Goal: Task Accomplishment & Management: Manage account settings

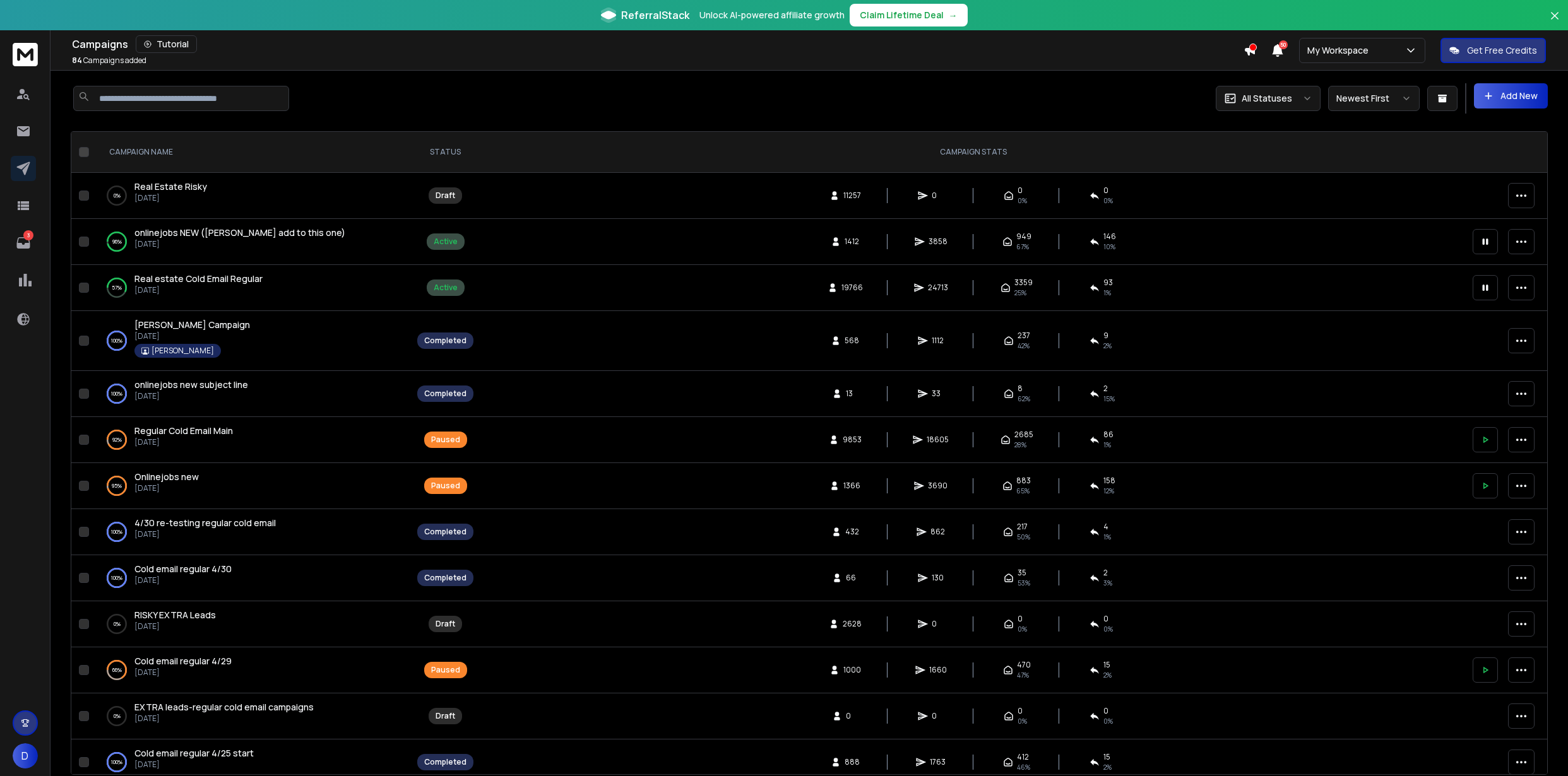
click at [193, 230] on span "onlinejobs NEW ([PERSON_NAME] add to this one)" at bounding box center [240, 232] width 211 height 12
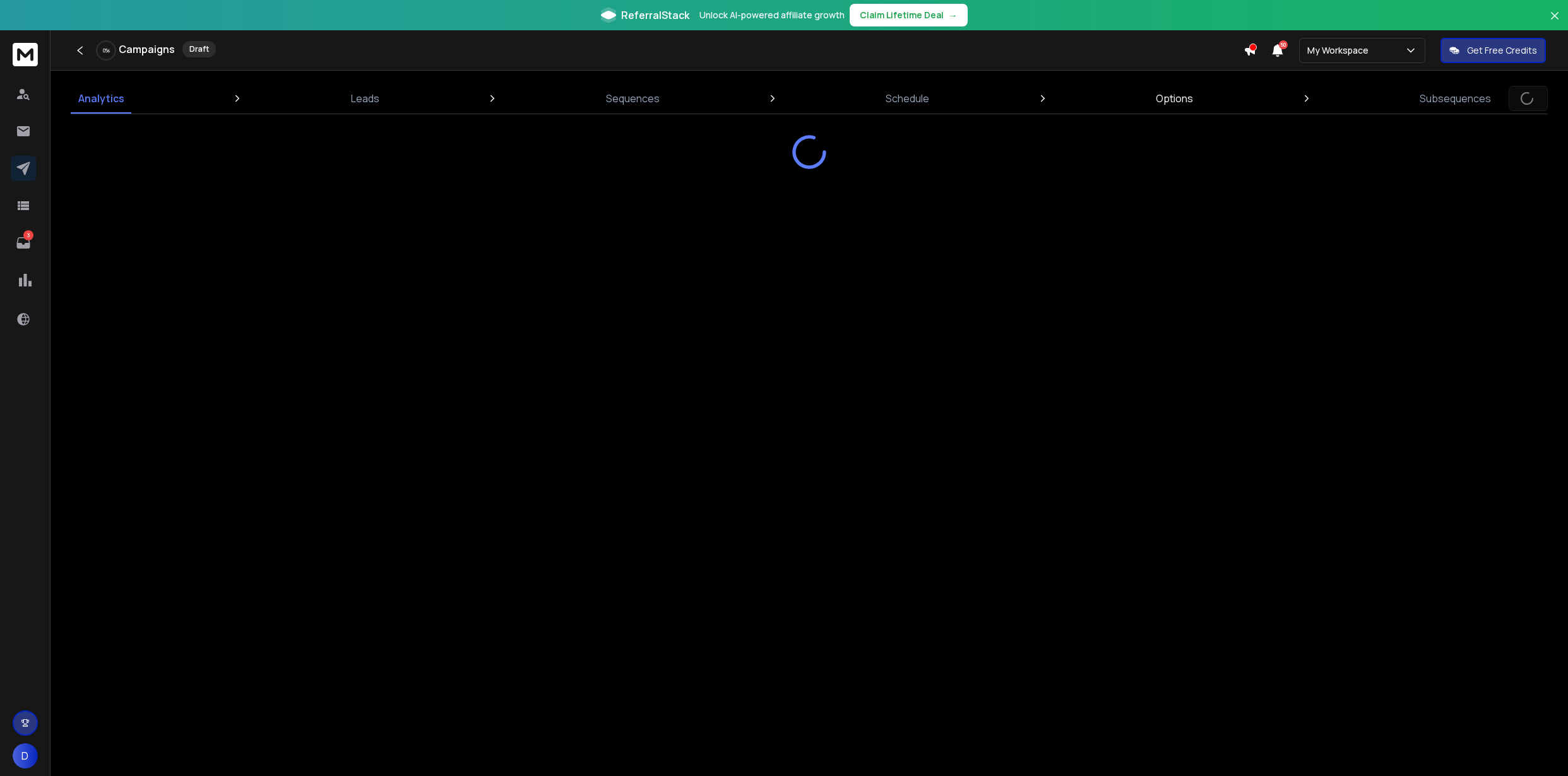
click at [1179, 108] on link "Options" at bounding box center [1174, 99] width 53 height 30
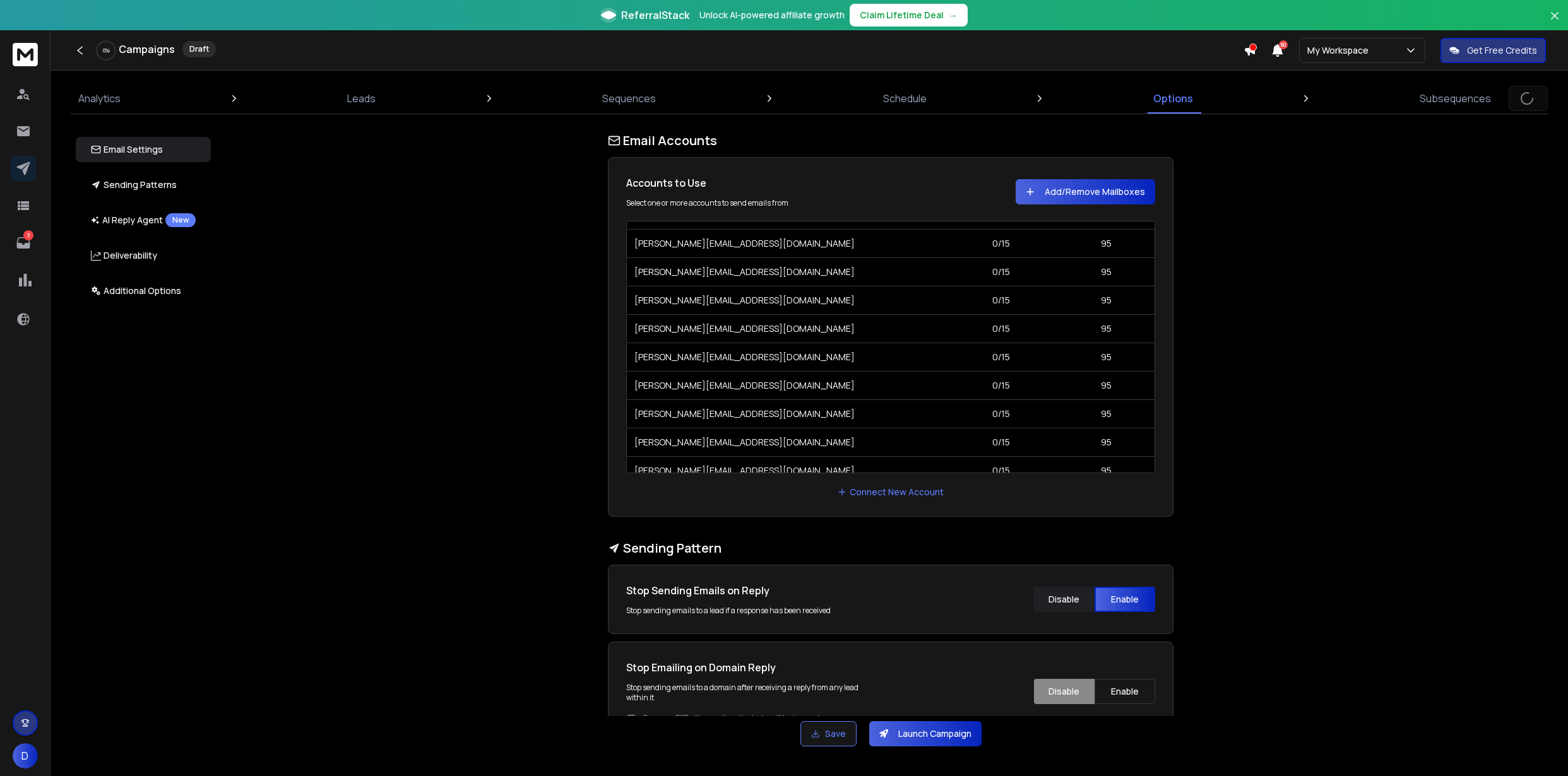
scroll to position [140, 0]
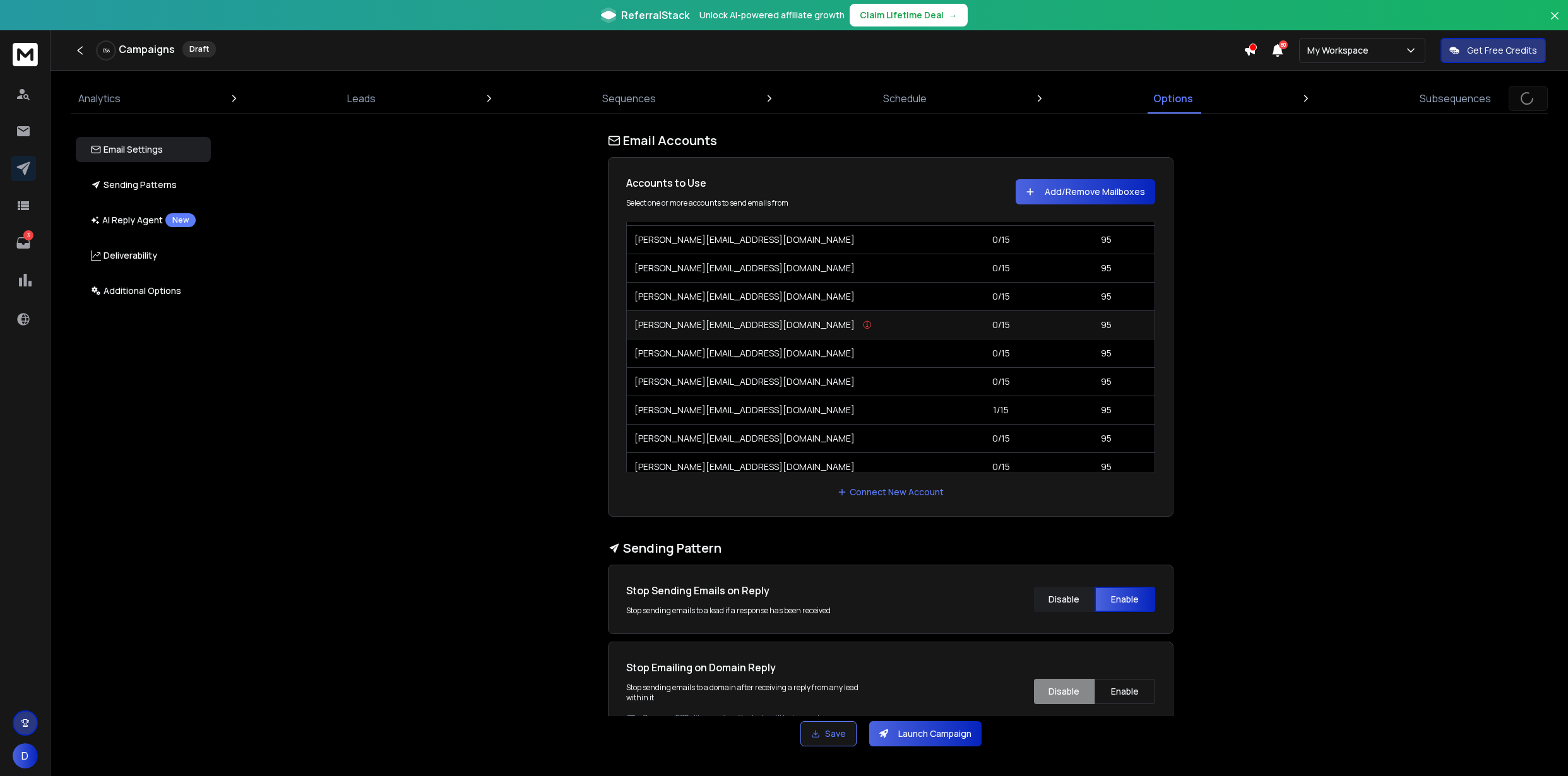
click at [667, 326] on p "[PERSON_NAME][EMAIL_ADDRESS][DOMAIN_NAME]" at bounding box center [744, 325] width 220 height 13
copy div "[PERSON_NAME][EMAIL_ADDRESS][DOMAIN_NAME]"
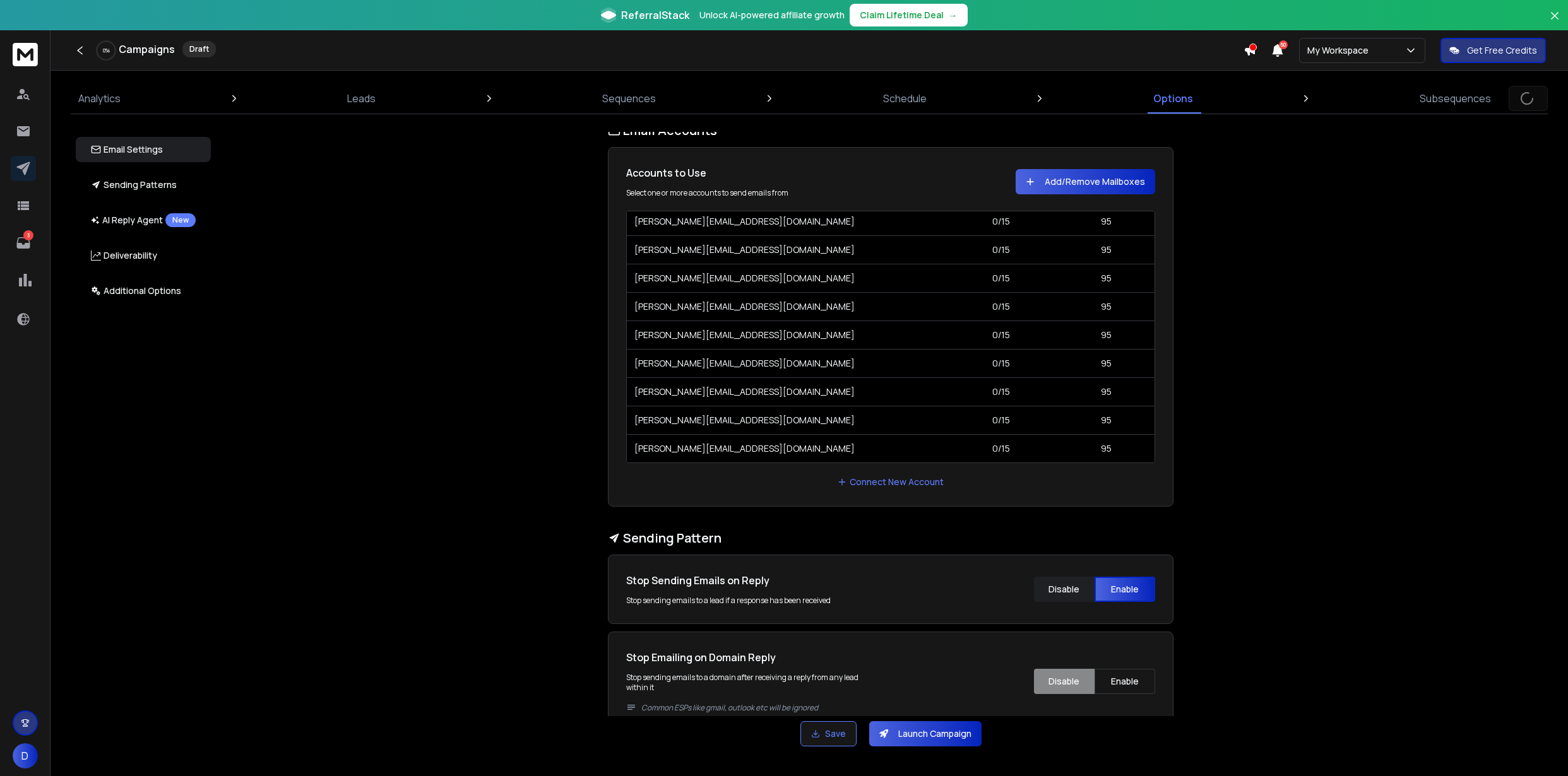
scroll to position [0, 0]
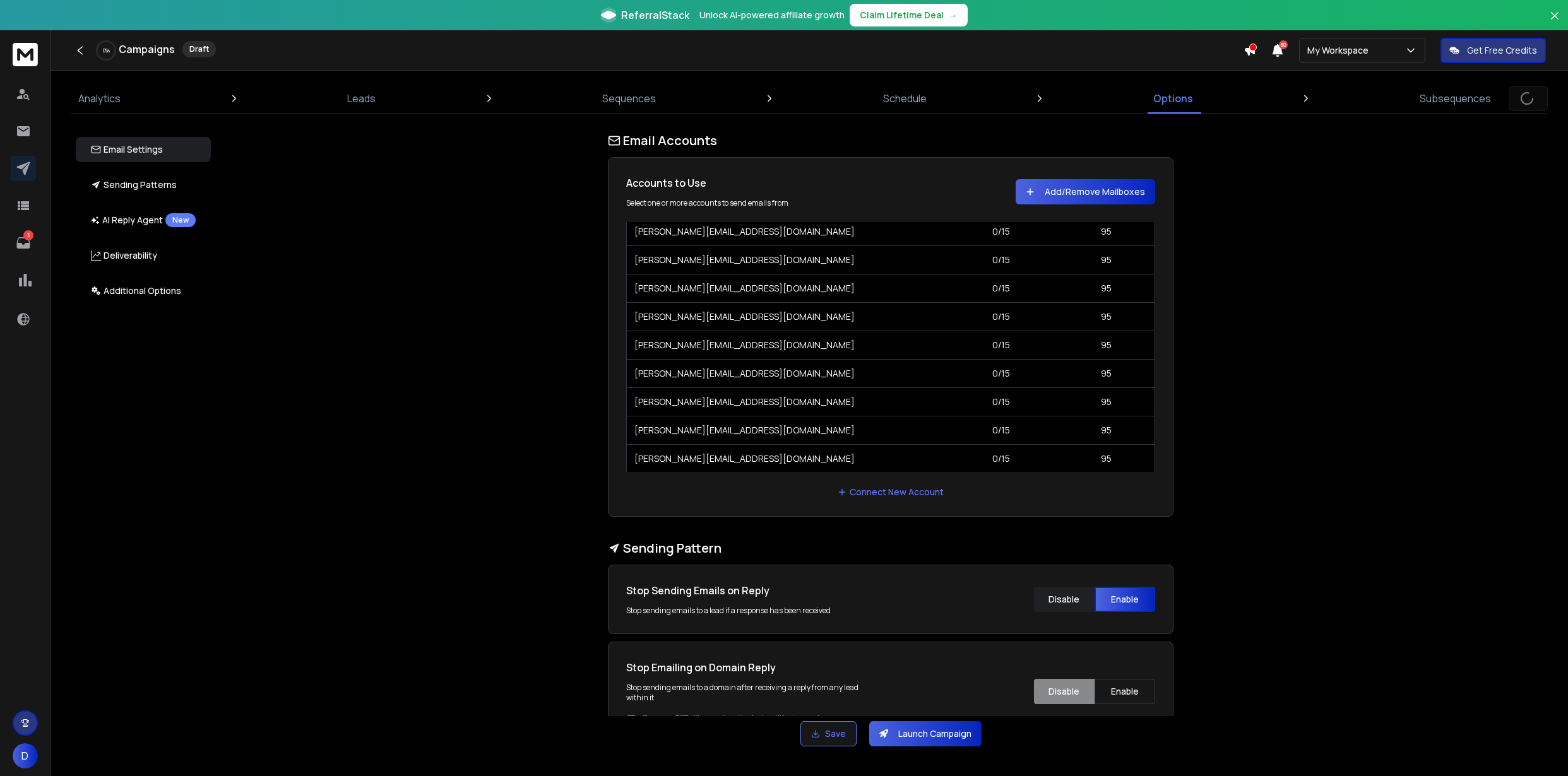
click at [89, 50] on div "0 % Campaigns Draft" at bounding box center [144, 50] width 144 height 26
click at [87, 50] on button at bounding box center [81, 50] width 17 height 26
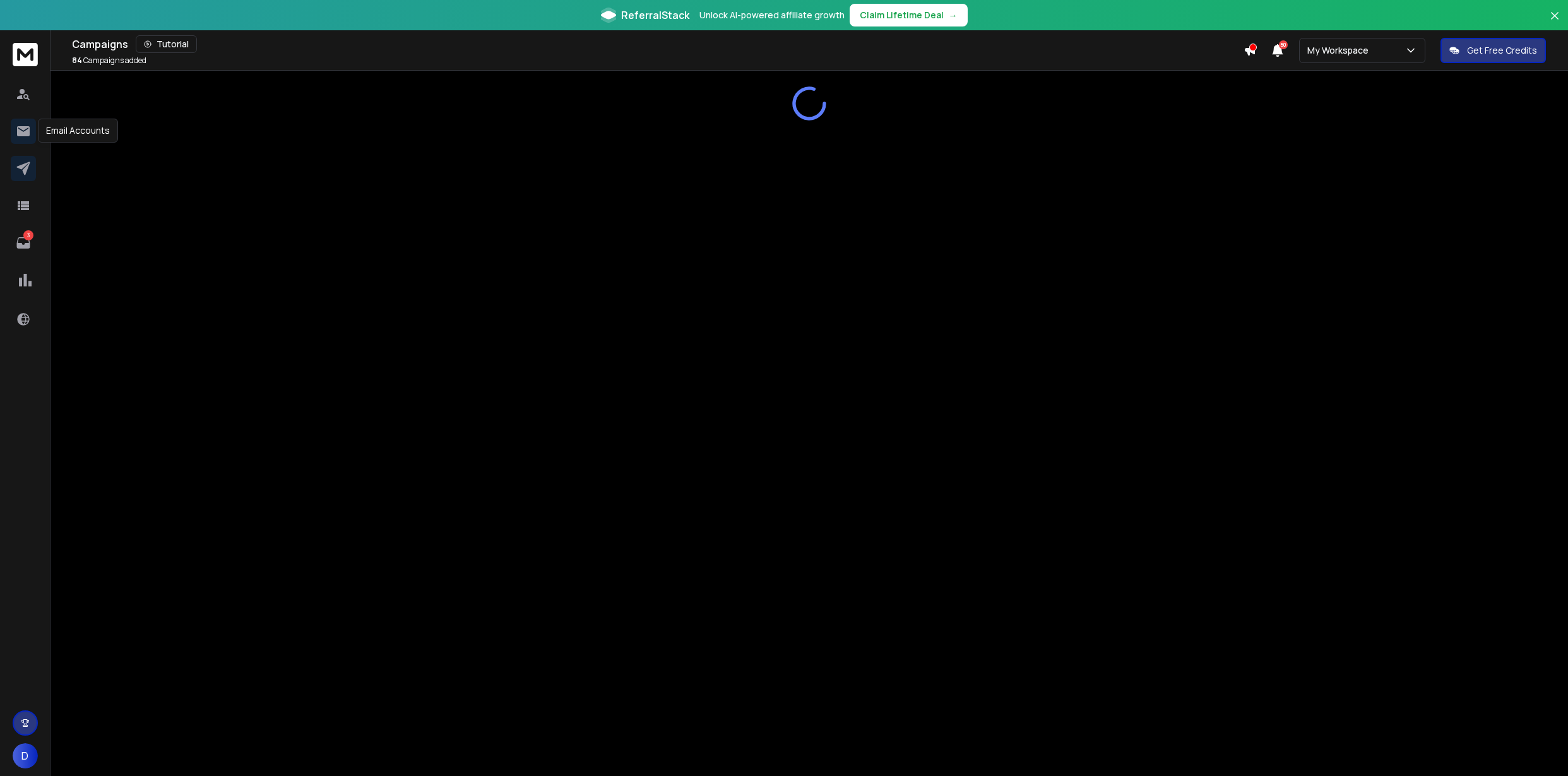
click at [24, 132] on icon at bounding box center [23, 131] width 13 height 10
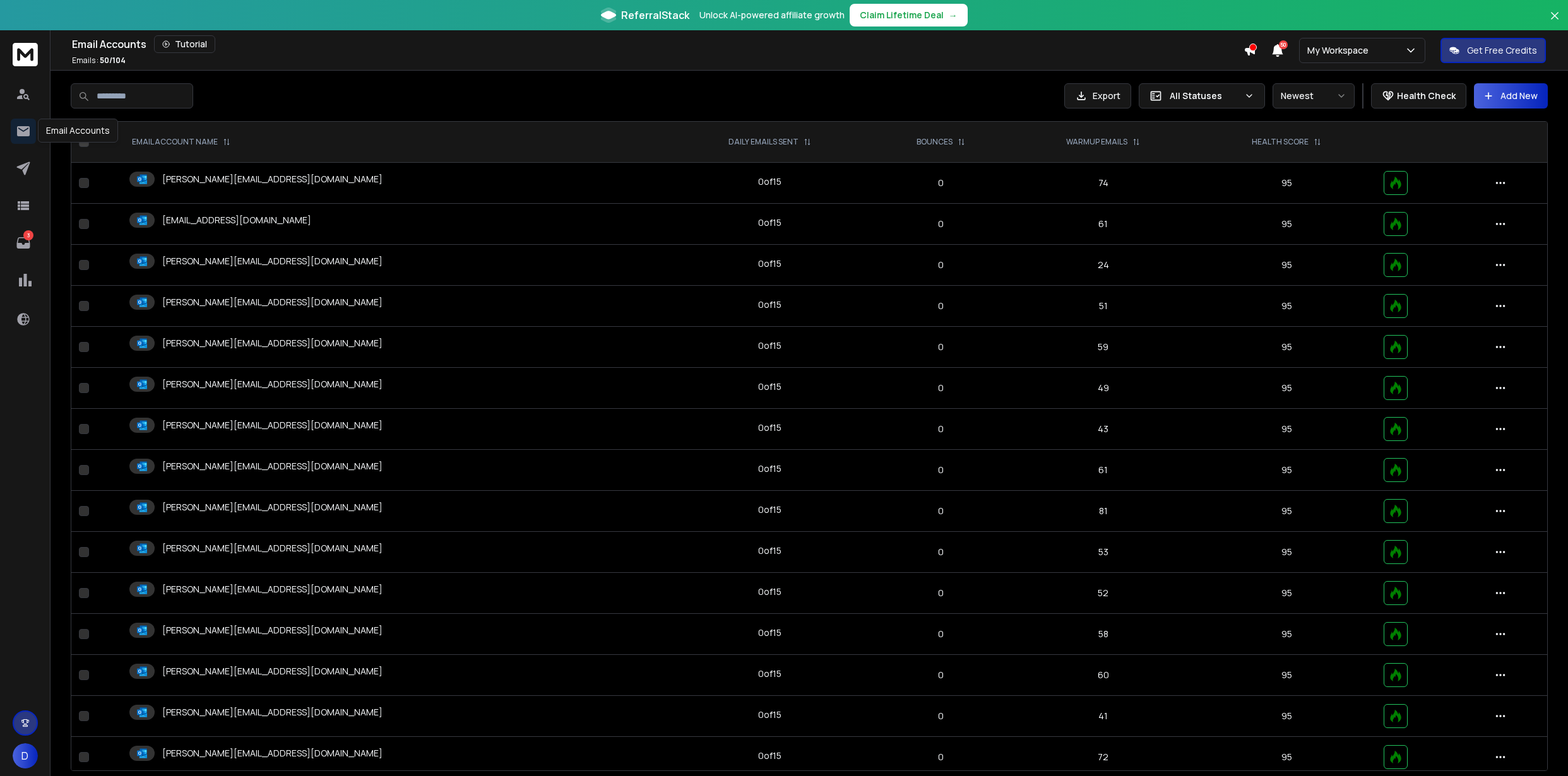
click at [193, 88] on input at bounding box center [132, 96] width 123 height 26
paste input "**********"
type input "**********"
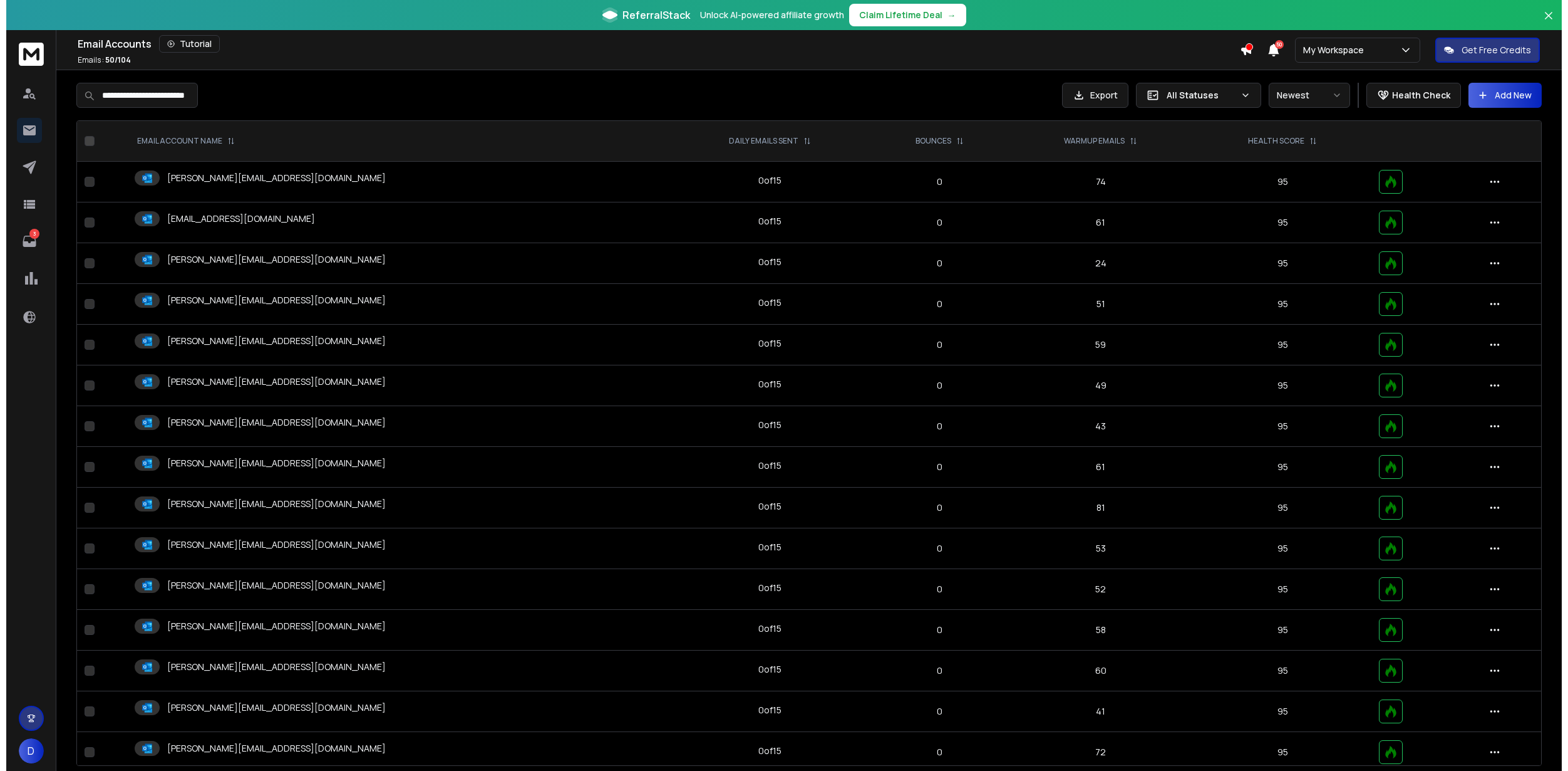
scroll to position [0, 13]
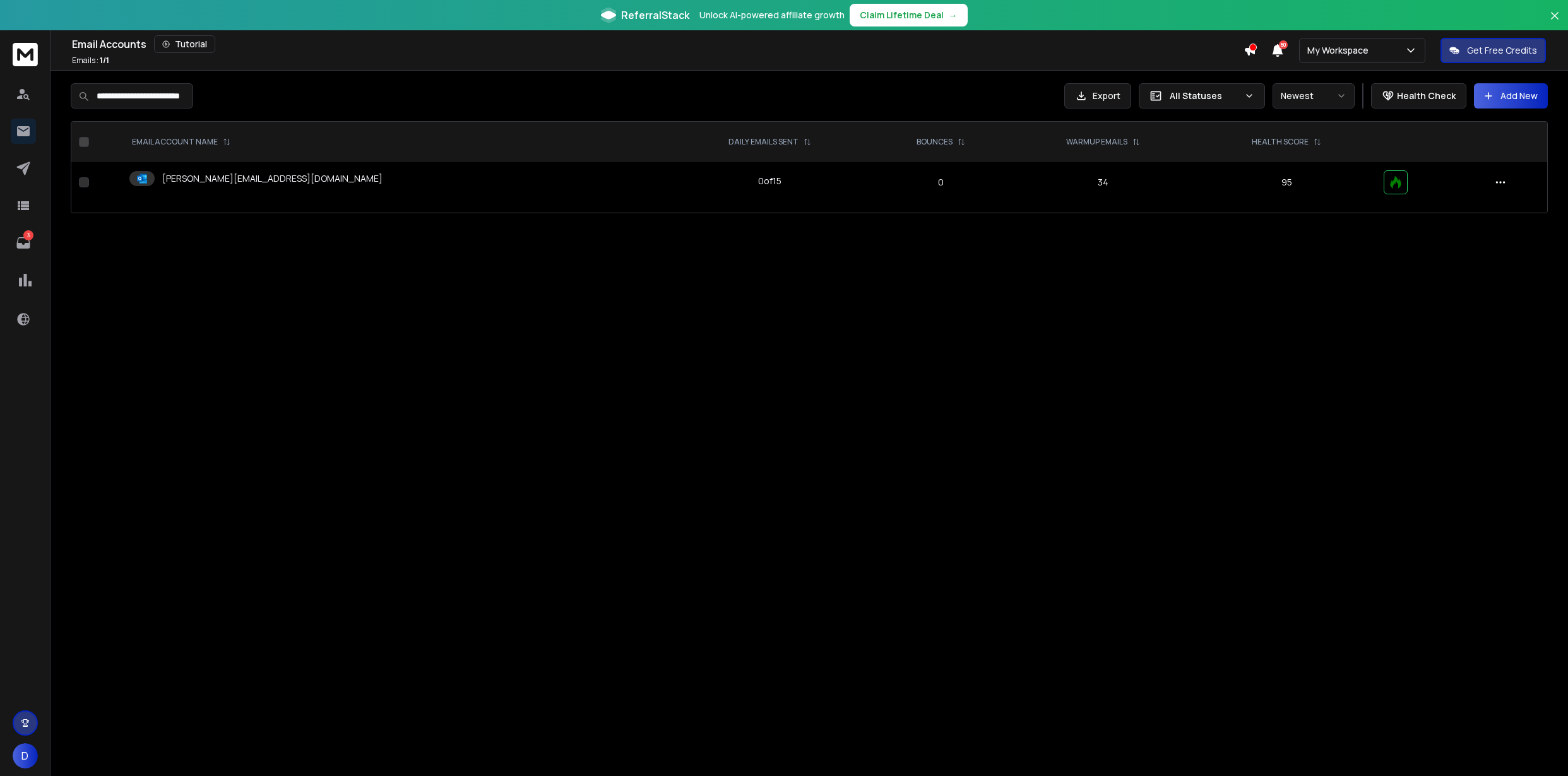
click at [179, 171] on div "[PERSON_NAME][EMAIL_ADDRESS][DOMAIN_NAME]" at bounding box center [256, 178] width 253 height 15
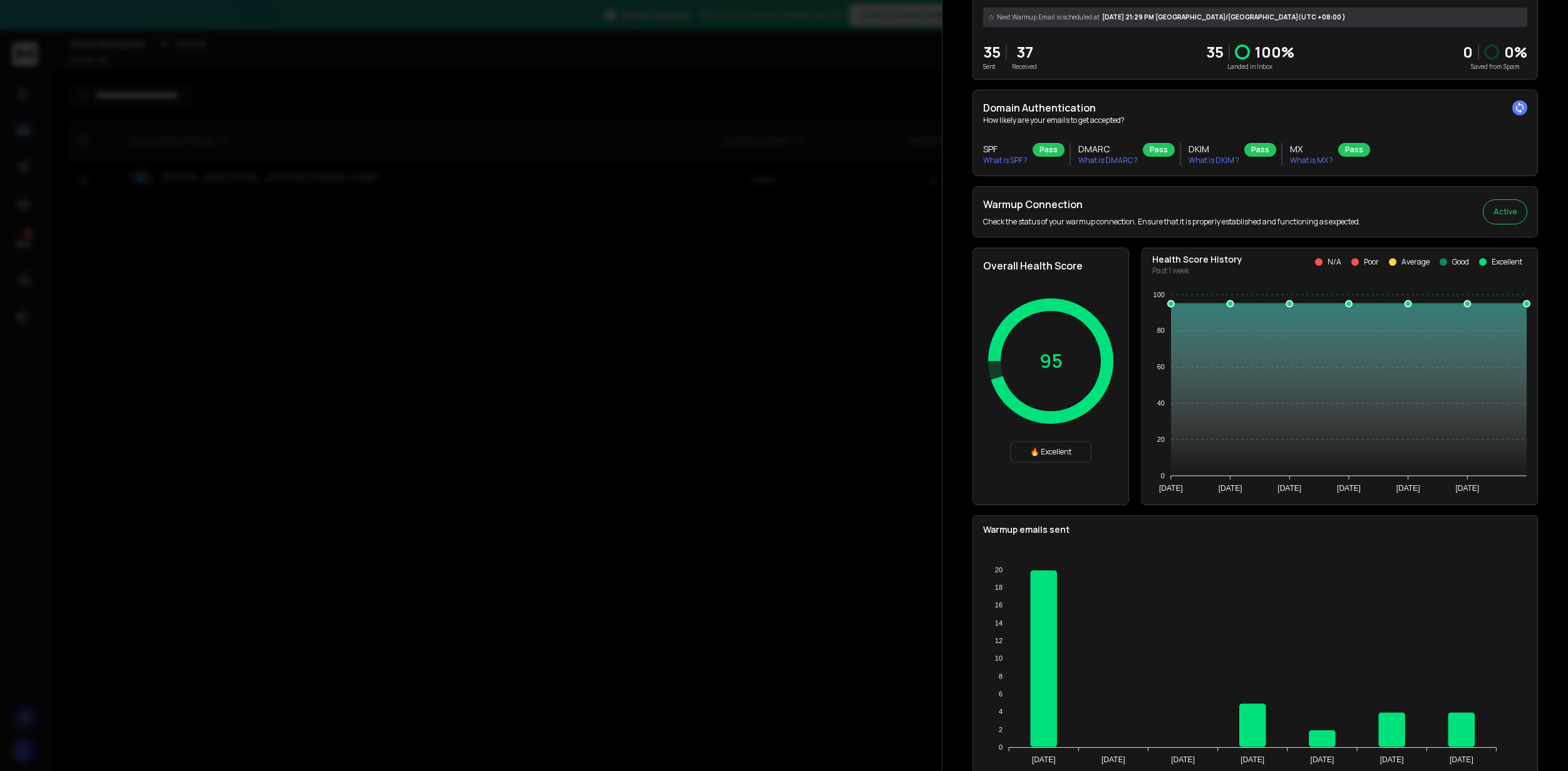
scroll to position [259, 0]
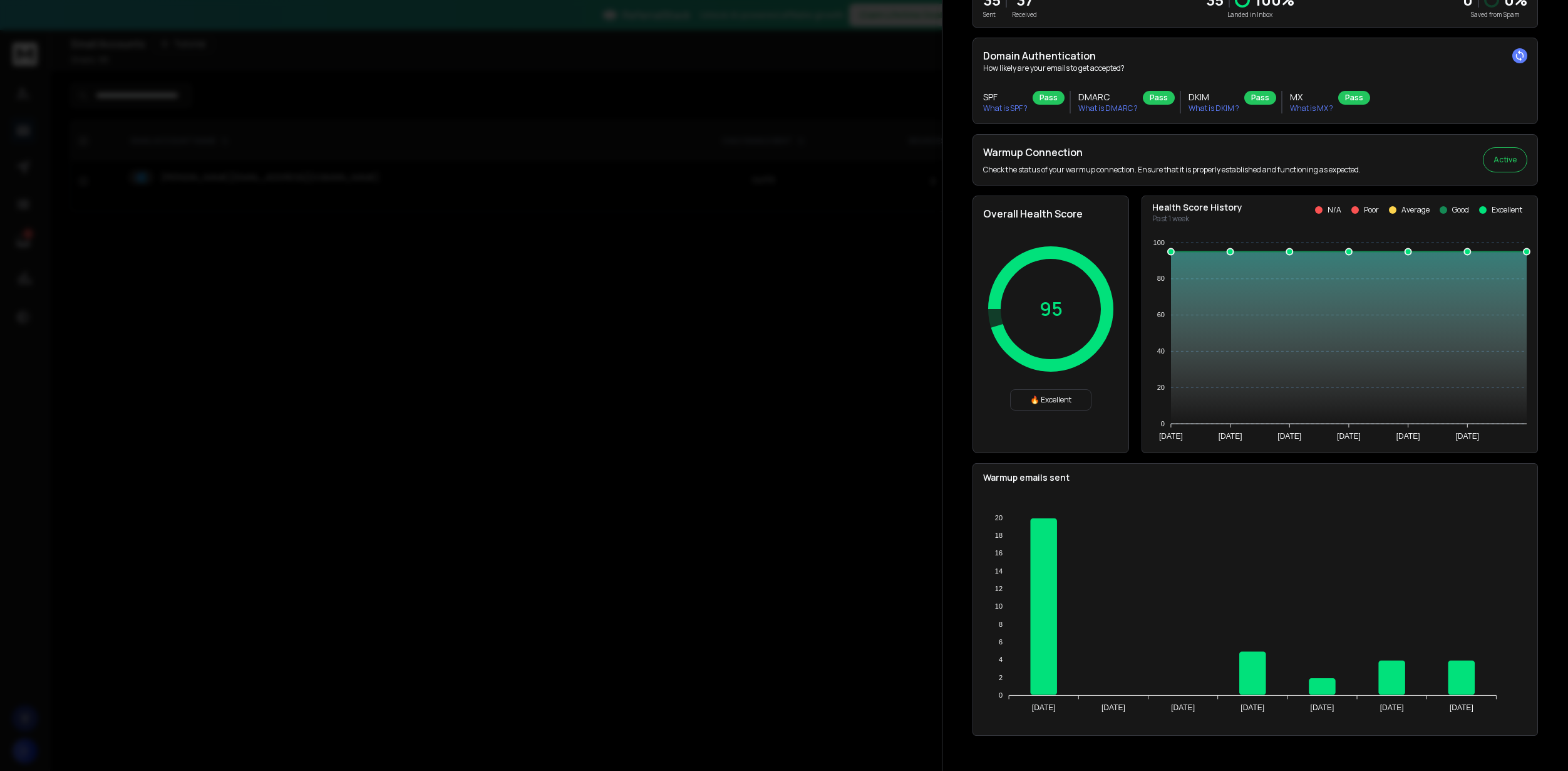
click at [136, 251] on div at bounding box center [784, 386] width 1568 height 771
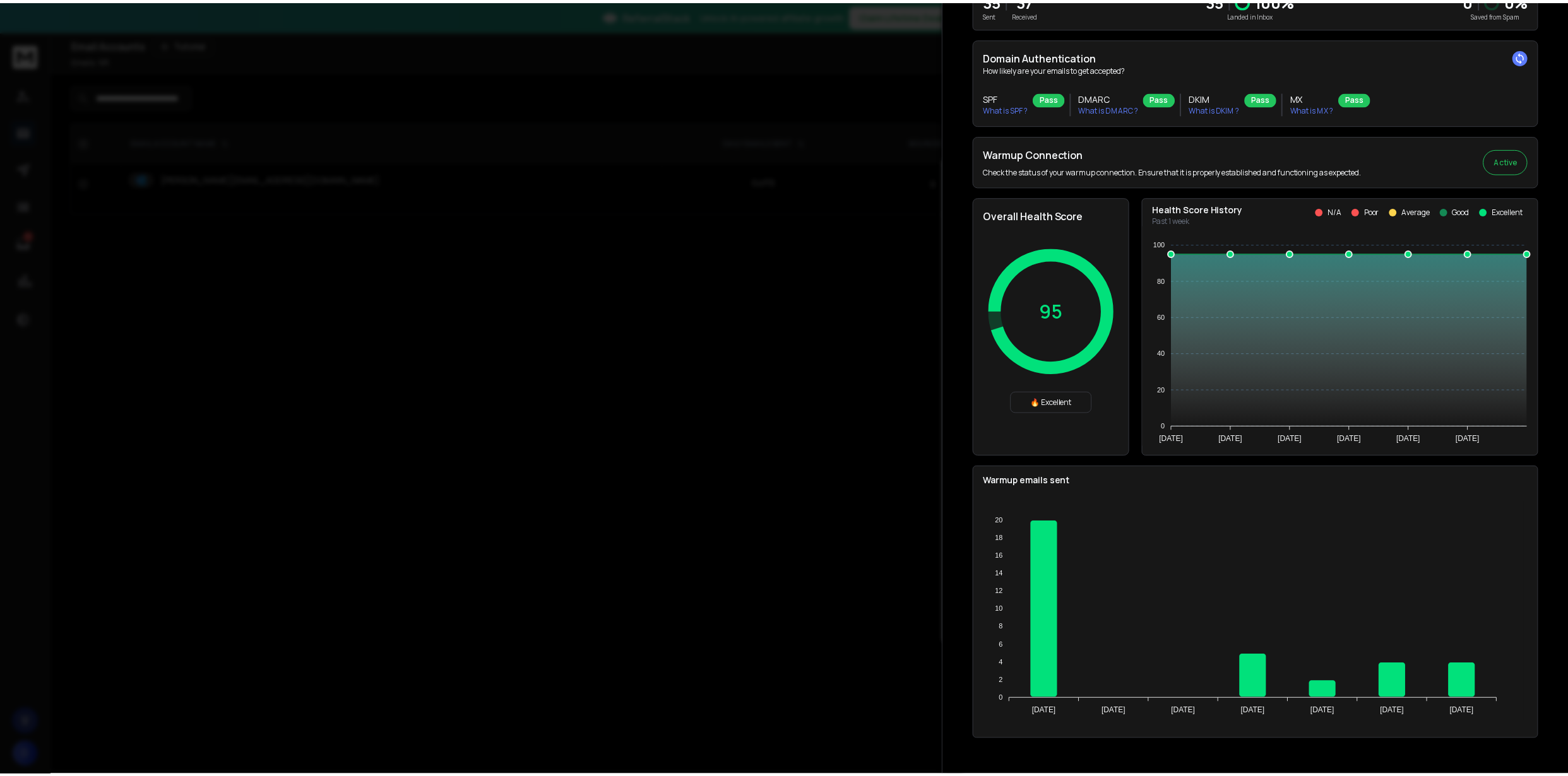
scroll to position [227, 0]
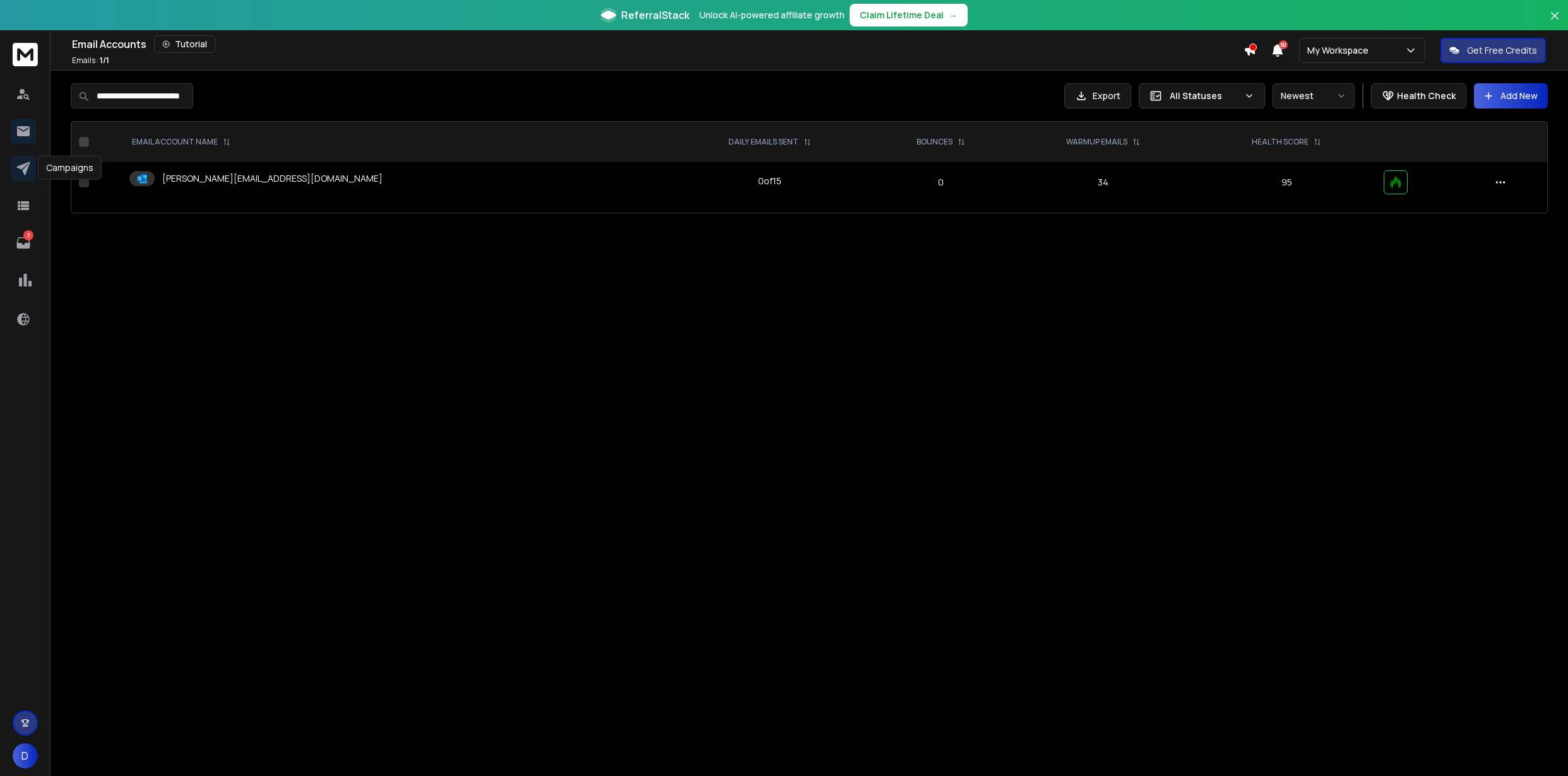
click at [26, 169] on icon at bounding box center [23, 169] width 14 height 14
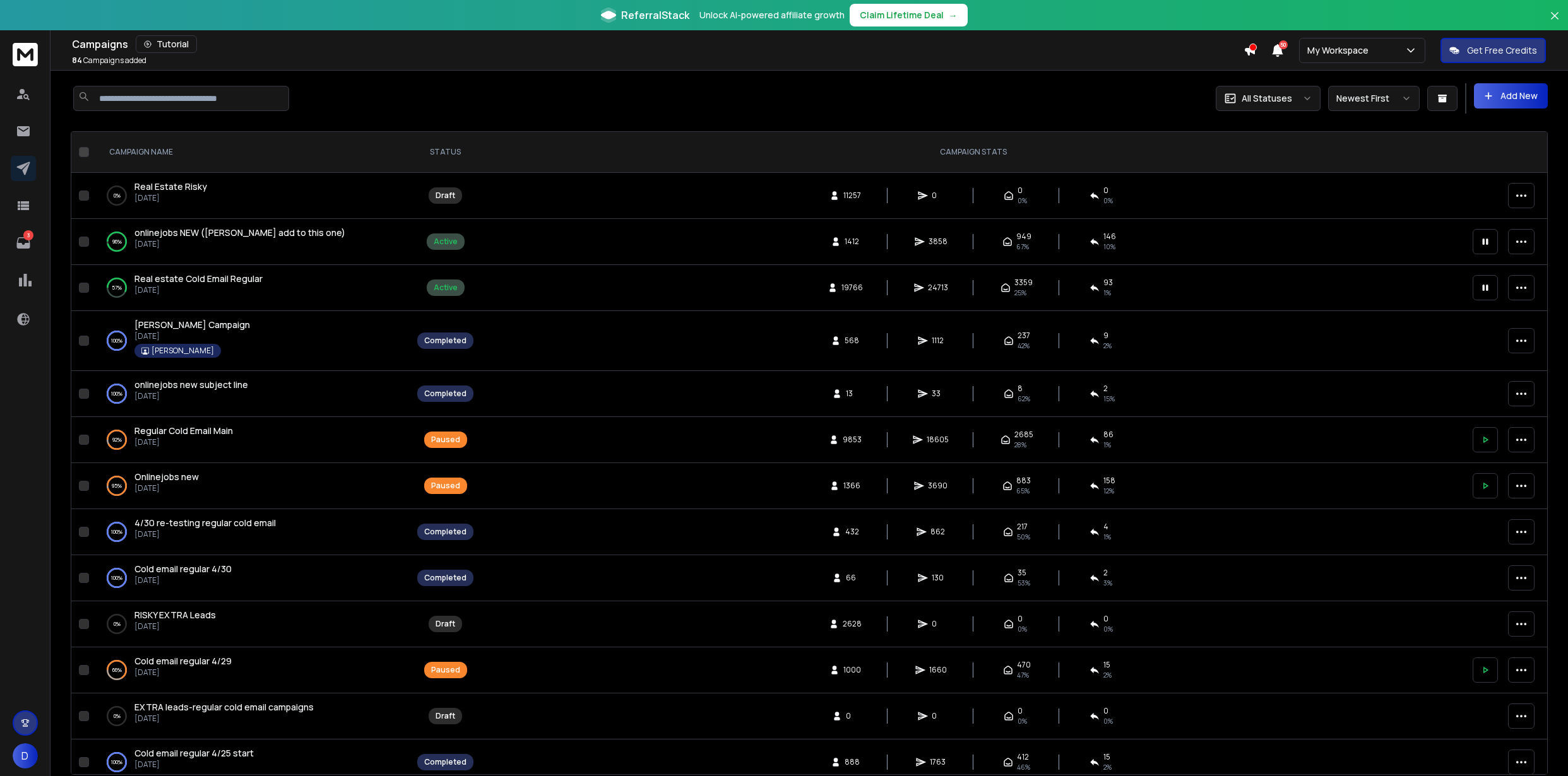
click at [220, 274] on span "Real estate Cold Email Regular" at bounding box center [199, 278] width 128 height 12
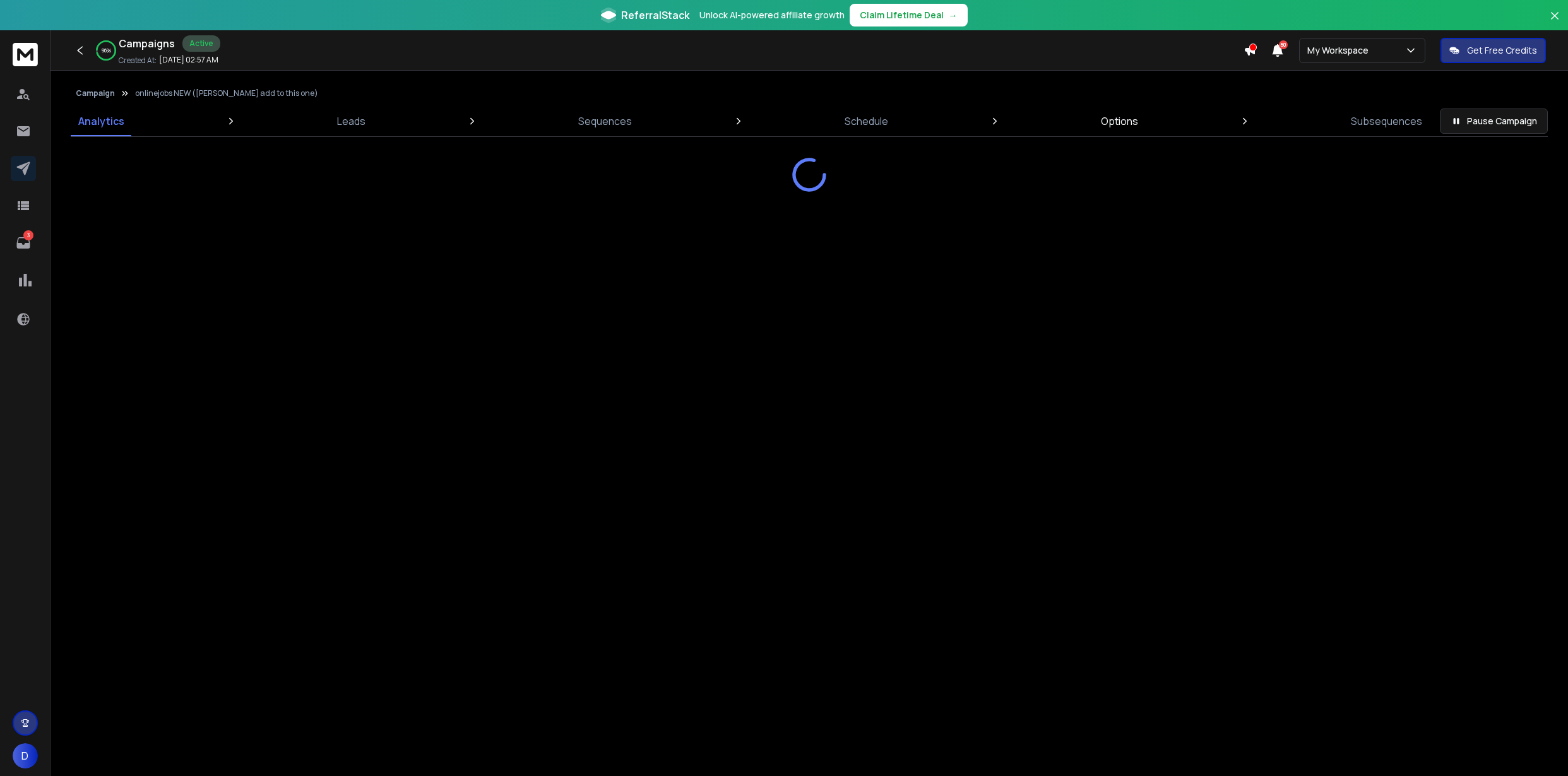
click at [1108, 130] on link "Options" at bounding box center [1120, 121] width 53 height 30
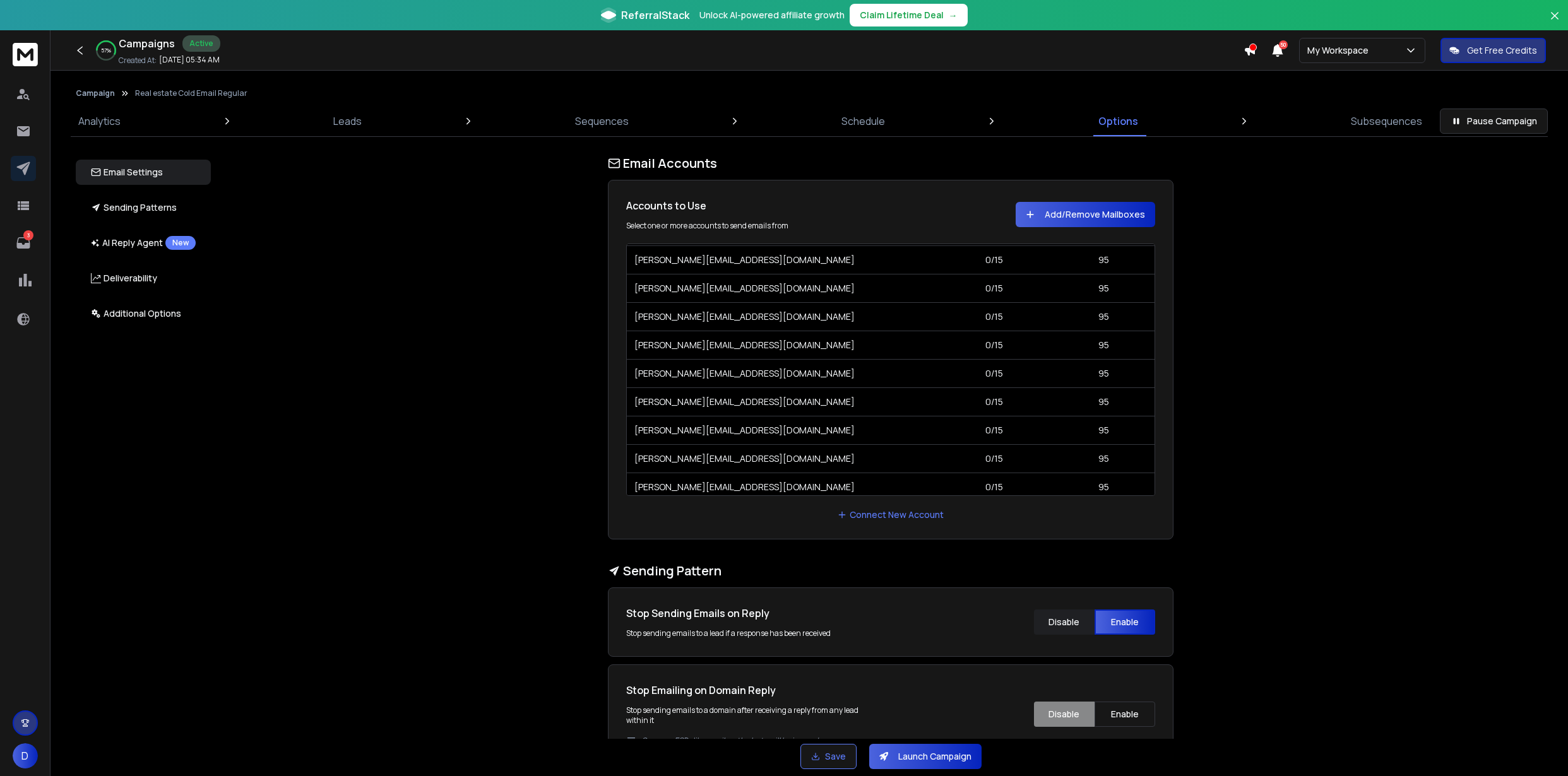
scroll to position [2639, 0]
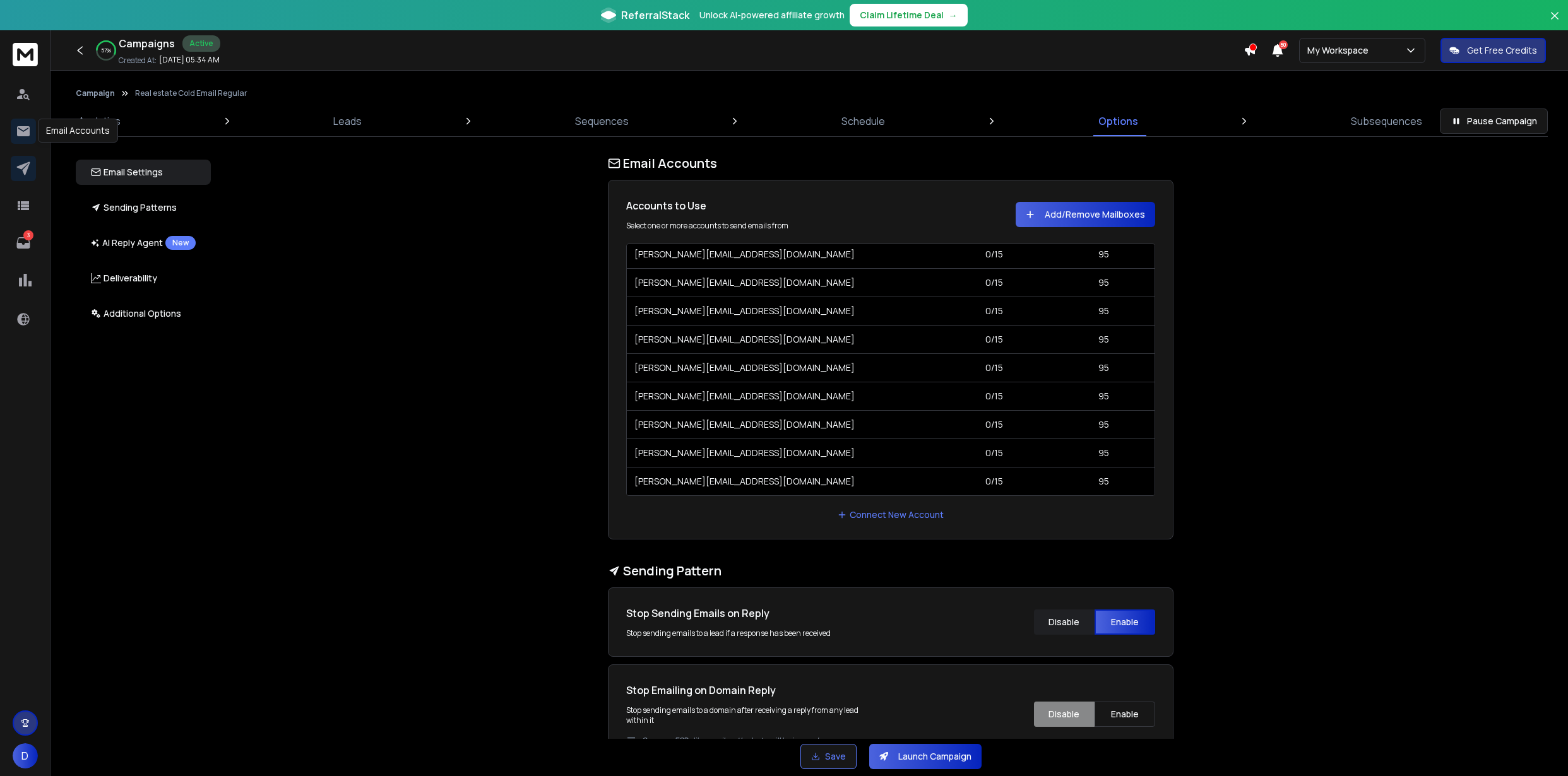
click at [23, 131] on icon at bounding box center [23, 131] width 15 height 15
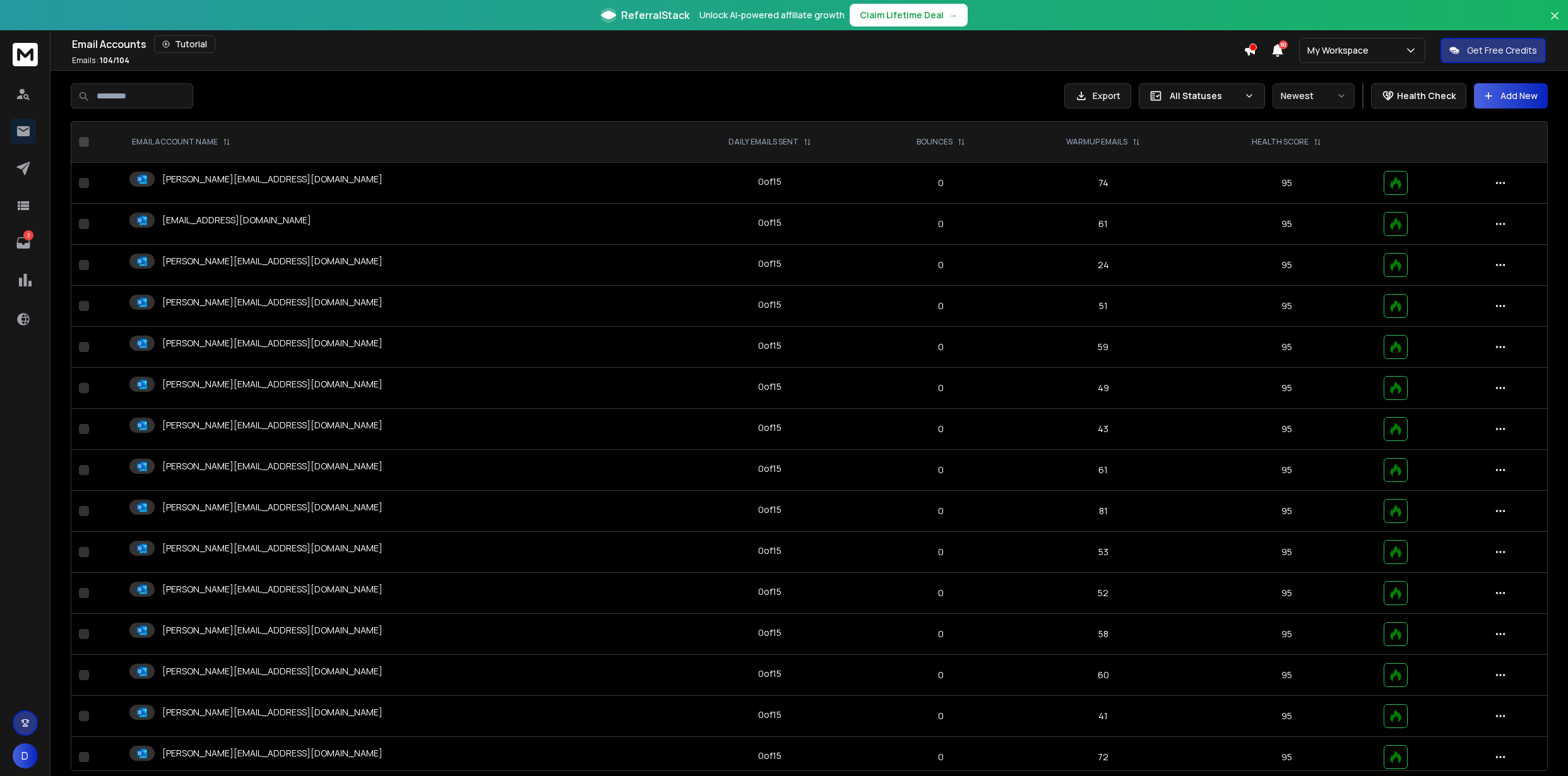
click at [223, 177] on p "[PERSON_NAME][EMAIL_ADDRESS][DOMAIN_NAME]" at bounding box center [272, 179] width 220 height 13
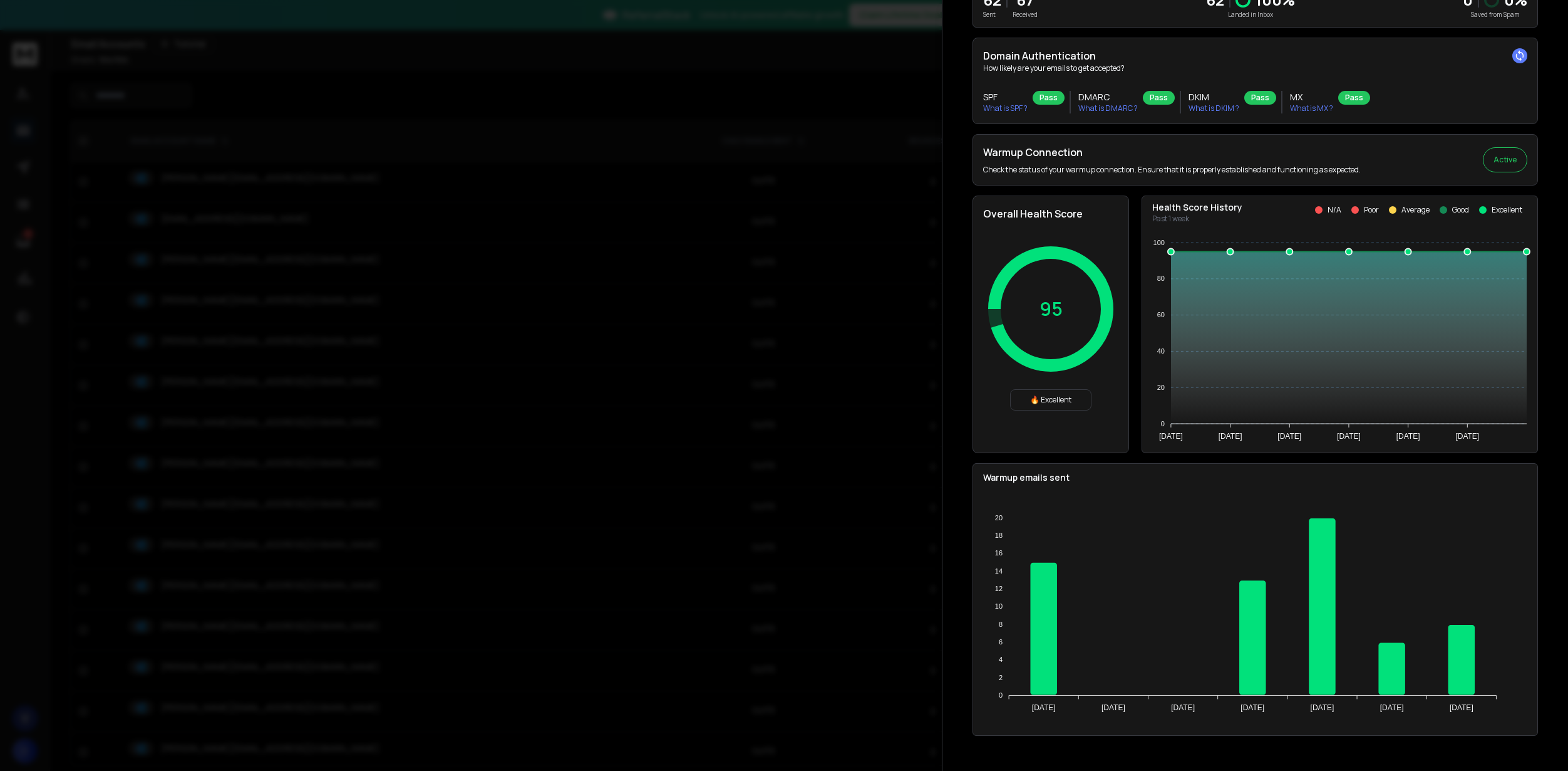
click at [529, 409] on div at bounding box center [784, 386] width 1568 height 771
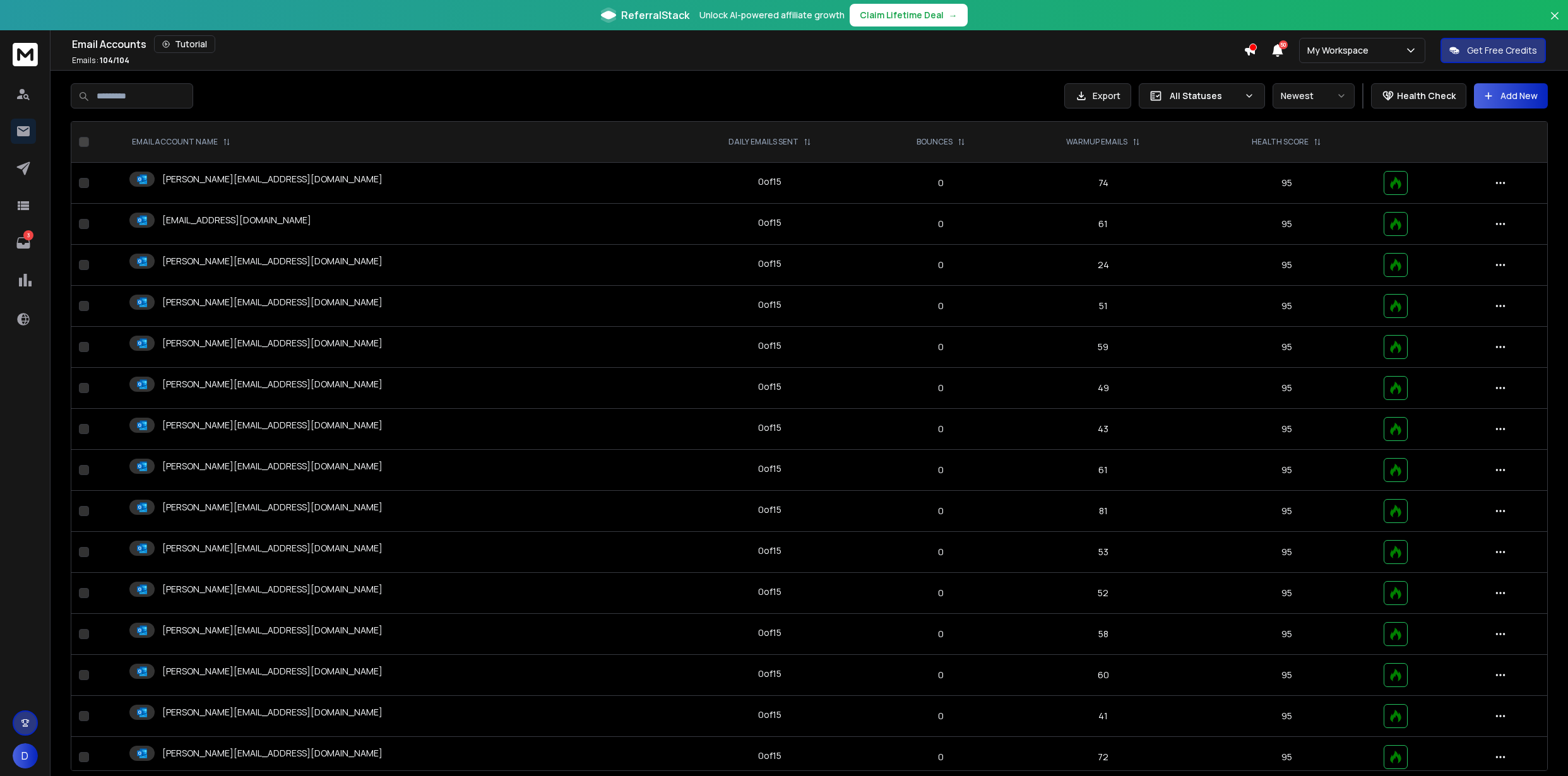
click at [221, 227] on div "[EMAIL_ADDRESS][DOMAIN_NAME]" at bounding box center [220, 220] width 182 height 15
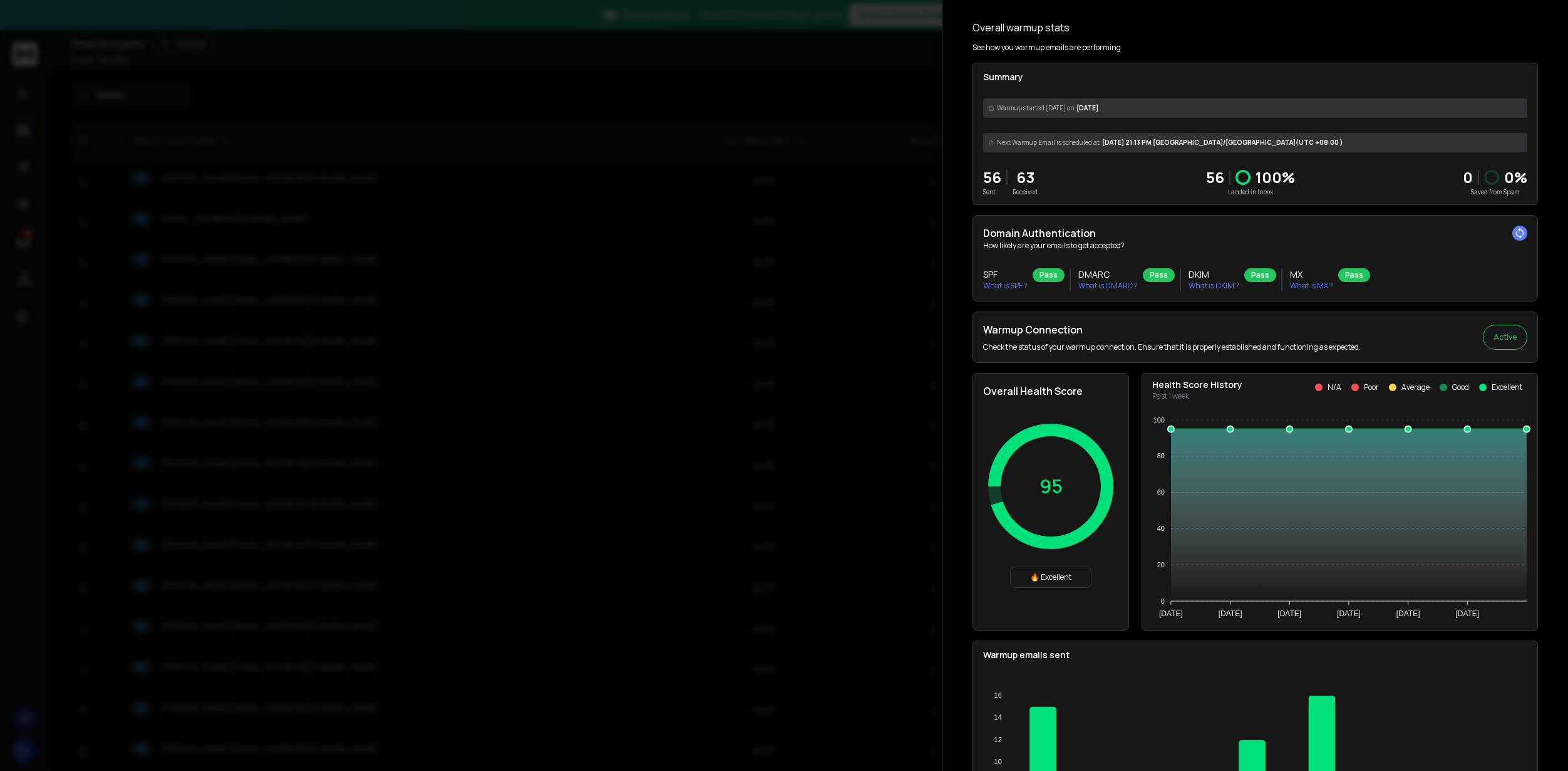
scroll to position [0, 0]
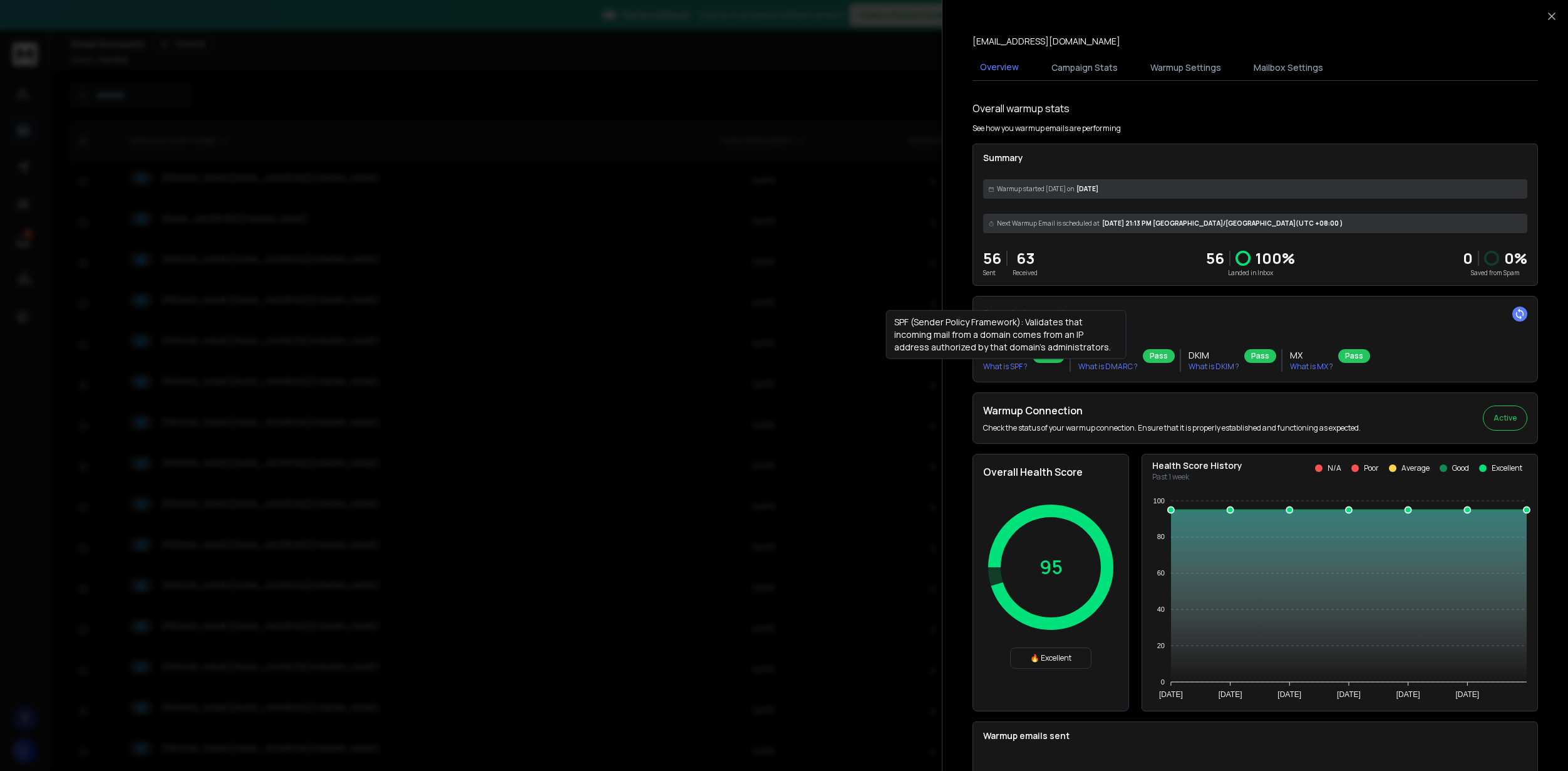
click at [547, 309] on div at bounding box center [784, 386] width 1568 height 771
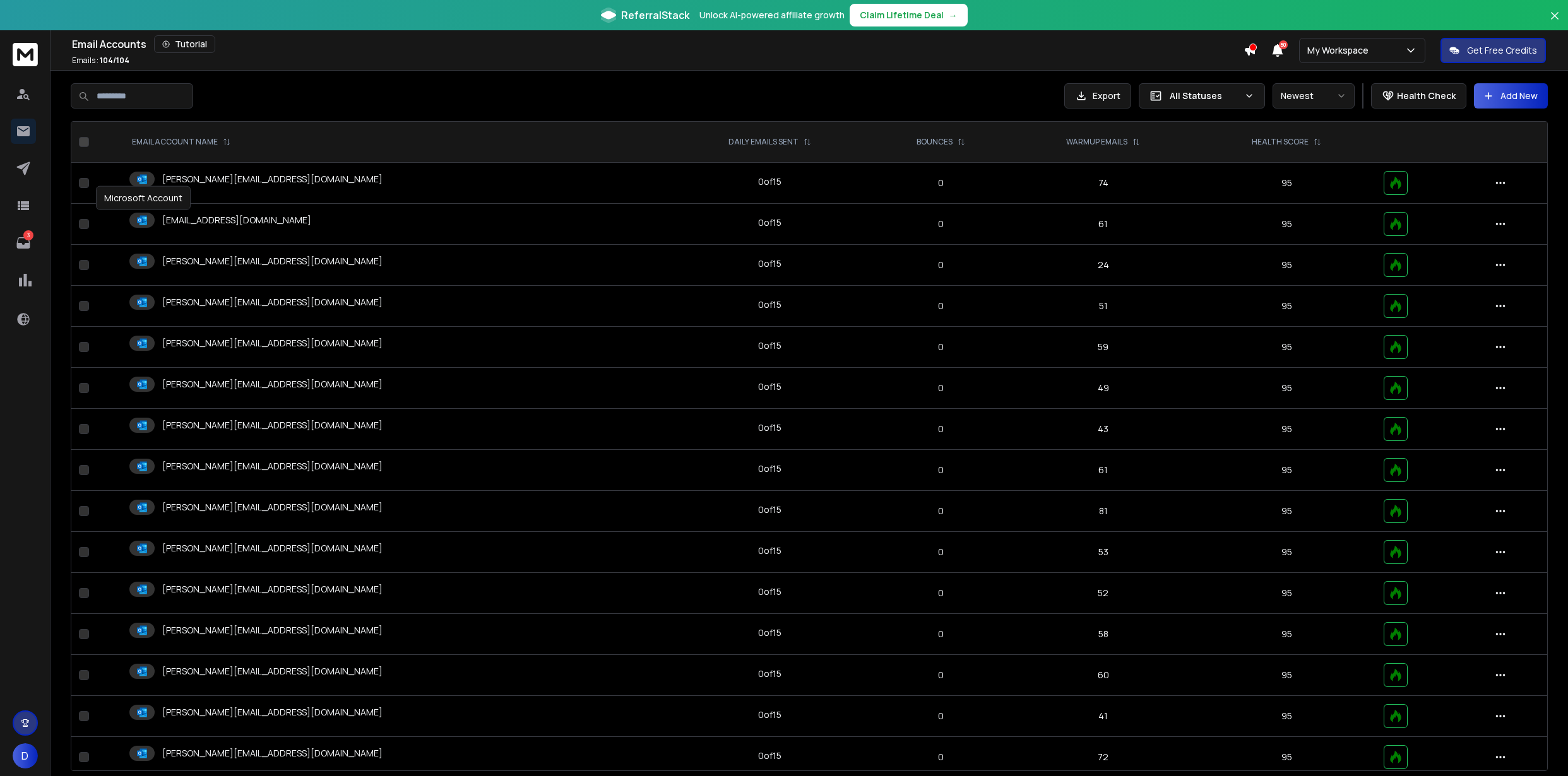
click at [214, 223] on p "[EMAIL_ADDRESS][DOMAIN_NAME]" at bounding box center [237, 220] width 149 height 13
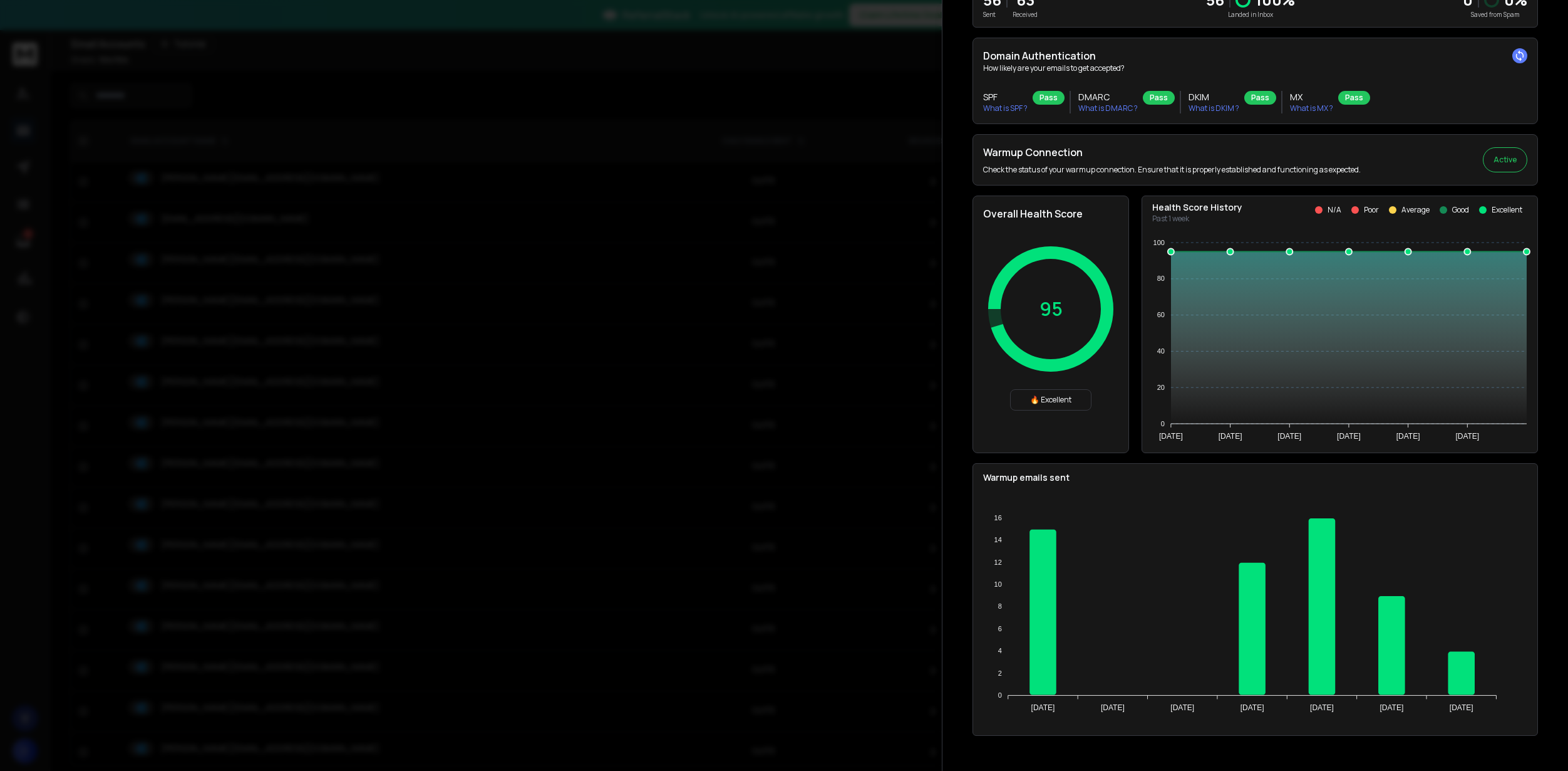
click at [554, 474] on div at bounding box center [784, 386] width 1568 height 771
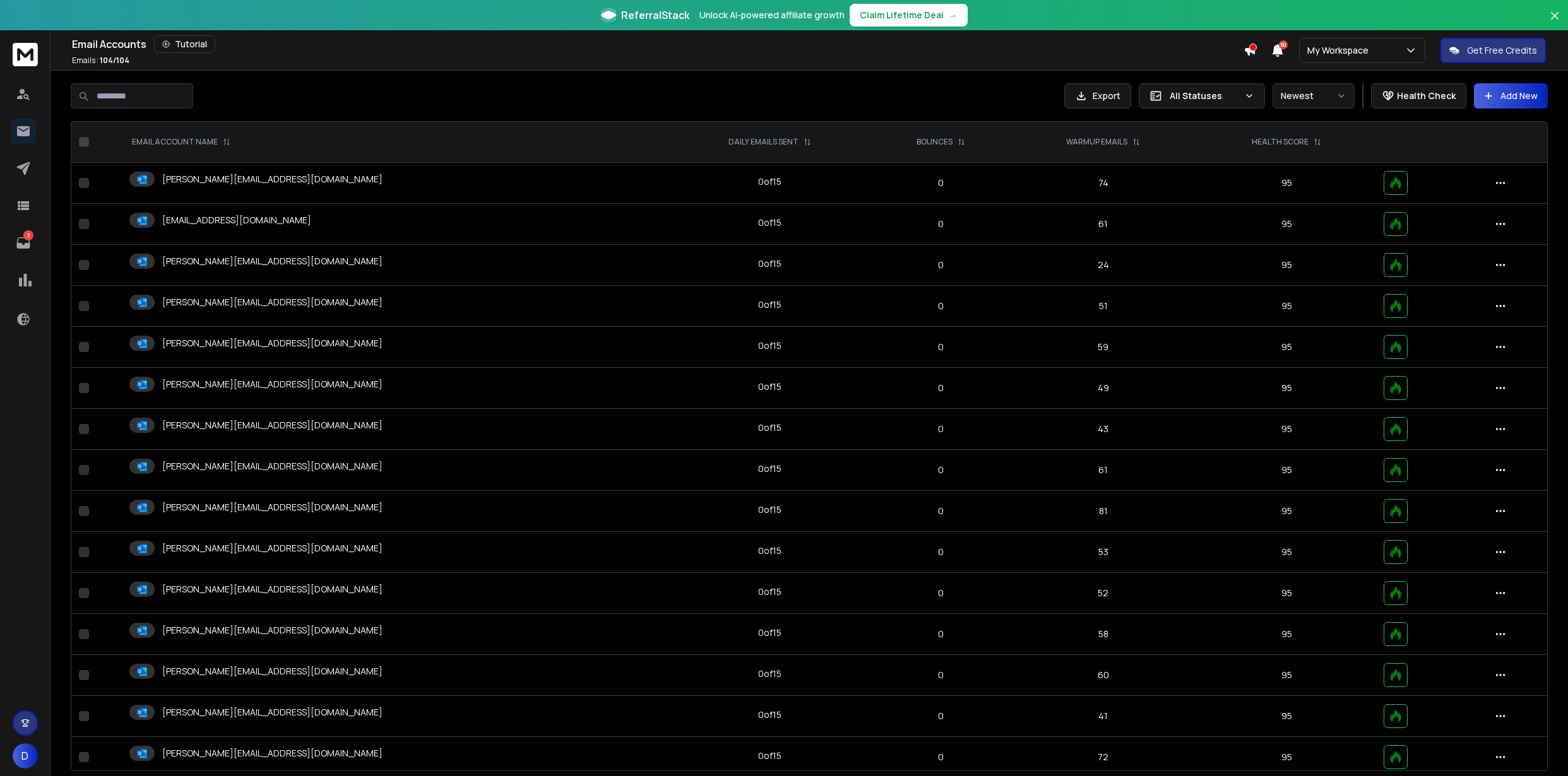
click at [239, 274] on td "[PERSON_NAME][EMAIL_ADDRESS][DOMAIN_NAME]" at bounding box center [394, 265] width 545 height 41
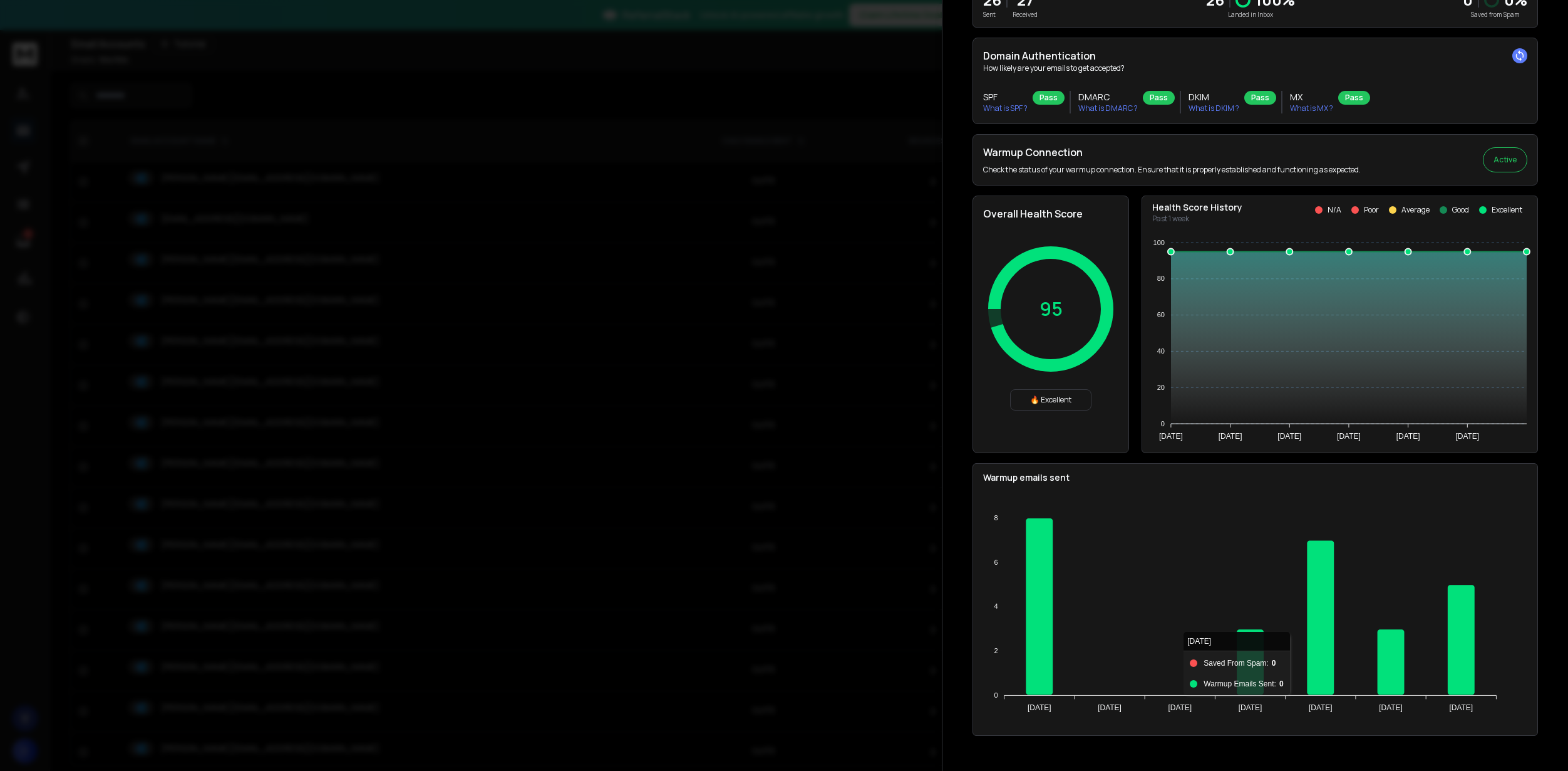
click at [519, 504] on div at bounding box center [784, 386] width 1568 height 771
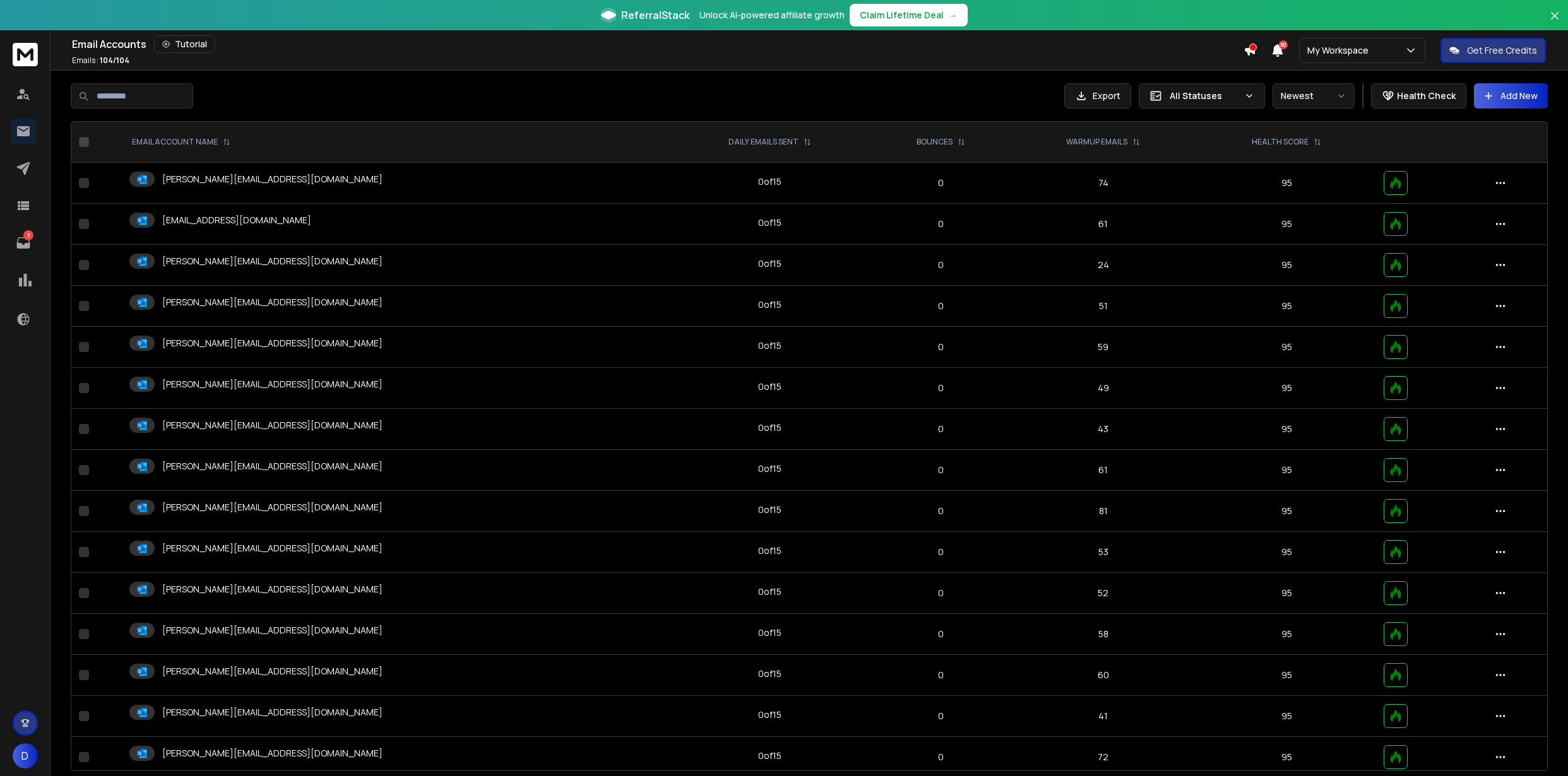
click at [283, 308] on div "[PERSON_NAME][EMAIL_ADDRESS][DOMAIN_NAME]" at bounding box center [394, 302] width 530 height 15
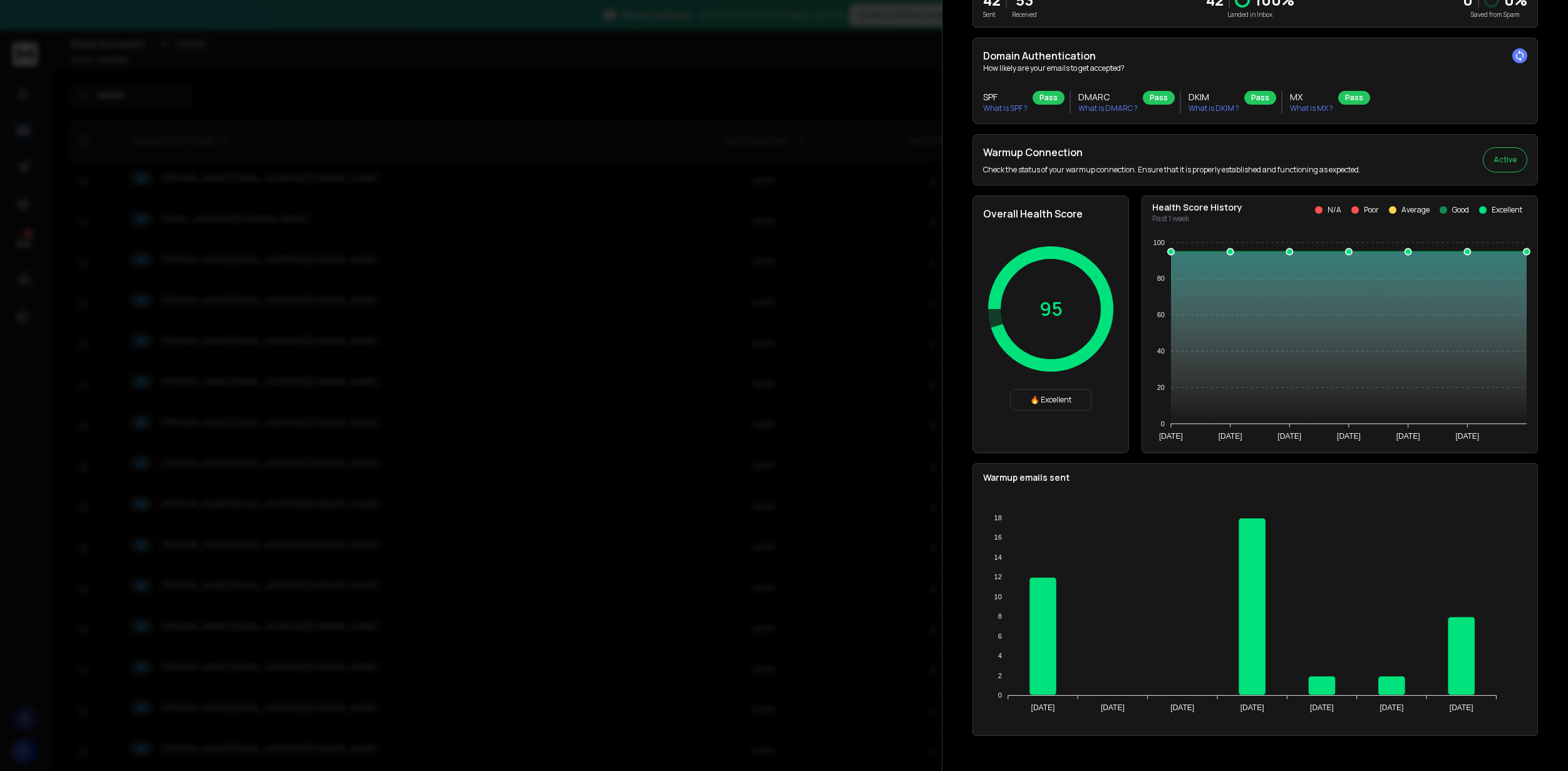
click at [351, 301] on div at bounding box center [784, 386] width 1568 height 771
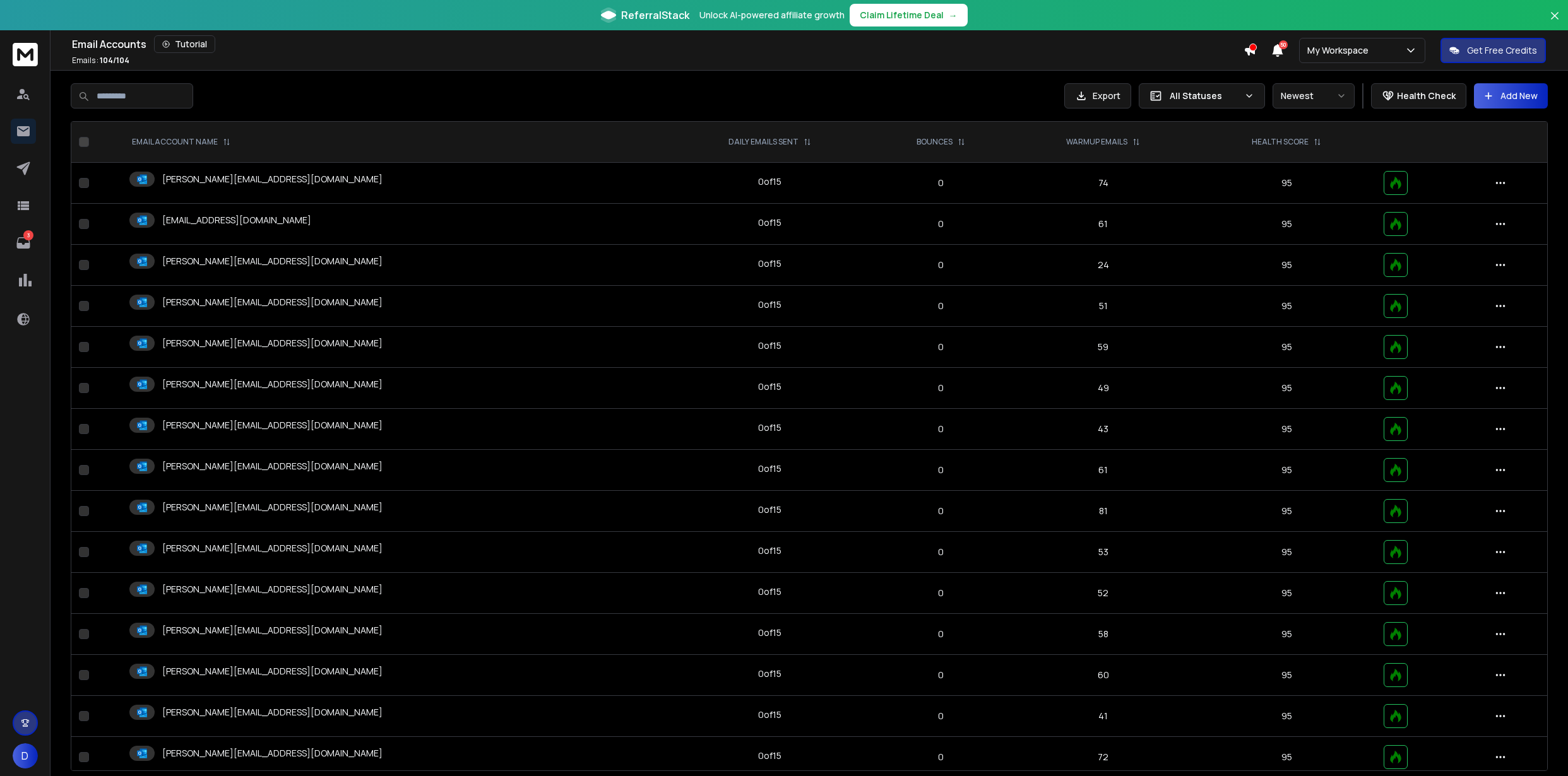
click at [284, 357] on td "[PERSON_NAME][EMAIL_ADDRESS][DOMAIN_NAME]" at bounding box center [394, 347] width 545 height 41
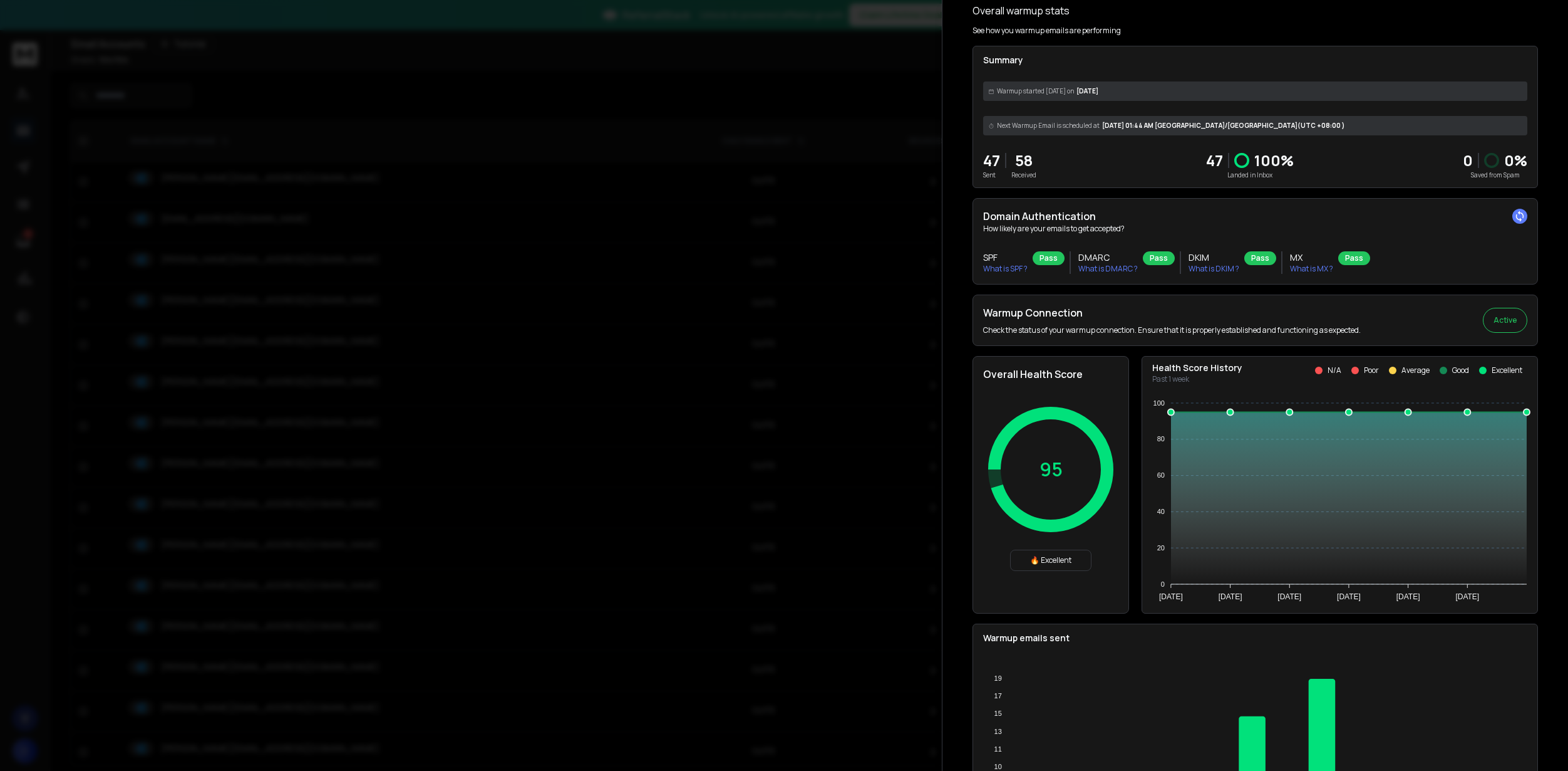
scroll to position [0, 0]
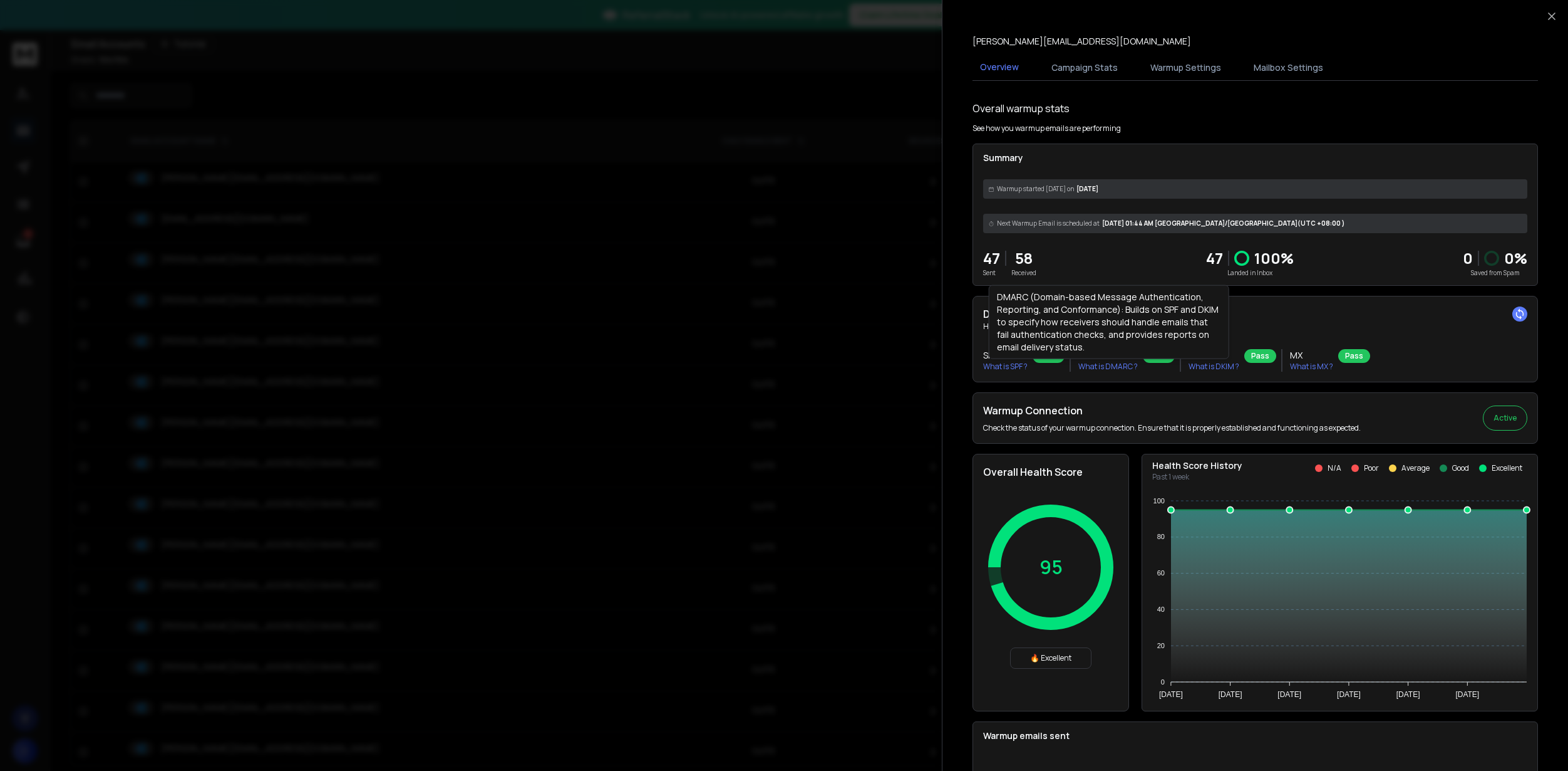
click at [325, 264] on div at bounding box center [784, 386] width 1568 height 771
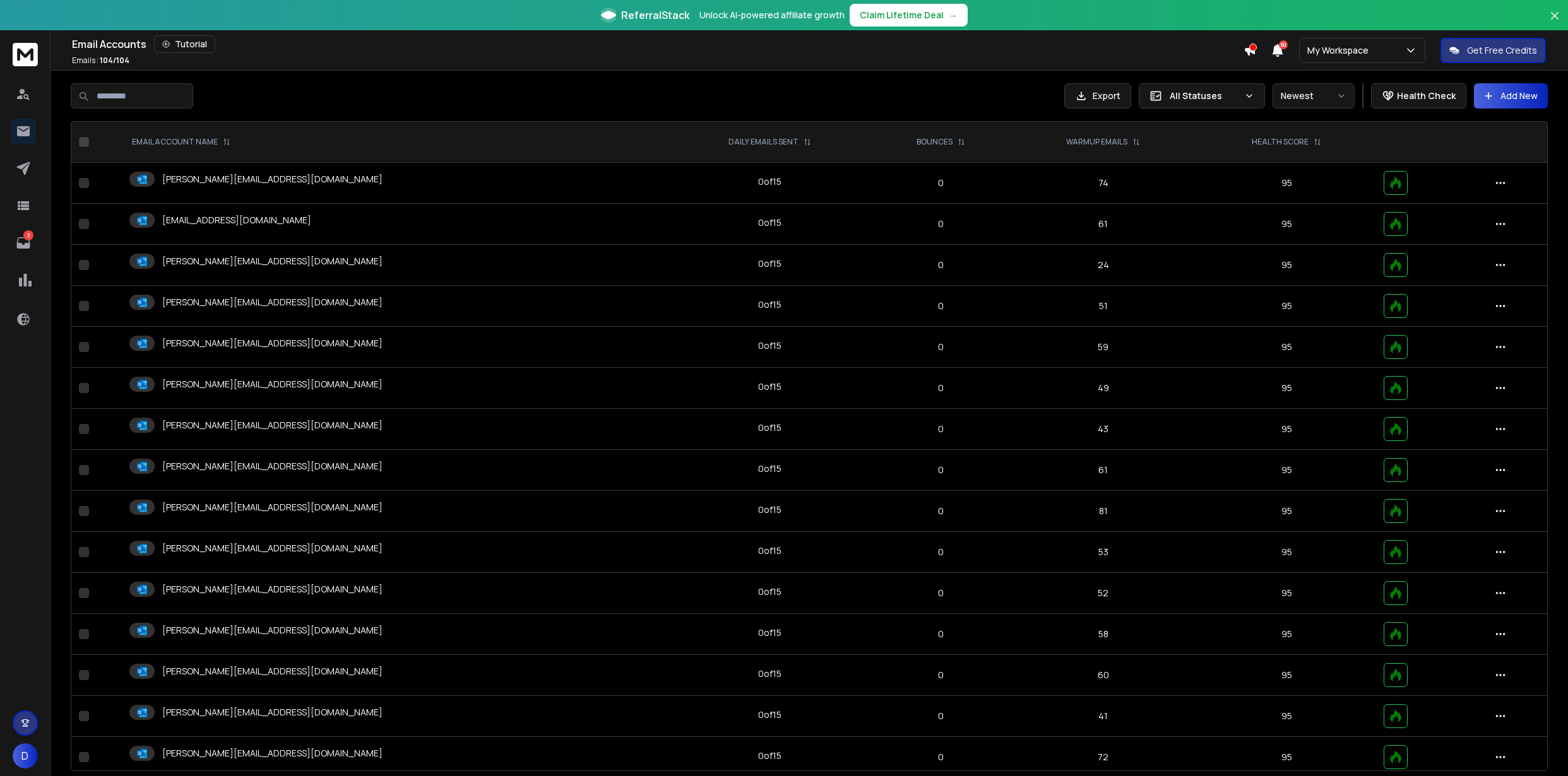
click at [86, 347] on button "button" at bounding box center [84, 347] width 10 height 10
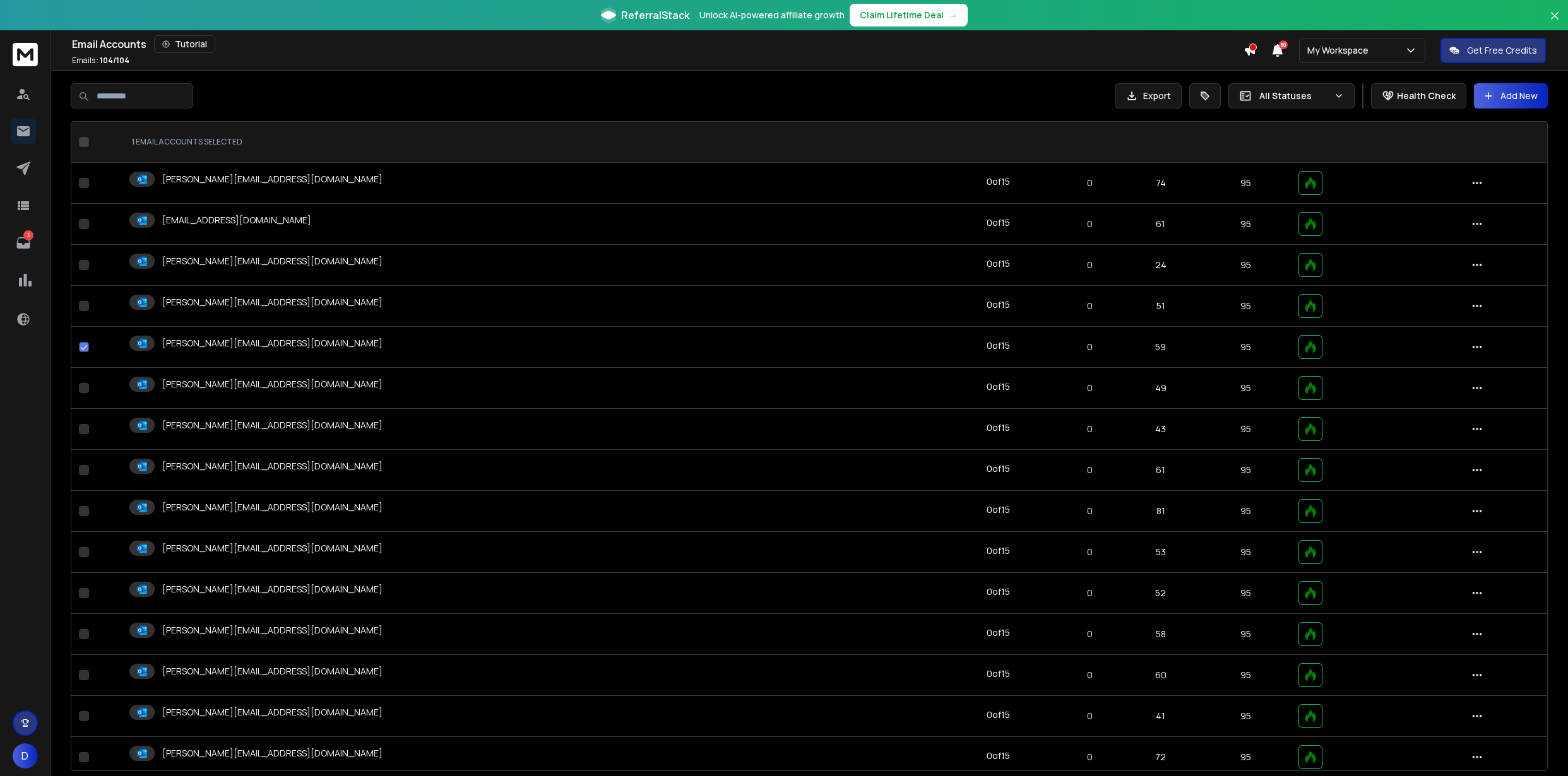
click at [211, 381] on p "[PERSON_NAME][EMAIL_ADDRESS][DOMAIN_NAME]" at bounding box center [272, 383] width 220 height 13
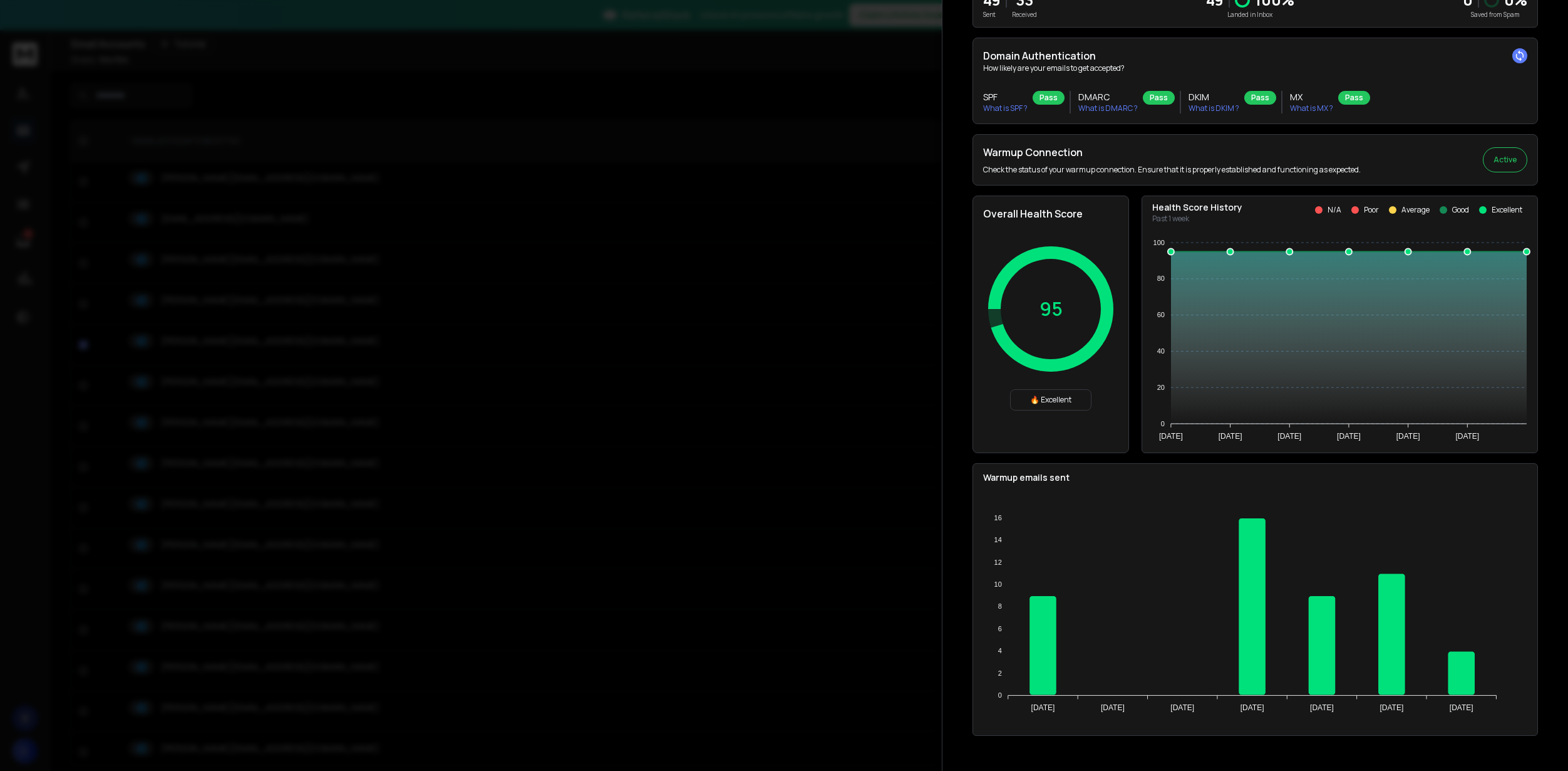
click at [258, 319] on div at bounding box center [784, 386] width 1568 height 771
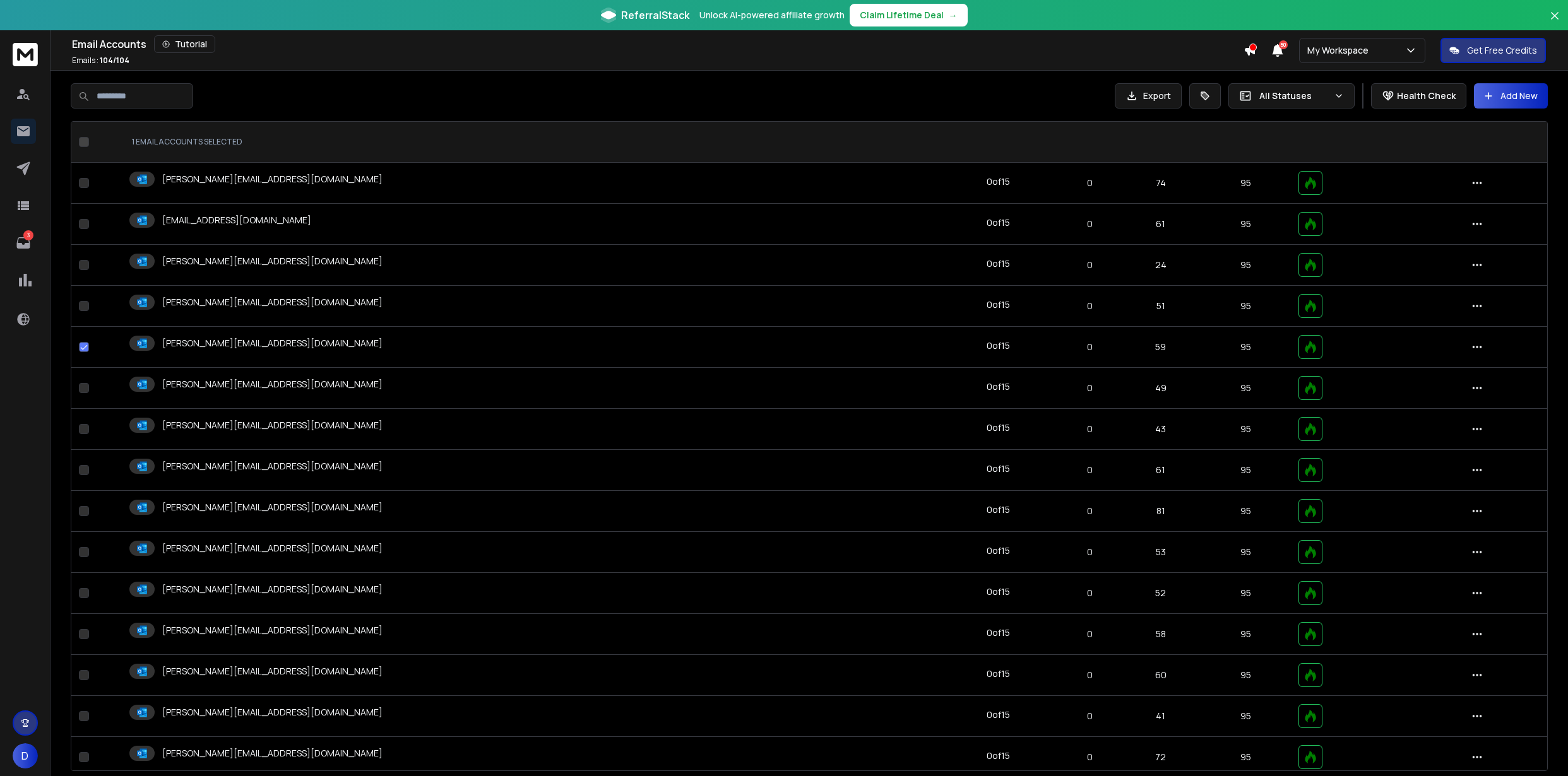
click at [248, 425] on p "[PERSON_NAME][EMAIL_ADDRESS][DOMAIN_NAME]" at bounding box center [272, 425] width 220 height 13
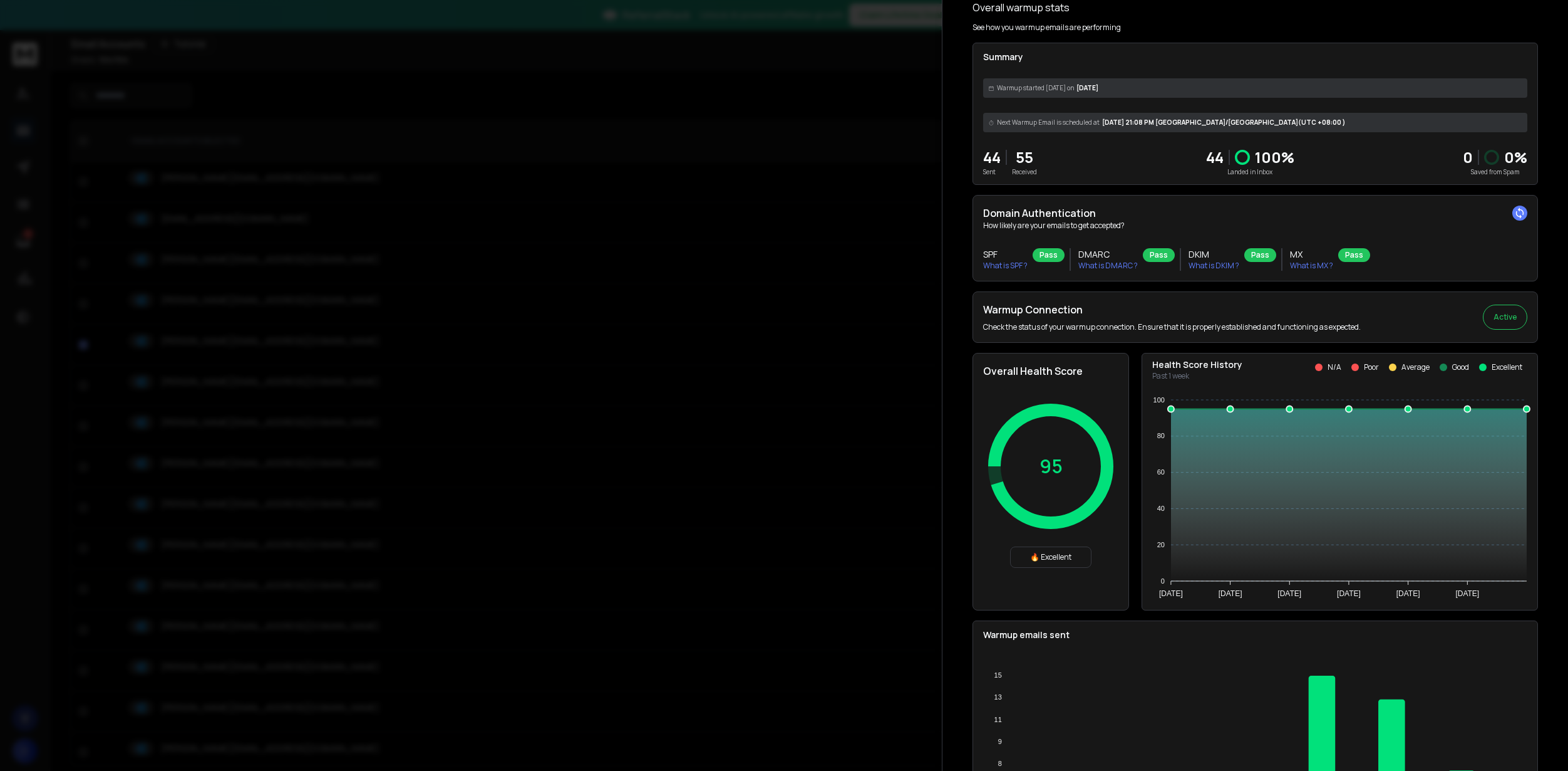
scroll to position [0, 0]
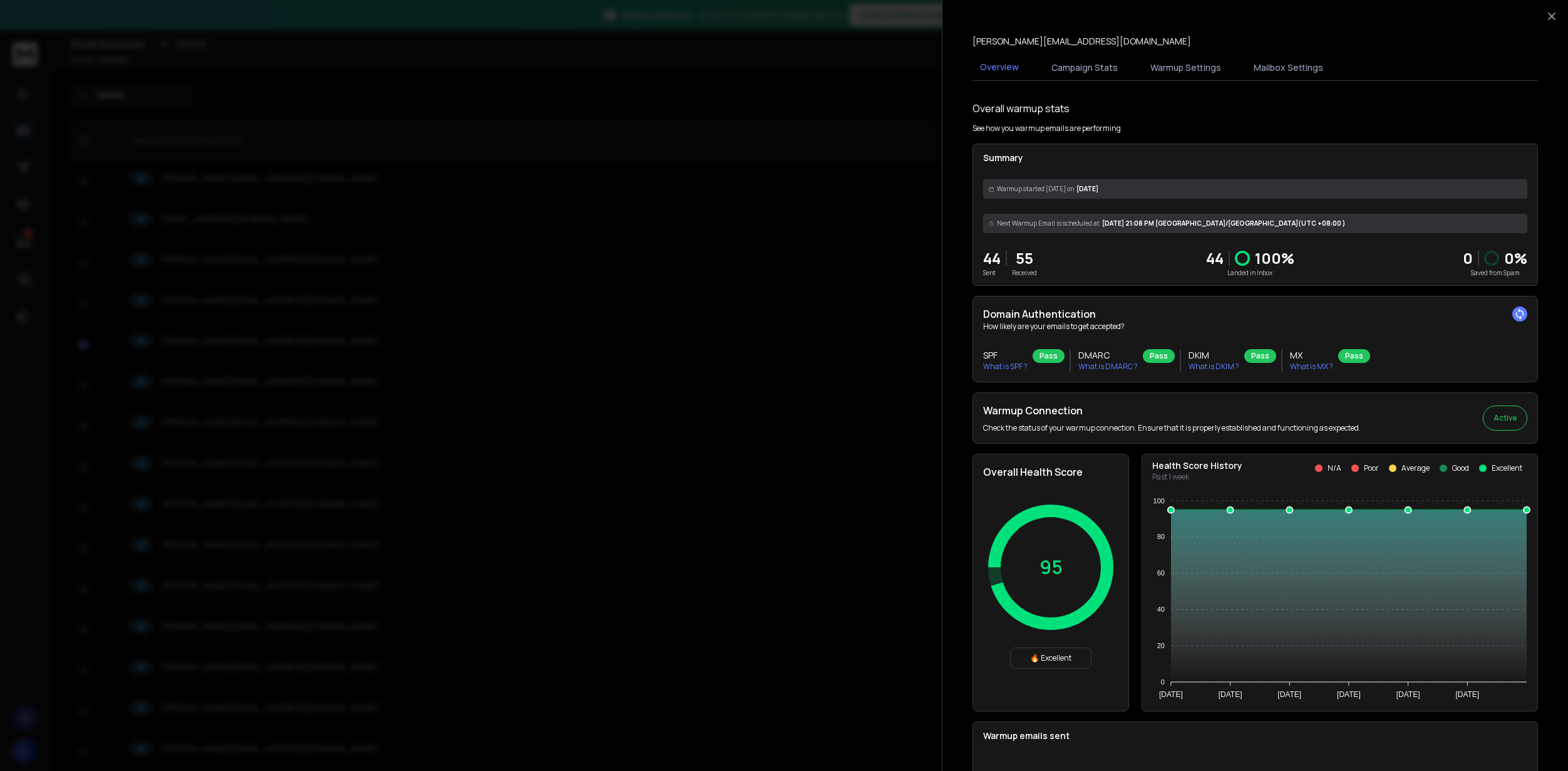
click at [526, 533] on div at bounding box center [784, 386] width 1568 height 771
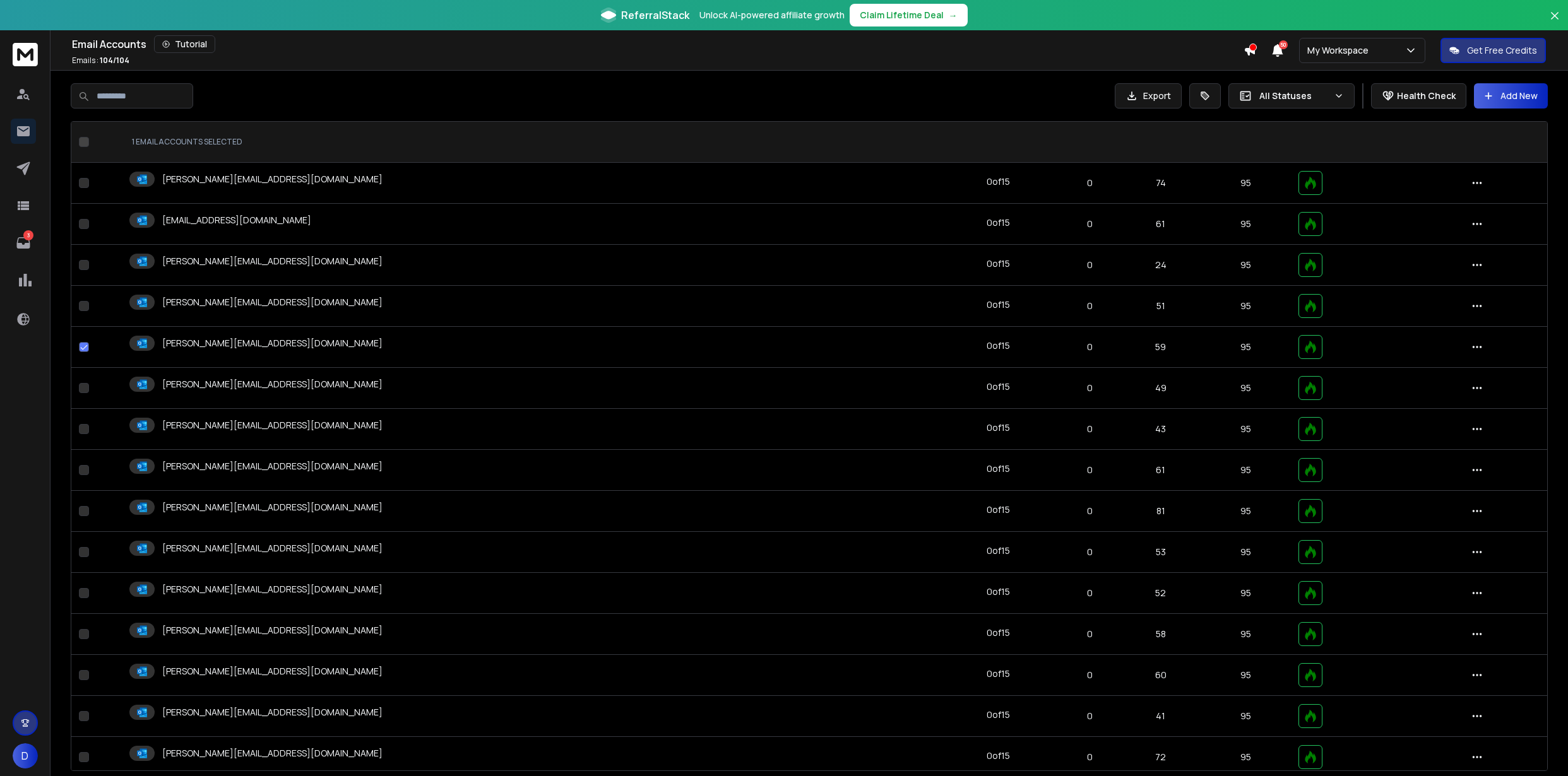
click at [244, 465] on p "[PERSON_NAME][EMAIL_ADDRESS][DOMAIN_NAME]" at bounding box center [272, 465] width 220 height 13
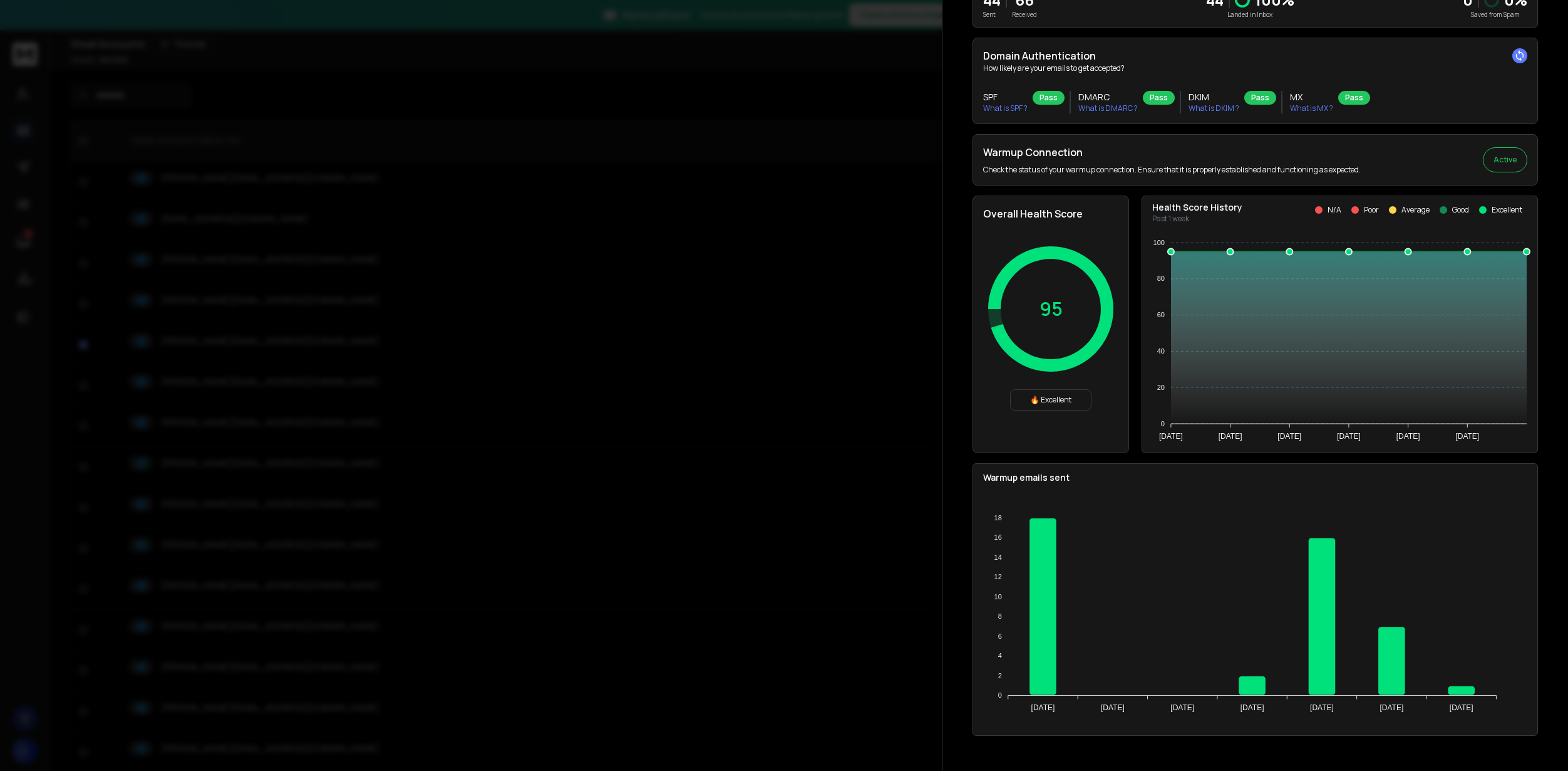
click at [539, 465] on div at bounding box center [784, 386] width 1568 height 771
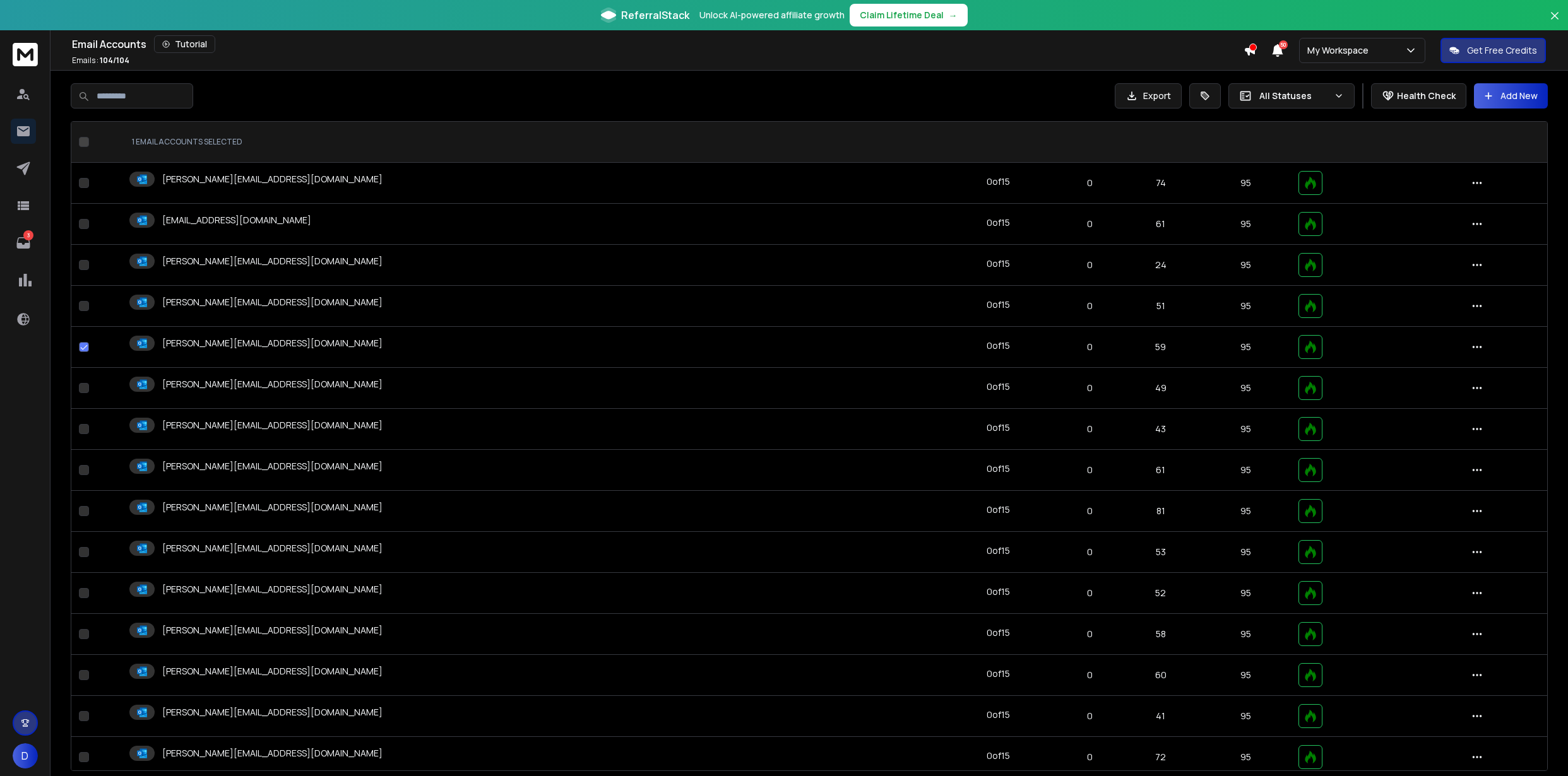
click at [217, 514] on p "[PERSON_NAME][EMAIL_ADDRESS][DOMAIN_NAME]" at bounding box center [272, 507] width 220 height 13
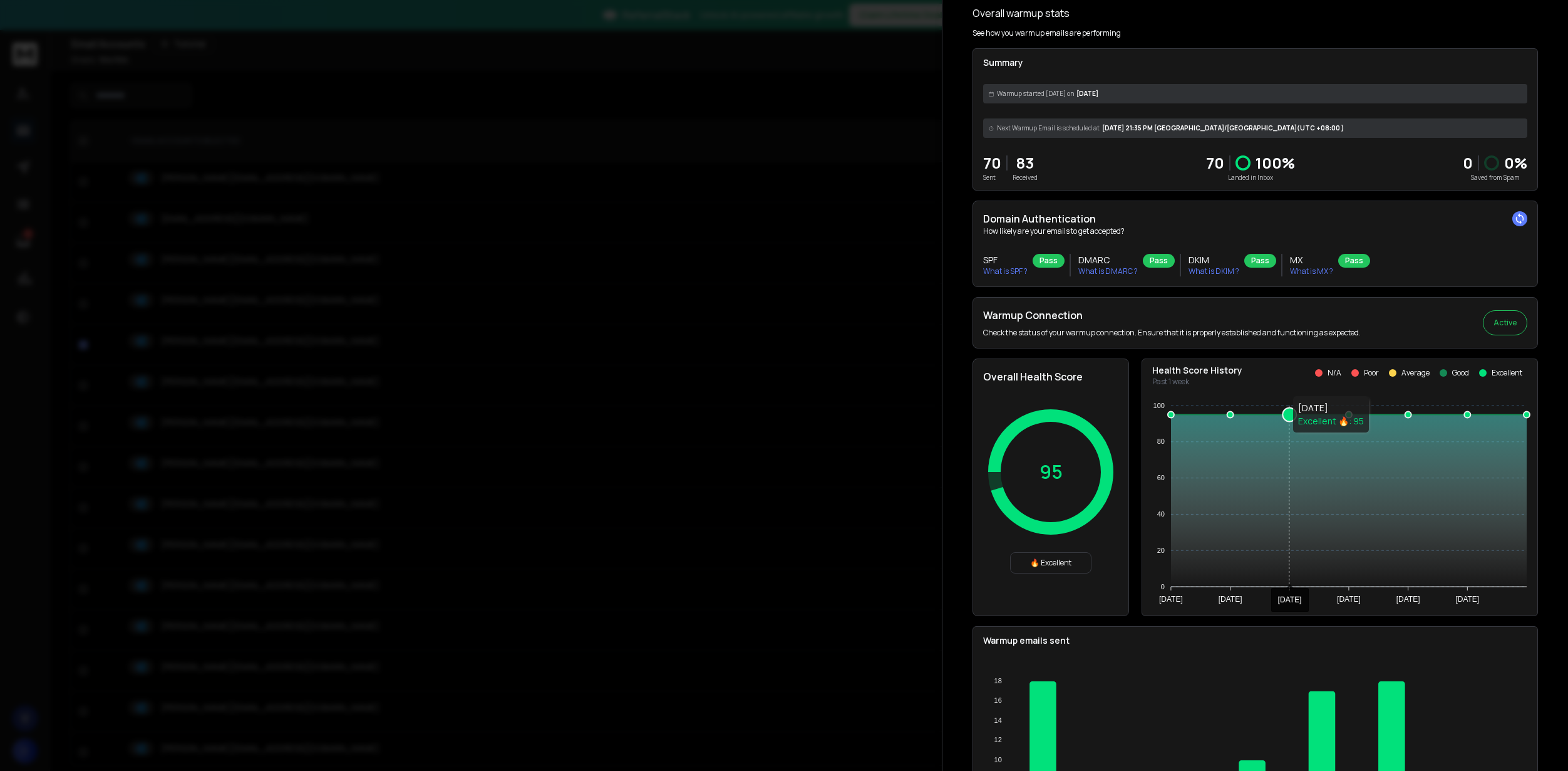
scroll to position [0, 0]
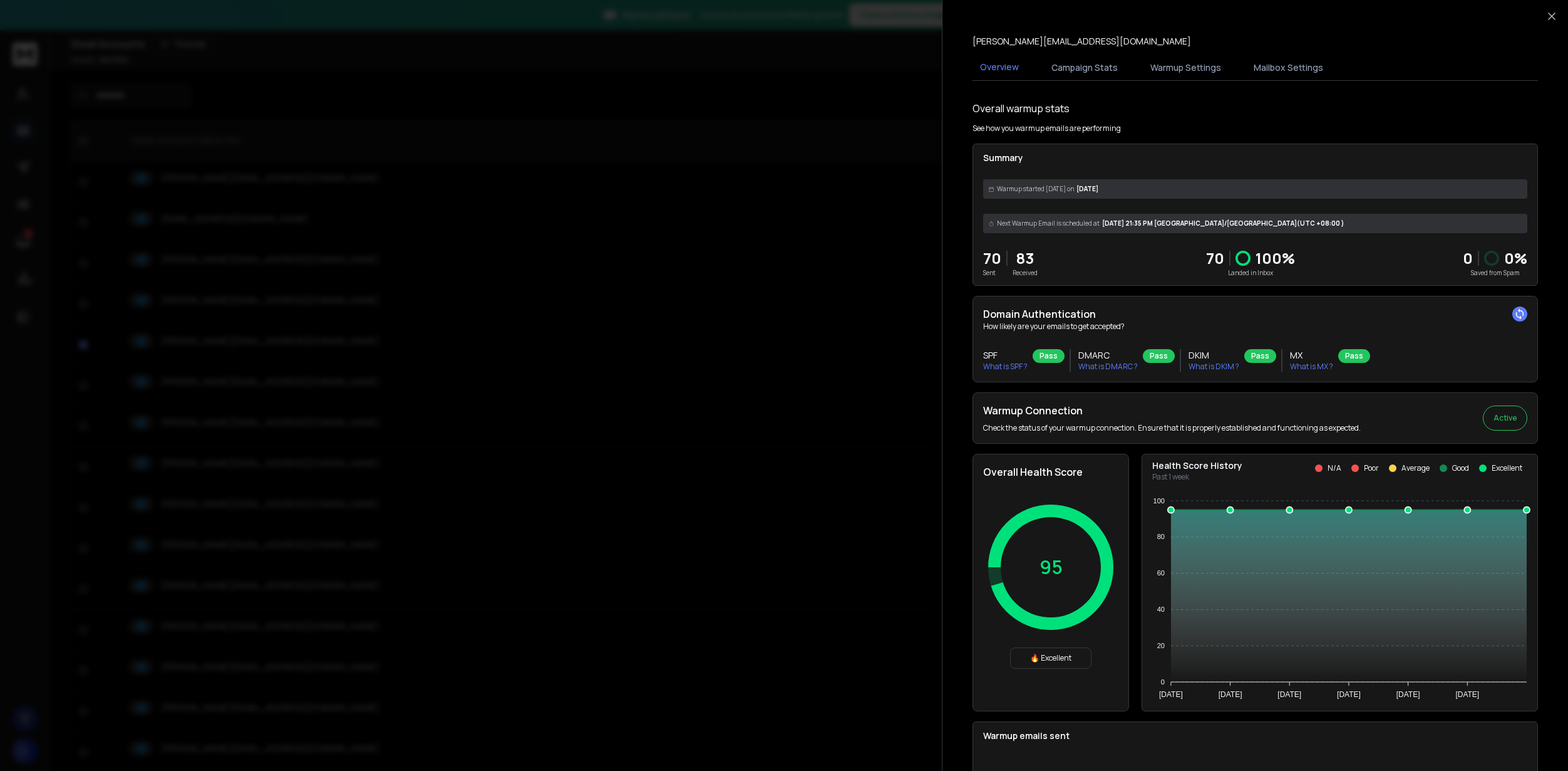
click at [623, 297] on div at bounding box center [784, 386] width 1568 height 771
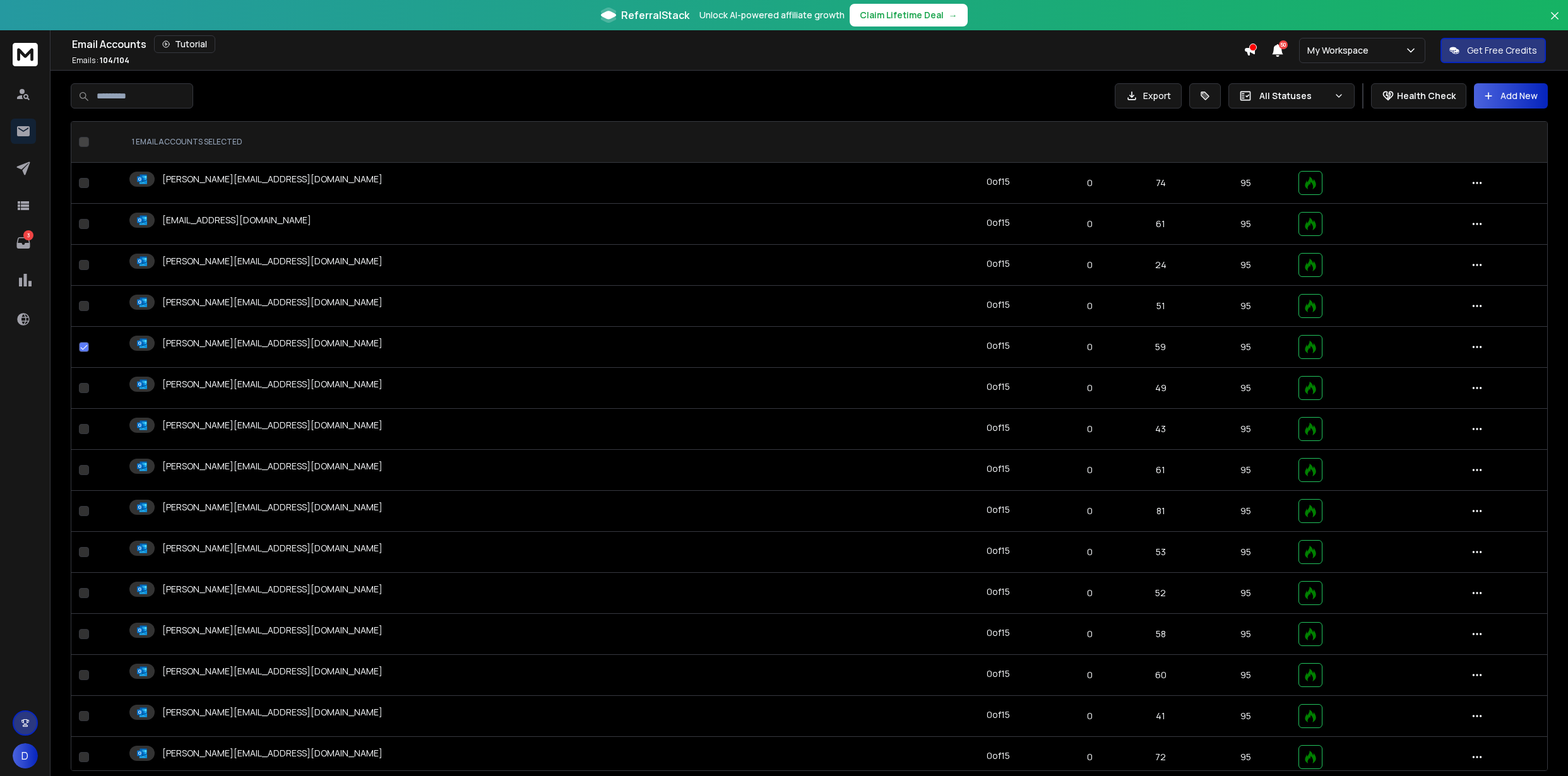
click at [296, 561] on td "[PERSON_NAME][EMAIL_ADDRESS][DOMAIN_NAME]" at bounding box center [530, 552] width 816 height 41
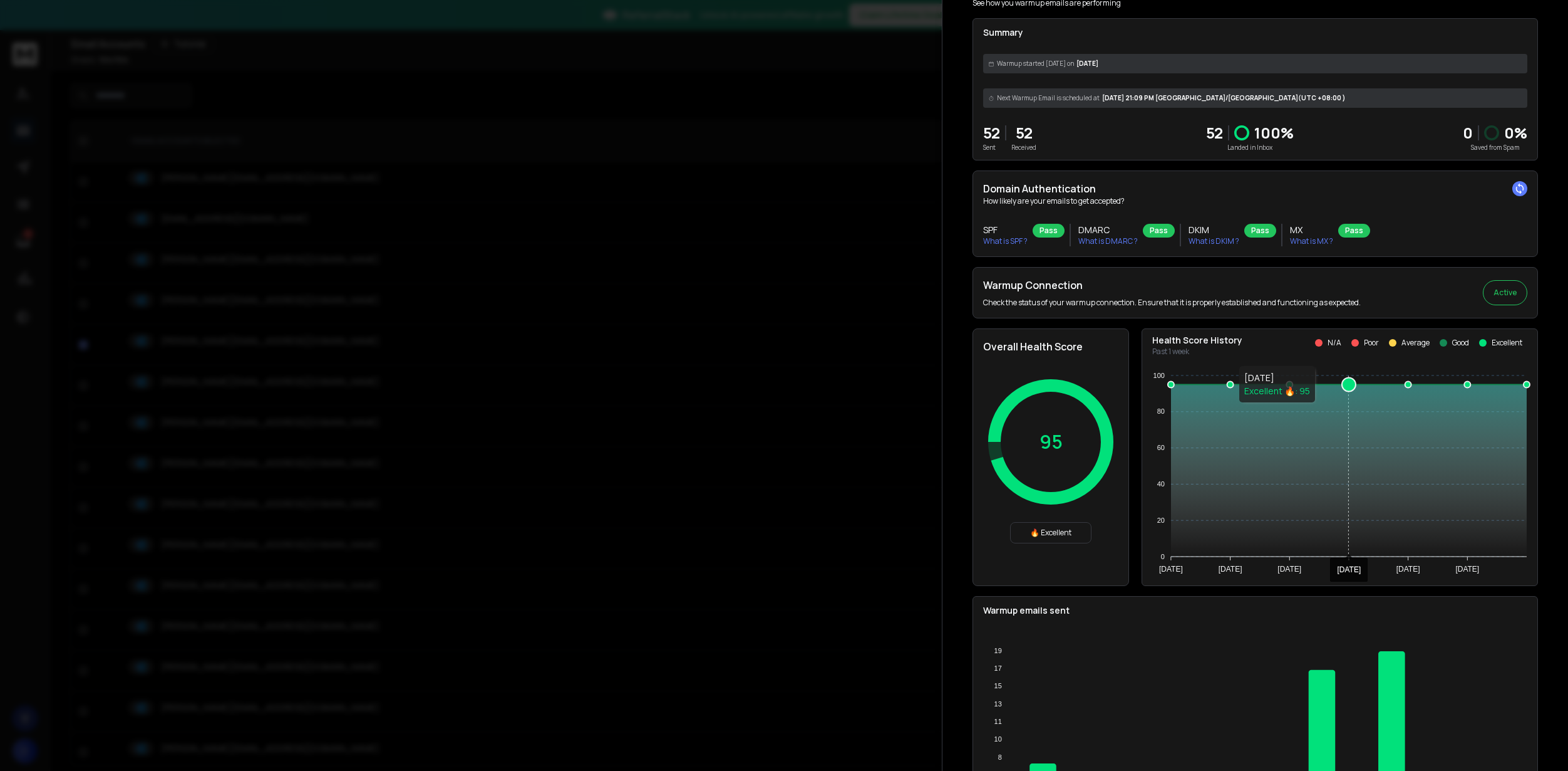
scroll to position [206, 0]
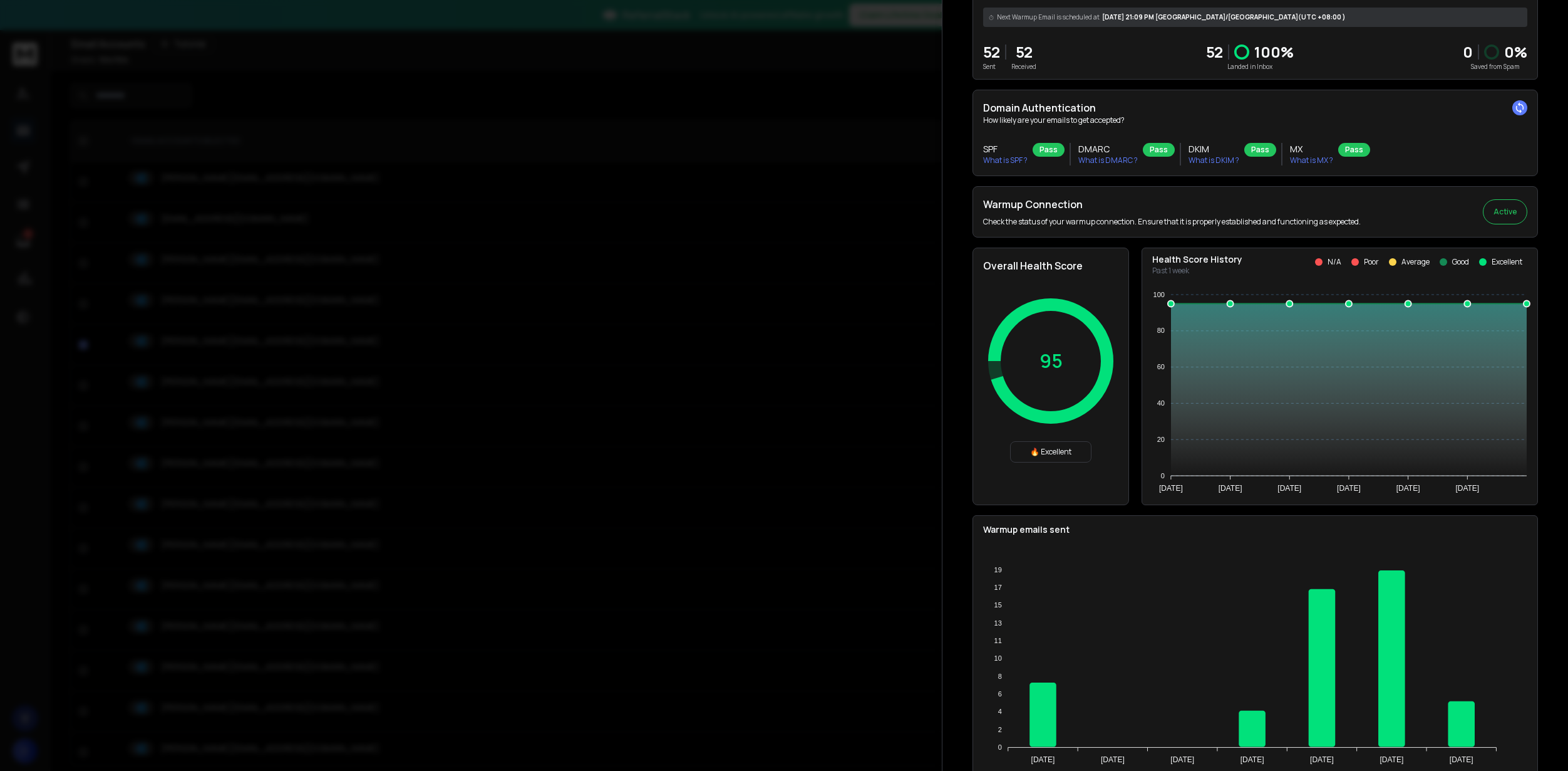
click at [499, 496] on div at bounding box center [784, 386] width 1568 height 771
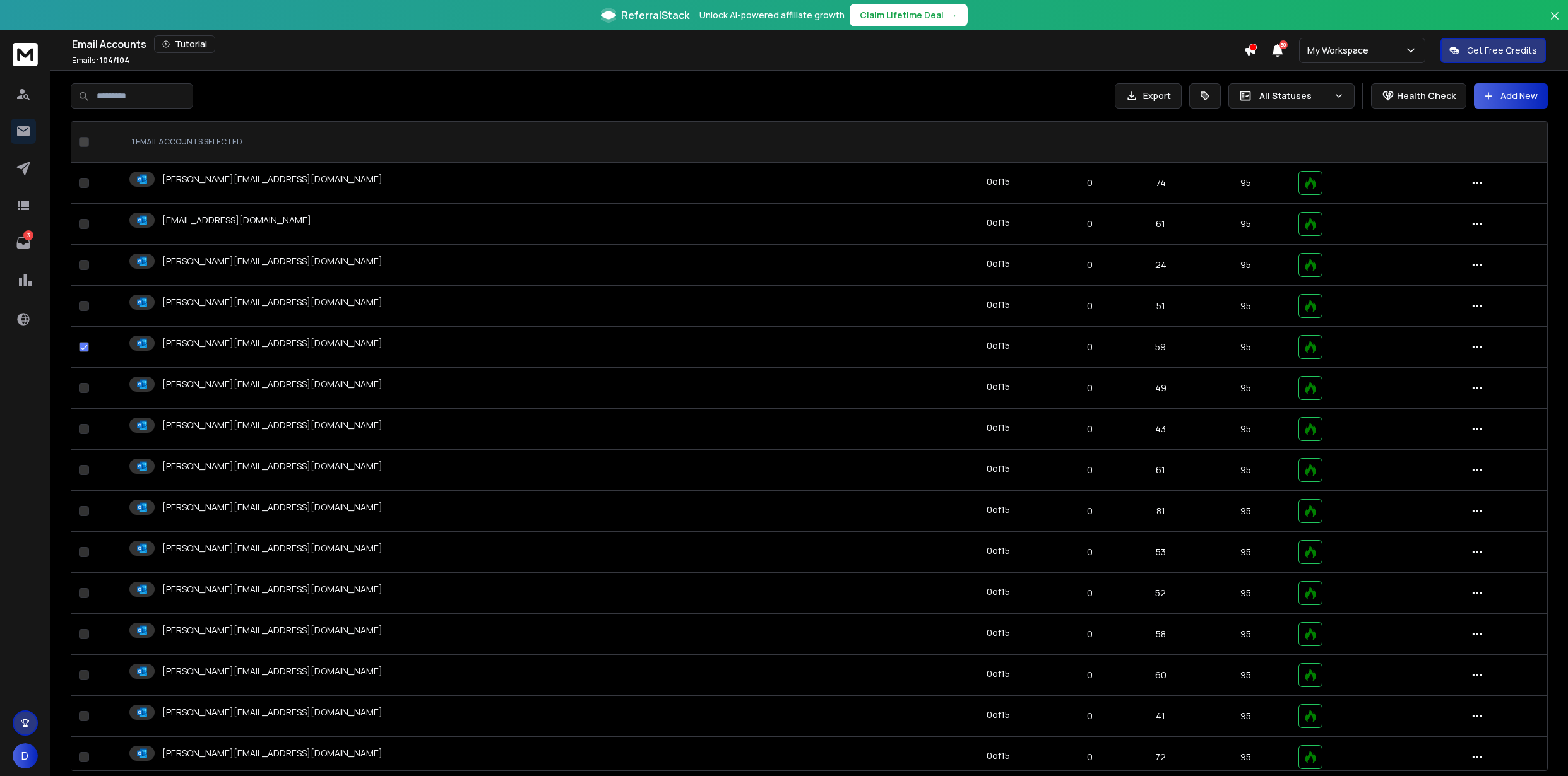
click at [278, 638] on div "[PERSON_NAME][EMAIL_ADDRESS][DOMAIN_NAME]" at bounding box center [256, 630] width 253 height 15
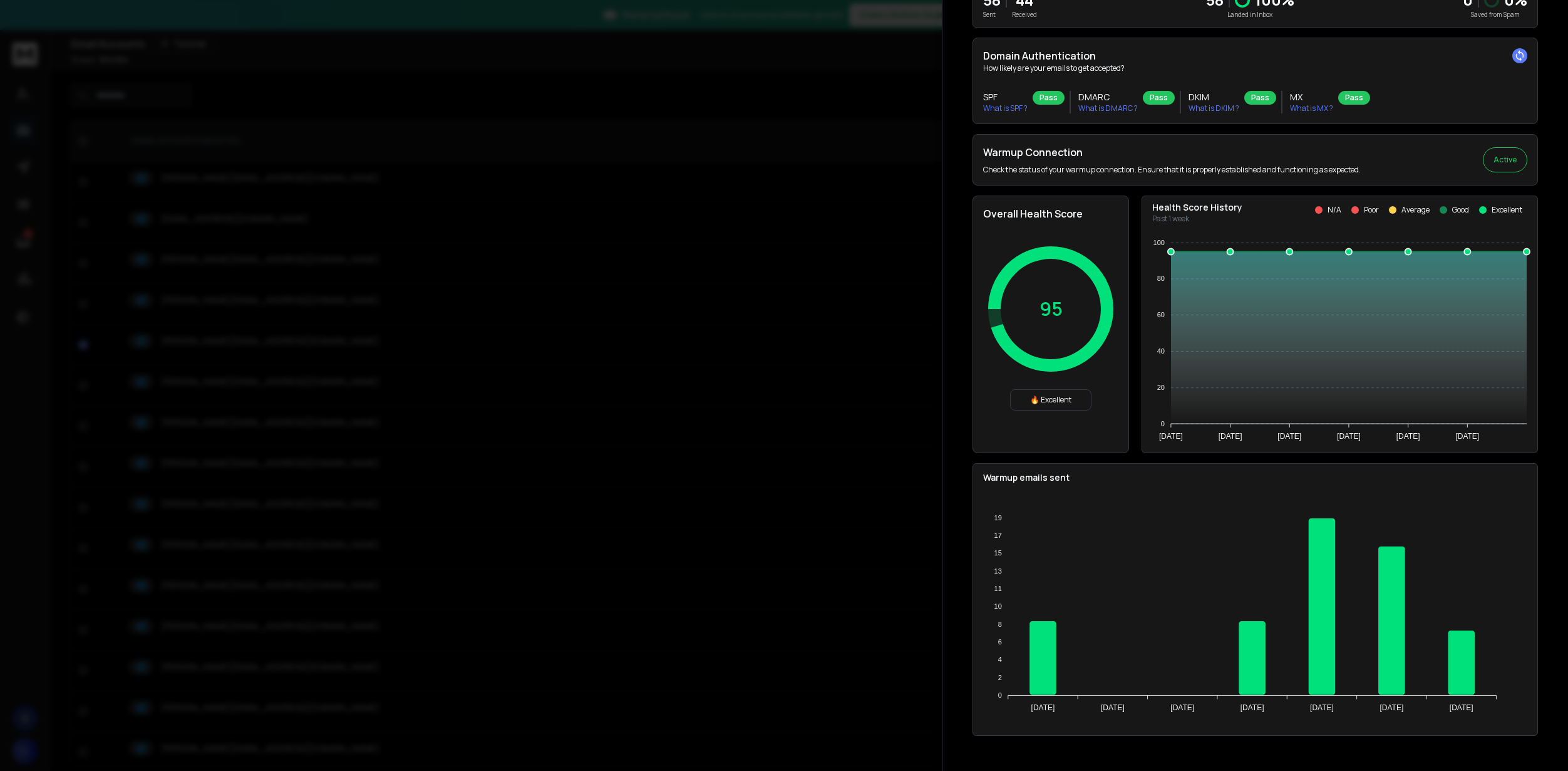
click at [263, 573] on div at bounding box center [784, 386] width 1568 height 771
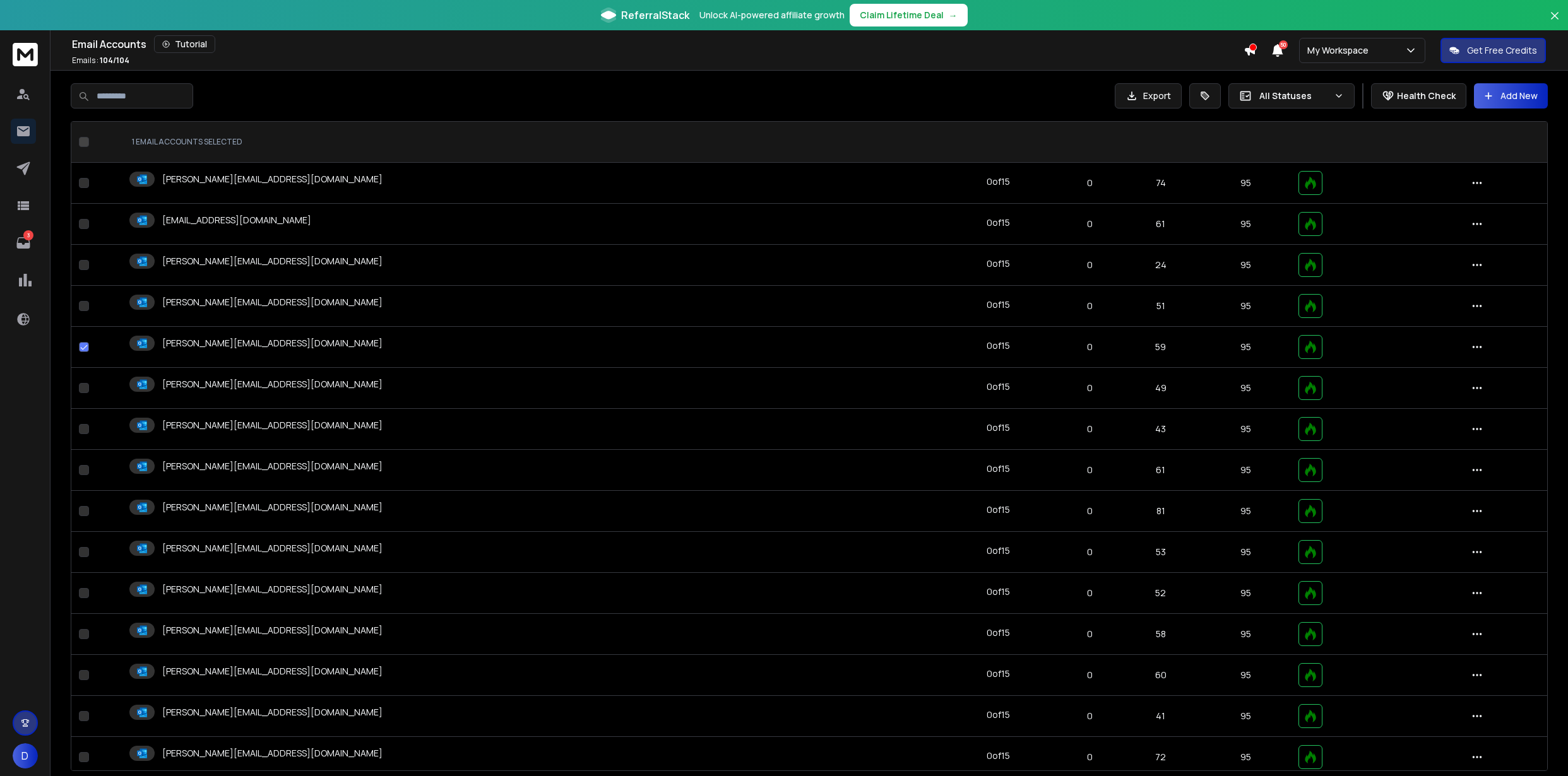
click at [244, 674] on p "[PERSON_NAME][EMAIL_ADDRESS][DOMAIN_NAME]" at bounding box center [272, 671] width 220 height 13
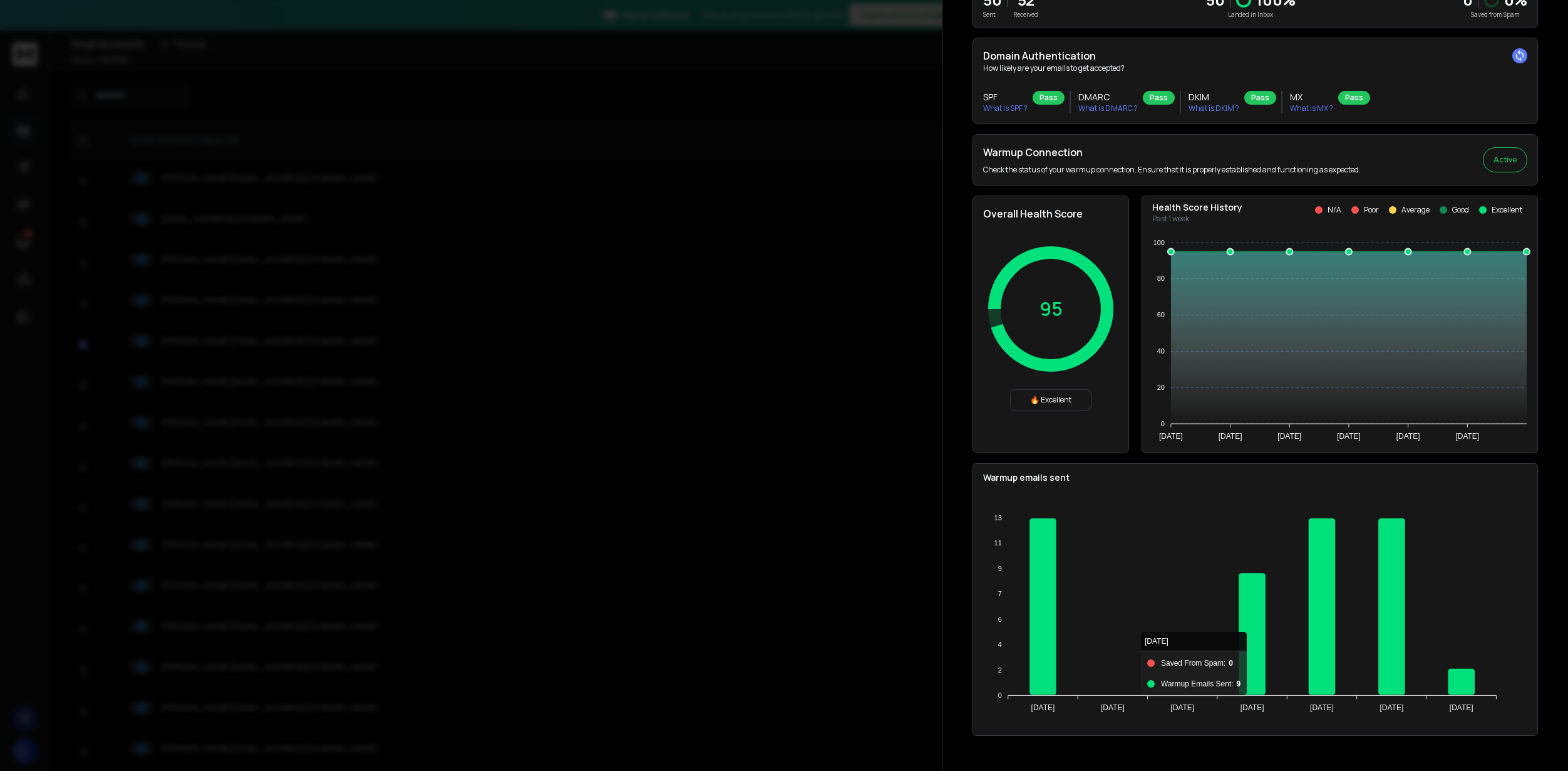
click at [307, 586] on div at bounding box center [784, 386] width 1568 height 771
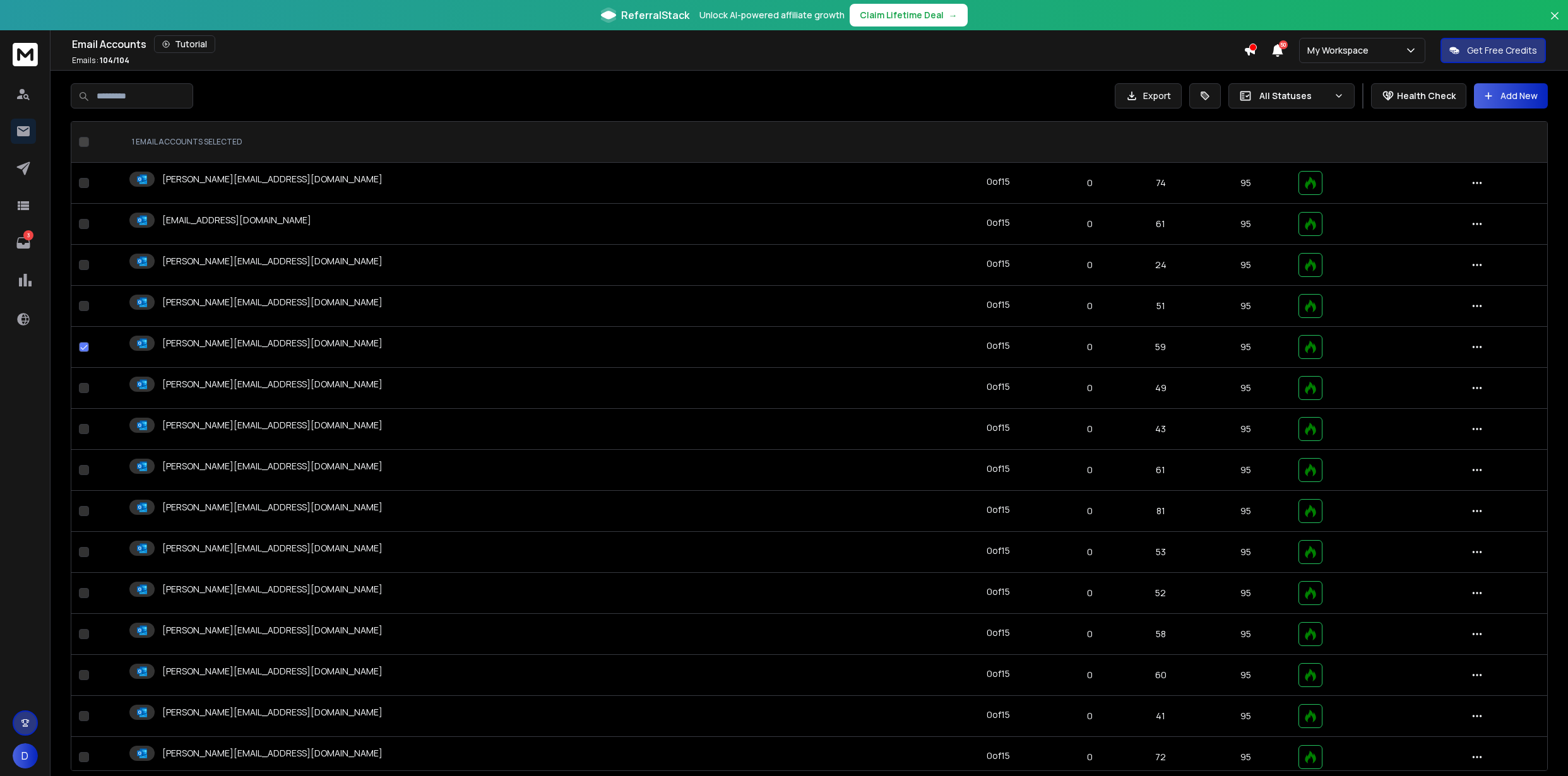
click at [82, 675] on button "button" at bounding box center [84, 674] width 10 height 10
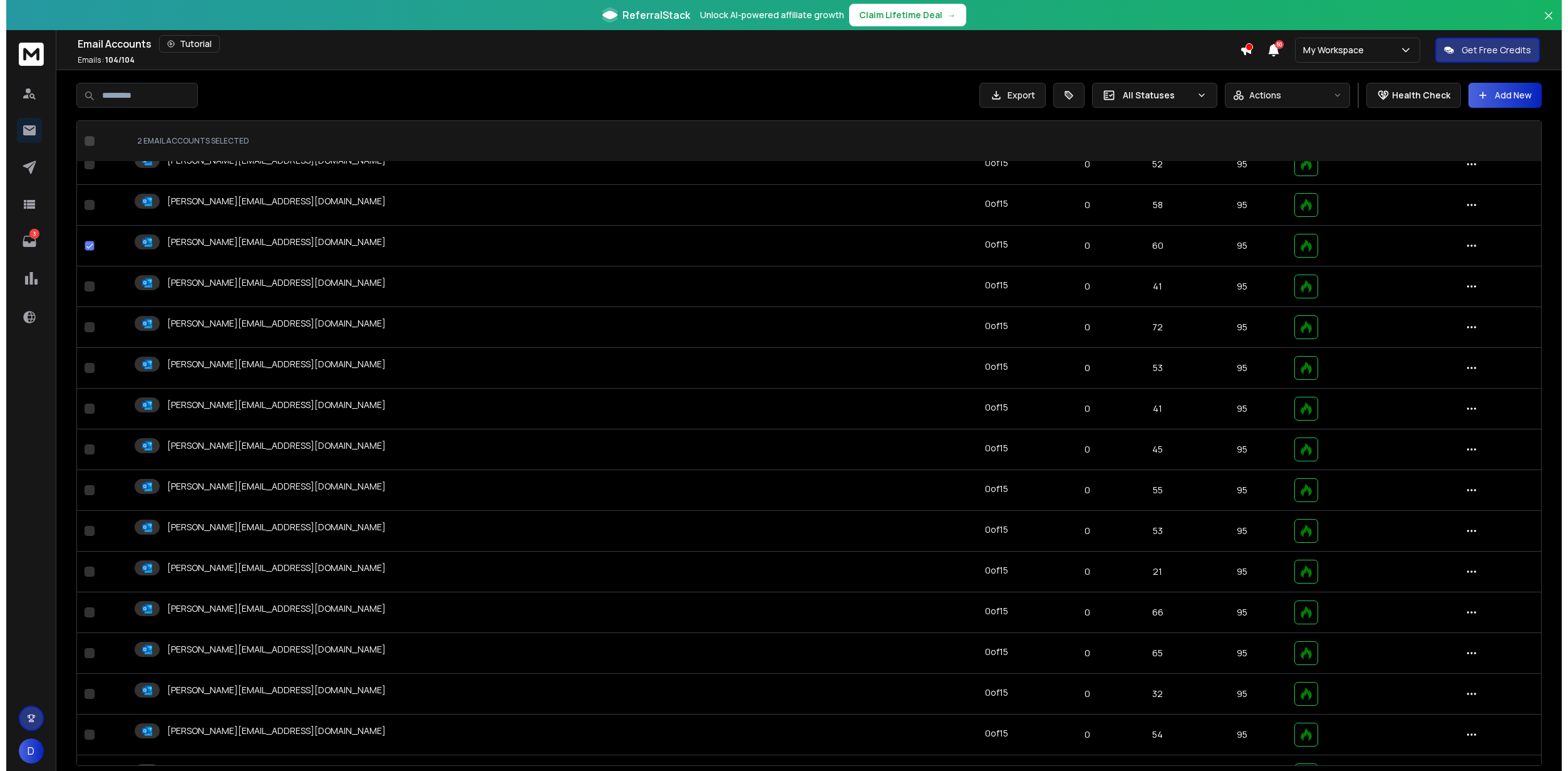
scroll to position [418, 0]
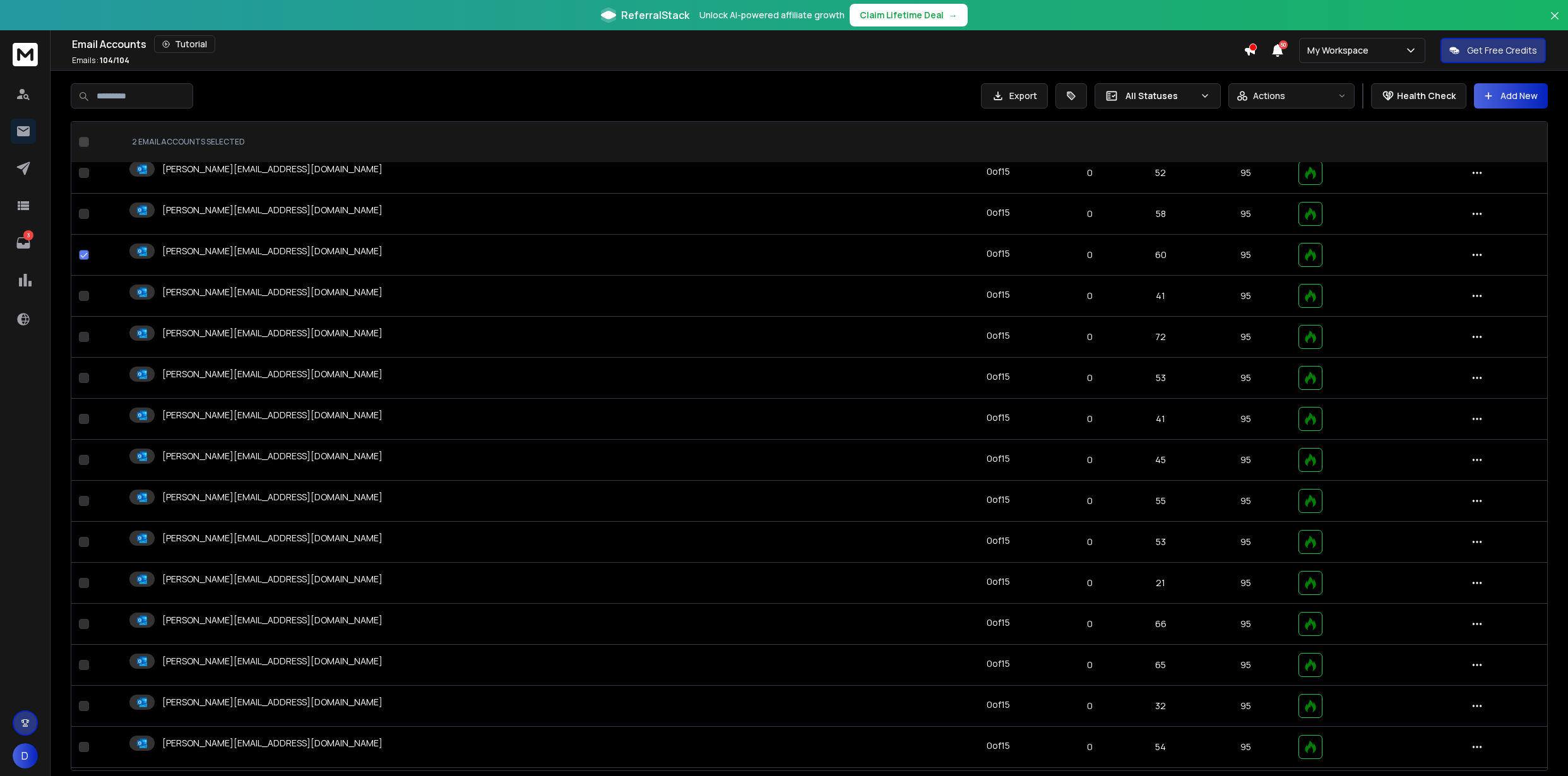
click at [175, 290] on p "[PERSON_NAME][EMAIL_ADDRESS][DOMAIN_NAME]" at bounding box center [272, 292] width 220 height 13
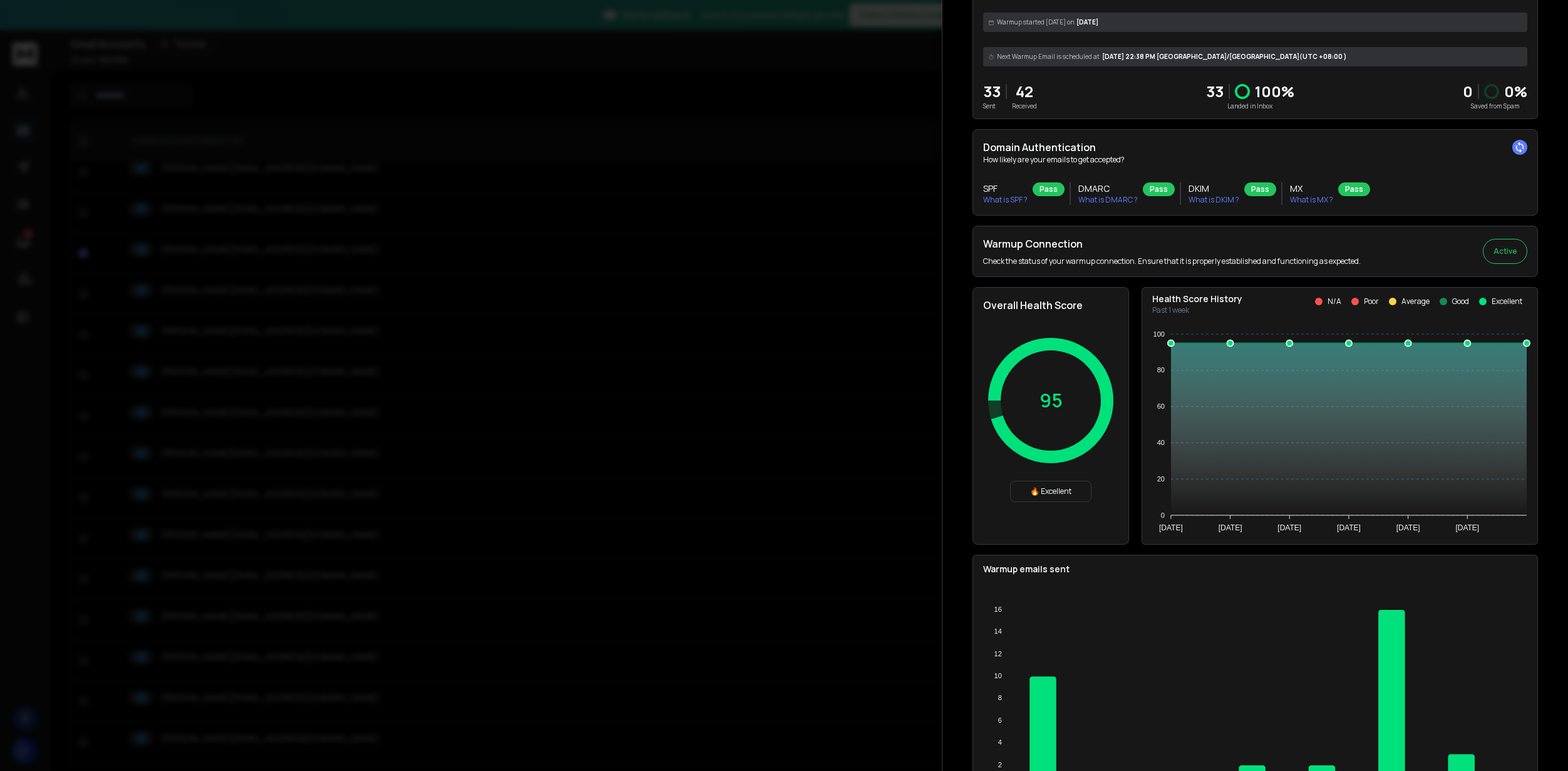
scroll to position [259, 0]
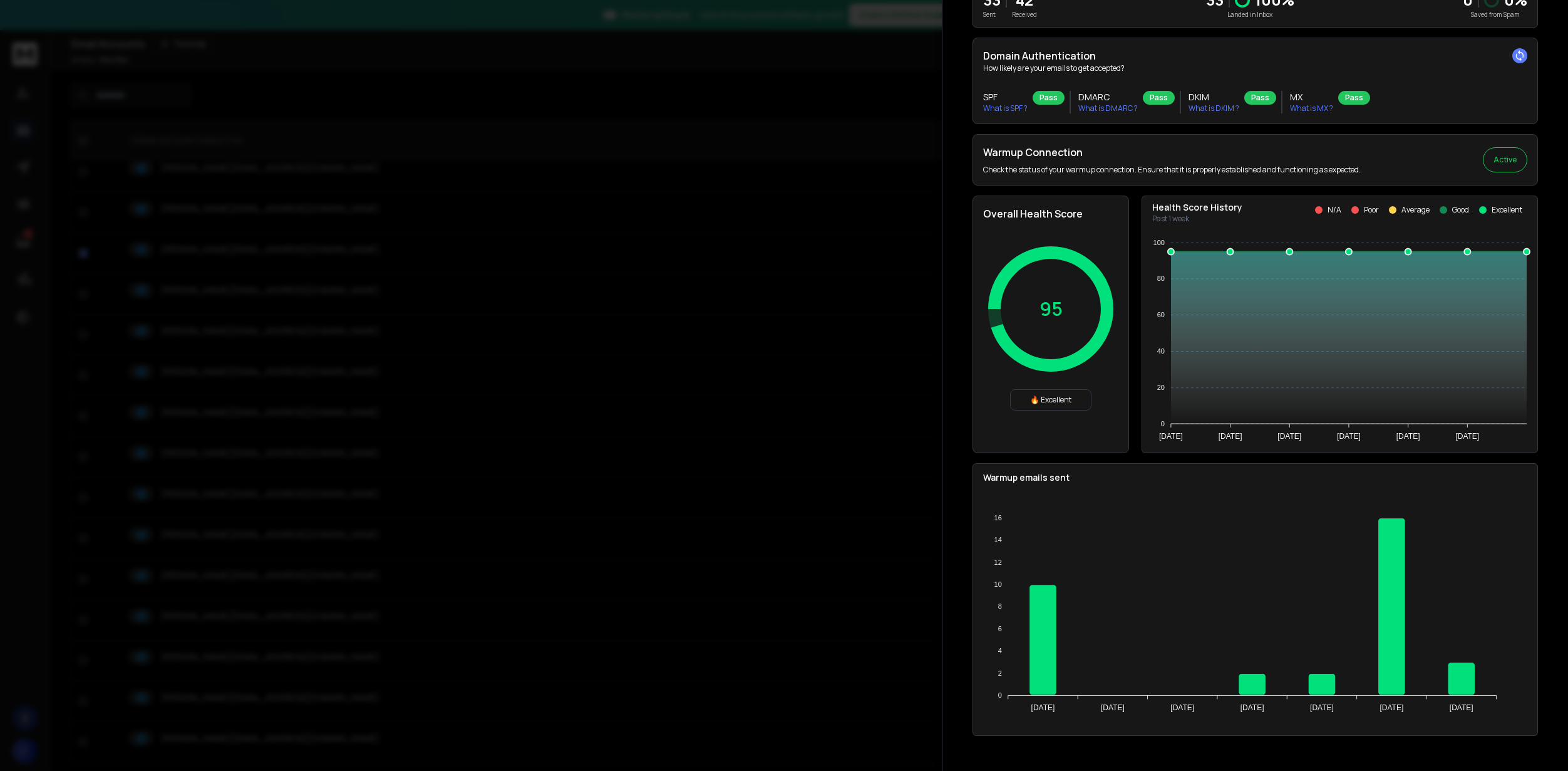
click at [659, 442] on div at bounding box center [784, 386] width 1568 height 771
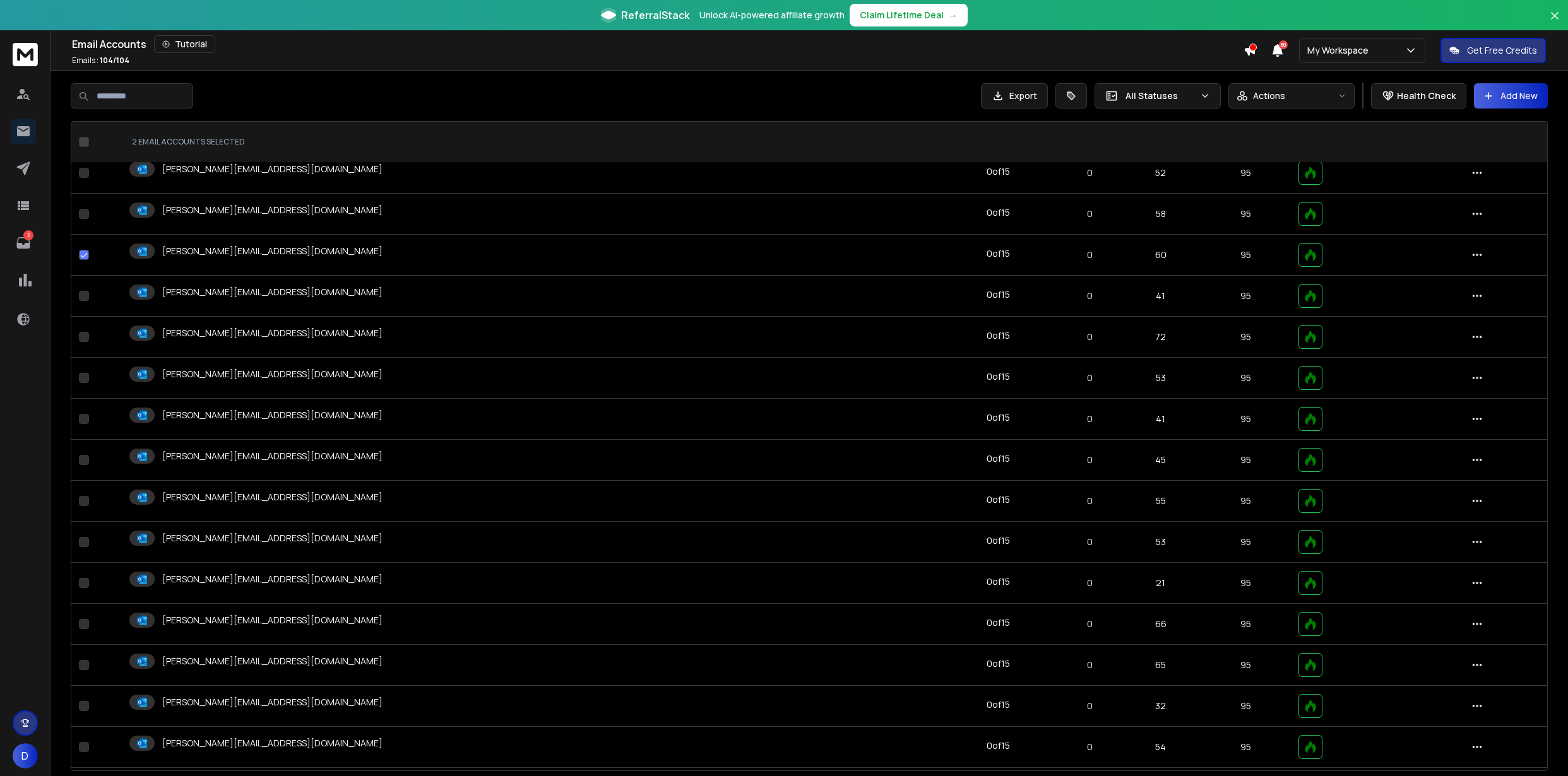
click at [260, 347] on td "[PERSON_NAME][EMAIL_ADDRESS][DOMAIN_NAME]" at bounding box center [530, 337] width 816 height 41
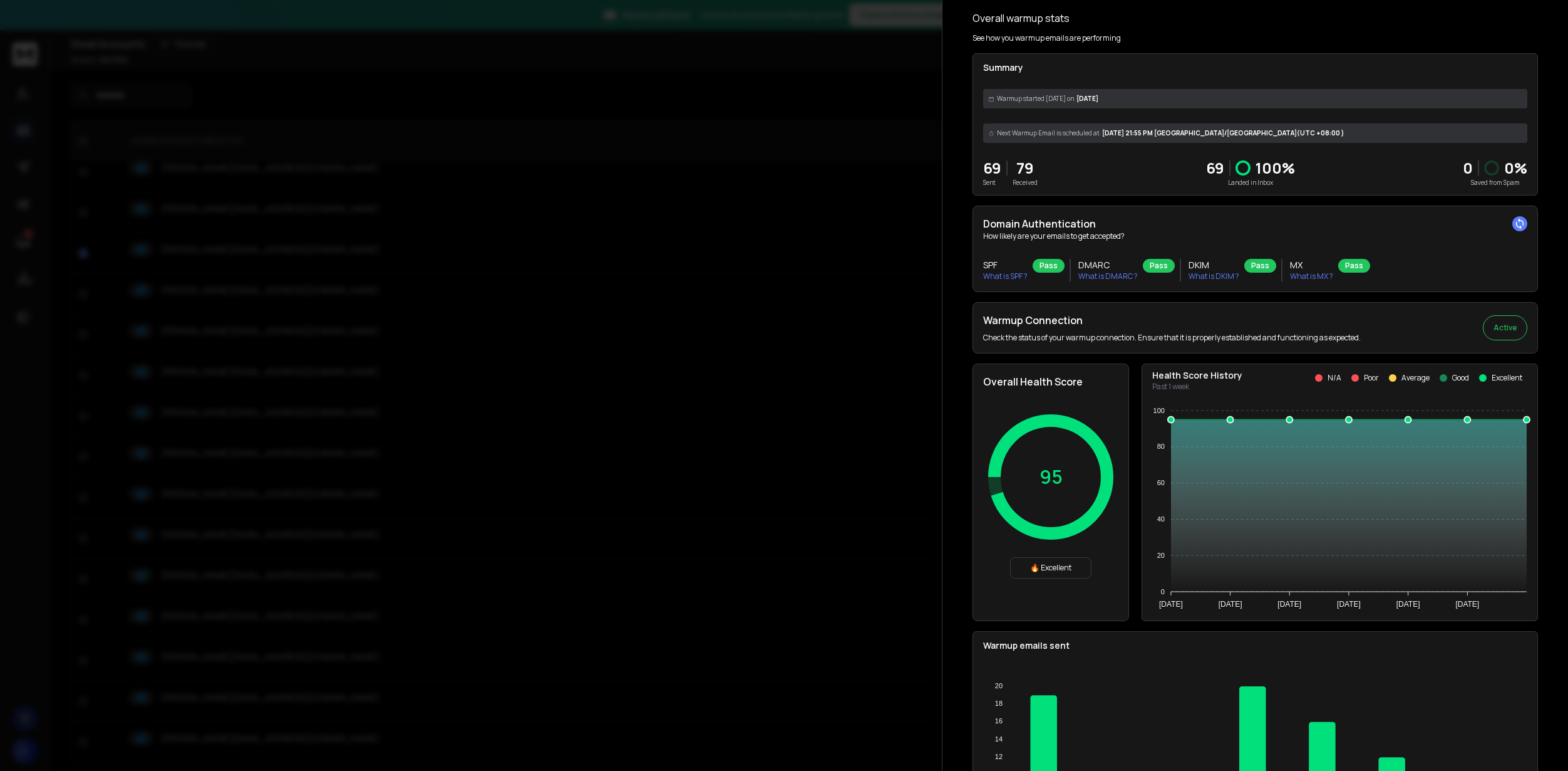
scroll to position [0, 0]
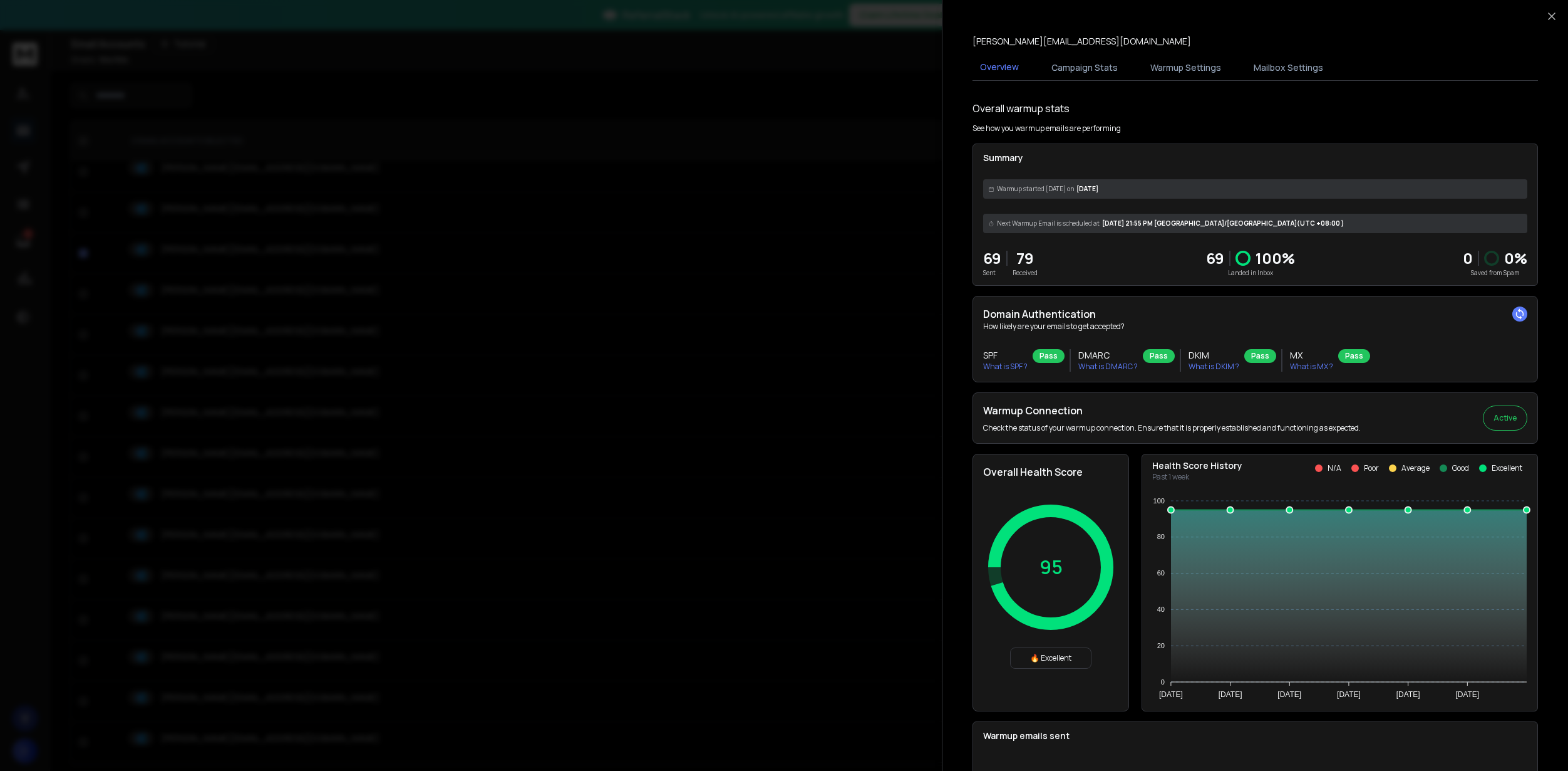
click at [553, 367] on div at bounding box center [784, 386] width 1568 height 771
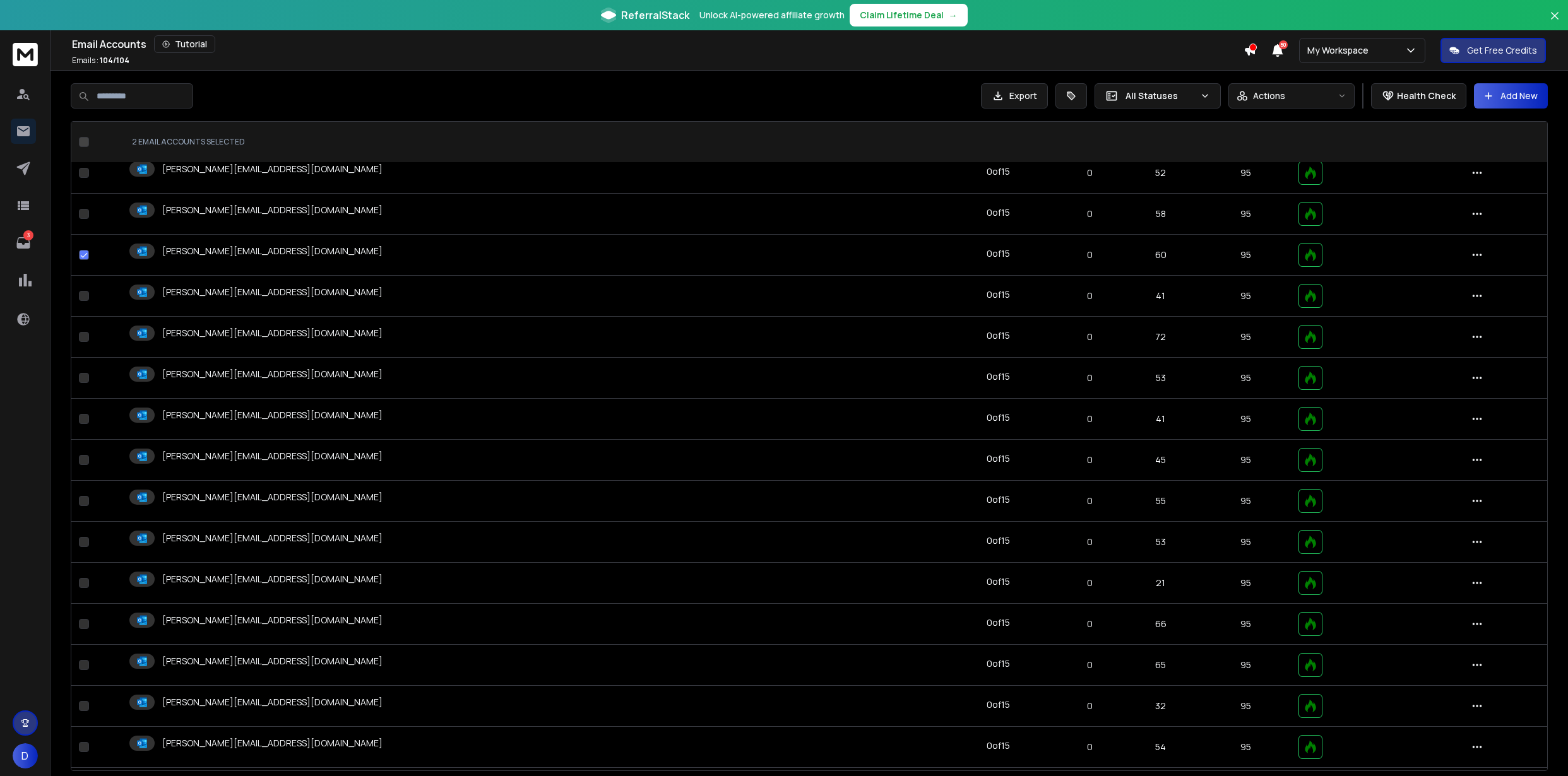
click at [269, 381] on div "[PERSON_NAME][EMAIL_ADDRESS][DOMAIN_NAME]" at bounding box center [256, 374] width 253 height 15
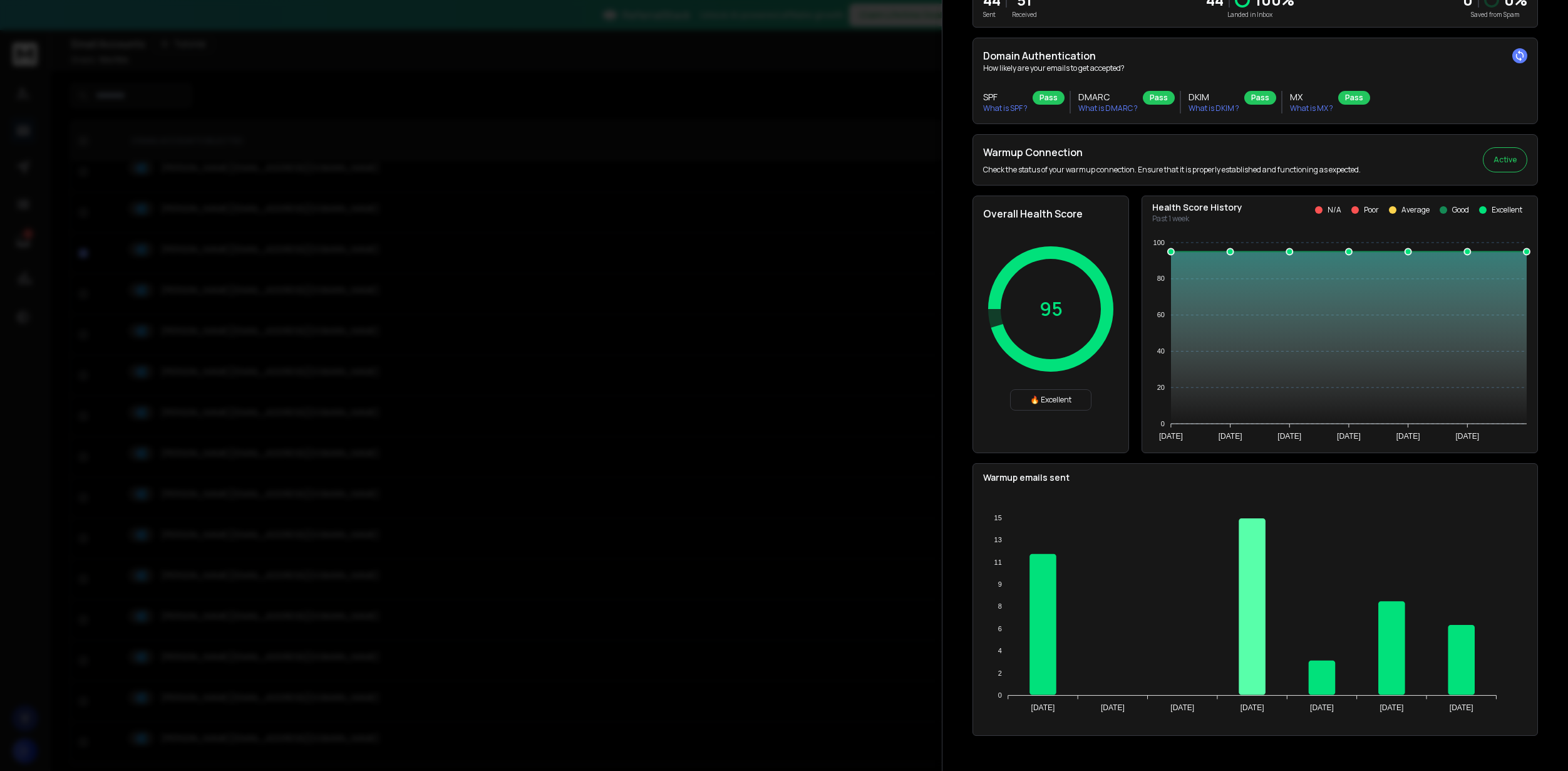
click at [362, 557] on div at bounding box center [784, 386] width 1568 height 771
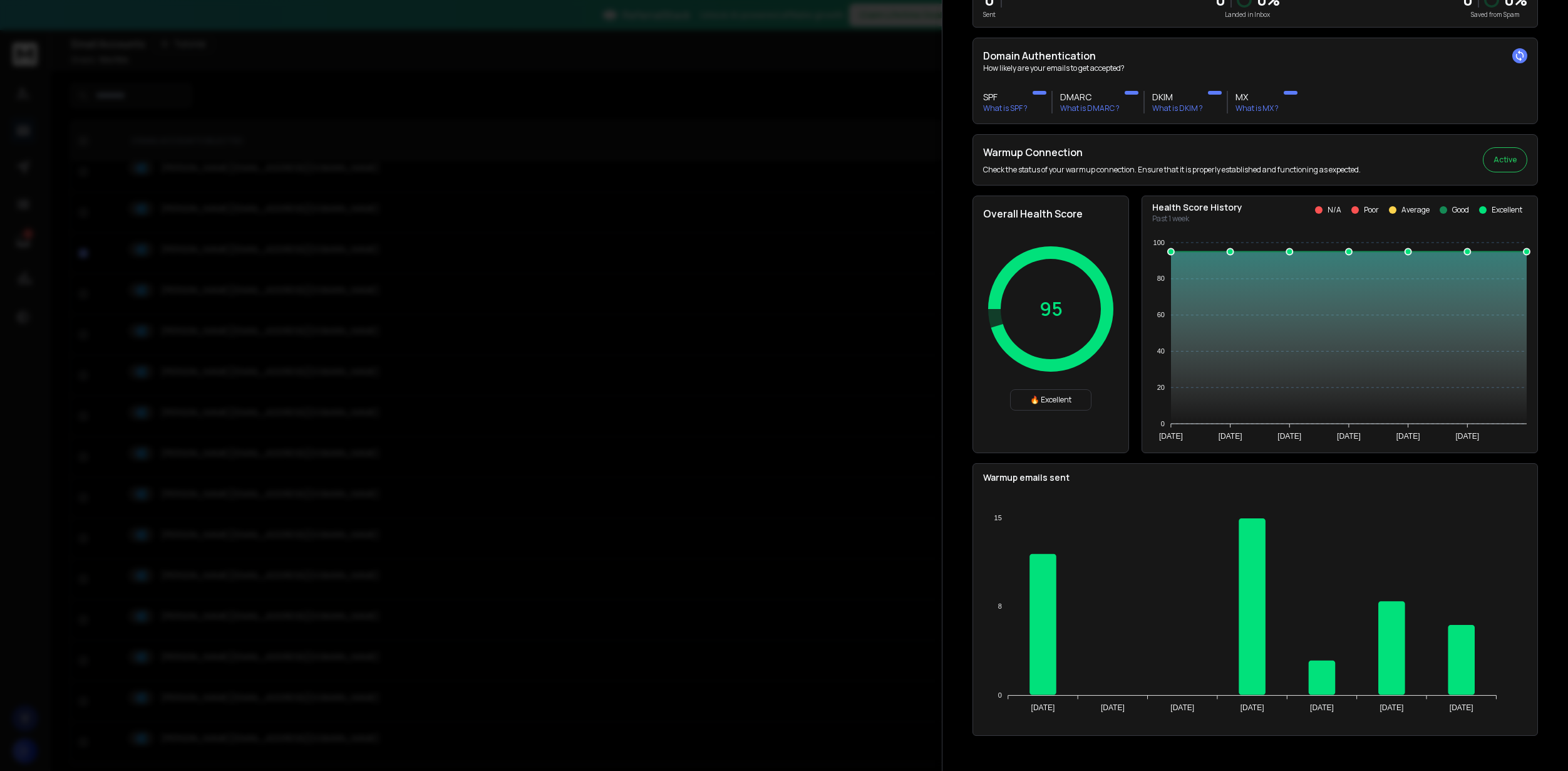
scroll to position [226, 0]
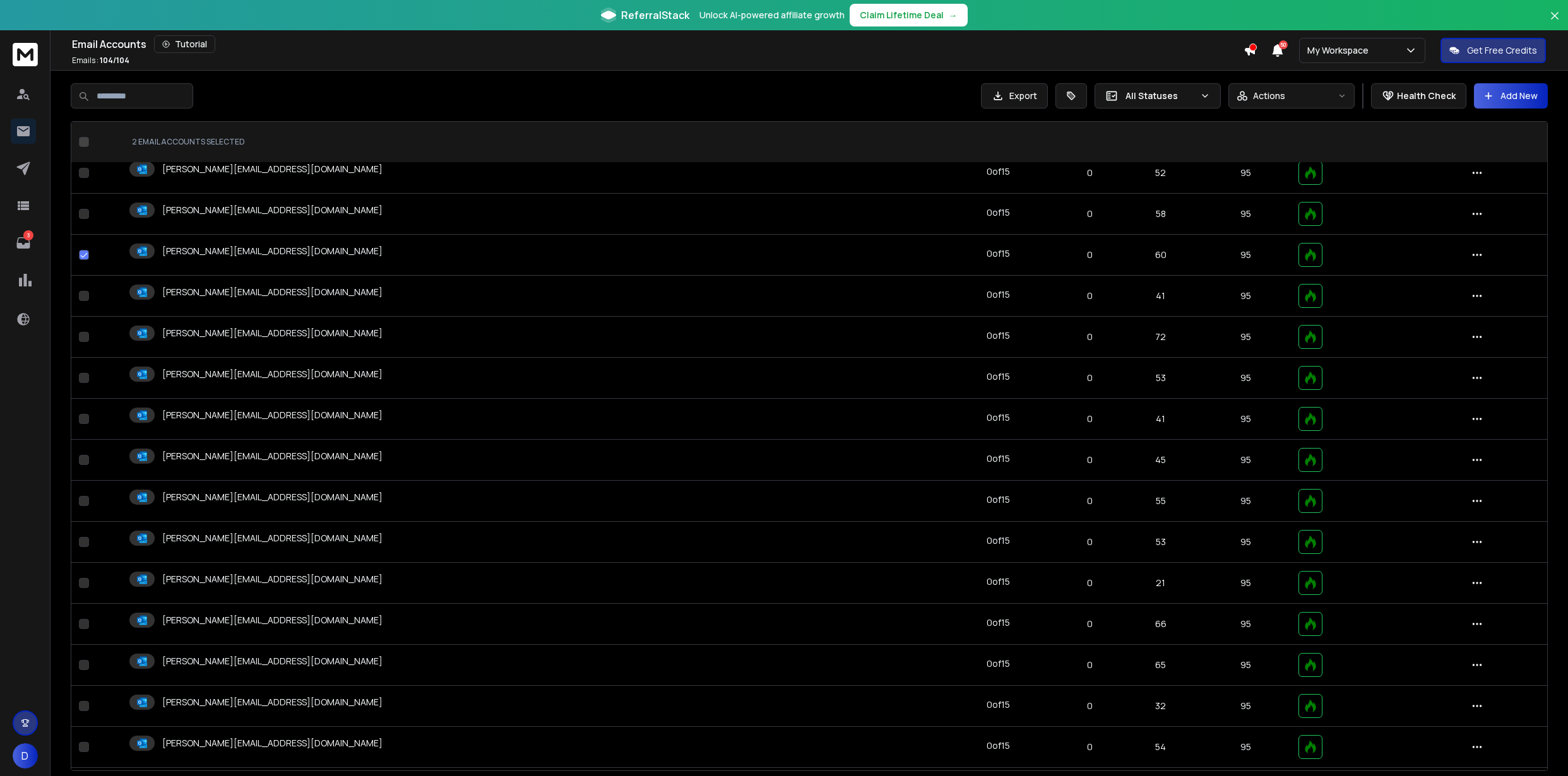
click at [253, 413] on p "[PERSON_NAME][EMAIL_ADDRESS][DOMAIN_NAME]" at bounding box center [272, 415] width 220 height 13
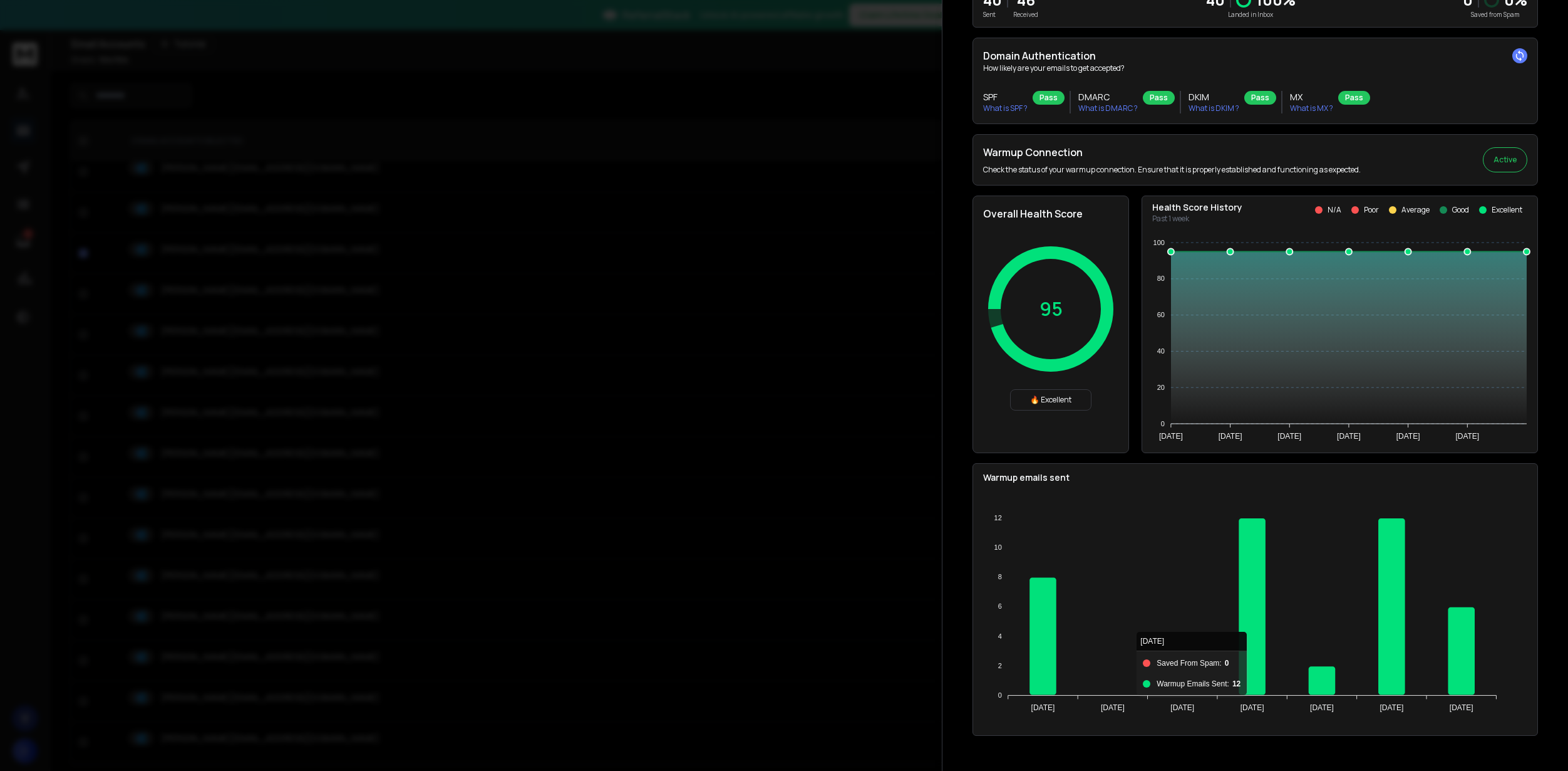
scroll to position [0, 0]
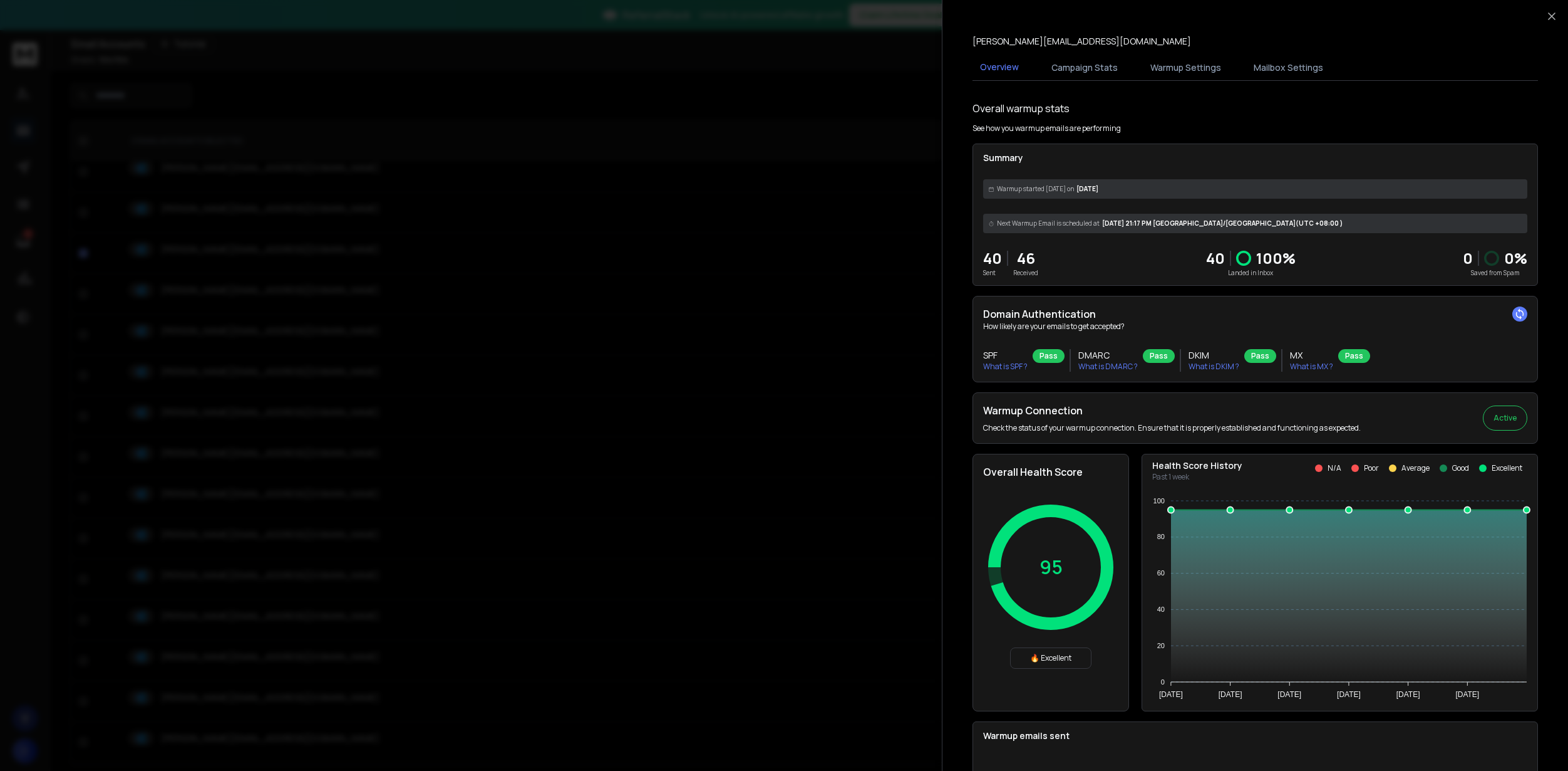
click at [481, 539] on div at bounding box center [784, 386] width 1568 height 771
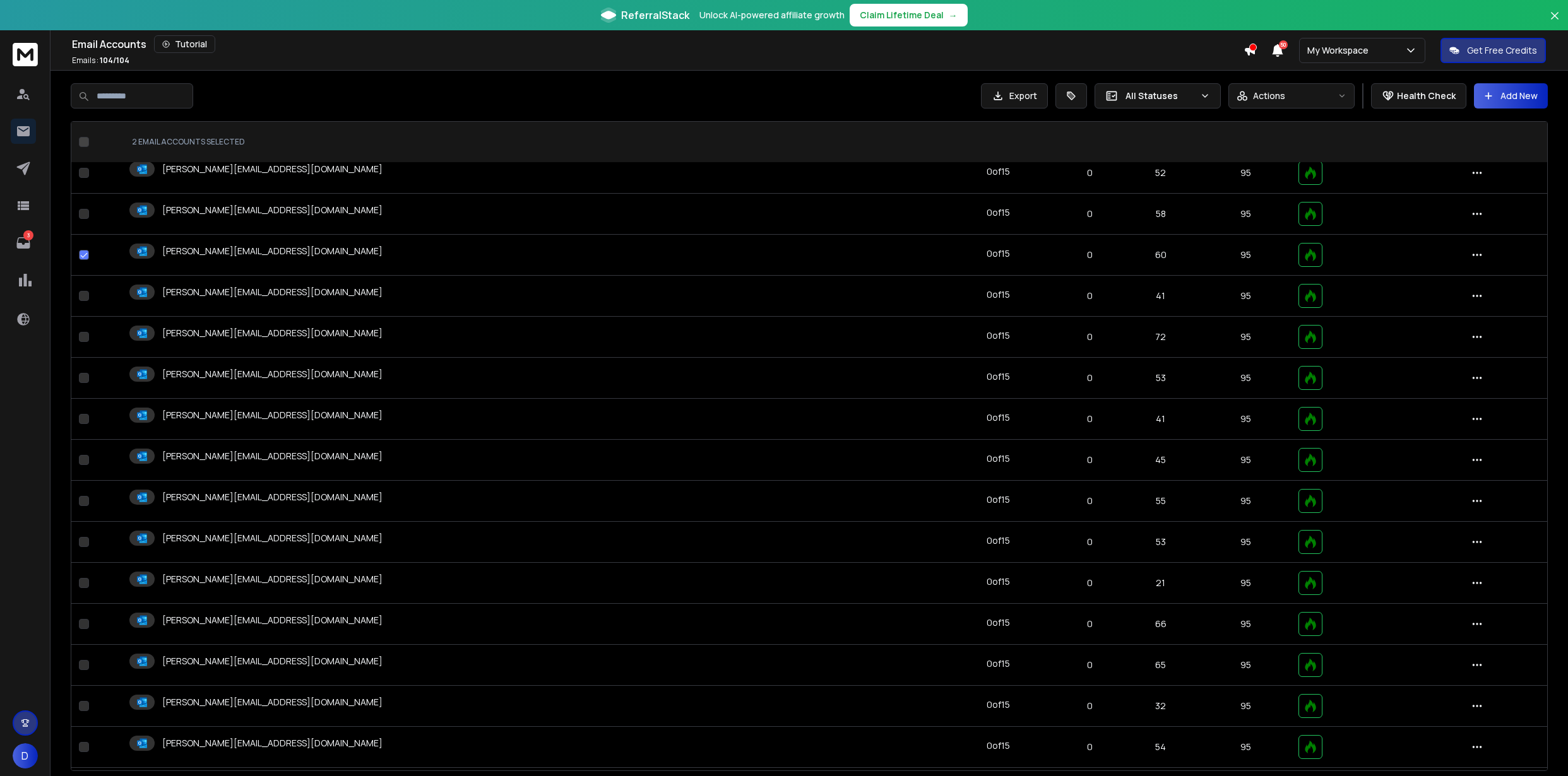
click at [268, 470] on td "[PERSON_NAME][EMAIL_ADDRESS][DOMAIN_NAME]" at bounding box center [530, 460] width 816 height 41
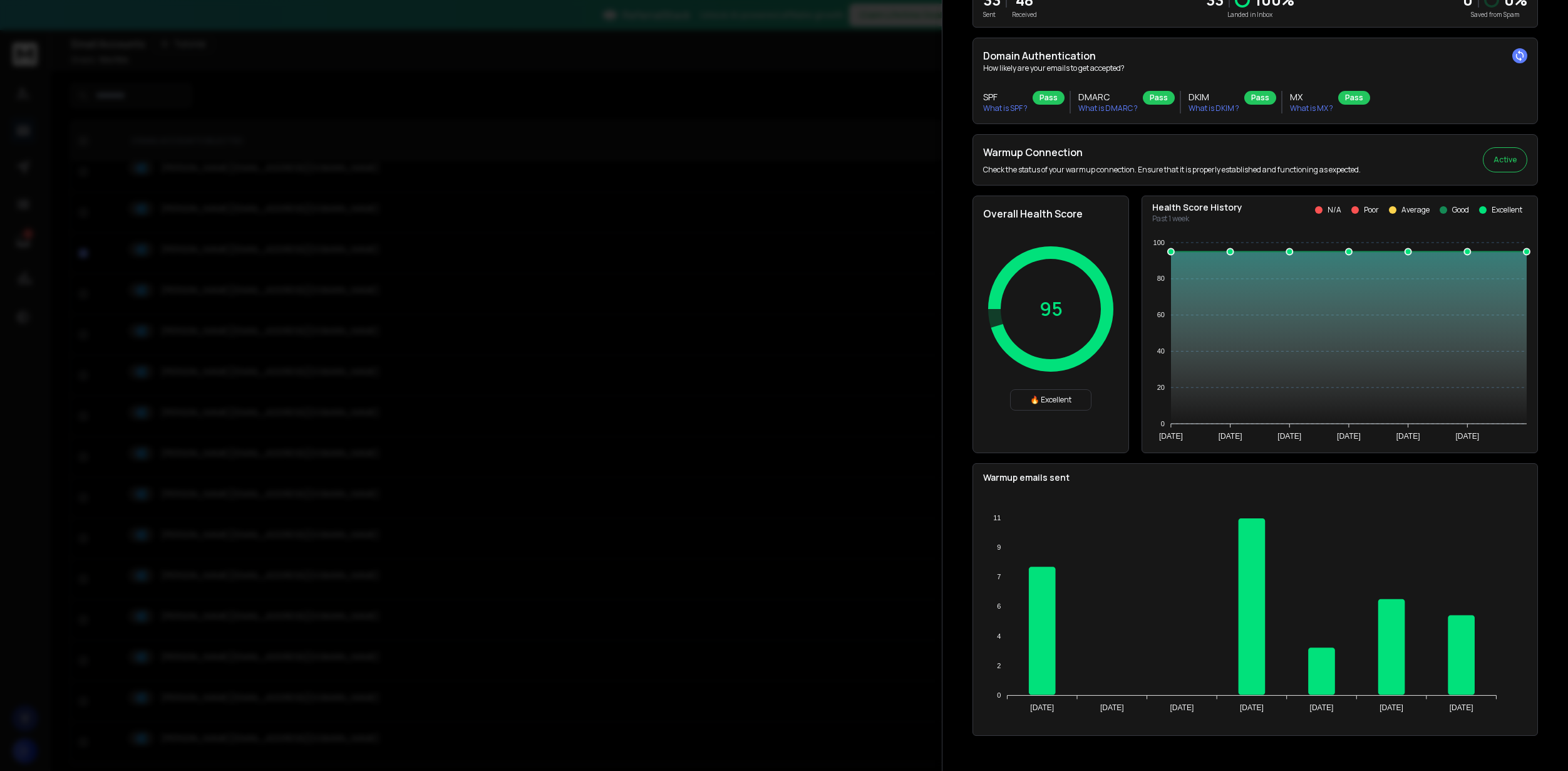
click at [134, 377] on div at bounding box center [784, 386] width 1568 height 771
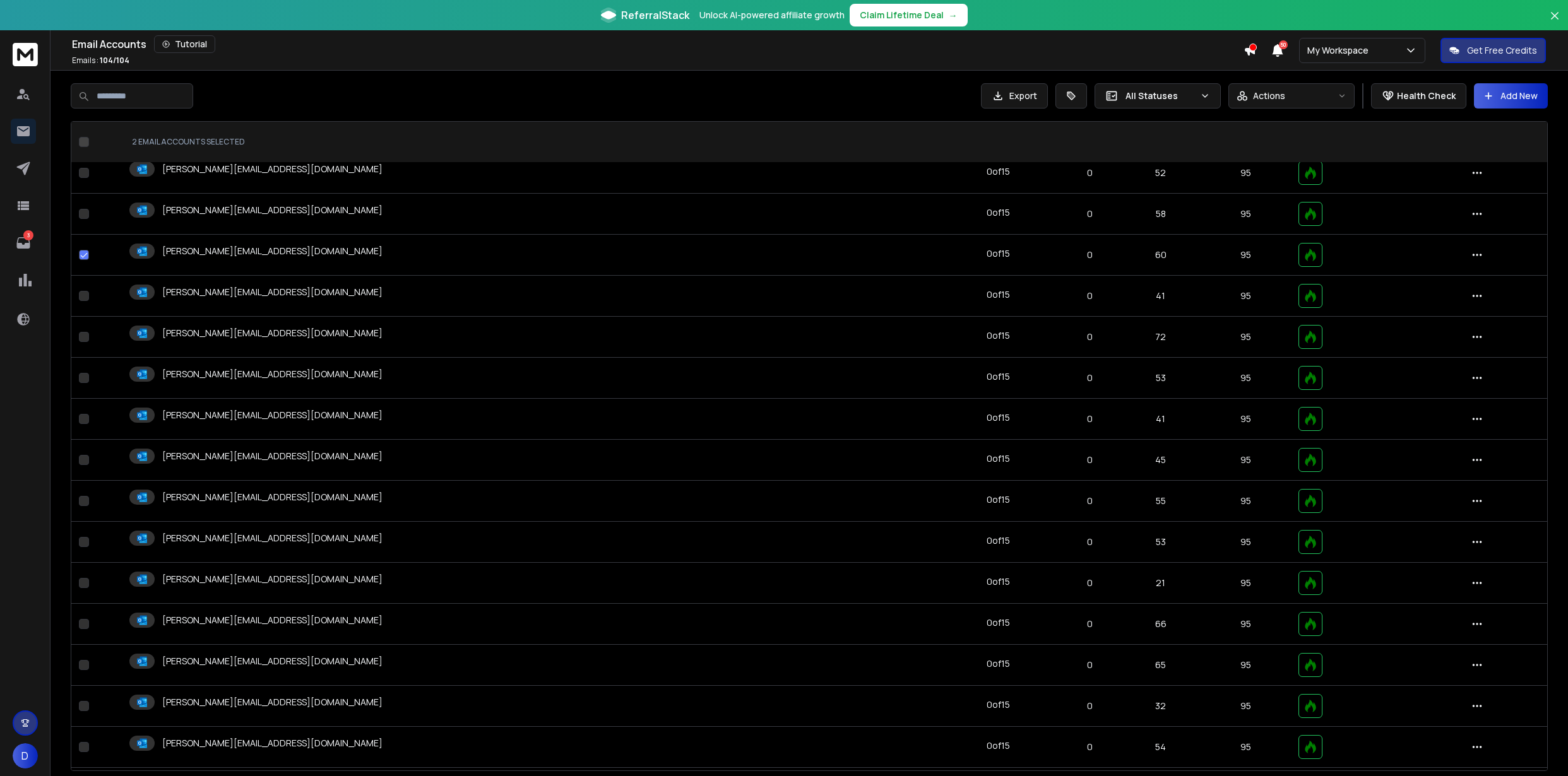
click at [82, 464] on button "button" at bounding box center [84, 459] width 10 height 10
click at [253, 508] on td "[PERSON_NAME][EMAIL_ADDRESS][DOMAIN_NAME]" at bounding box center [530, 501] width 816 height 41
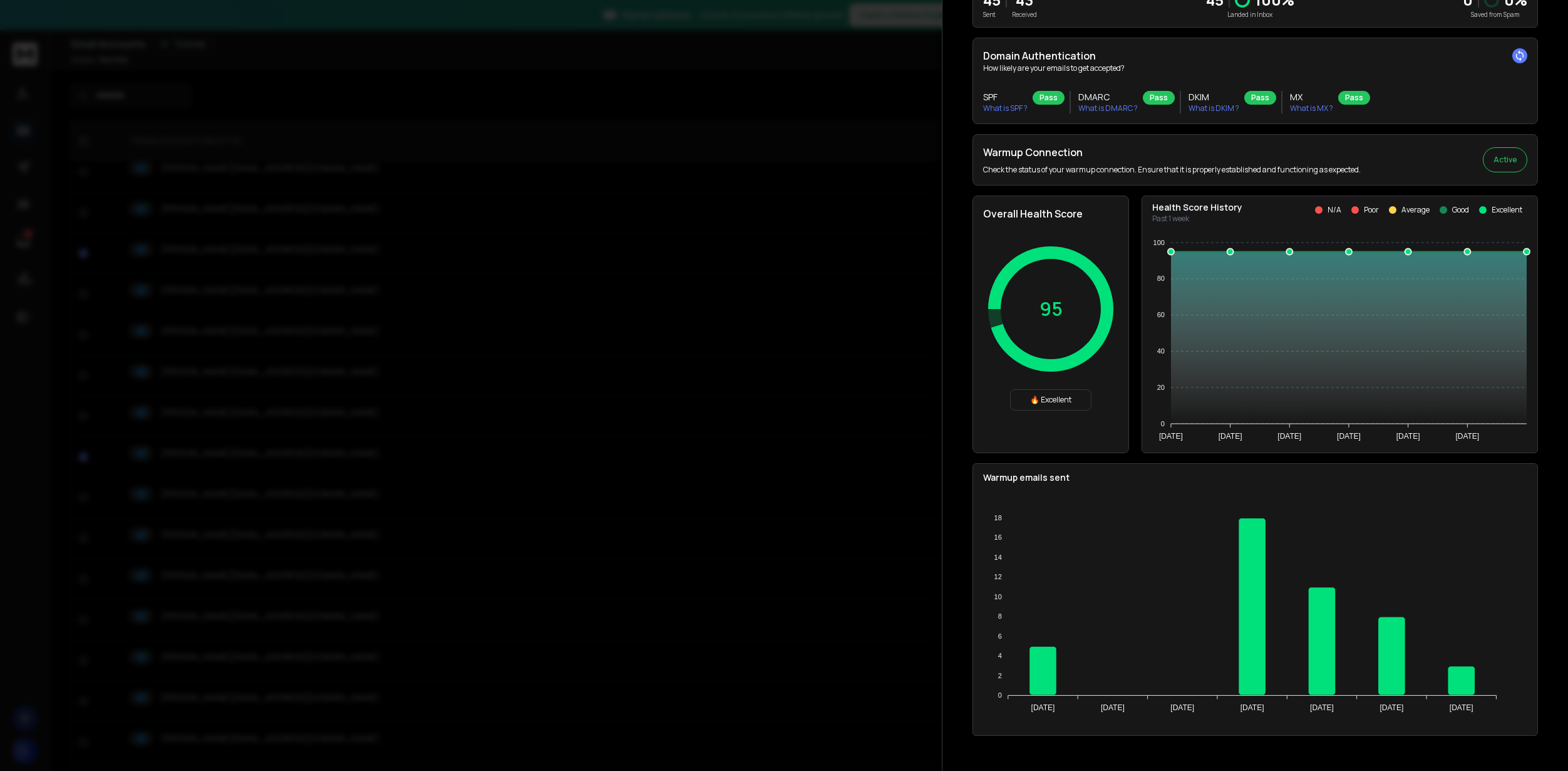
click at [174, 533] on div at bounding box center [784, 386] width 1568 height 771
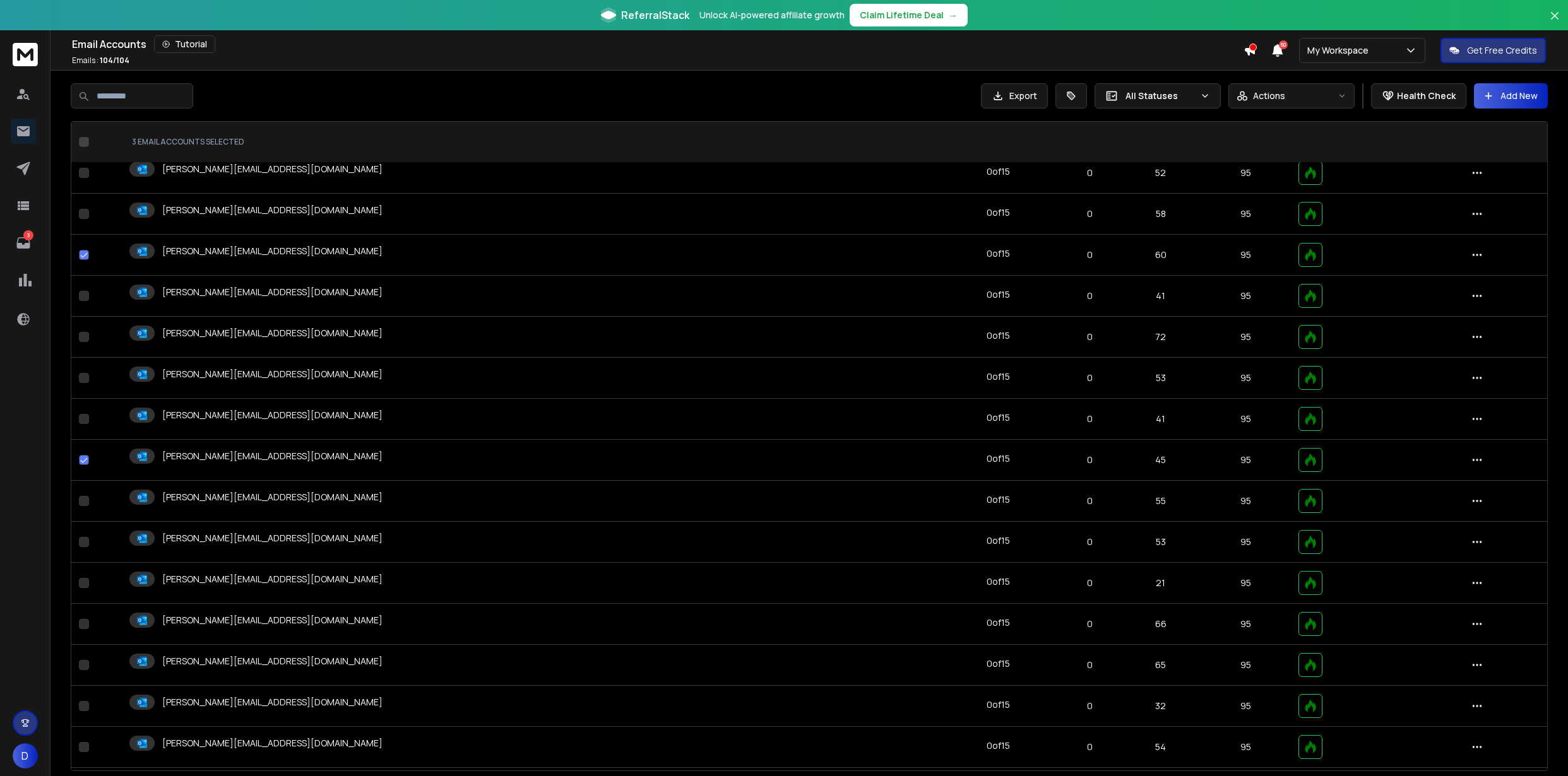
click at [226, 550] on td "[PERSON_NAME][EMAIL_ADDRESS][DOMAIN_NAME]" at bounding box center [530, 542] width 816 height 41
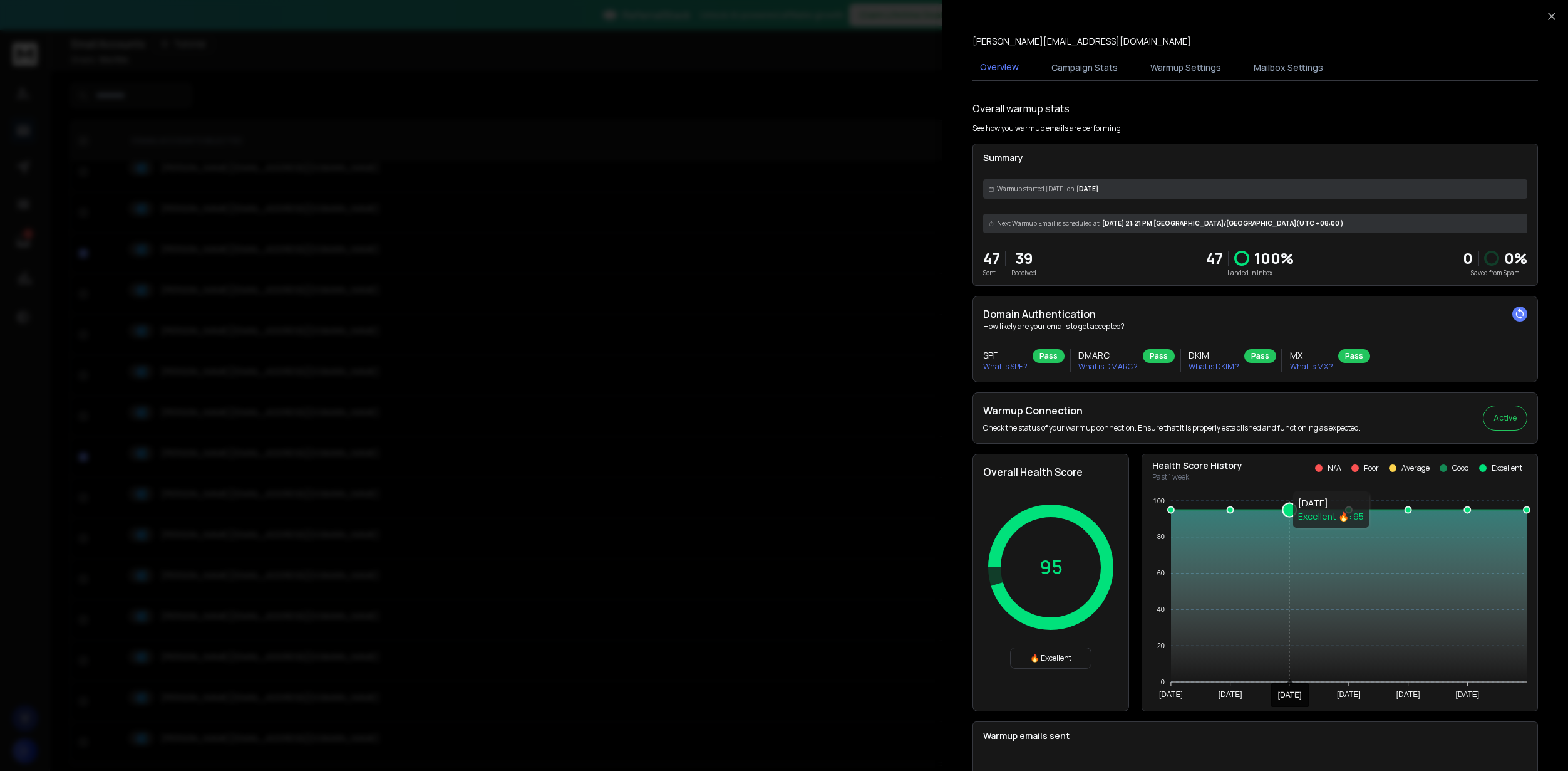
scroll to position [259, 0]
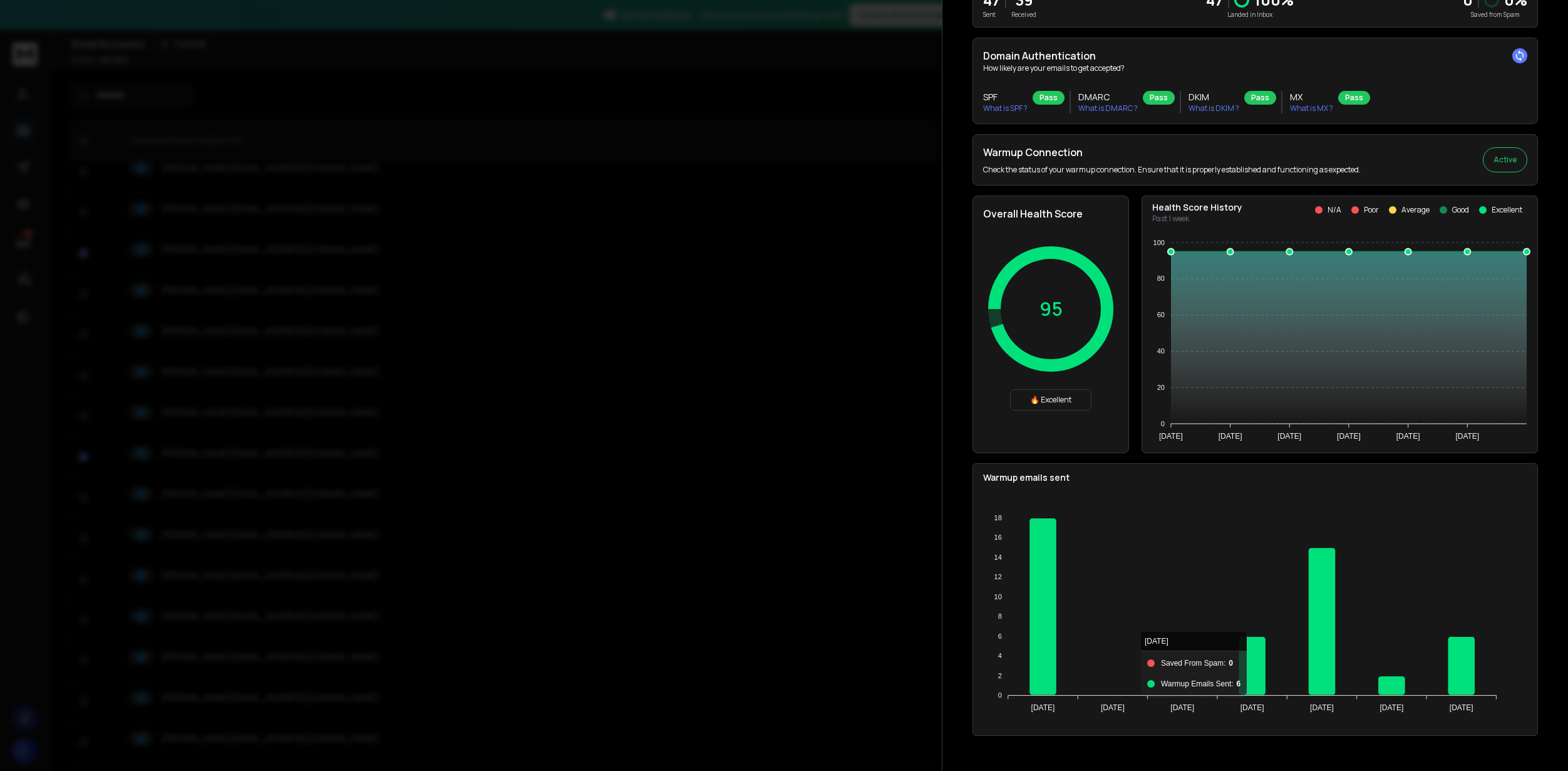
click at [349, 489] on div at bounding box center [784, 386] width 1568 height 771
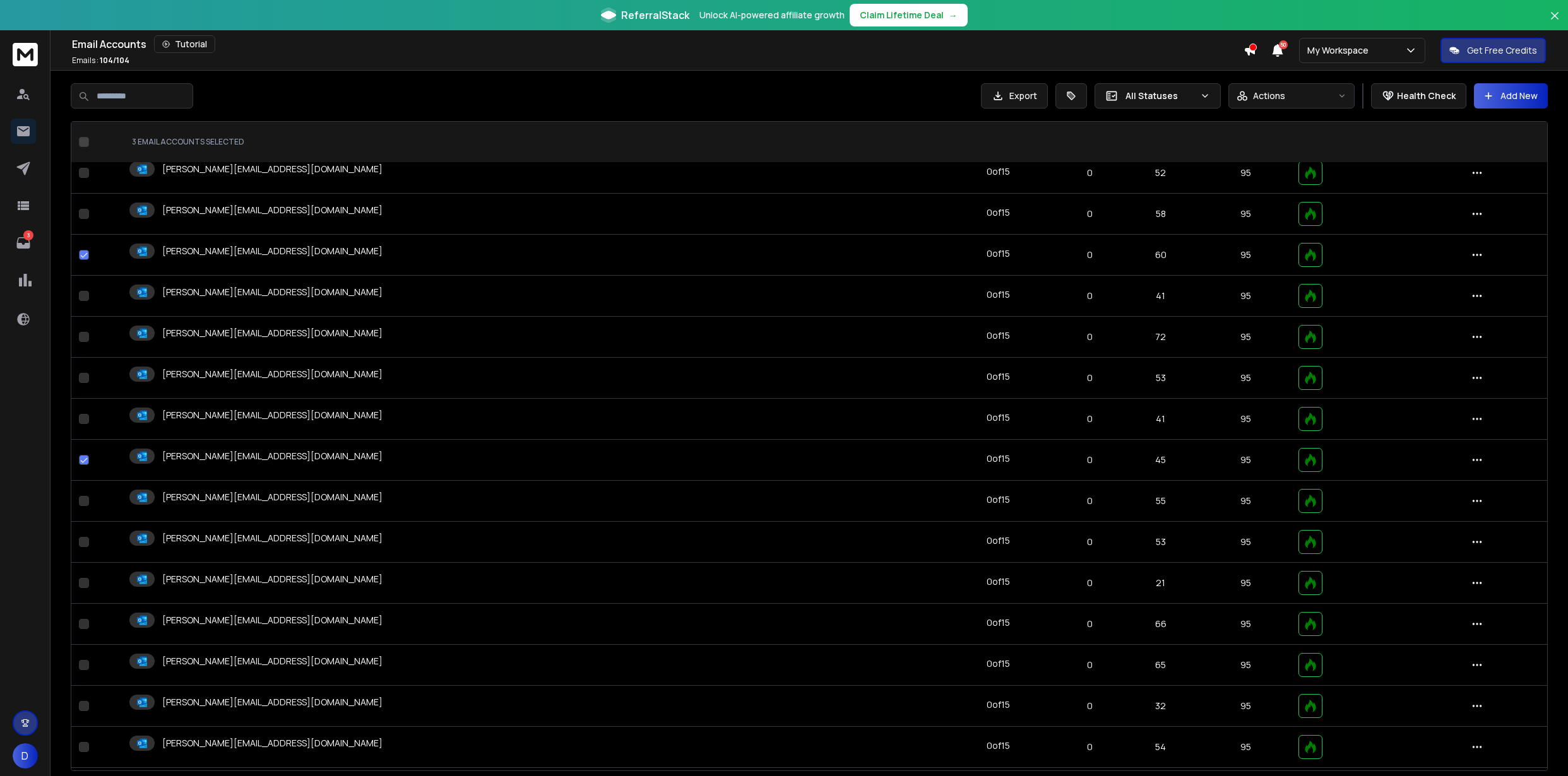
click at [261, 591] on td "[PERSON_NAME][EMAIL_ADDRESS][DOMAIN_NAME]" at bounding box center [530, 583] width 816 height 41
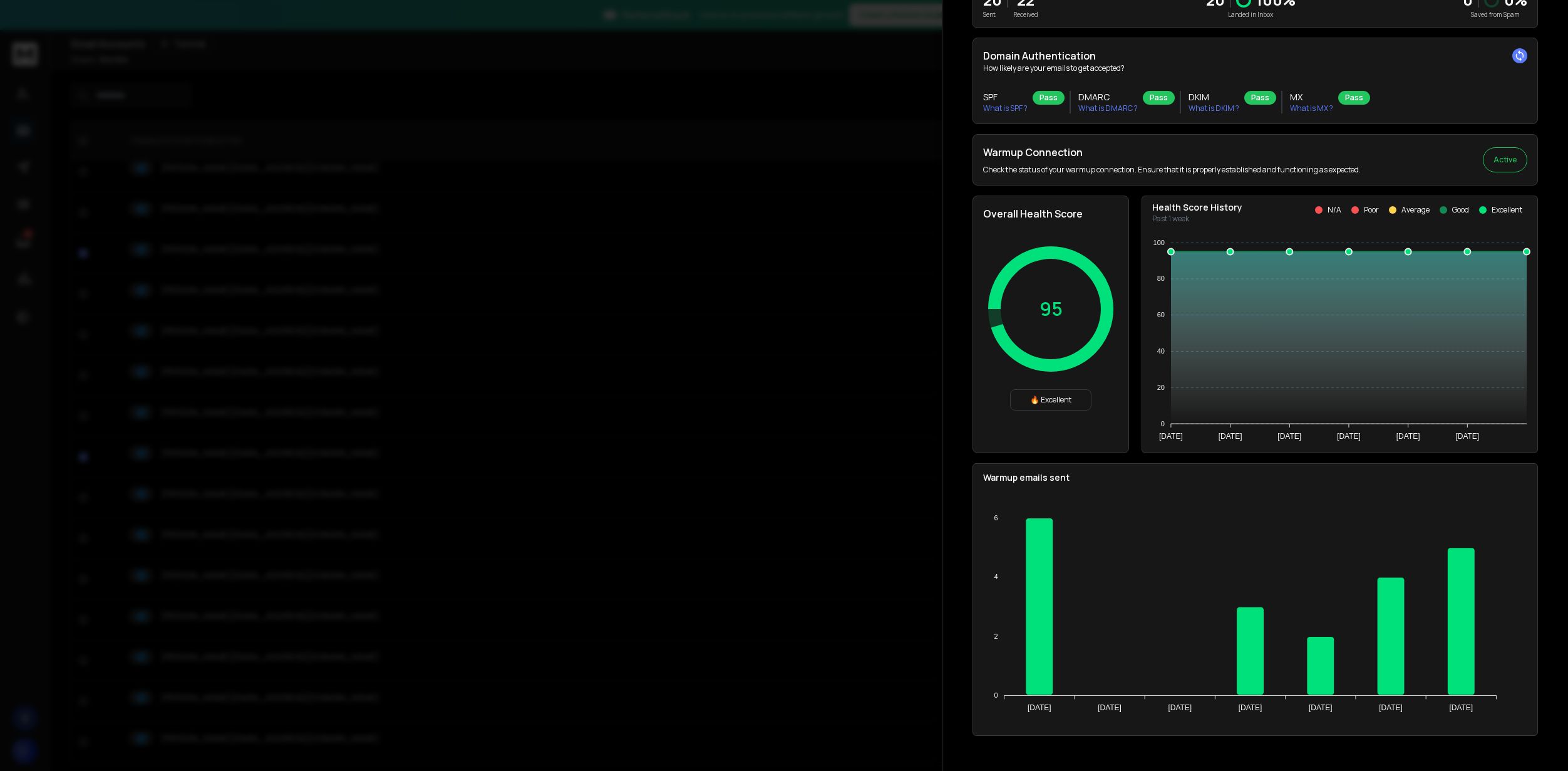
click at [204, 476] on div at bounding box center [784, 386] width 1568 height 771
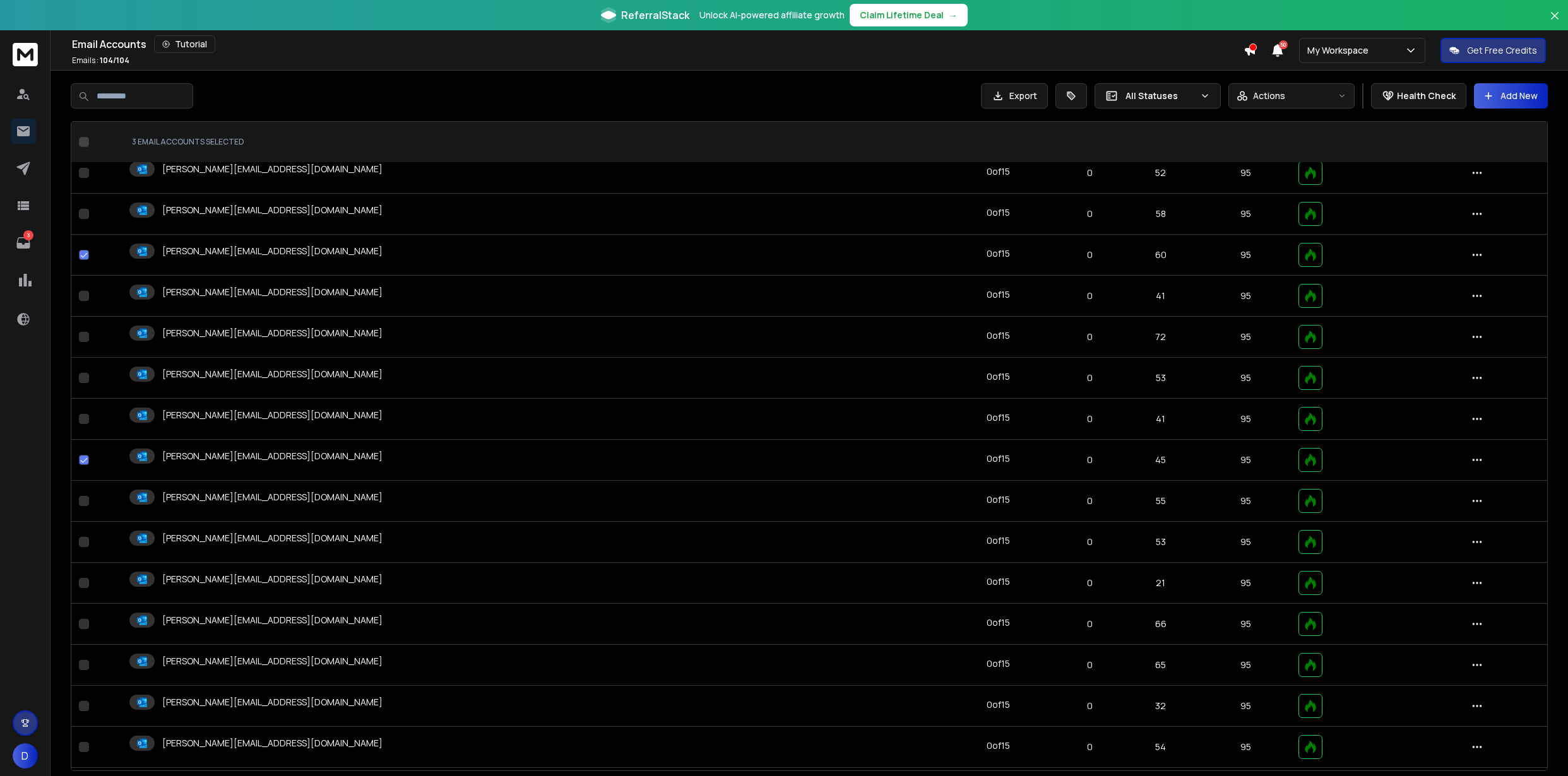
click at [272, 641] on td "[PERSON_NAME][EMAIL_ADDRESS][DOMAIN_NAME]" at bounding box center [530, 624] width 816 height 41
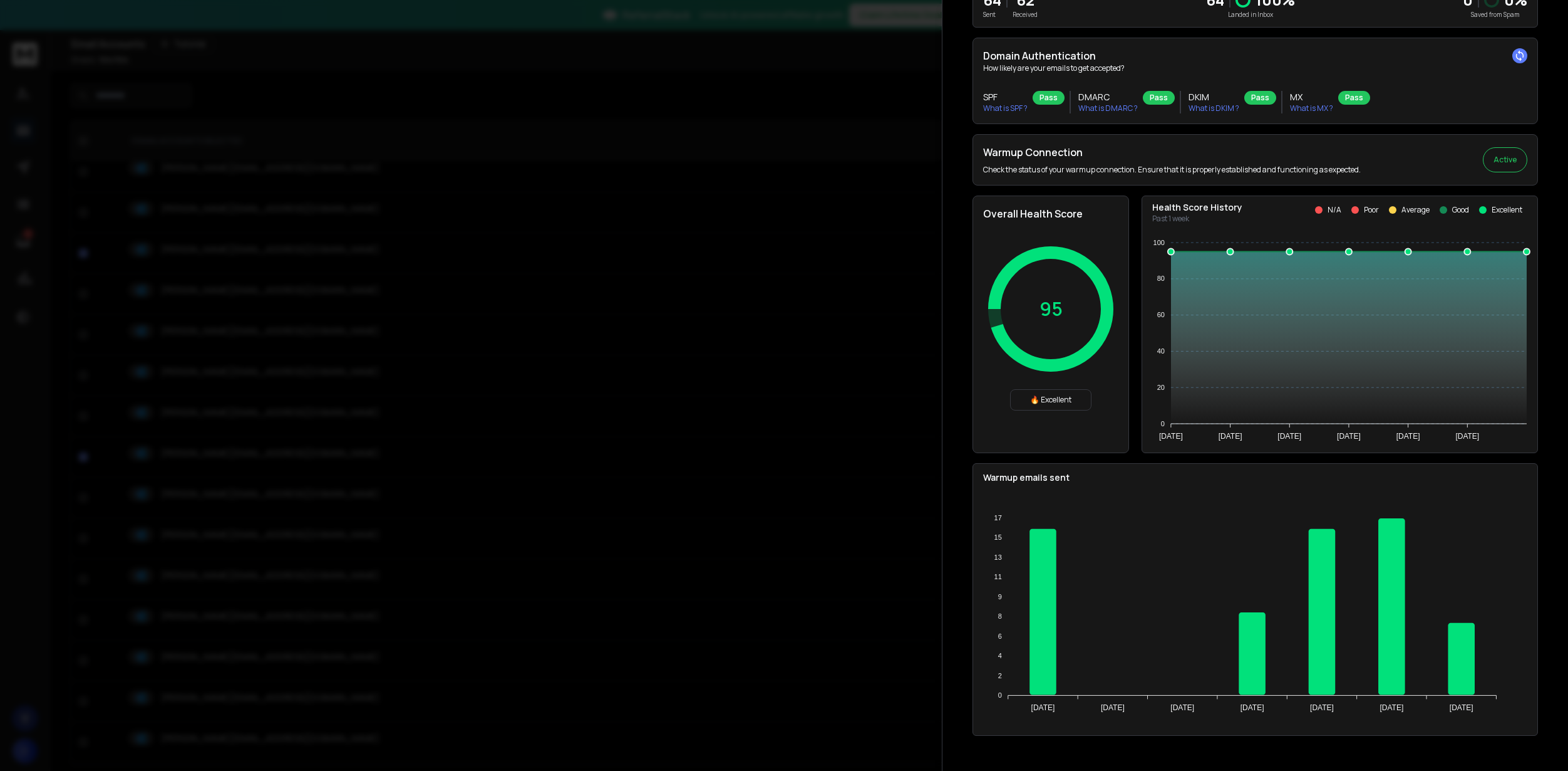
click at [586, 619] on div at bounding box center [784, 386] width 1568 height 771
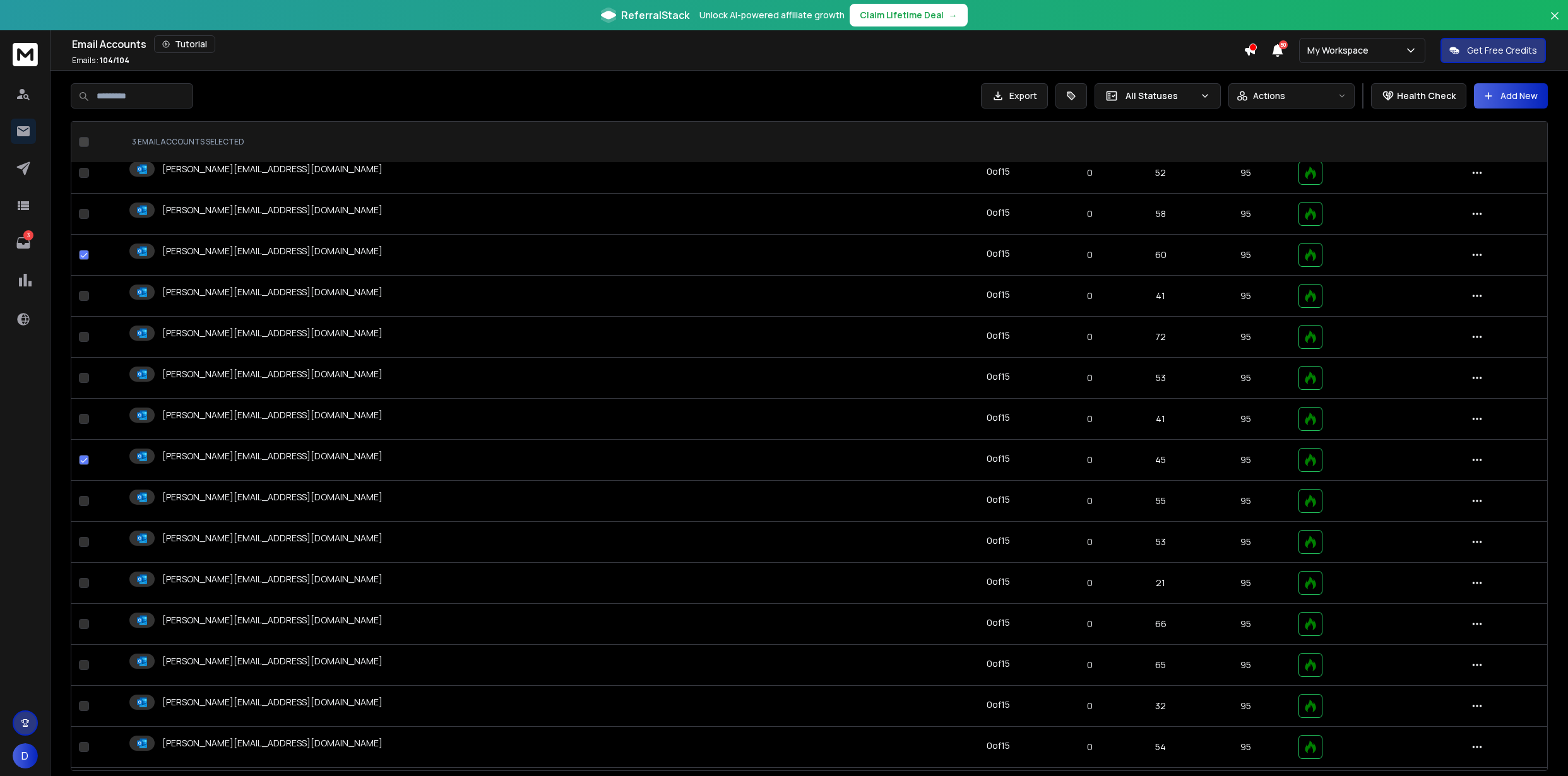
click at [248, 665] on p "[PERSON_NAME][EMAIL_ADDRESS][DOMAIN_NAME]" at bounding box center [272, 661] width 220 height 13
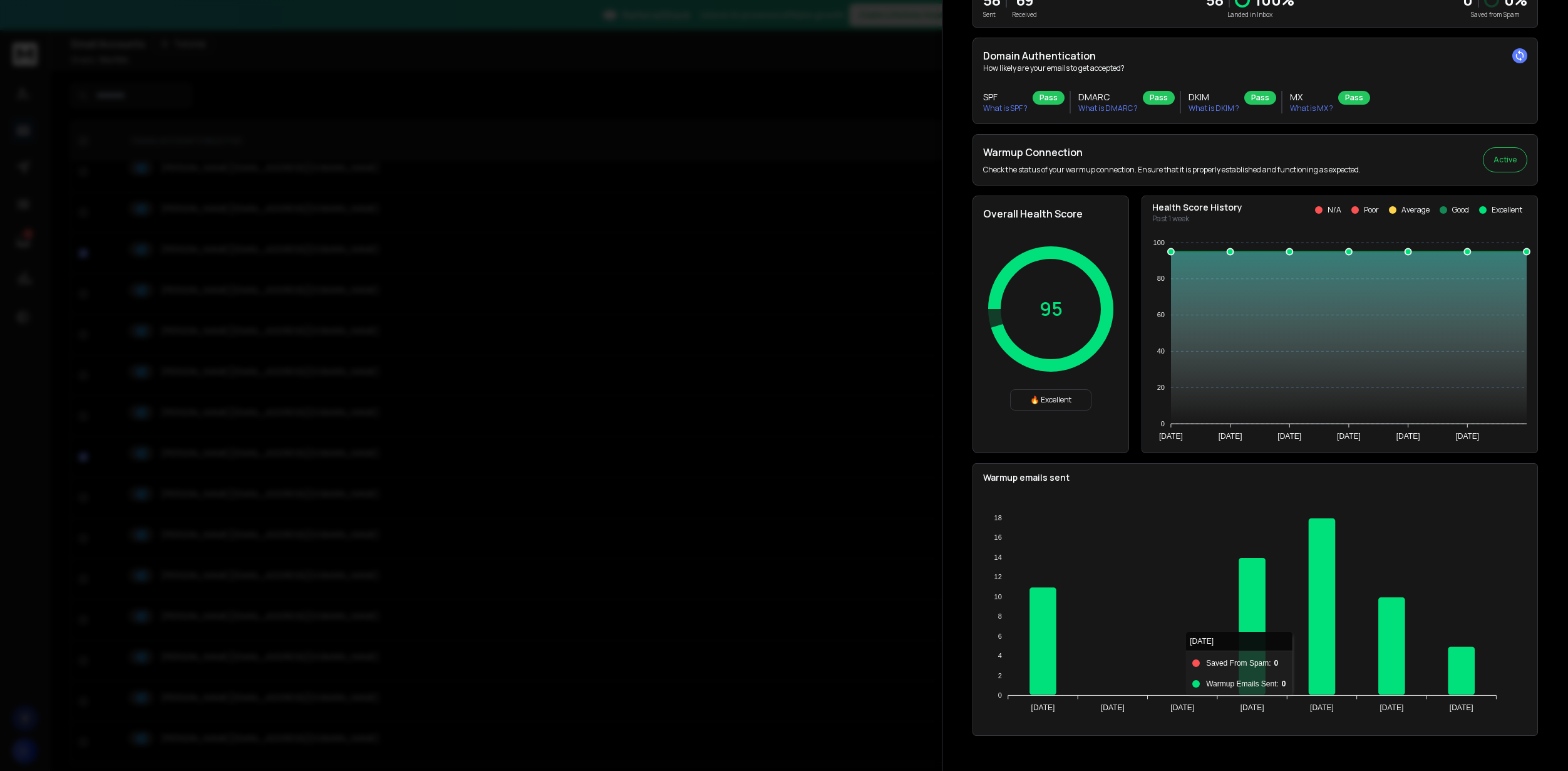
click at [609, 601] on div at bounding box center [784, 386] width 1568 height 771
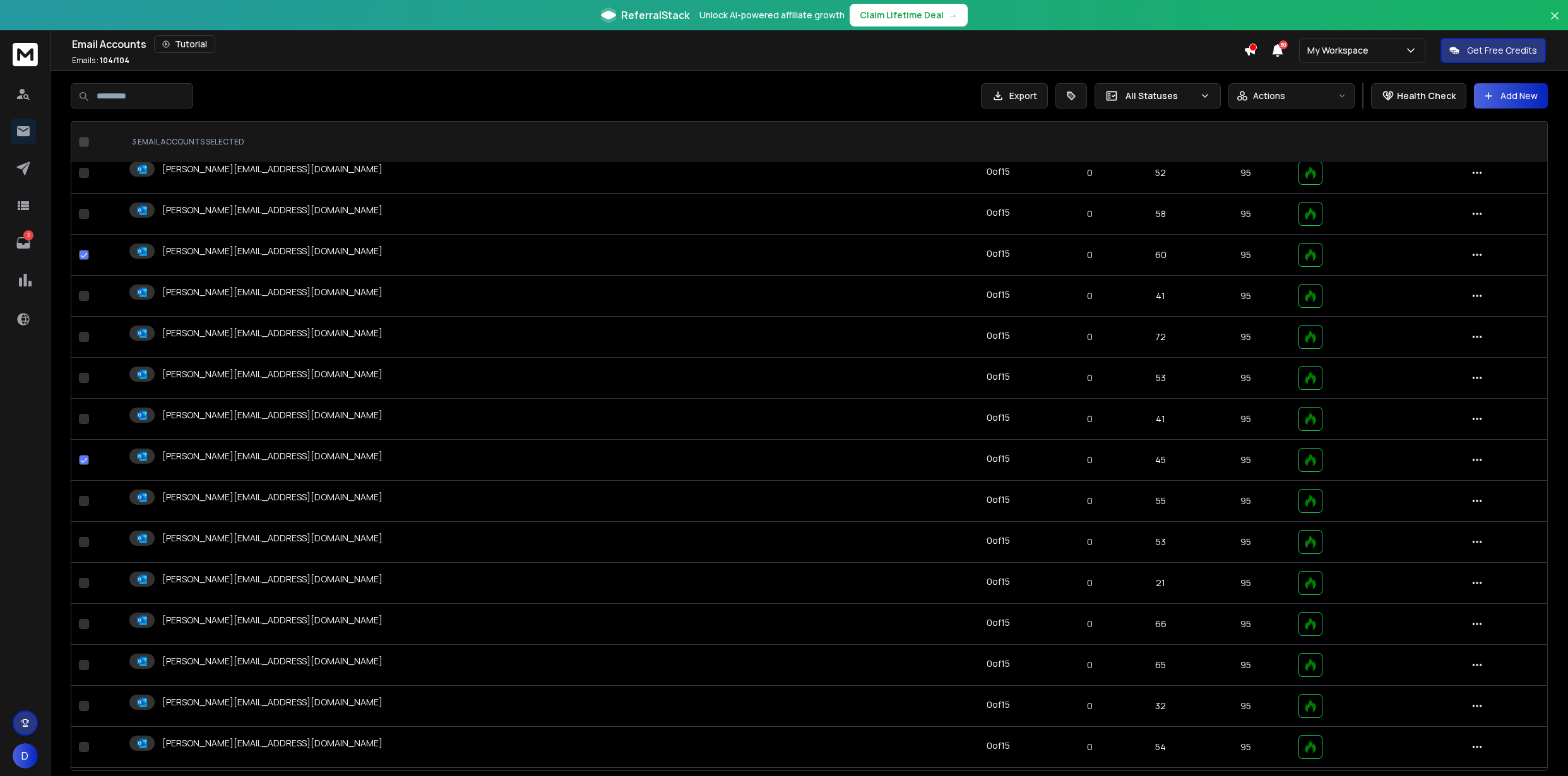
click at [288, 702] on div "[PERSON_NAME][EMAIL_ADDRESS][DOMAIN_NAME]" at bounding box center [530, 702] width 801 height 15
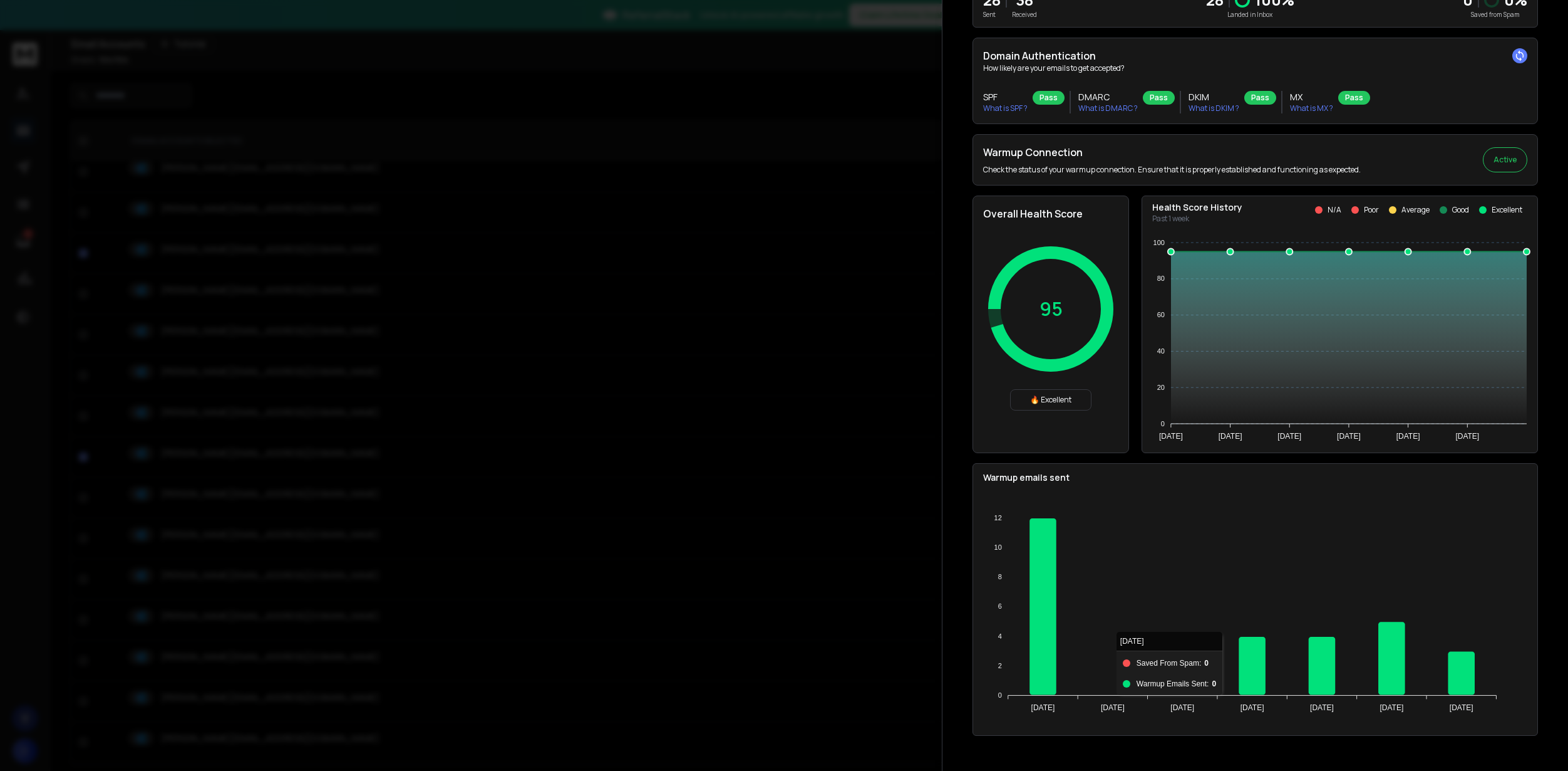
click at [435, 592] on div at bounding box center [784, 386] width 1568 height 771
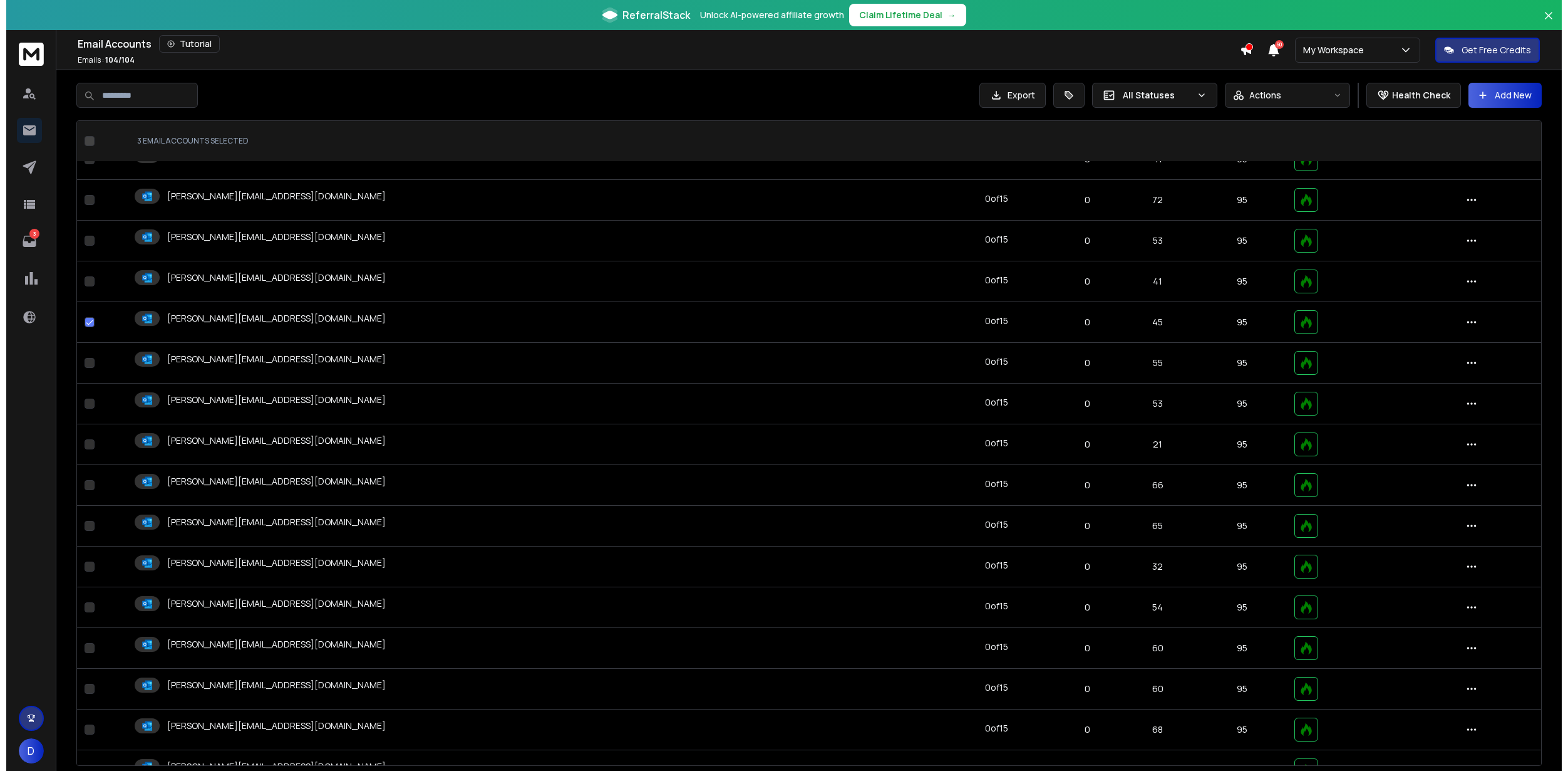
scroll to position [557, 0]
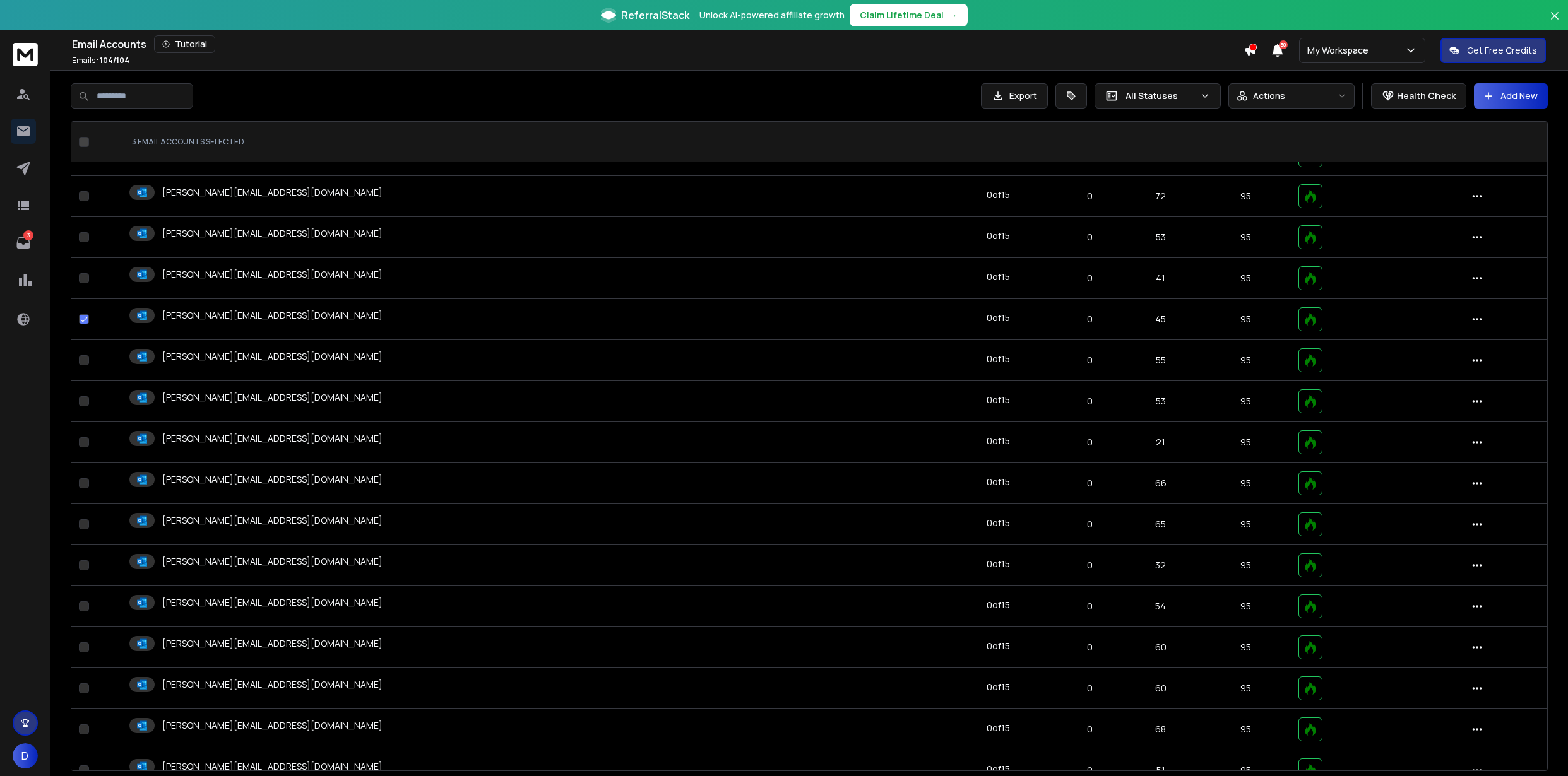
click at [253, 599] on div "[PERSON_NAME][EMAIL_ADDRESS][DOMAIN_NAME]" at bounding box center [256, 602] width 253 height 15
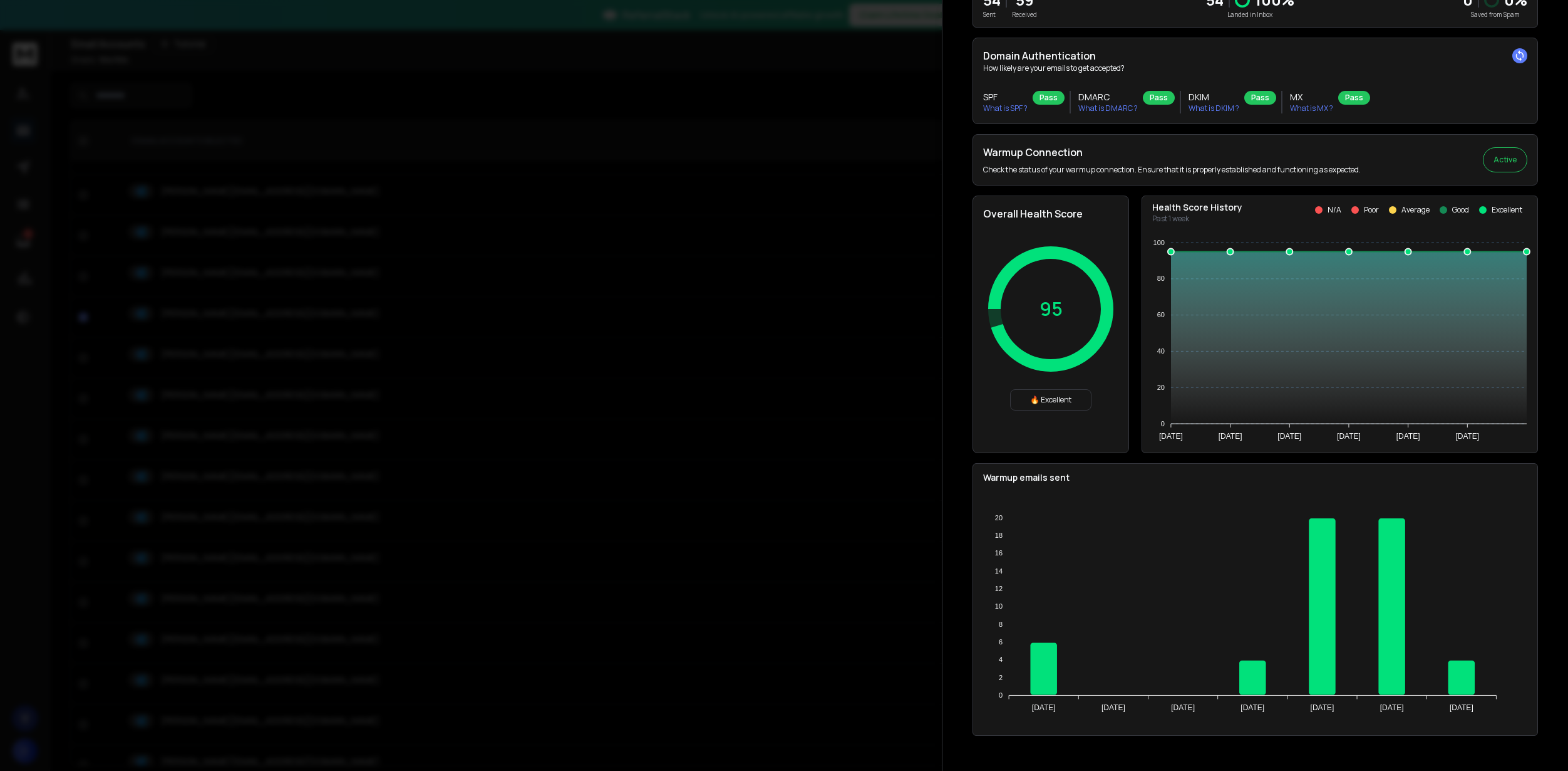
click at [644, 548] on div at bounding box center [784, 386] width 1568 height 771
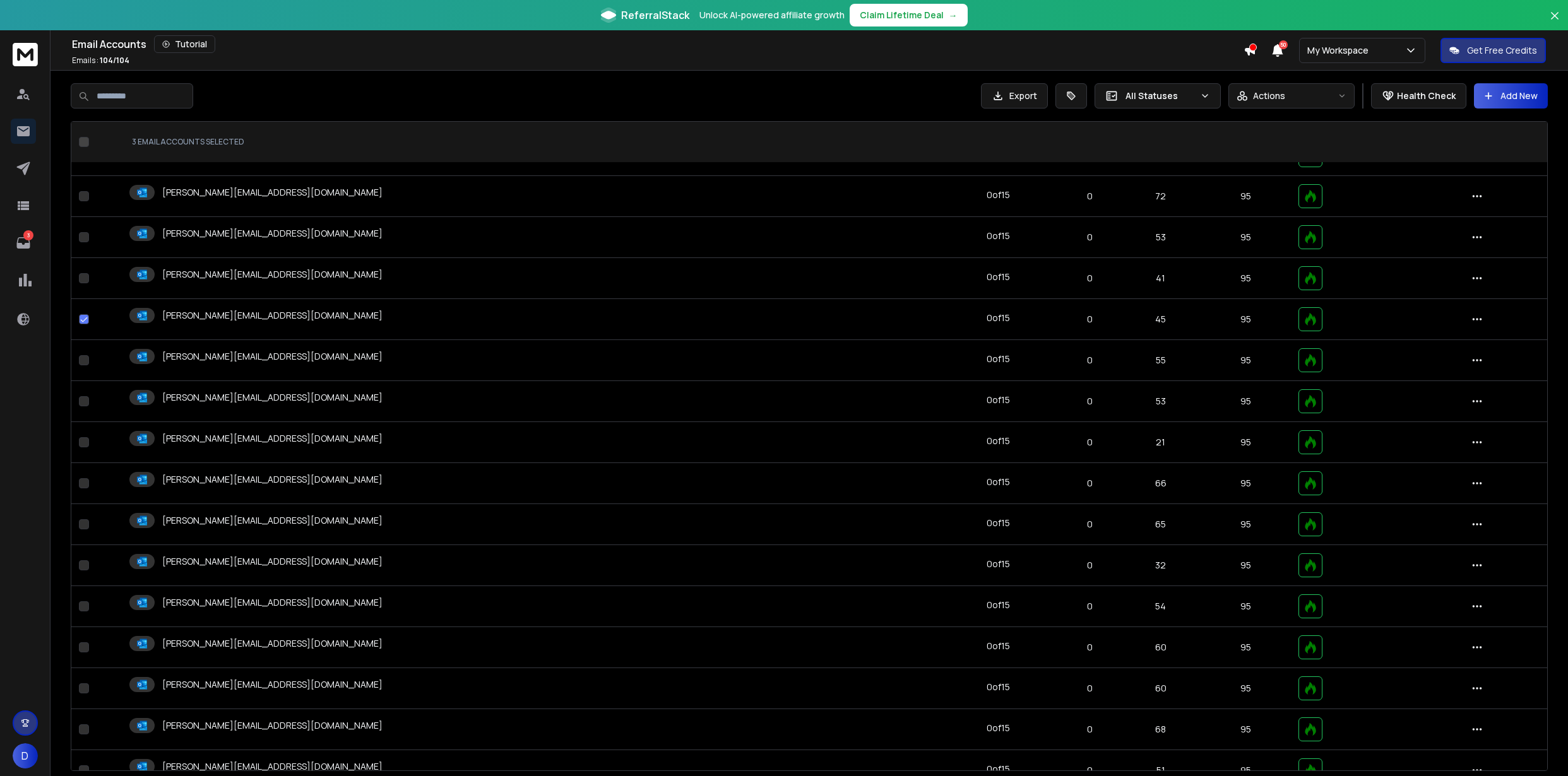
click at [248, 664] on td "[PERSON_NAME][EMAIL_ADDRESS][DOMAIN_NAME]" at bounding box center [530, 647] width 816 height 41
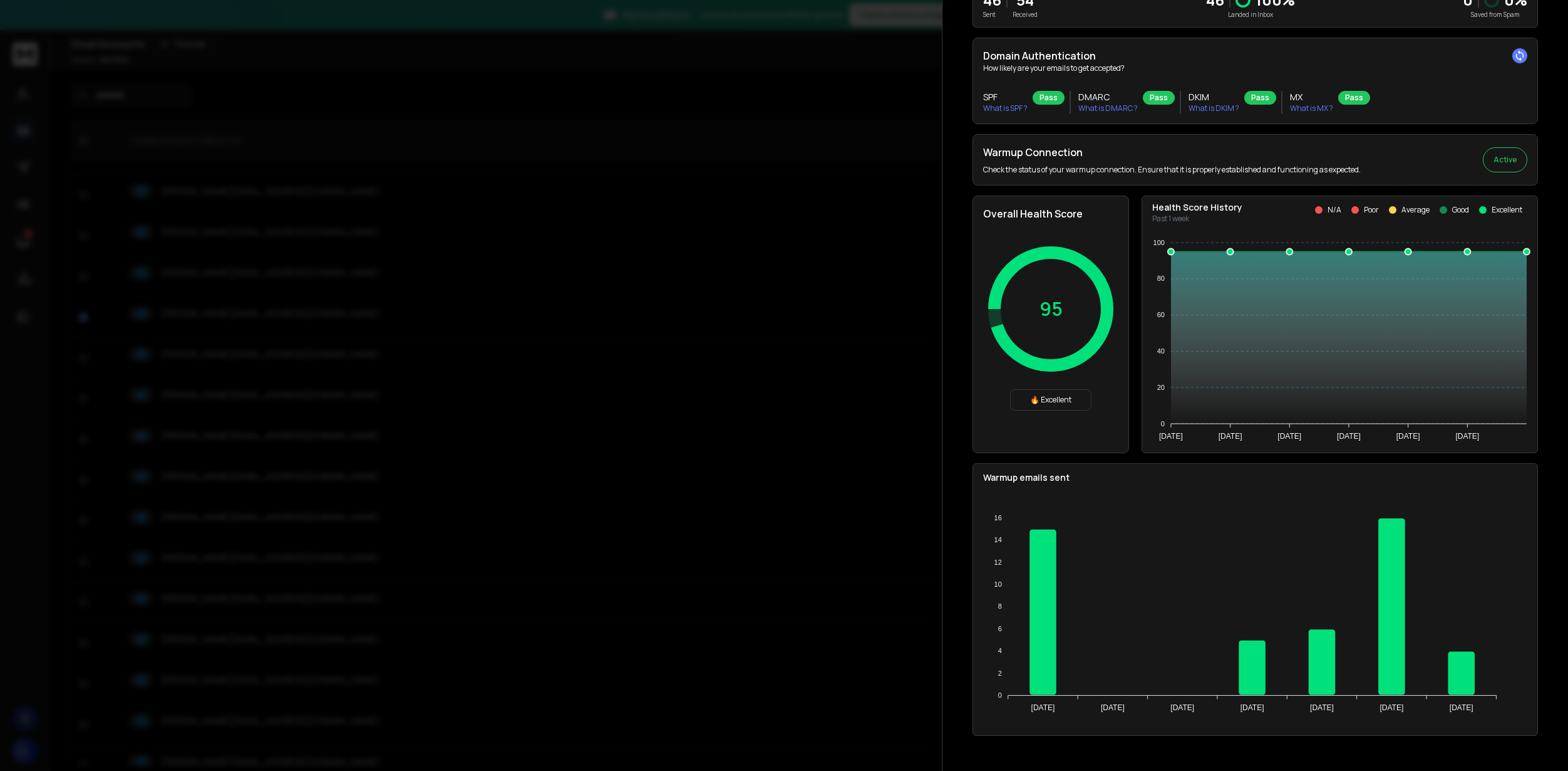
click at [410, 653] on div at bounding box center [784, 386] width 1568 height 771
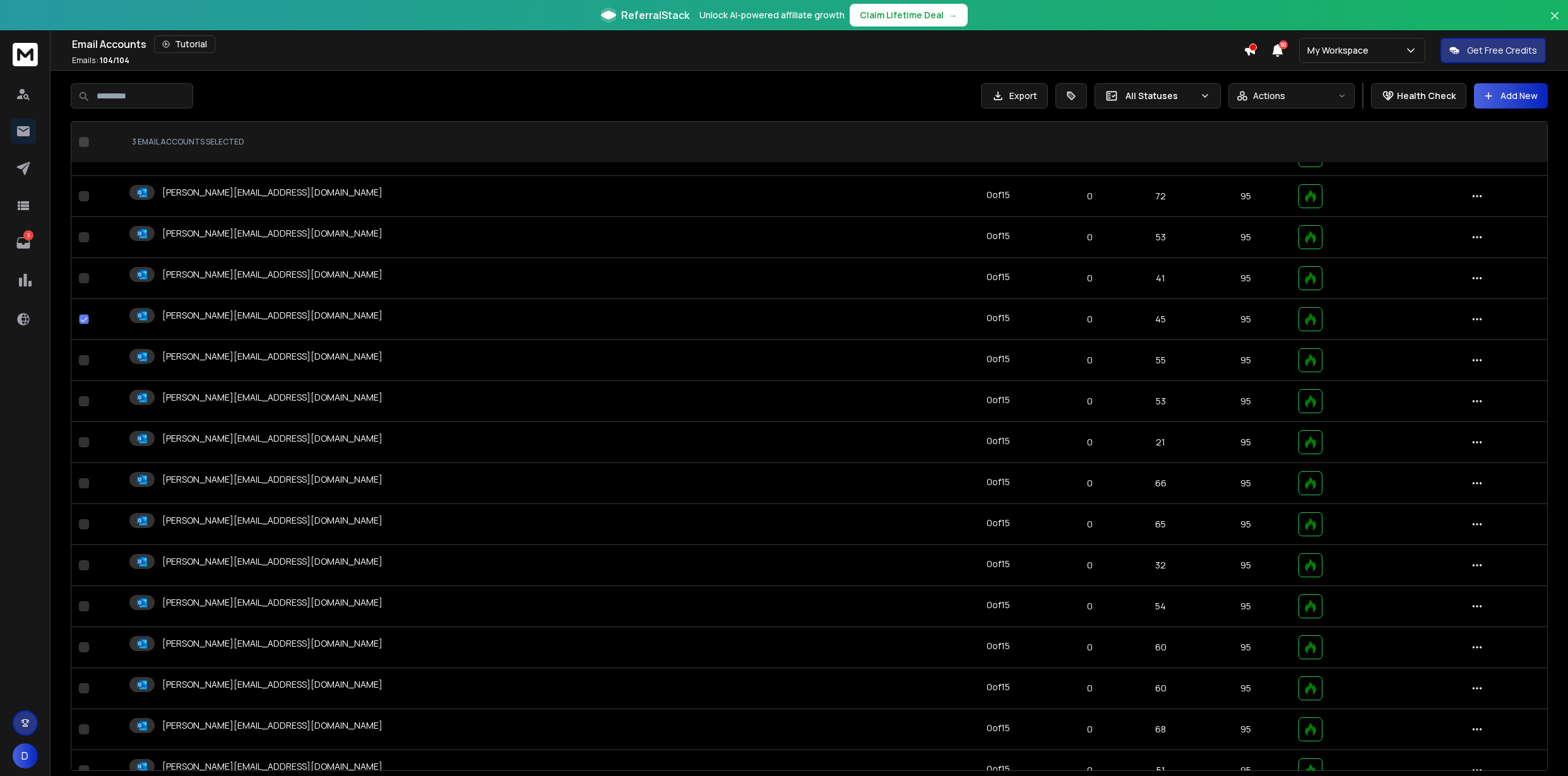
click at [80, 652] on button "button" at bounding box center [84, 647] width 10 height 10
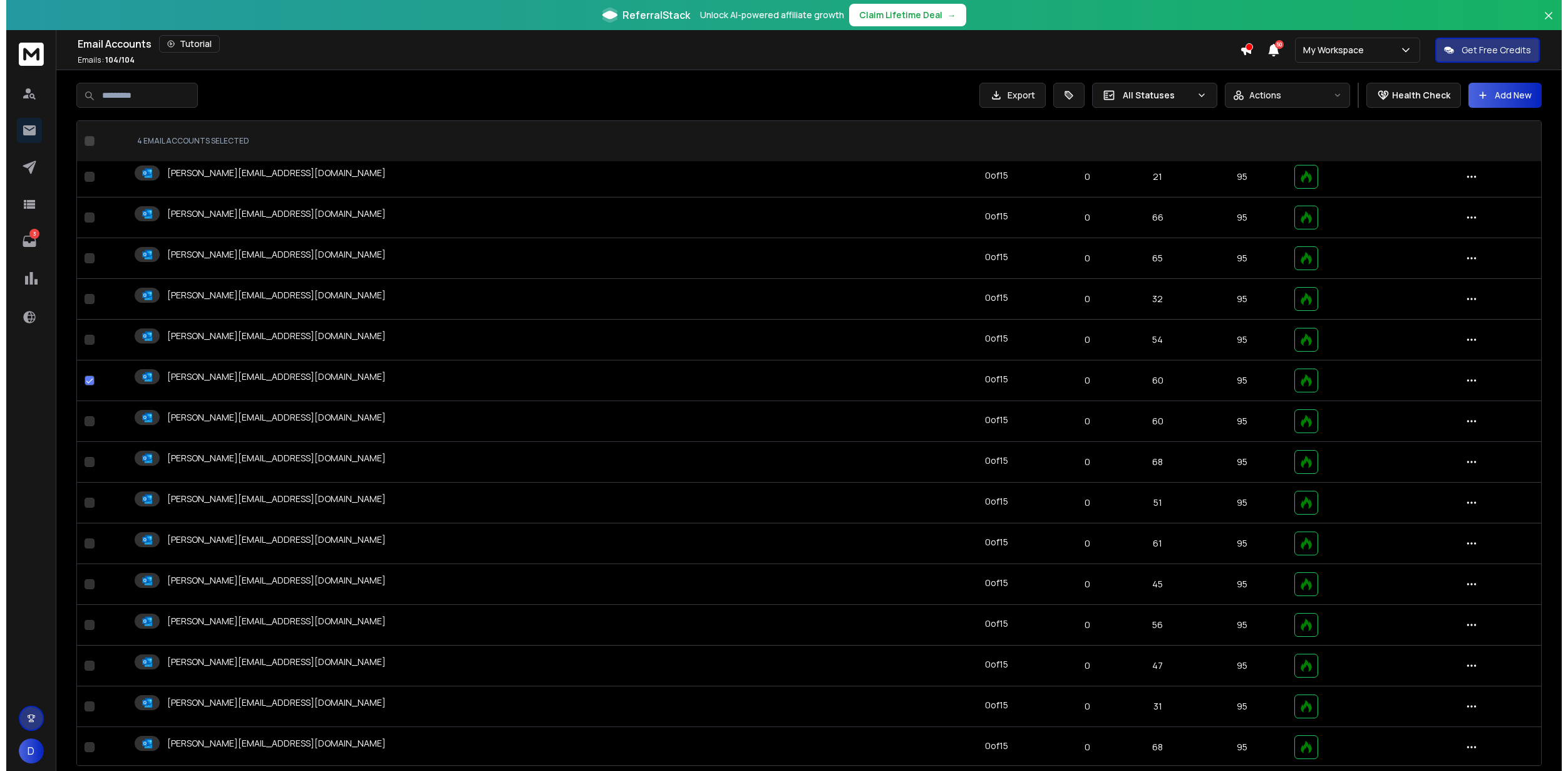
scroll to position [835, 0]
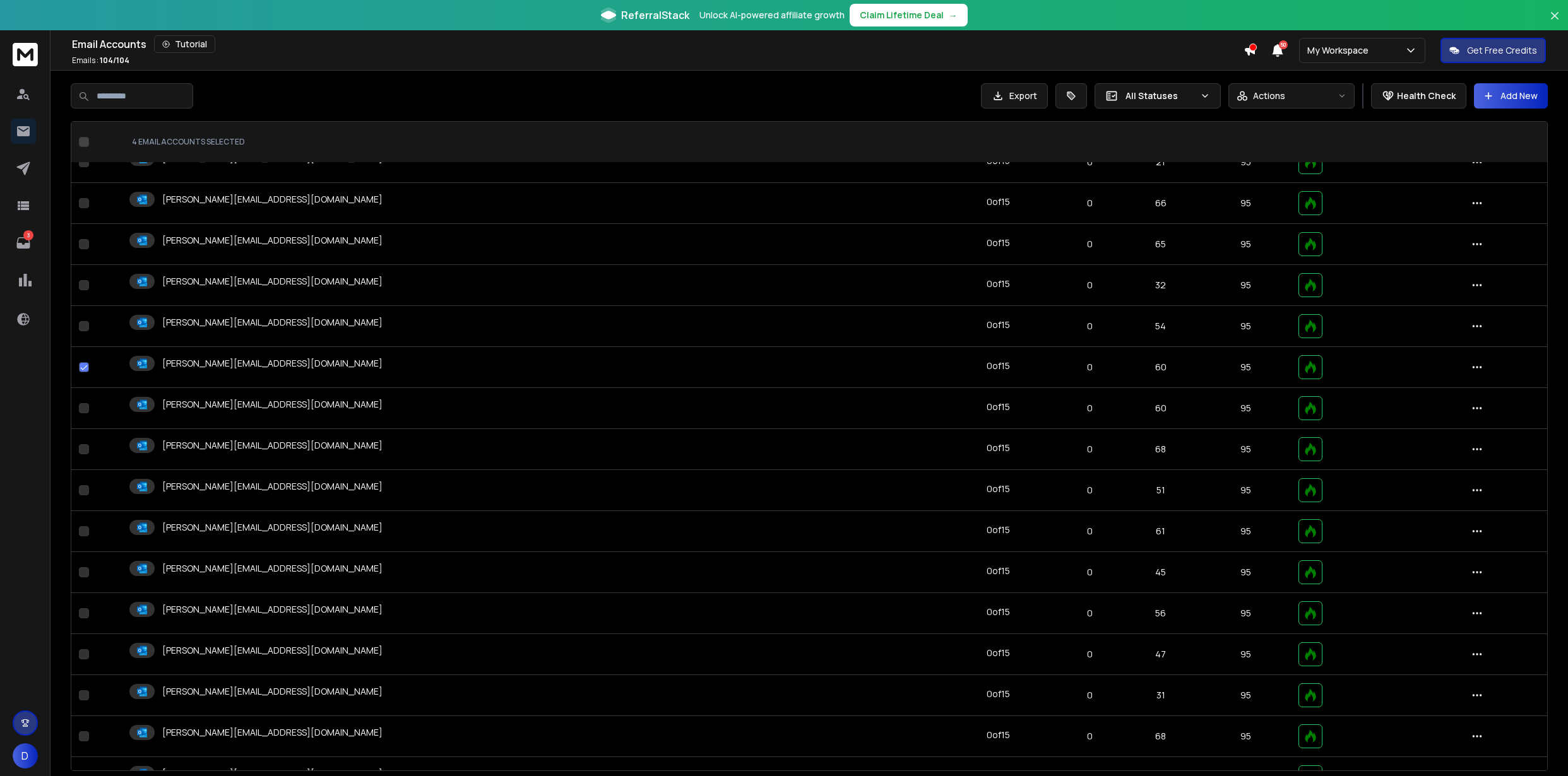
click at [263, 402] on div "[PERSON_NAME][EMAIL_ADDRESS][DOMAIN_NAME]" at bounding box center [256, 405] width 253 height 15
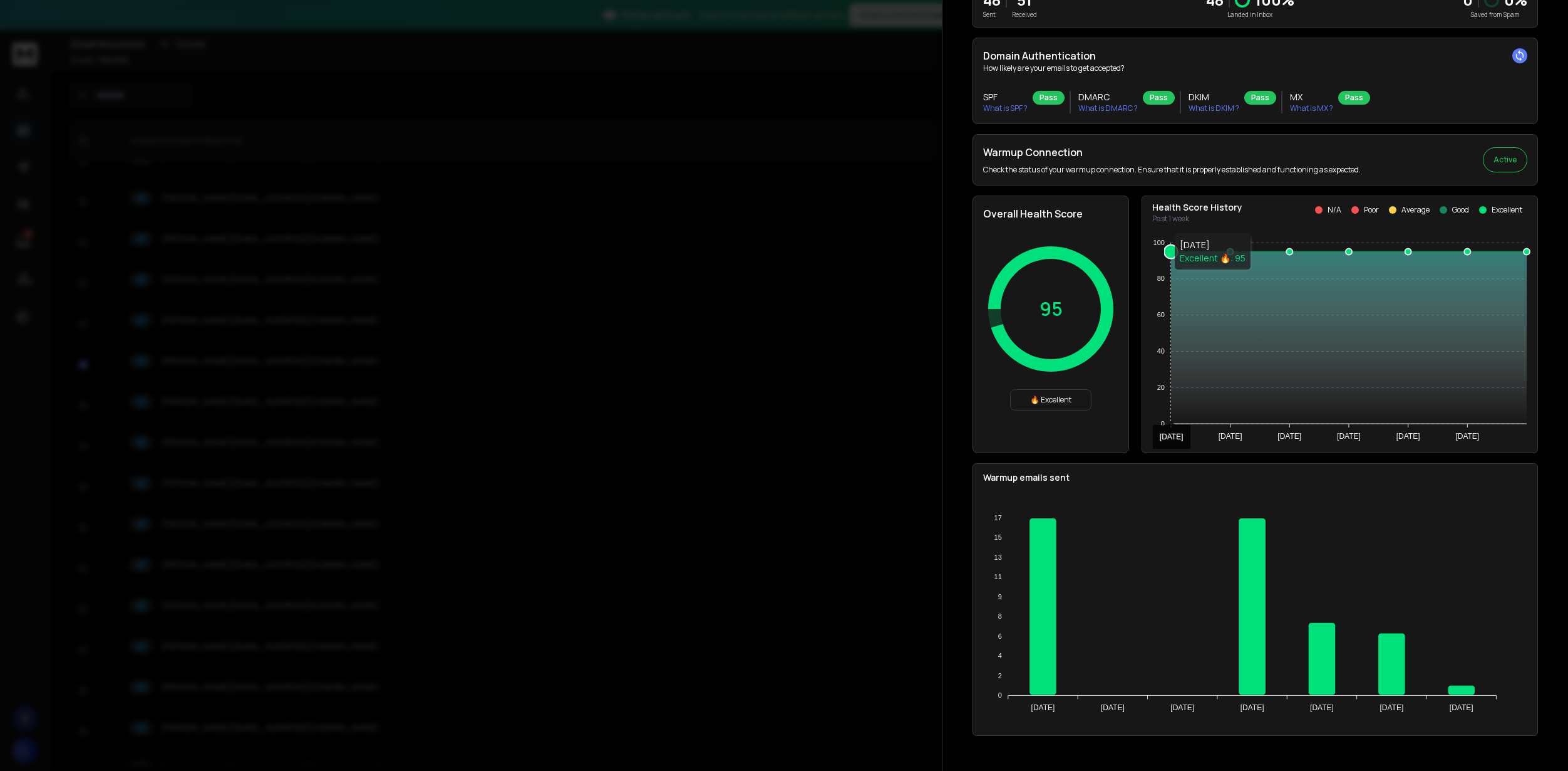
click at [411, 578] on div at bounding box center [784, 386] width 1568 height 771
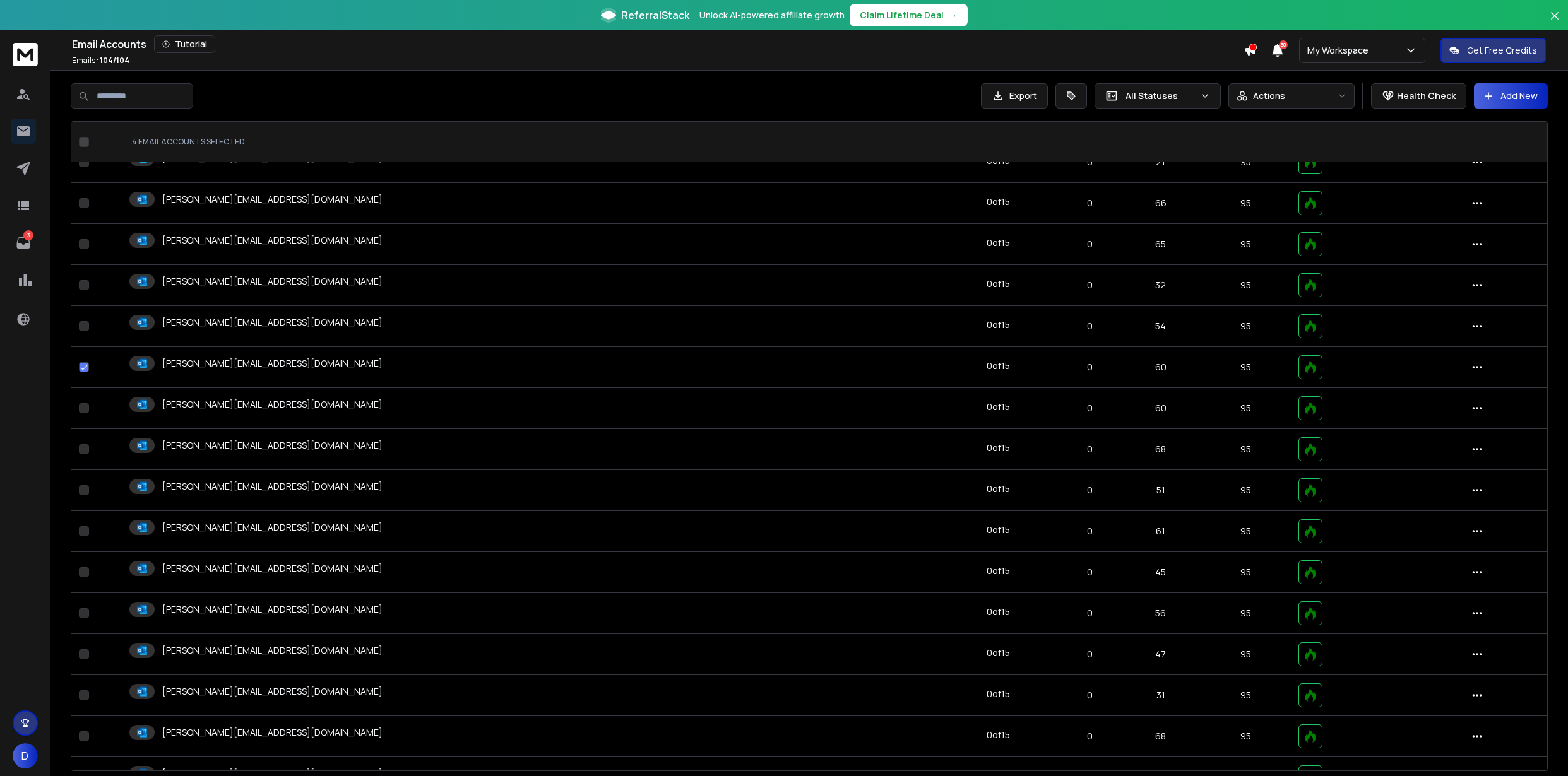
click at [276, 511] on td "[PERSON_NAME][EMAIL_ADDRESS][DOMAIN_NAME]" at bounding box center [530, 490] width 816 height 41
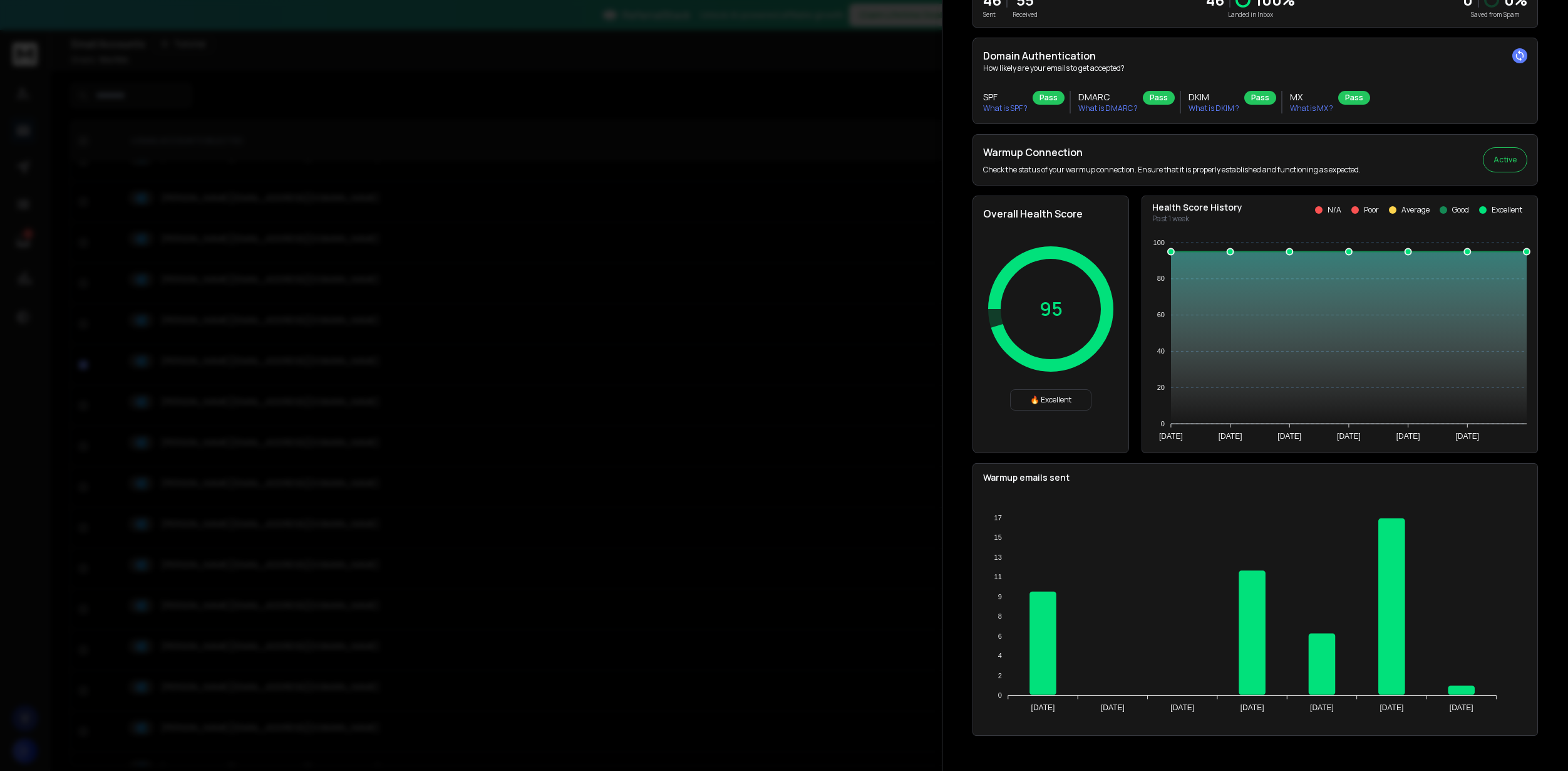
click at [529, 524] on div at bounding box center [784, 386] width 1568 height 771
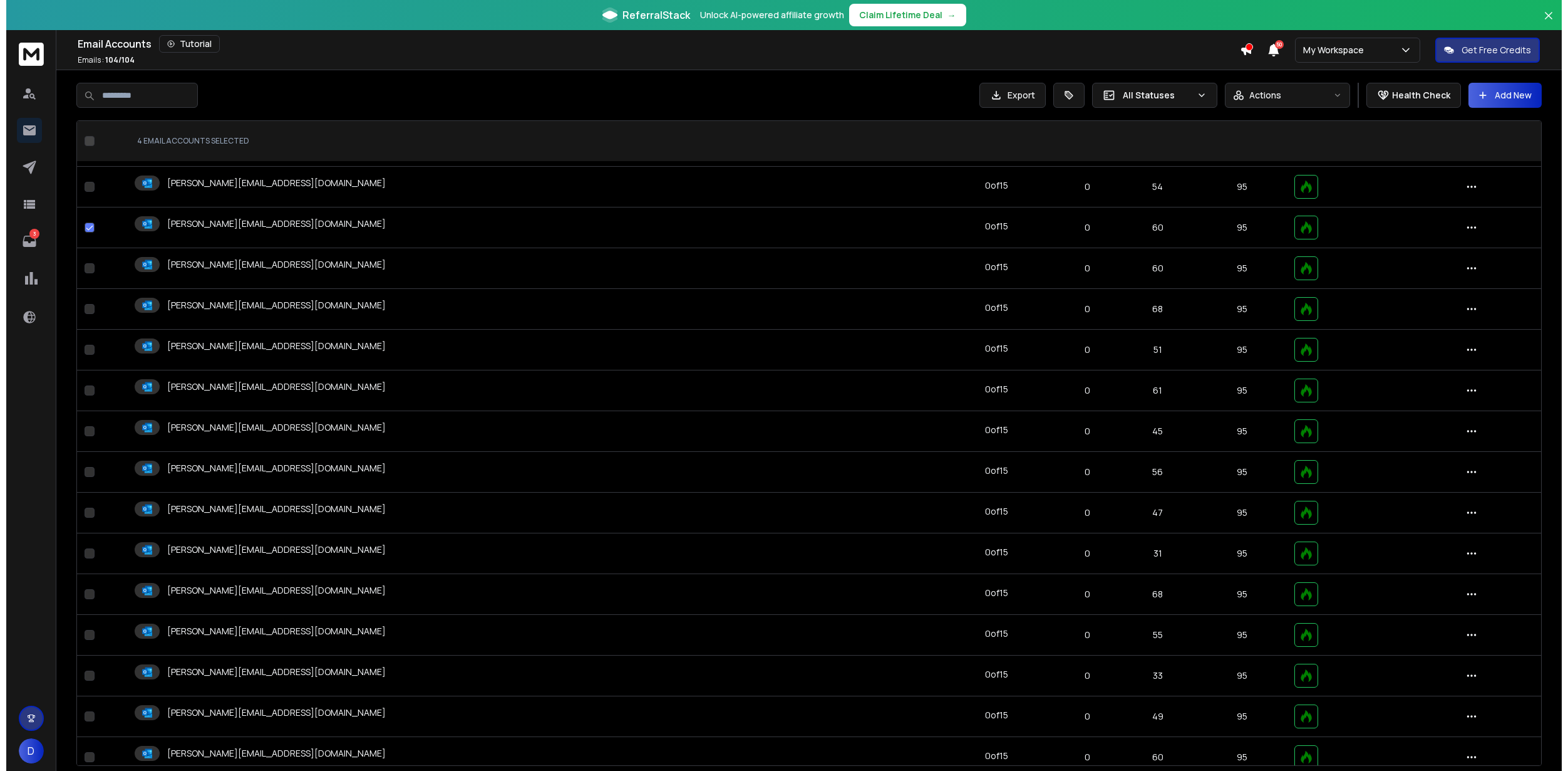
scroll to position [975, 0]
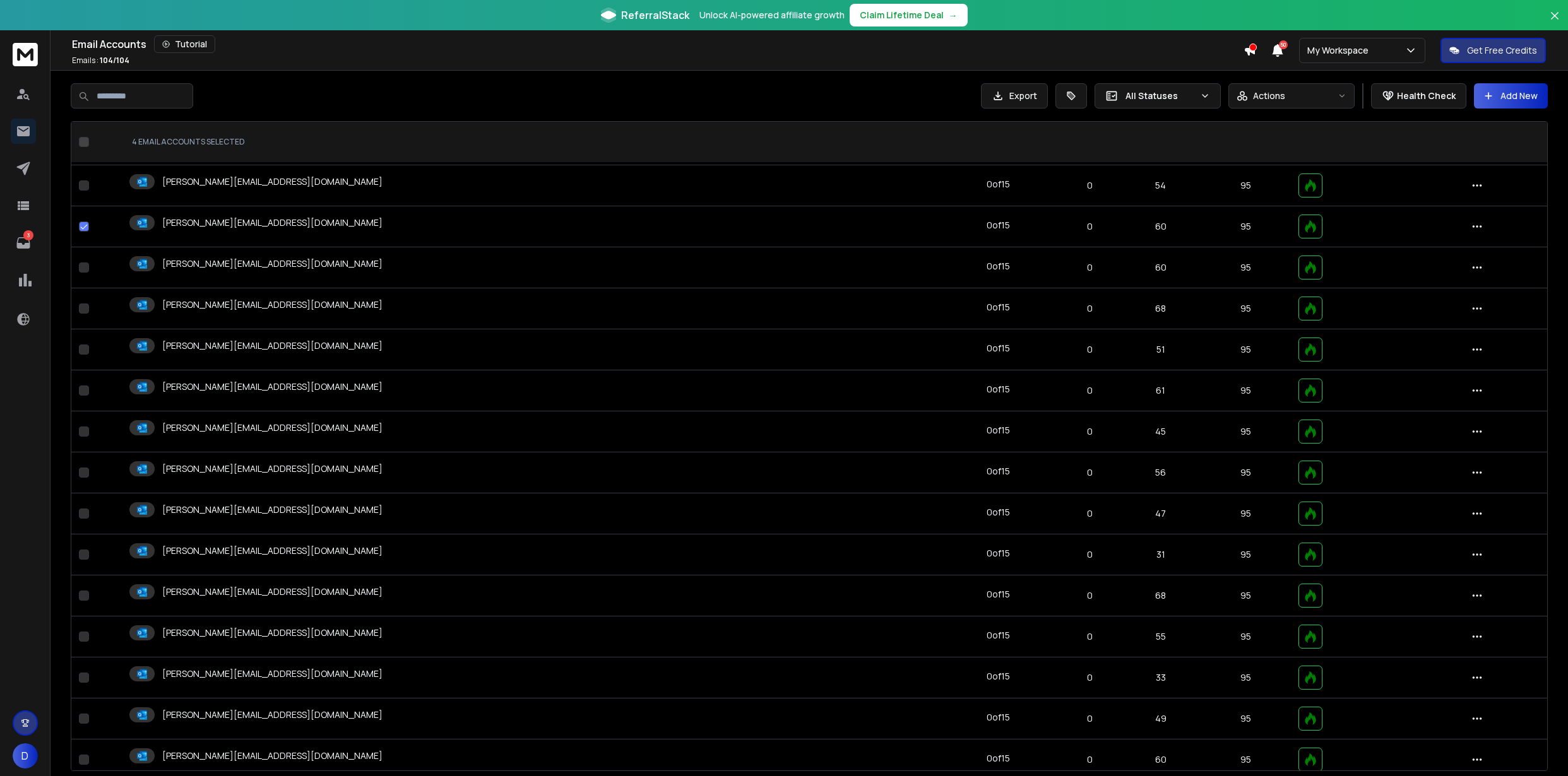
click at [250, 393] on p "[PERSON_NAME][EMAIL_ADDRESS][DOMAIN_NAME]" at bounding box center [272, 386] width 220 height 13
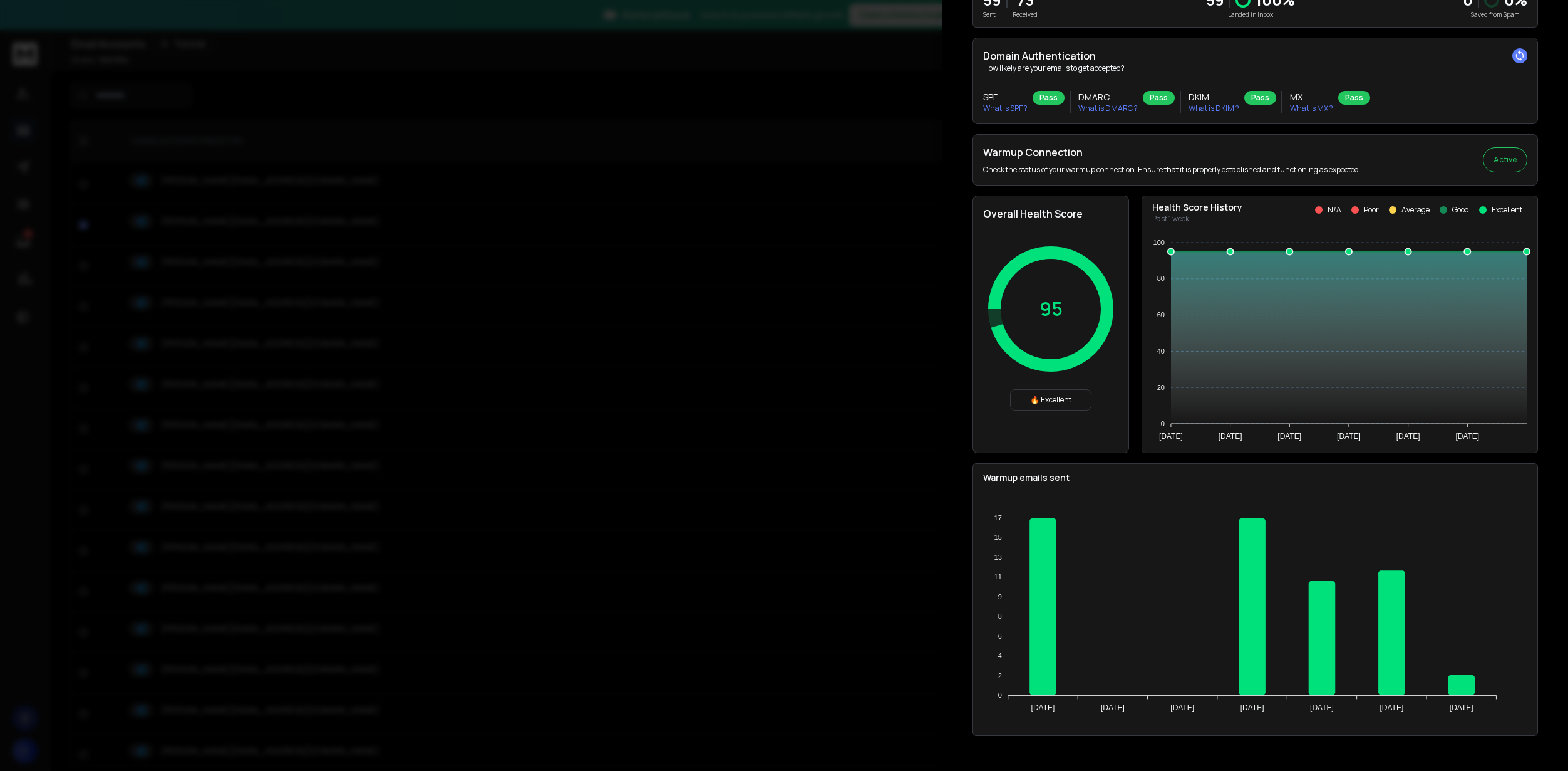
click at [678, 542] on div at bounding box center [784, 386] width 1568 height 771
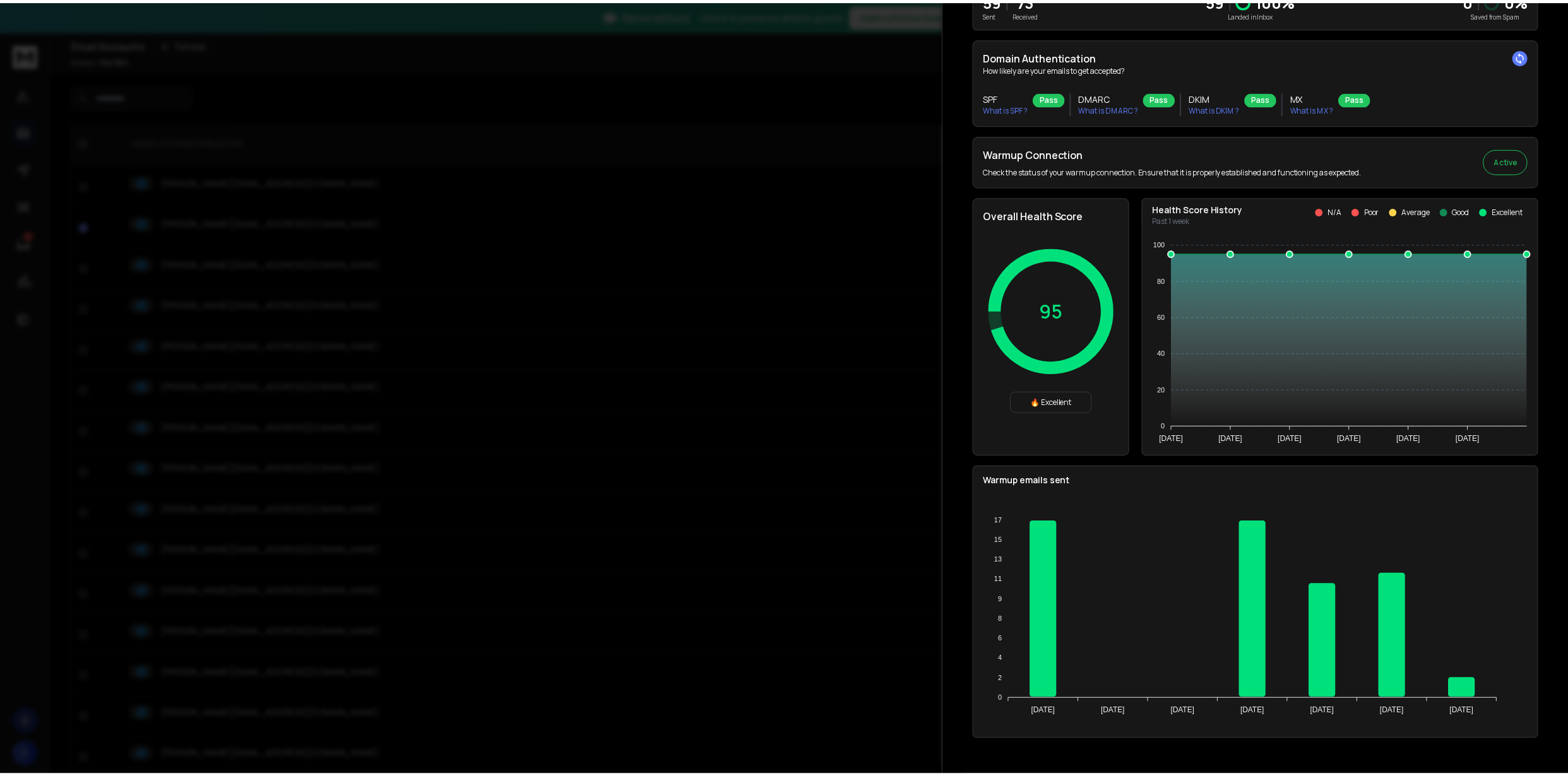
scroll to position [227, 0]
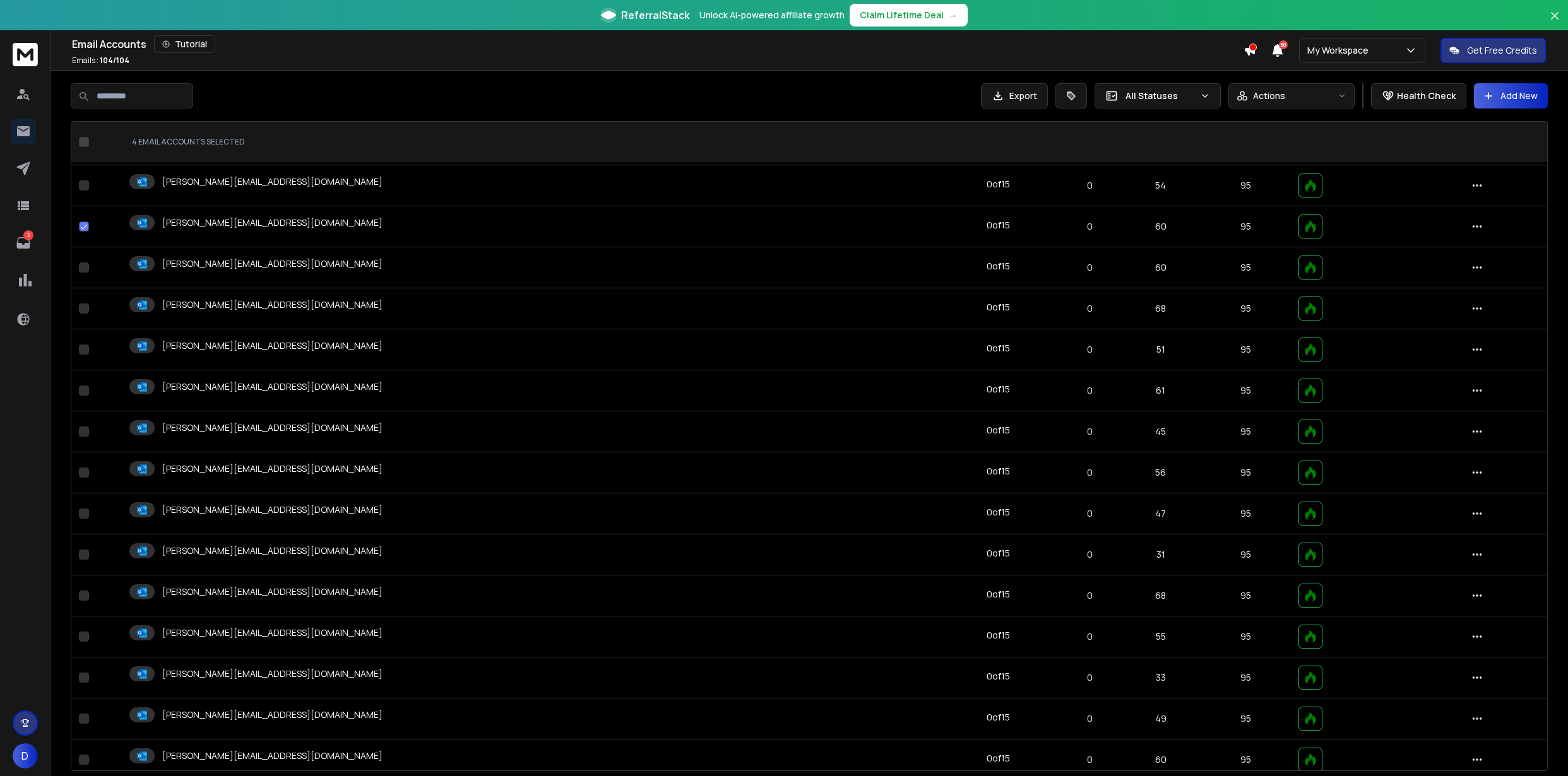
click at [74, 396] on td at bounding box center [96, 390] width 50 height 41
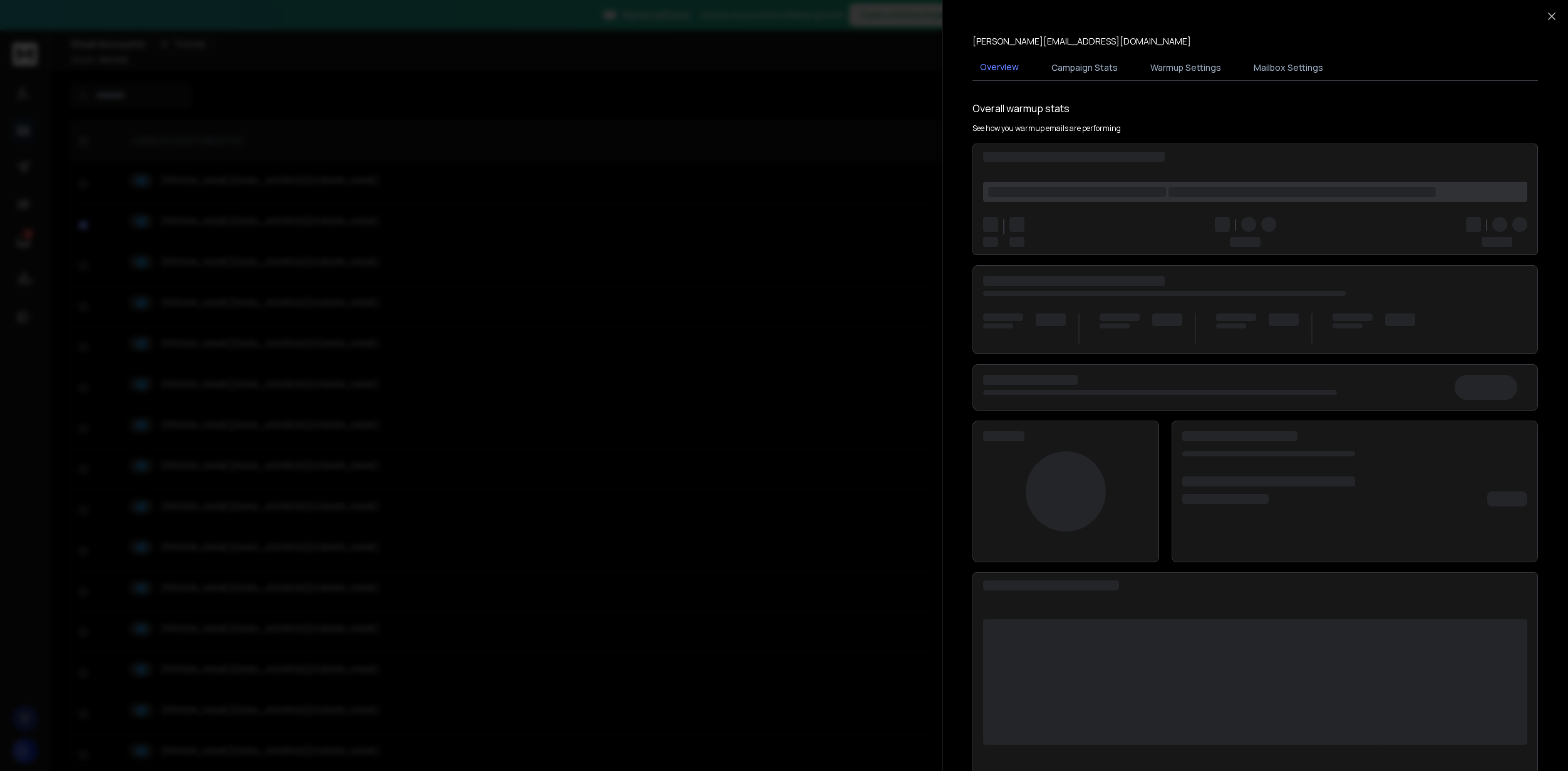
click at [84, 394] on div at bounding box center [784, 386] width 1568 height 771
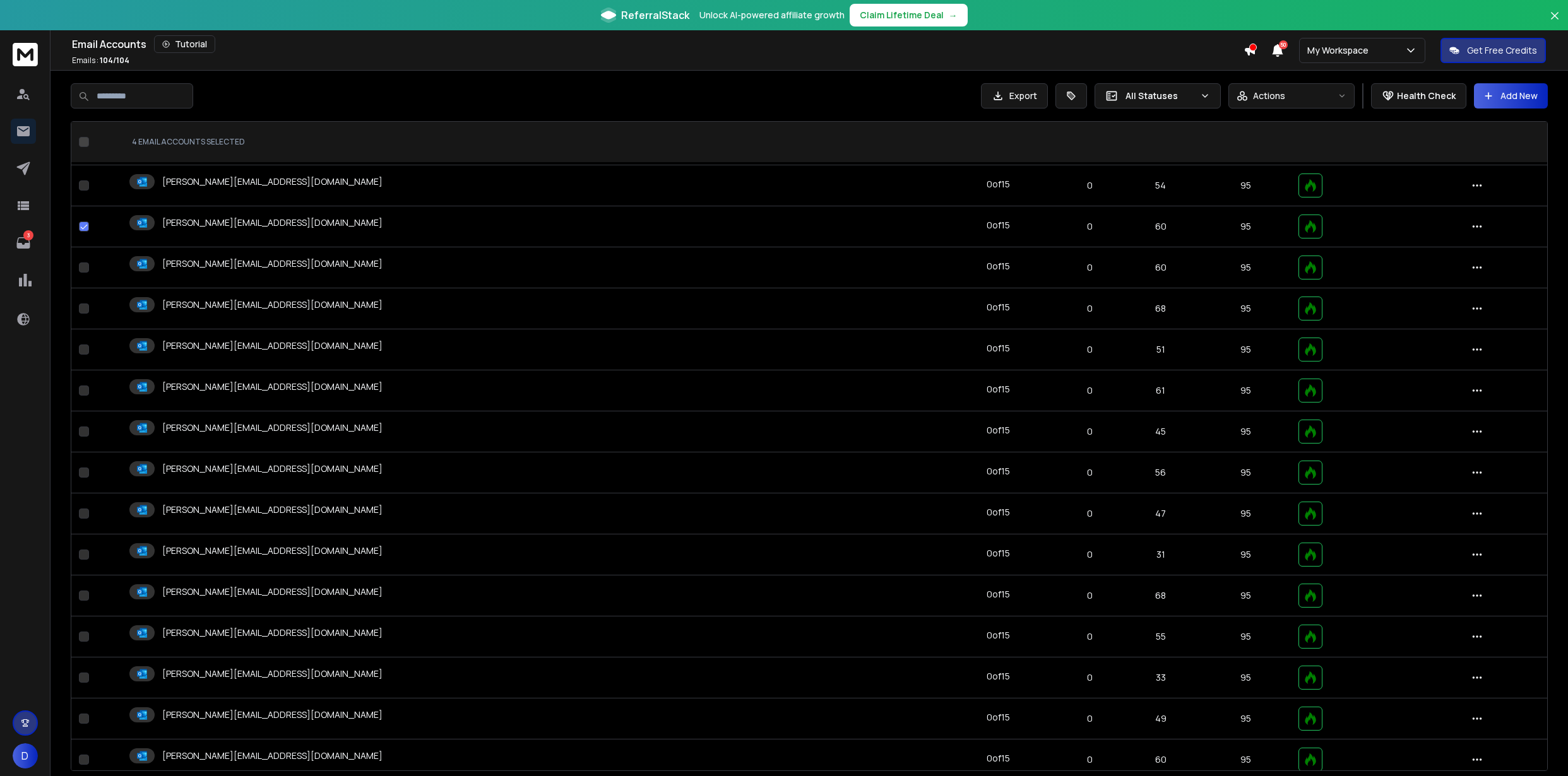
click at [84, 396] on button "button" at bounding box center [84, 390] width 10 height 10
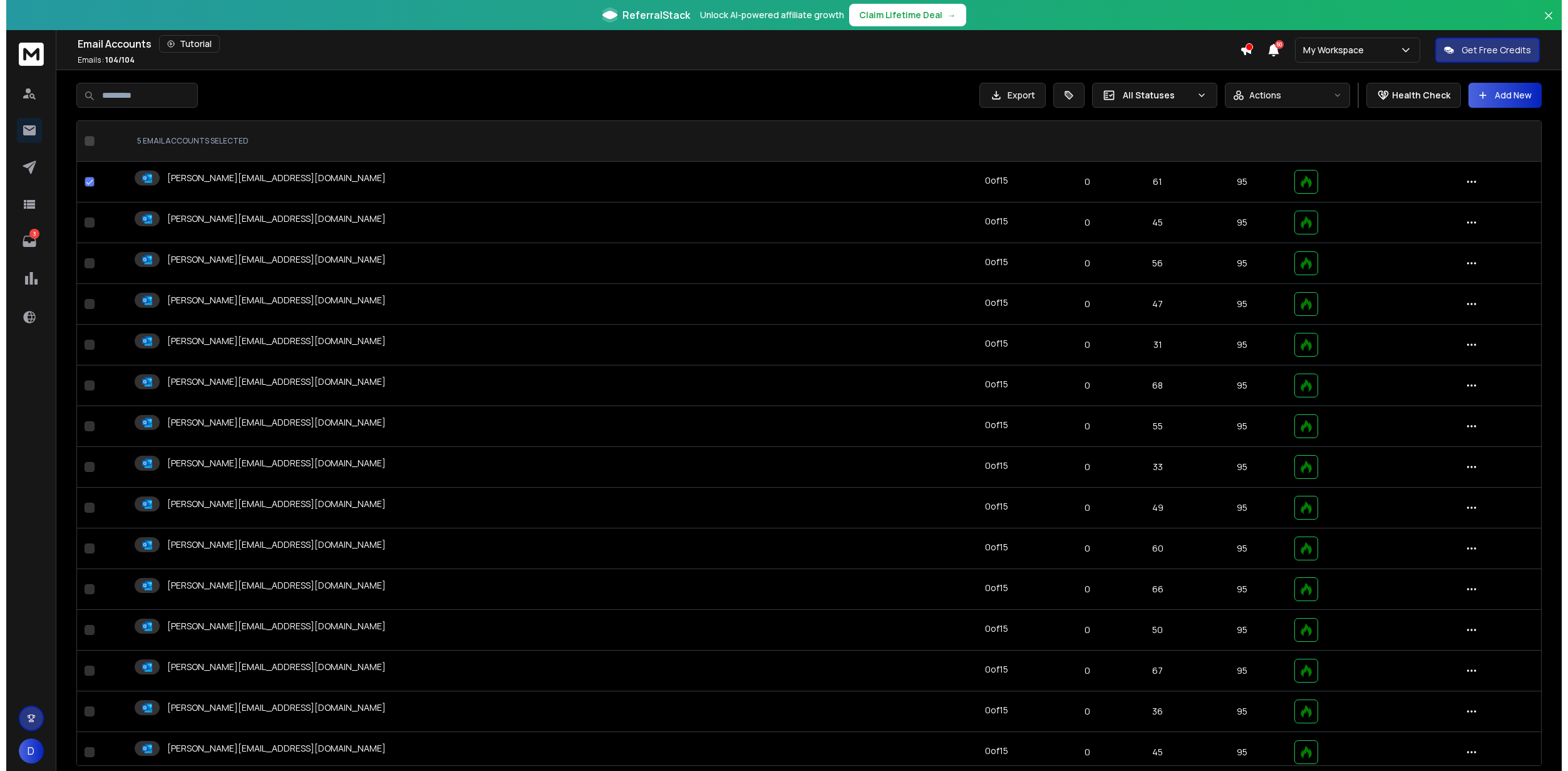
scroll to position [1188, 0]
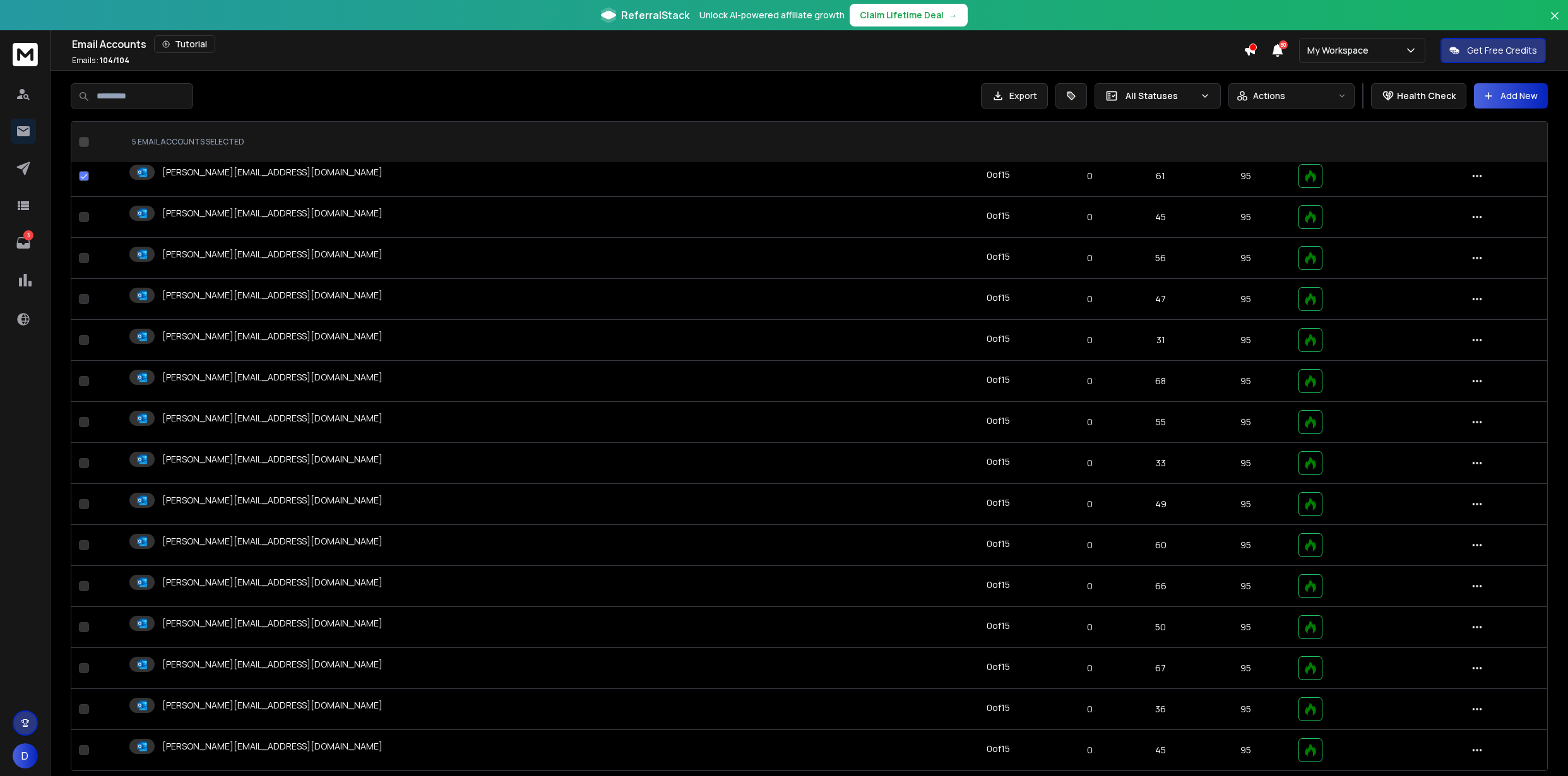
click at [259, 197] on td "[PERSON_NAME][EMAIL_ADDRESS][DOMAIN_NAME]" at bounding box center [530, 176] width 816 height 41
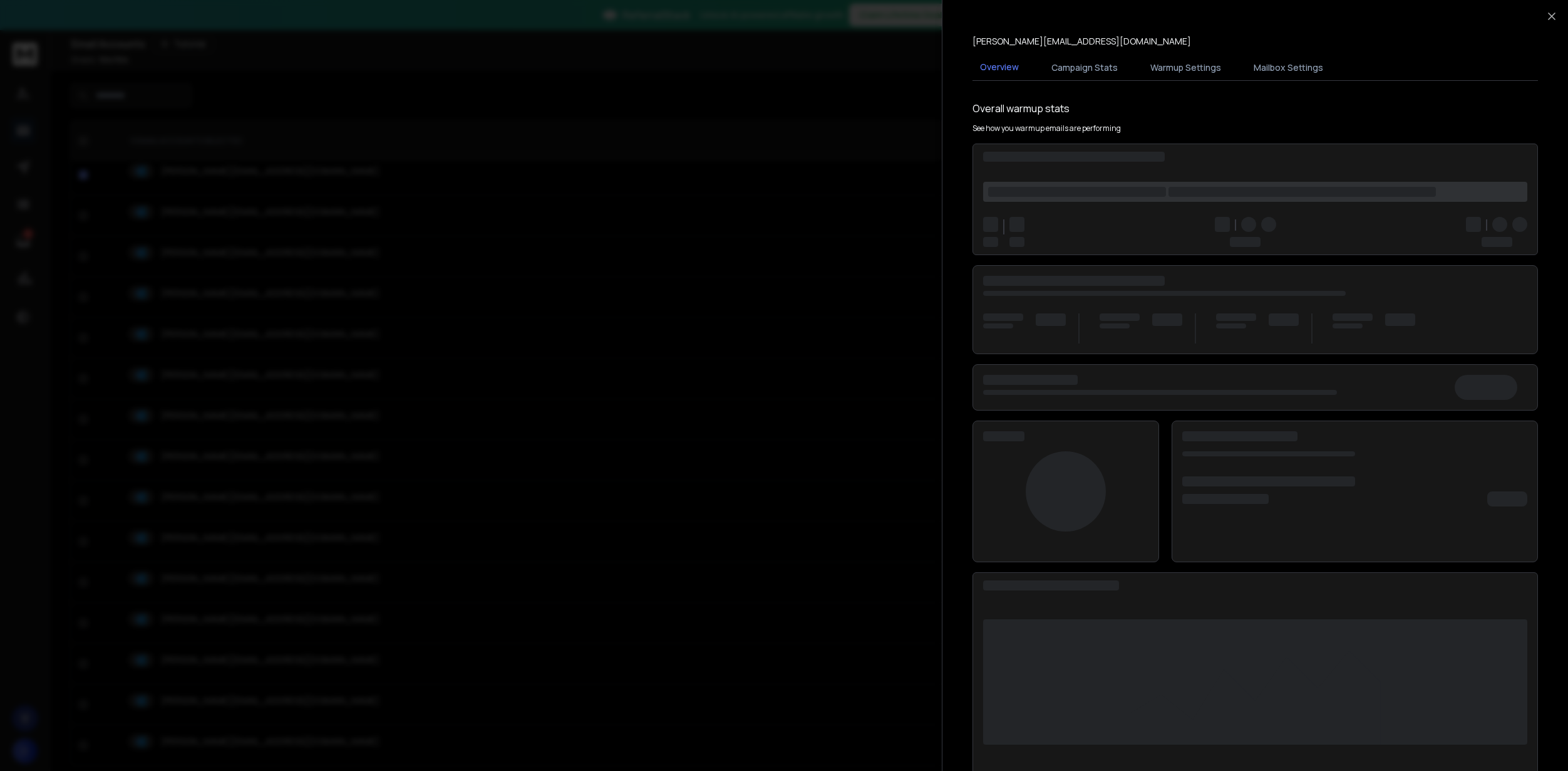
click at [261, 227] on div at bounding box center [784, 386] width 1568 height 771
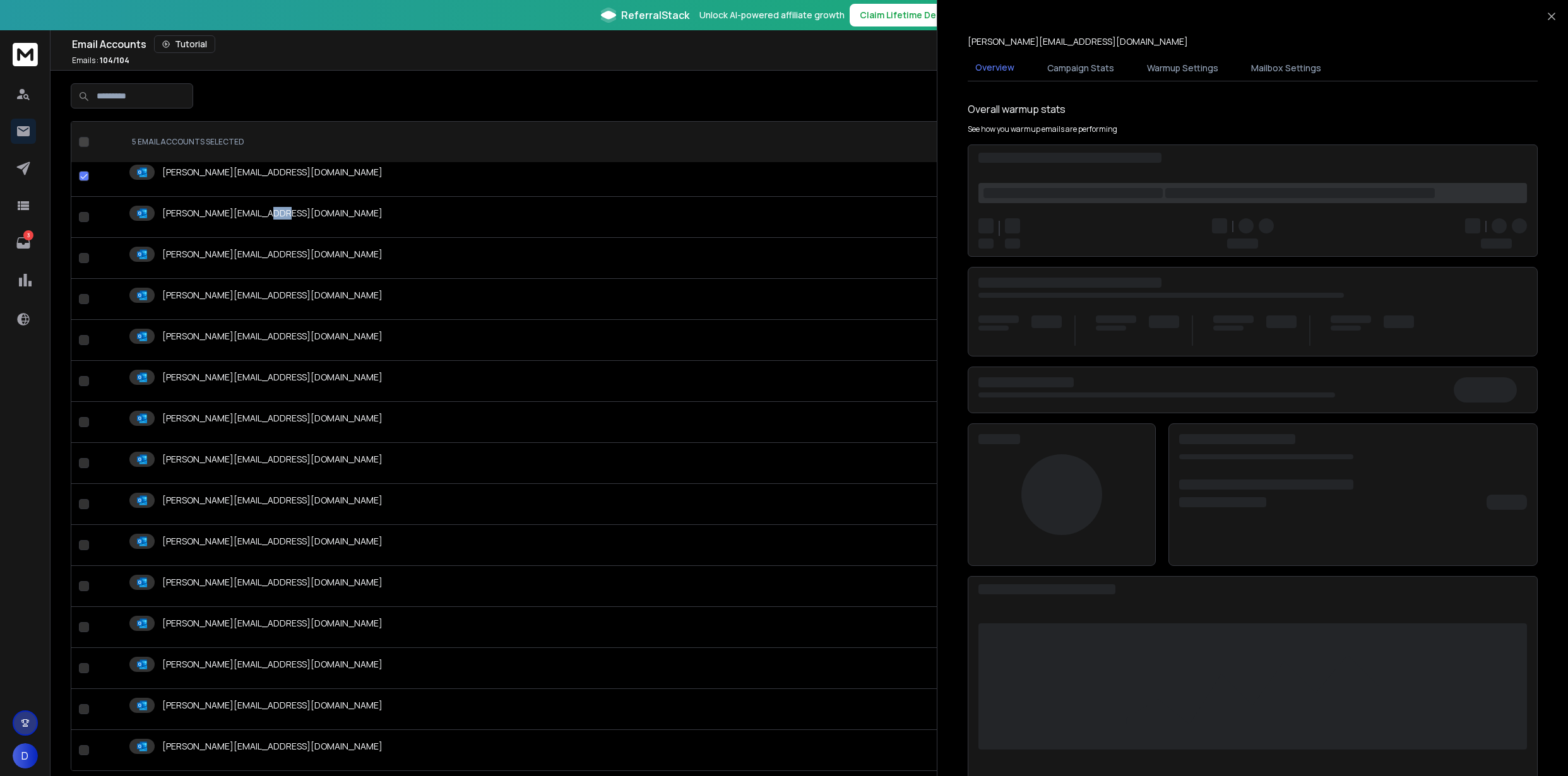
click at [263, 229] on td "[PERSON_NAME][EMAIL_ADDRESS][DOMAIN_NAME]" at bounding box center [530, 217] width 816 height 41
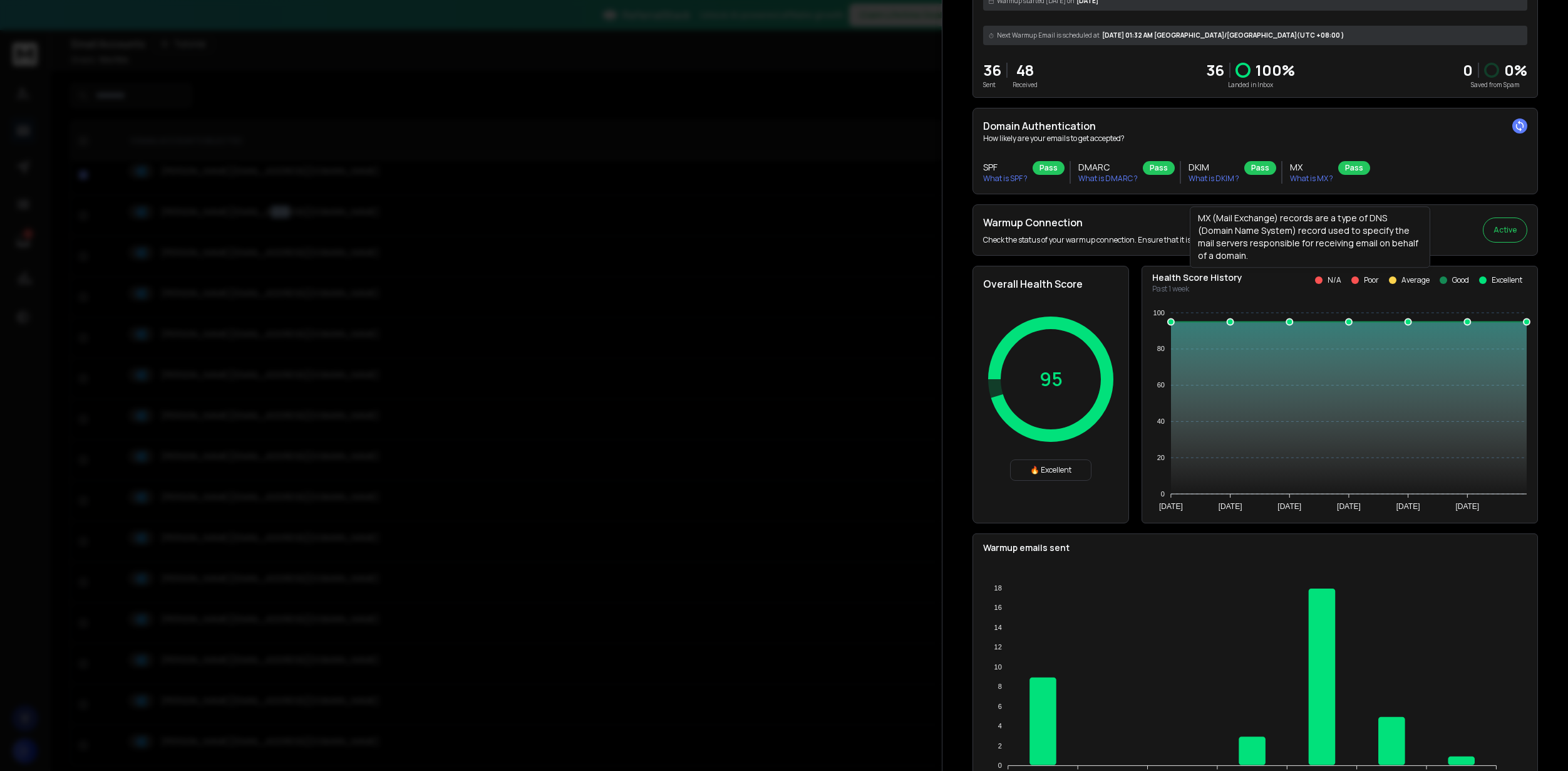
scroll to position [259, 0]
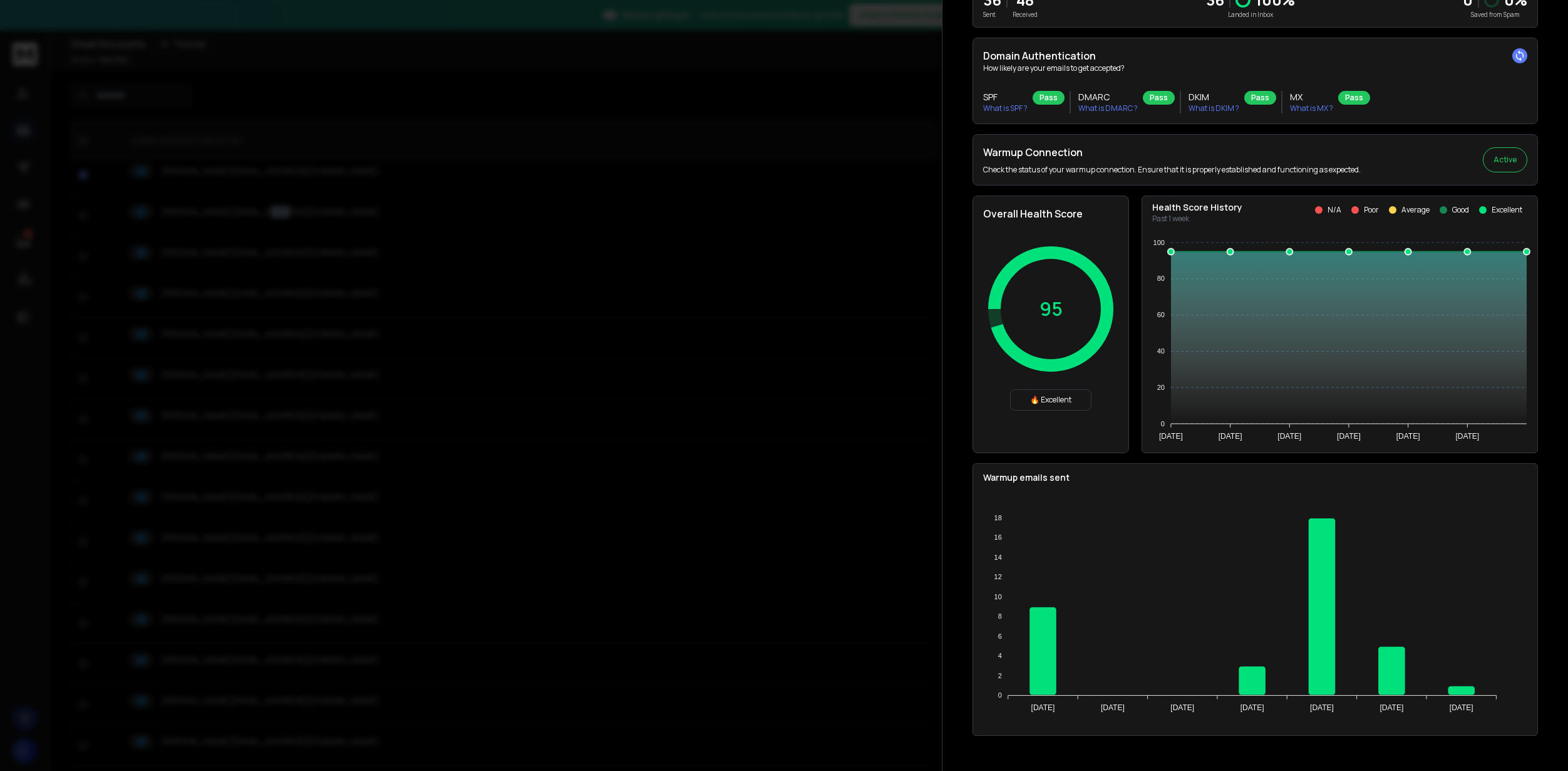
click at [552, 340] on div at bounding box center [784, 386] width 1568 height 771
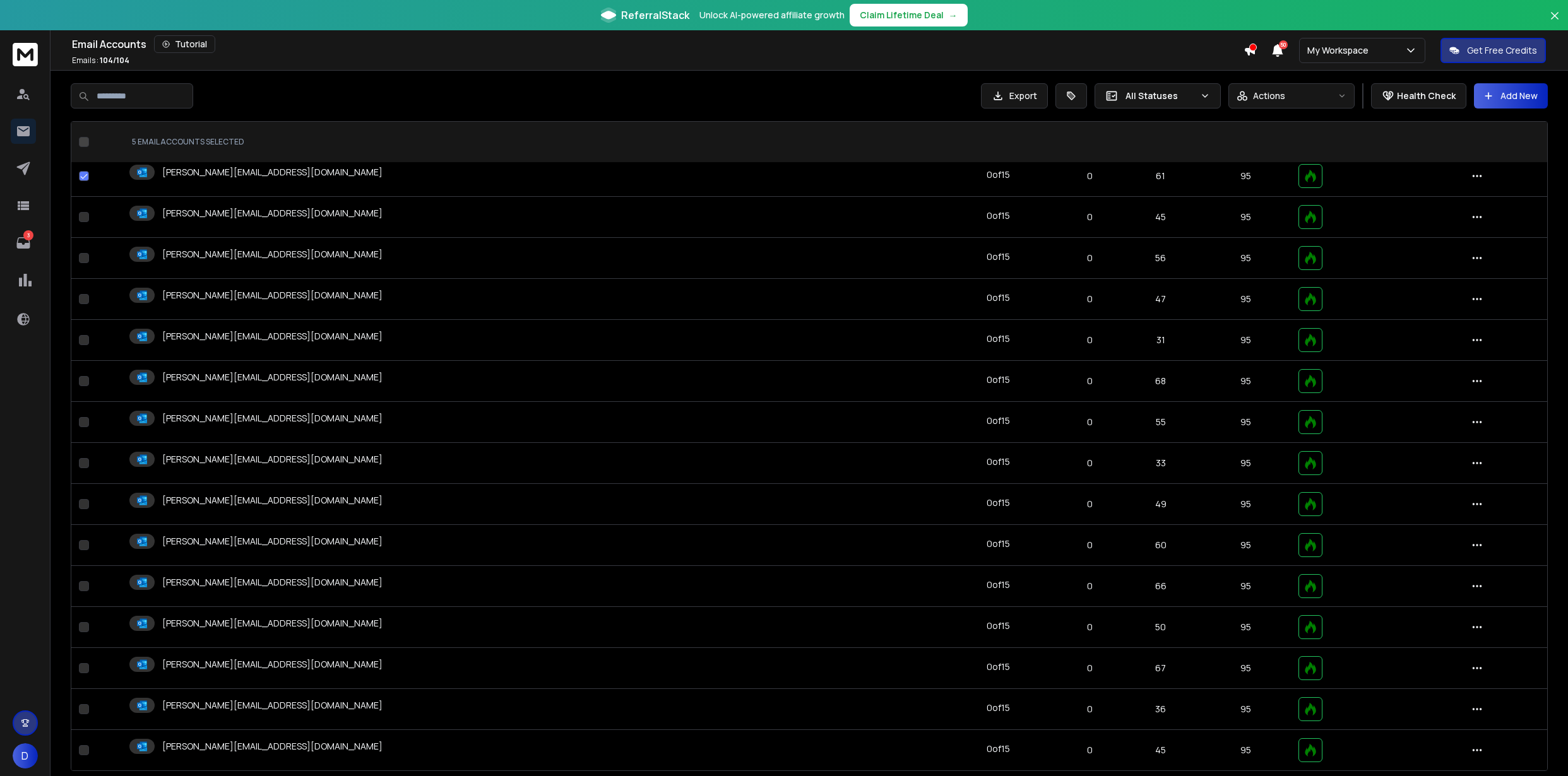
click at [222, 260] on p "[PERSON_NAME][EMAIL_ADDRESS][DOMAIN_NAME]" at bounding box center [272, 254] width 220 height 13
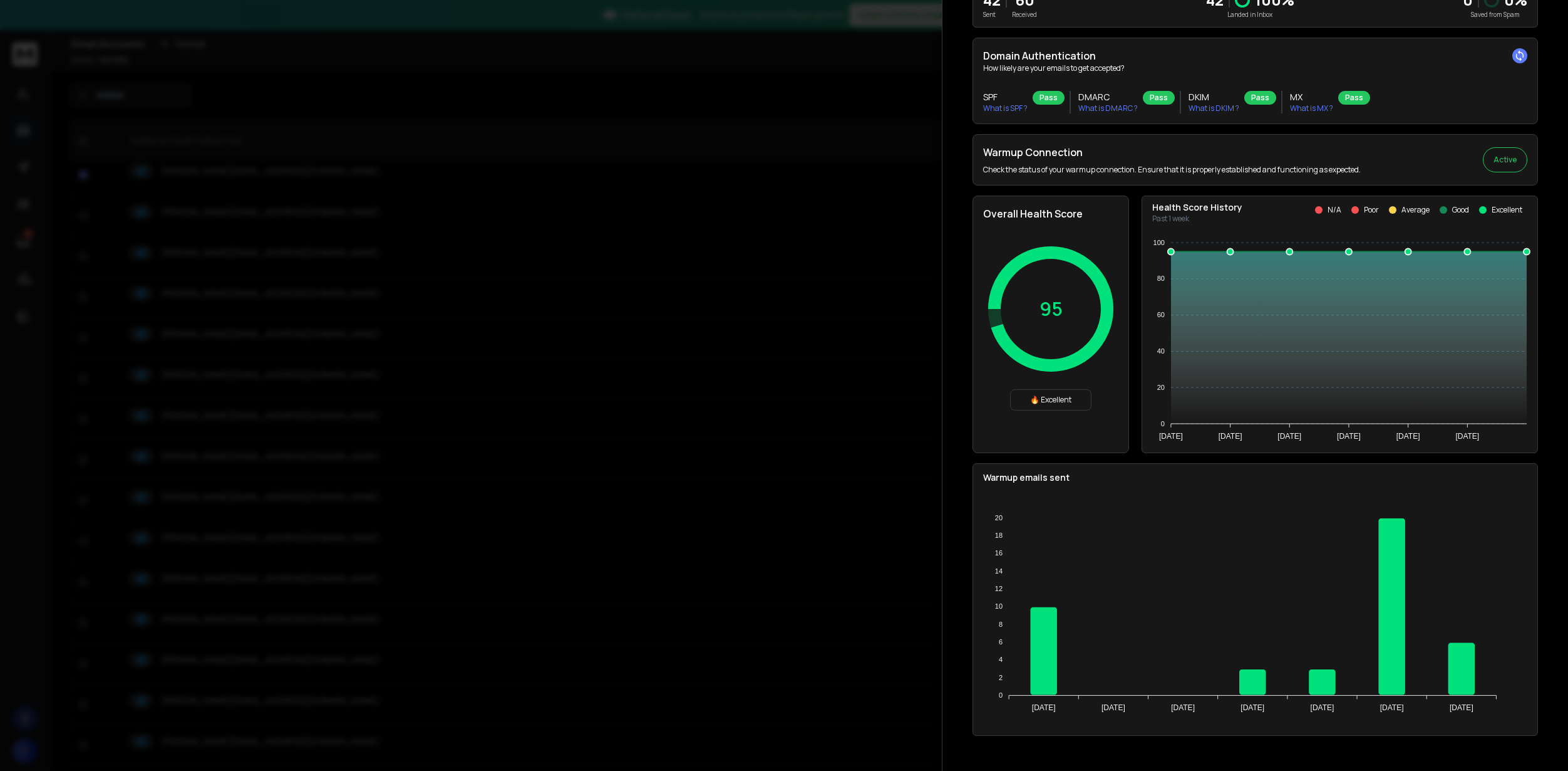
click at [402, 359] on div at bounding box center [784, 386] width 1568 height 771
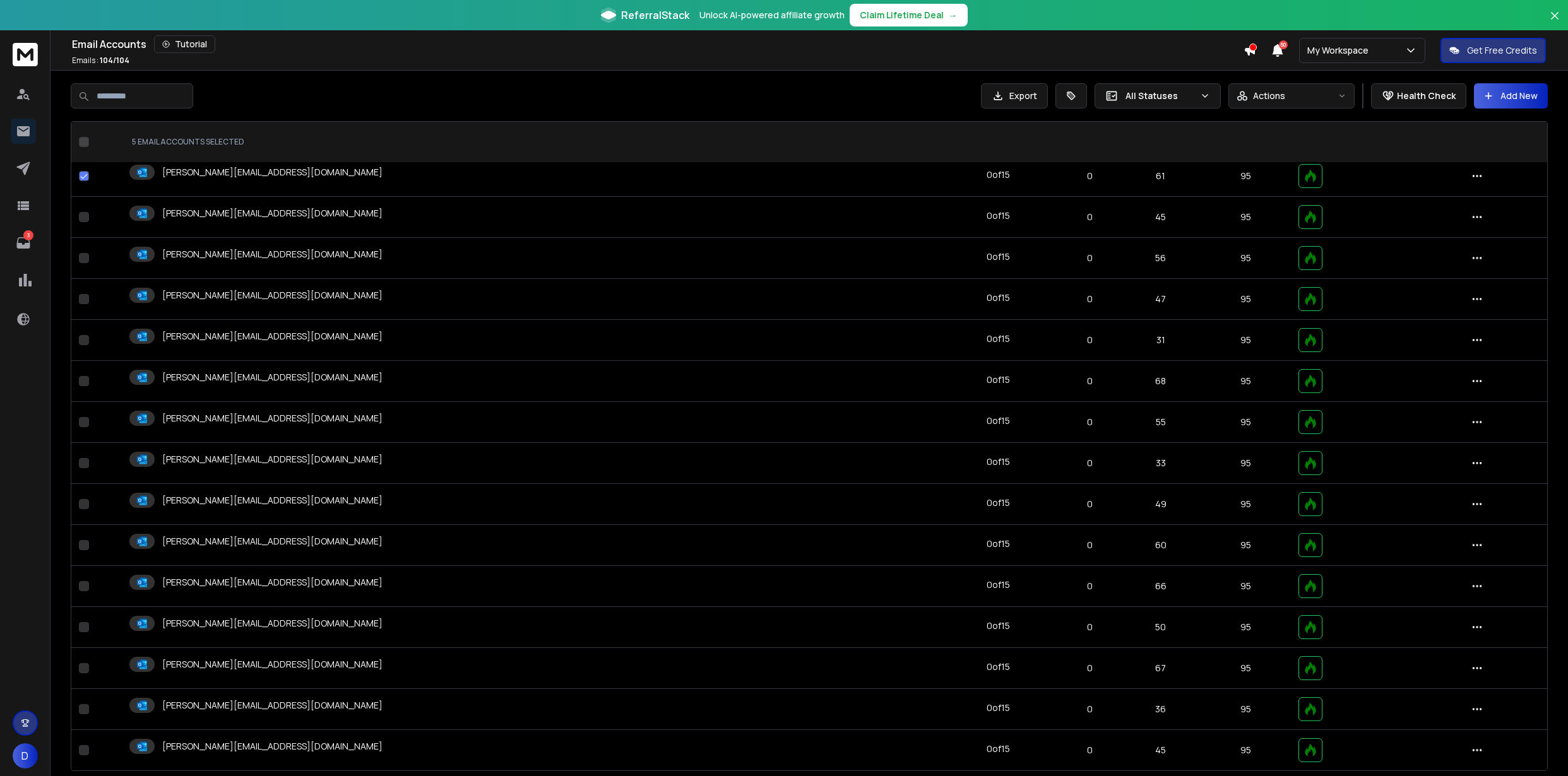
click at [241, 298] on p "[PERSON_NAME][EMAIL_ADDRESS][DOMAIN_NAME]" at bounding box center [272, 295] width 220 height 13
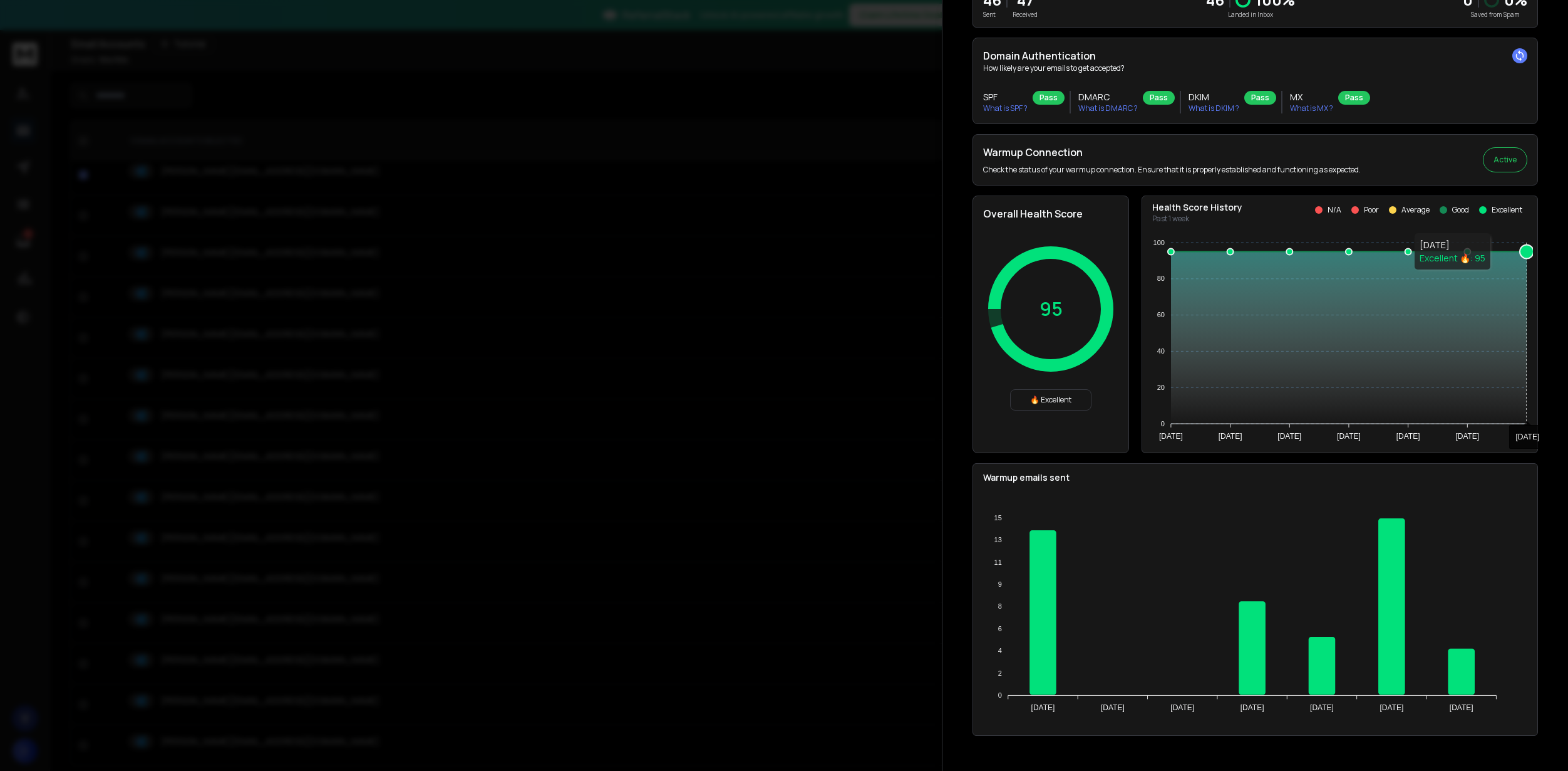
click at [439, 522] on div at bounding box center [784, 386] width 1568 height 771
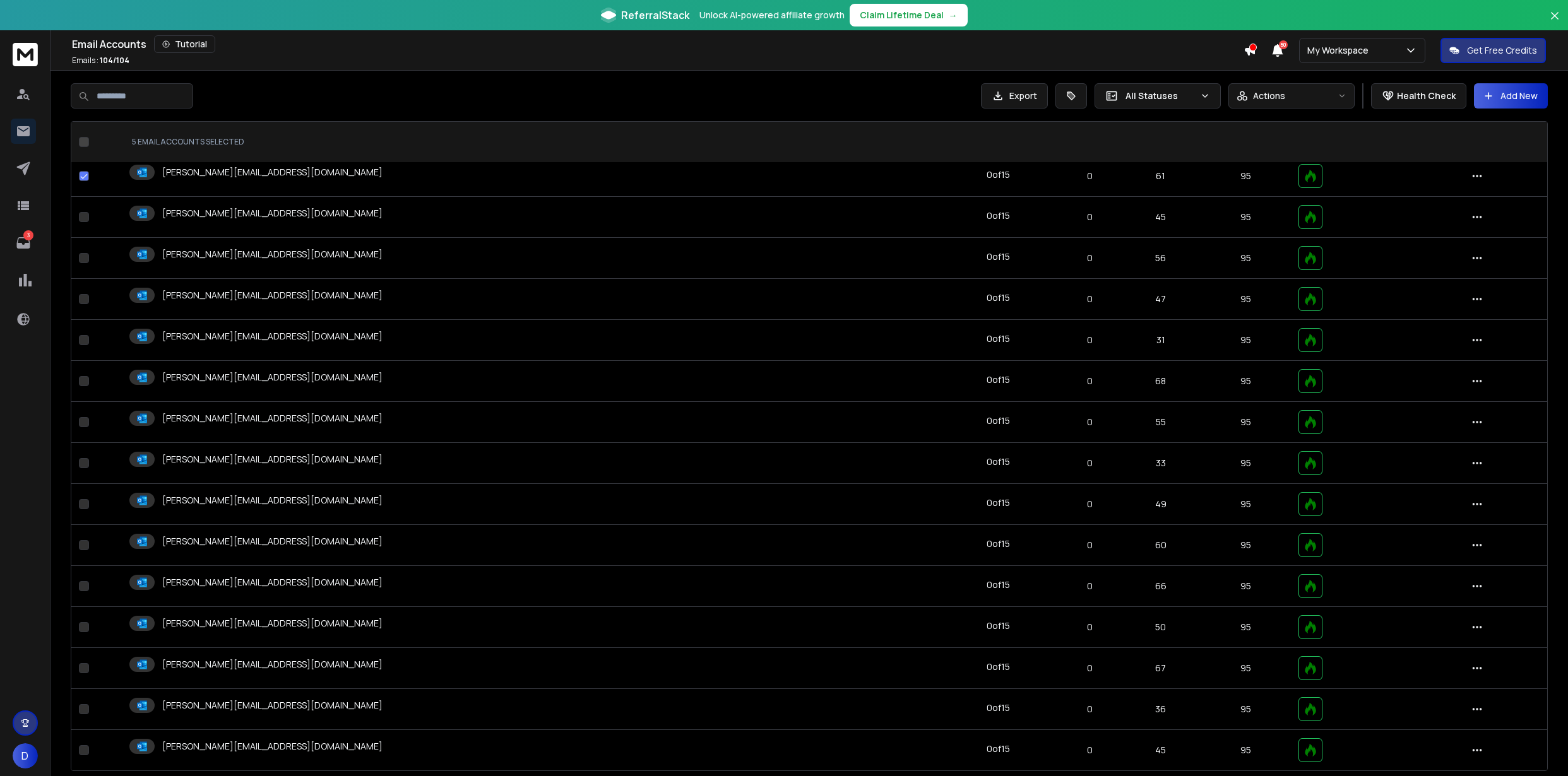
click at [314, 358] on td "[PERSON_NAME][EMAIL_ADDRESS][DOMAIN_NAME]" at bounding box center [530, 340] width 816 height 41
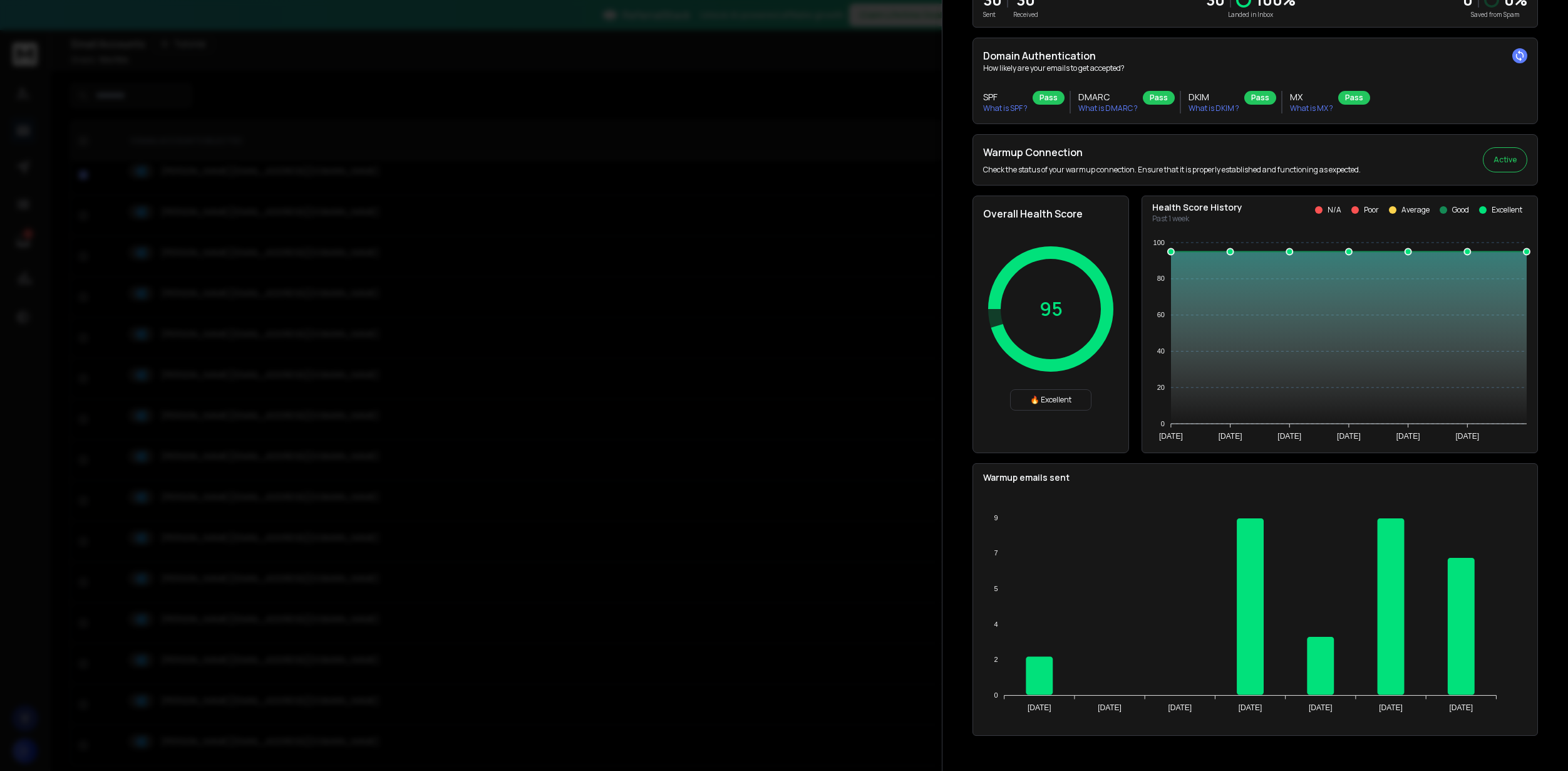
click at [523, 387] on div at bounding box center [784, 386] width 1568 height 771
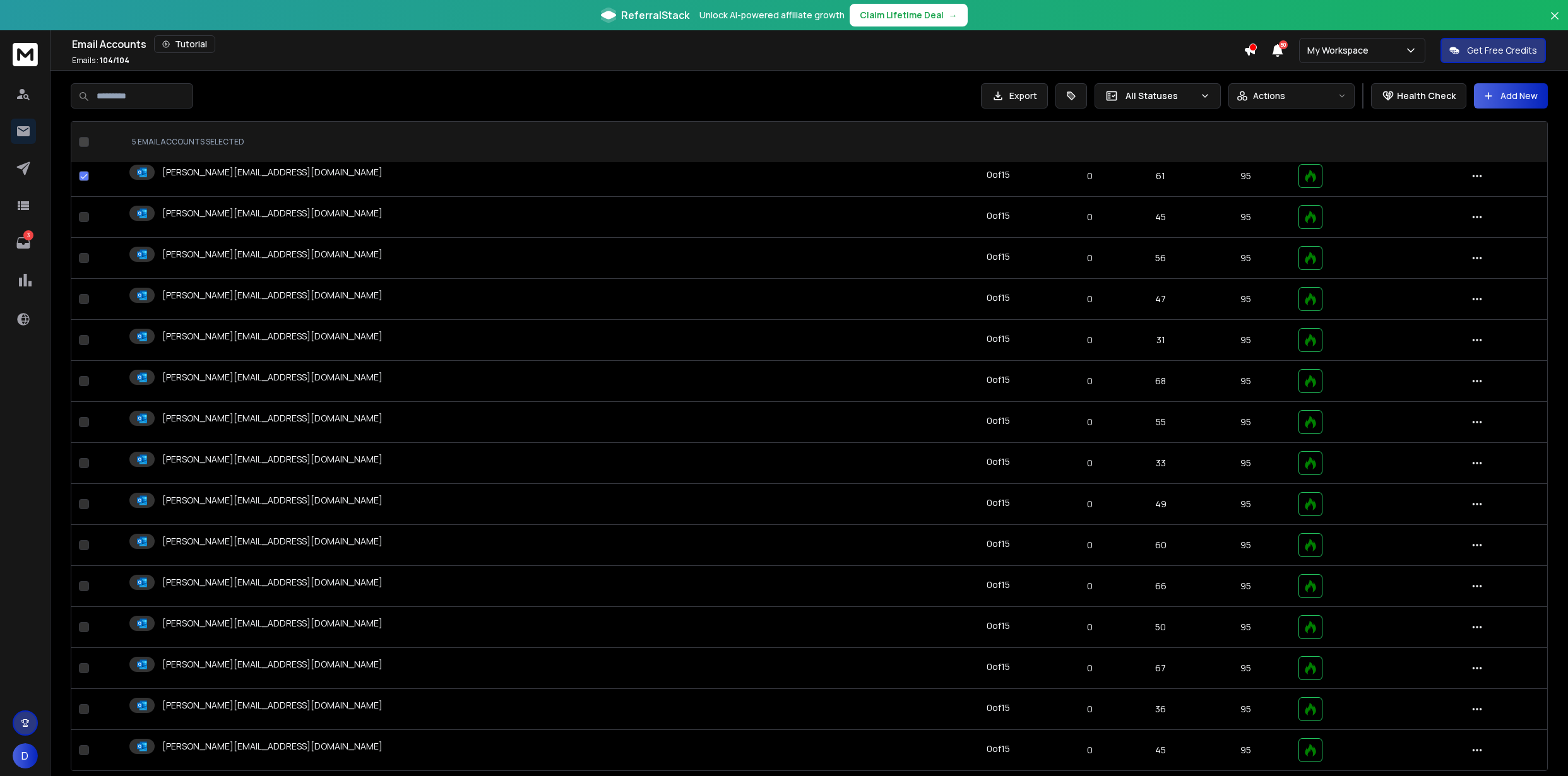
click at [240, 402] on td "[PERSON_NAME][EMAIL_ADDRESS][DOMAIN_NAME]" at bounding box center [530, 381] width 816 height 41
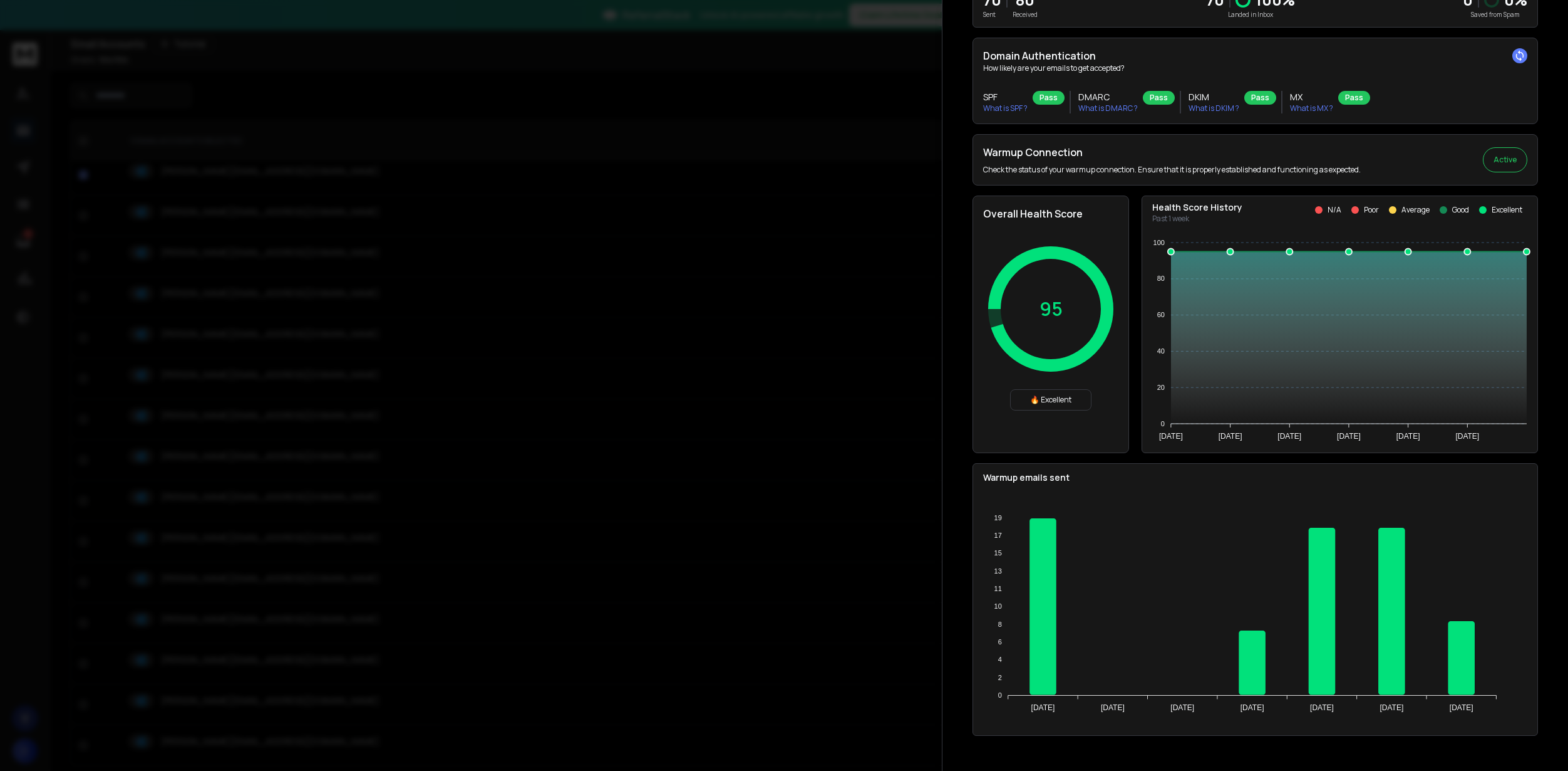
click at [461, 492] on div at bounding box center [784, 386] width 1568 height 771
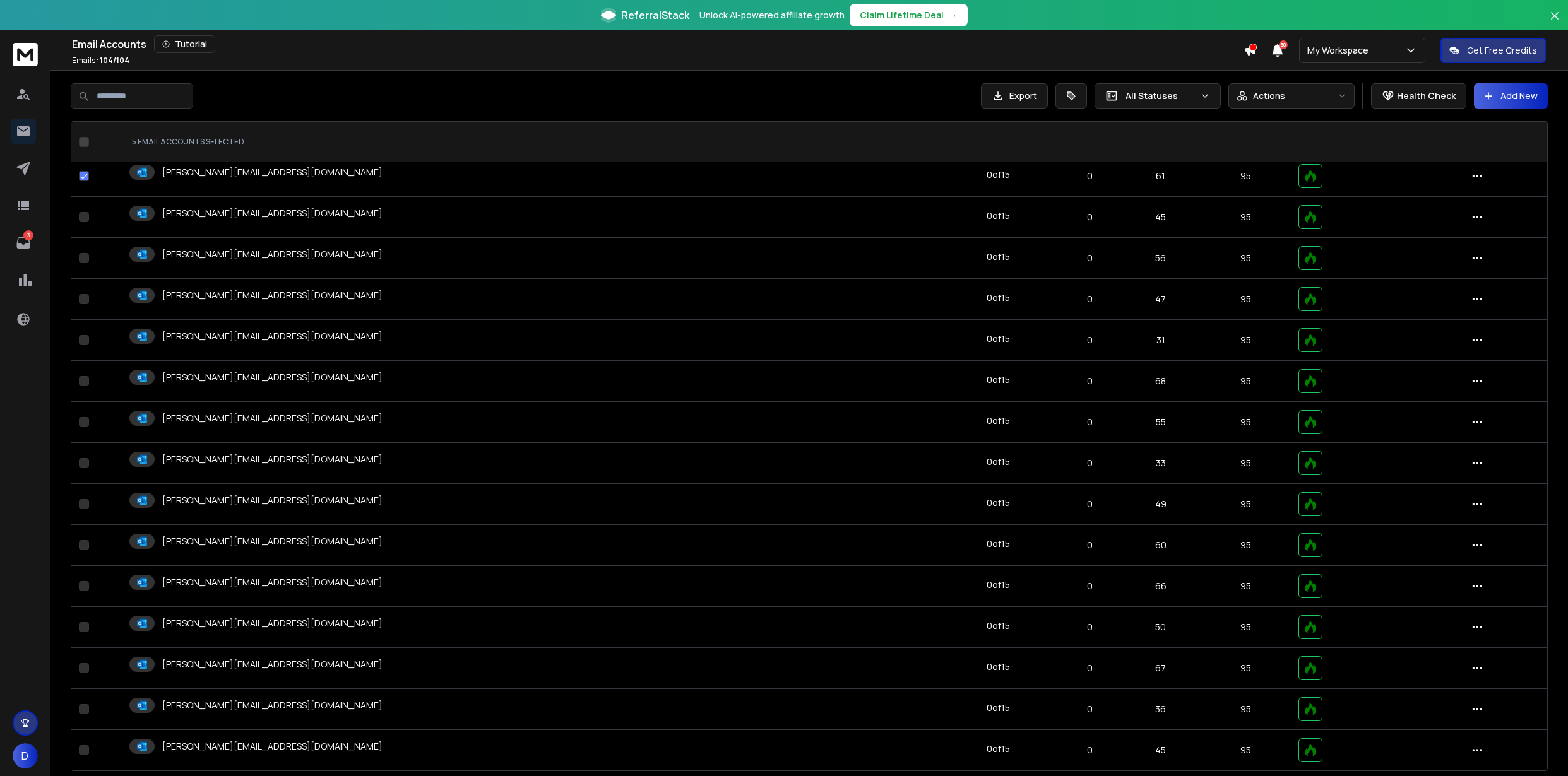
click at [283, 434] on td "[PERSON_NAME][EMAIL_ADDRESS][DOMAIN_NAME]" at bounding box center [530, 422] width 816 height 41
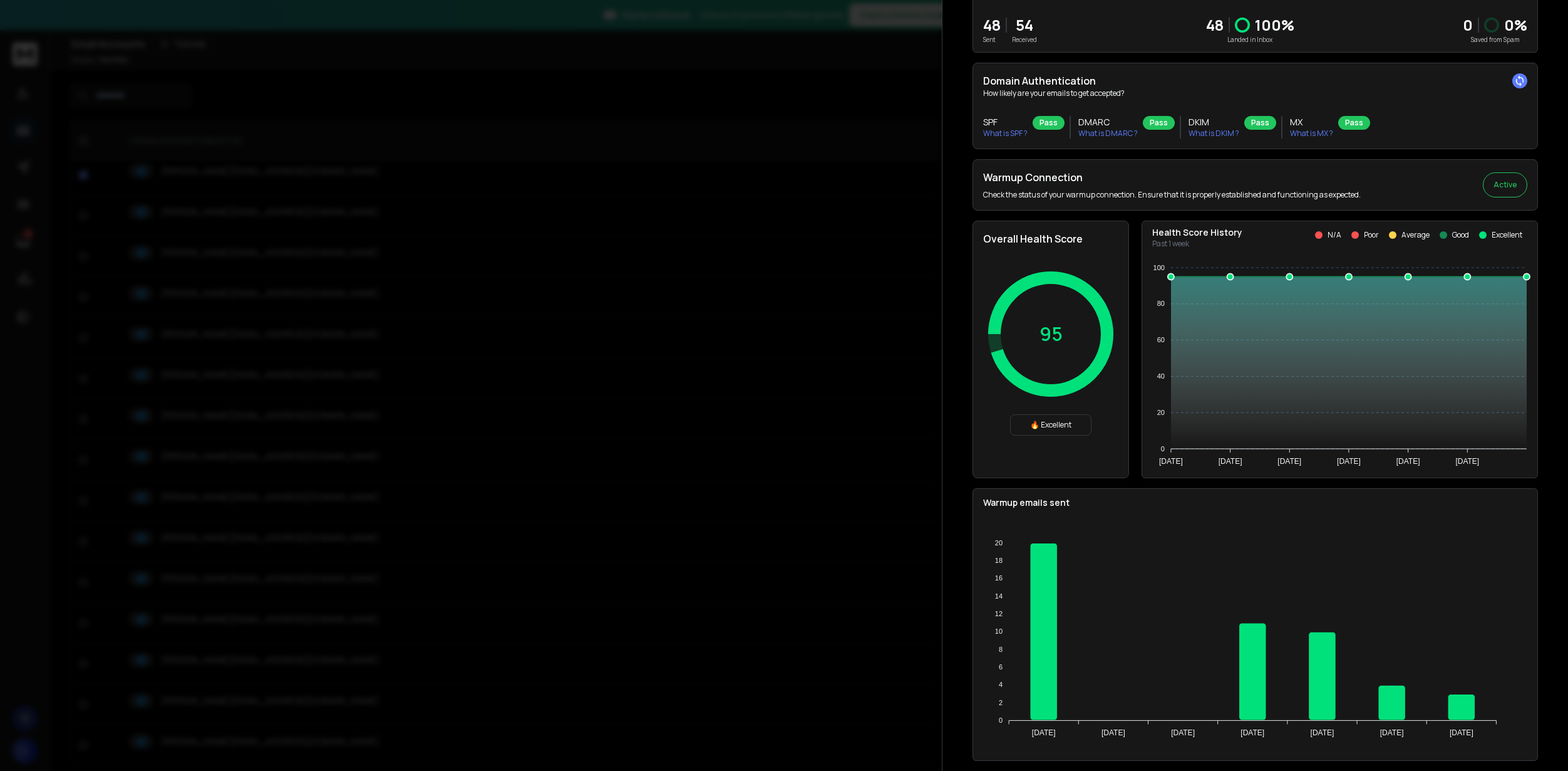
scroll to position [259, 0]
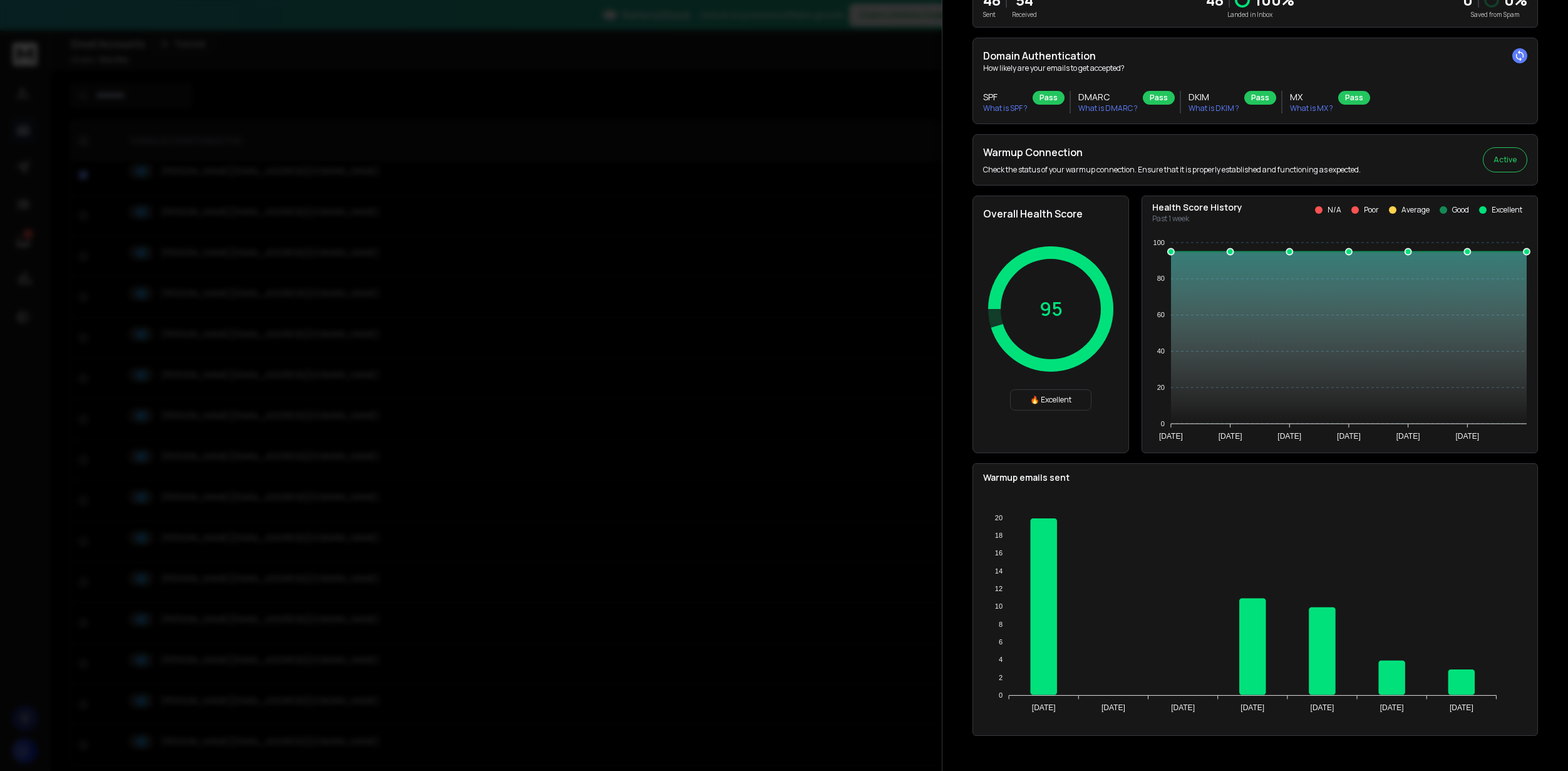
click at [202, 453] on div at bounding box center [784, 386] width 1568 height 771
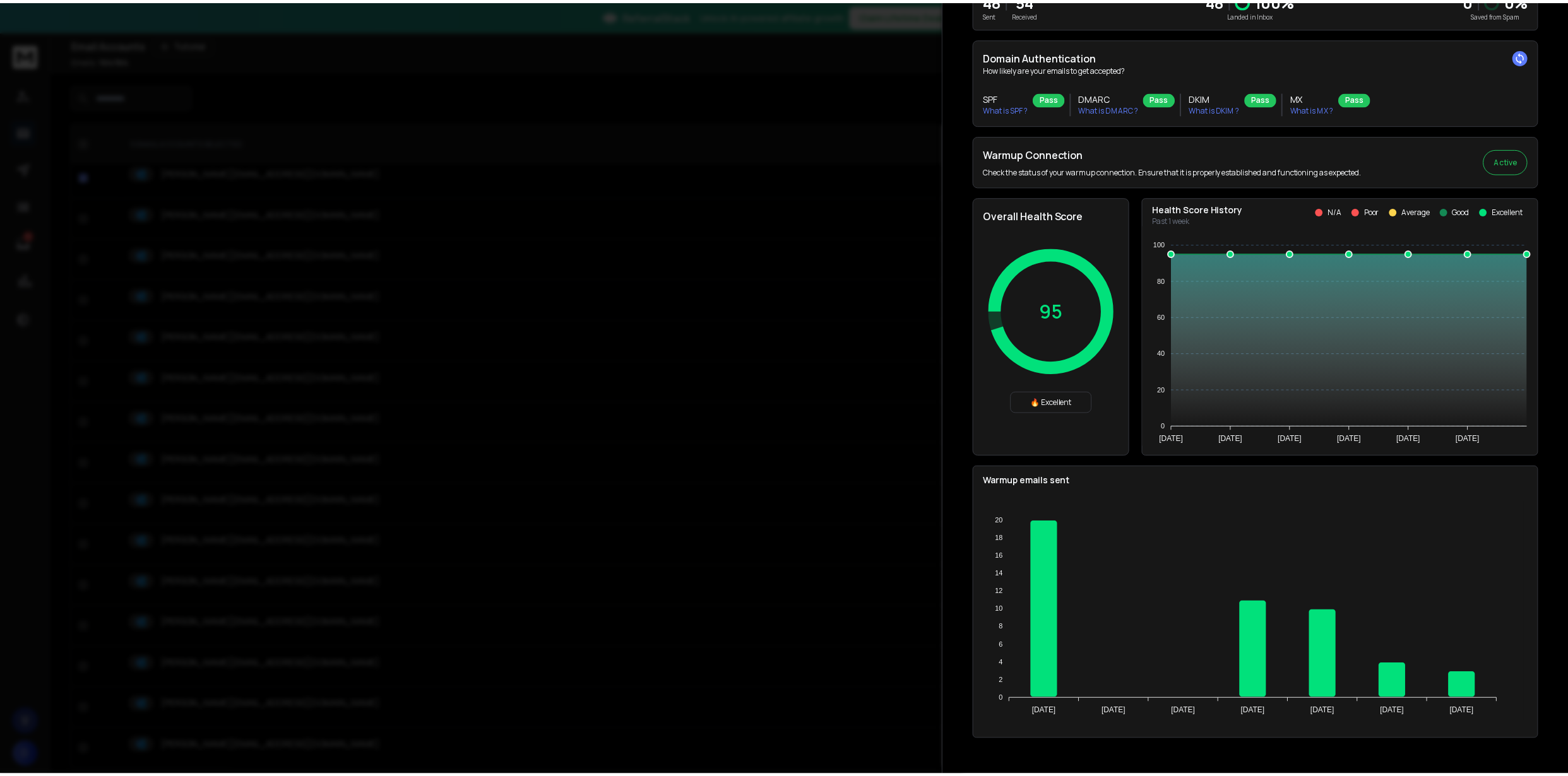
scroll to position [227, 0]
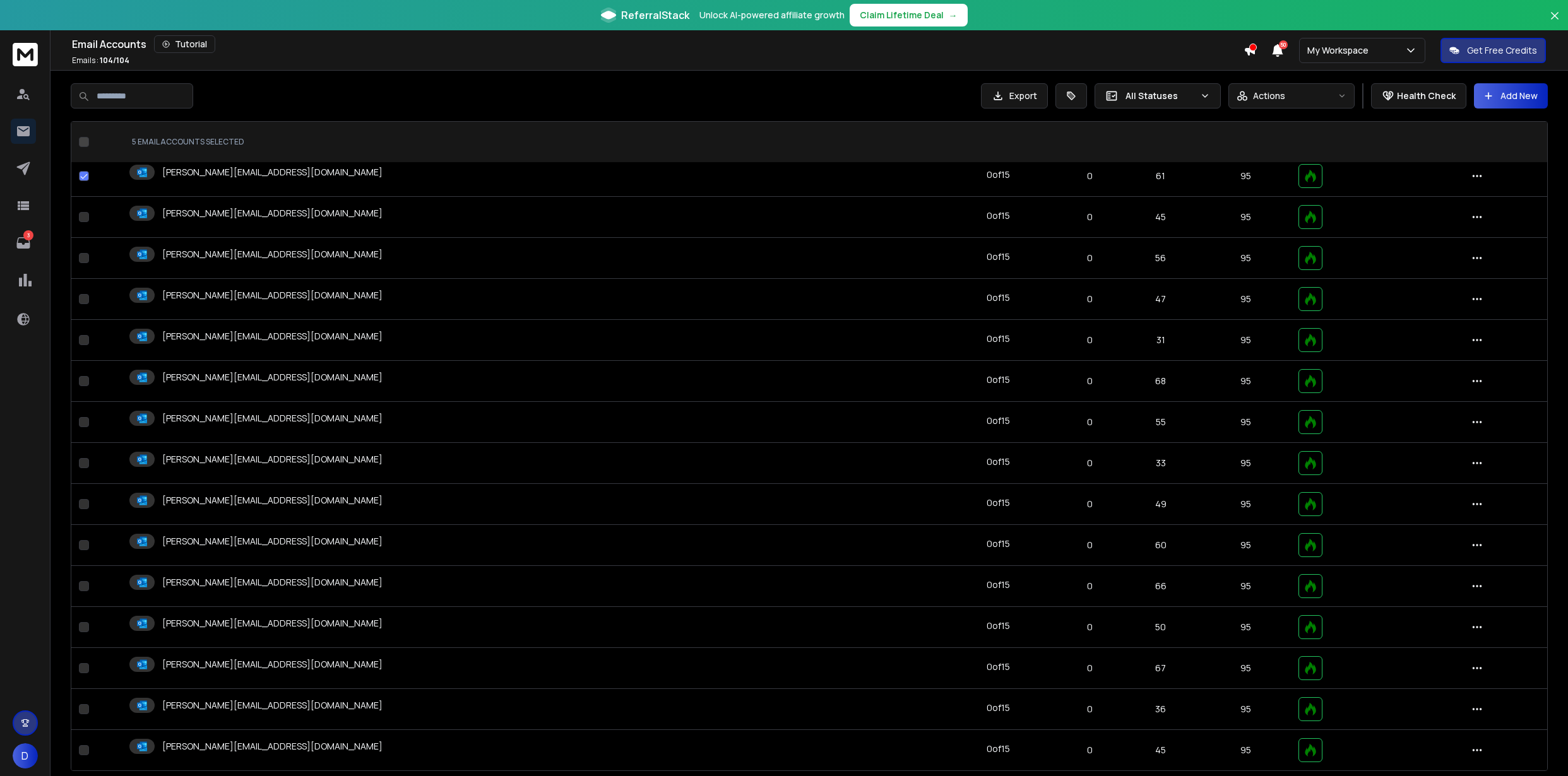
drag, startPoint x: 84, startPoint y: 425, endPoint x: 162, endPoint y: 432, distance: 78.3
click at [84, 427] on button "button" at bounding box center [84, 421] width 10 height 10
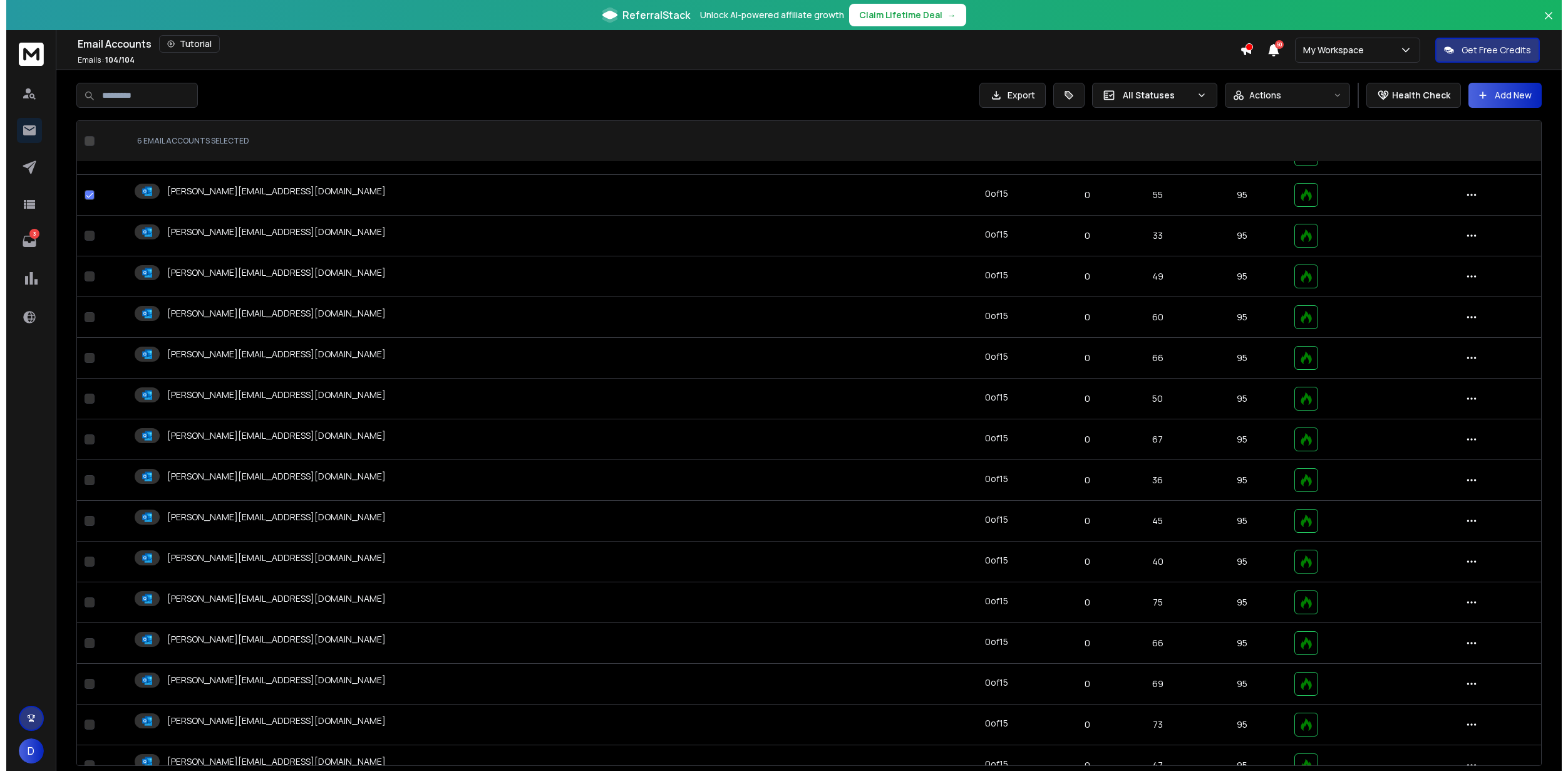
scroll to position [1417, 0]
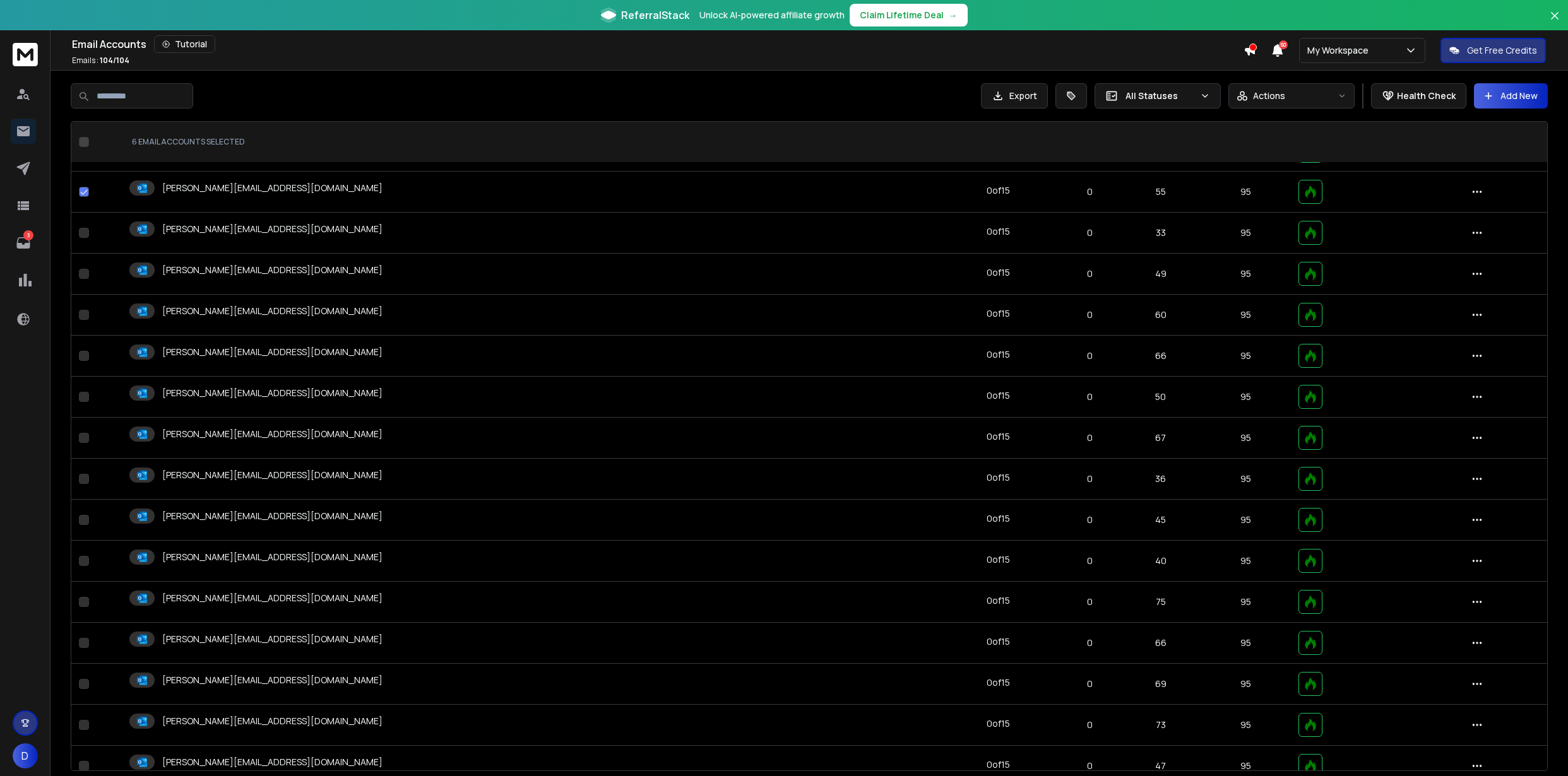
click at [288, 248] on td "[PERSON_NAME][EMAIL_ADDRESS][DOMAIN_NAME]" at bounding box center [530, 233] width 816 height 41
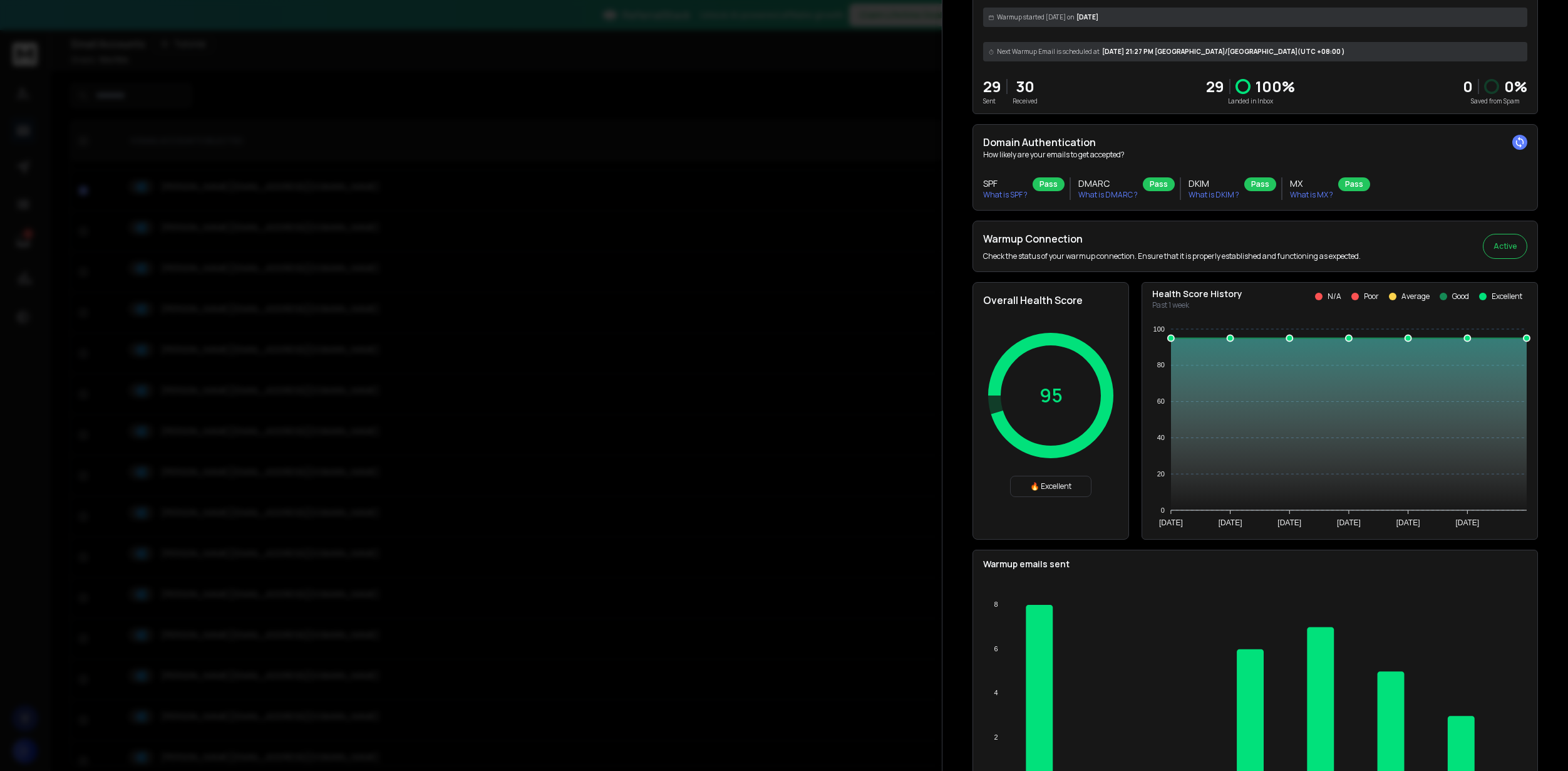
scroll to position [0, 0]
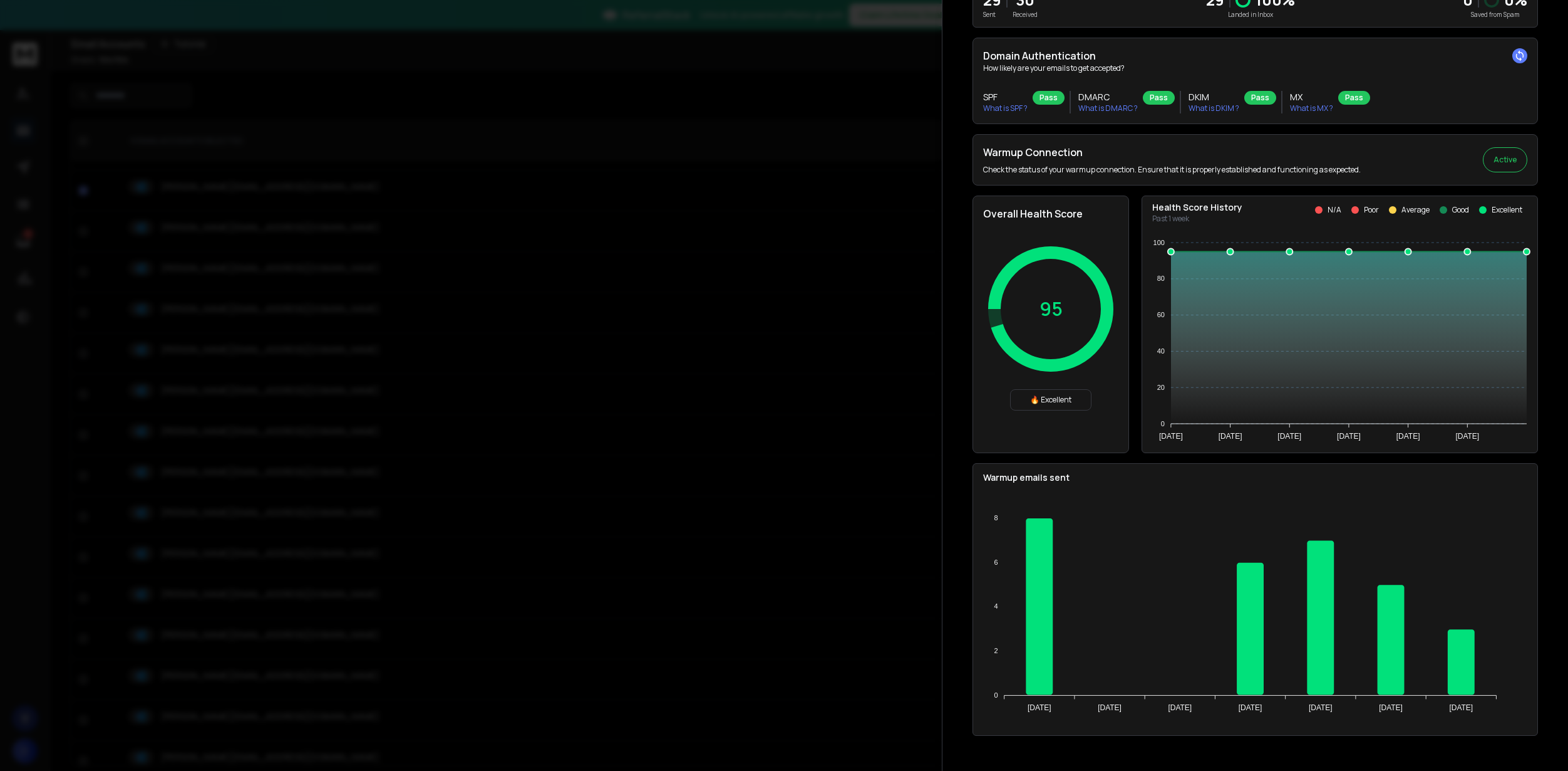
click at [491, 359] on div at bounding box center [784, 386] width 1568 height 771
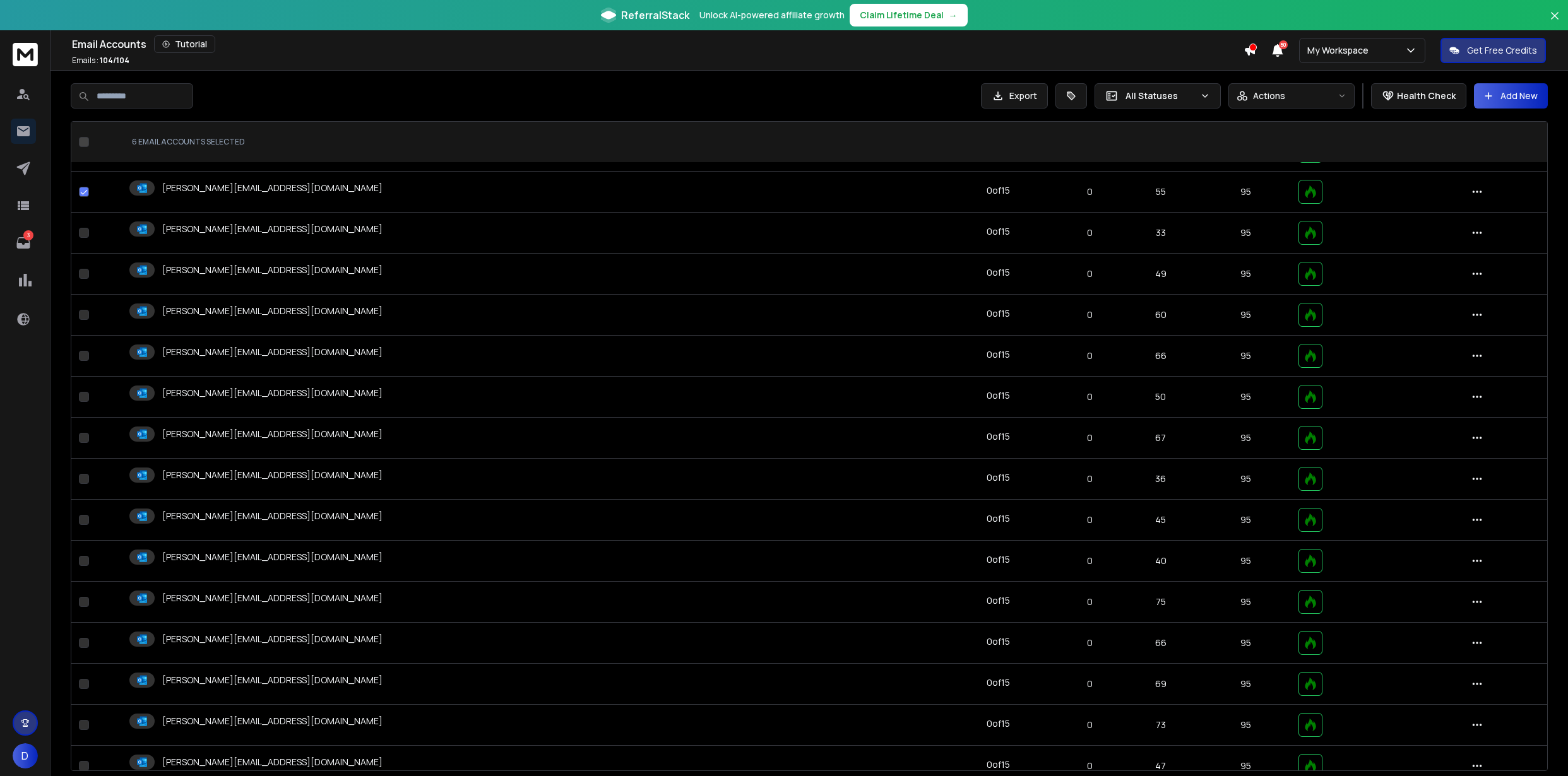
click at [236, 275] on p "[PERSON_NAME][EMAIL_ADDRESS][DOMAIN_NAME]" at bounding box center [272, 270] width 220 height 13
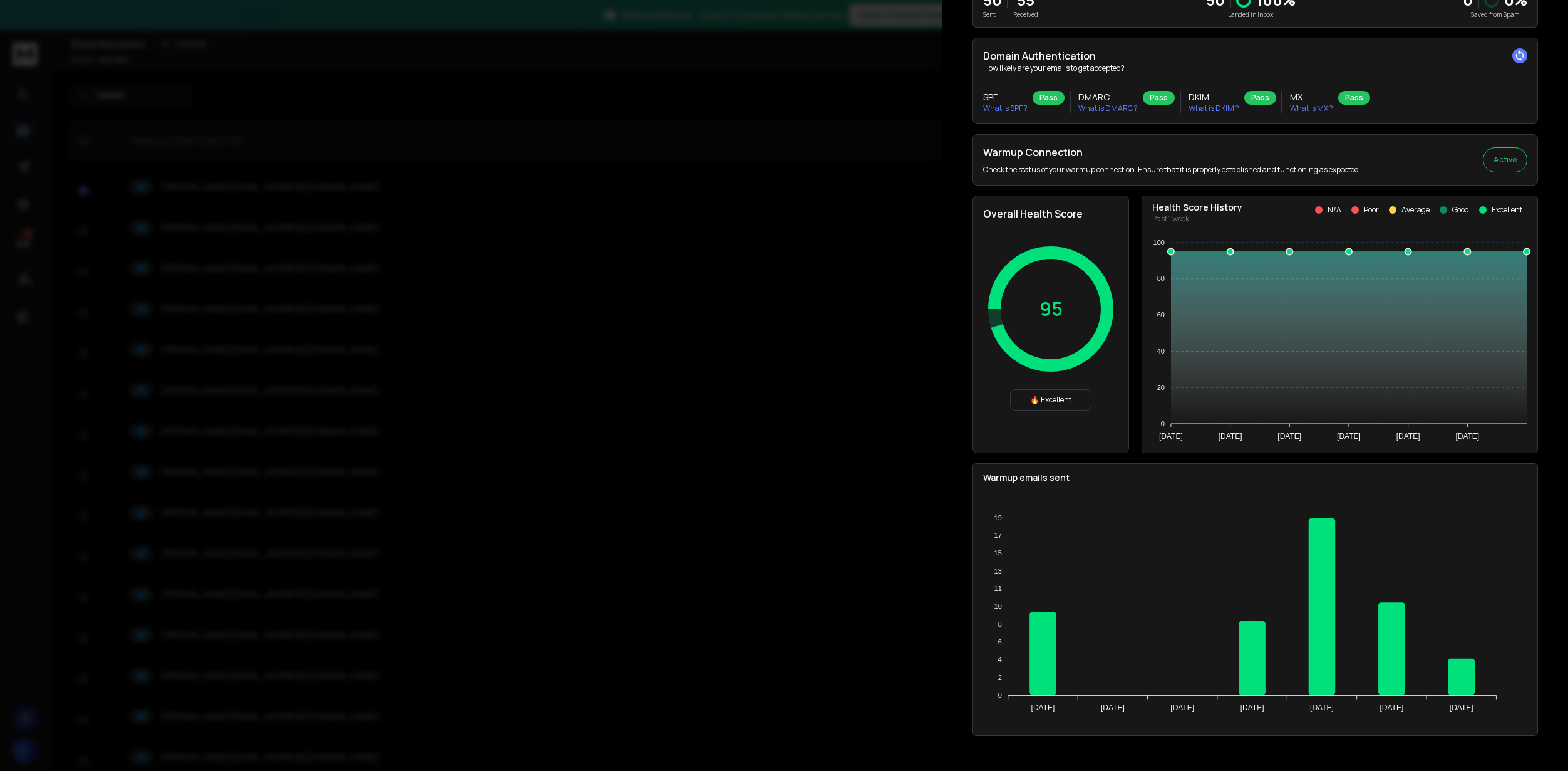
click at [500, 392] on div at bounding box center [784, 386] width 1568 height 771
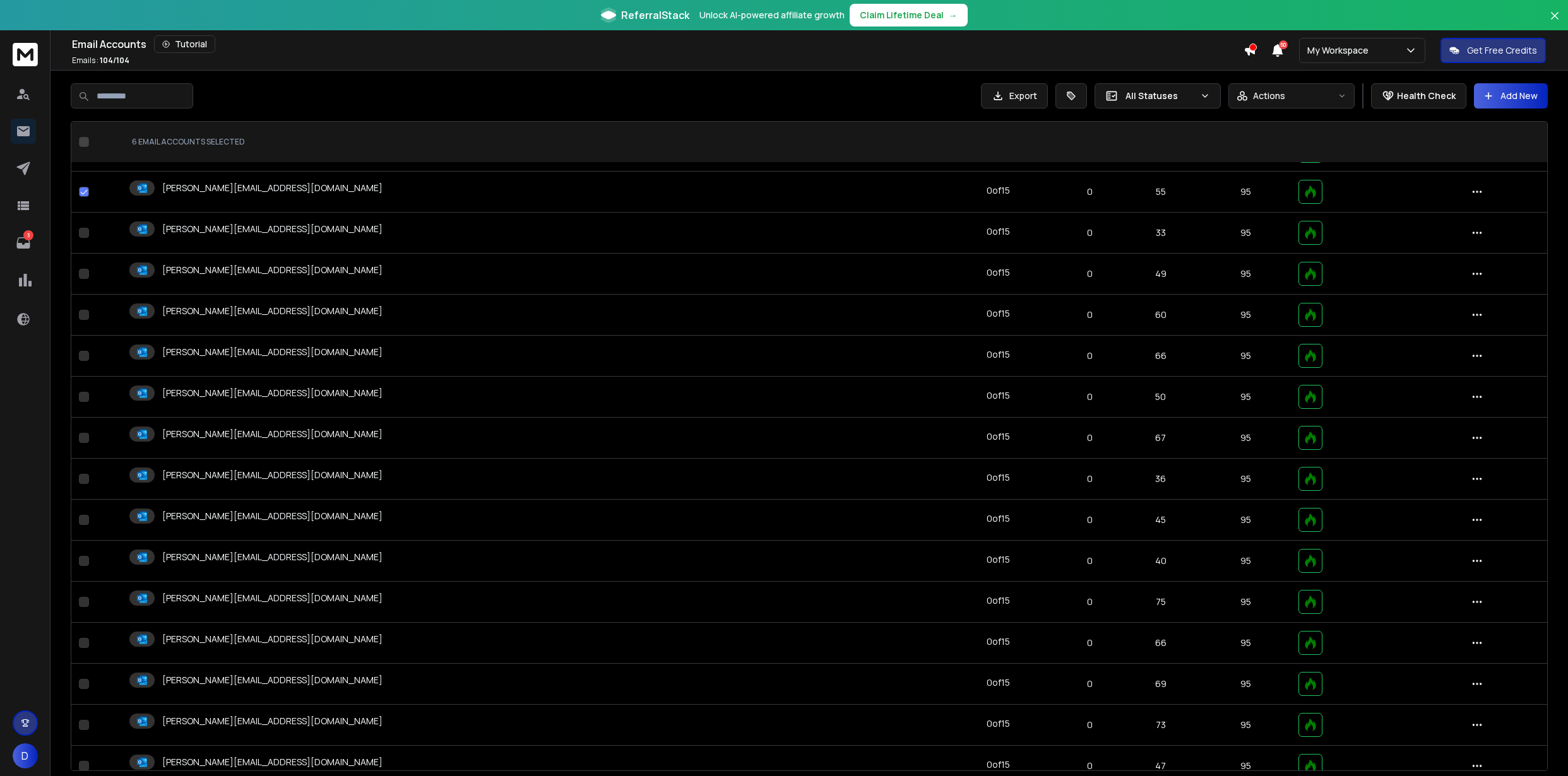
click at [246, 358] on p "[PERSON_NAME][EMAIL_ADDRESS][DOMAIN_NAME]" at bounding box center [272, 352] width 220 height 13
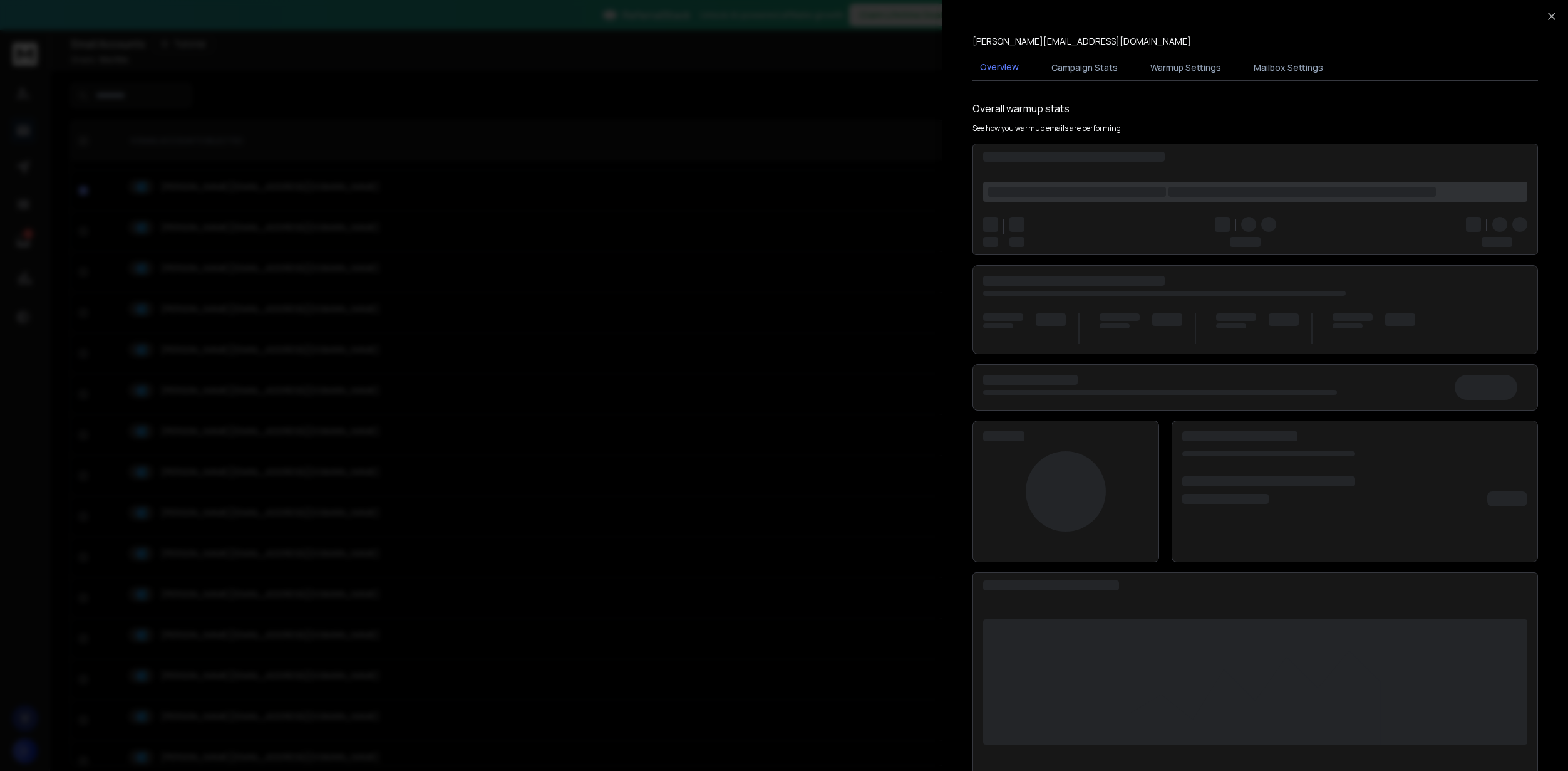
click at [248, 322] on div at bounding box center [784, 386] width 1568 height 771
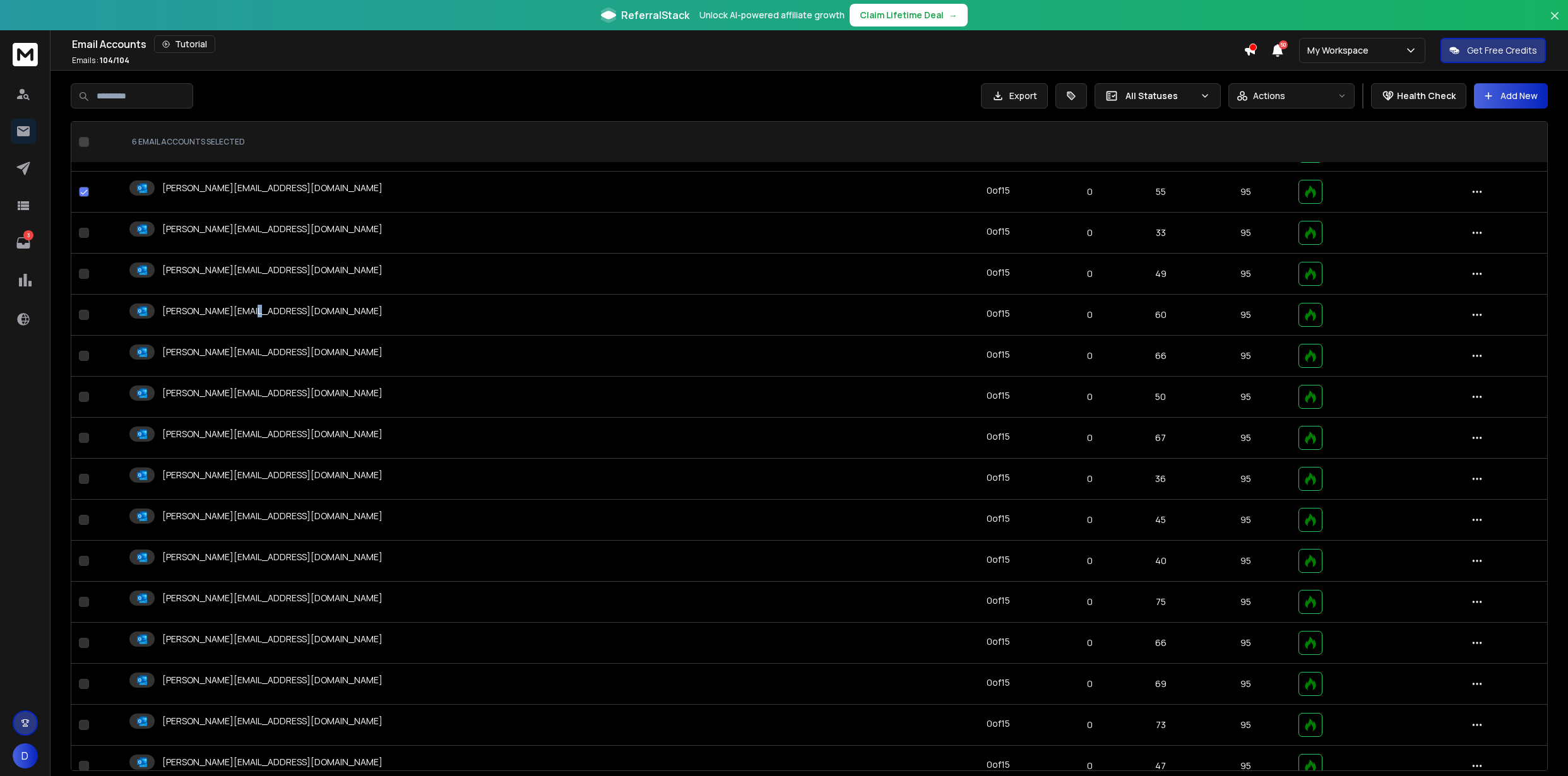
click at [251, 317] on p "[PERSON_NAME][EMAIL_ADDRESS][DOMAIN_NAME]" at bounding box center [272, 311] width 220 height 13
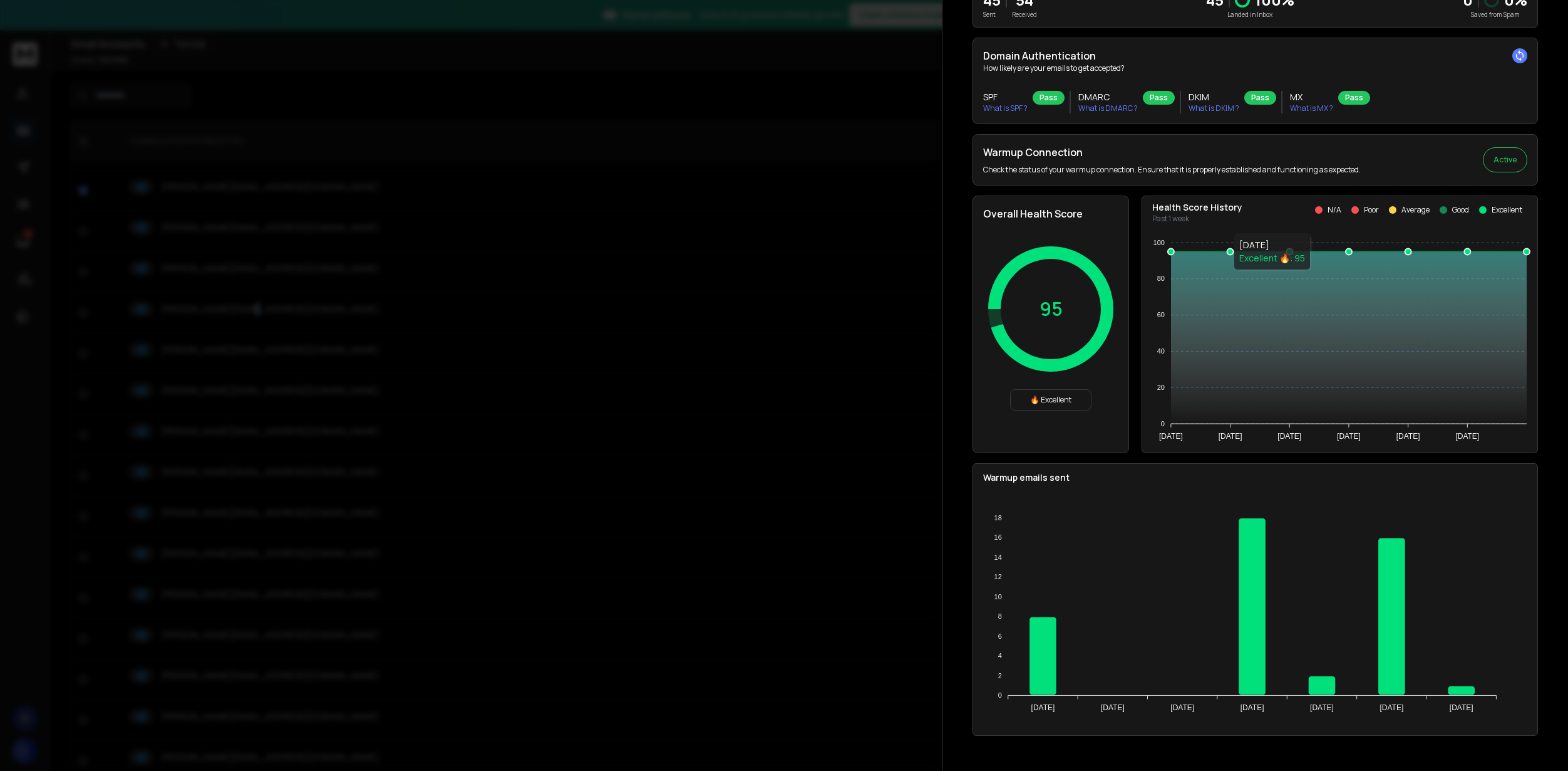
scroll to position [0, 0]
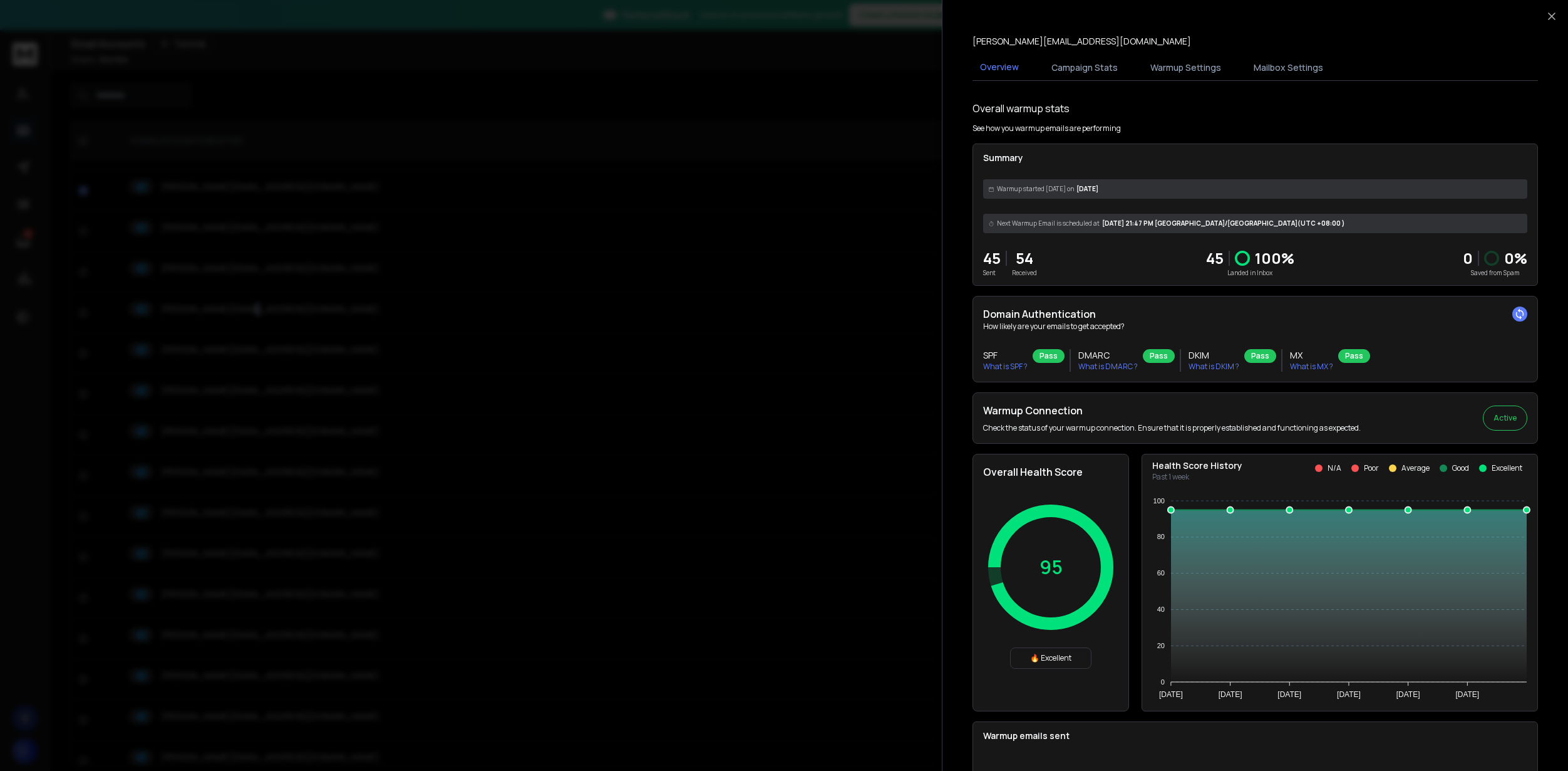
click at [604, 374] on div at bounding box center [784, 386] width 1568 height 771
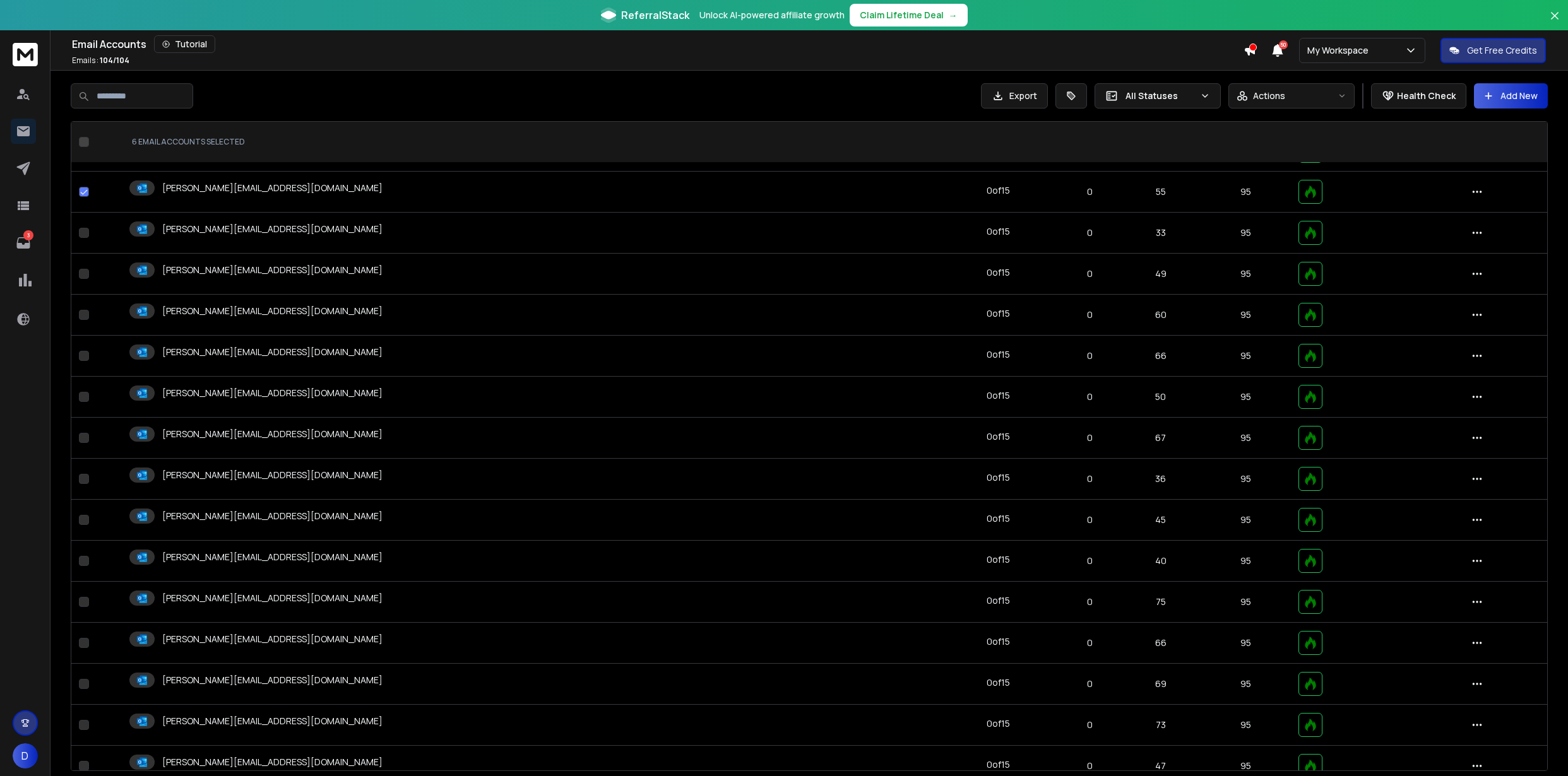
click at [275, 358] on p "[PERSON_NAME][EMAIL_ADDRESS][DOMAIN_NAME]" at bounding box center [272, 352] width 220 height 13
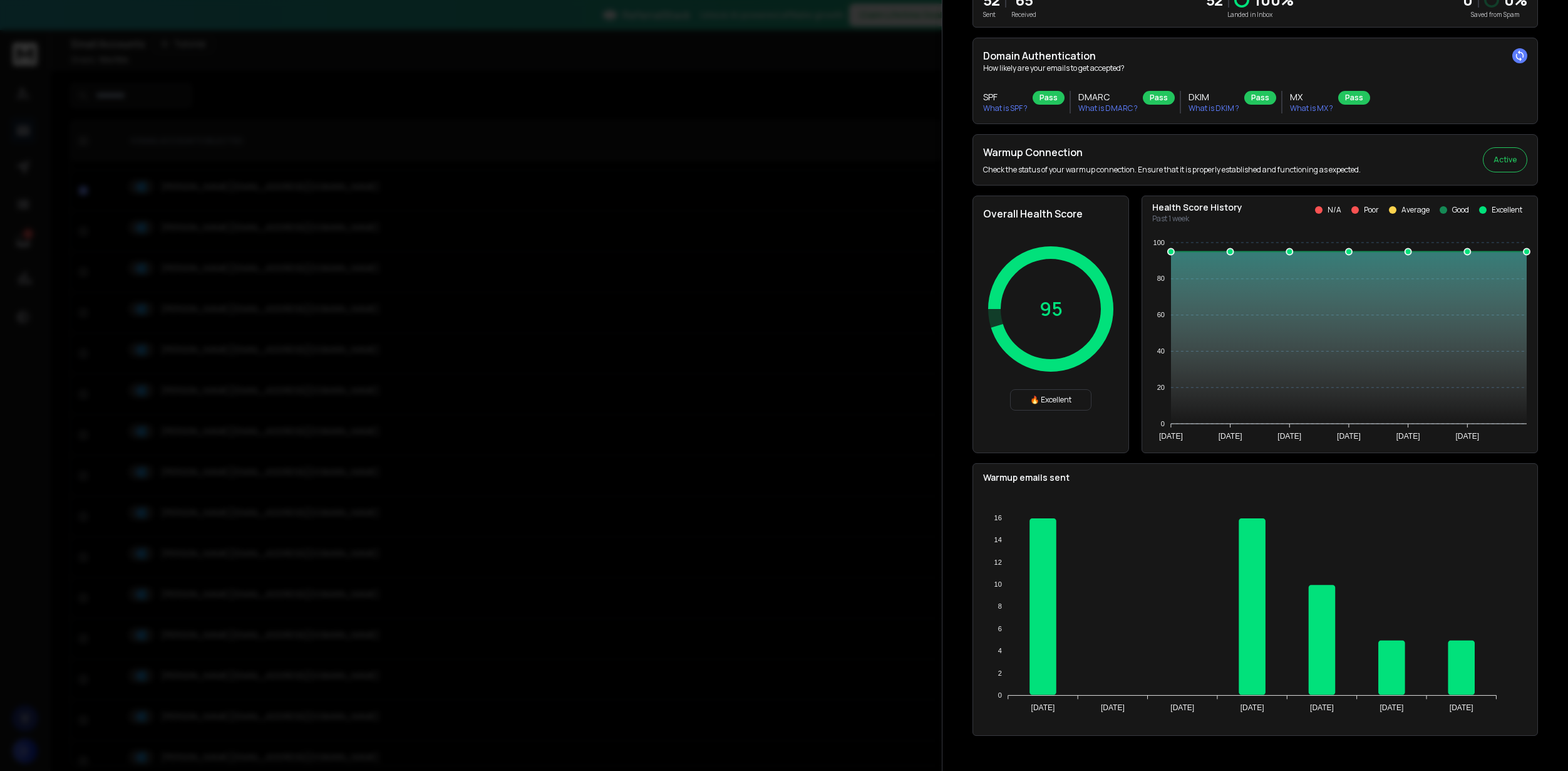
click at [440, 371] on div at bounding box center [784, 386] width 1568 height 771
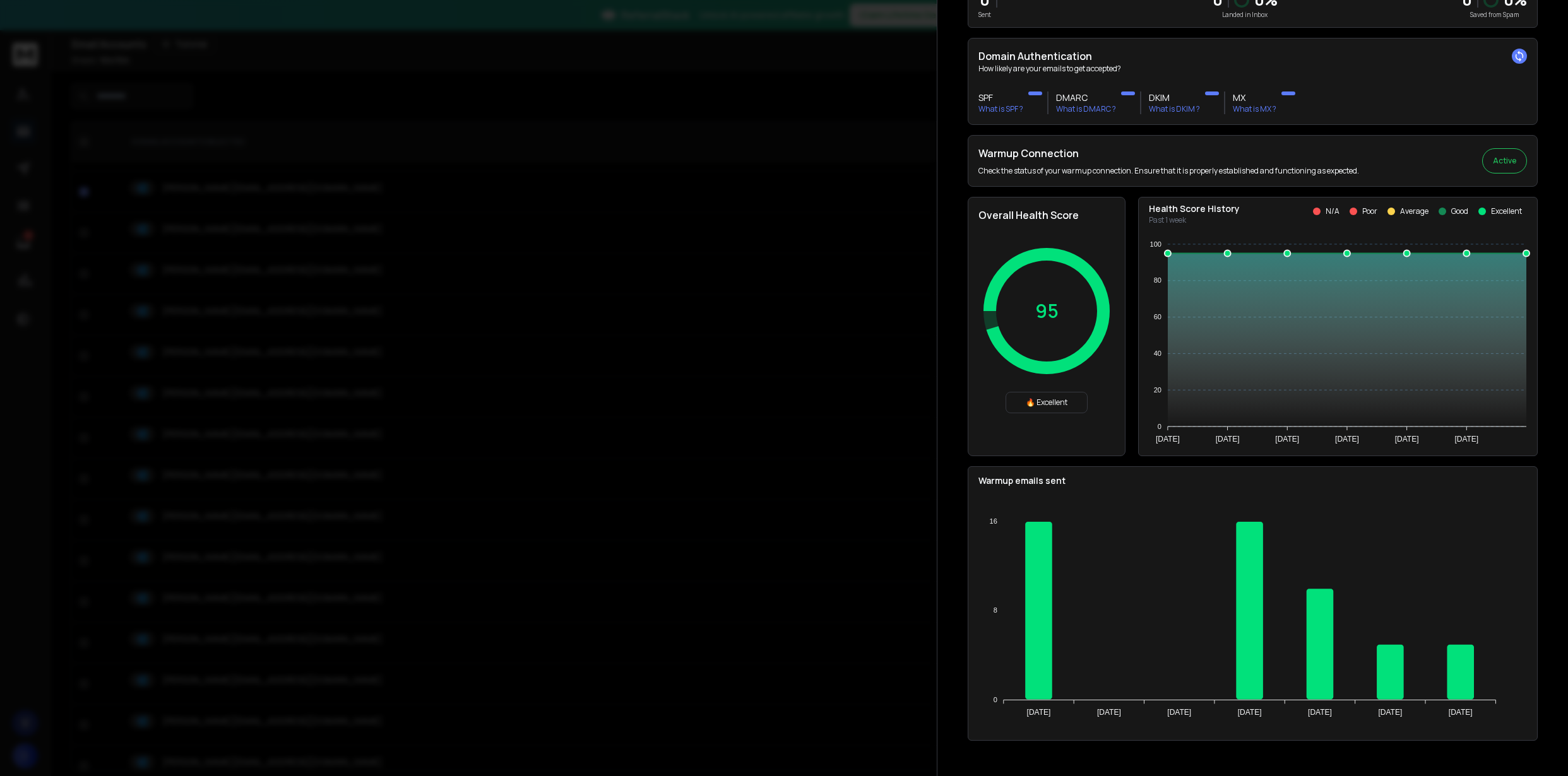
click at [333, 412] on td "[PERSON_NAME][EMAIL_ADDRESS][DOMAIN_NAME]" at bounding box center [526, 397] width 809 height 41
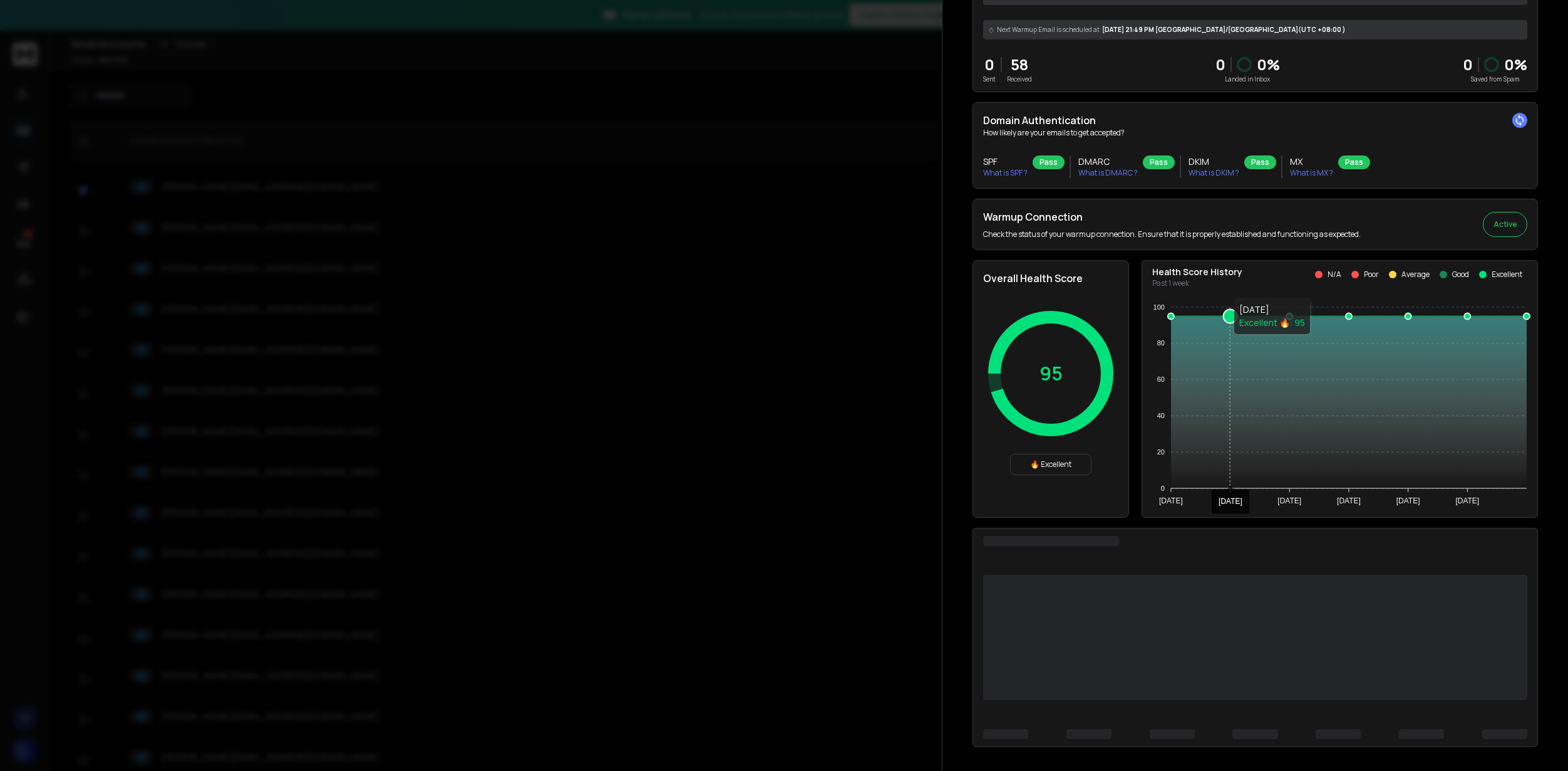
scroll to position [206, 0]
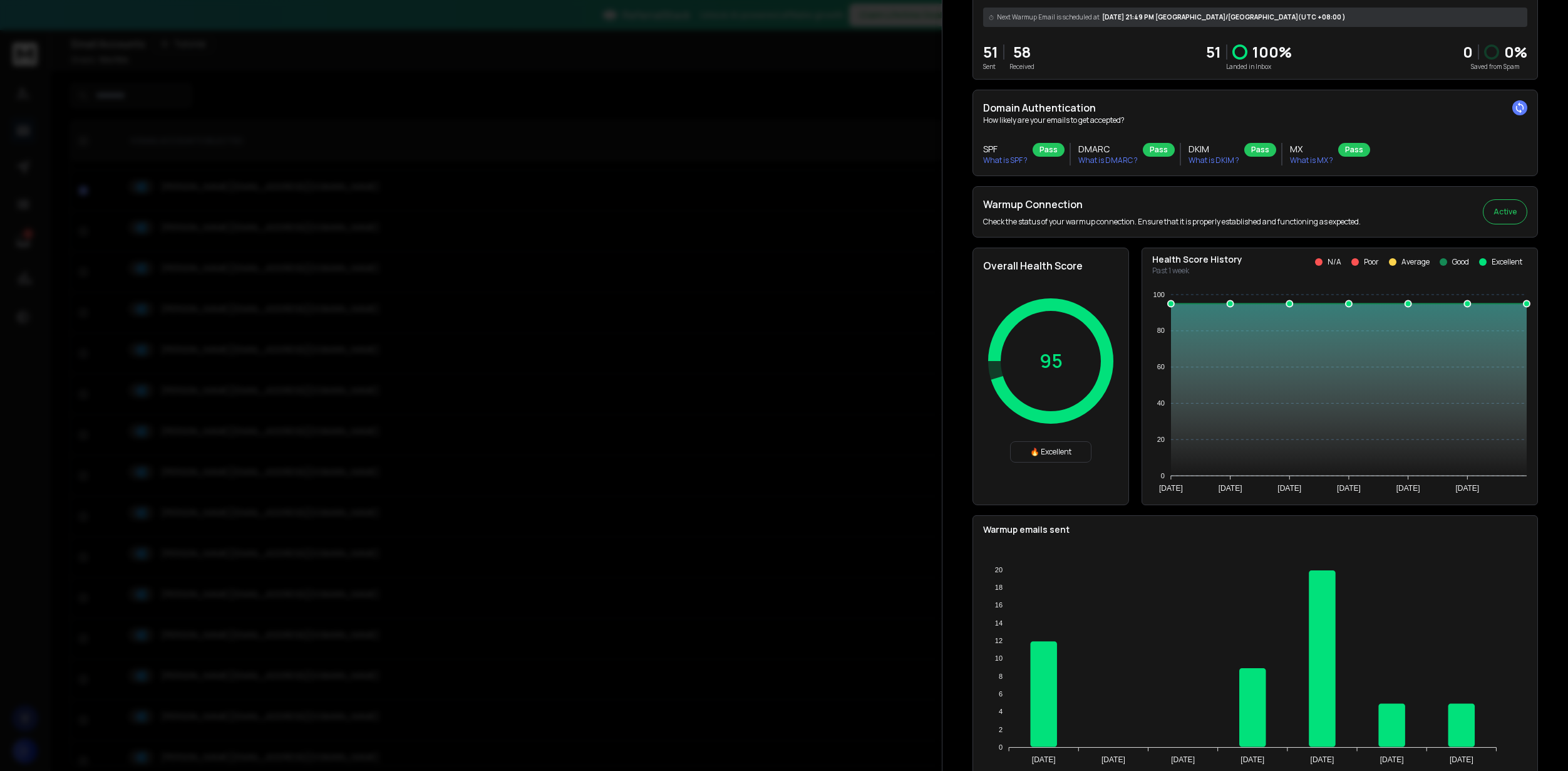
click at [402, 534] on div at bounding box center [784, 386] width 1568 height 771
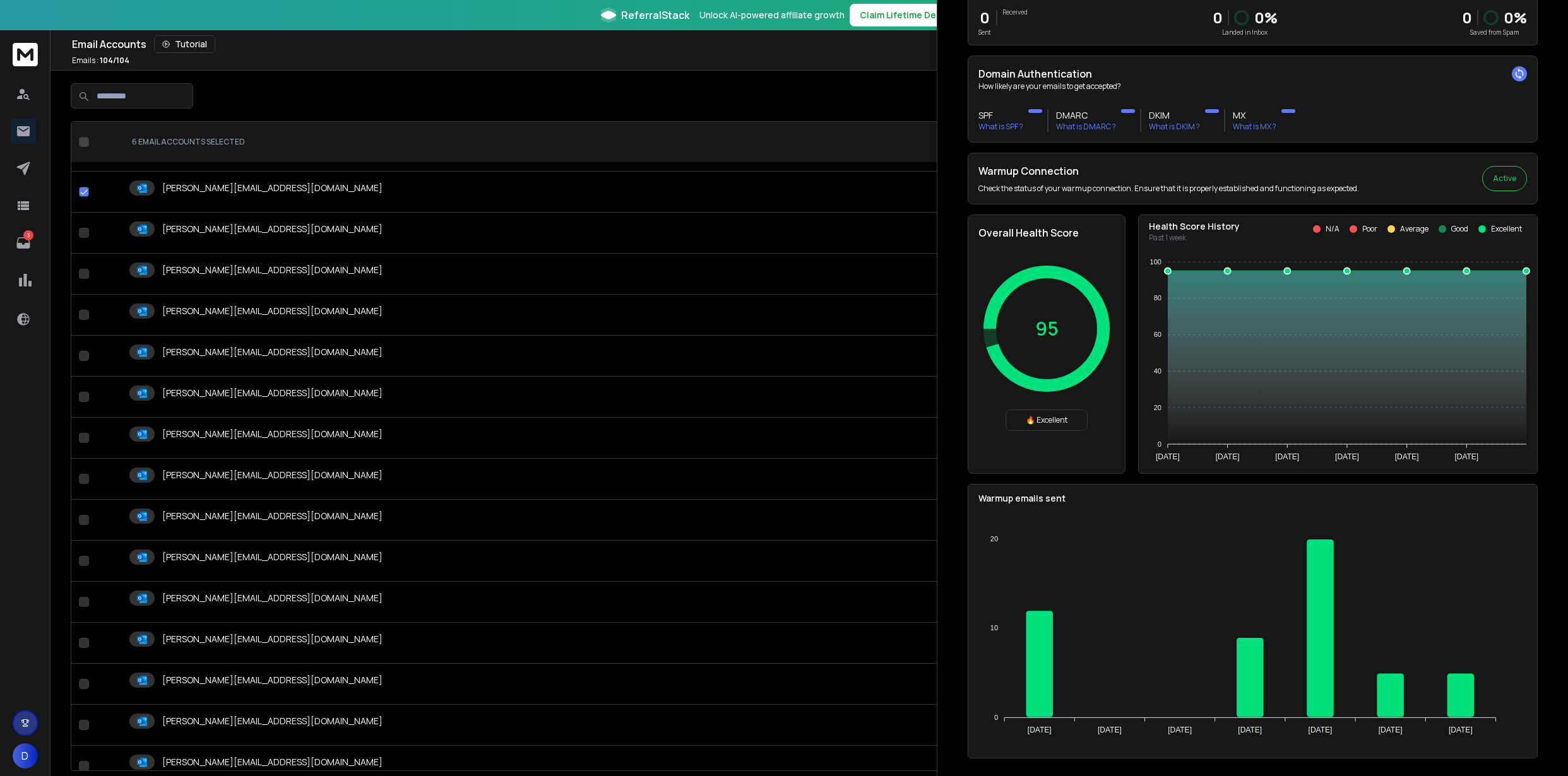
click at [302, 456] on td "[PERSON_NAME][EMAIL_ADDRESS][DOMAIN_NAME]" at bounding box center [530, 438] width 816 height 41
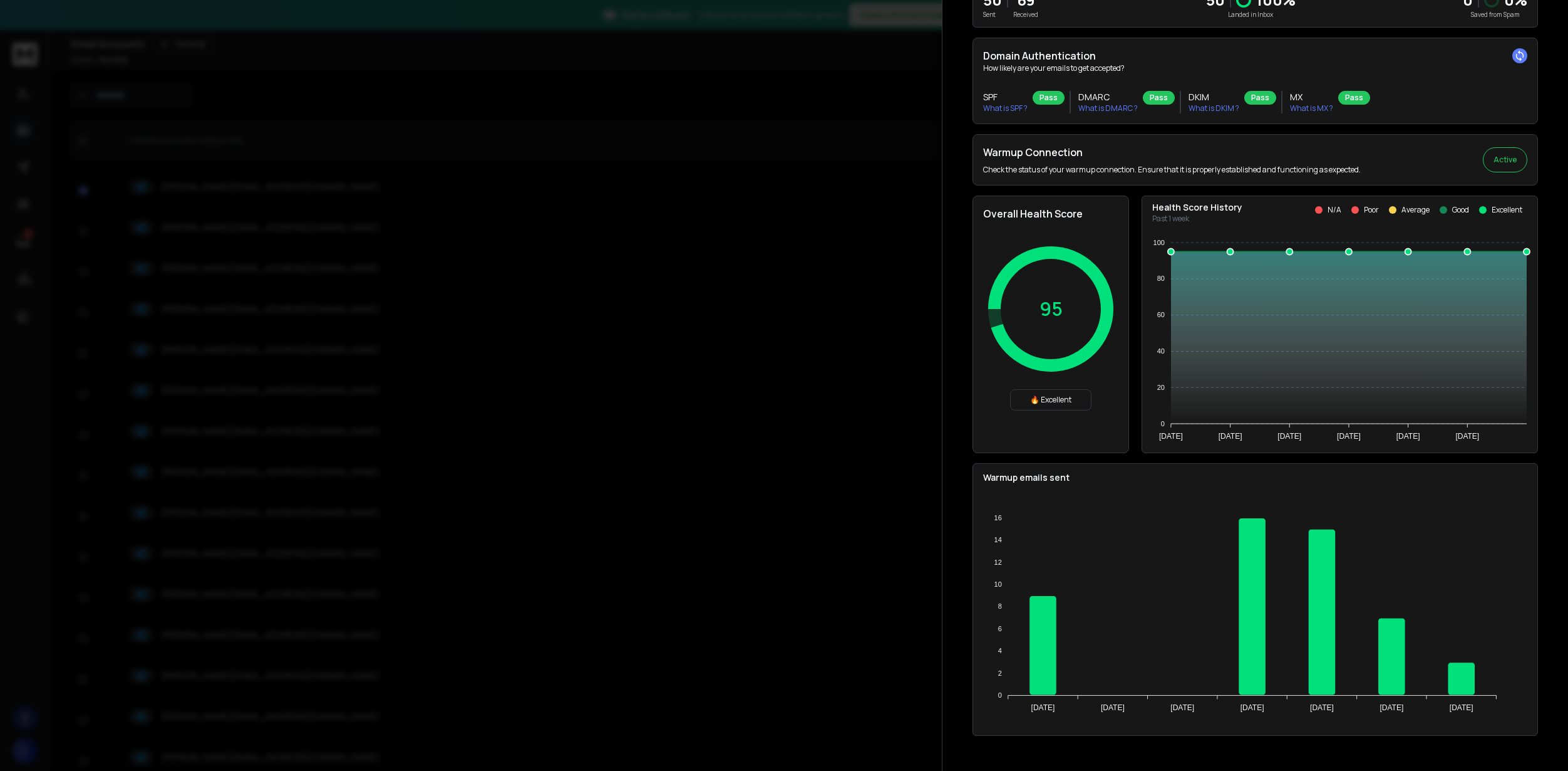
click at [414, 537] on div at bounding box center [784, 386] width 1568 height 771
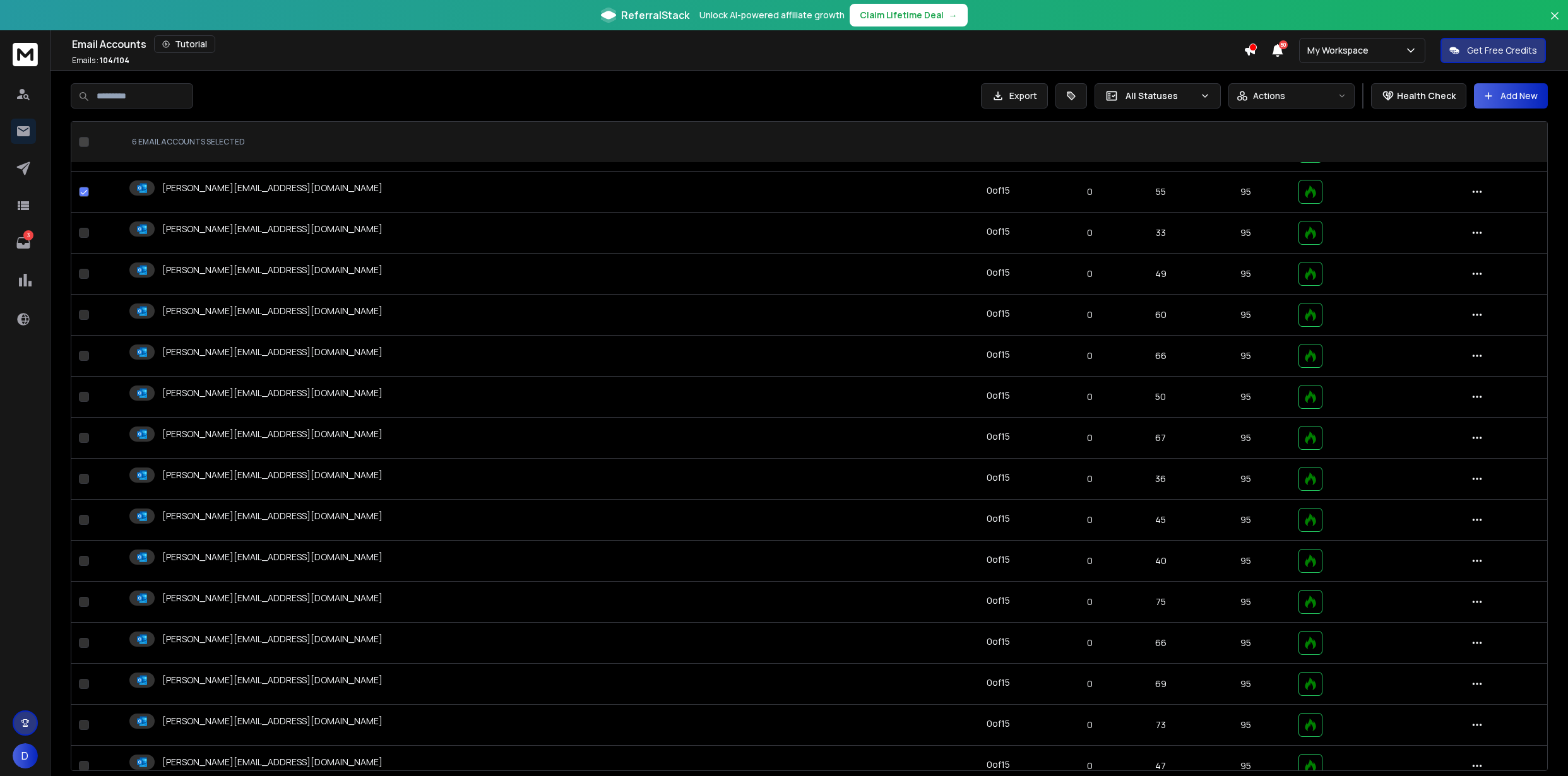
click at [272, 481] on p "[PERSON_NAME][EMAIL_ADDRESS][DOMAIN_NAME]" at bounding box center [272, 474] width 220 height 13
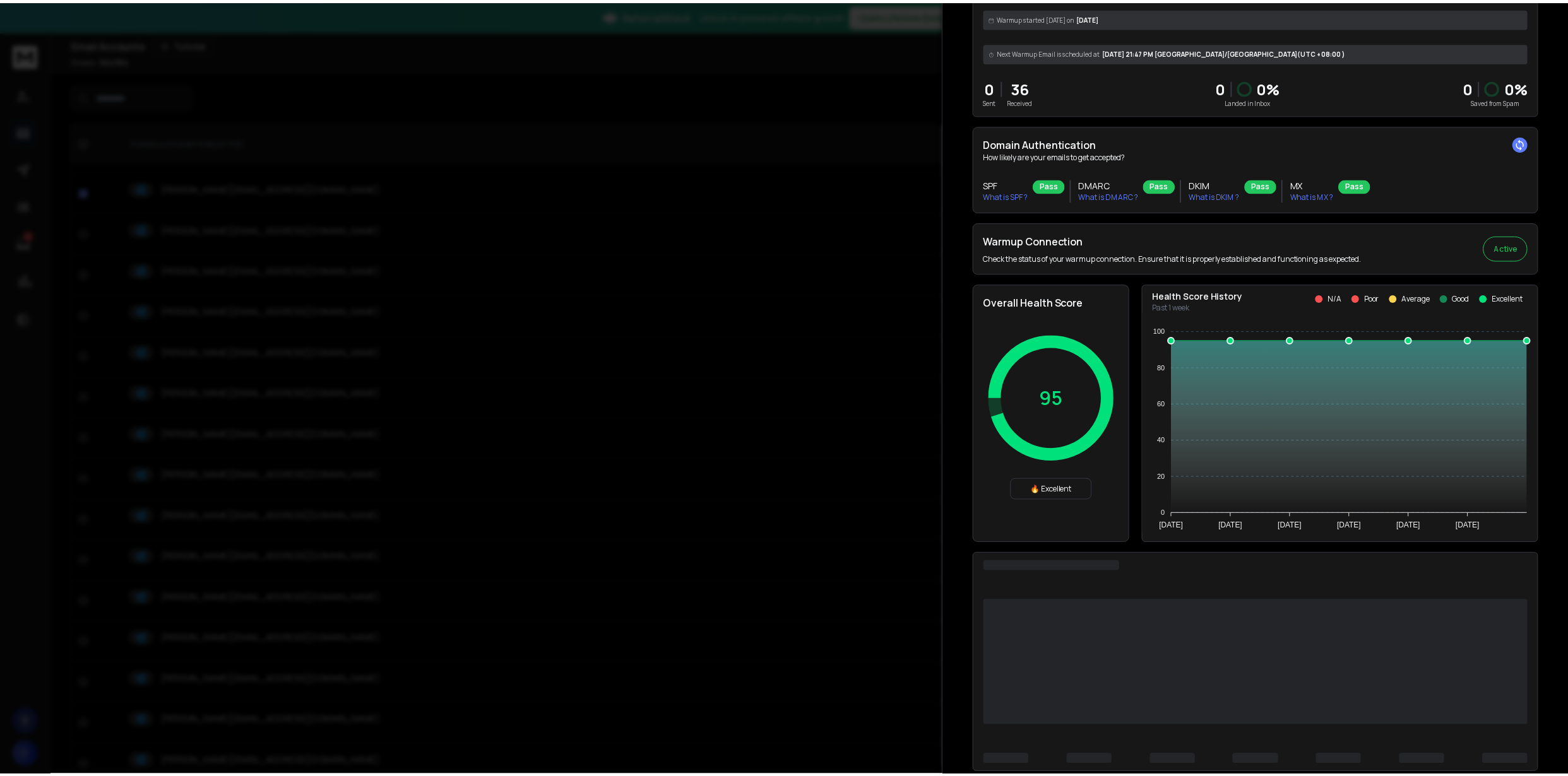
scroll to position [208, 0]
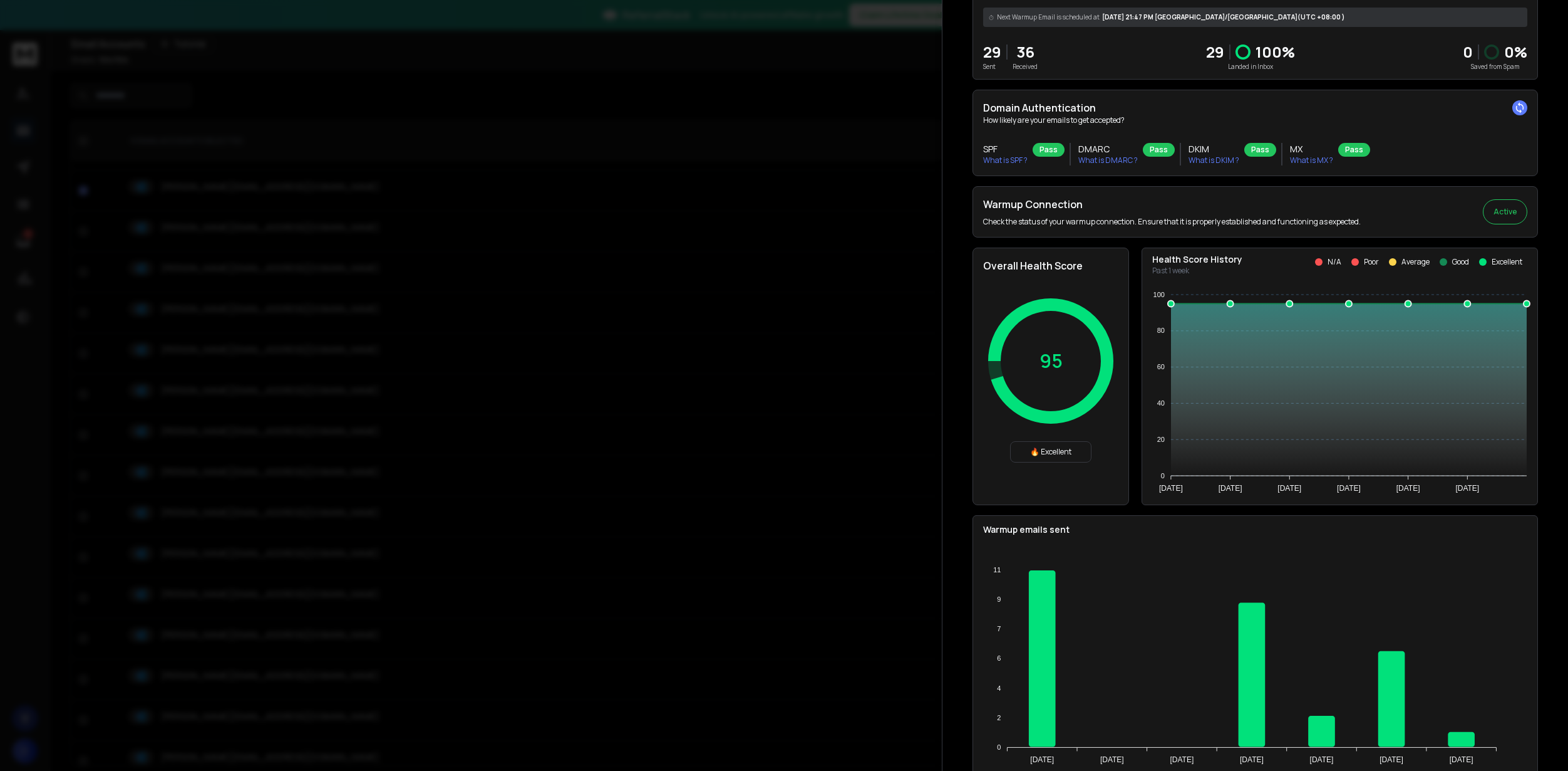
click at [449, 511] on div at bounding box center [784, 386] width 1568 height 771
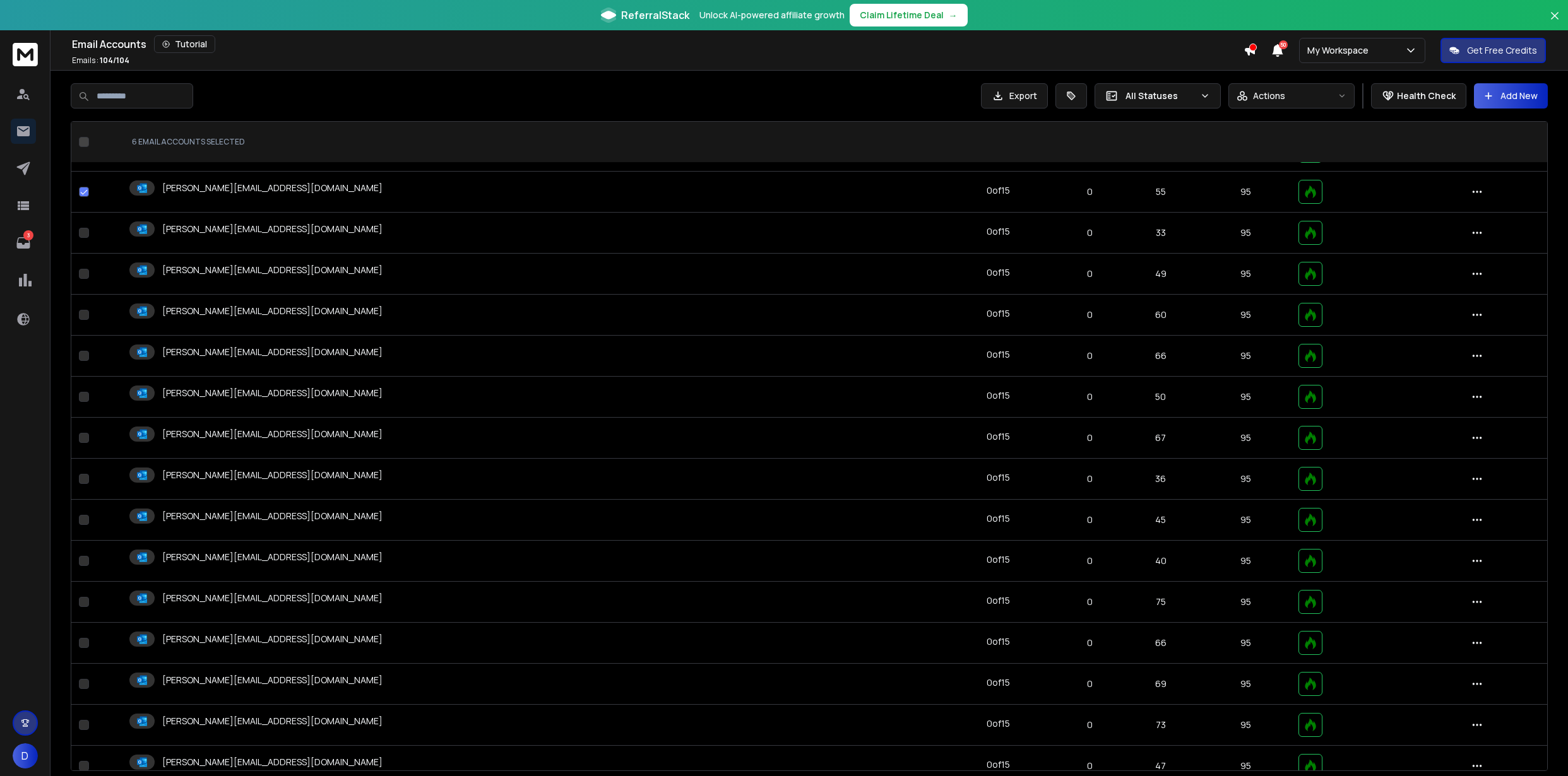
click at [88, 525] on button "button" at bounding box center [84, 519] width 10 height 10
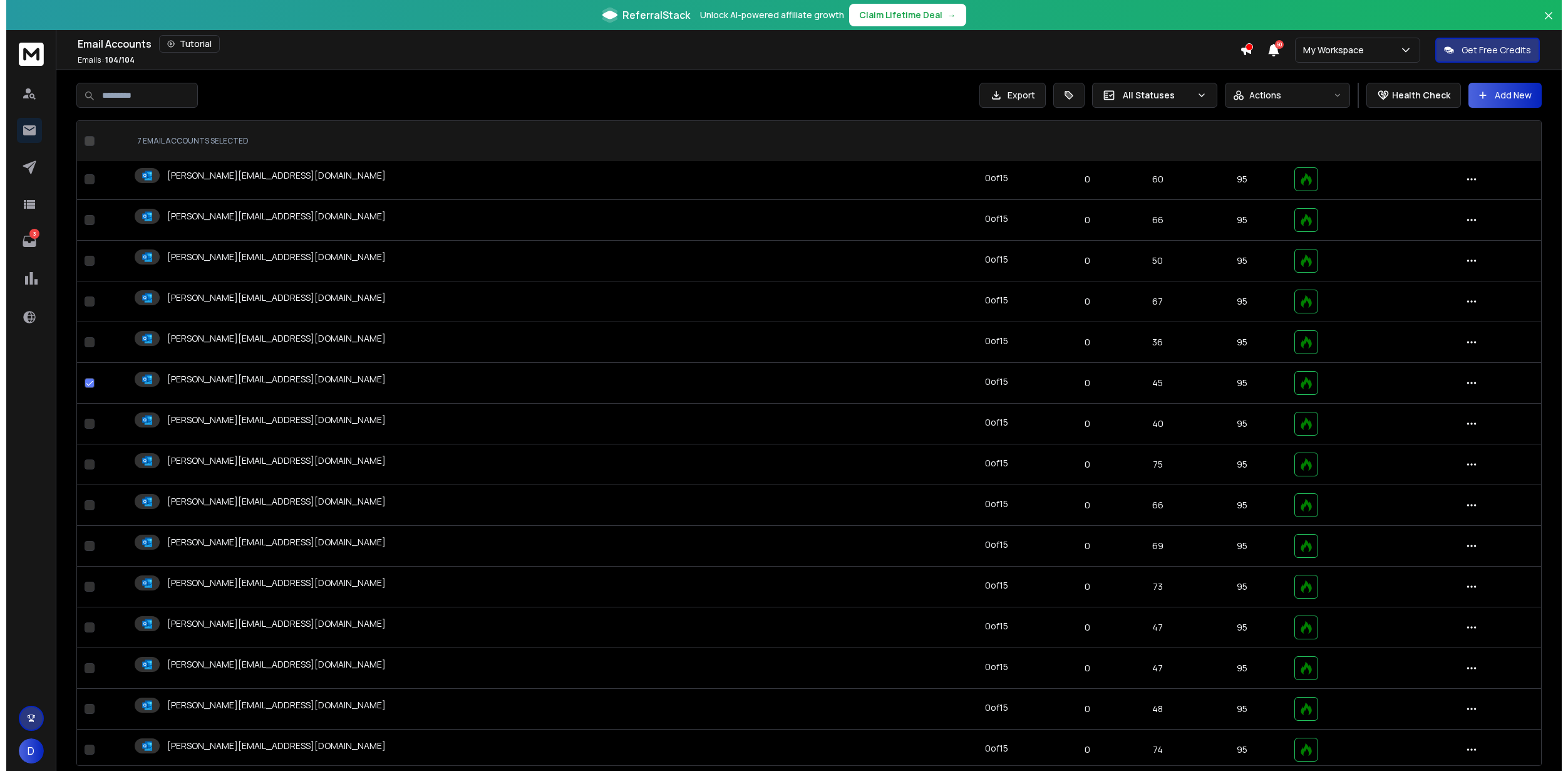
scroll to position [1557, 0]
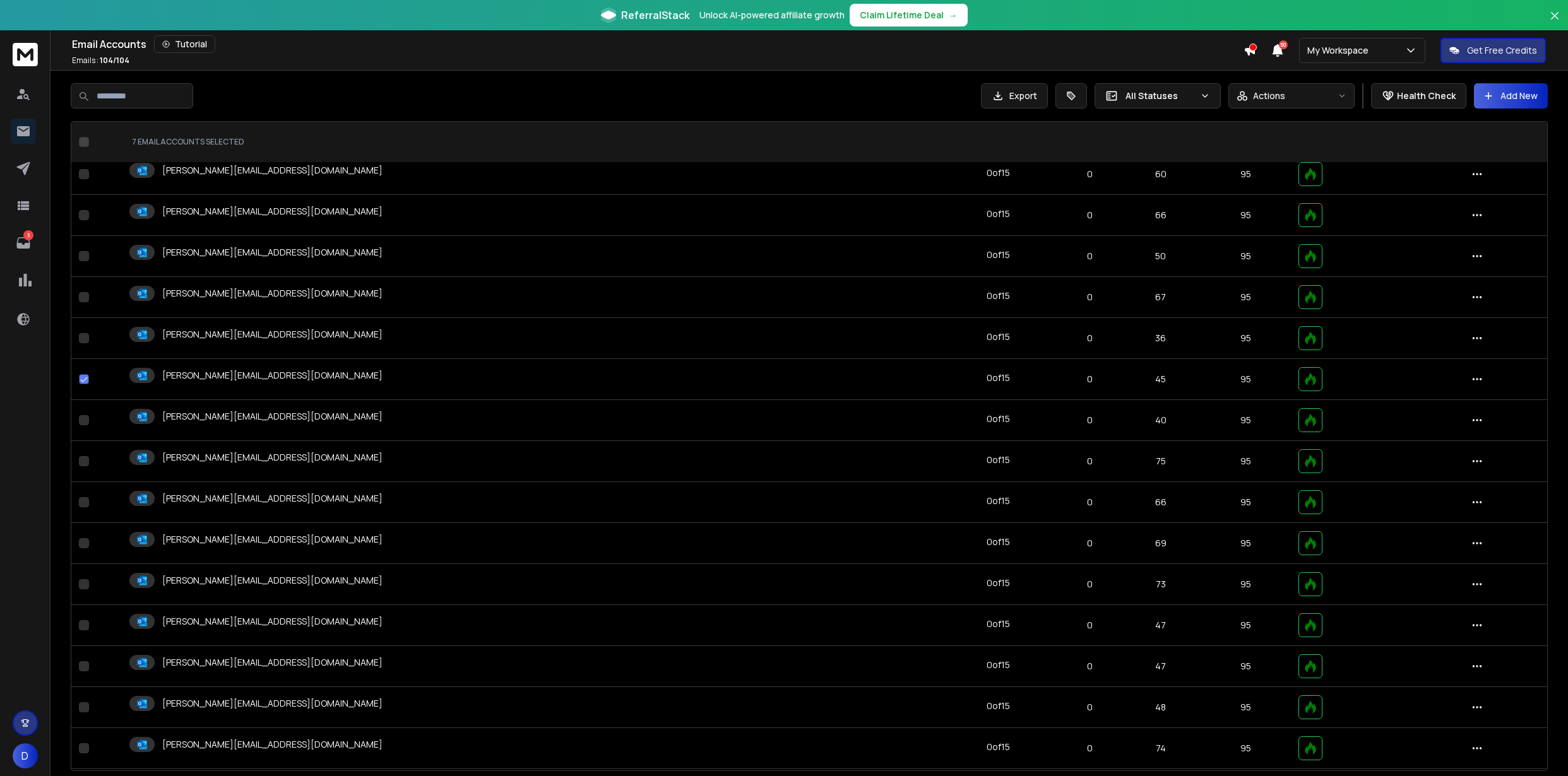
click at [253, 413] on td "[PERSON_NAME][EMAIL_ADDRESS][DOMAIN_NAME]" at bounding box center [530, 420] width 816 height 41
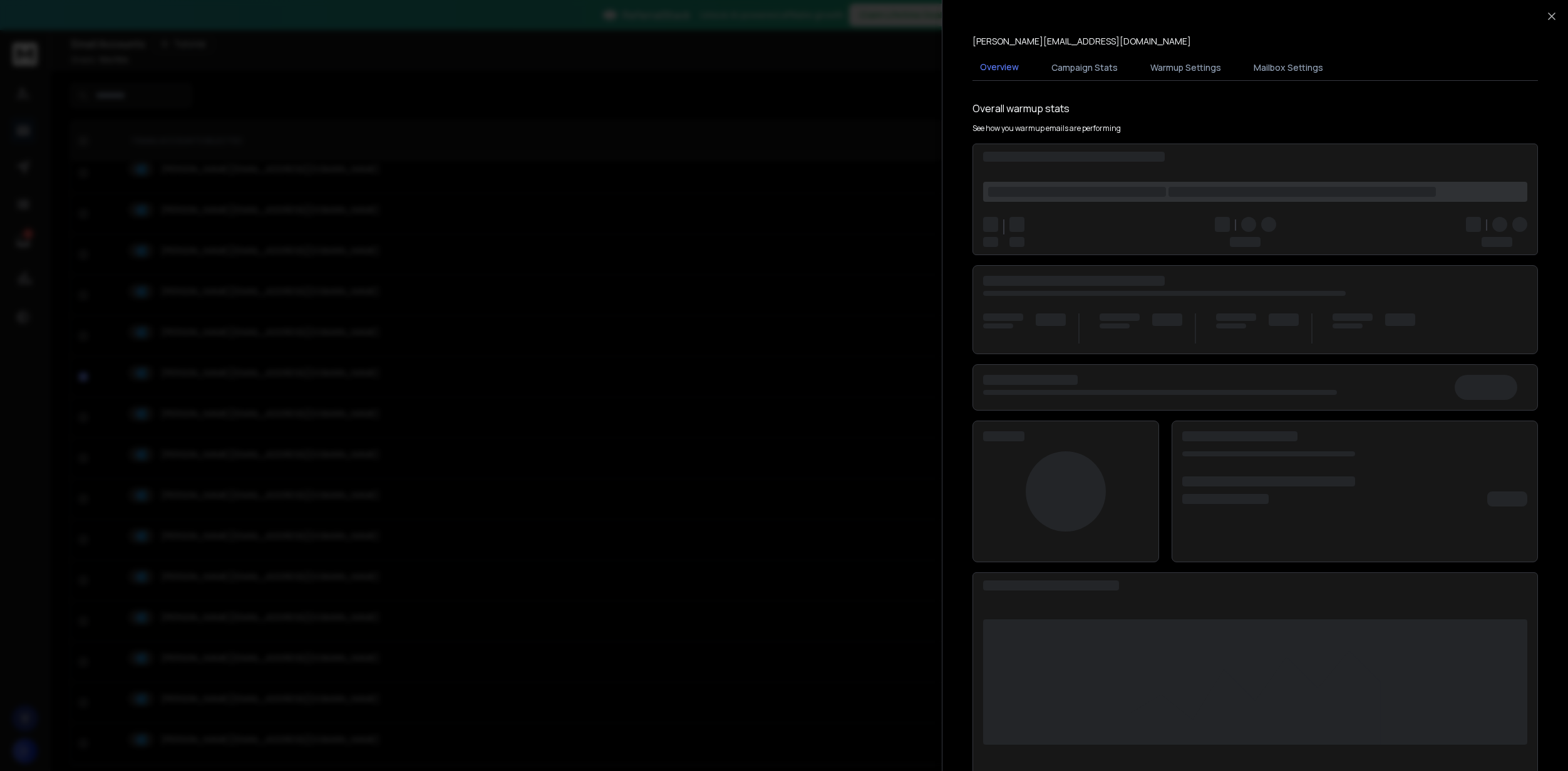
click at [254, 427] on div at bounding box center [784, 386] width 1568 height 771
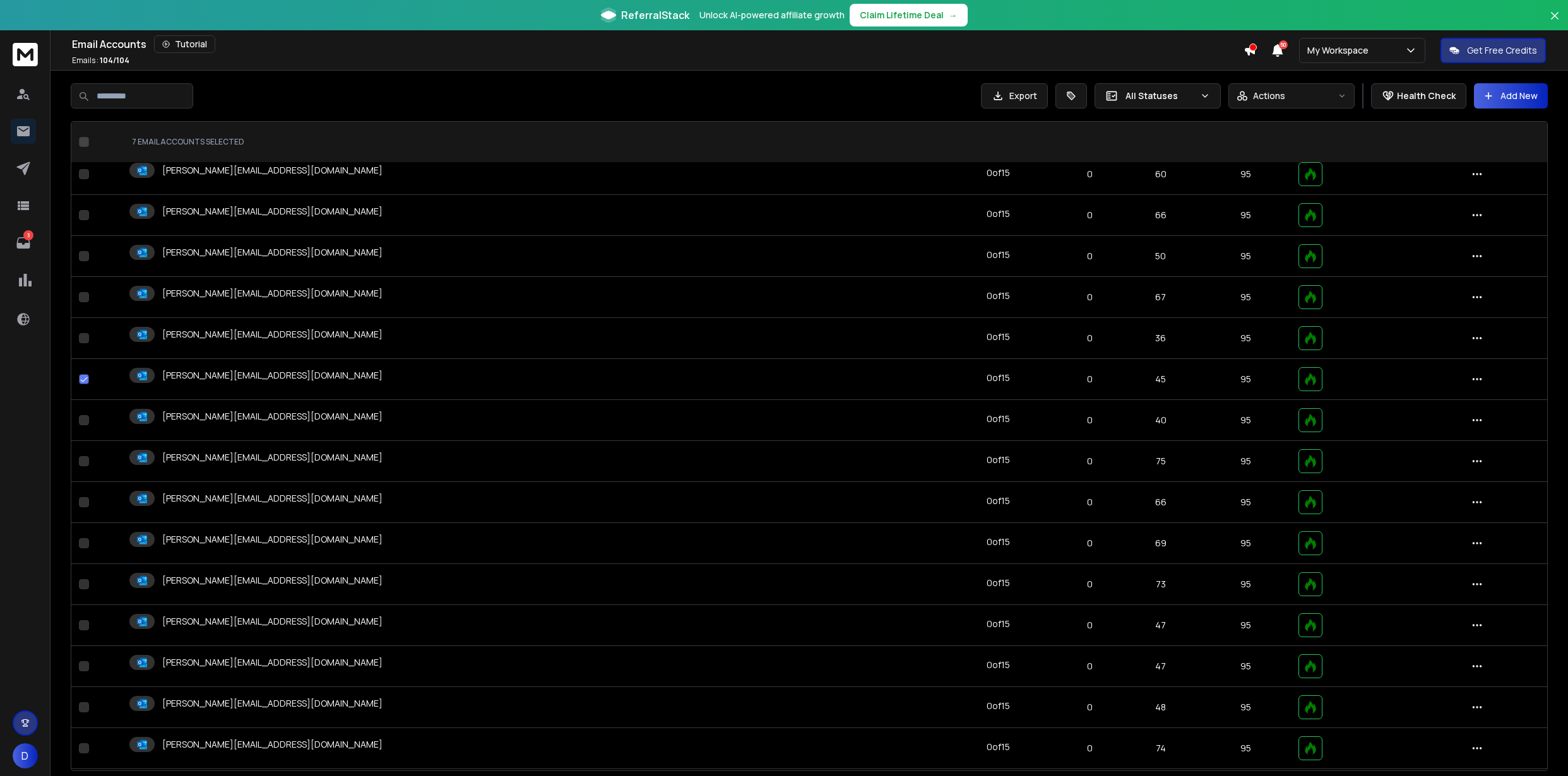
click at [257, 423] on p "[PERSON_NAME][EMAIL_ADDRESS][DOMAIN_NAME]" at bounding box center [272, 416] width 220 height 13
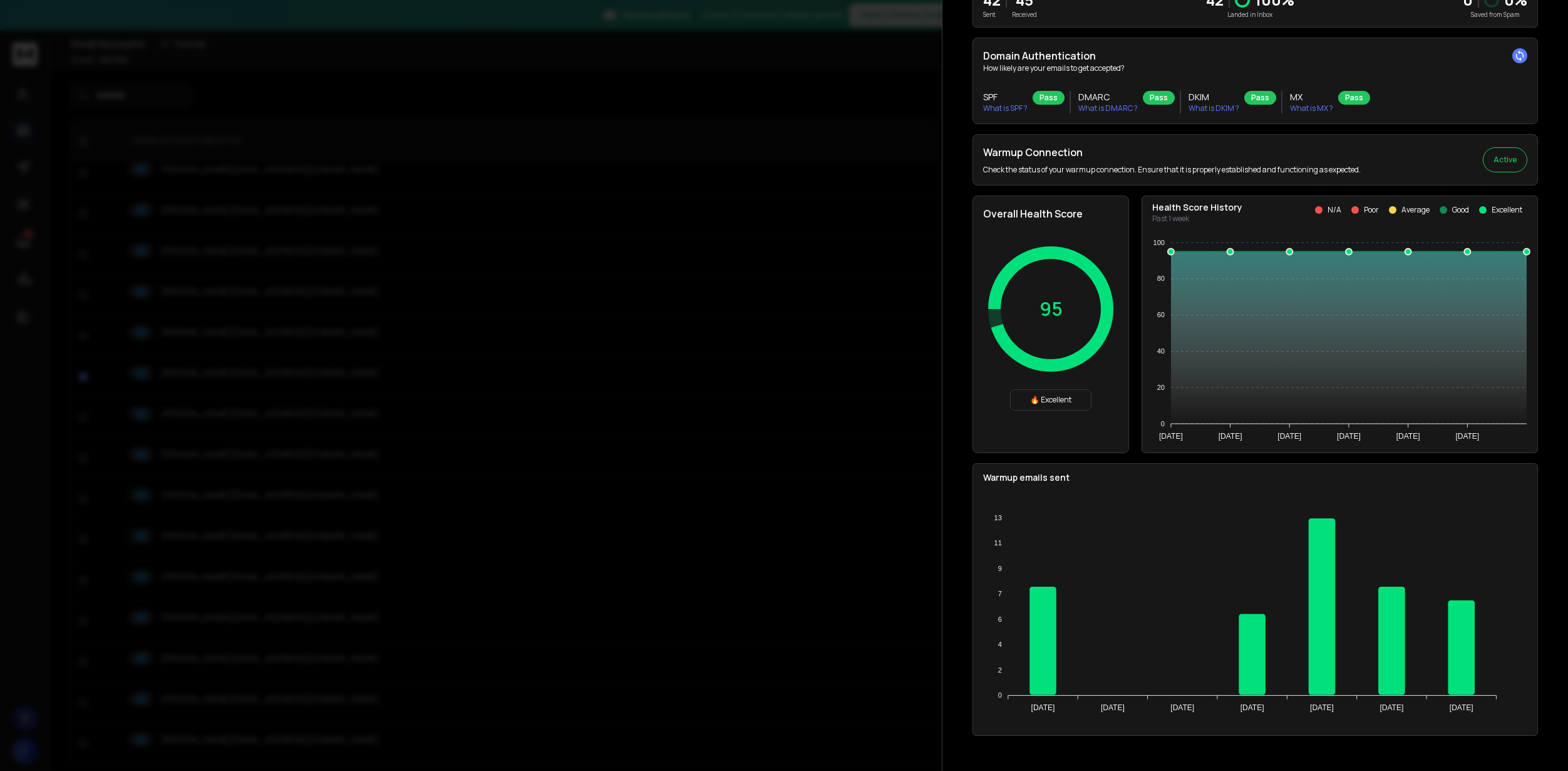
scroll to position [0, 0]
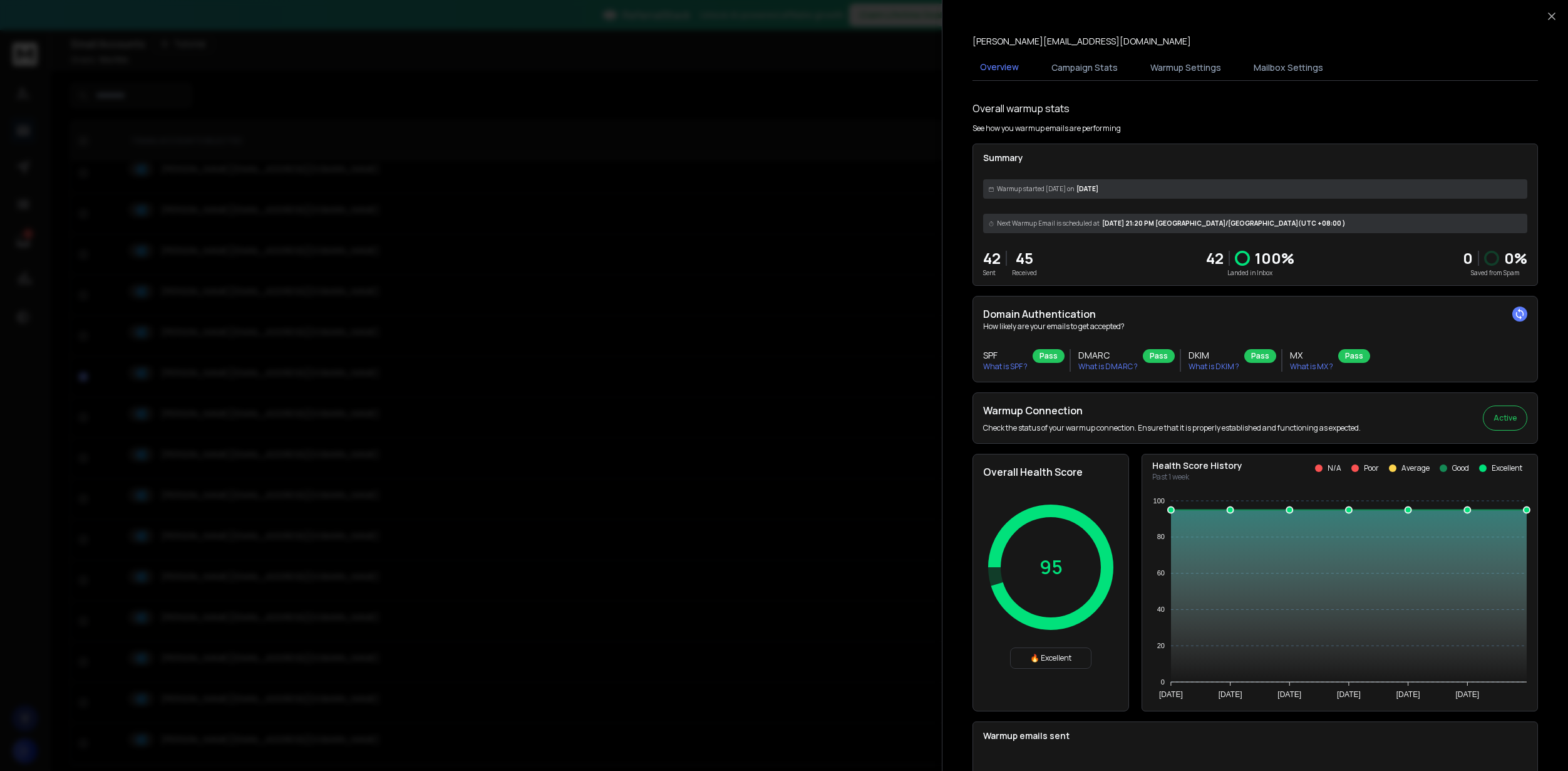
click at [537, 499] on div at bounding box center [784, 386] width 1568 height 771
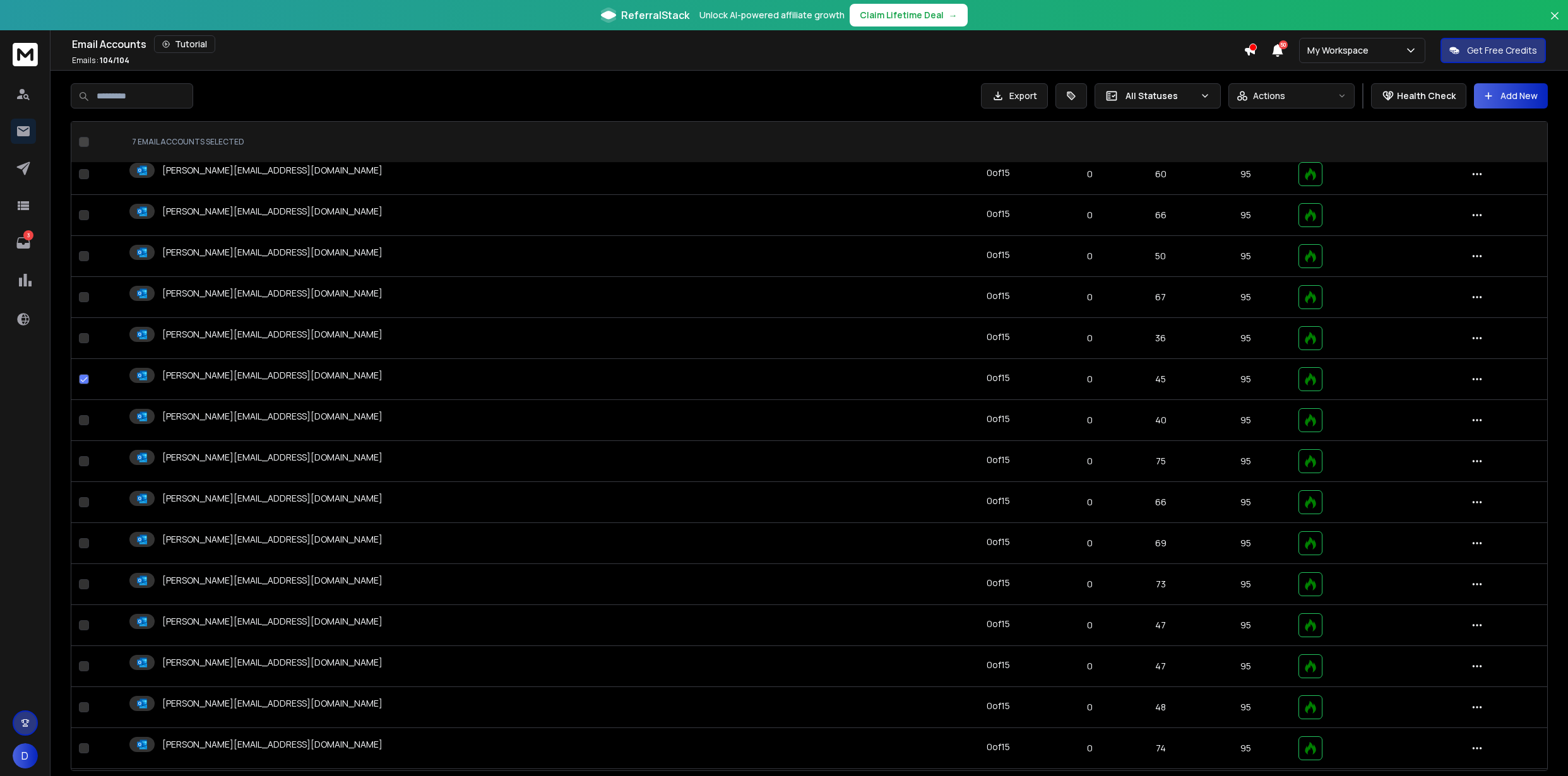
click at [241, 464] on p "[PERSON_NAME][EMAIL_ADDRESS][DOMAIN_NAME]" at bounding box center [272, 457] width 220 height 13
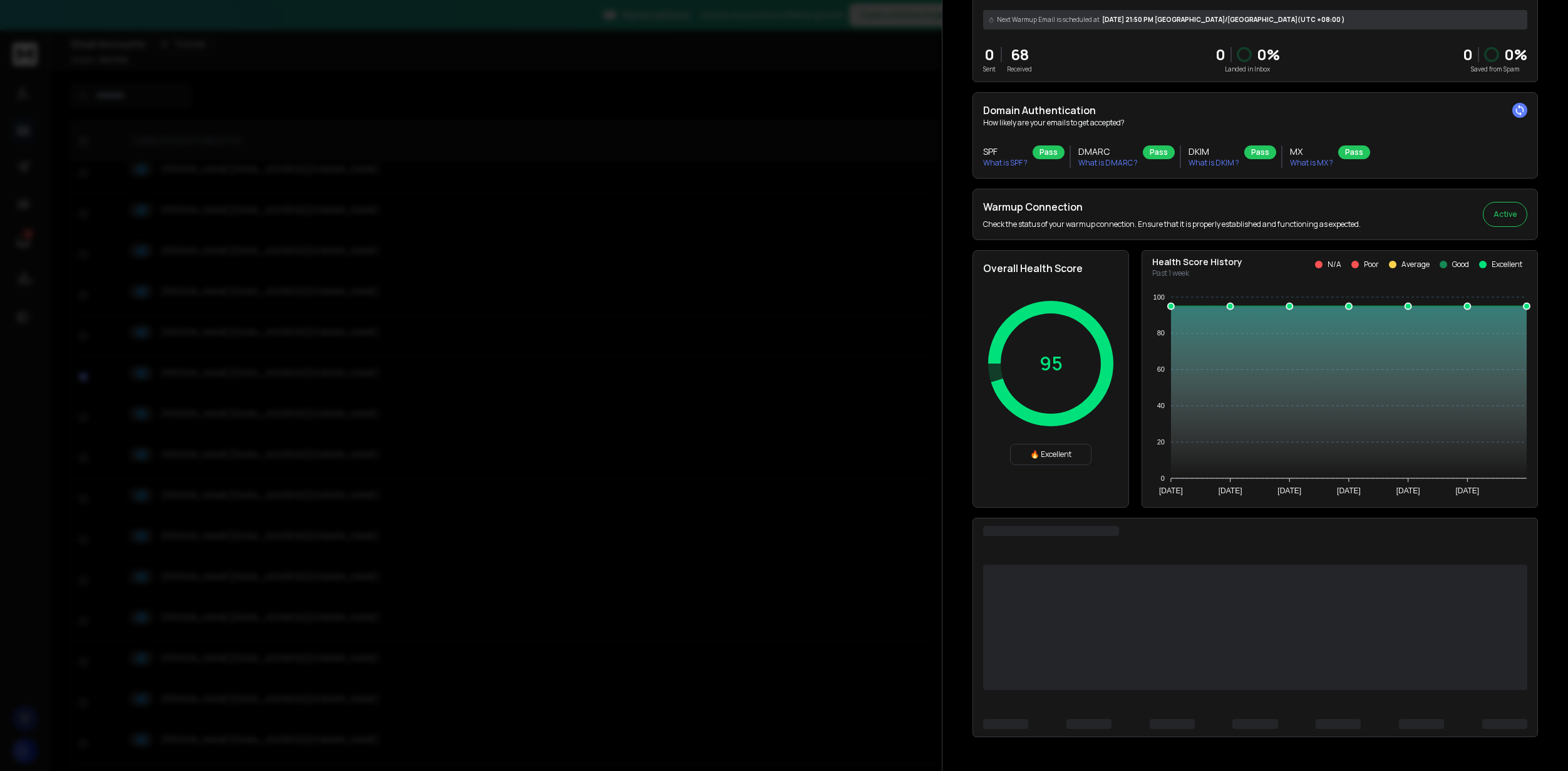
scroll to position [206, 0]
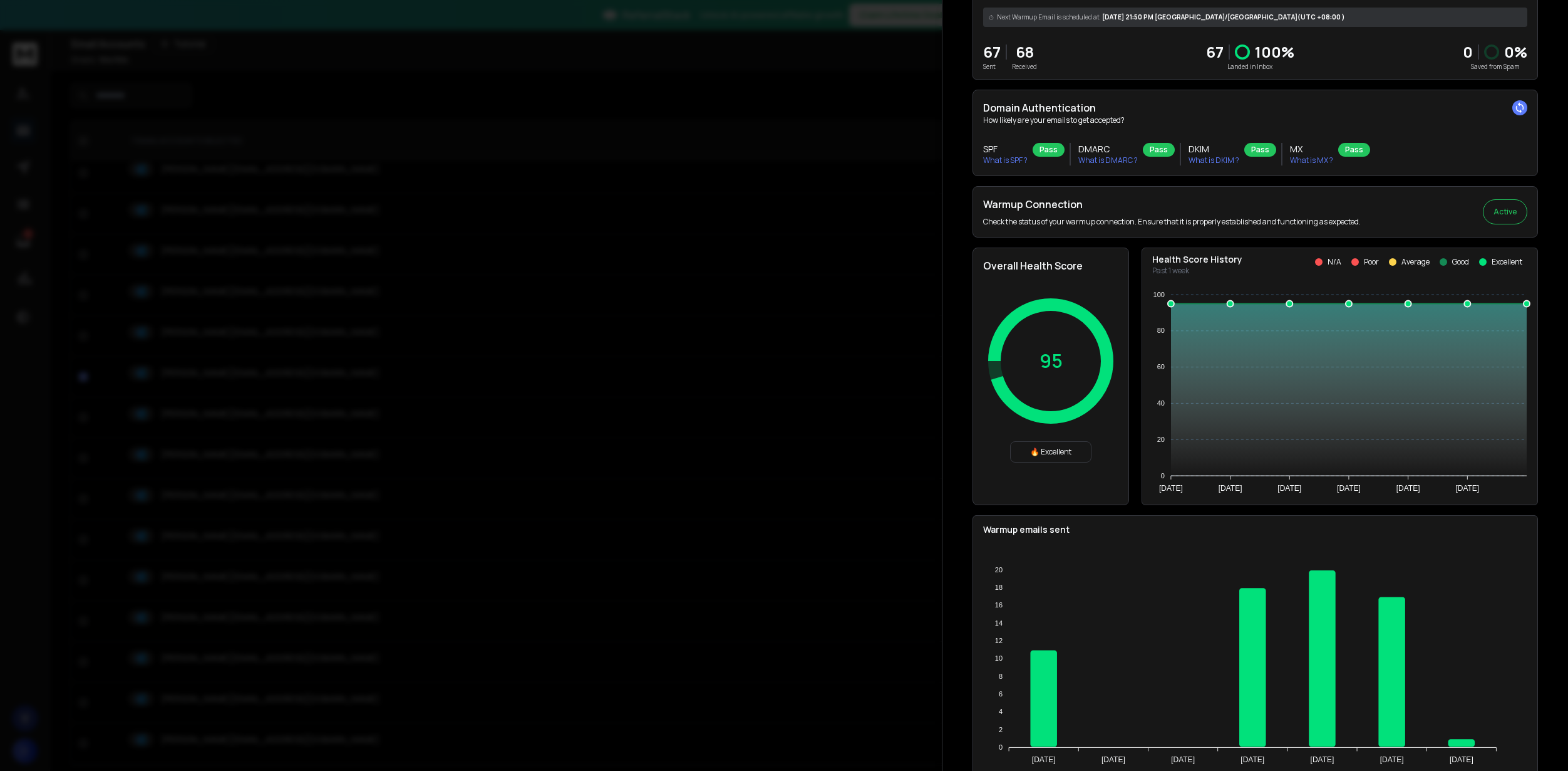
click at [676, 467] on div at bounding box center [784, 386] width 1568 height 771
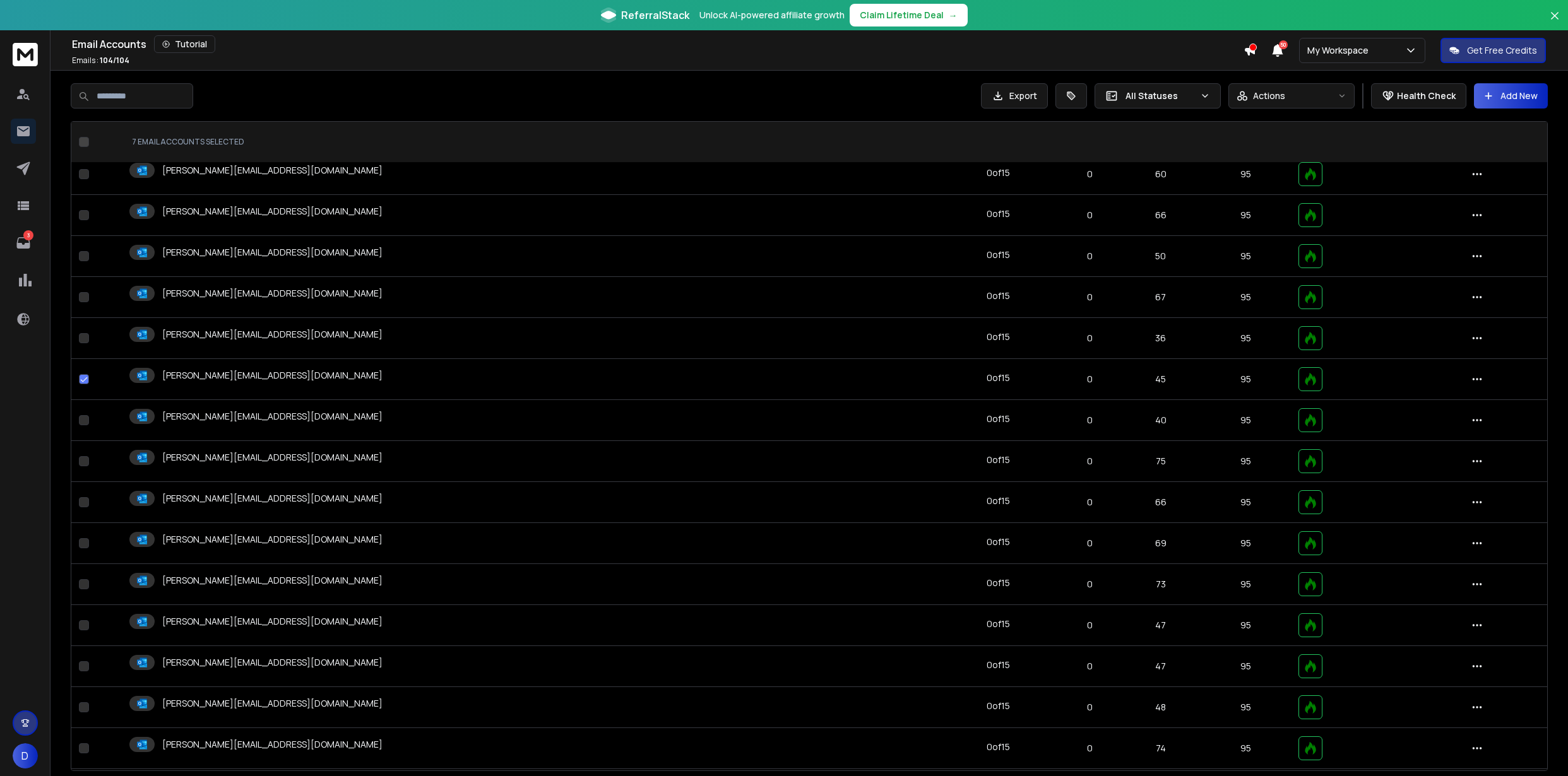
click at [245, 505] on p "[PERSON_NAME][EMAIL_ADDRESS][DOMAIN_NAME]" at bounding box center [272, 498] width 220 height 13
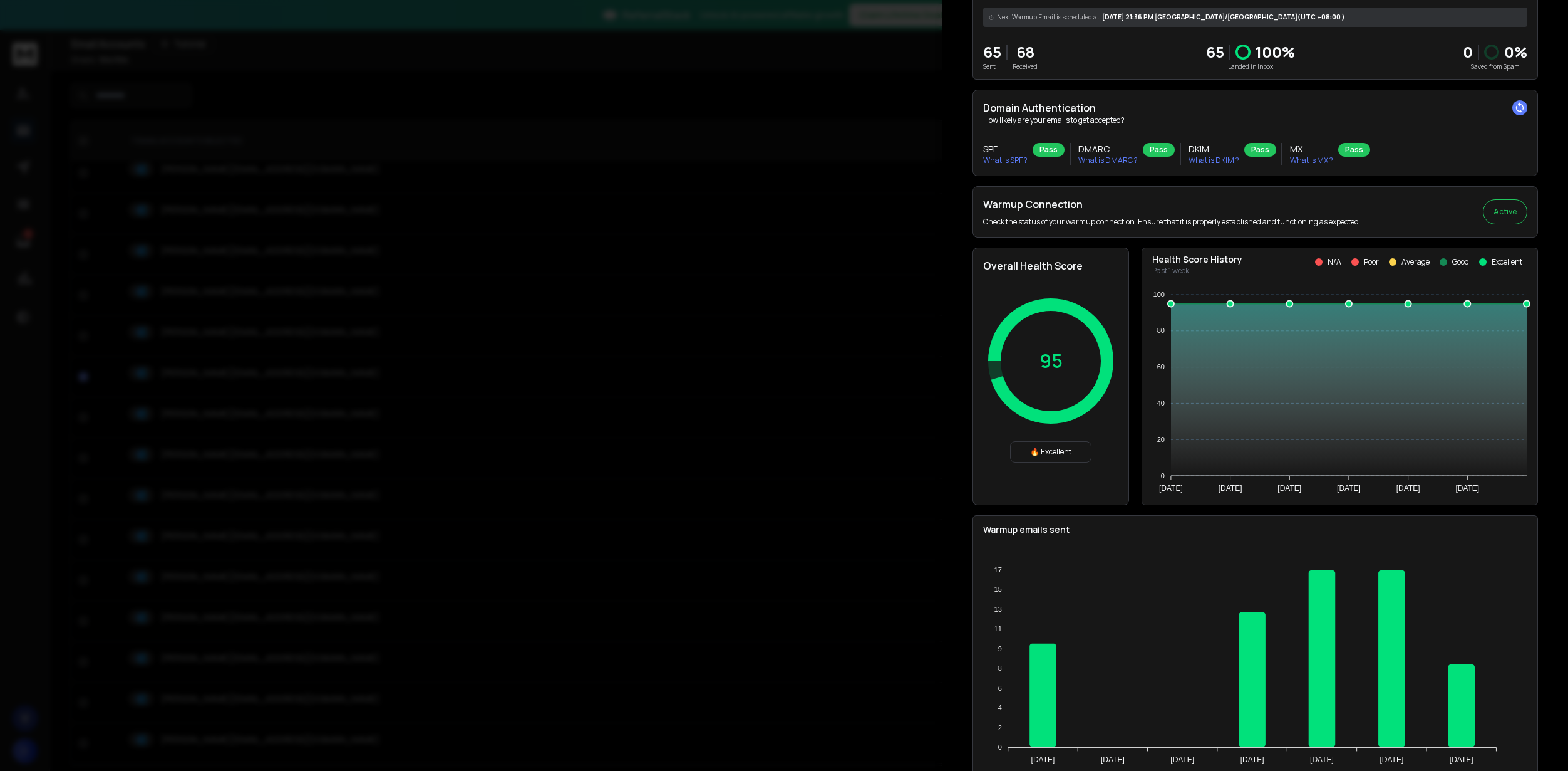
click at [456, 540] on div at bounding box center [784, 386] width 1568 height 771
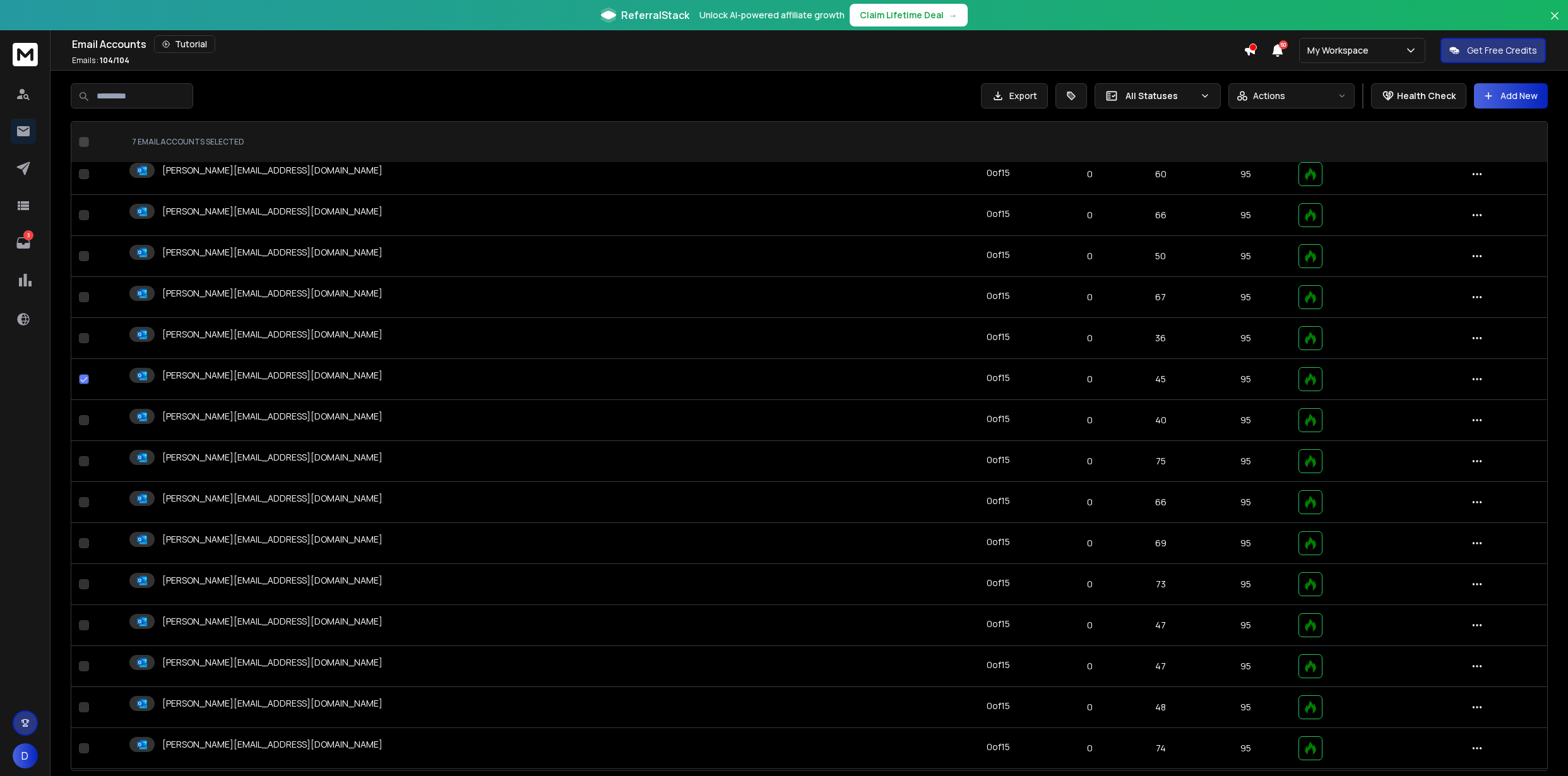
click at [89, 517] on td at bounding box center [96, 502] width 50 height 41
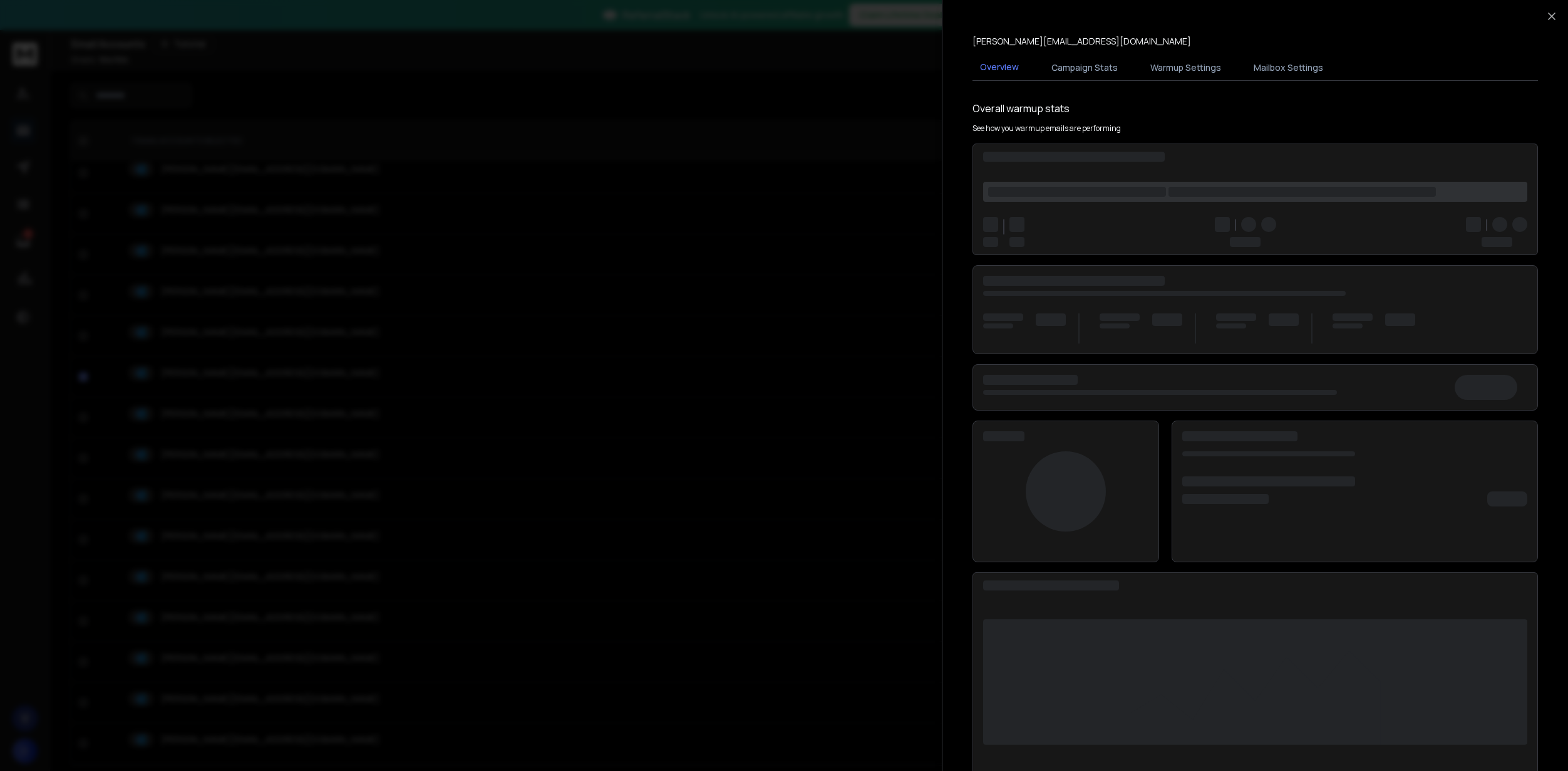
click at [144, 503] on div at bounding box center [784, 386] width 1568 height 771
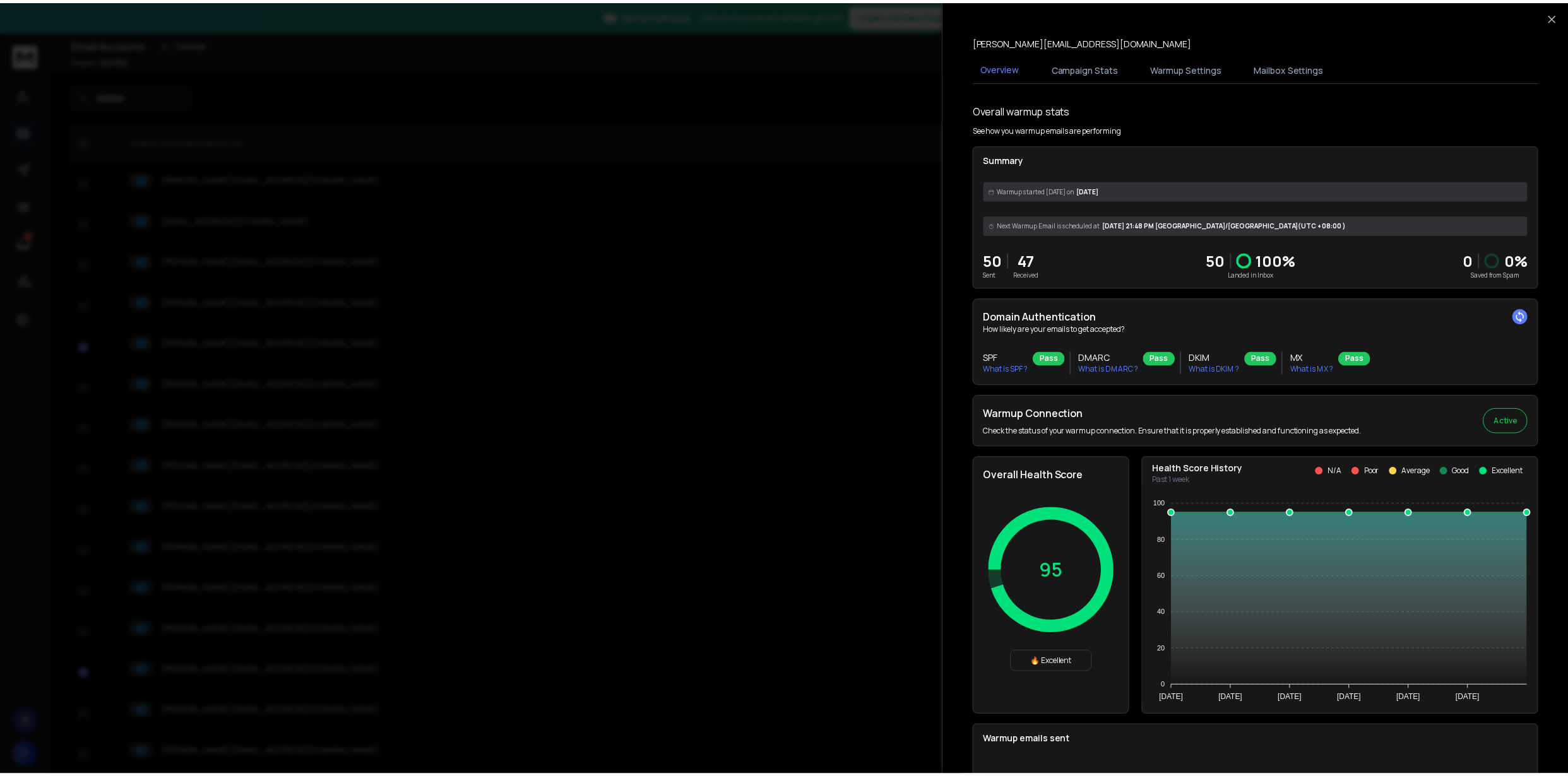
scroll to position [208, 0]
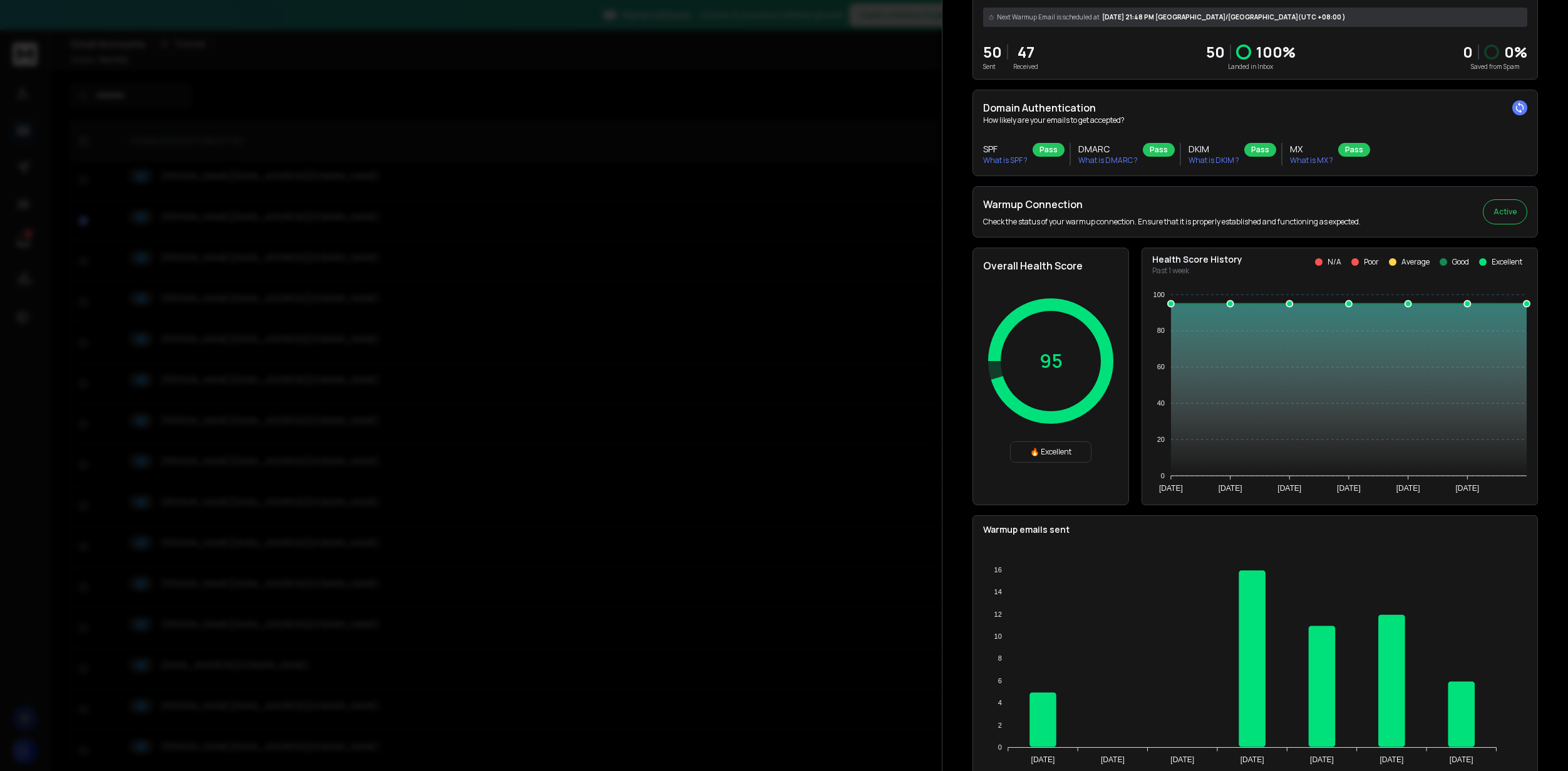
click at [396, 550] on div at bounding box center [784, 386] width 1568 height 771
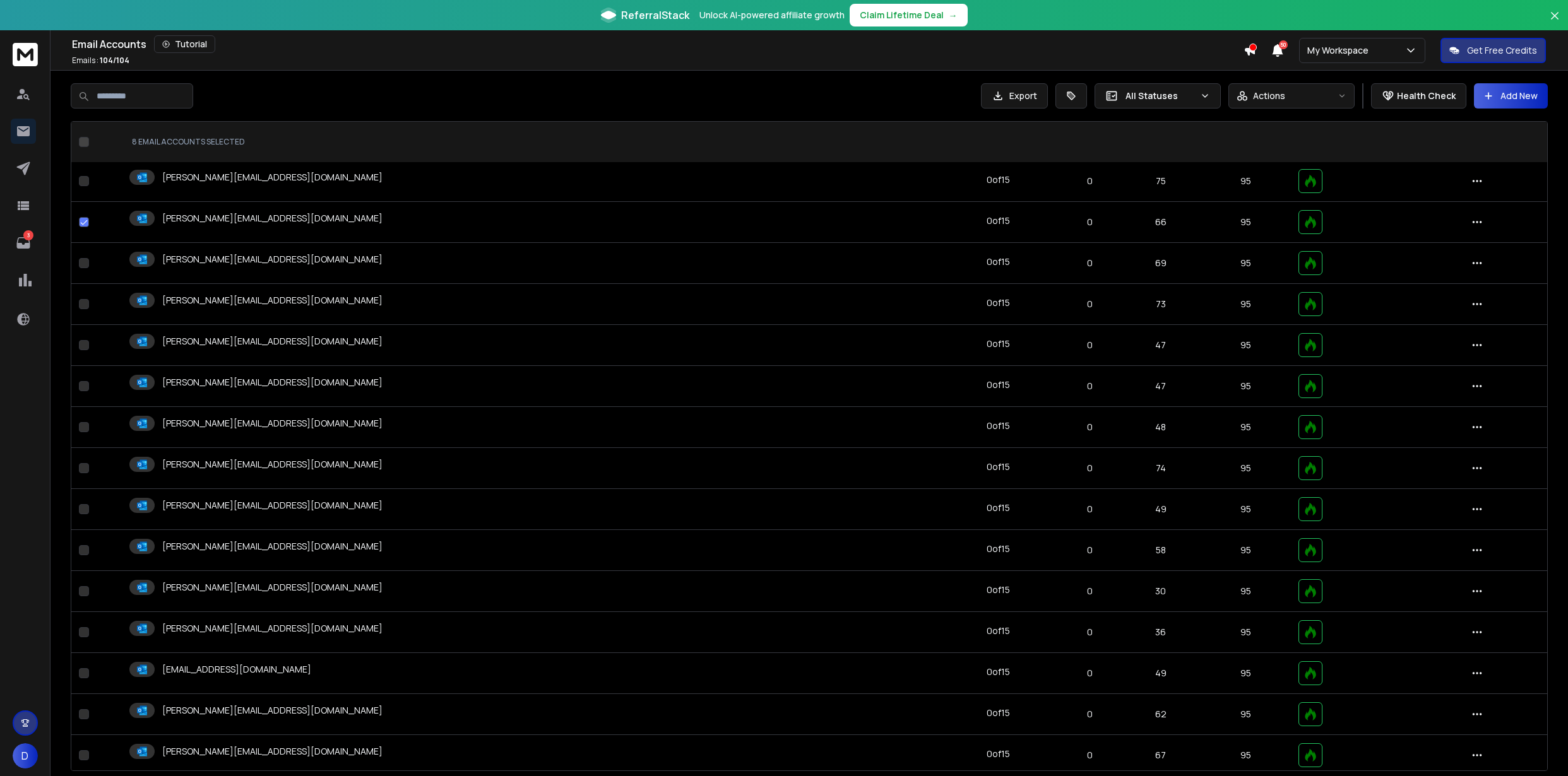
click at [87, 555] on button "button" at bounding box center [84, 550] width 10 height 10
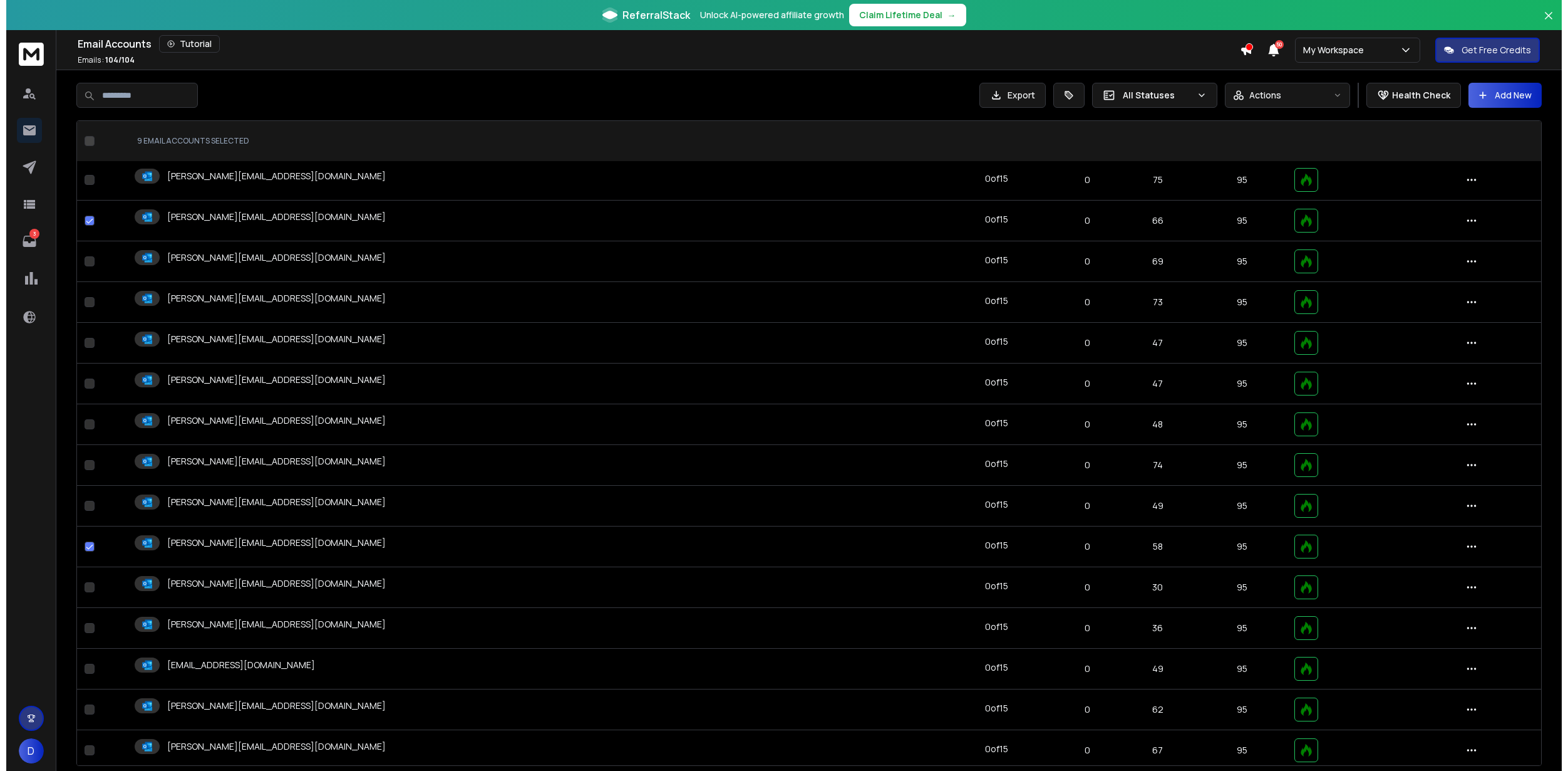
scroll to position [2113, 0]
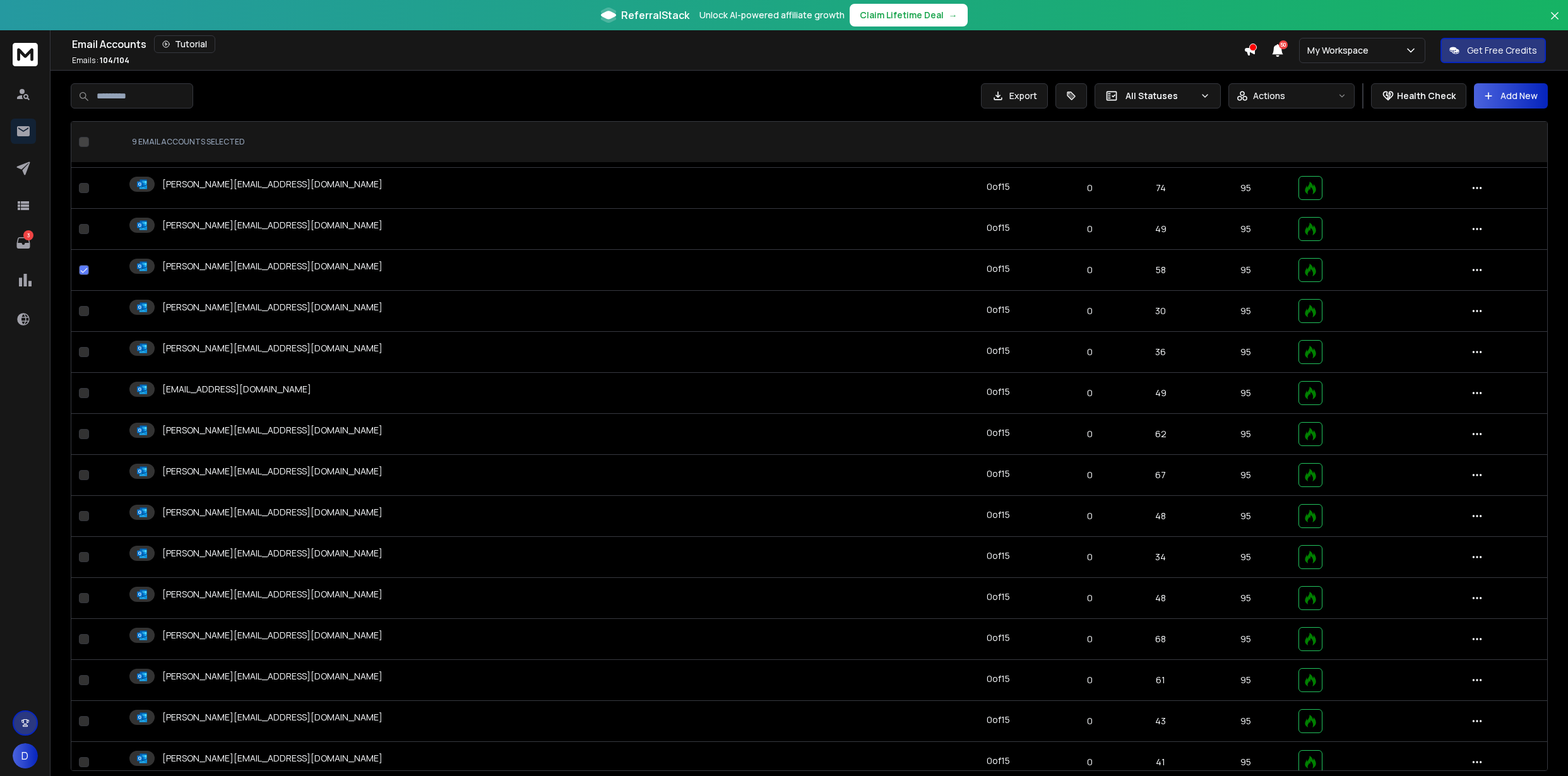
click at [257, 314] on p "[PERSON_NAME][EMAIL_ADDRESS][DOMAIN_NAME]" at bounding box center [272, 307] width 220 height 13
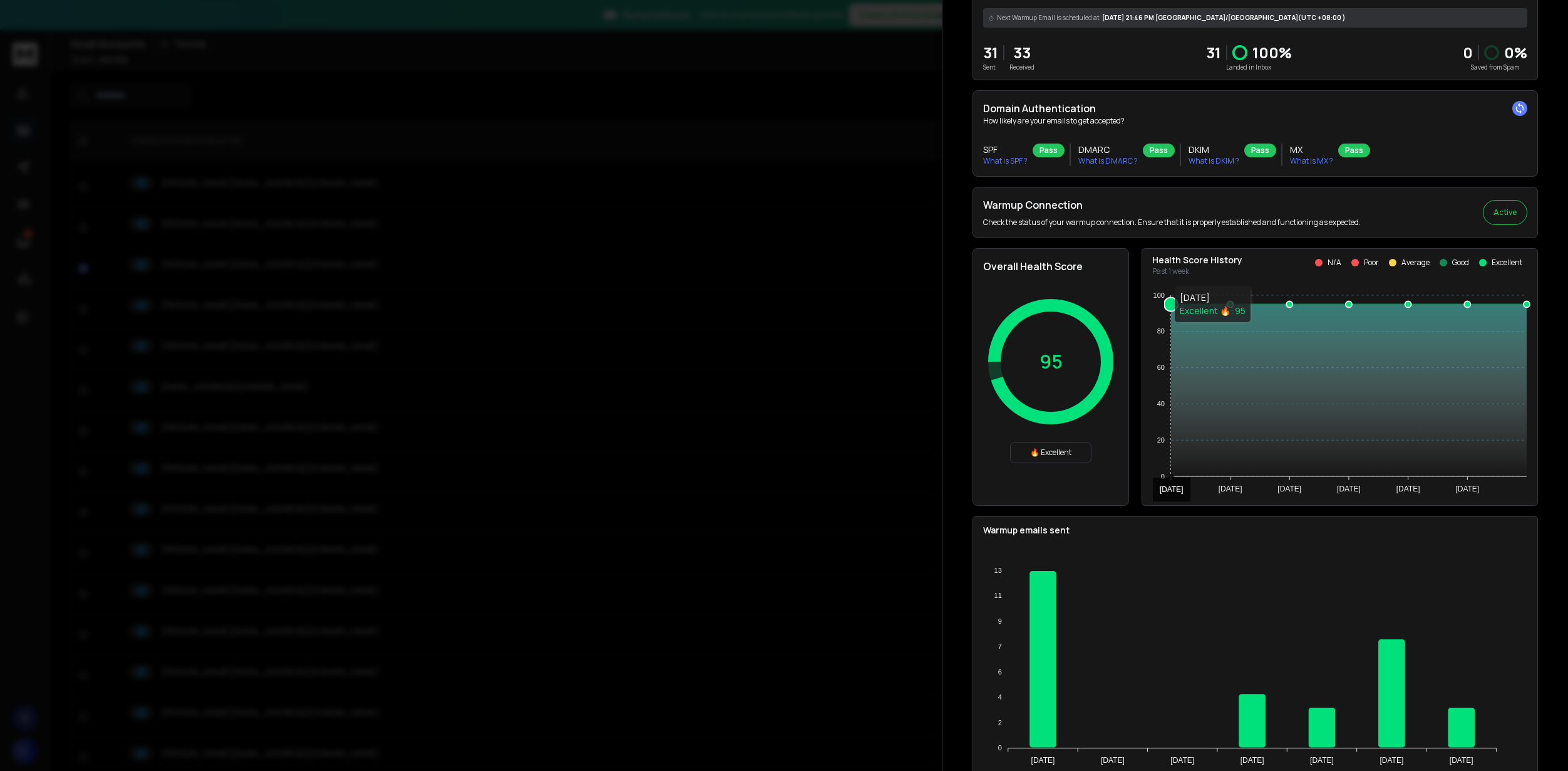
scroll to position [206, 0]
click at [432, 424] on div at bounding box center [784, 386] width 1568 height 771
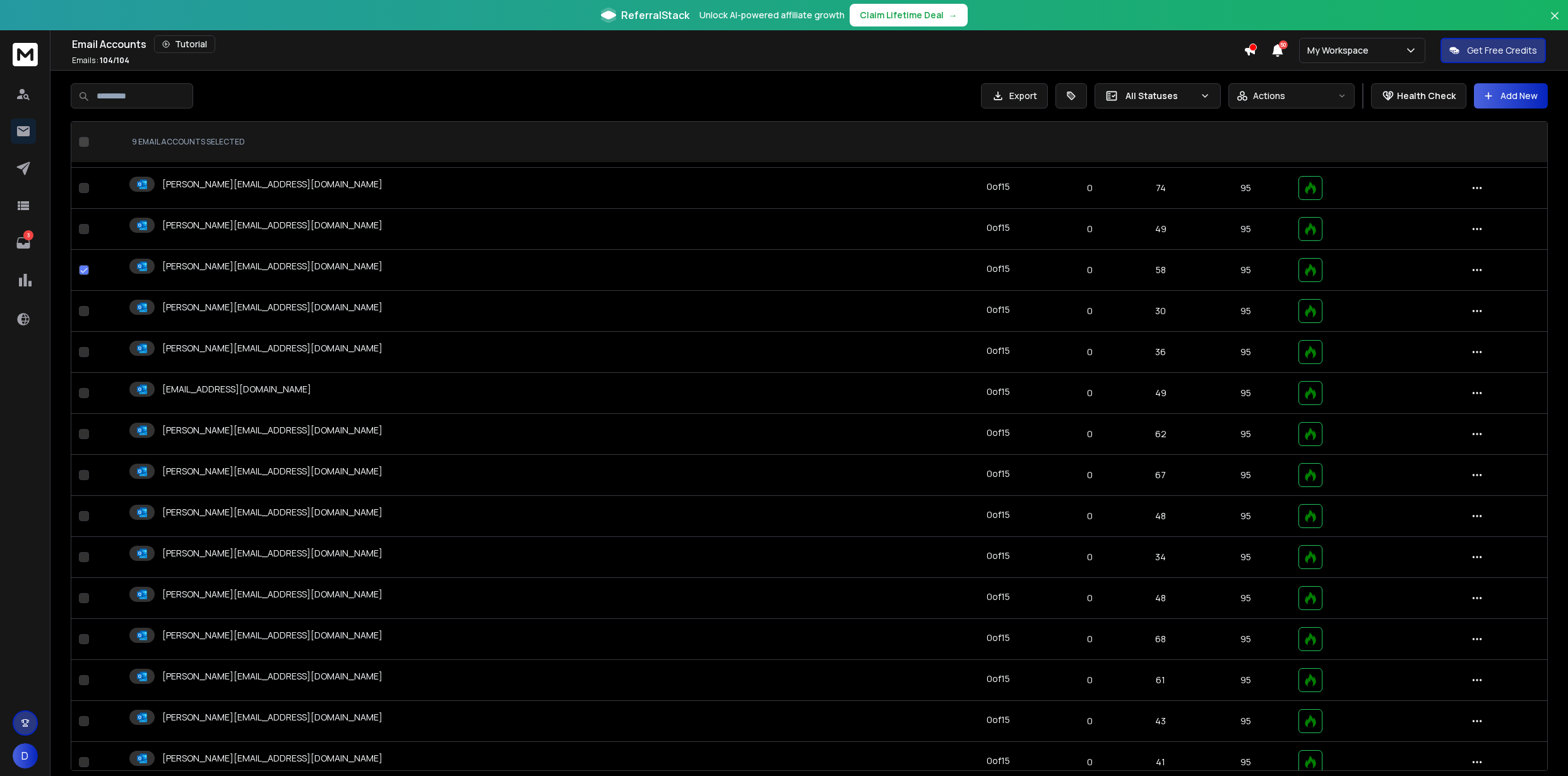
click at [254, 350] on td "[PERSON_NAME][EMAIL_ADDRESS][DOMAIN_NAME]" at bounding box center [530, 352] width 816 height 41
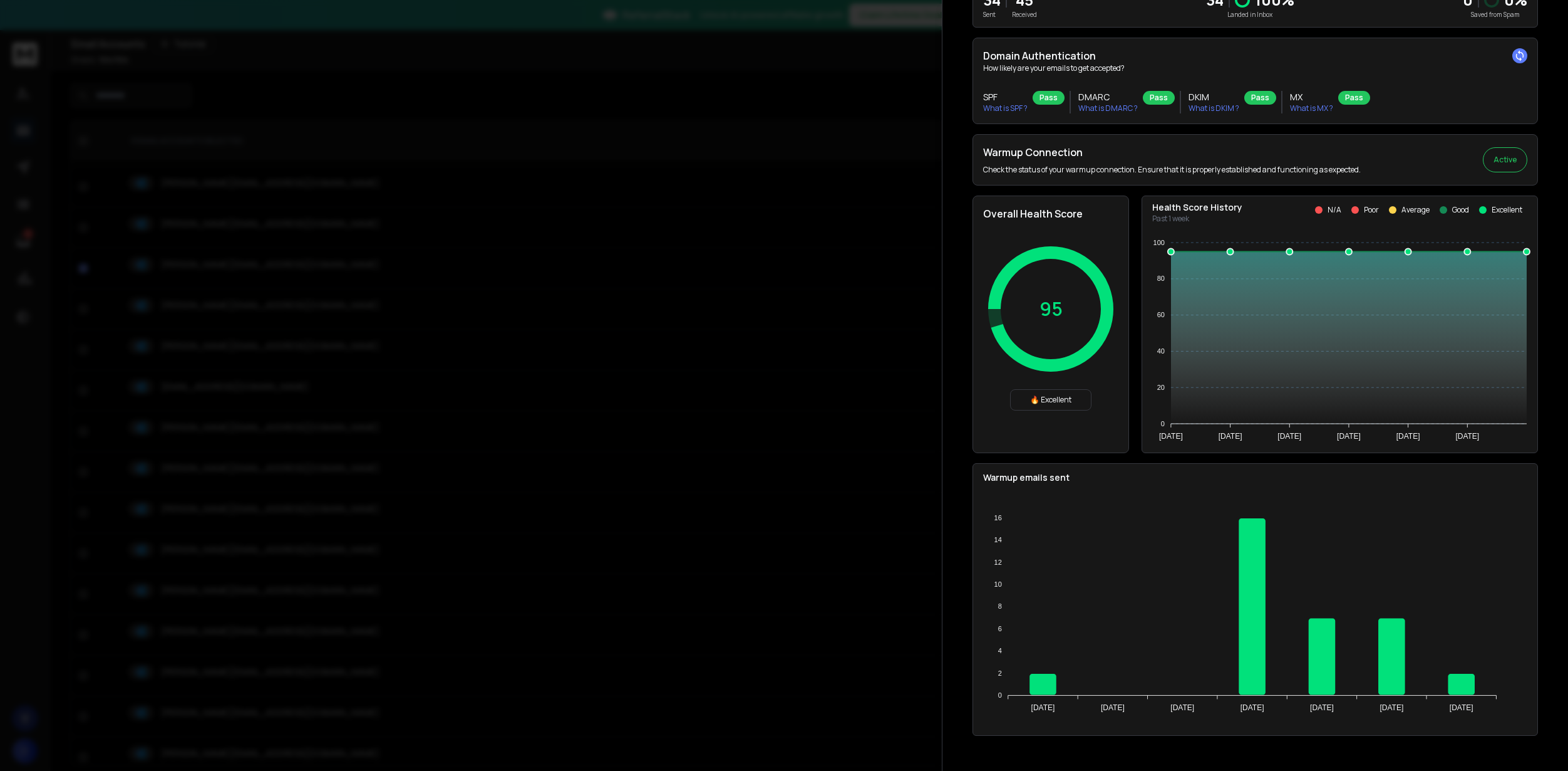
click at [422, 456] on div at bounding box center [784, 386] width 1568 height 771
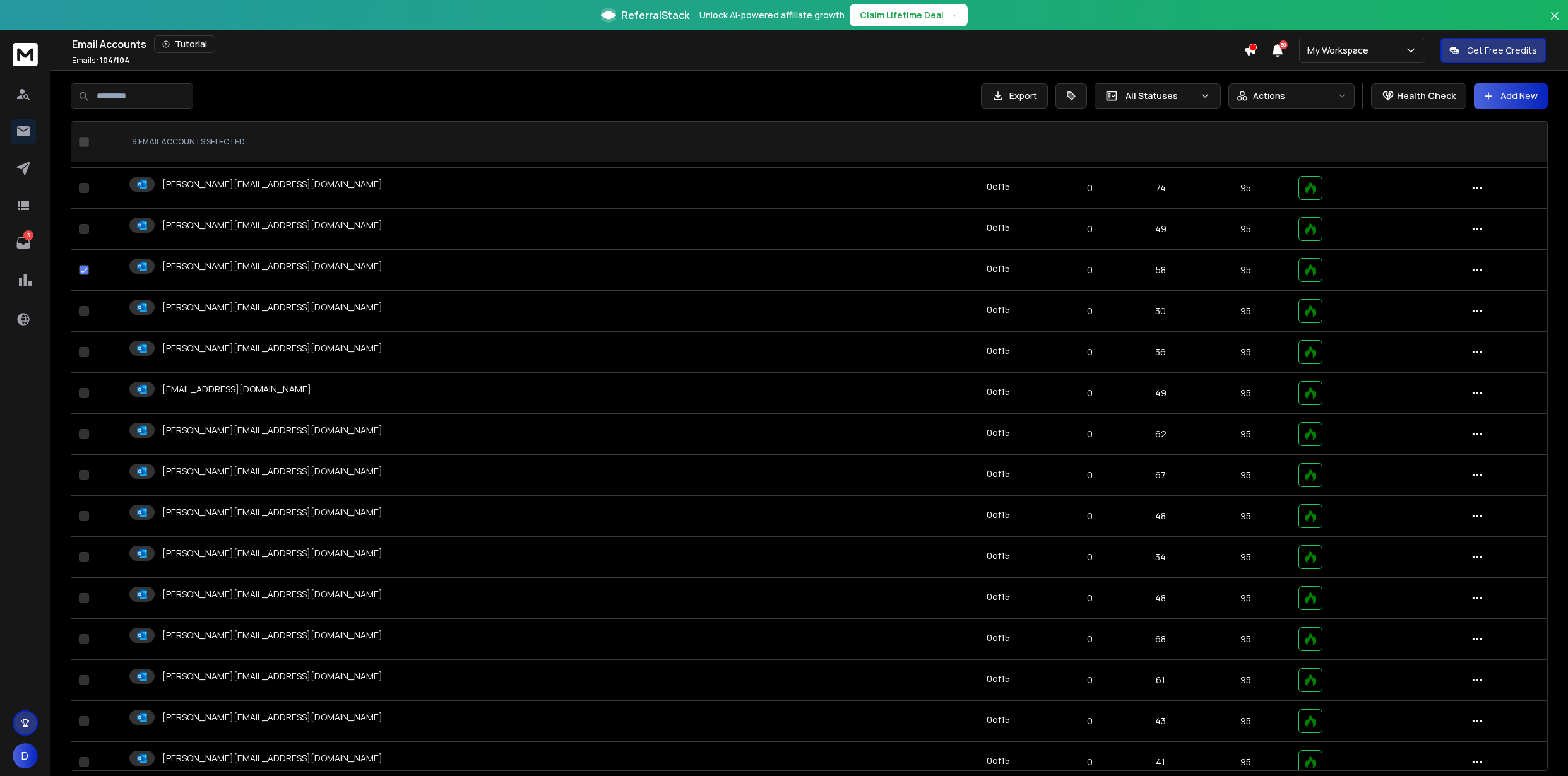
click at [255, 396] on p "[EMAIL_ADDRESS][DOMAIN_NAME]" at bounding box center [237, 389] width 149 height 13
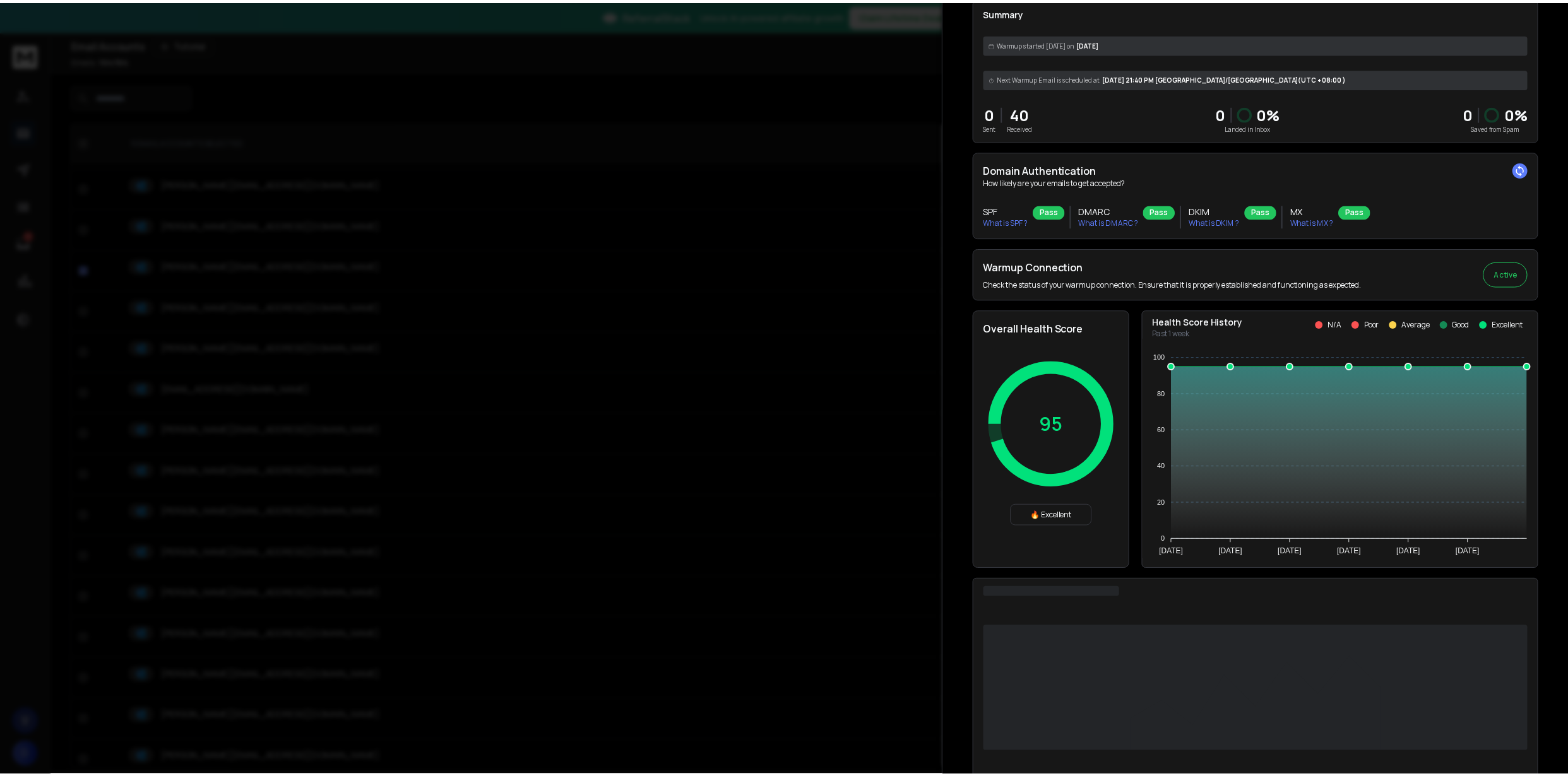
scroll to position [208, 0]
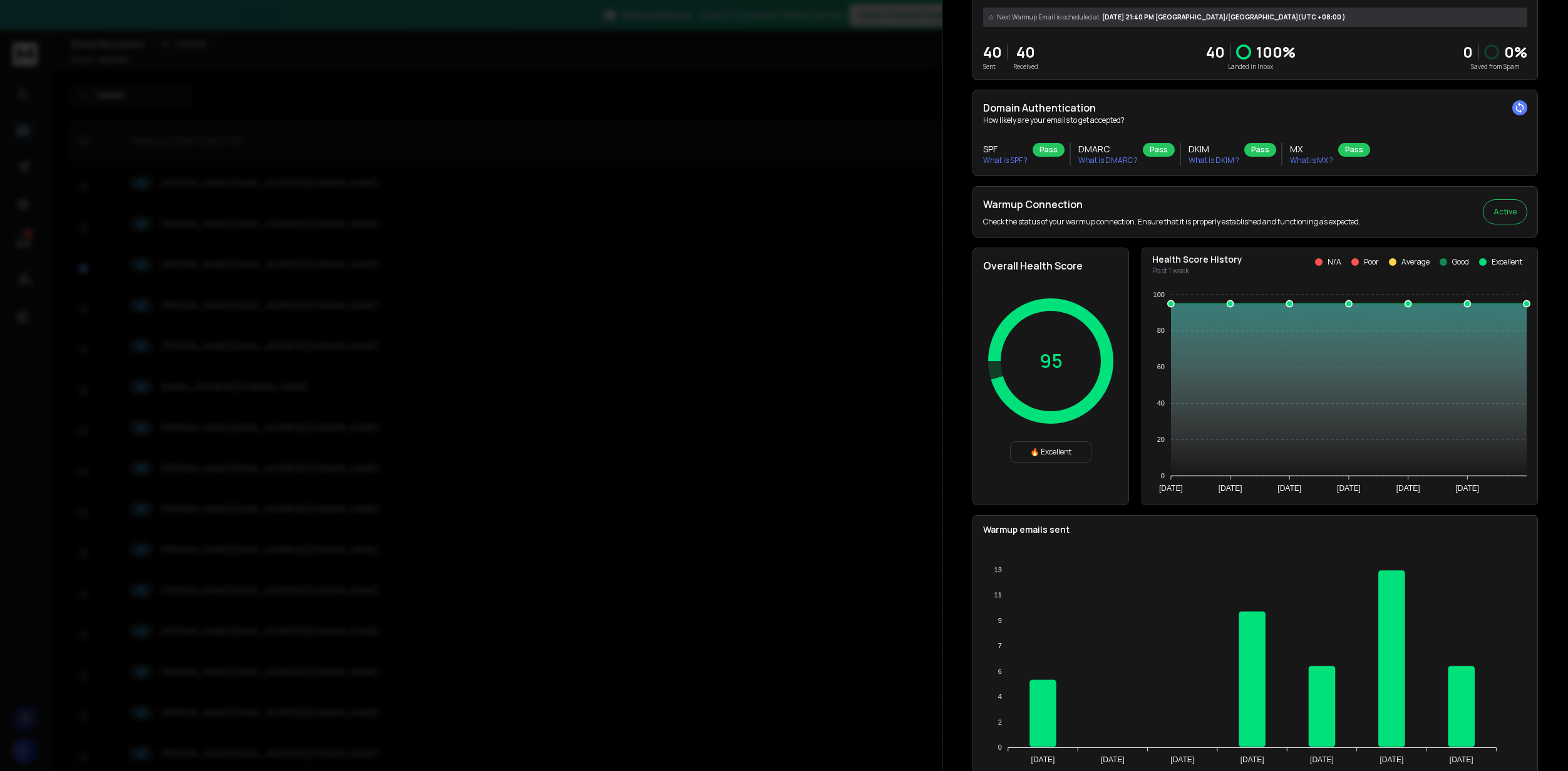
click at [569, 507] on div at bounding box center [784, 386] width 1568 height 771
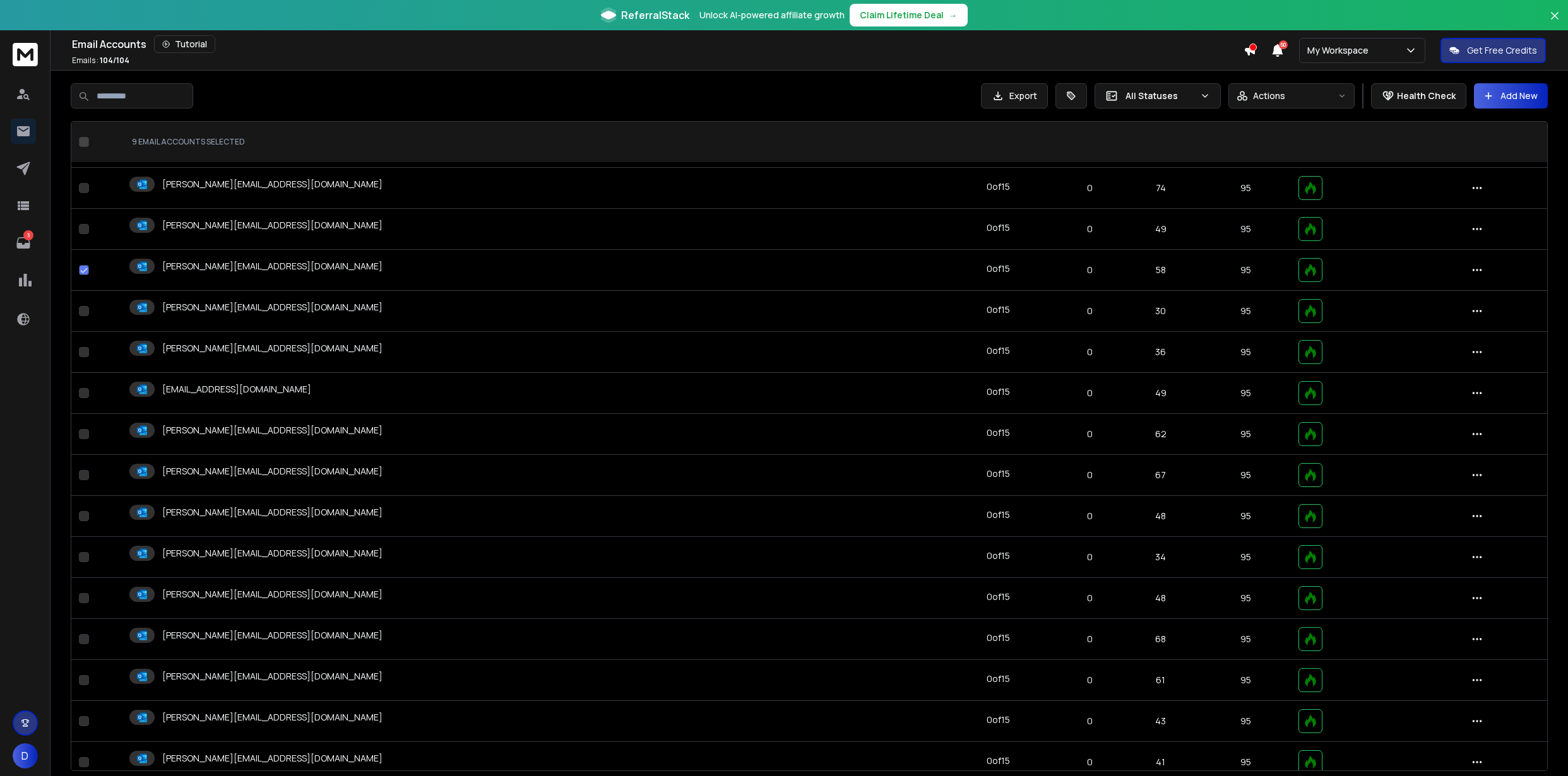
click at [72, 402] on td at bounding box center [96, 393] width 50 height 41
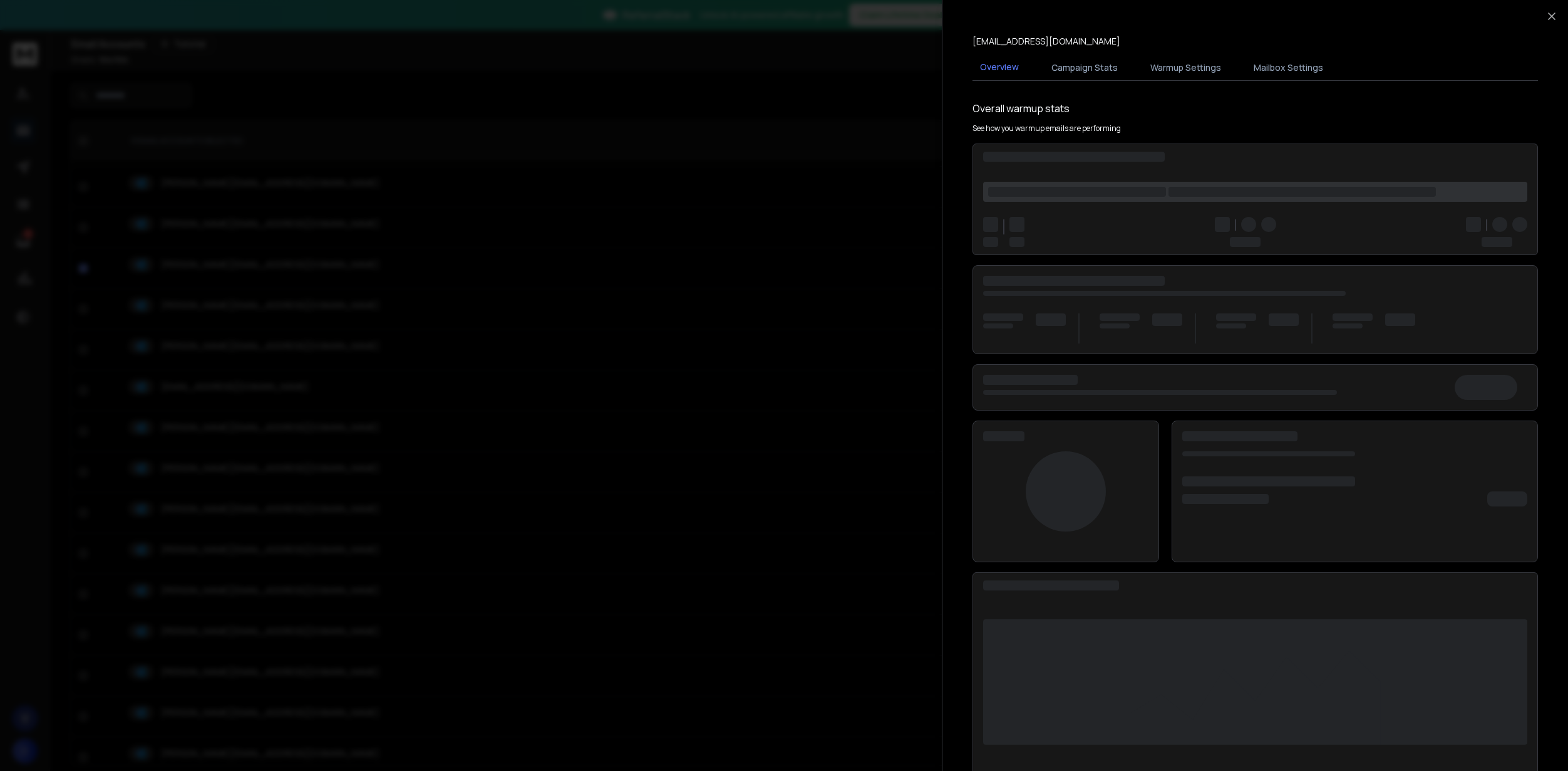
click at [83, 403] on div at bounding box center [784, 386] width 1568 height 771
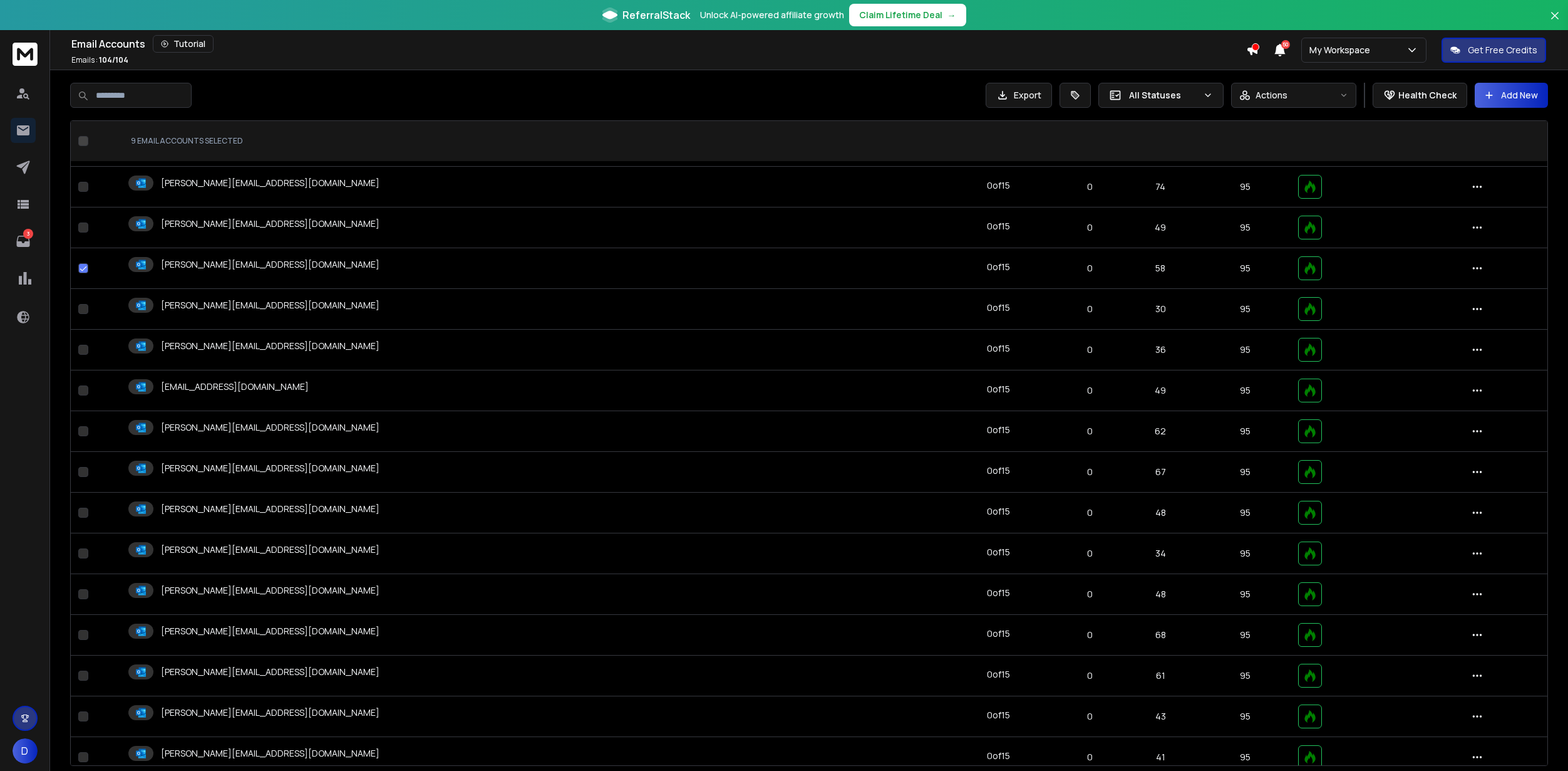
click at [86, 395] on button "button" at bounding box center [83, 390] width 10 height 10
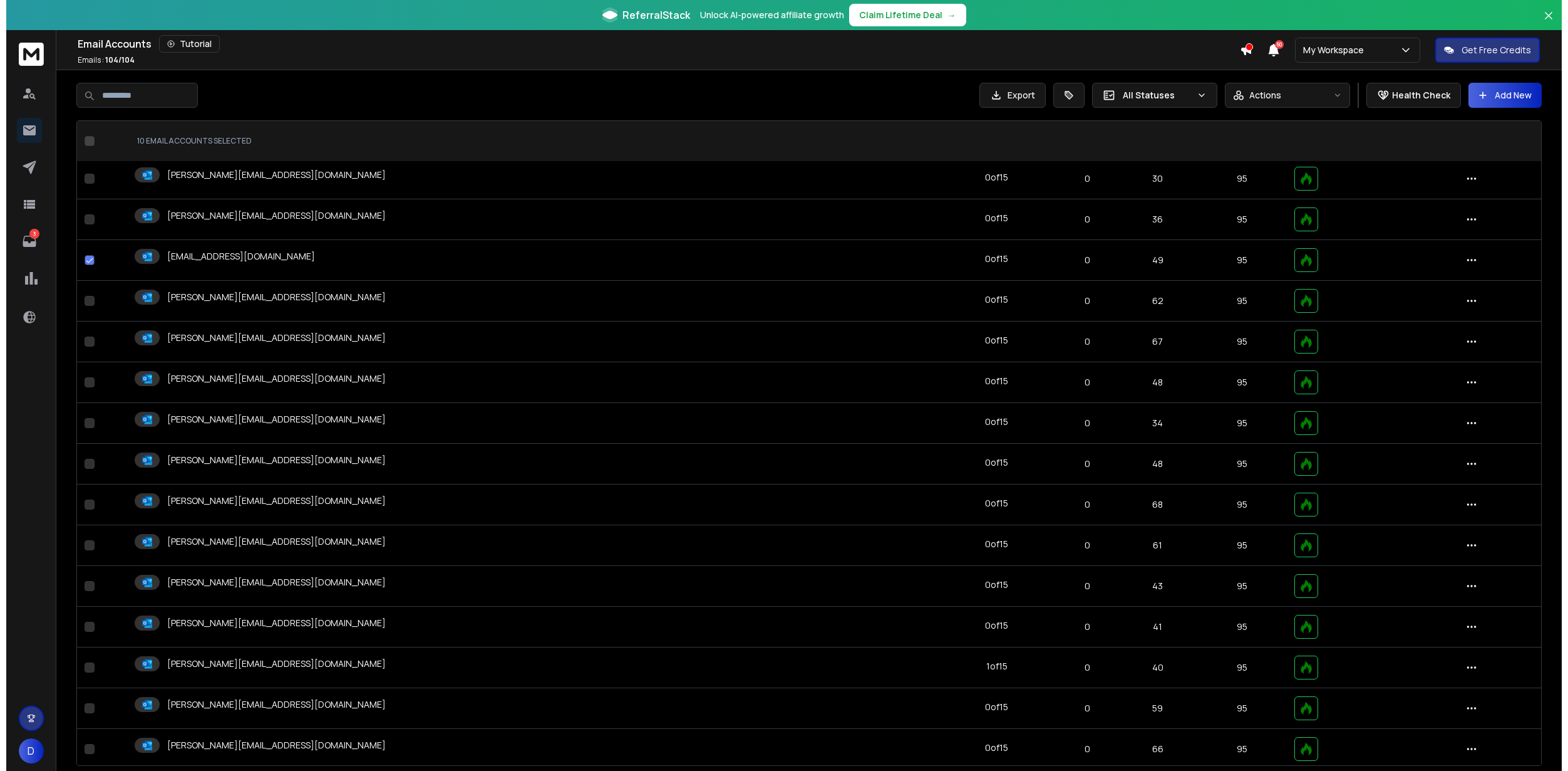
scroll to position [2252, 0]
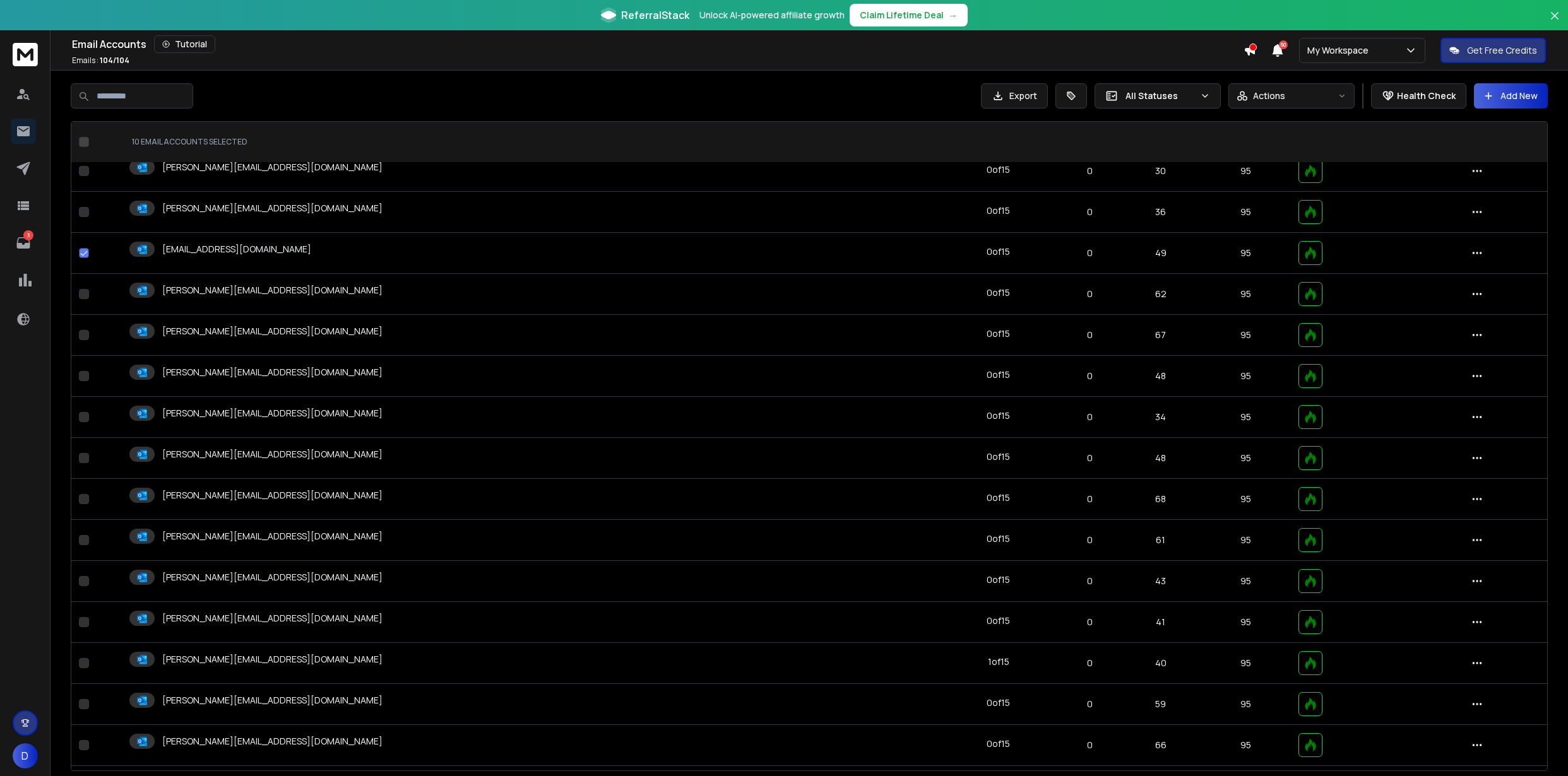
click at [245, 296] on p "[PERSON_NAME][EMAIL_ADDRESS][DOMAIN_NAME]" at bounding box center [272, 289] width 220 height 13
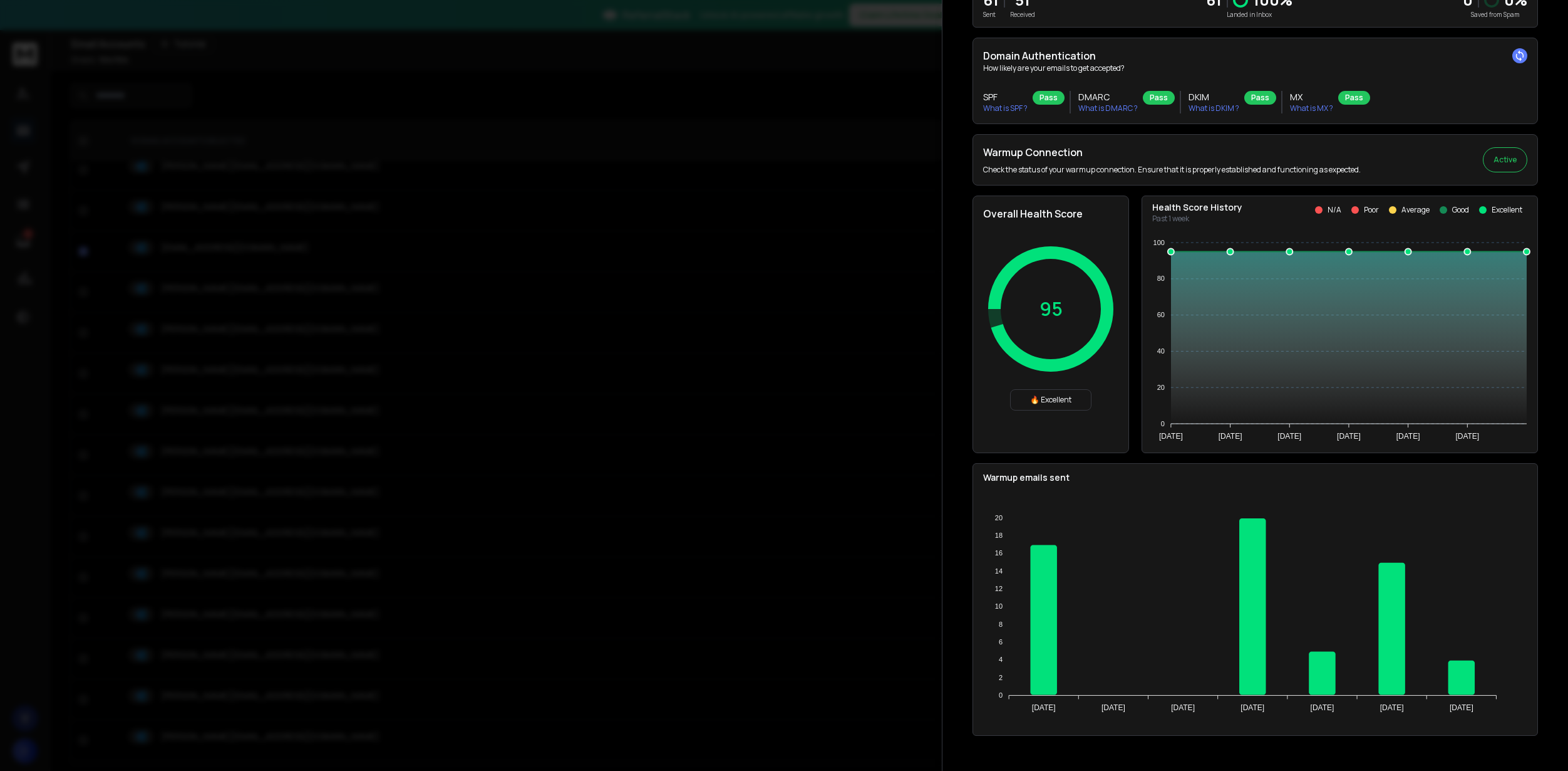
click at [600, 477] on div at bounding box center [784, 386] width 1568 height 771
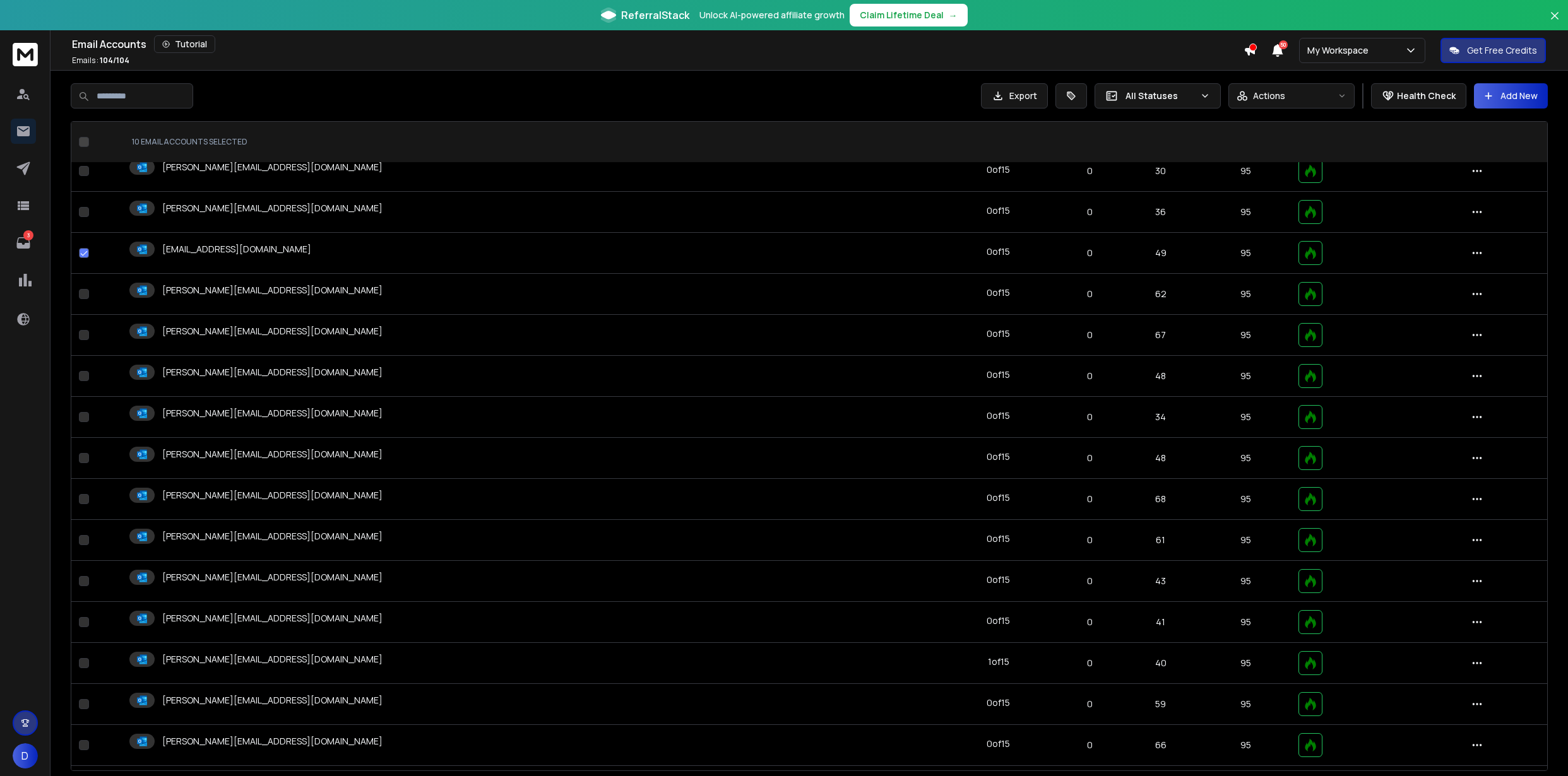
click at [246, 338] on p "[PERSON_NAME][EMAIL_ADDRESS][DOMAIN_NAME]" at bounding box center [272, 331] width 220 height 13
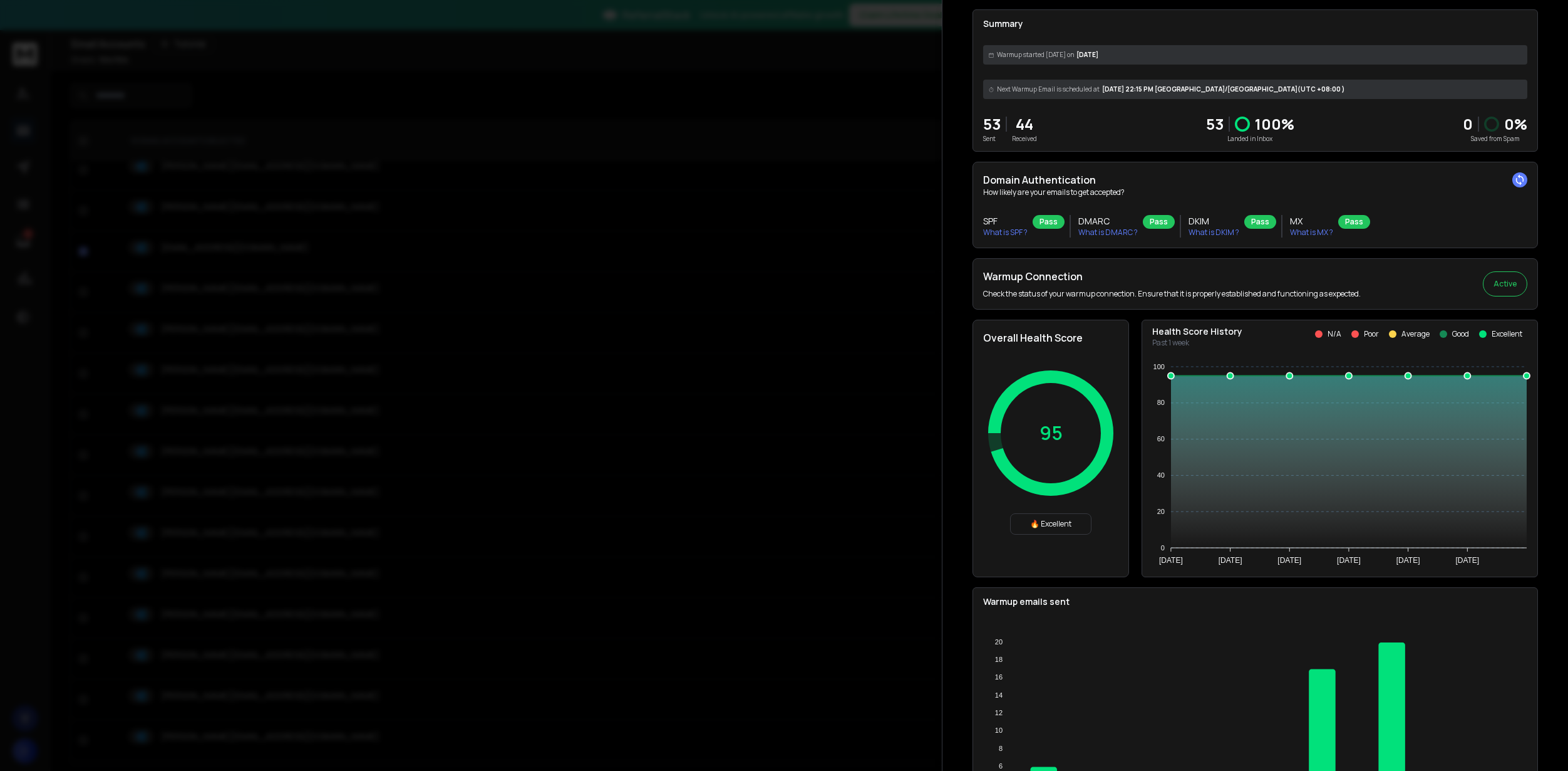
scroll to position [206, 0]
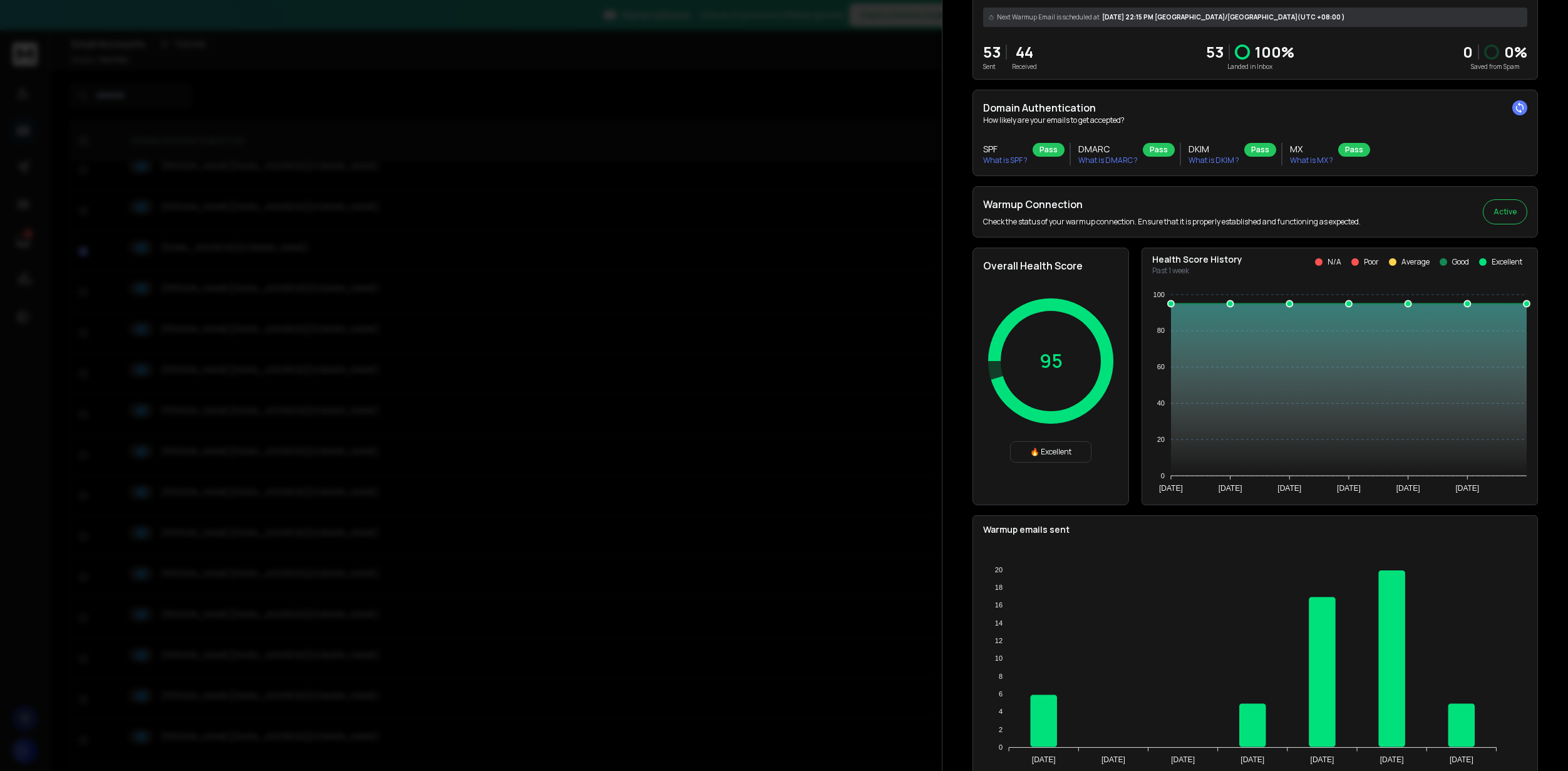
click at [585, 426] on div at bounding box center [784, 386] width 1568 height 771
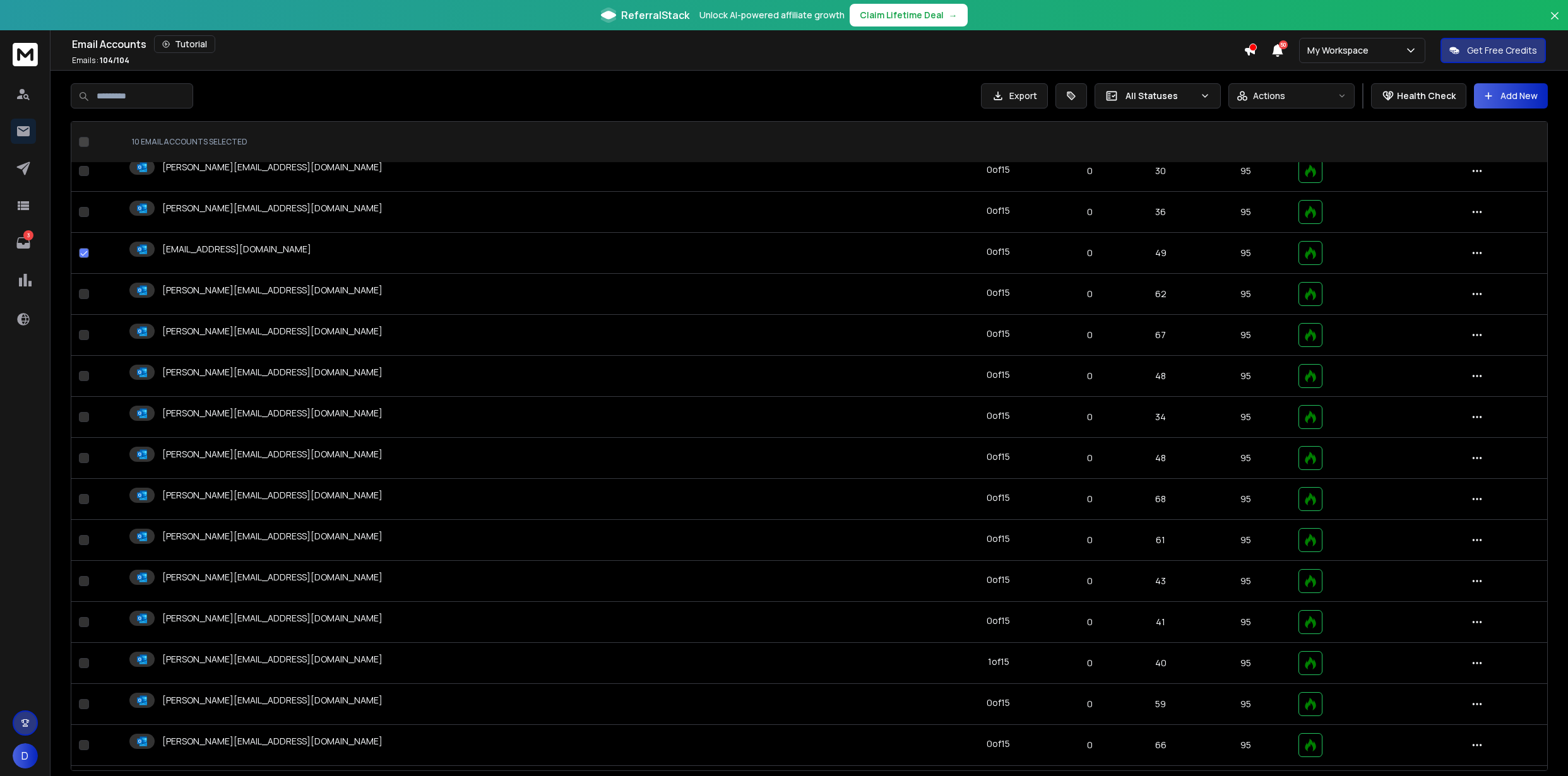
click at [208, 378] on p "[PERSON_NAME][EMAIL_ADDRESS][DOMAIN_NAME]" at bounding box center [272, 372] width 220 height 13
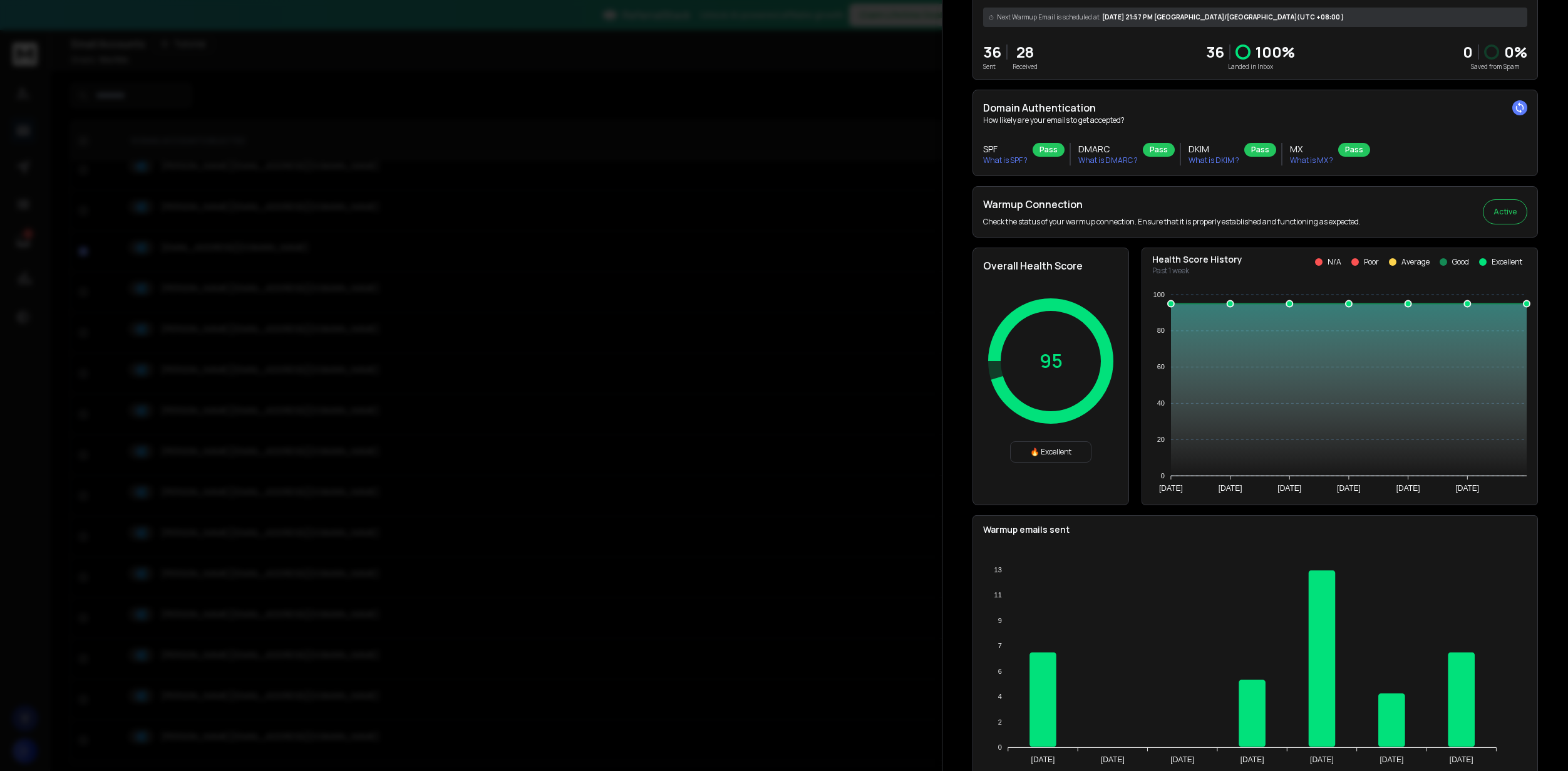
click at [438, 381] on div at bounding box center [784, 386] width 1568 height 771
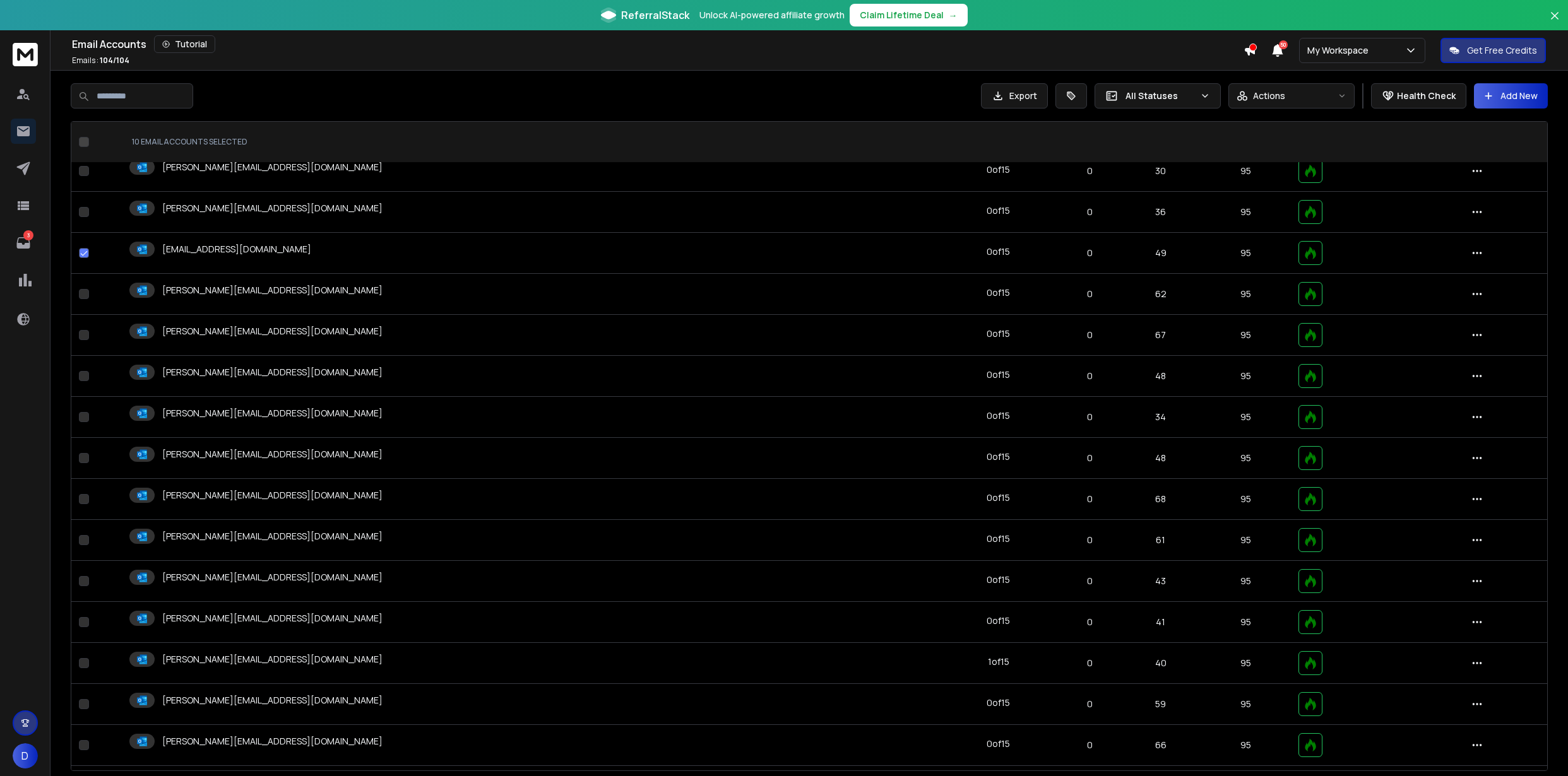
click at [283, 436] on td "[PERSON_NAME][EMAIL_ADDRESS][DOMAIN_NAME]" at bounding box center [530, 417] width 816 height 41
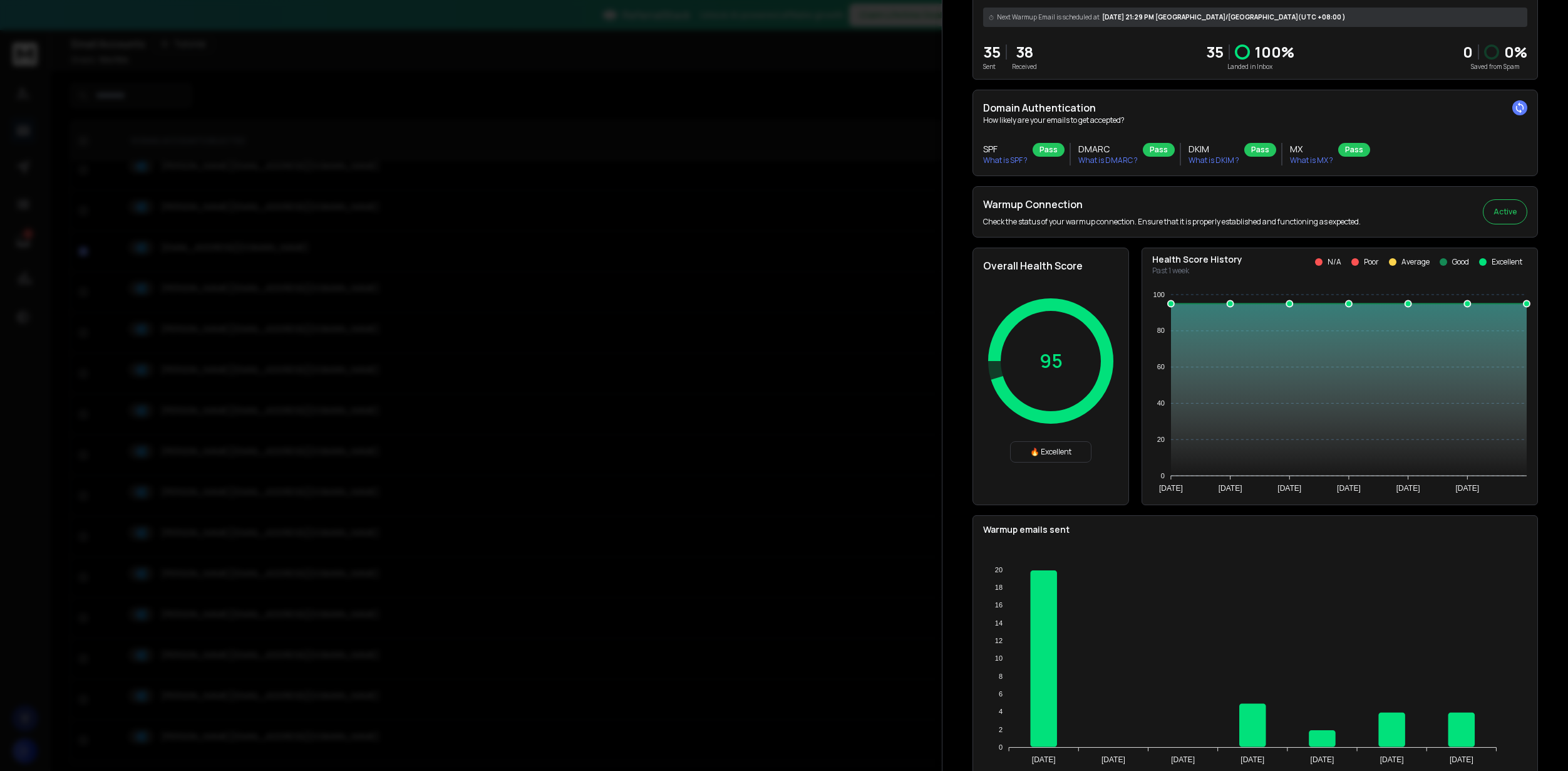
click at [279, 492] on div at bounding box center [784, 386] width 1568 height 771
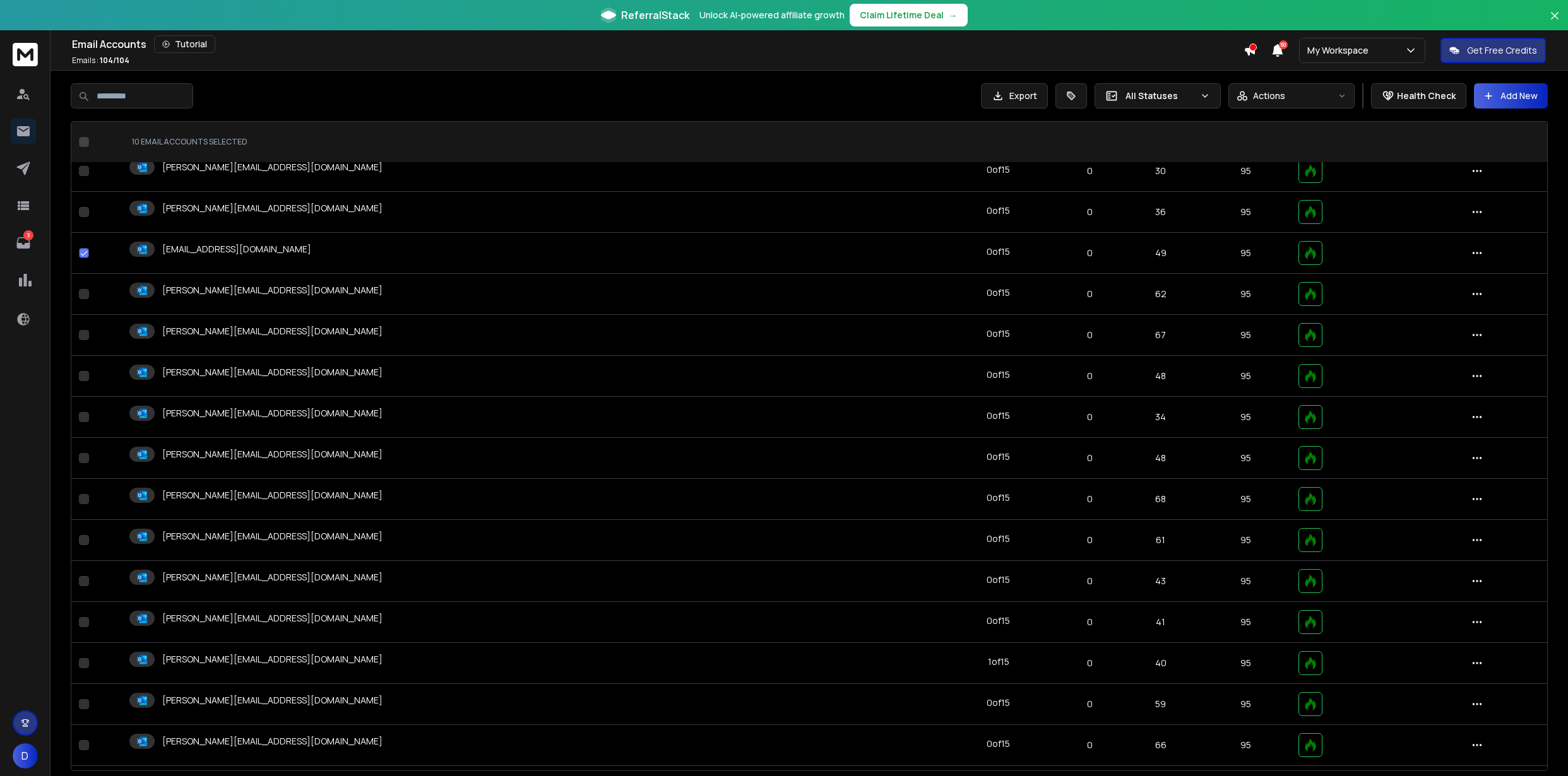
click at [257, 479] on td "[PERSON_NAME][EMAIL_ADDRESS][DOMAIN_NAME]" at bounding box center [530, 458] width 816 height 41
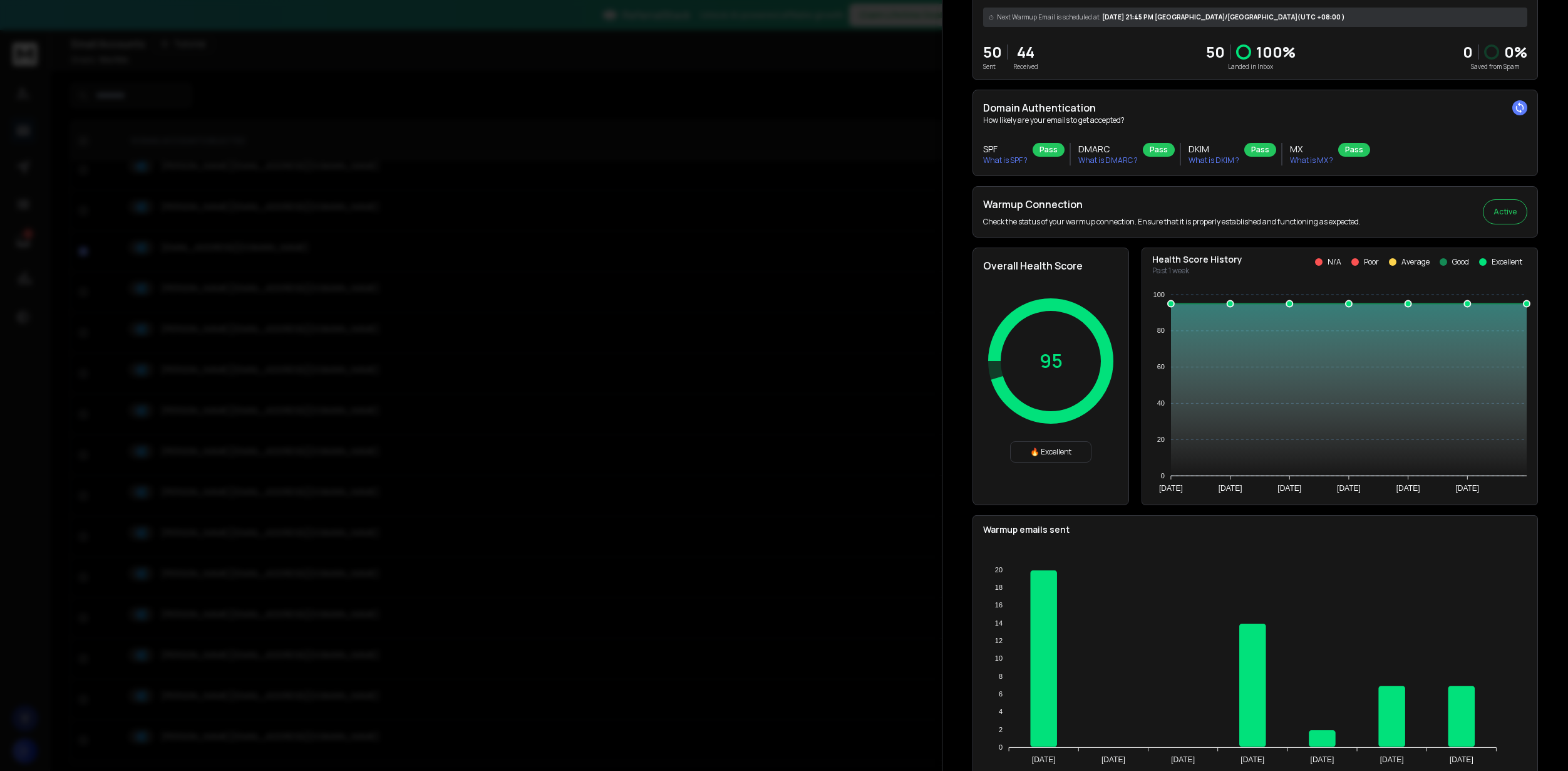
click at [464, 483] on div at bounding box center [784, 386] width 1568 height 771
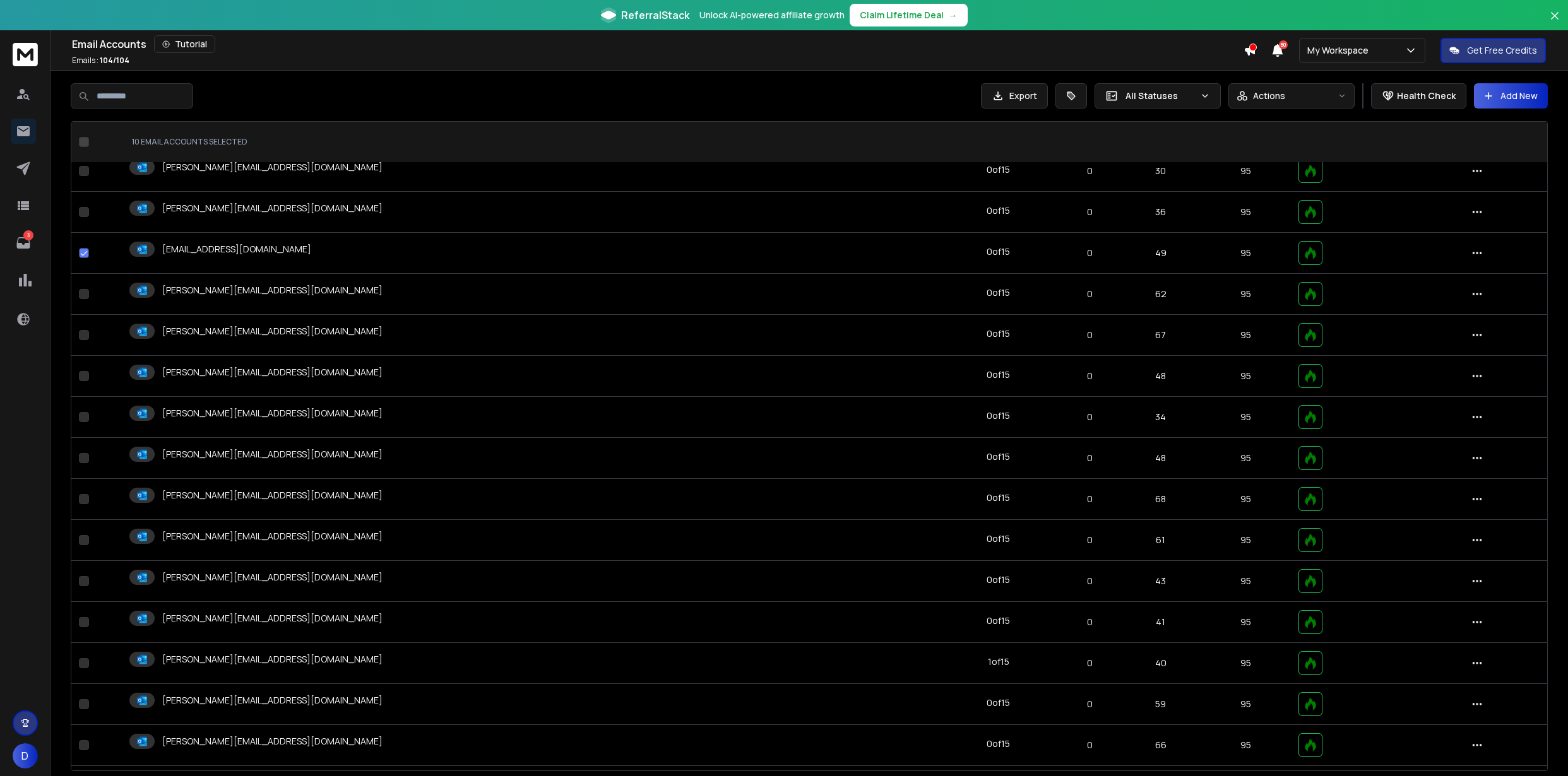
click at [272, 296] on p "[PERSON_NAME][EMAIL_ADDRESS][DOMAIN_NAME]" at bounding box center [272, 289] width 220 height 13
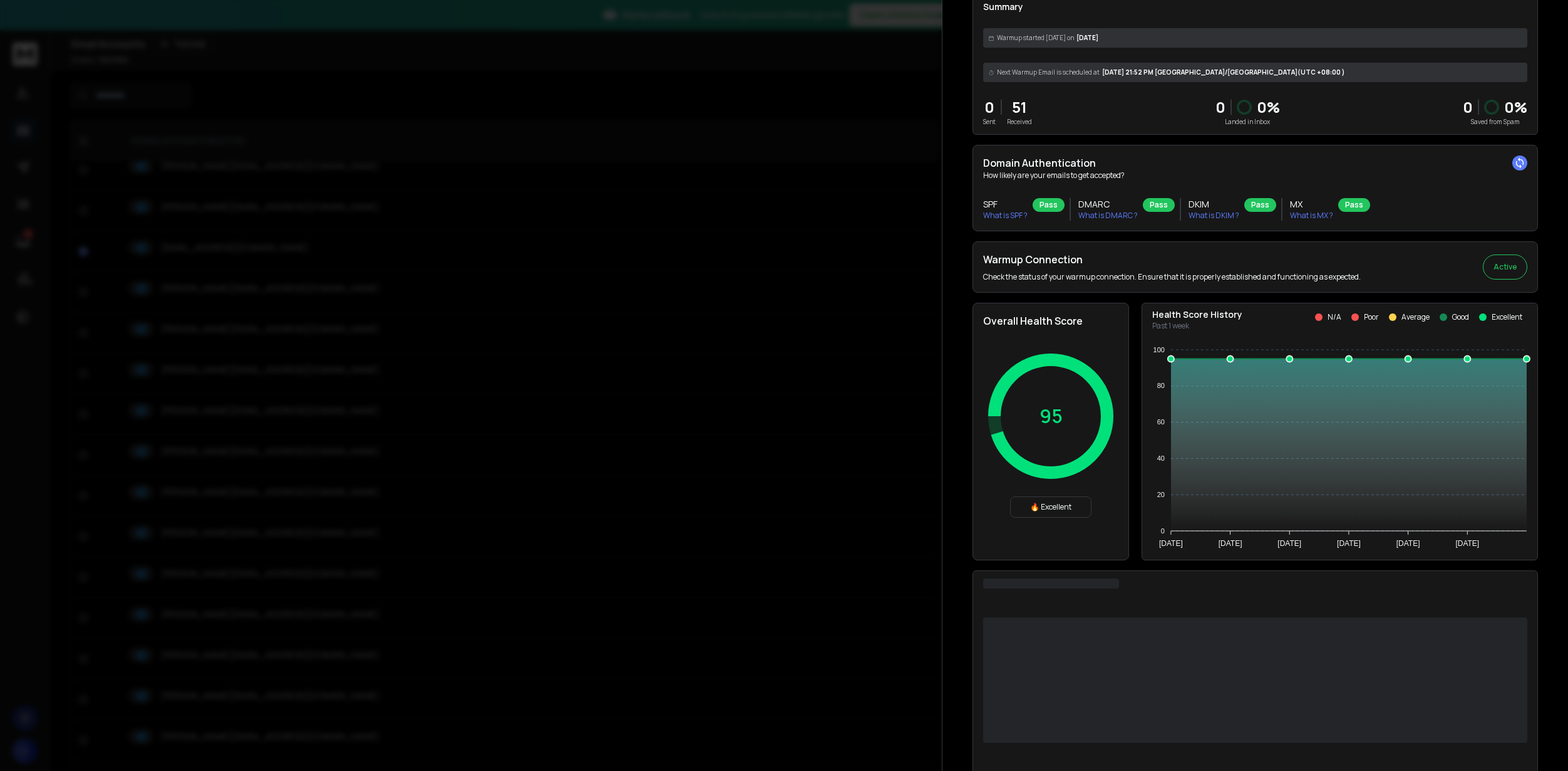
scroll to position [172, 0]
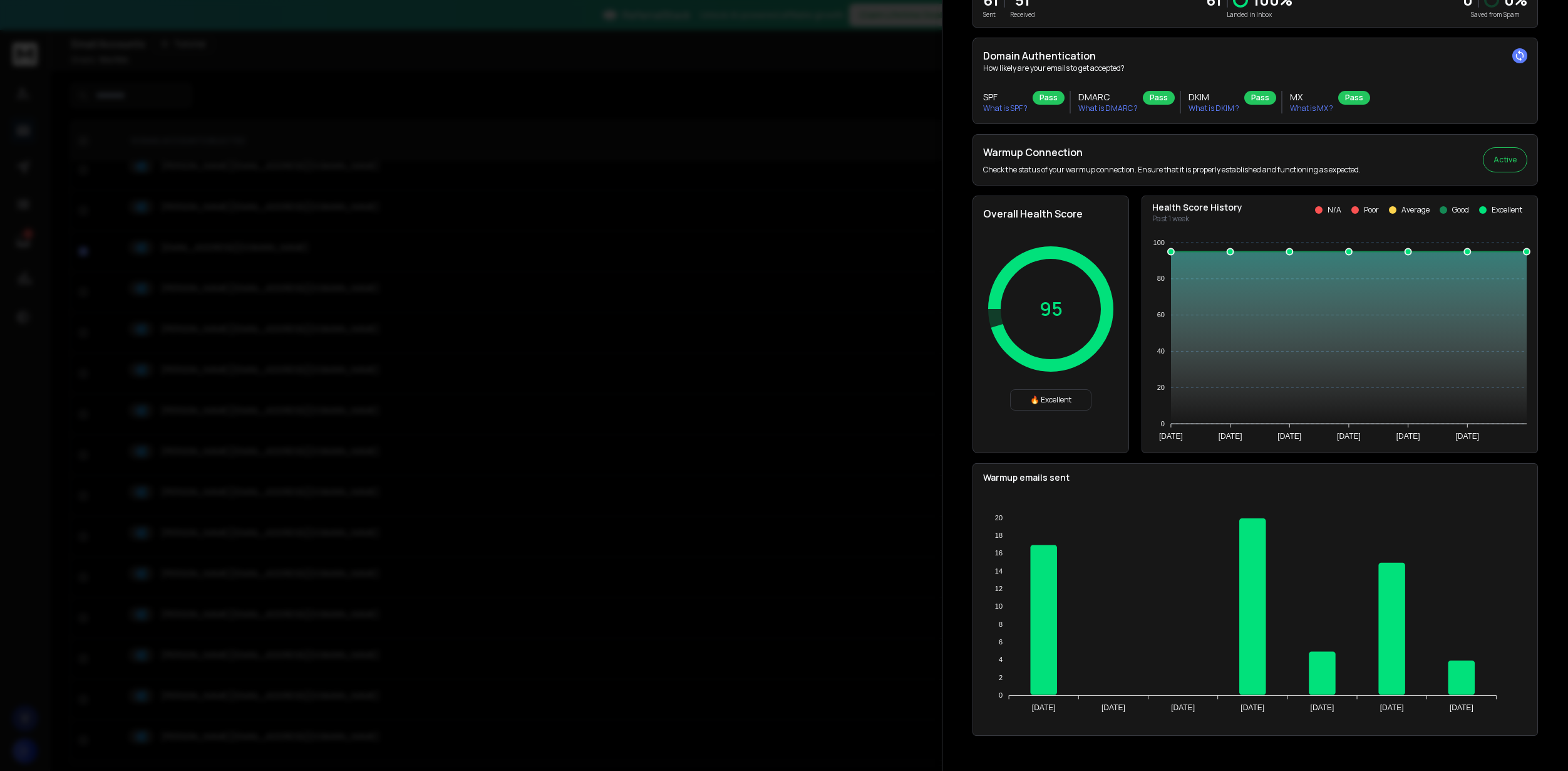
click at [376, 396] on div at bounding box center [784, 386] width 1568 height 771
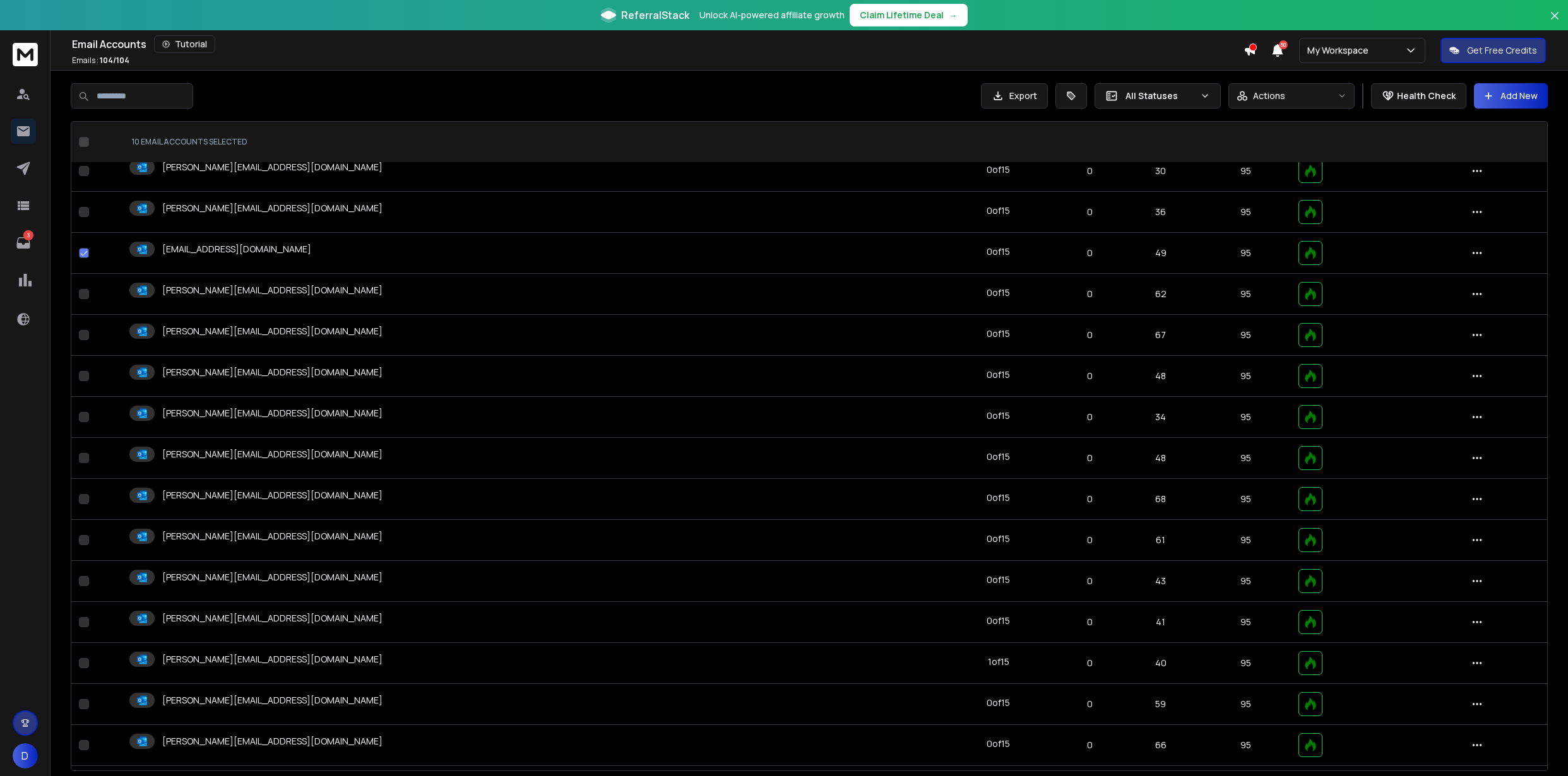
click at [243, 338] on p "[PERSON_NAME][EMAIL_ADDRESS][DOMAIN_NAME]" at bounding box center [272, 331] width 220 height 13
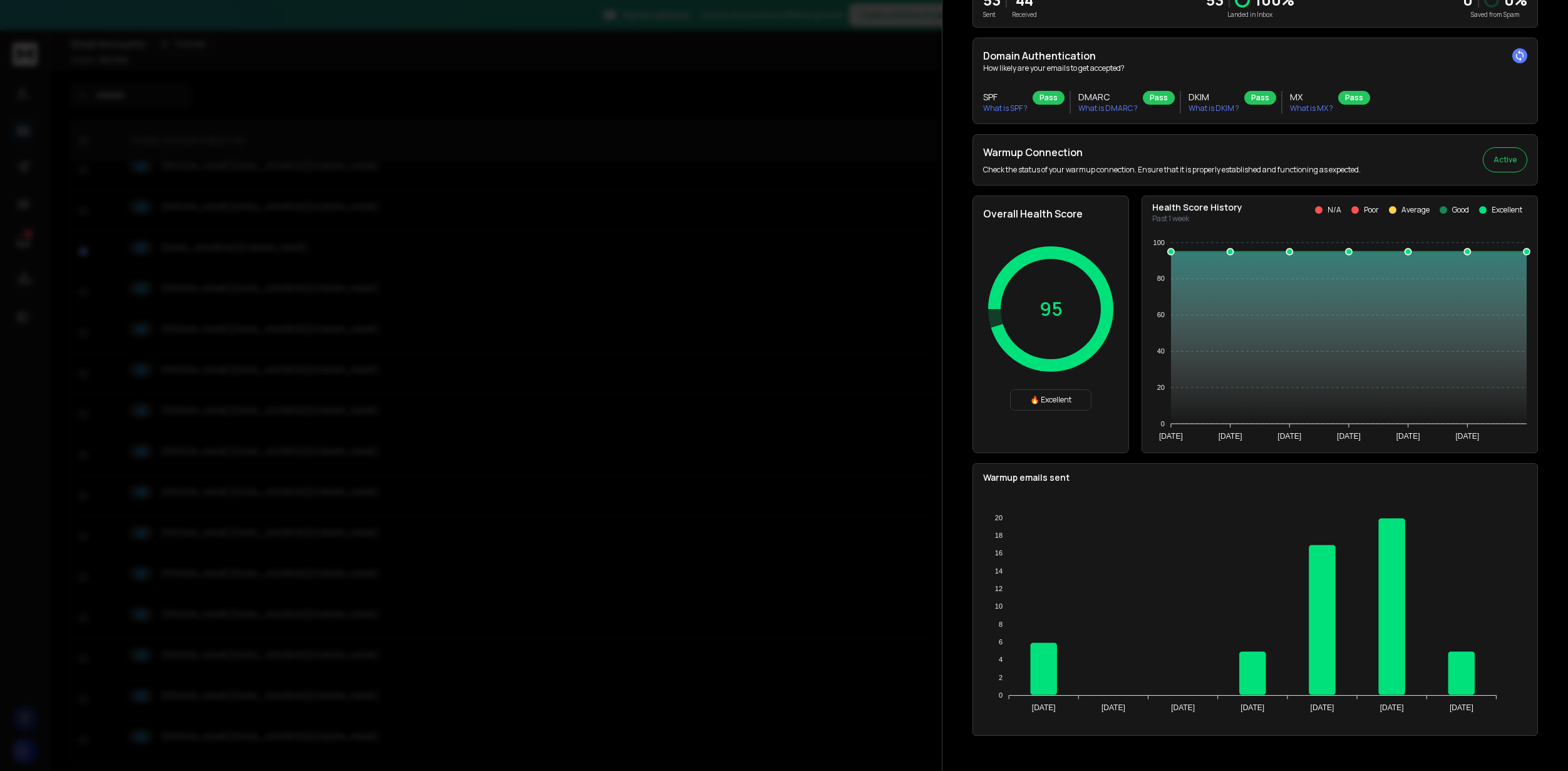
scroll to position [0, 0]
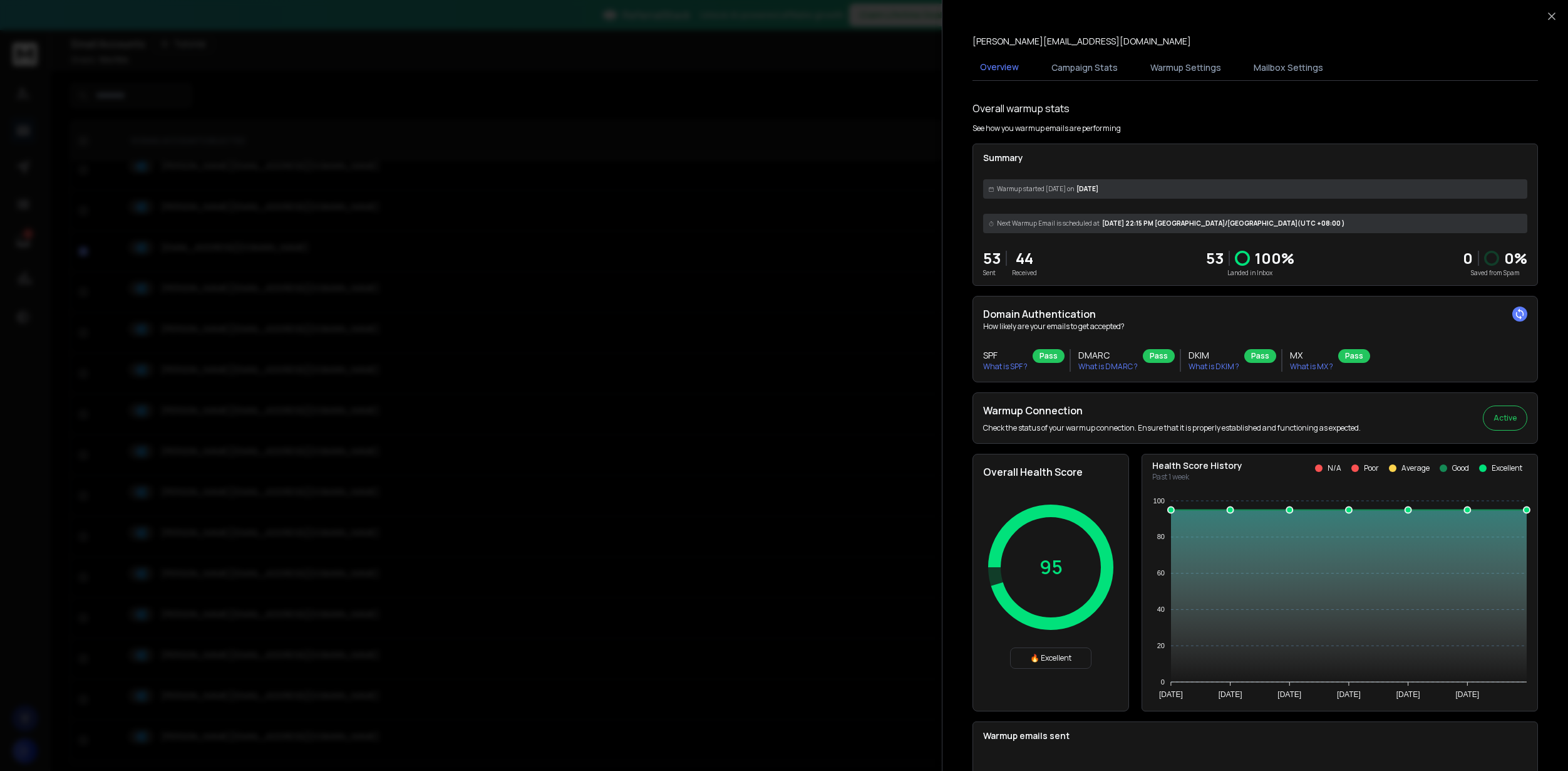
click at [348, 391] on div at bounding box center [784, 386] width 1568 height 771
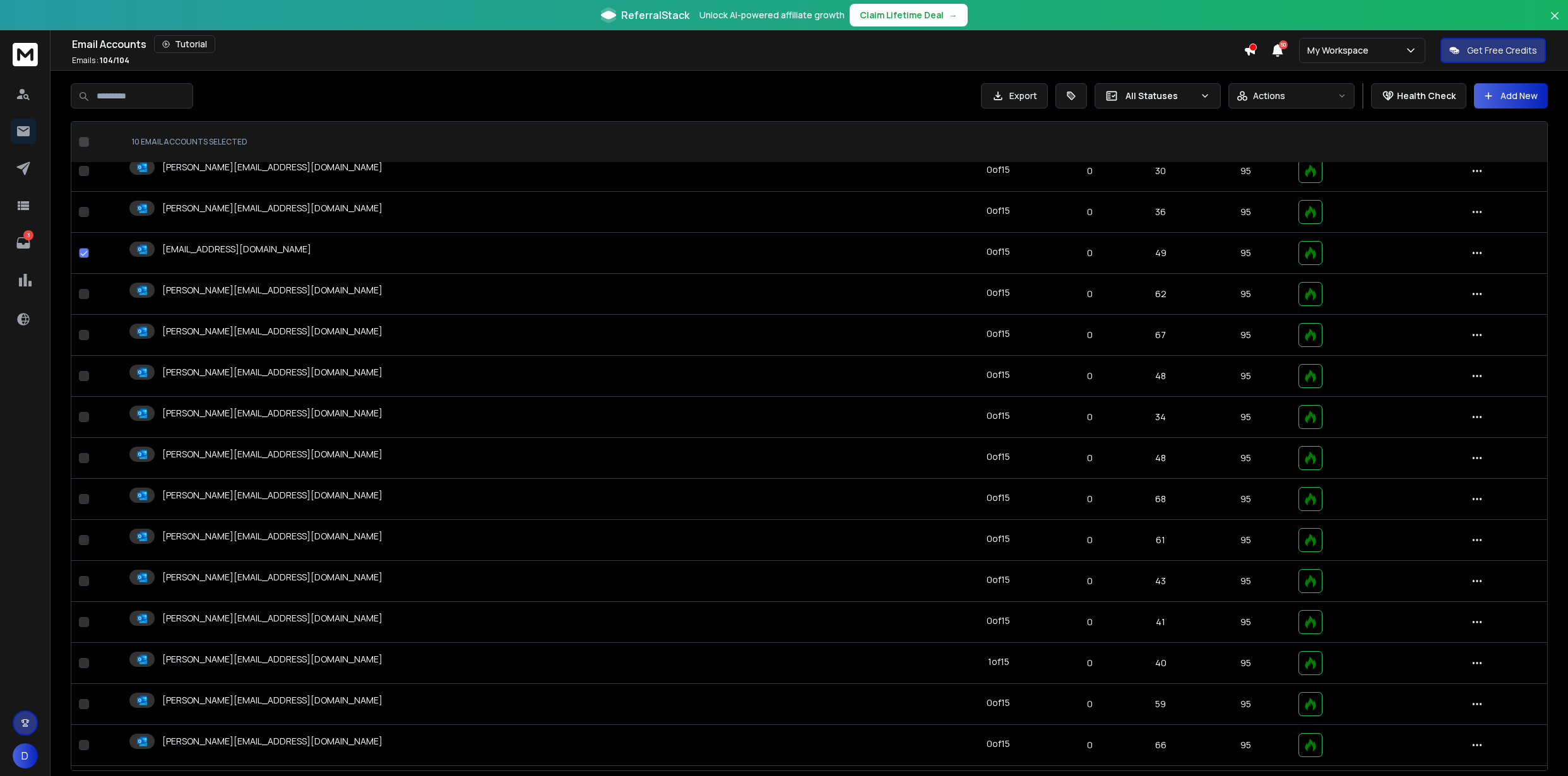
click at [248, 397] on td "[PERSON_NAME][EMAIL_ADDRESS][DOMAIN_NAME]" at bounding box center [530, 376] width 816 height 41
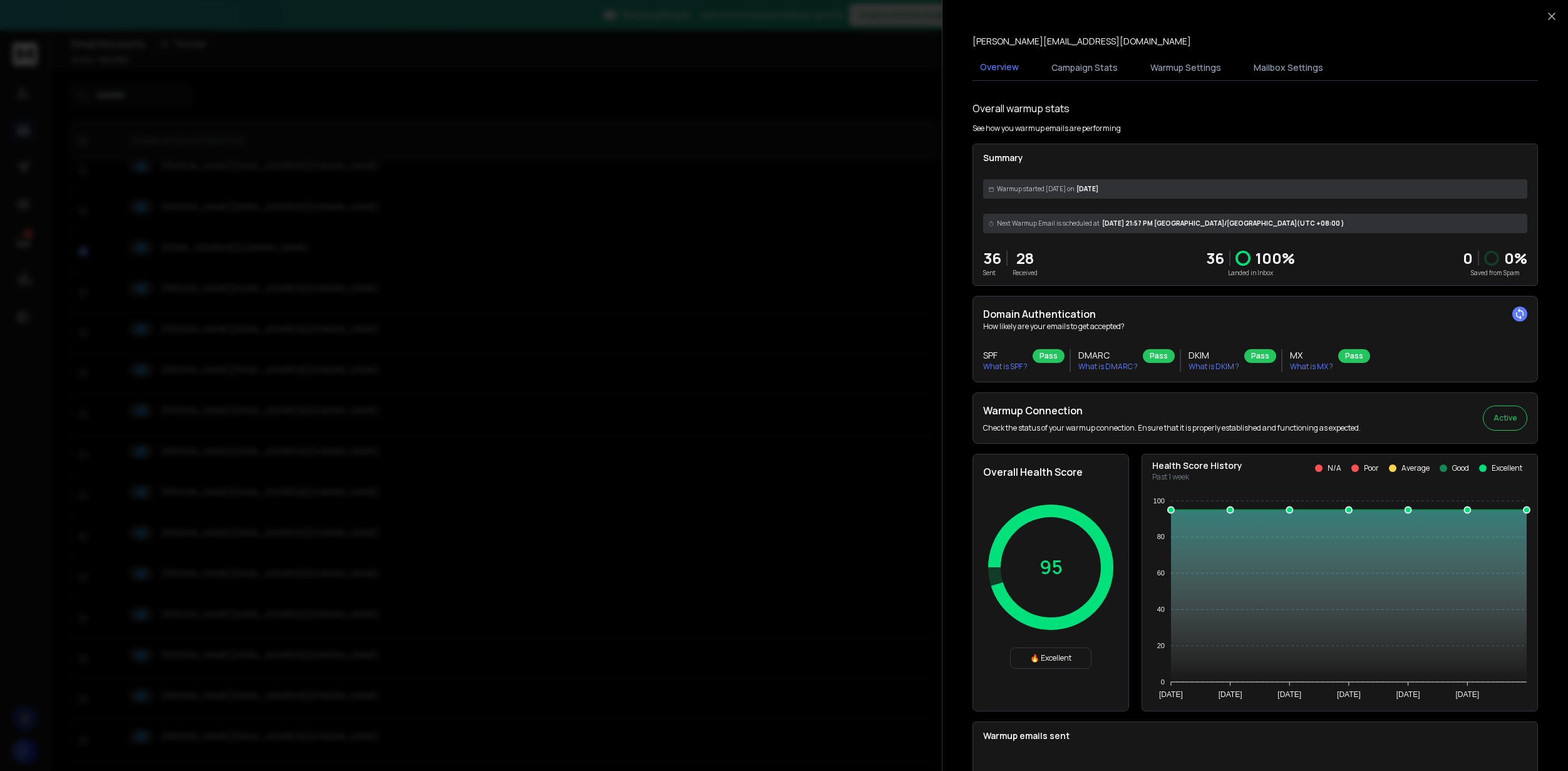
scroll to position [206, 0]
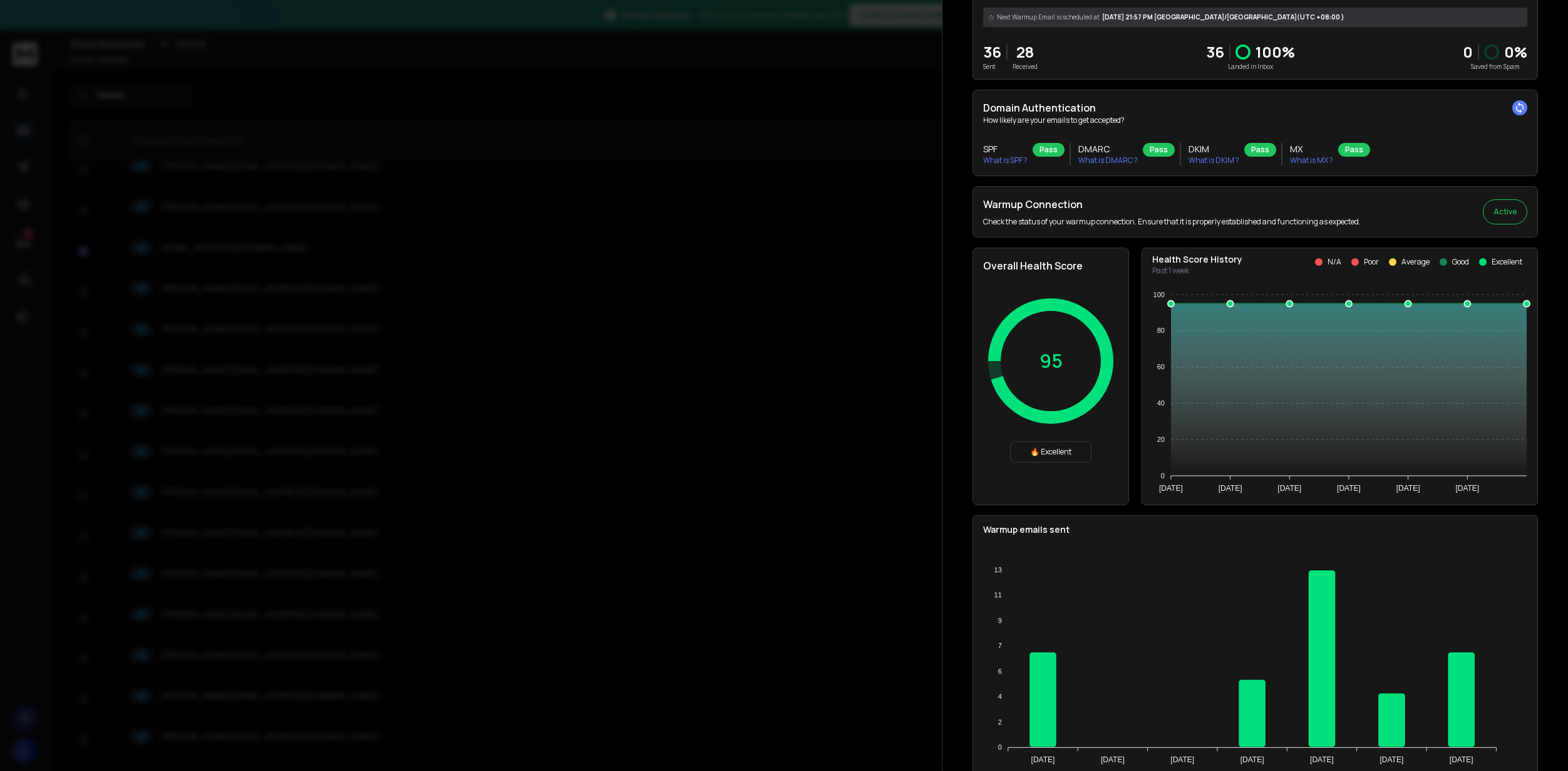
click at [531, 430] on div at bounding box center [784, 386] width 1568 height 771
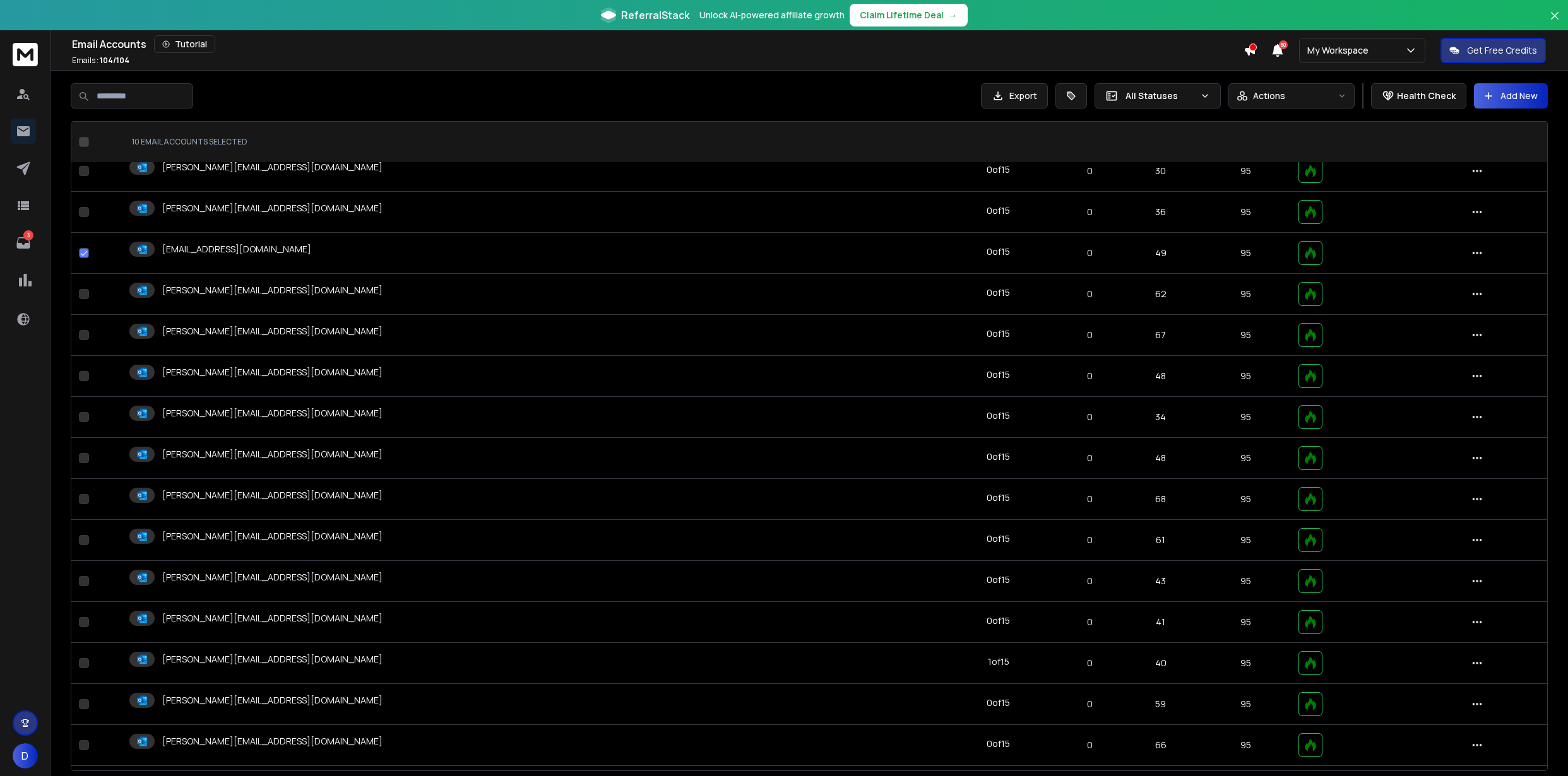
click at [270, 438] on td "[PERSON_NAME][EMAIL_ADDRESS][DOMAIN_NAME]" at bounding box center [530, 417] width 816 height 41
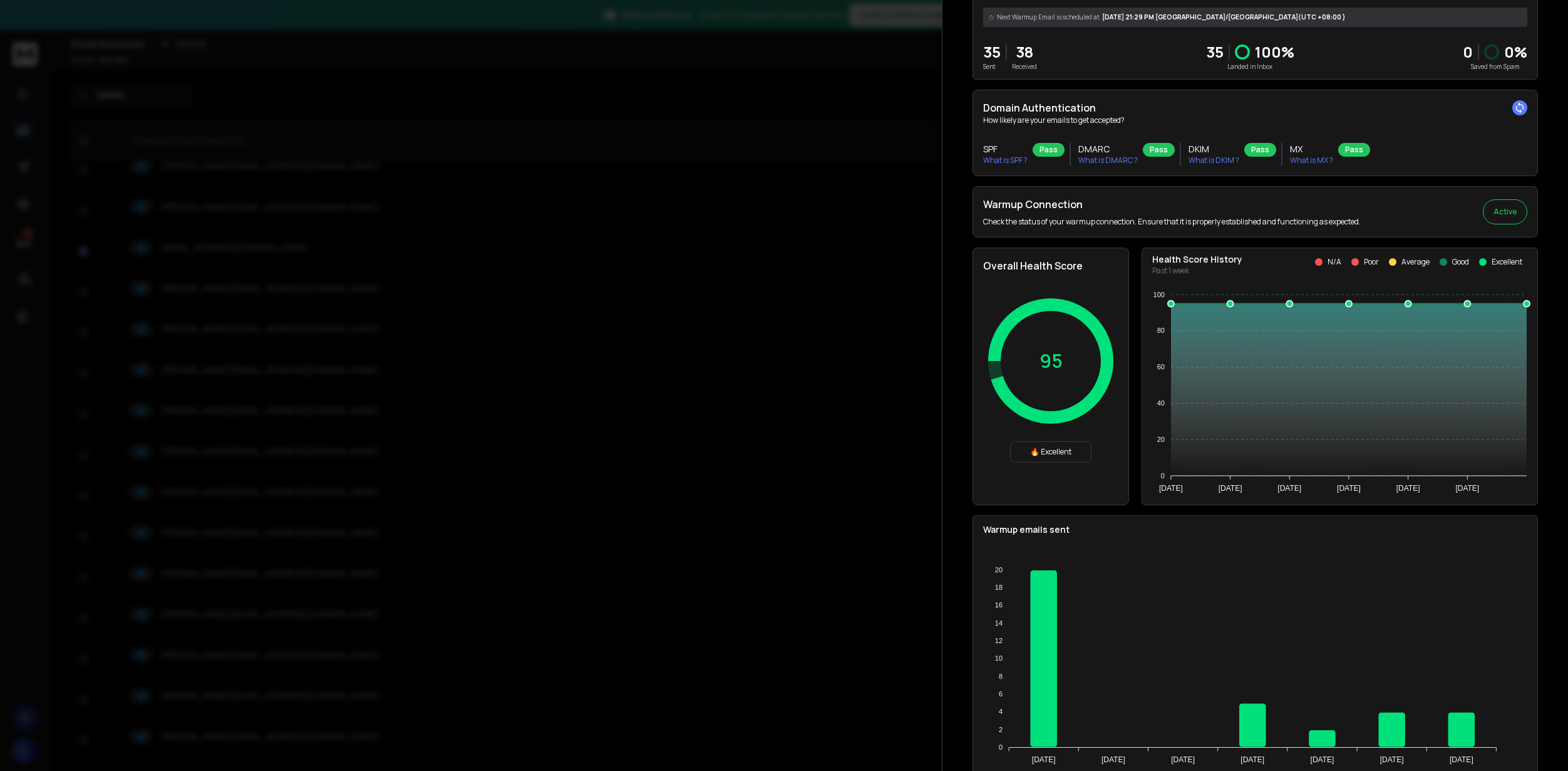
click at [262, 507] on div at bounding box center [784, 386] width 1568 height 771
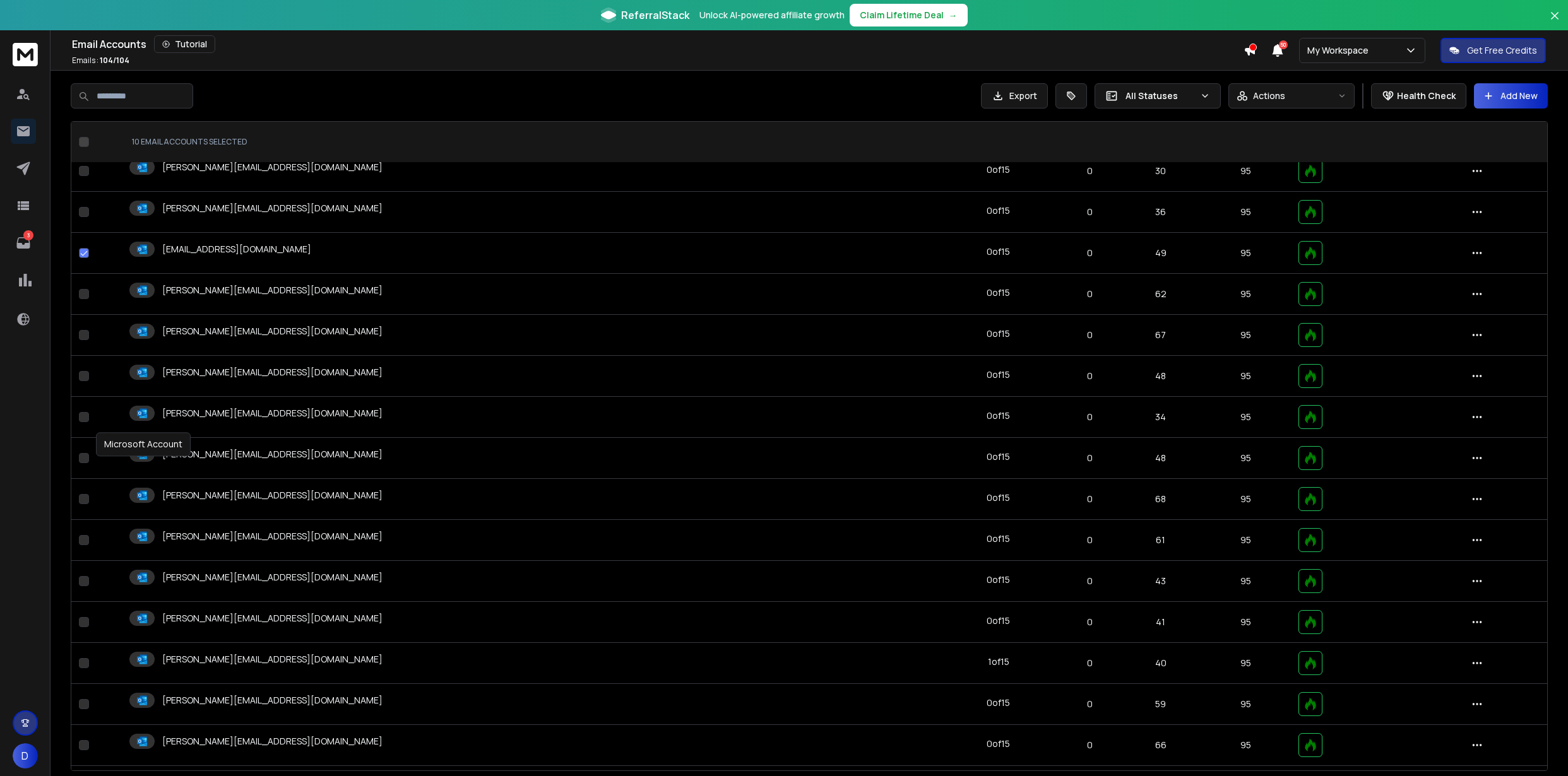
click at [81, 422] on button "button" at bounding box center [84, 417] width 10 height 10
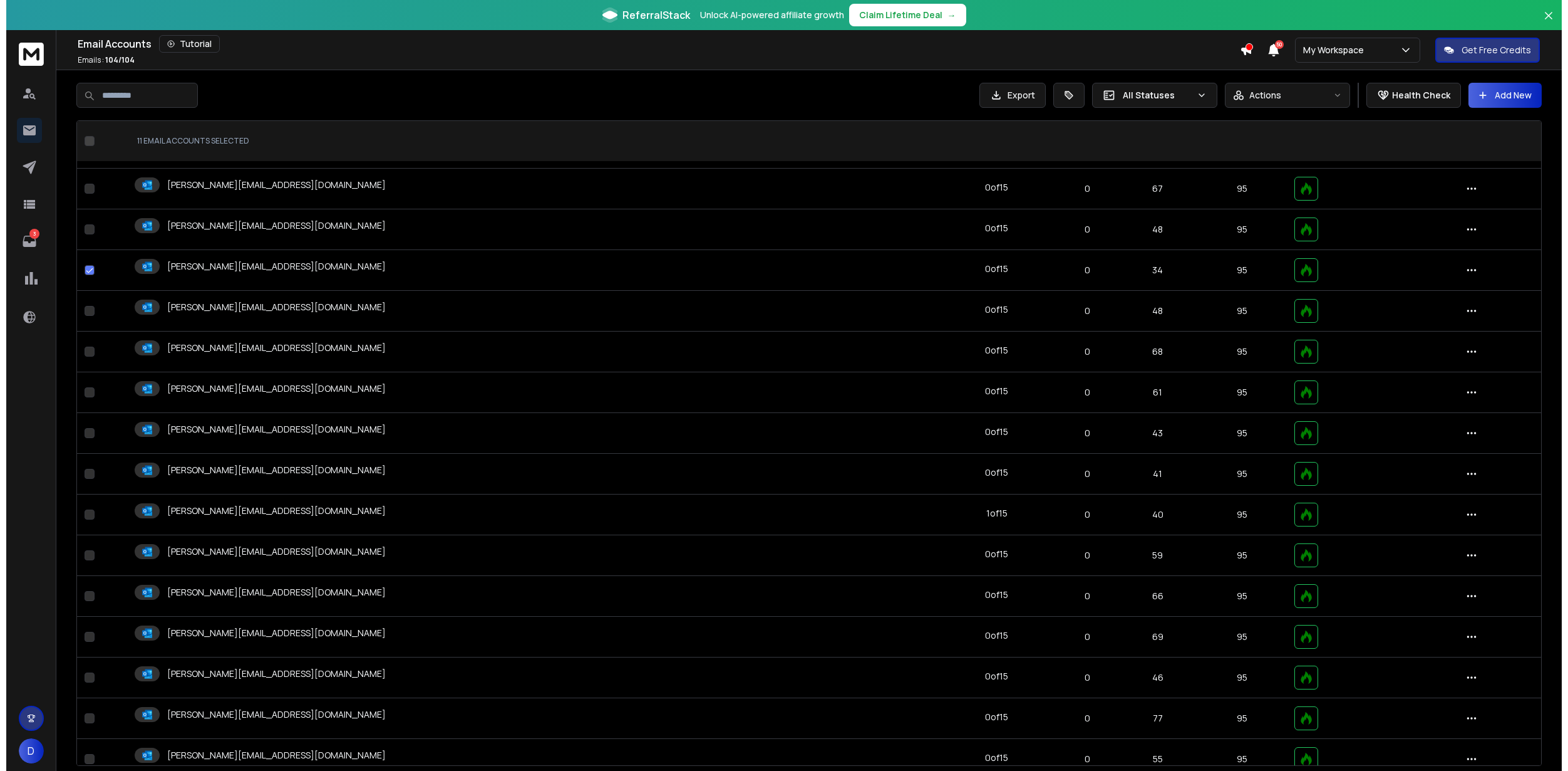
scroll to position [2392, 0]
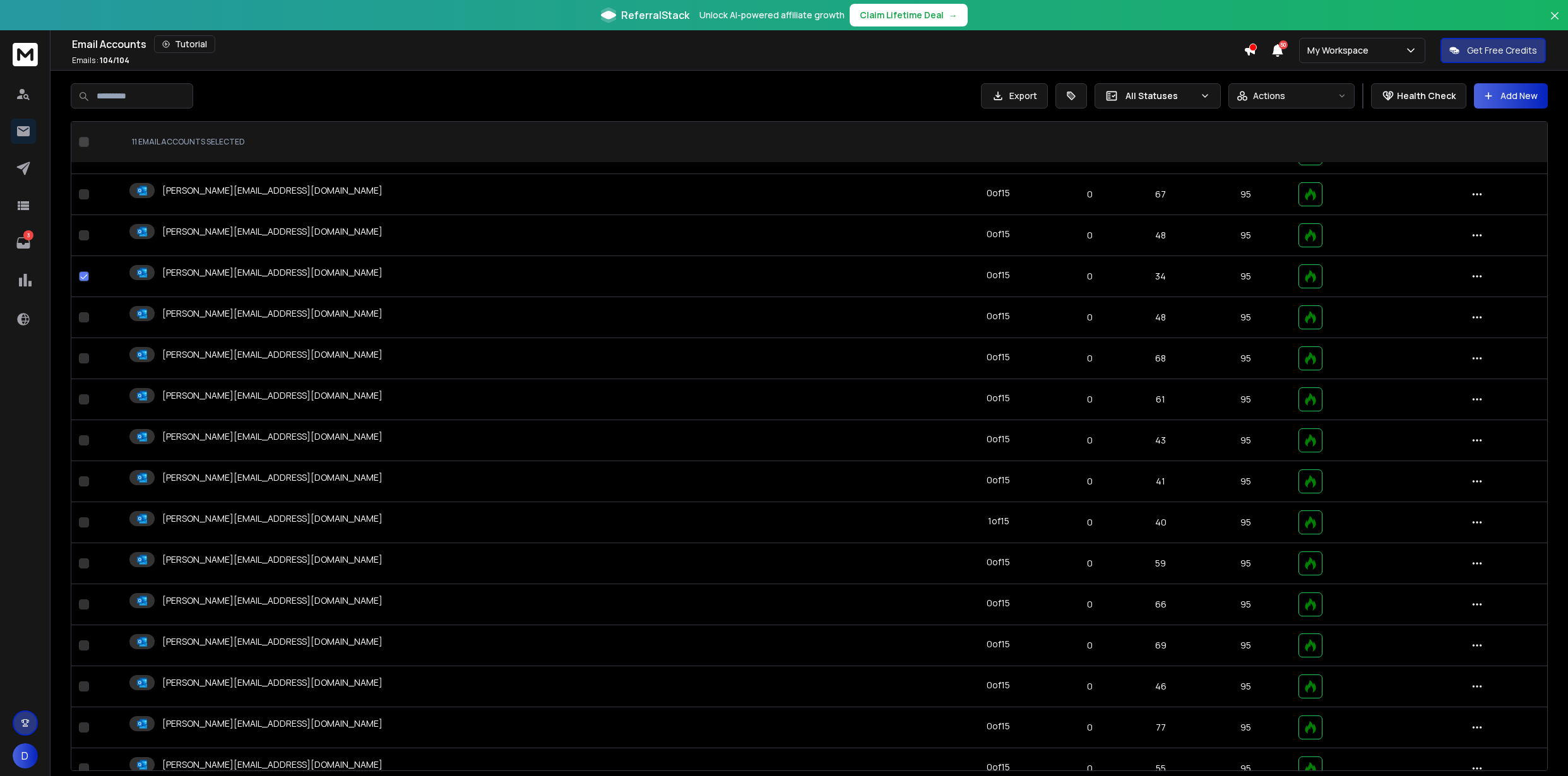
click at [170, 338] on td "[PERSON_NAME][EMAIL_ADDRESS][DOMAIN_NAME]" at bounding box center [530, 317] width 816 height 41
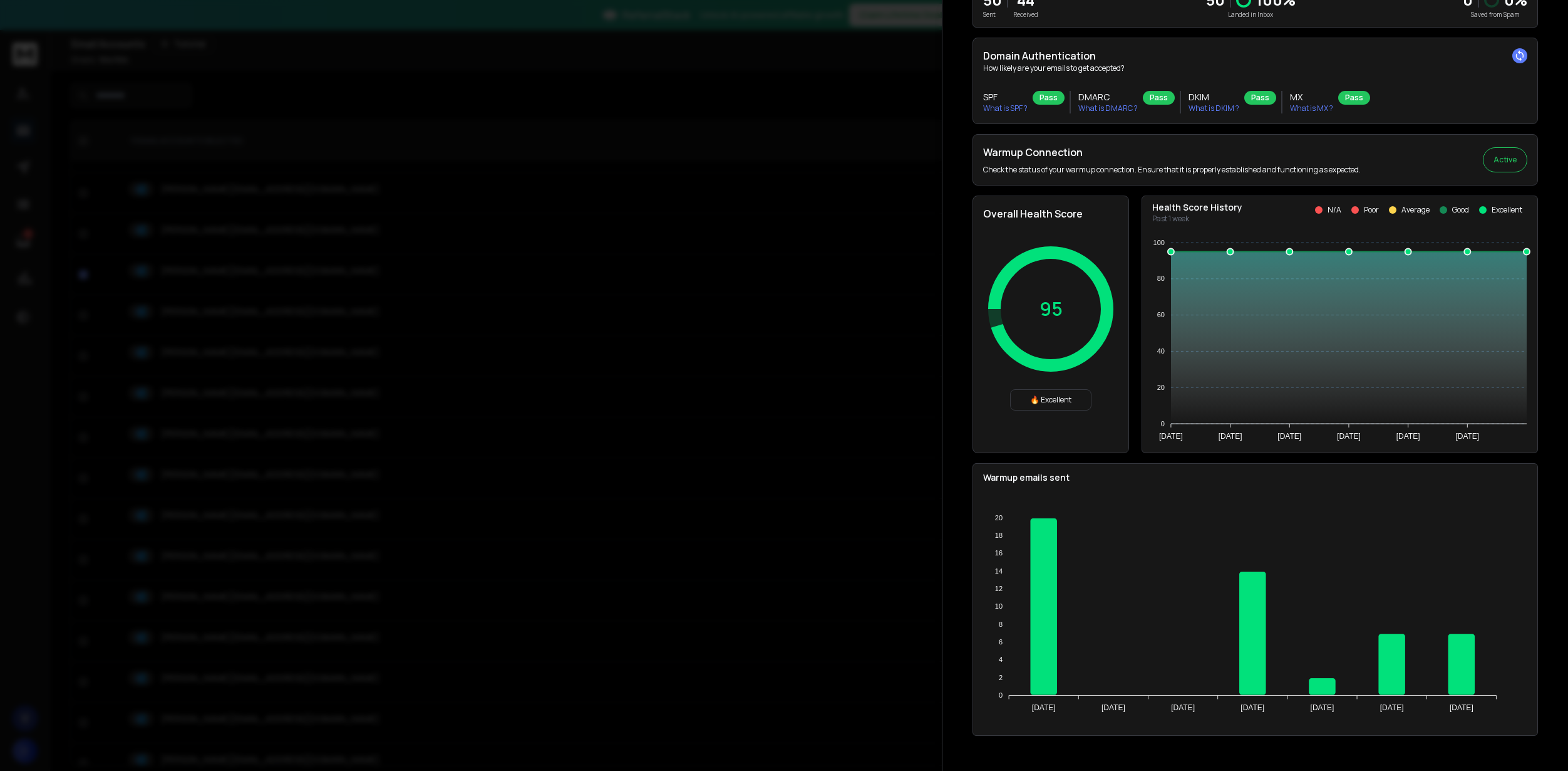
click at [128, 475] on div at bounding box center [784, 386] width 1568 height 771
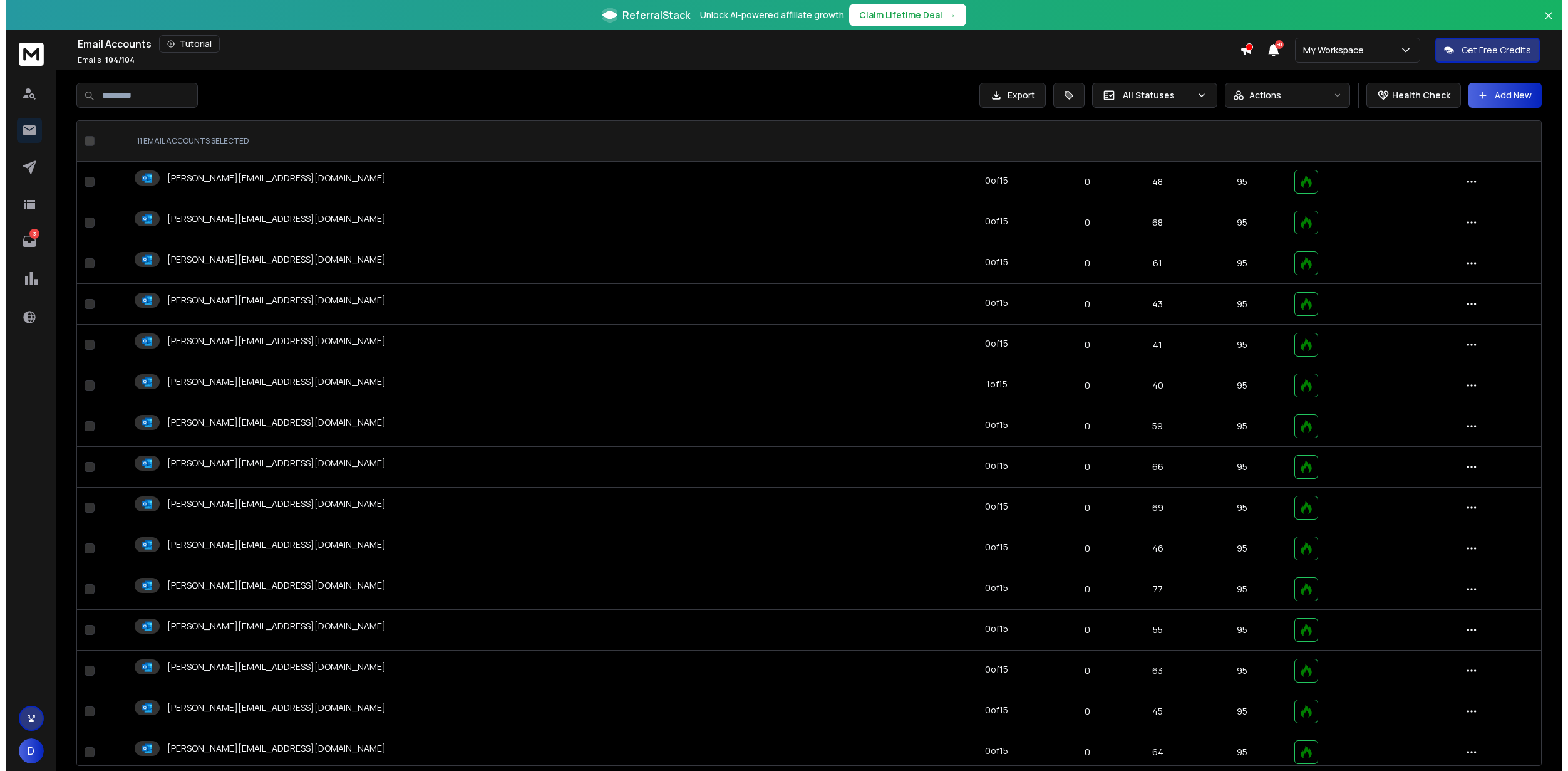
scroll to position [2530, 0]
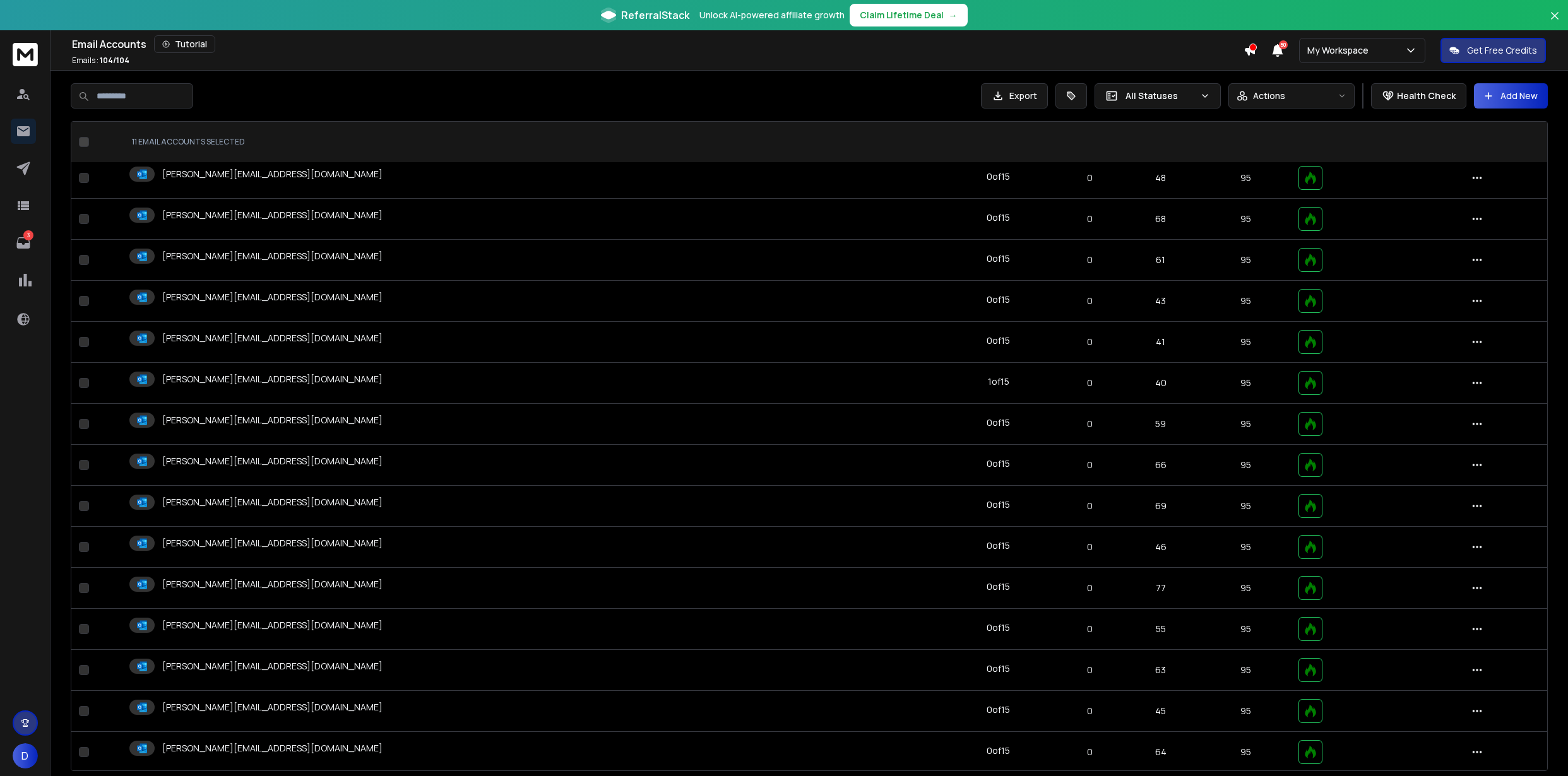
click at [231, 236] on td "[PERSON_NAME][EMAIL_ADDRESS][DOMAIN_NAME]" at bounding box center [530, 219] width 816 height 41
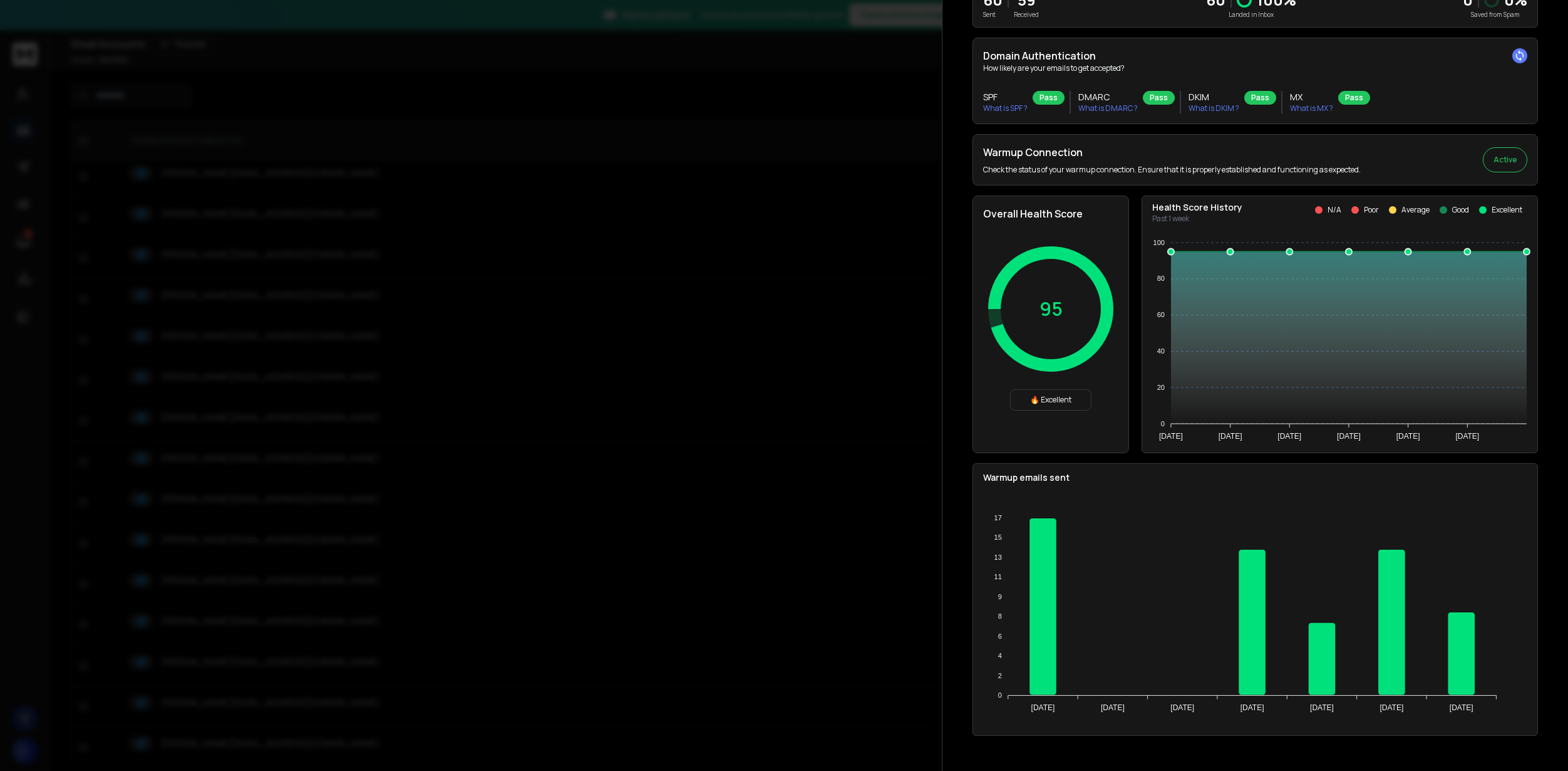
click at [490, 445] on div at bounding box center [784, 386] width 1568 height 771
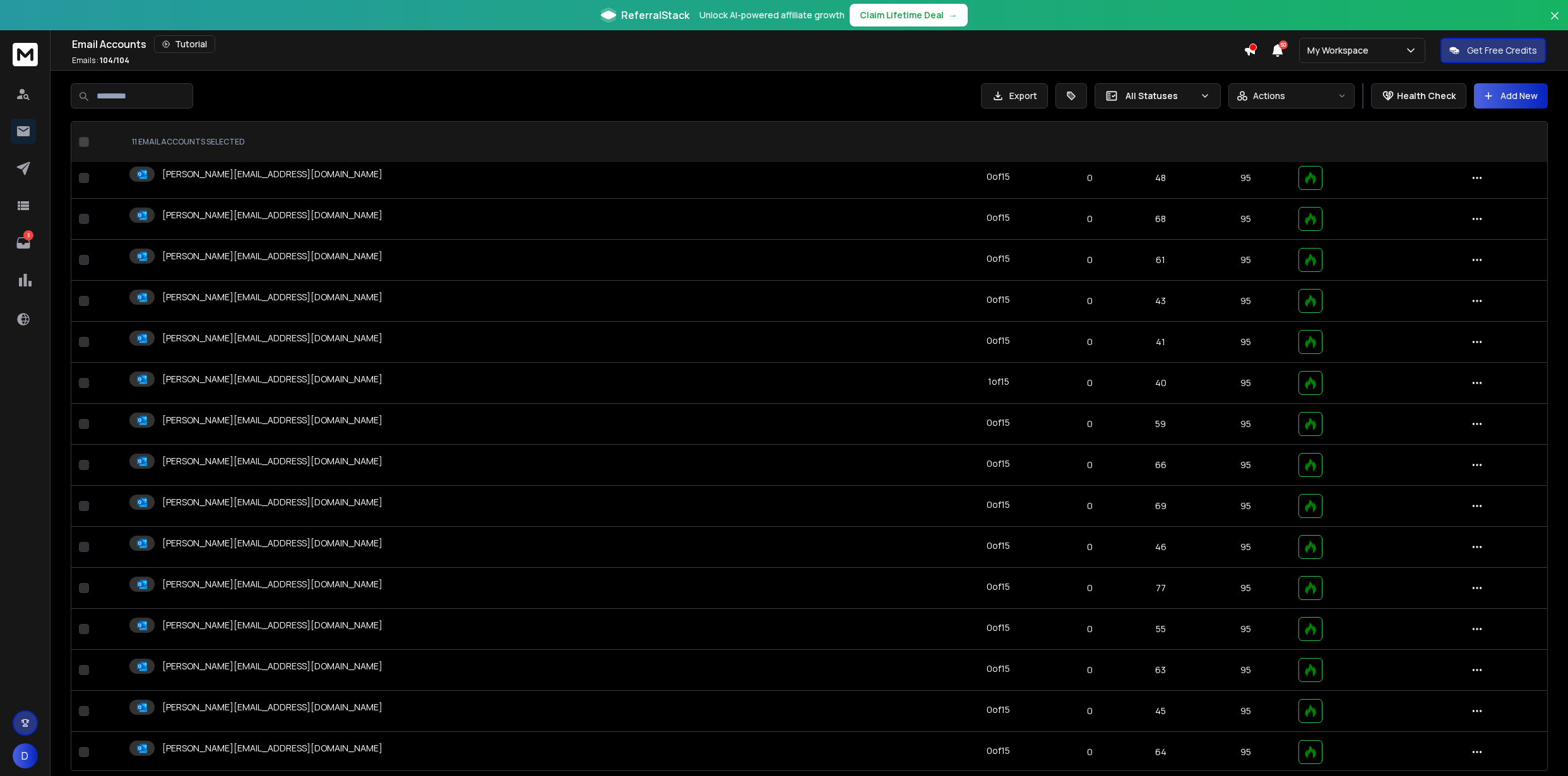
click at [289, 264] on div "[PERSON_NAME][EMAIL_ADDRESS][DOMAIN_NAME]" at bounding box center [530, 256] width 801 height 15
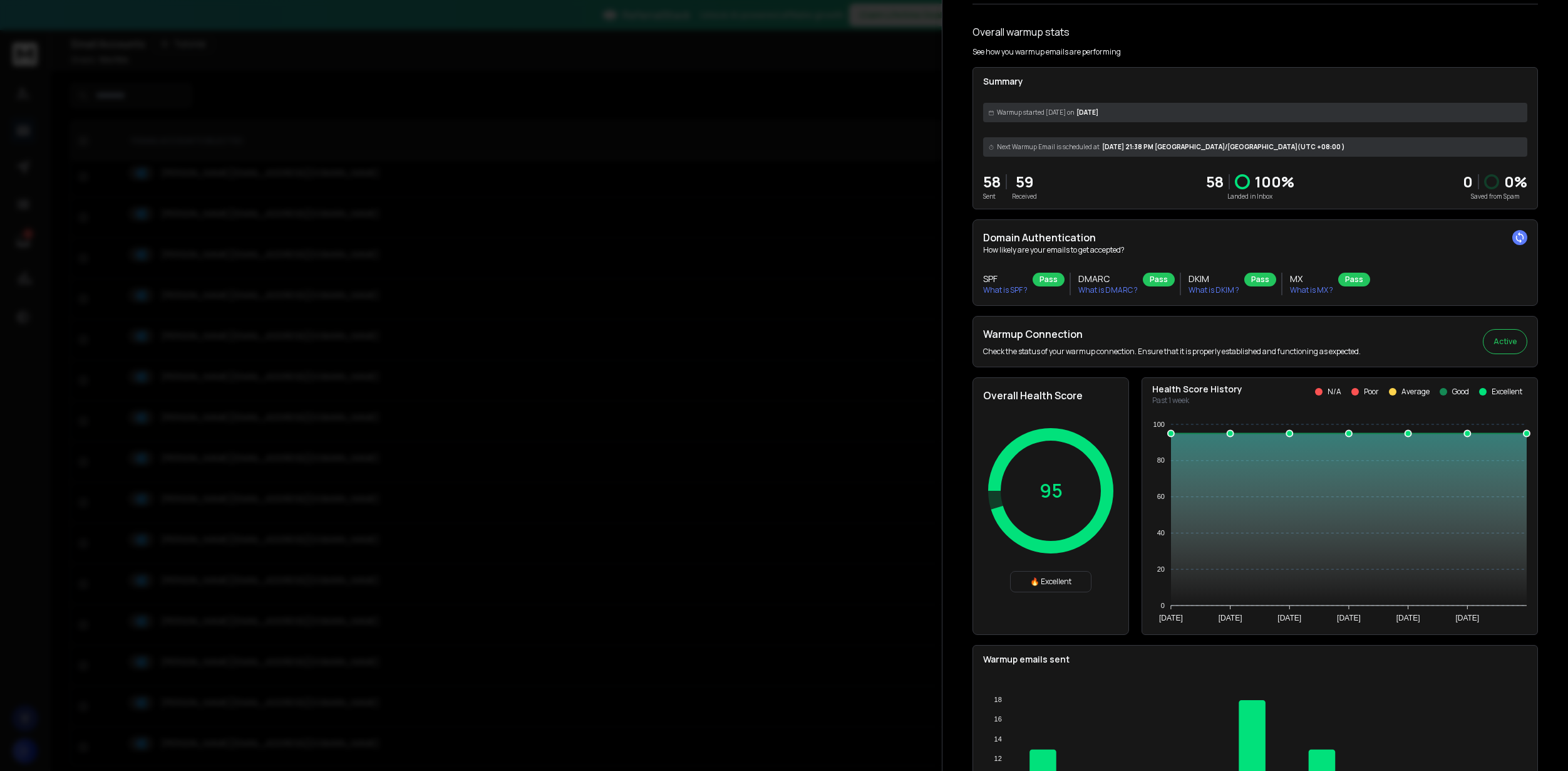
scroll to position [0, 0]
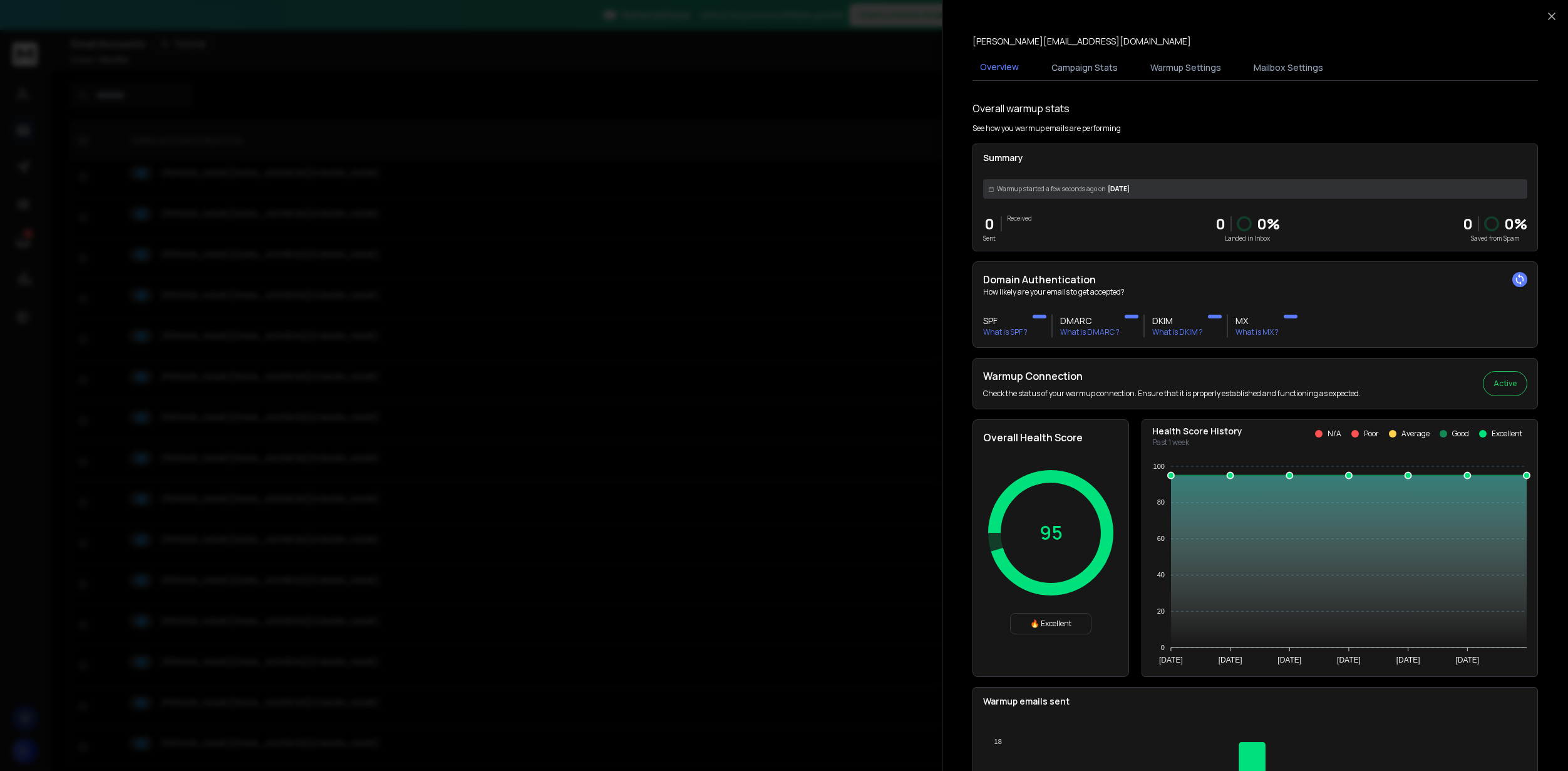
click at [532, 415] on div at bounding box center [784, 386] width 1568 height 771
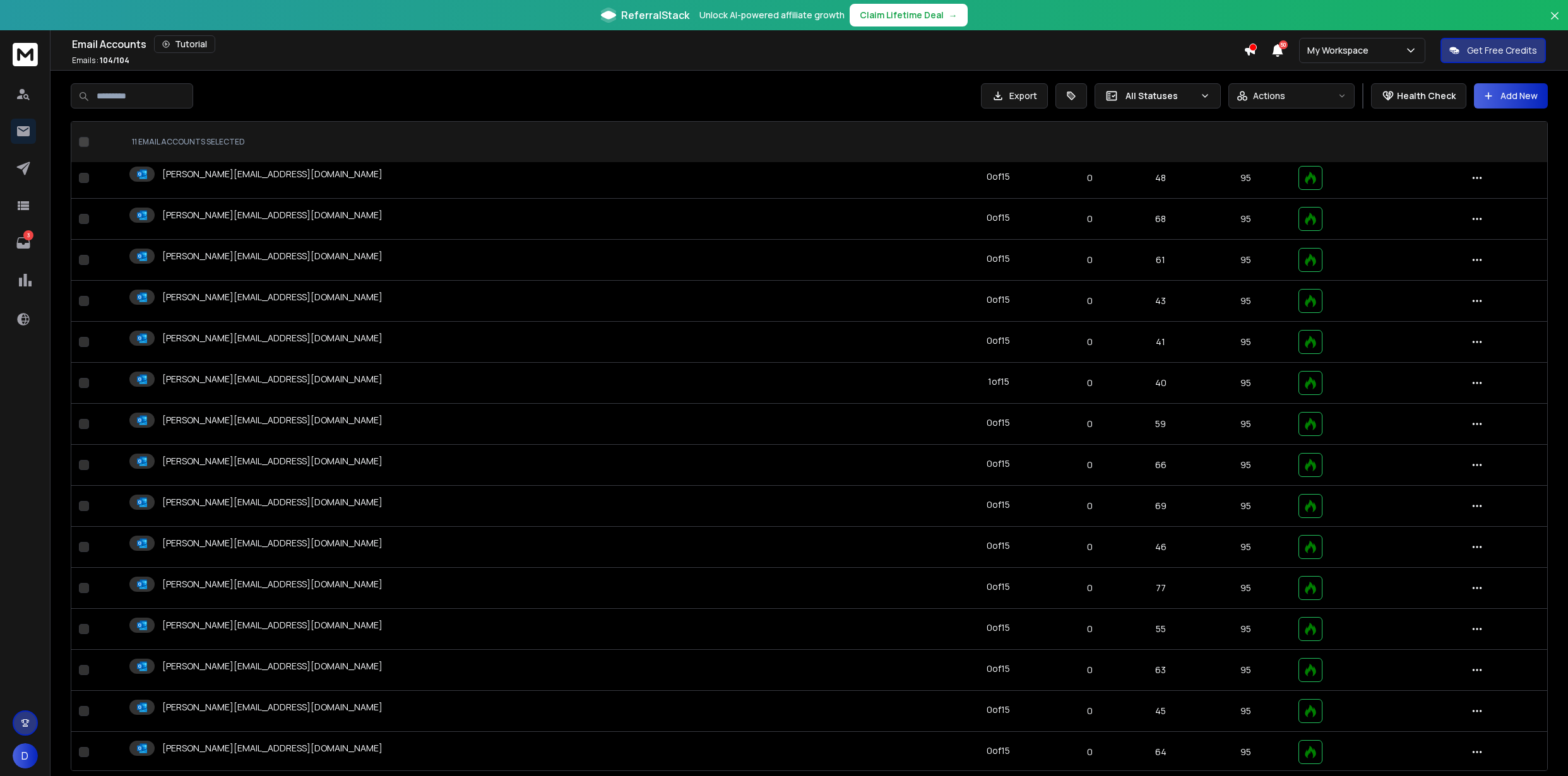
click at [86, 265] on button "button" at bounding box center [84, 259] width 10 height 10
click at [184, 303] on p "[PERSON_NAME][EMAIL_ADDRESS][DOMAIN_NAME]" at bounding box center [272, 297] width 220 height 13
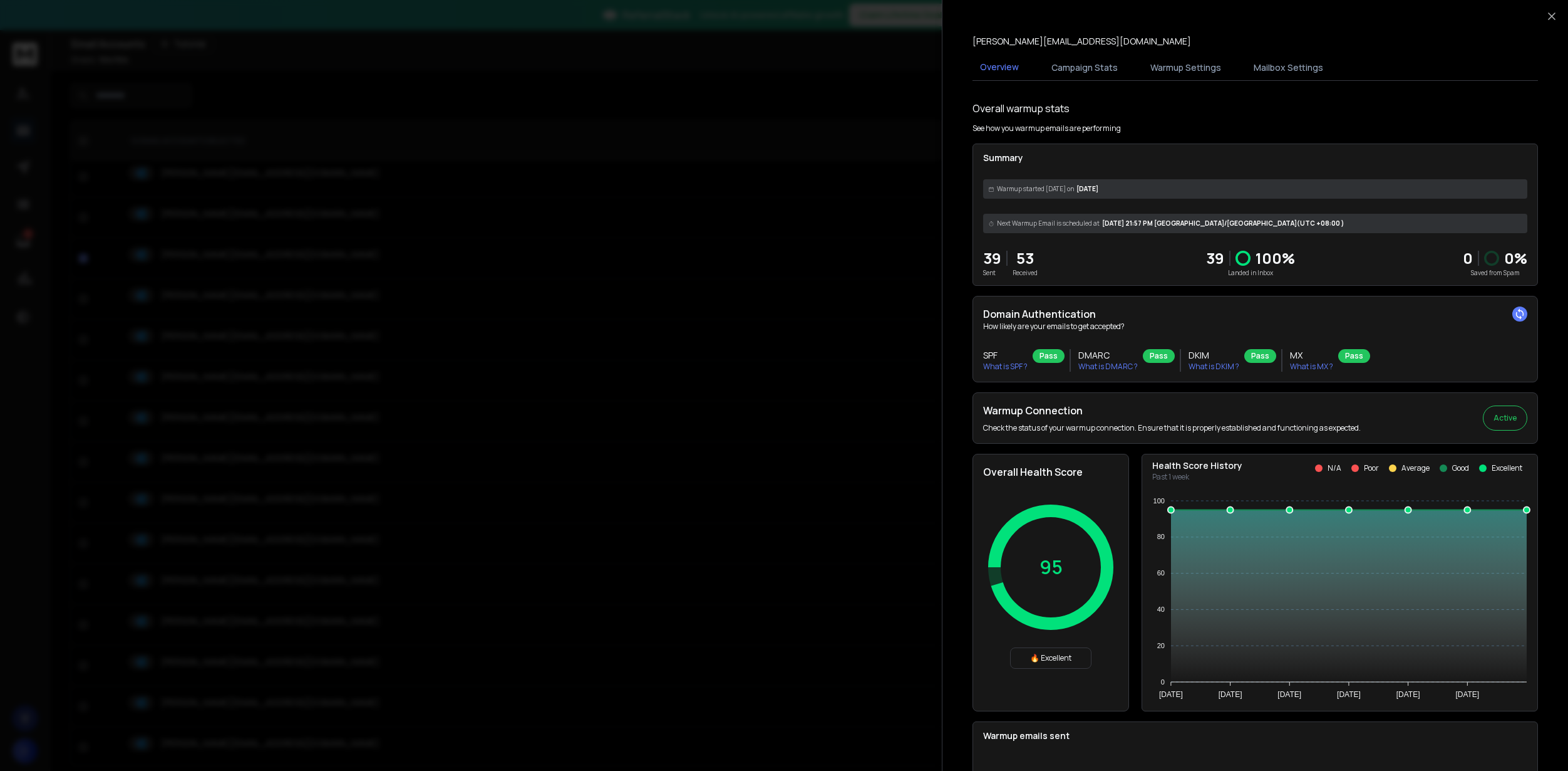
click at [529, 356] on div at bounding box center [784, 386] width 1568 height 771
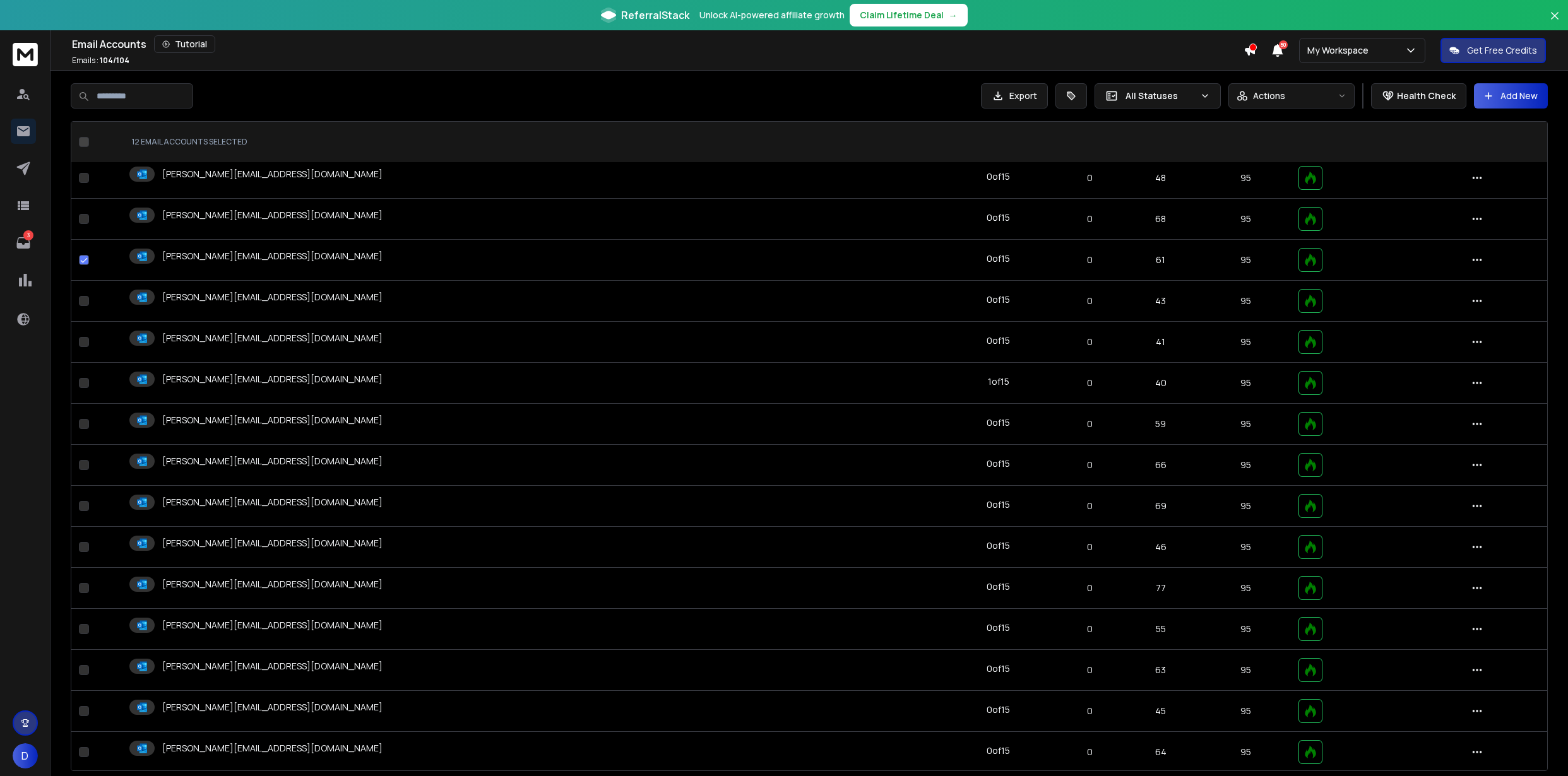
click at [264, 362] on td "[PERSON_NAME][EMAIL_ADDRESS][DOMAIN_NAME]" at bounding box center [530, 342] width 816 height 41
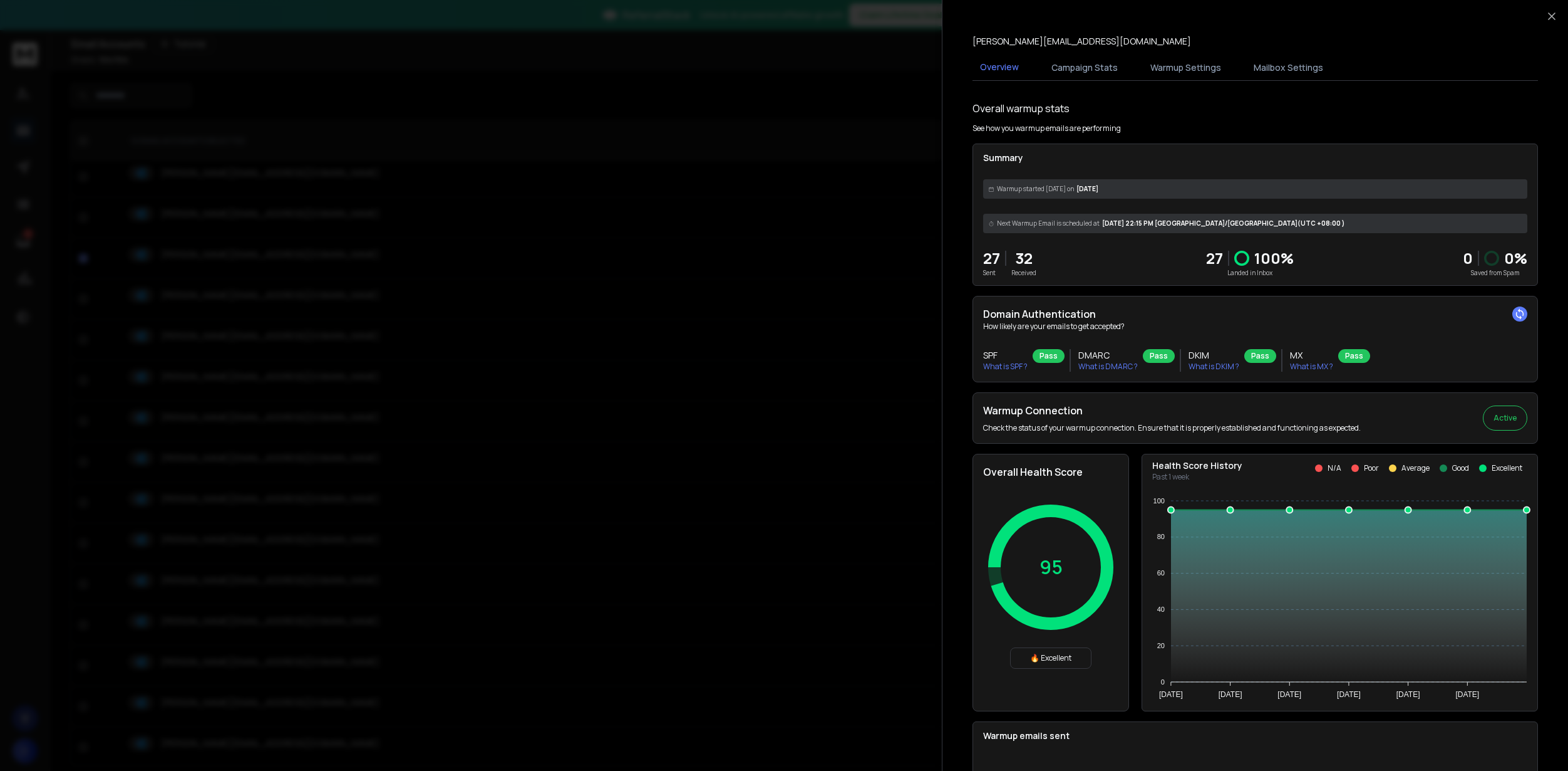
scroll to position [206, 0]
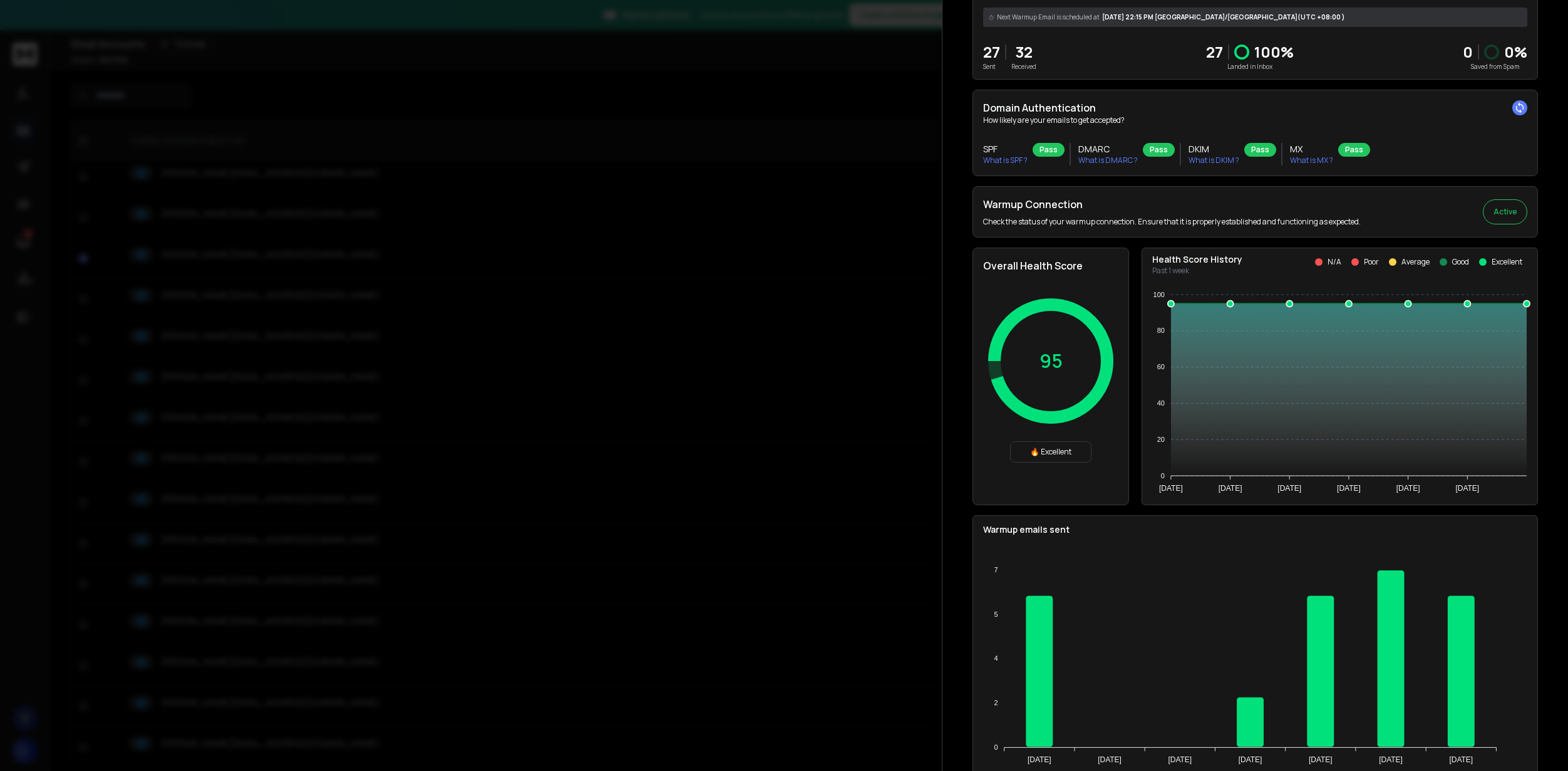
click at [432, 436] on div at bounding box center [784, 386] width 1568 height 771
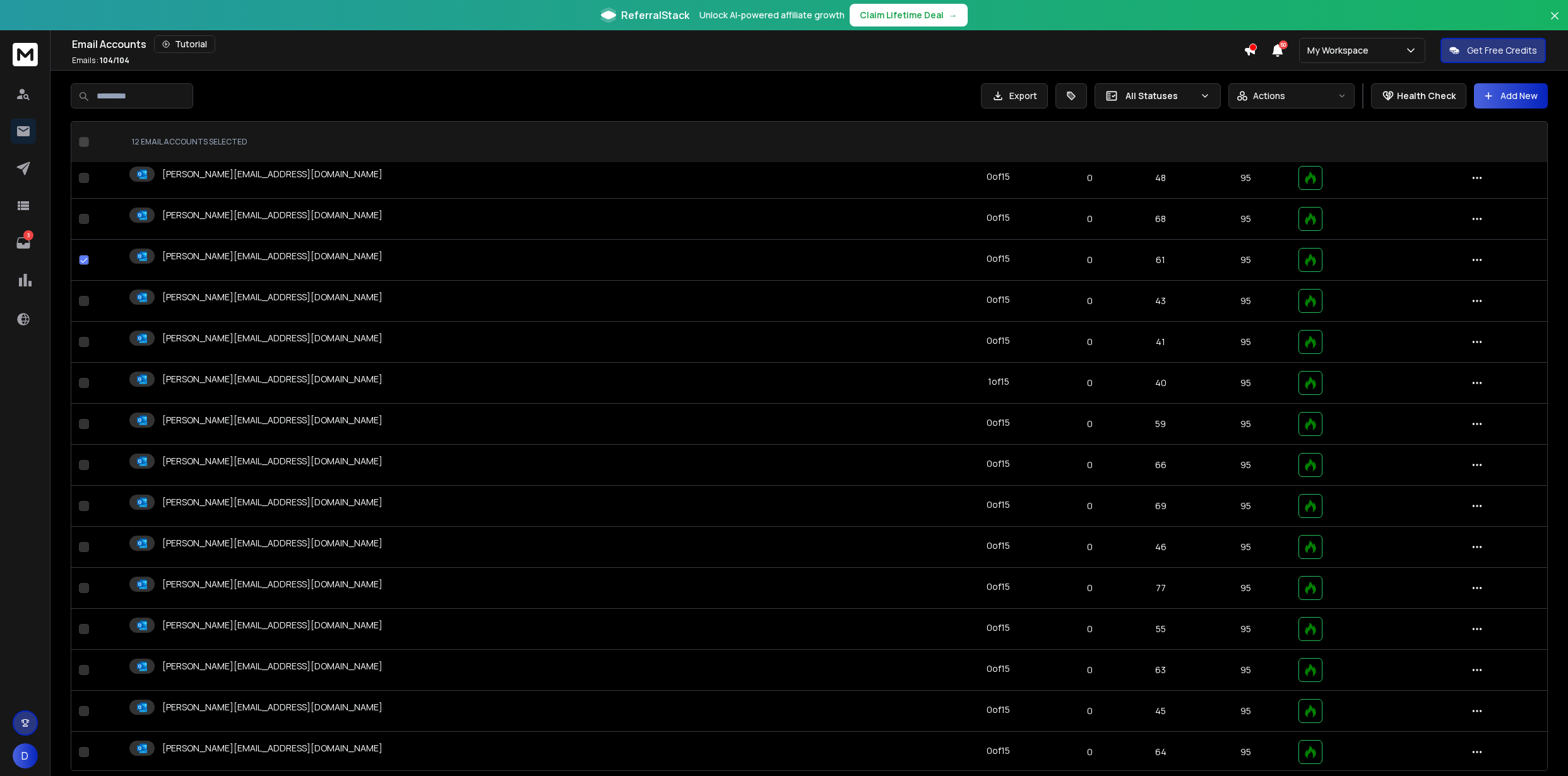
click at [260, 386] on p "[PERSON_NAME][EMAIL_ADDRESS][DOMAIN_NAME]" at bounding box center [272, 379] width 220 height 13
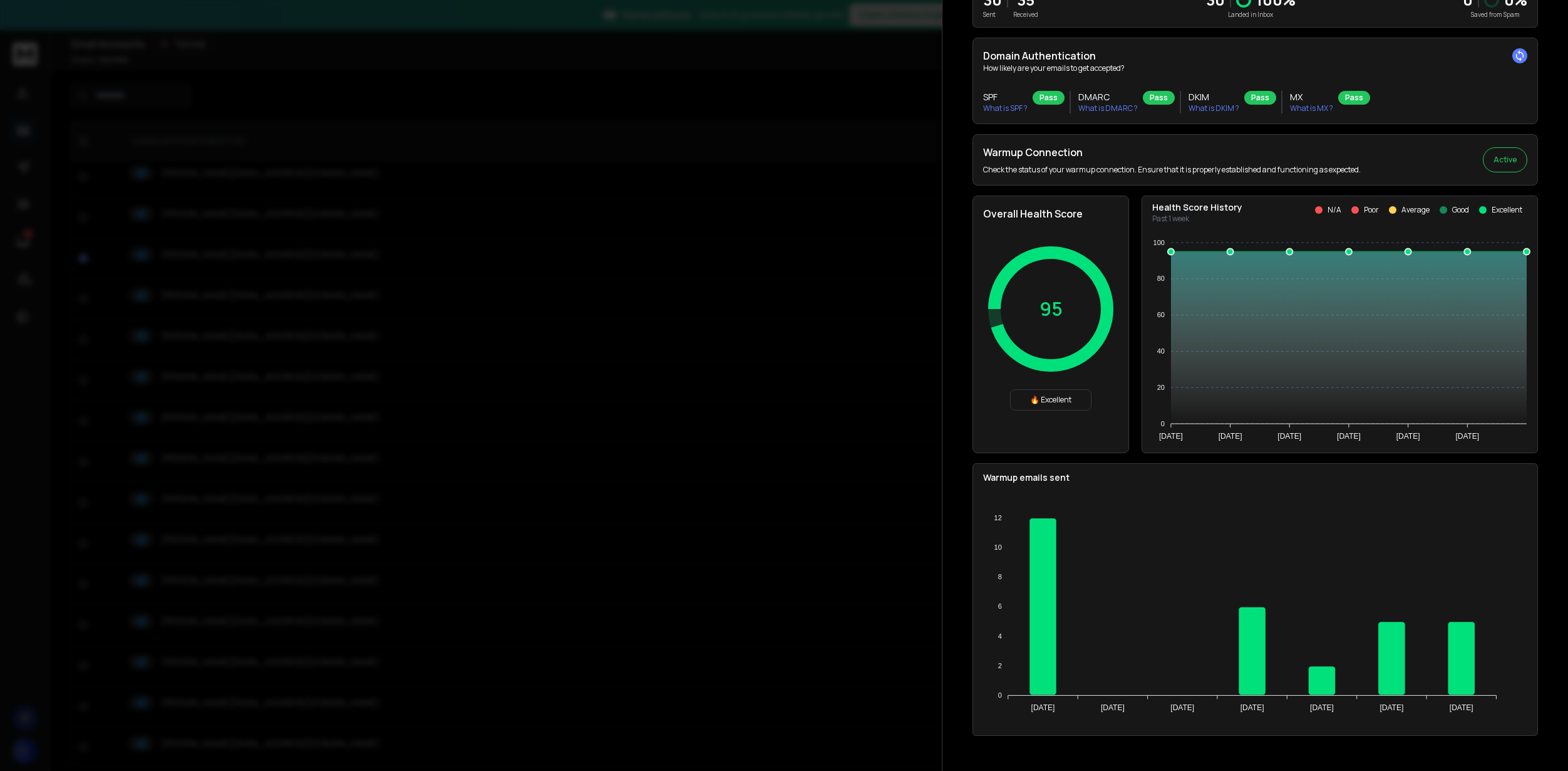
click at [712, 449] on div at bounding box center [784, 386] width 1568 height 771
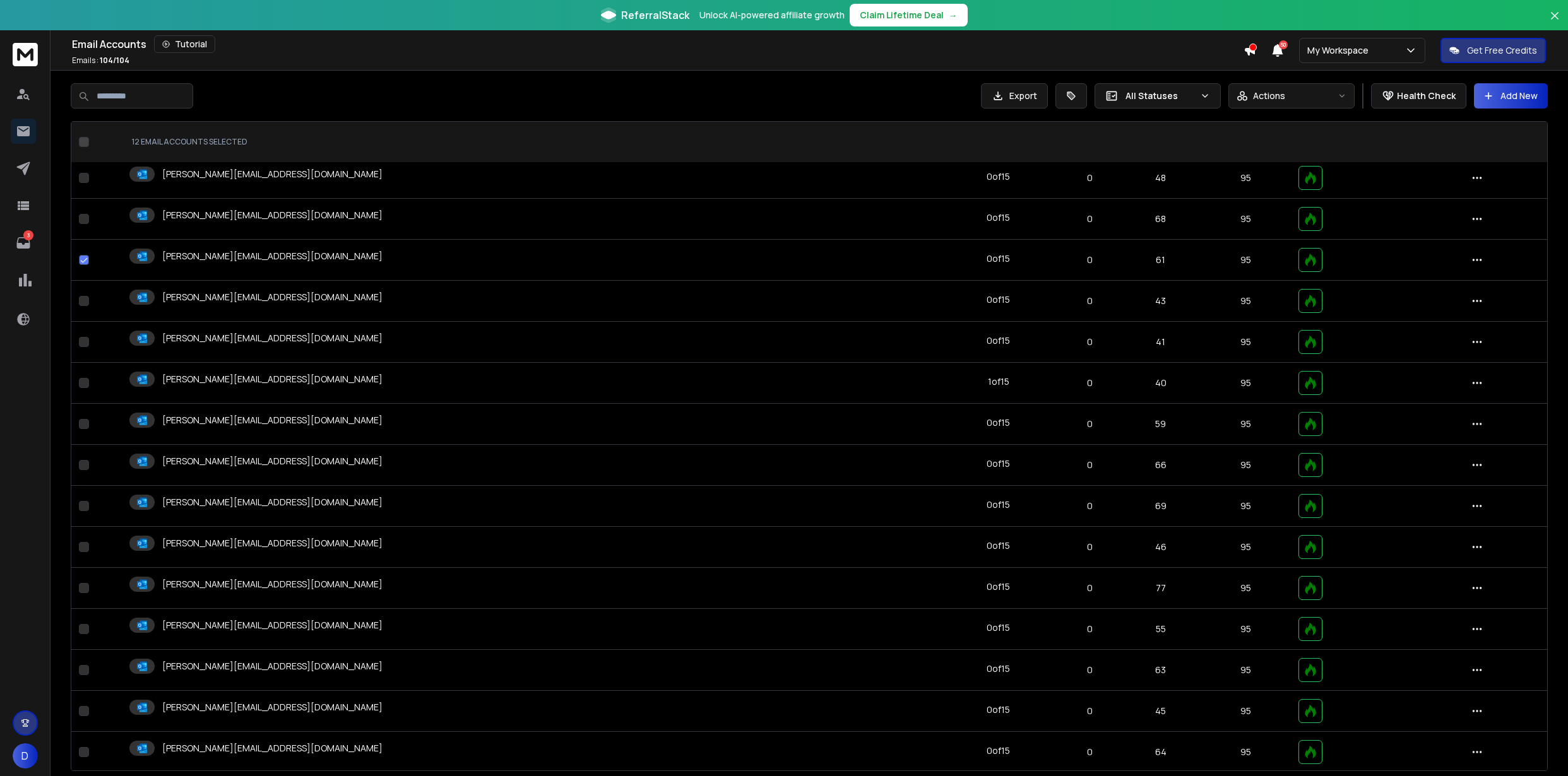
click at [87, 388] on button "button" at bounding box center [84, 382] width 10 height 10
click at [233, 424] on td "[PERSON_NAME][EMAIL_ADDRESS][DOMAIN_NAME]" at bounding box center [530, 424] width 816 height 41
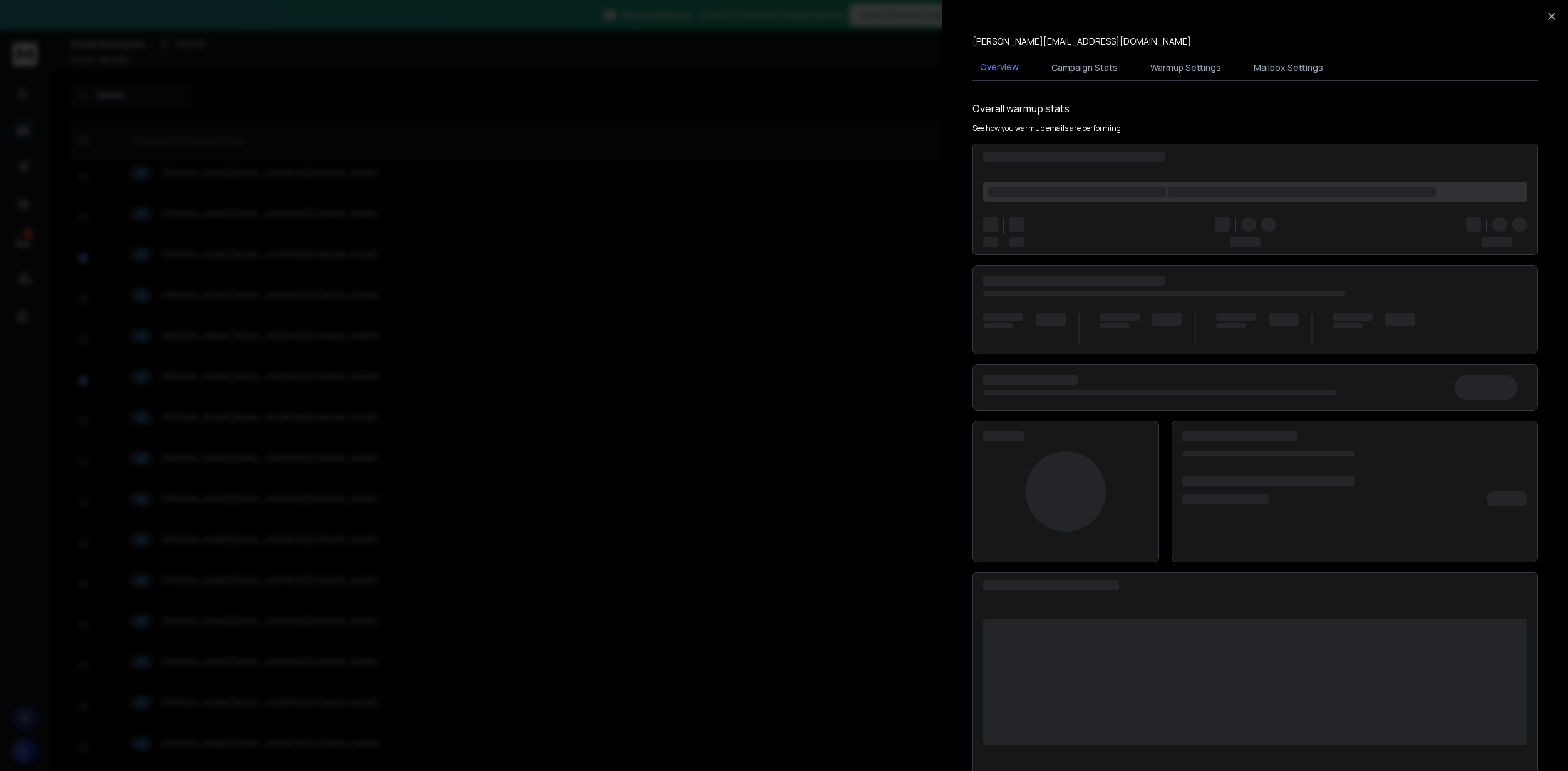
click at [234, 435] on div at bounding box center [784, 386] width 1568 height 771
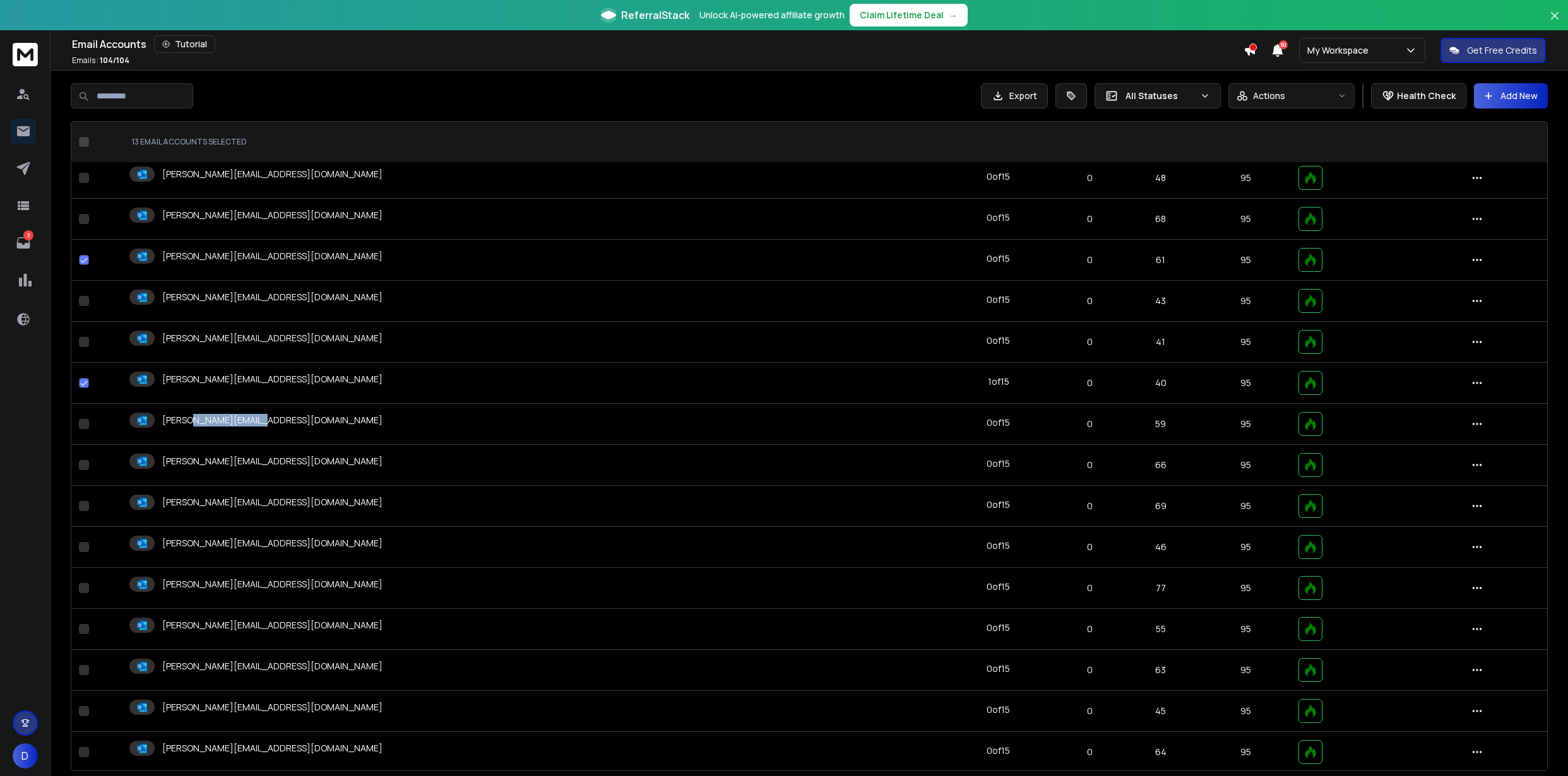
click at [236, 426] on p "[PERSON_NAME][EMAIL_ADDRESS][DOMAIN_NAME]" at bounding box center [272, 420] width 220 height 13
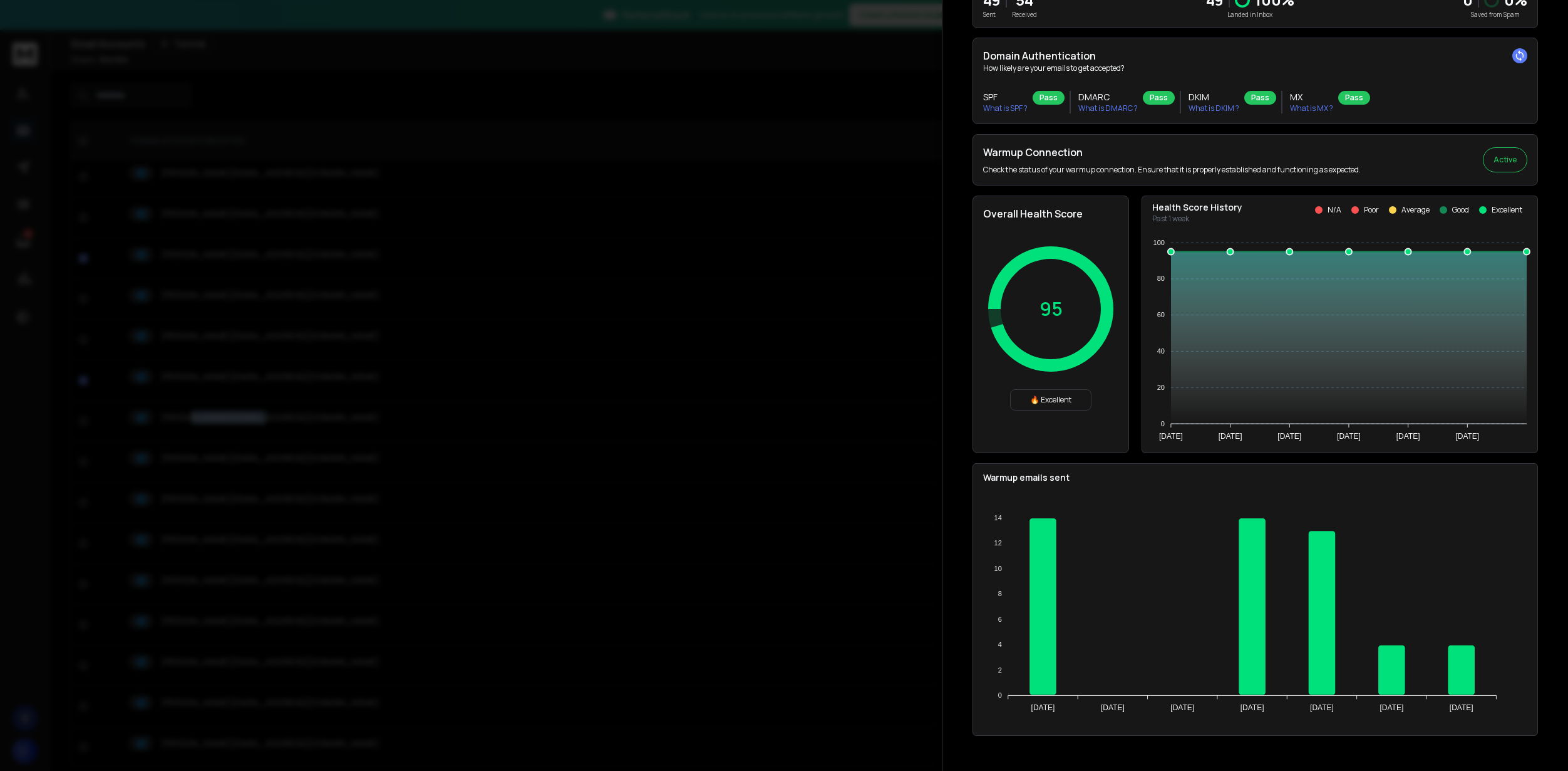
click at [461, 422] on div at bounding box center [784, 386] width 1568 height 771
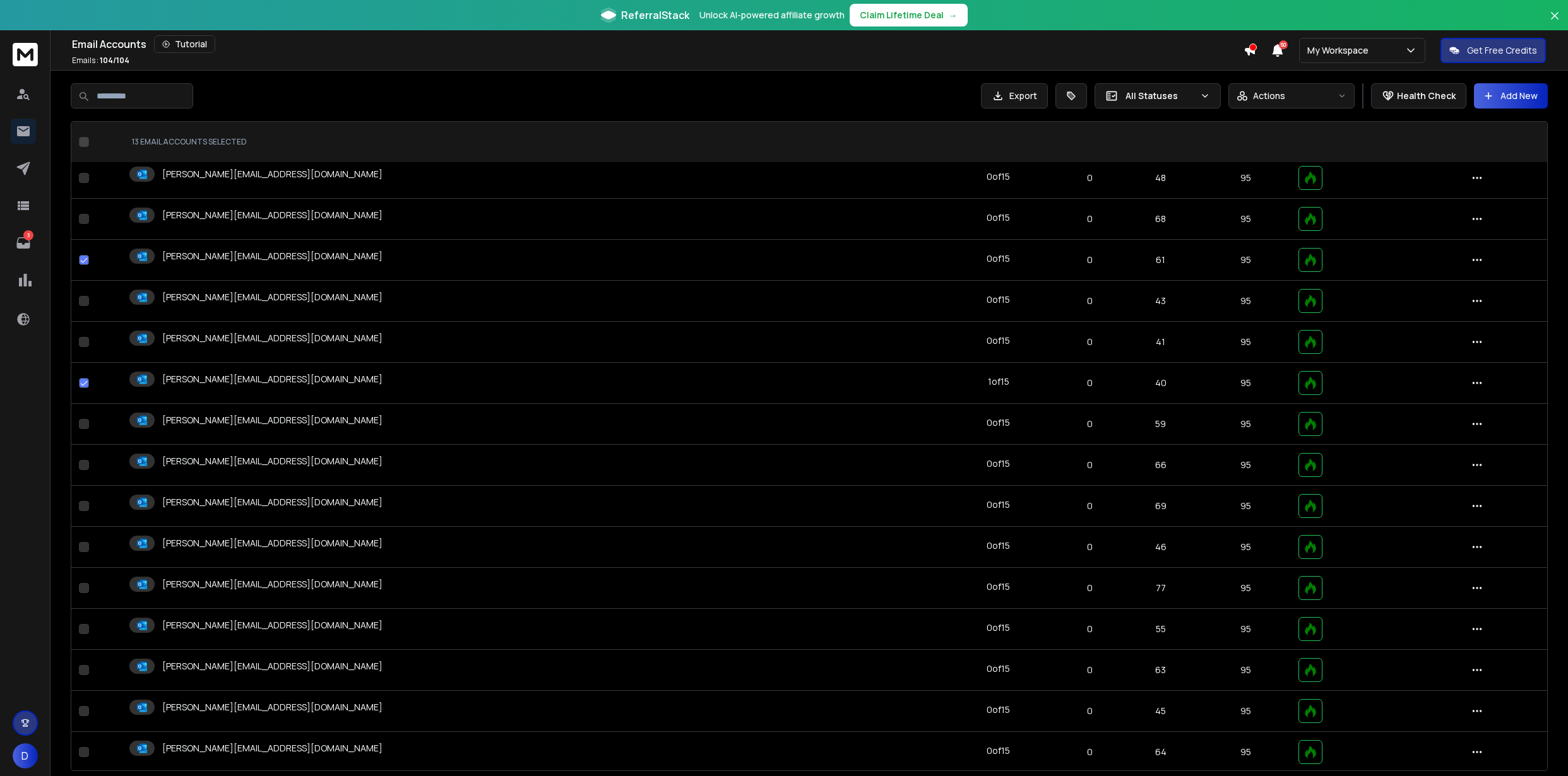
click at [254, 468] on p "[PERSON_NAME][EMAIL_ADDRESS][DOMAIN_NAME]" at bounding box center [272, 461] width 220 height 13
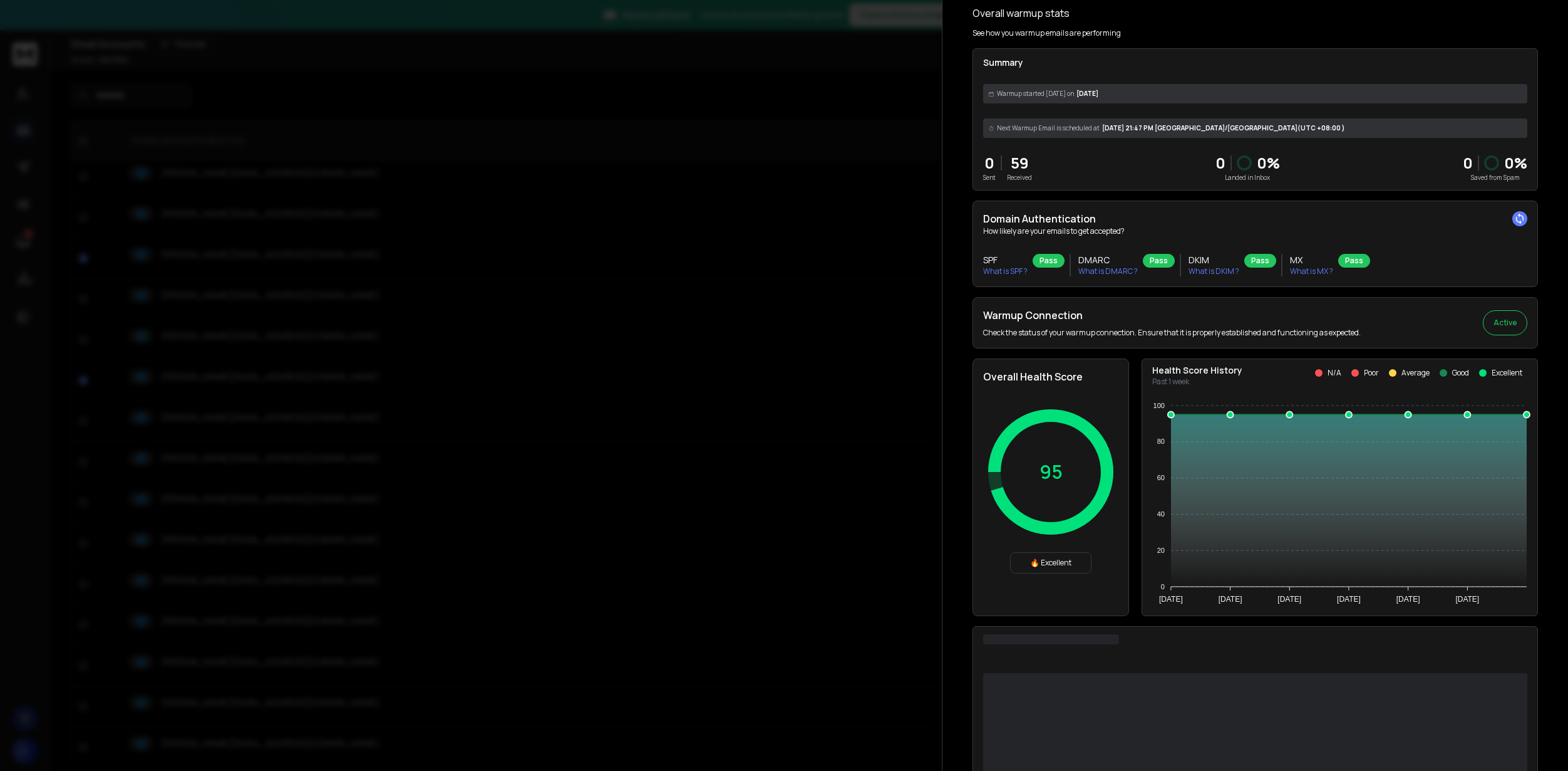
scroll to position [206, 0]
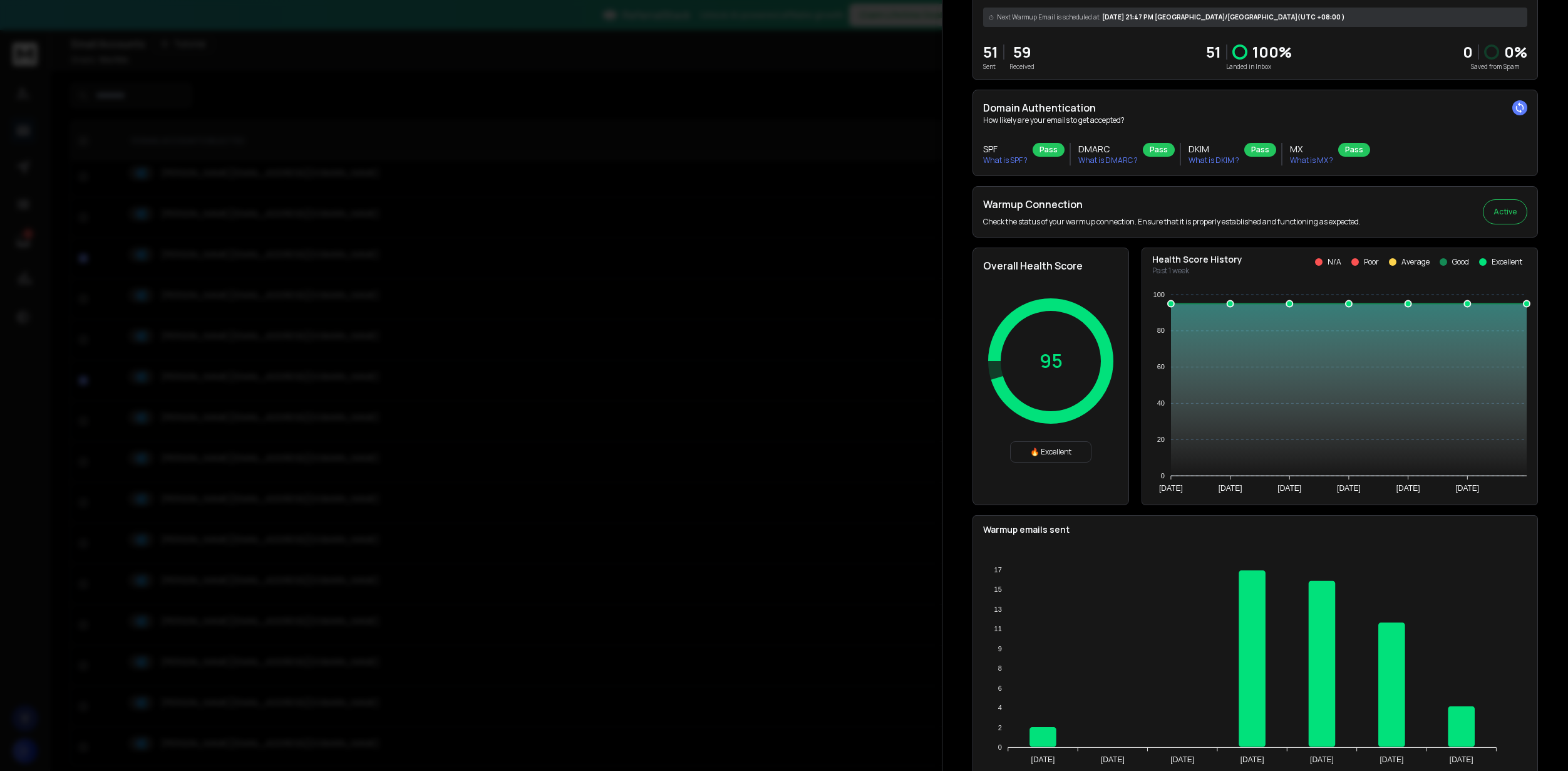
click at [440, 585] on div at bounding box center [784, 386] width 1568 height 771
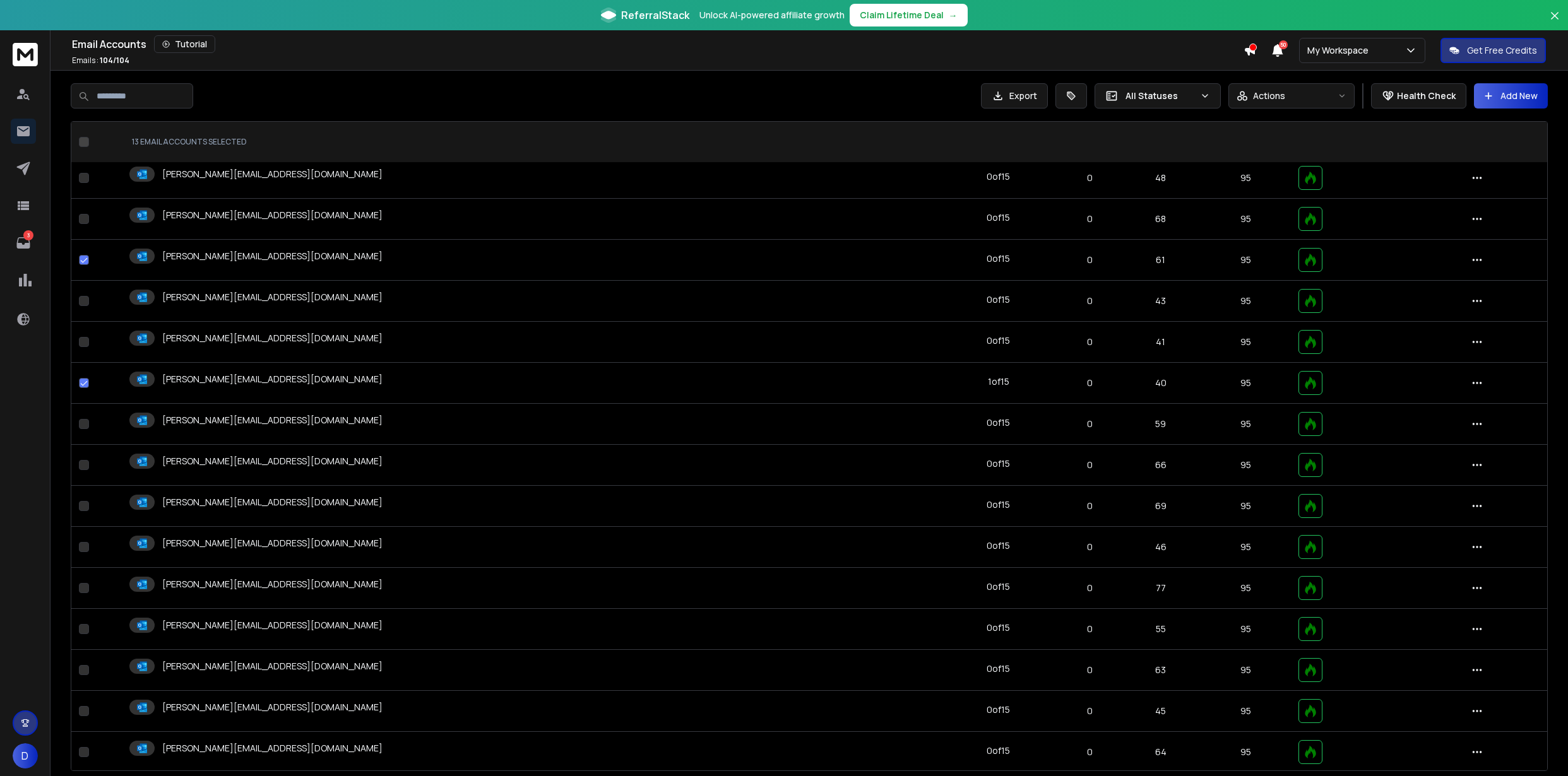
click at [257, 468] on div "[PERSON_NAME][EMAIL_ADDRESS][DOMAIN_NAME]" at bounding box center [256, 461] width 253 height 15
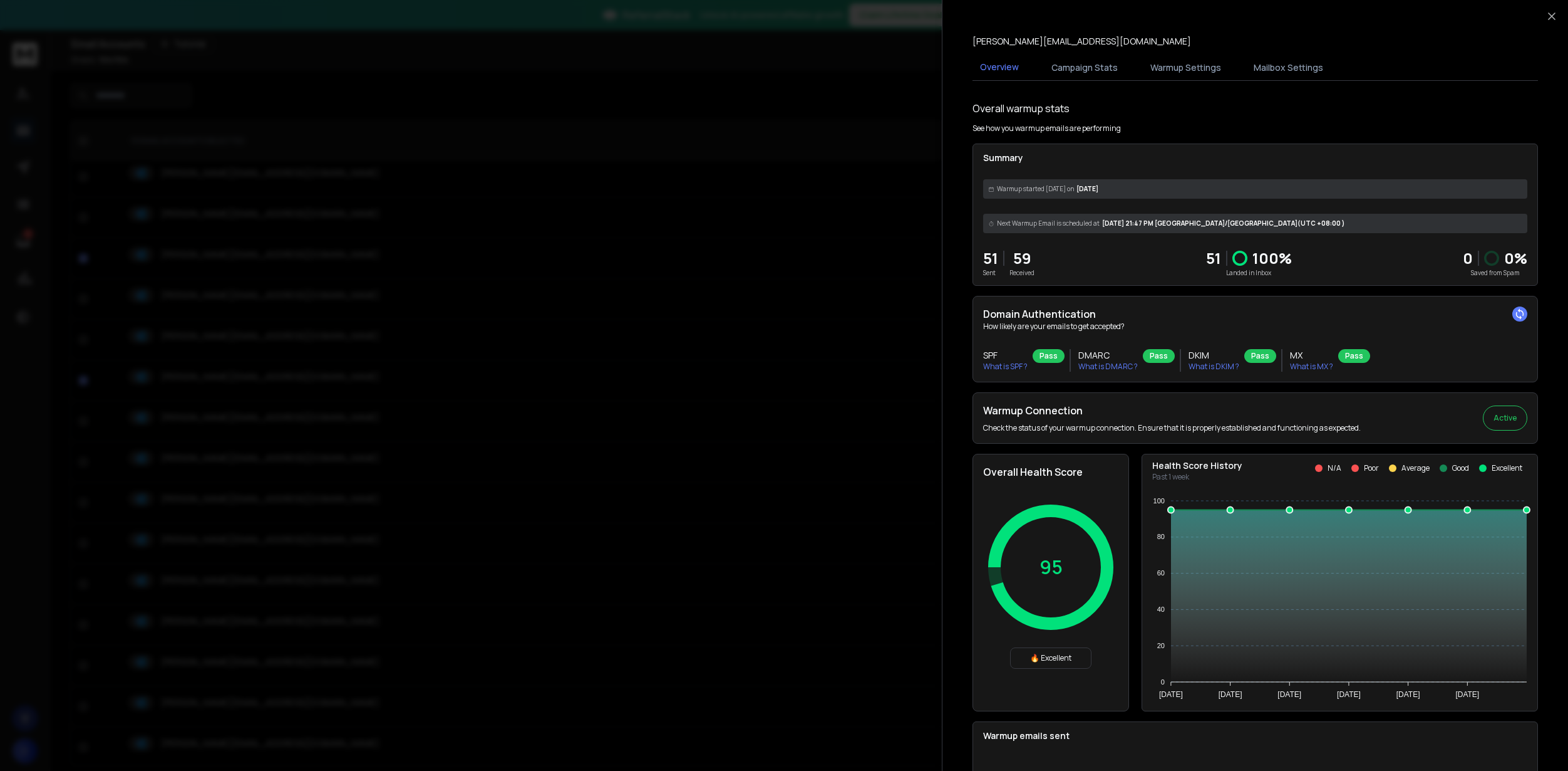
scroll to position [226, 0]
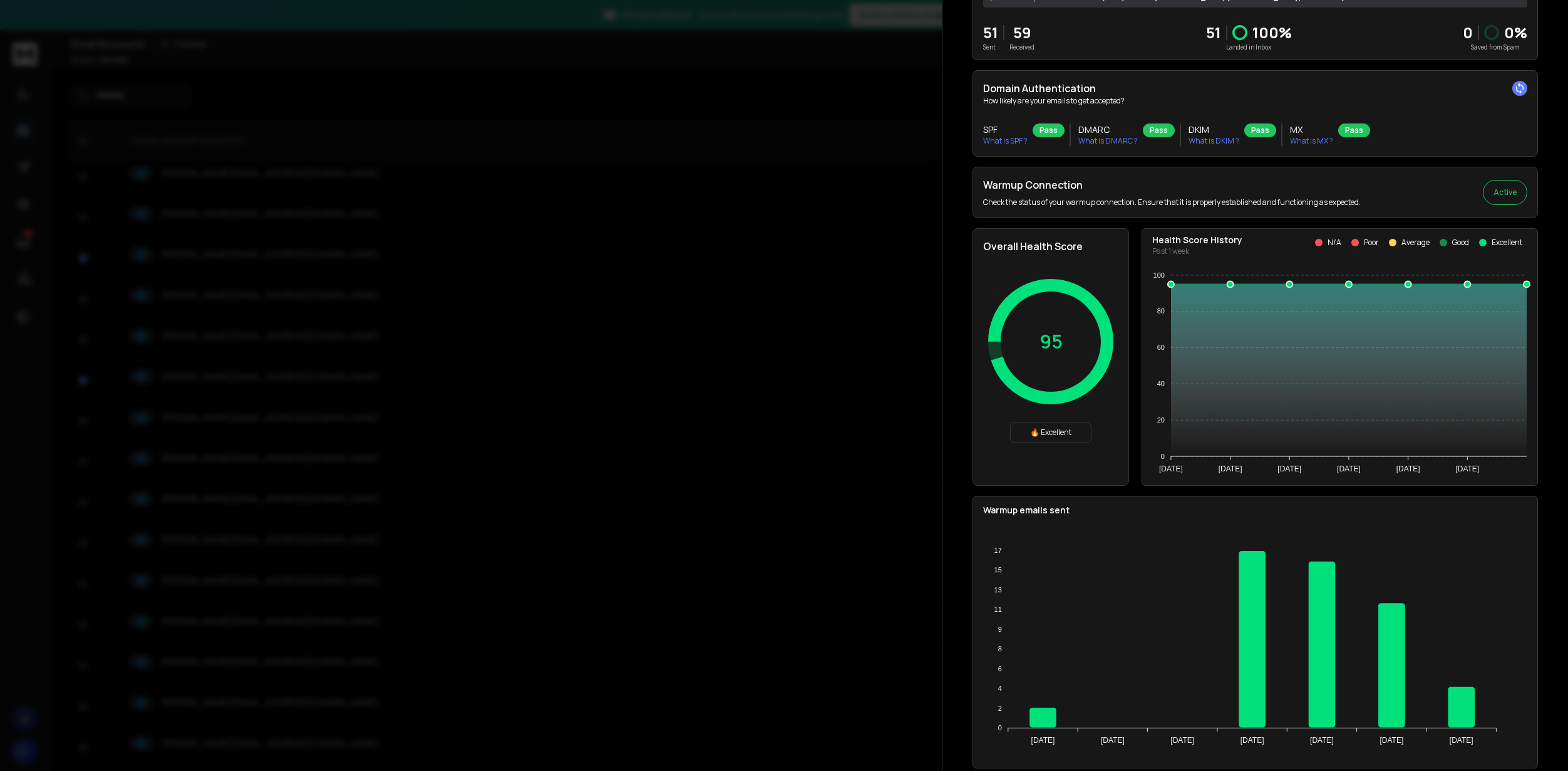
click at [535, 515] on div at bounding box center [784, 386] width 1568 height 771
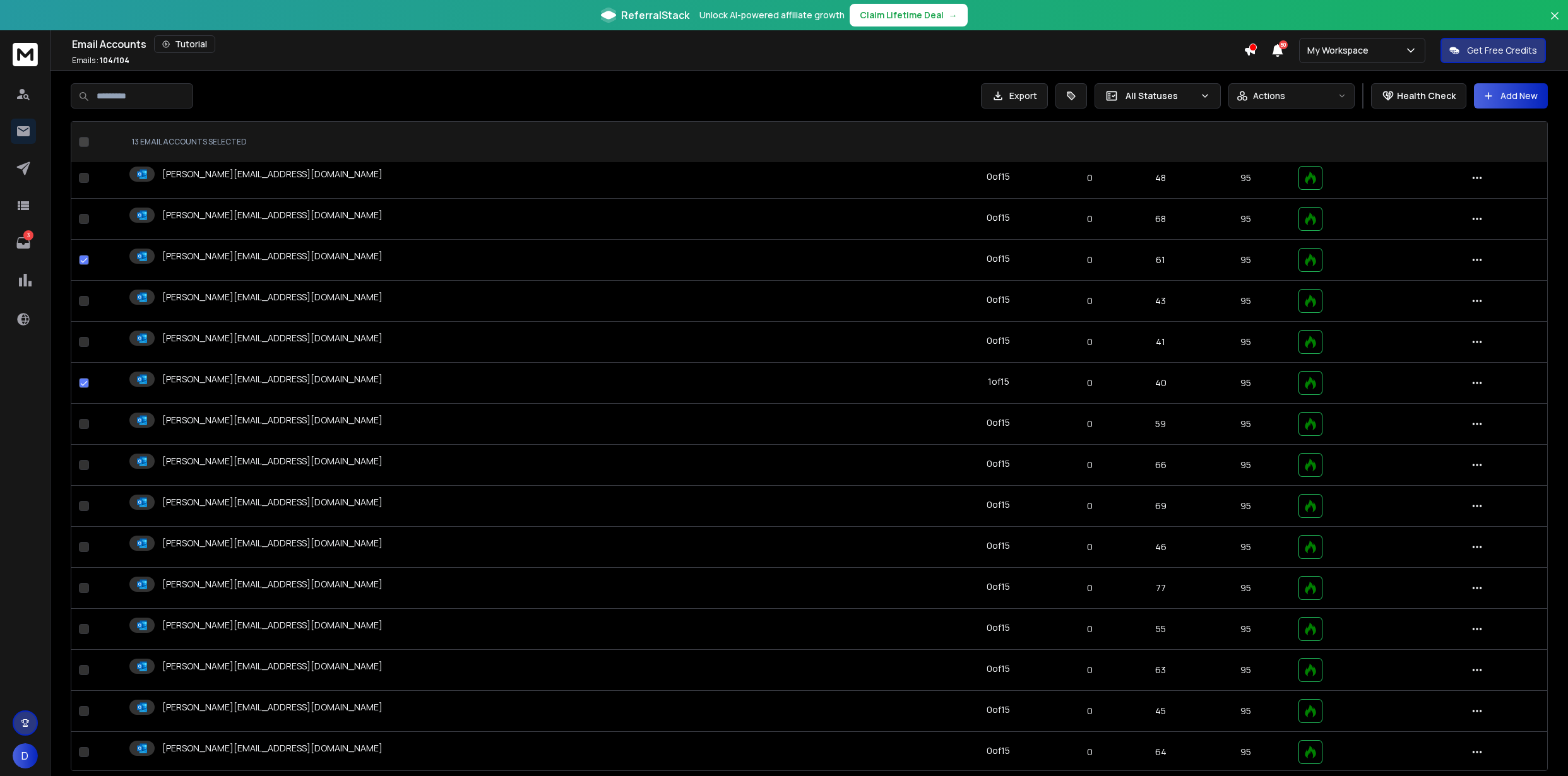
click at [276, 443] on td "[PERSON_NAME][EMAIL_ADDRESS][DOMAIN_NAME]" at bounding box center [530, 424] width 816 height 41
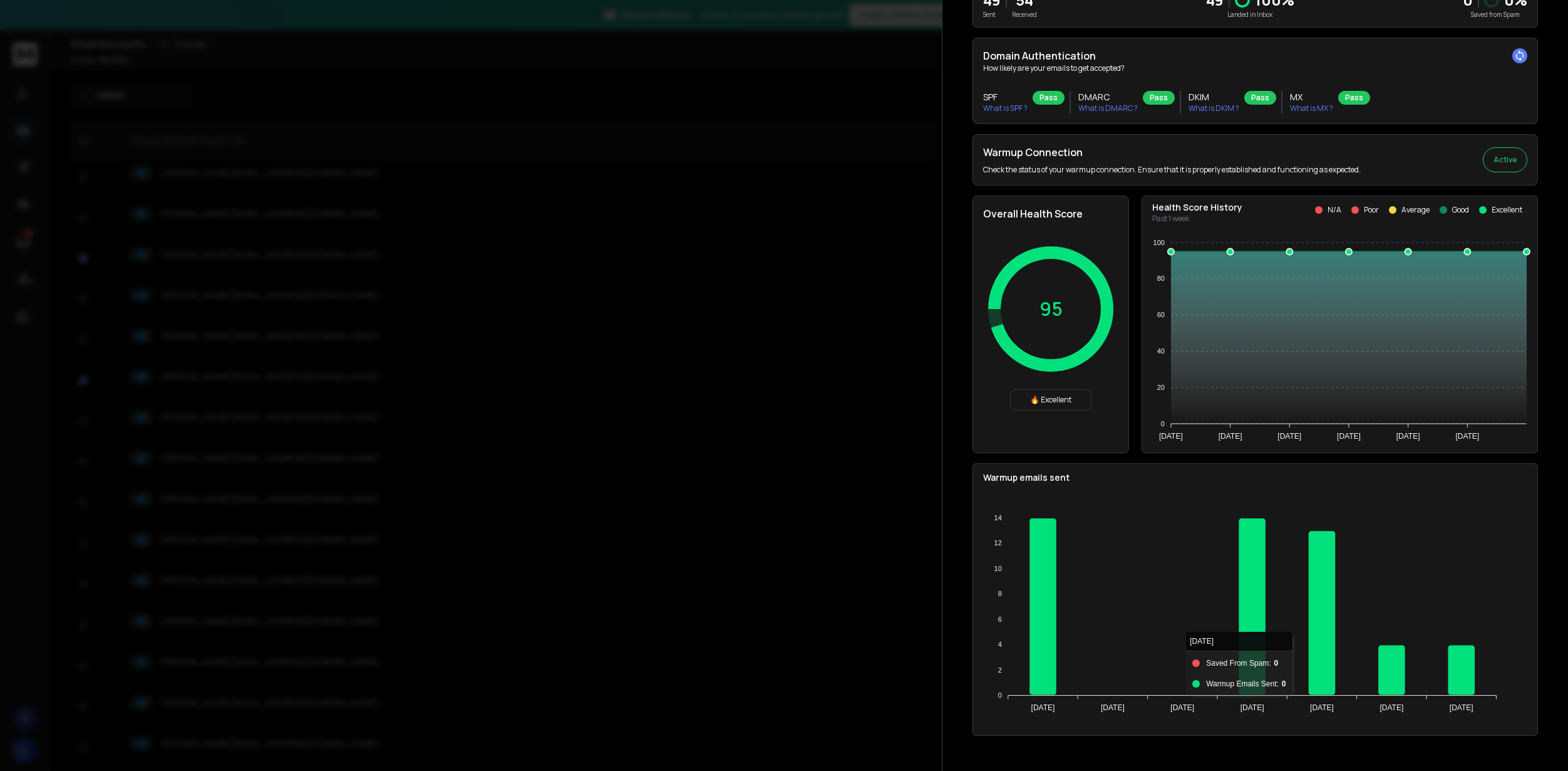
scroll to position [0, 0]
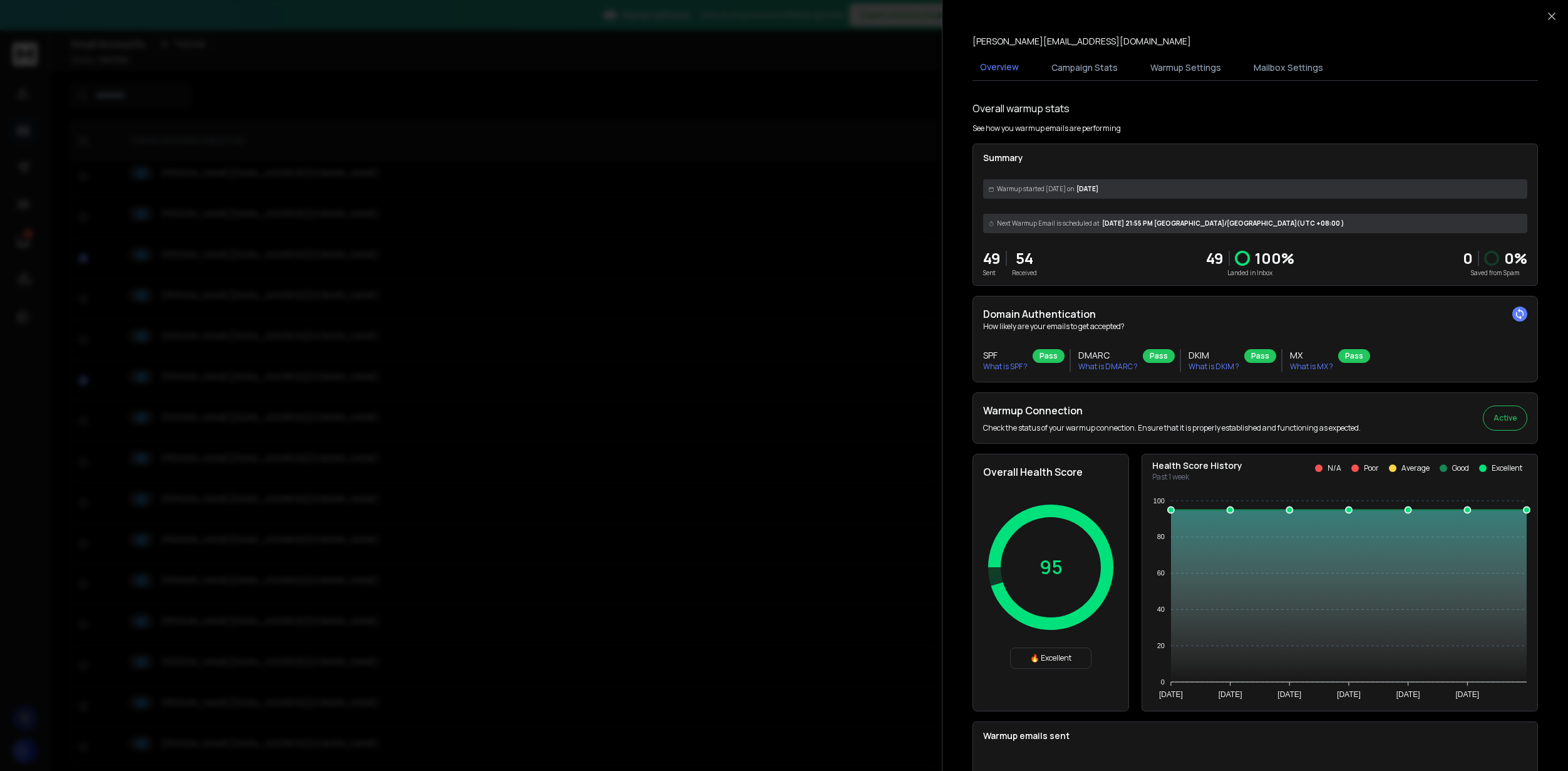
click at [347, 533] on div at bounding box center [784, 386] width 1568 height 771
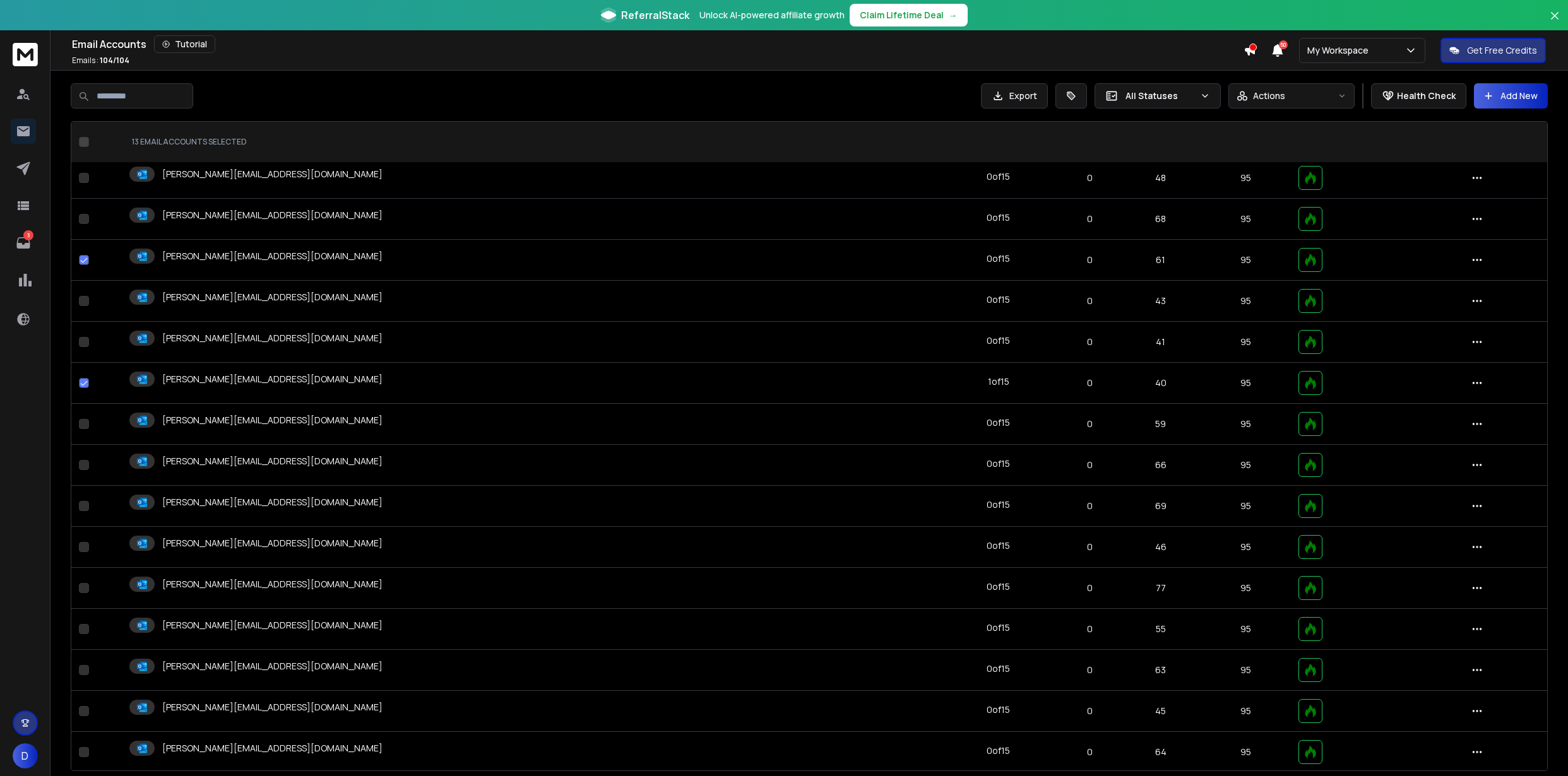
click at [275, 486] on td "[PERSON_NAME][EMAIL_ADDRESS][DOMAIN_NAME]" at bounding box center [530, 465] width 816 height 41
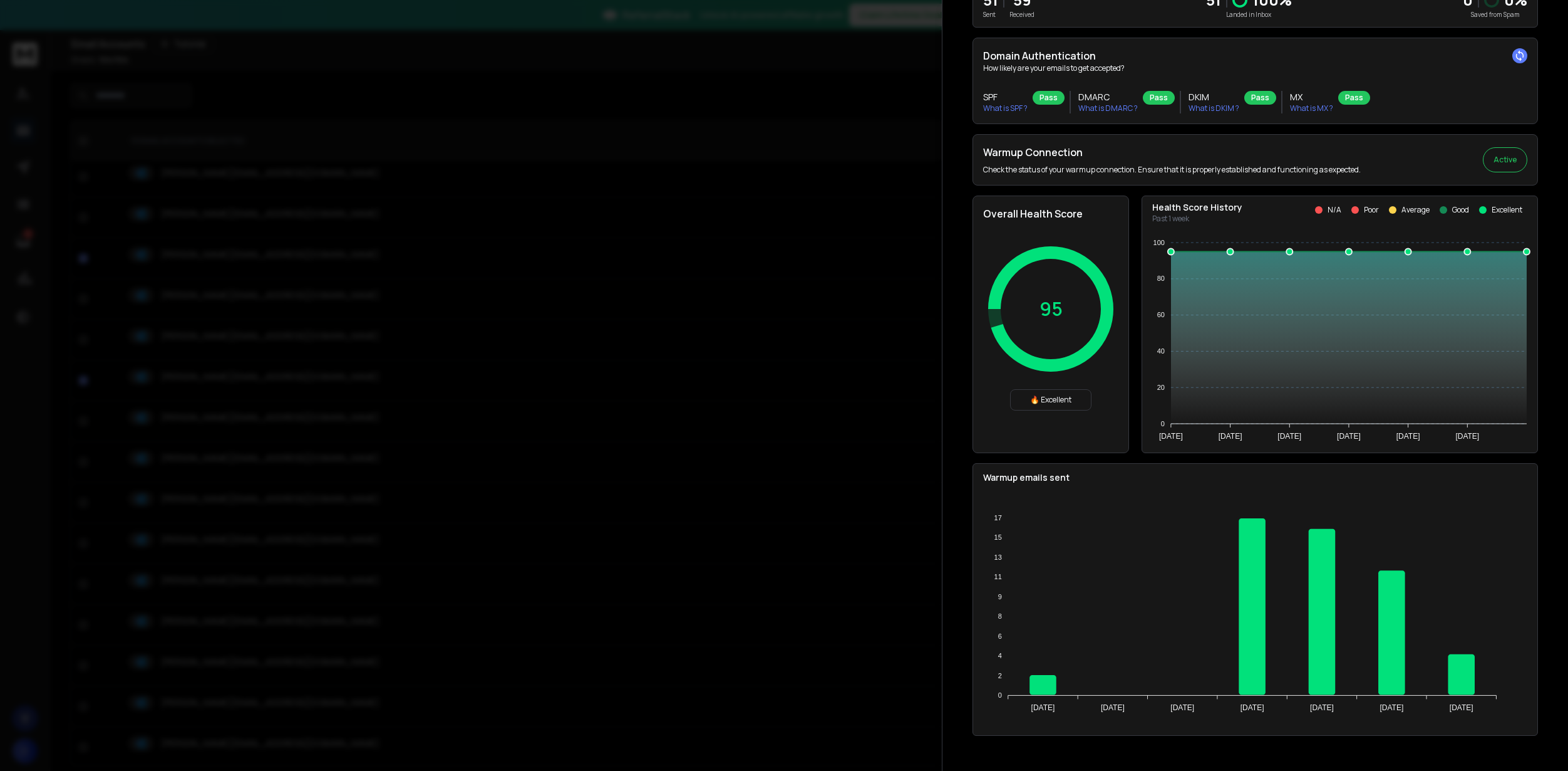
click at [274, 445] on div at bounding box center [784, 386] width 1568 height 771
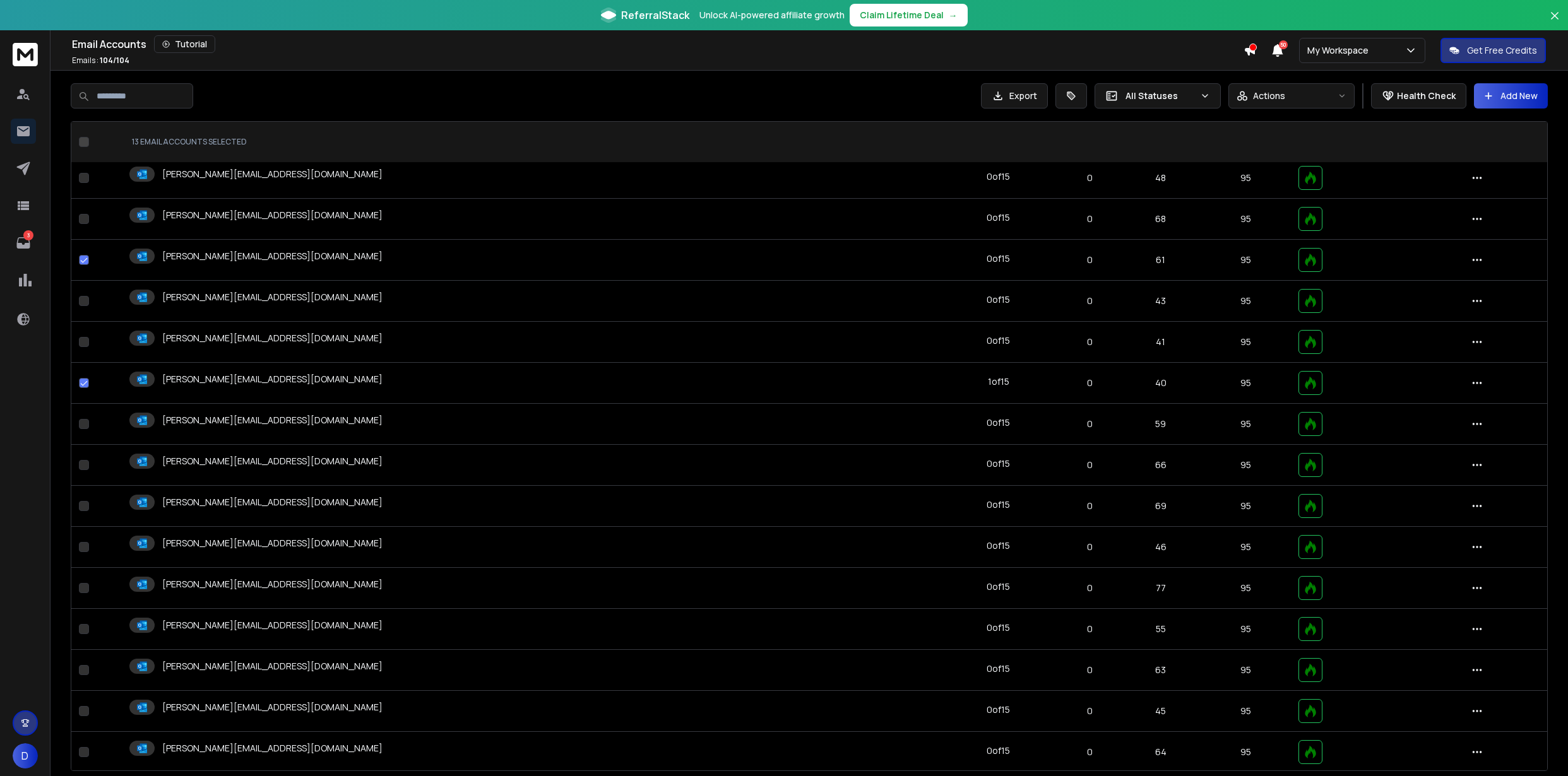
click at [266, 508] on p "[PERSON_NAME][EMAIL_ADDRESS][DOMAIN_NAME]" at bounding box center [272, 502] width 220 height 13
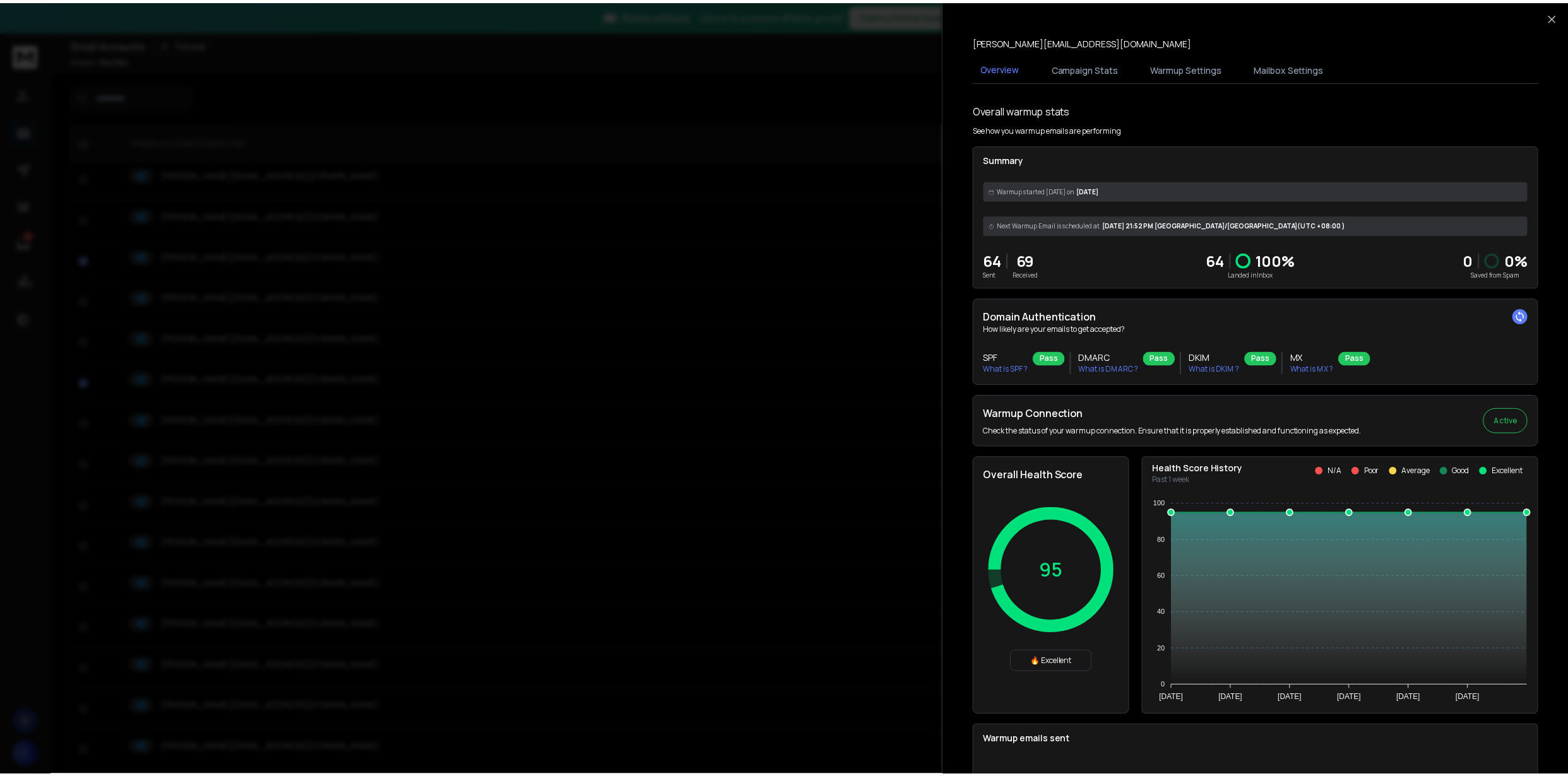
scroll to position [208, 0]
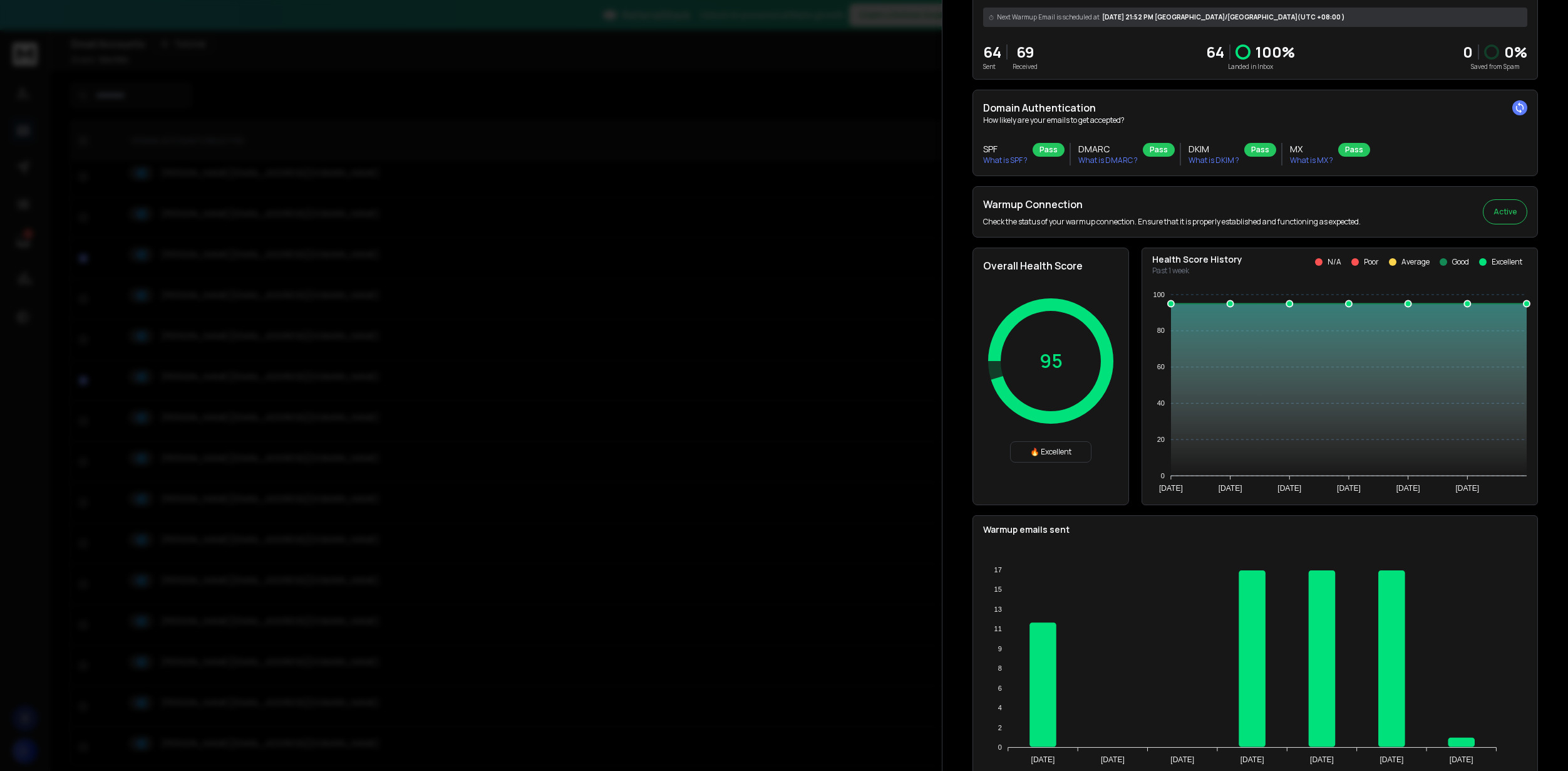
click at [494, 562] on div at bounding box center [784, 386] width 1568 height 771
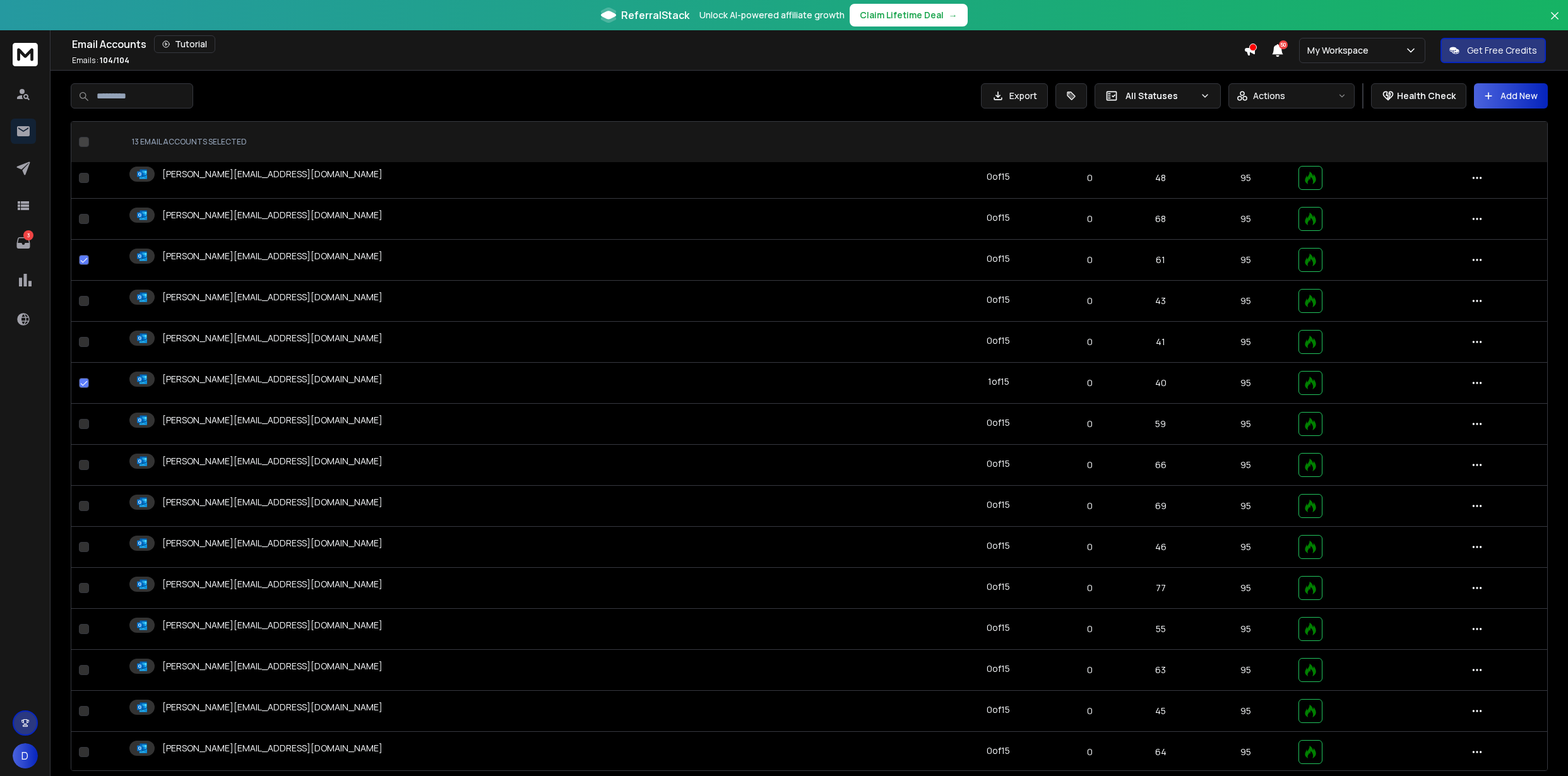
click at [84, 511] on button "button" at bounding box center [84, 505] width 10 height 10
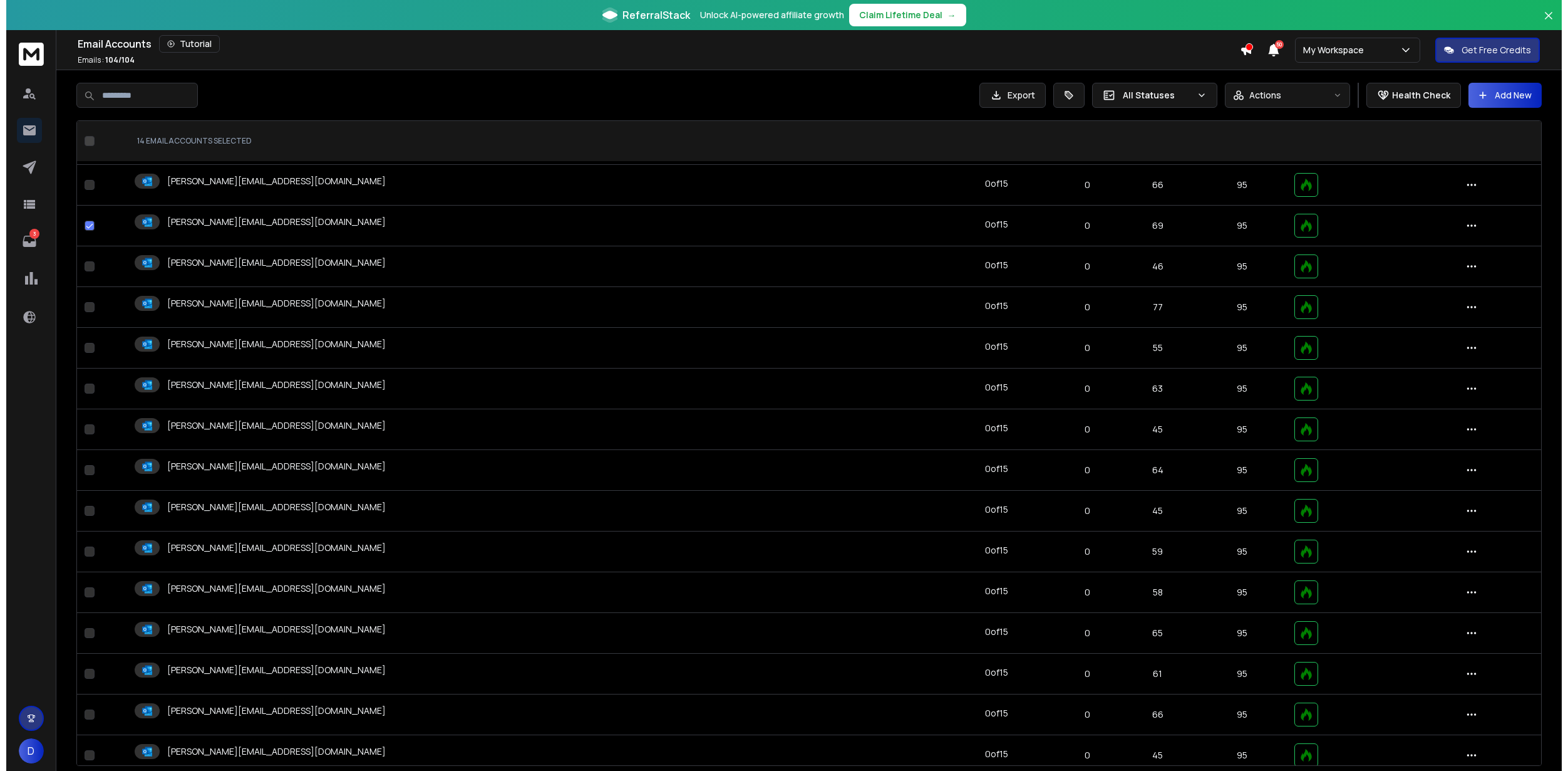
scroll to position [2810, 0]
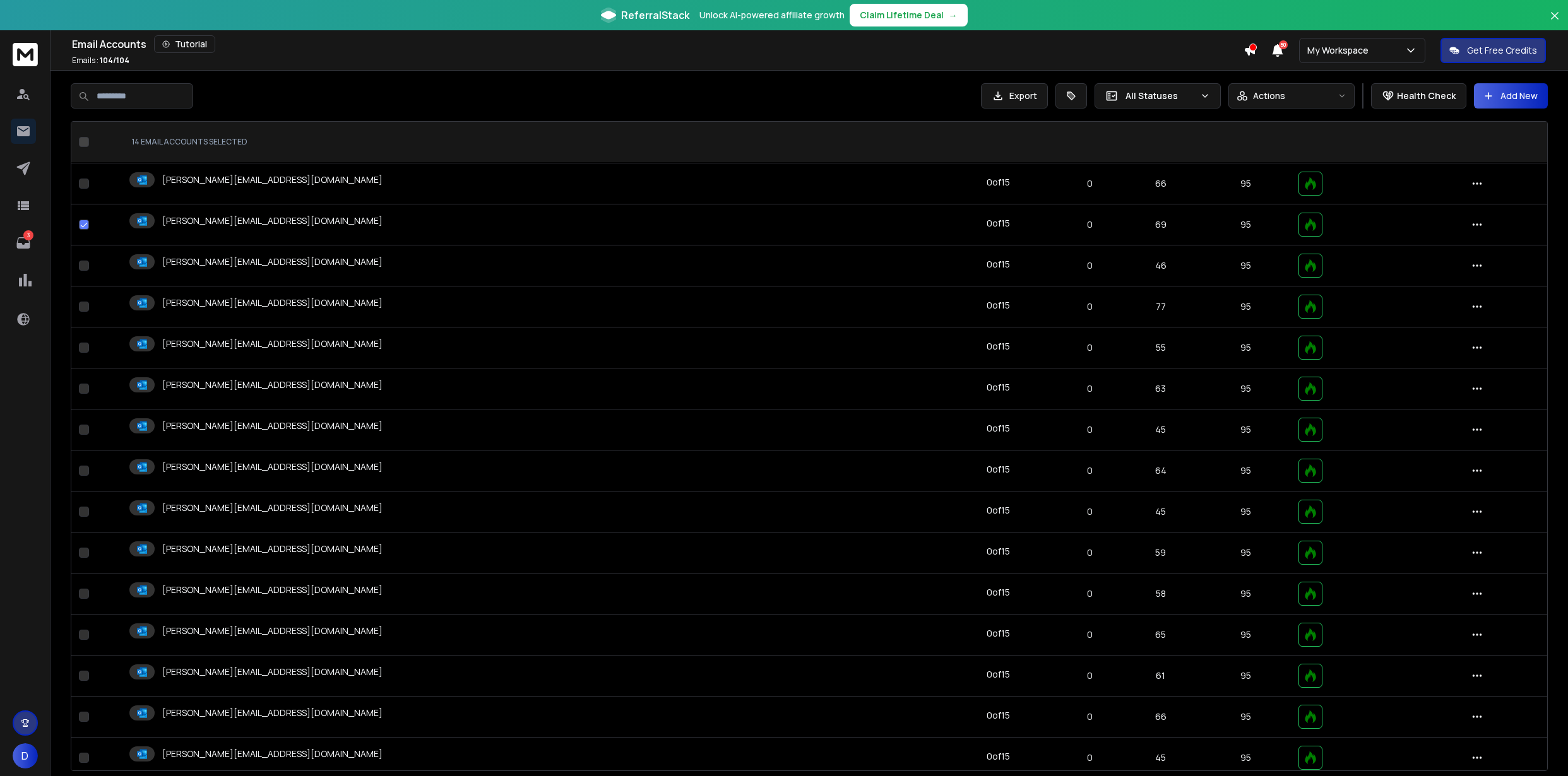
click at [296, 307] on td "[PERSON_NAME][EMAIL_ADDRESS][DOMAIN_NAME]" at bounding box center [530, 307] width 816 height 41
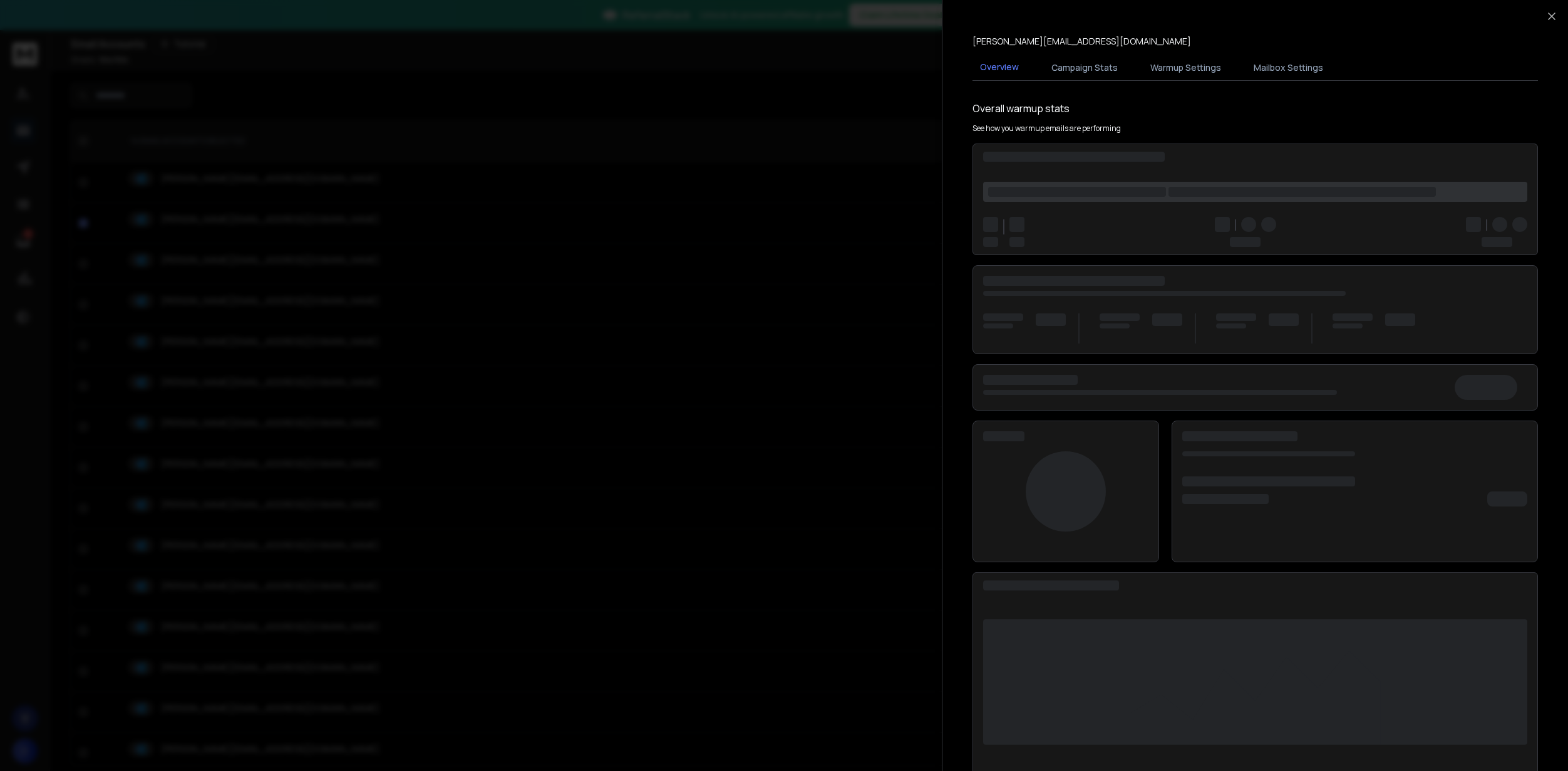
click at [290, 288] on div at bounding box center [784, 386] width 1568 height 771
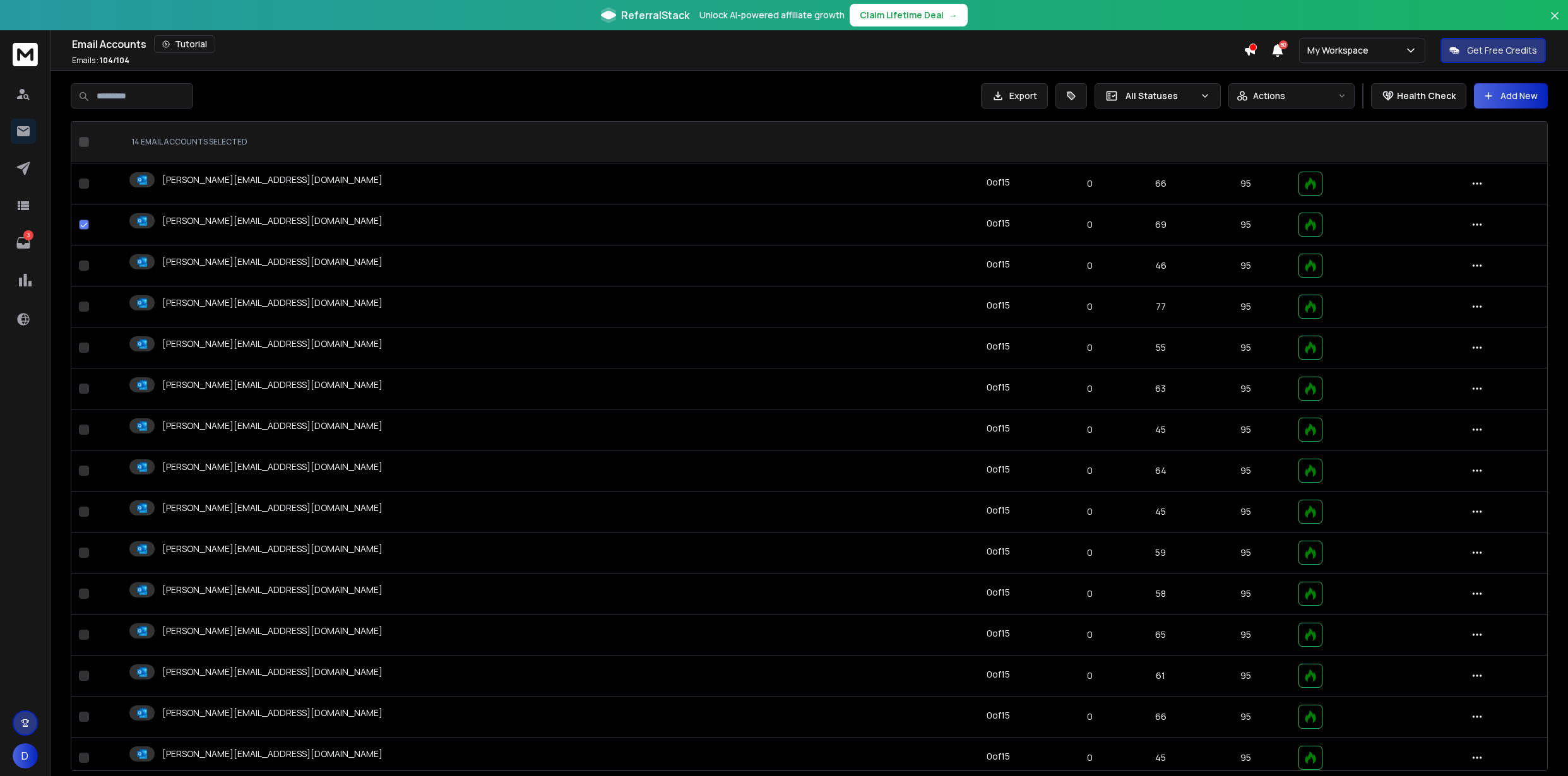
click at [292, 286] on td "[PERSON_NAME][EMAIL_ADDRESS][DOMAIN_NAME]" at bounding box center [530, 265] width 816 height 41
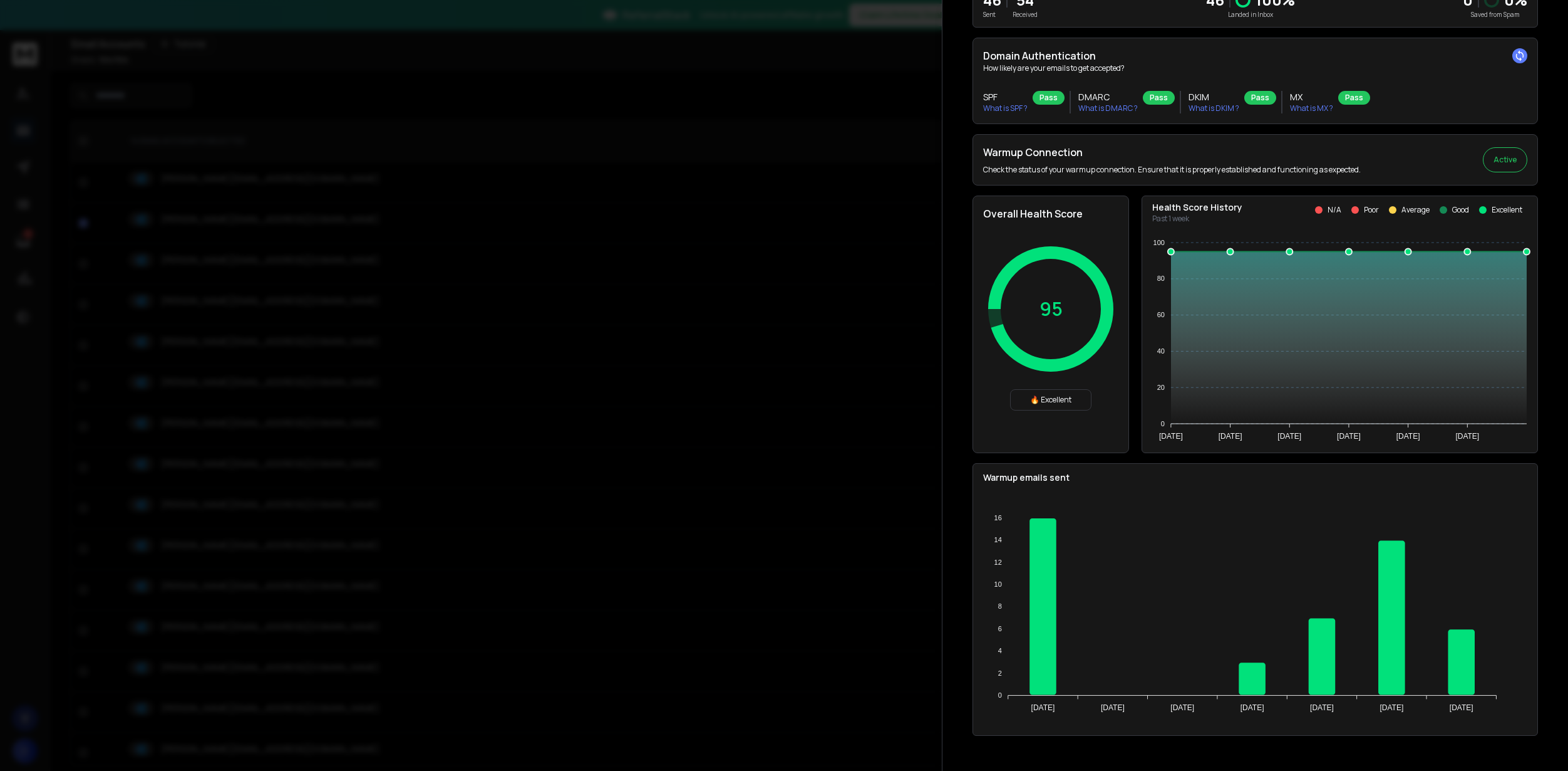
click at [602, 498] on div at bounding box center [784, 386] width 1568 height 771
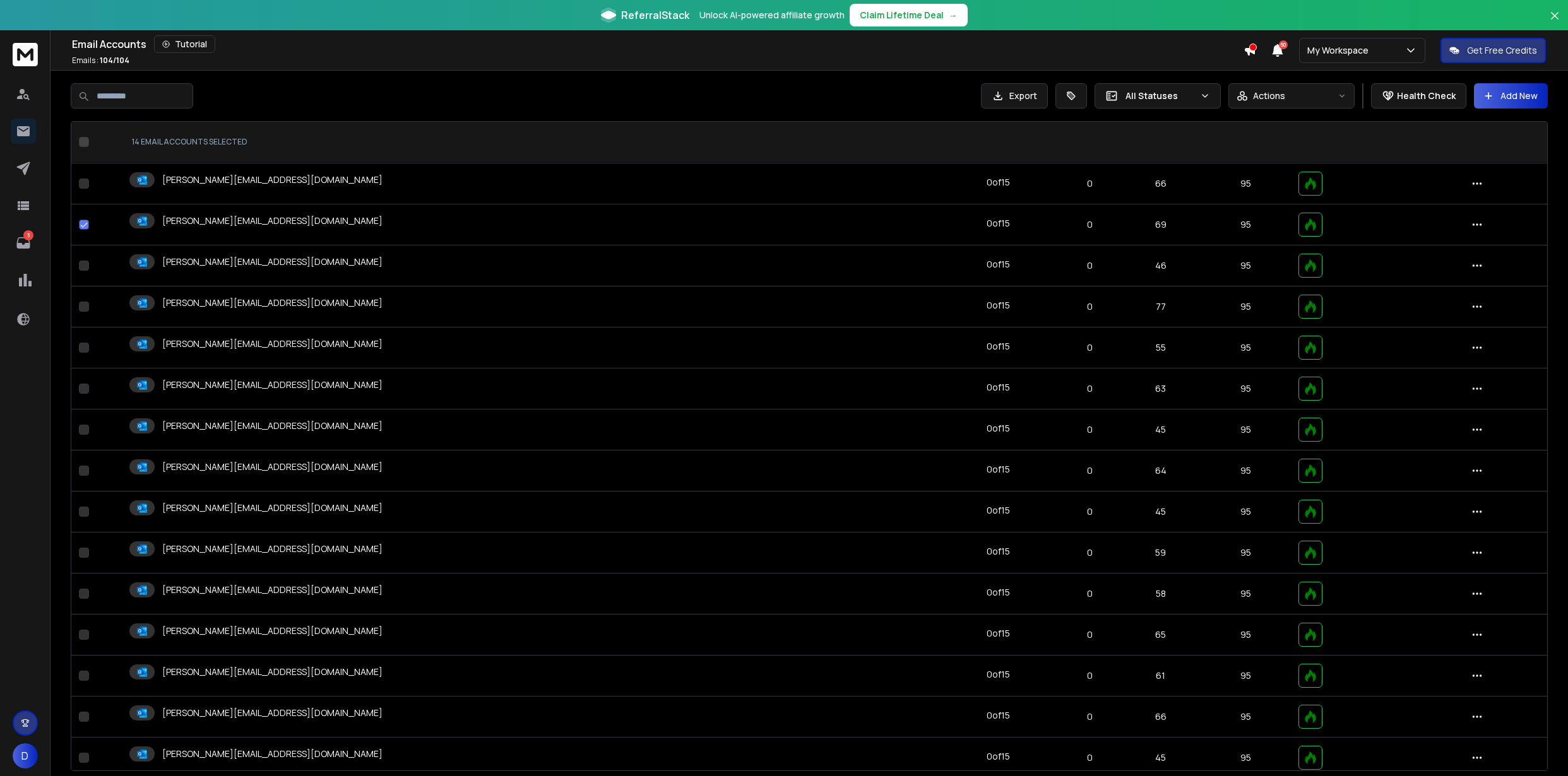
click at [268, 327] on td "[PERSON_NAME][EMAIL_ADDRESS][DOMAIN_NAME]" at bounding box center [530, 307] width 816 height 41
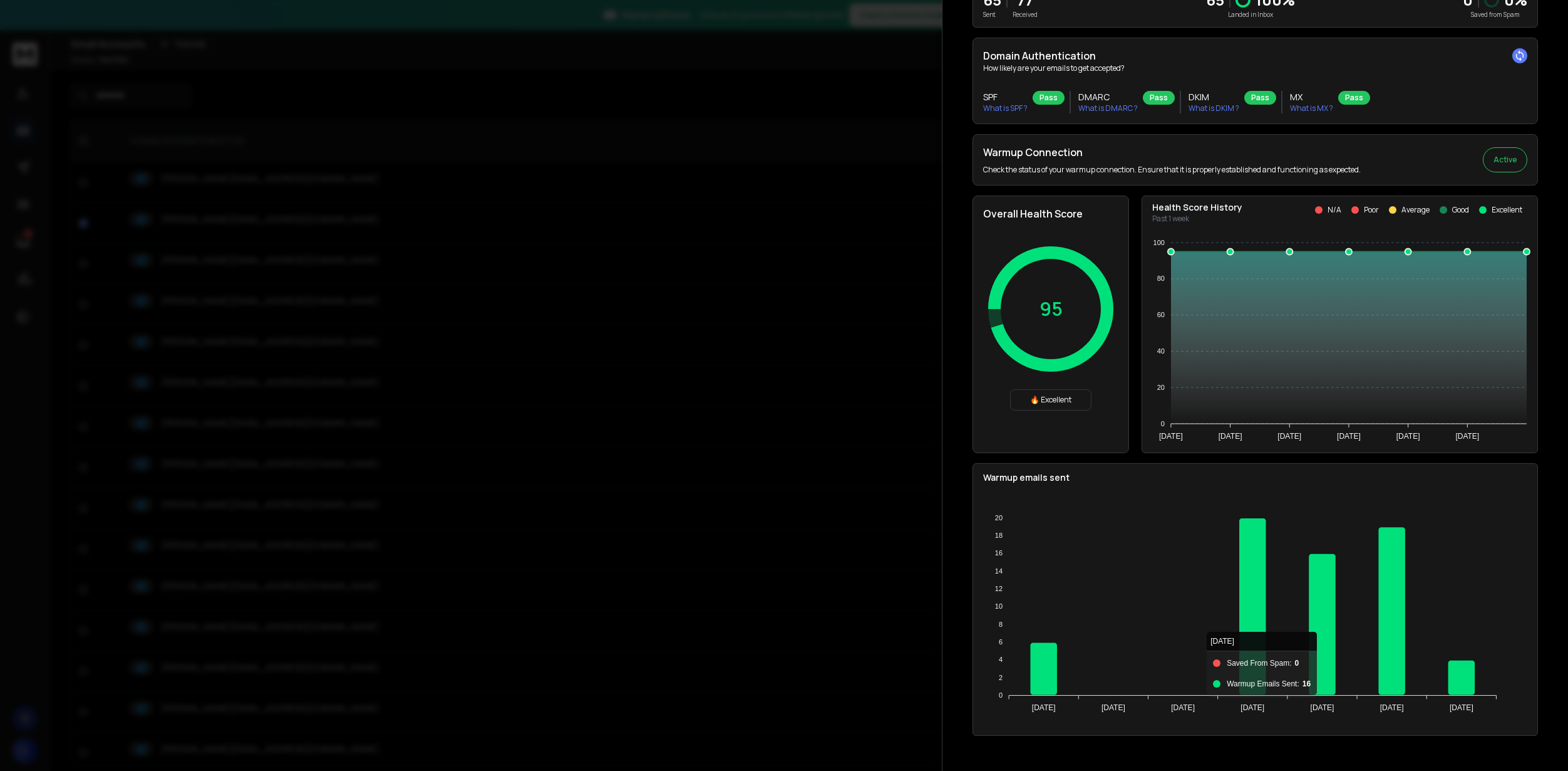
click at [538, 448] on div at bounding box center [784, 386] width 1568 height 771
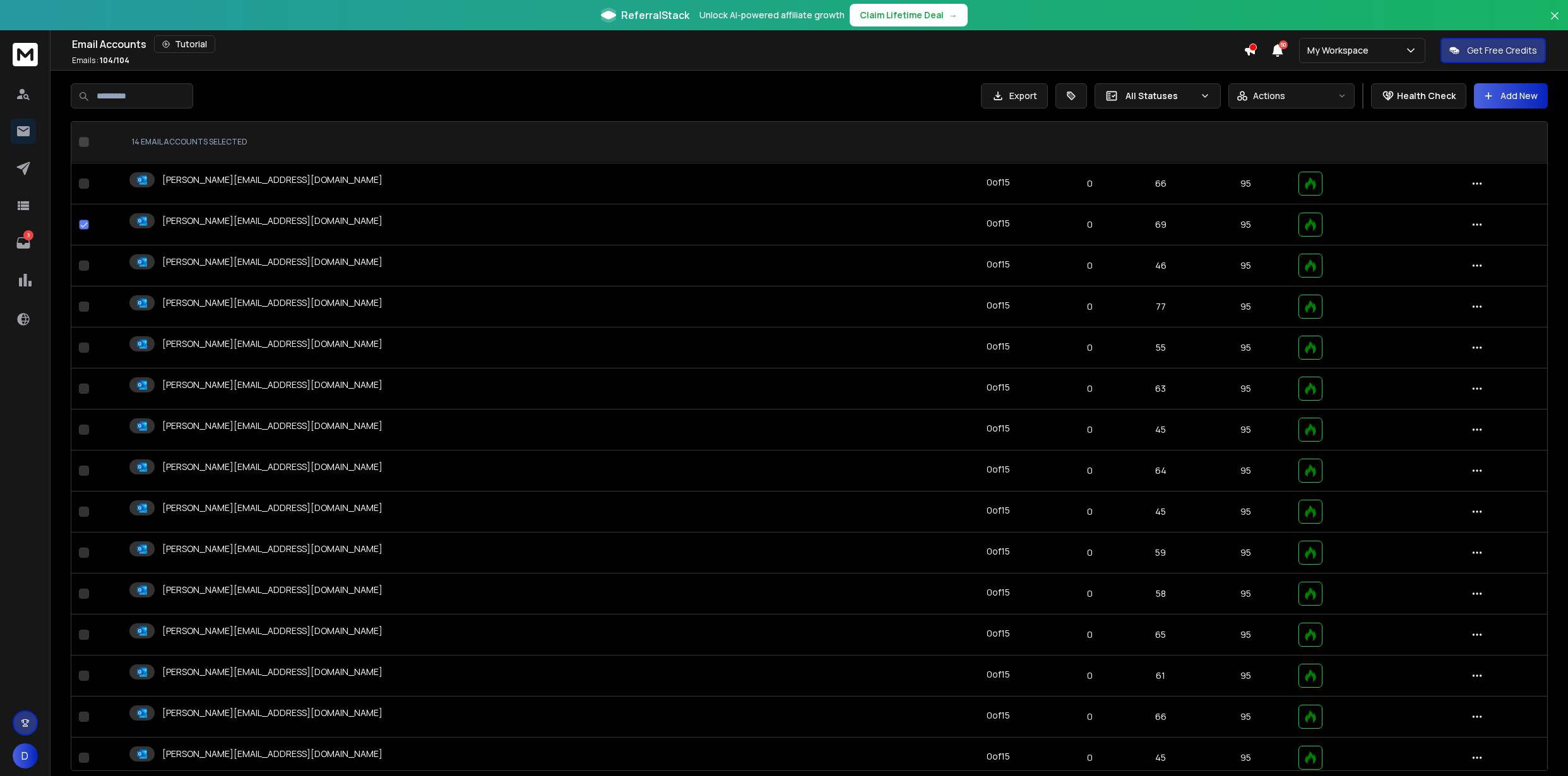
click at [233, 368] on td "[PERSON_NAME][EMAIL_ADDRESS][DOMAIN_NAME]" at bounding box center [530, 347] width 816 height 41
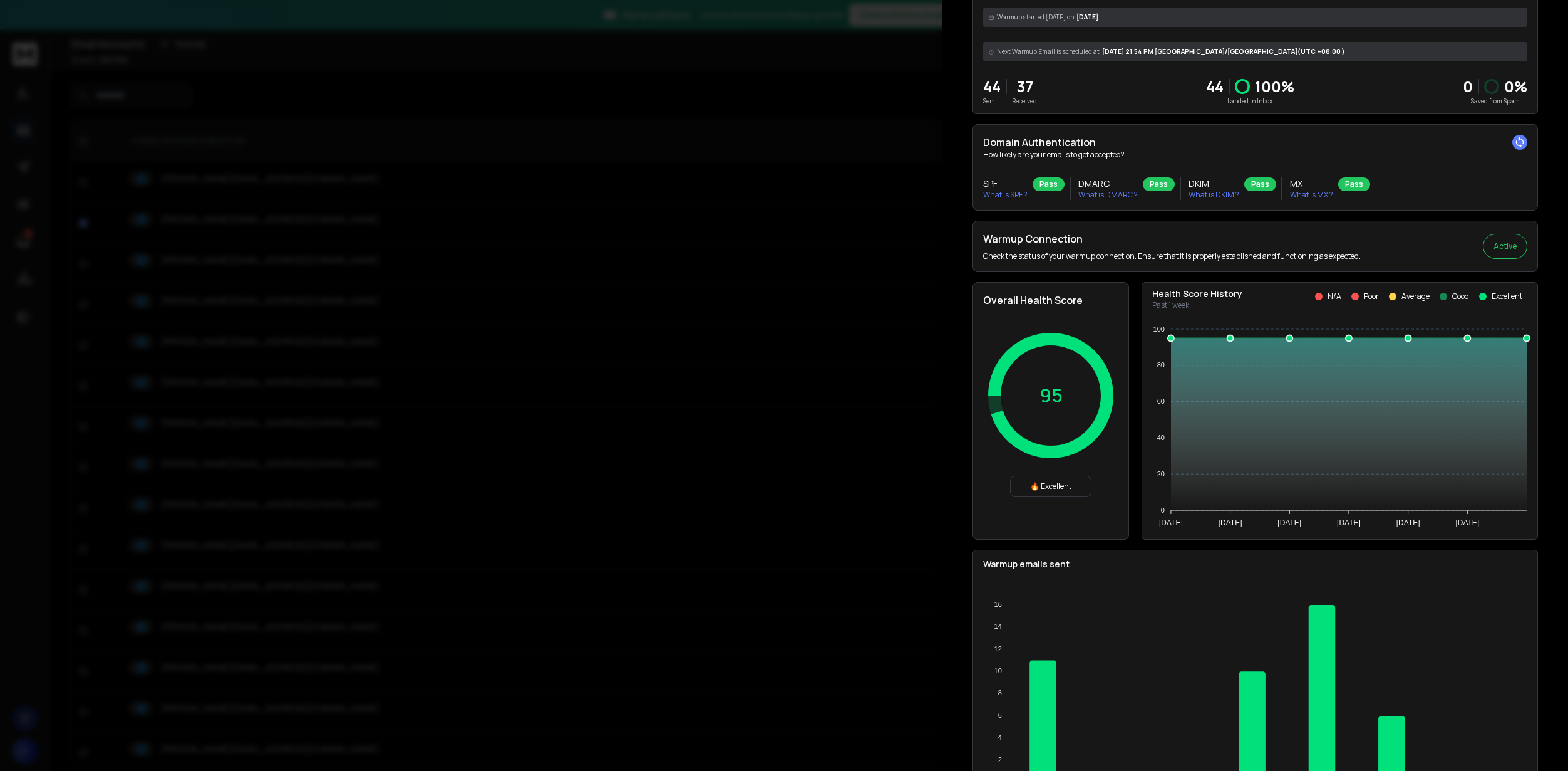
scroll to position [206, 0]
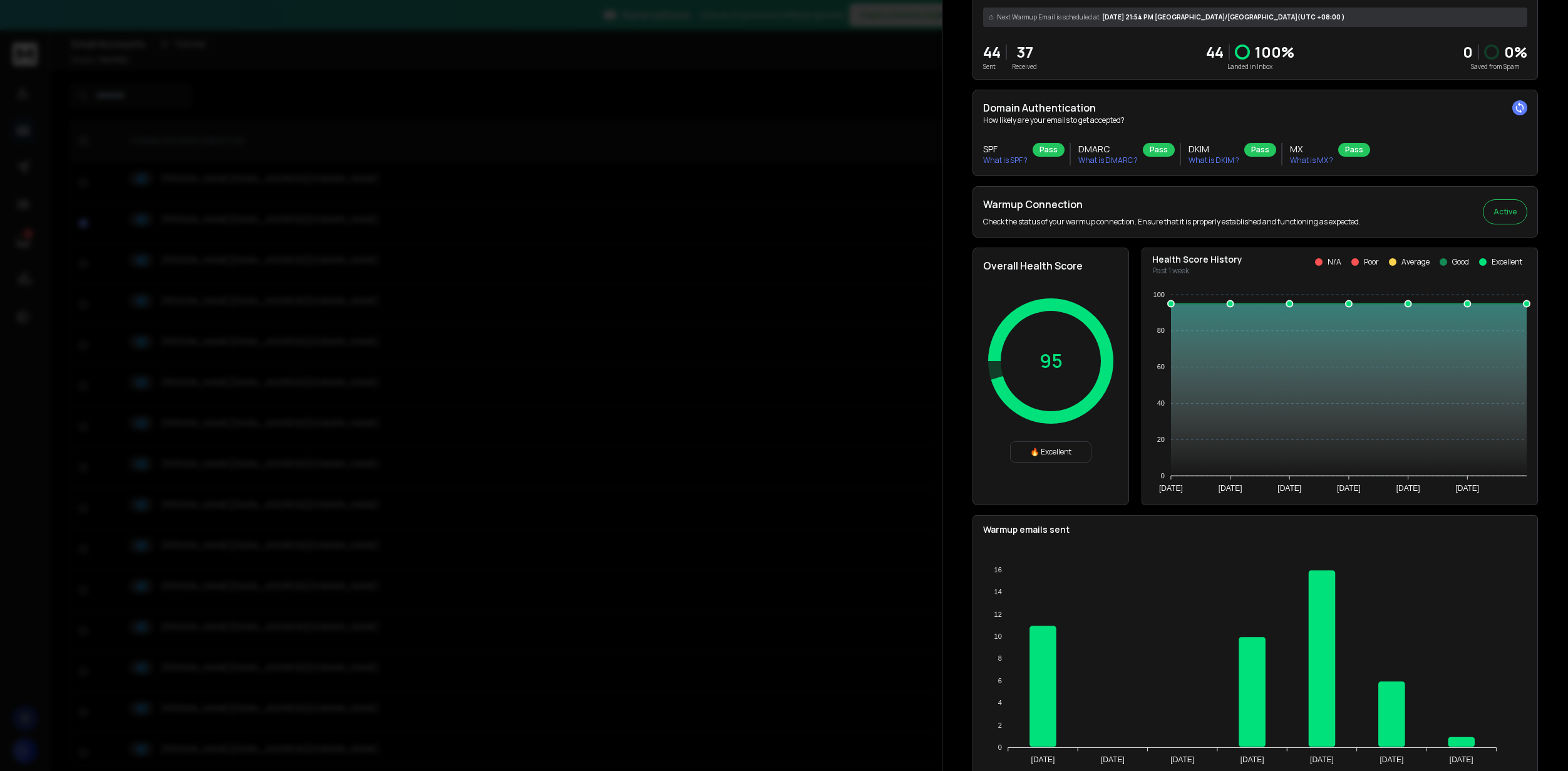
click at [488, 519] on div at bounding box center [784, 386] width 1568 height 771
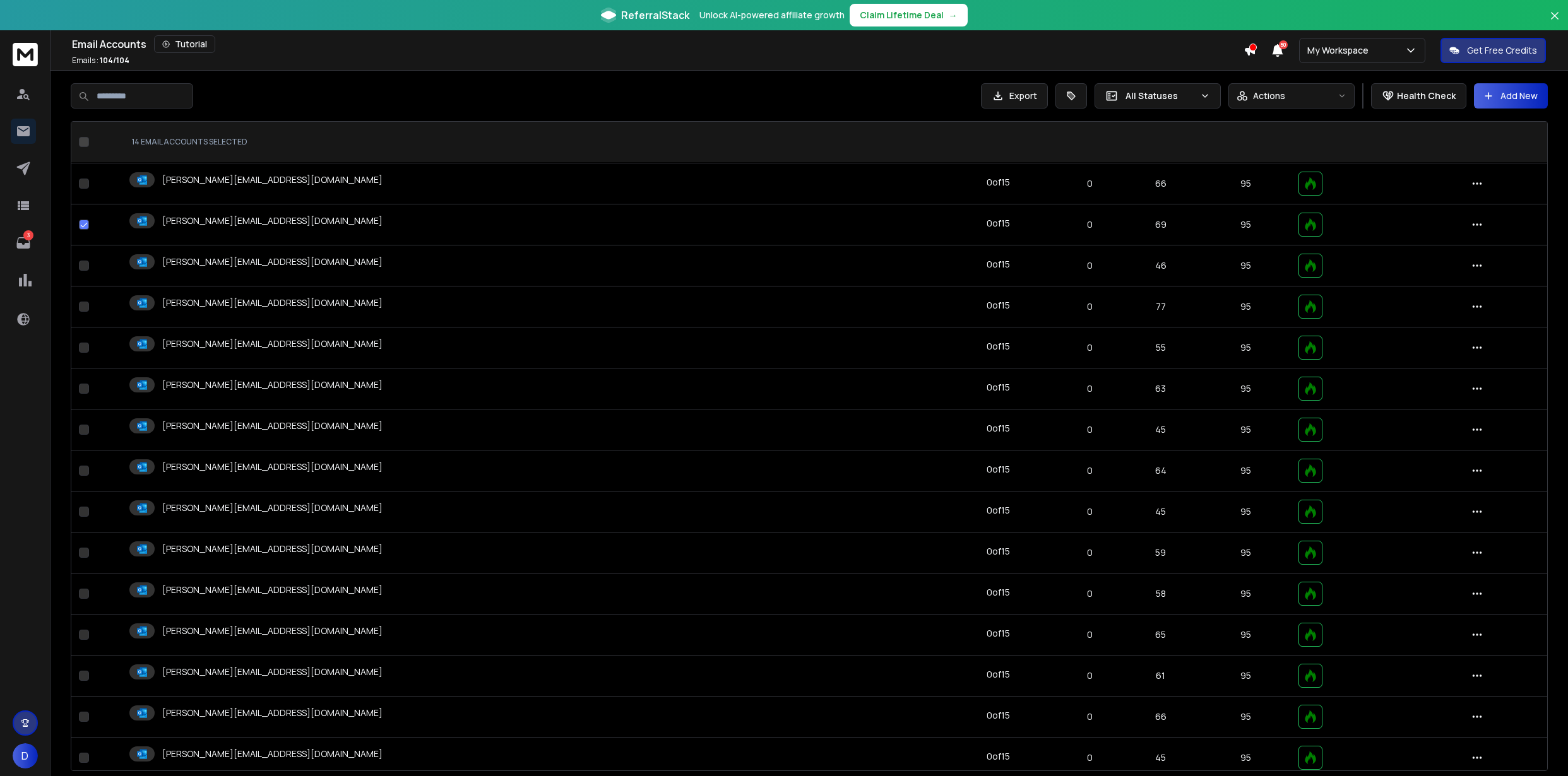
click at [265, 450] on td "[PERSON_NAME][EMAIL_ADDRESS][DOMAIN_NAME]" at bounding box center [530, 429] width 816 height 41
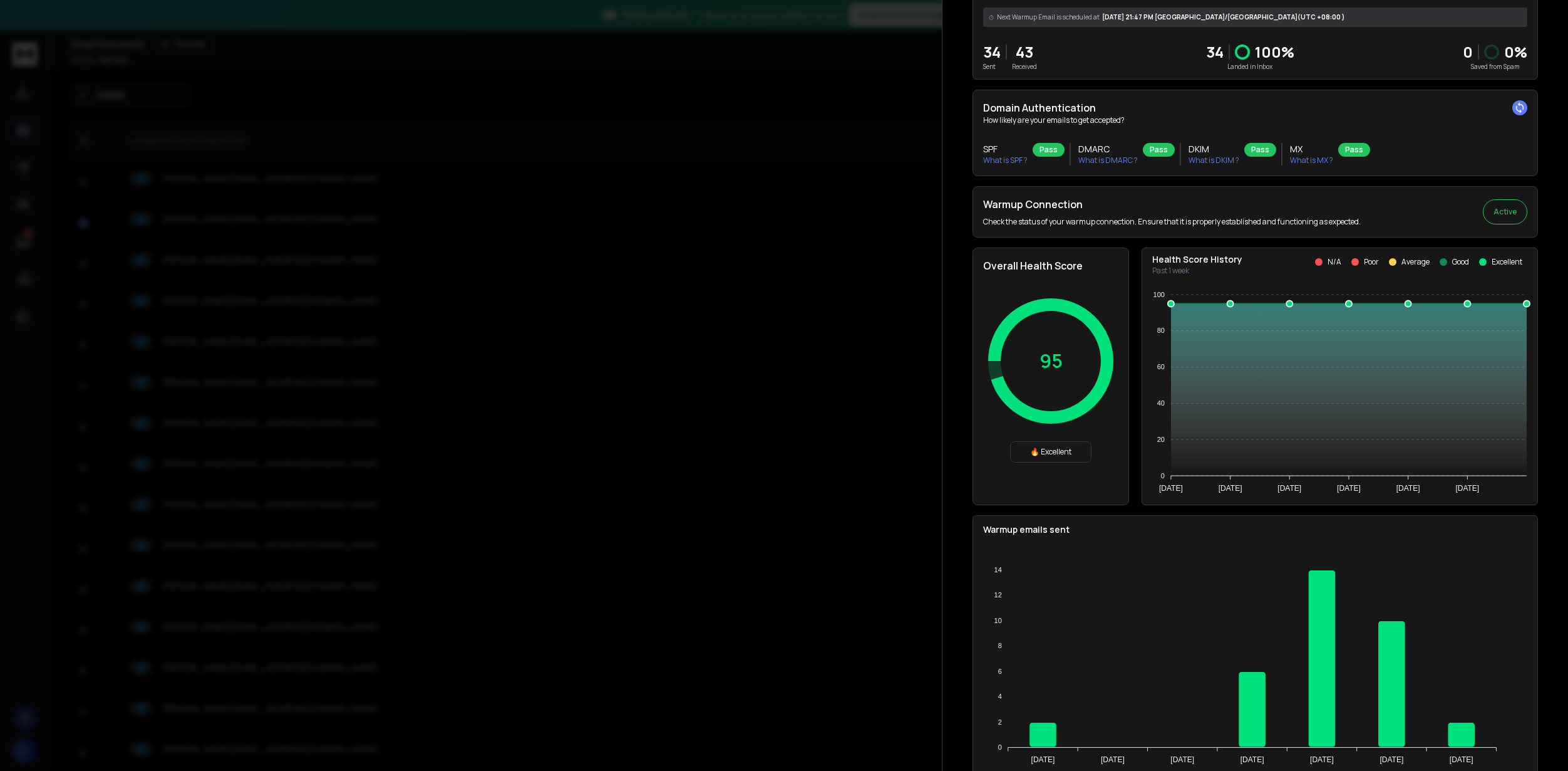
click at [255, 448] on div at bounding box center [784, 386] width 1568 height 771
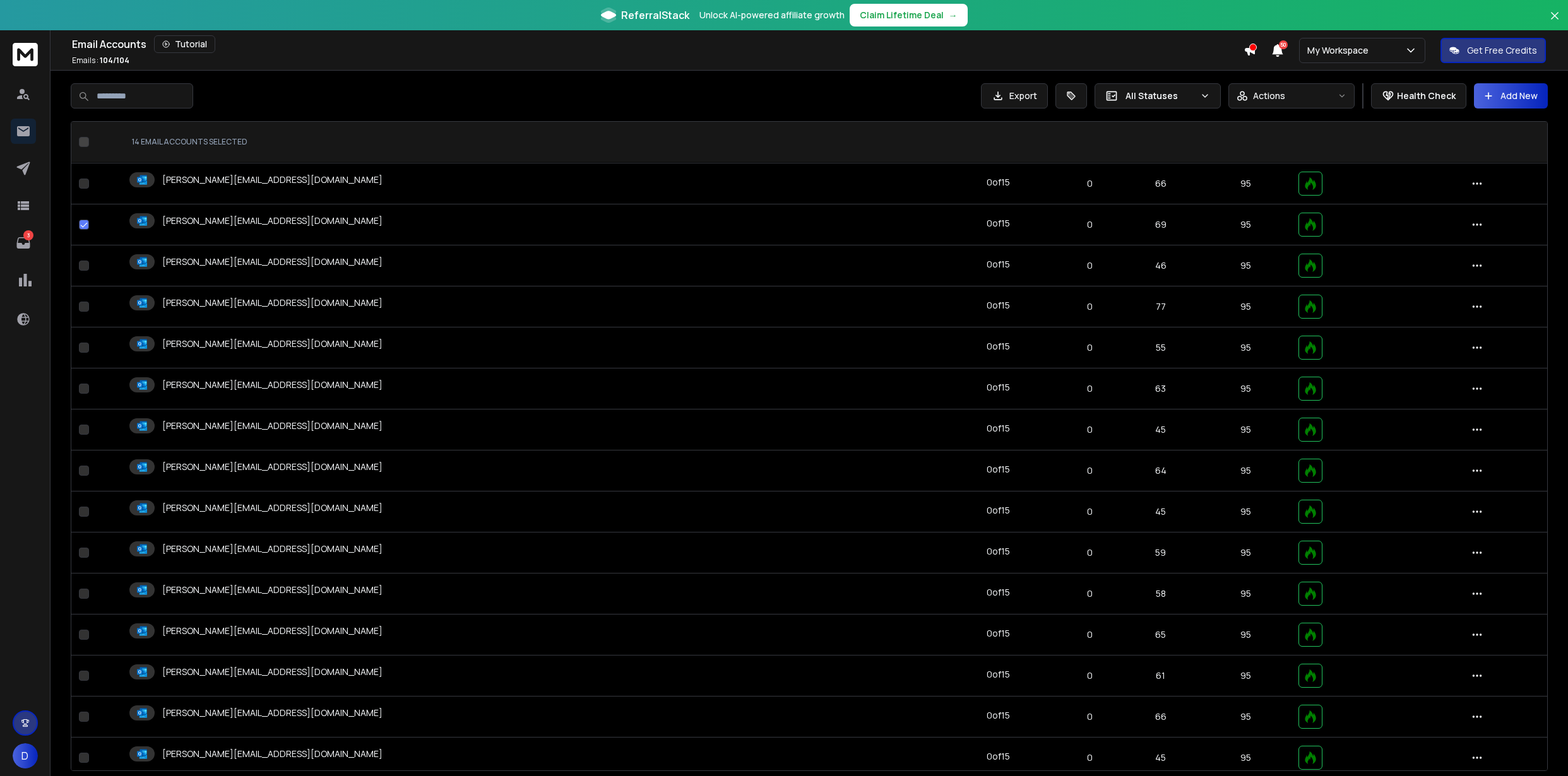
click at [260, 491] on td "[PERSON_NAME][EMAIL_ADDRESS][DOMAIN_NAME]" at bounding box center [530, 471] width 816 height 41
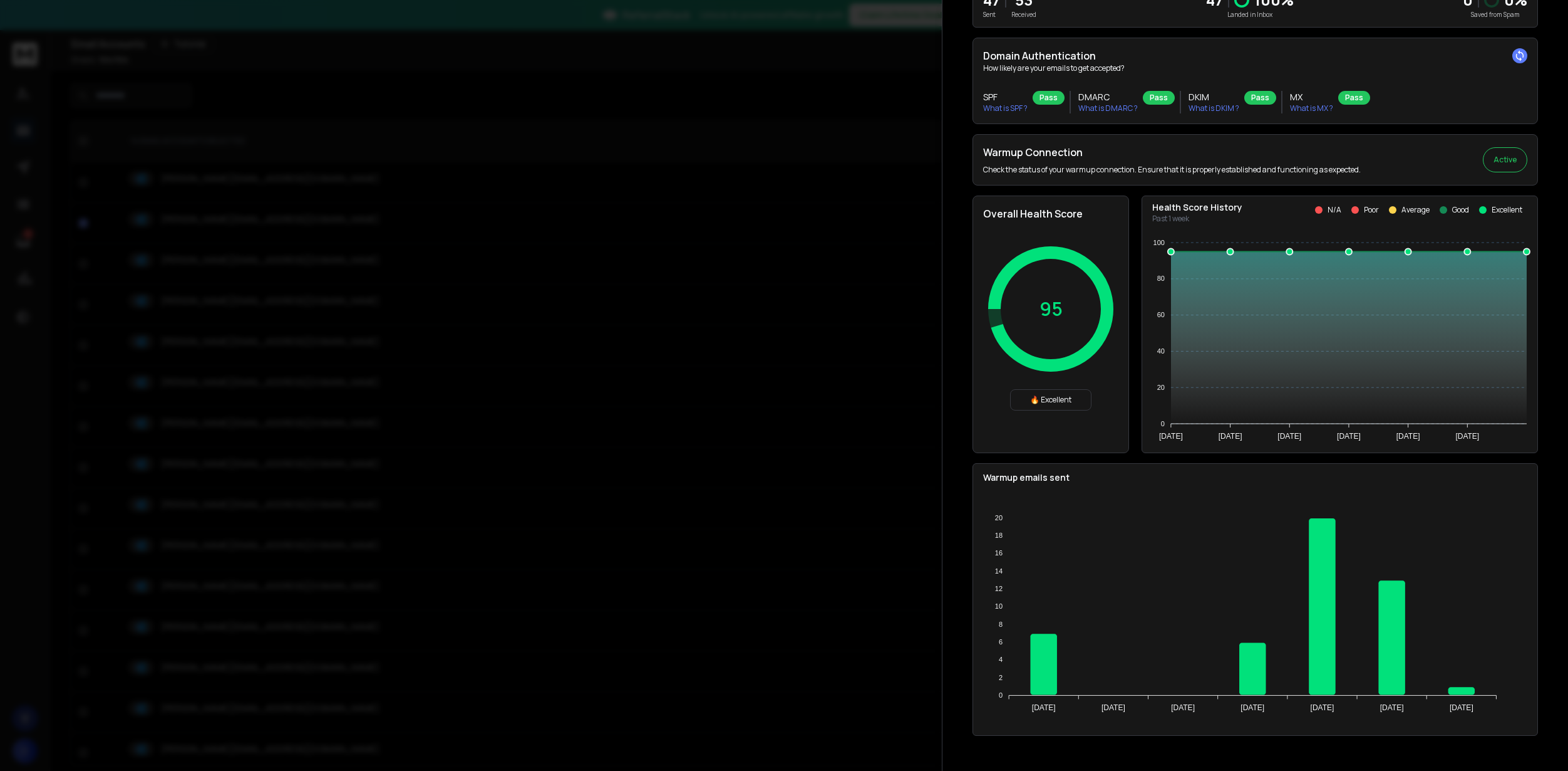
click at [354, 539] on div at bounding box center [784, 386] width 1568 height 771
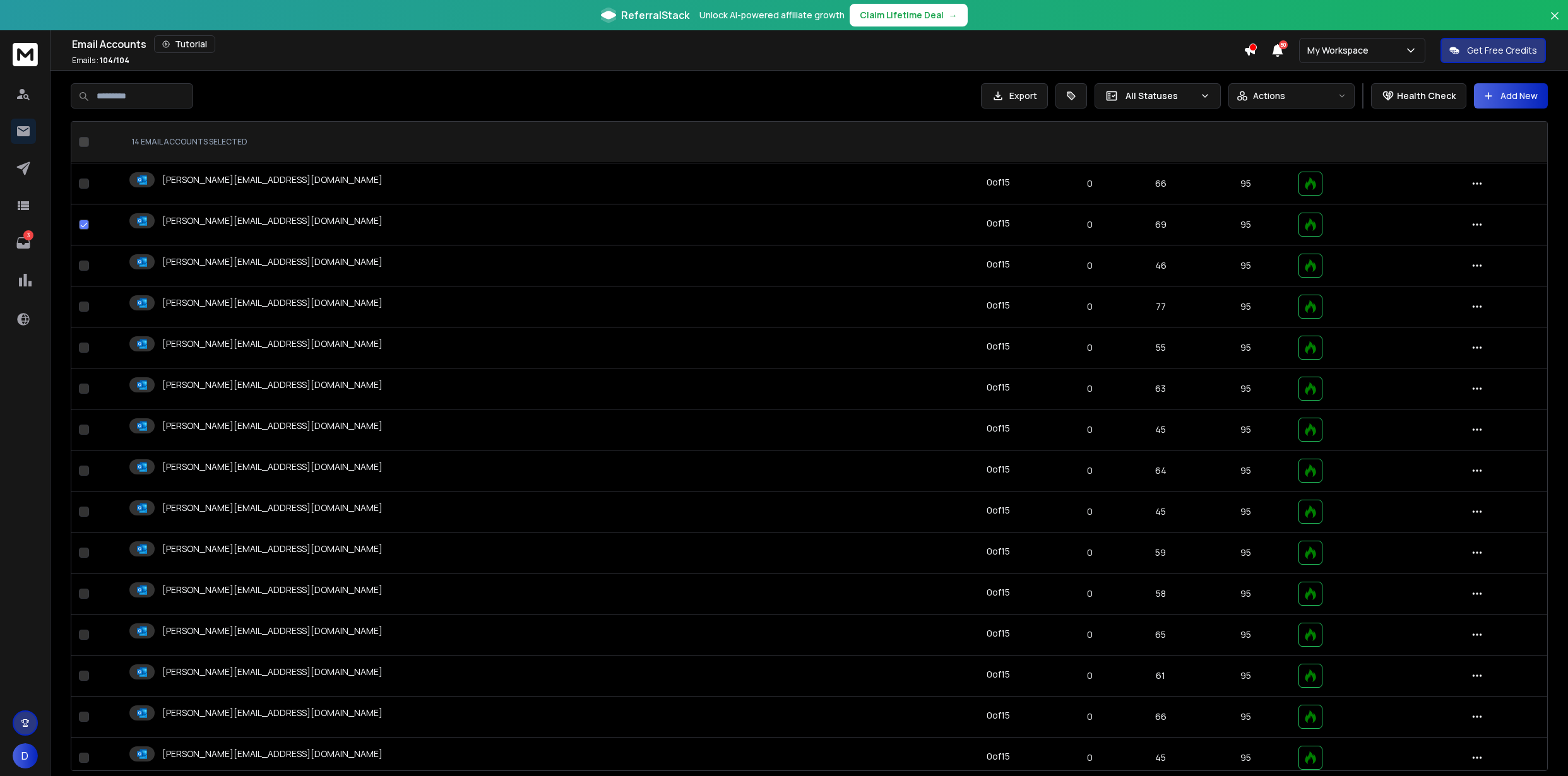
click at [311, 532] on td "[PERSON_NAME][EMAIL_ADDRESS][DOMAIN_NAME]" at bounding box center [530, 511] width 816 height 41
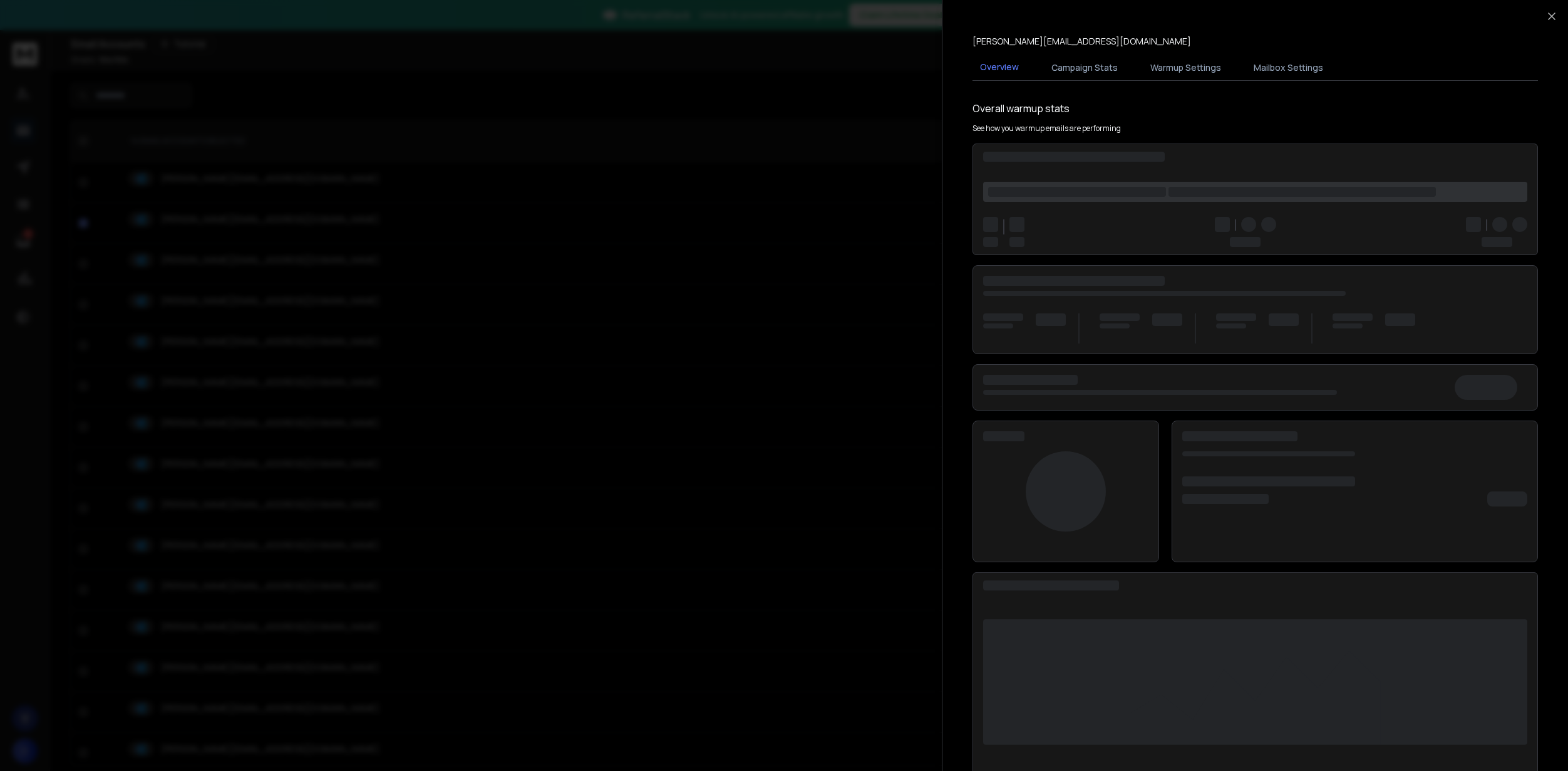
click at [305, 529] on div at bounding box center [784, 386] width 1568 height 771
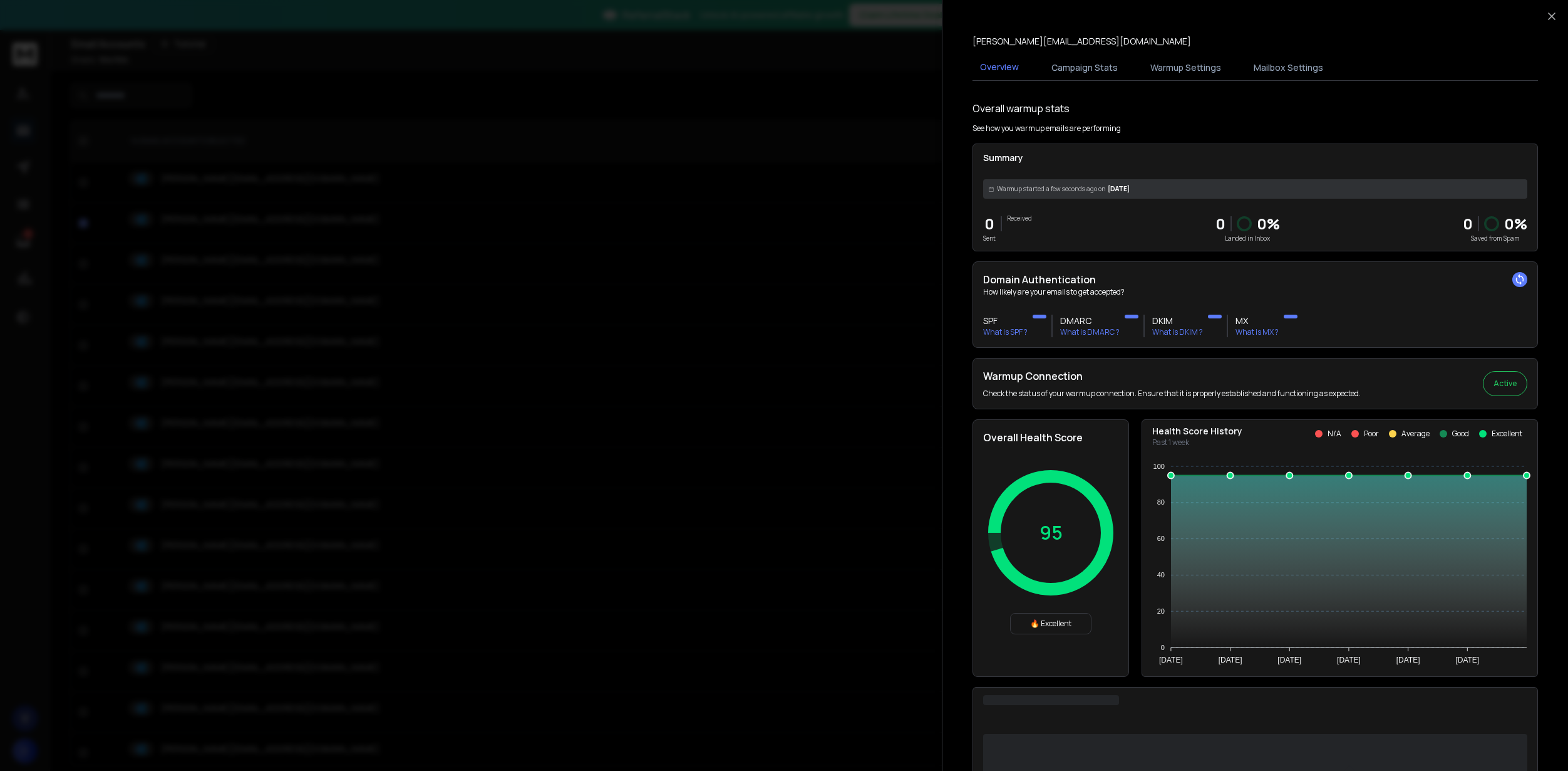
click at [288, 529] on td "[PERSON_NAME][EMAIL_ADDRESS][DOMAIN_NAME]" at bounding box center [526, 508] width 810 height 41
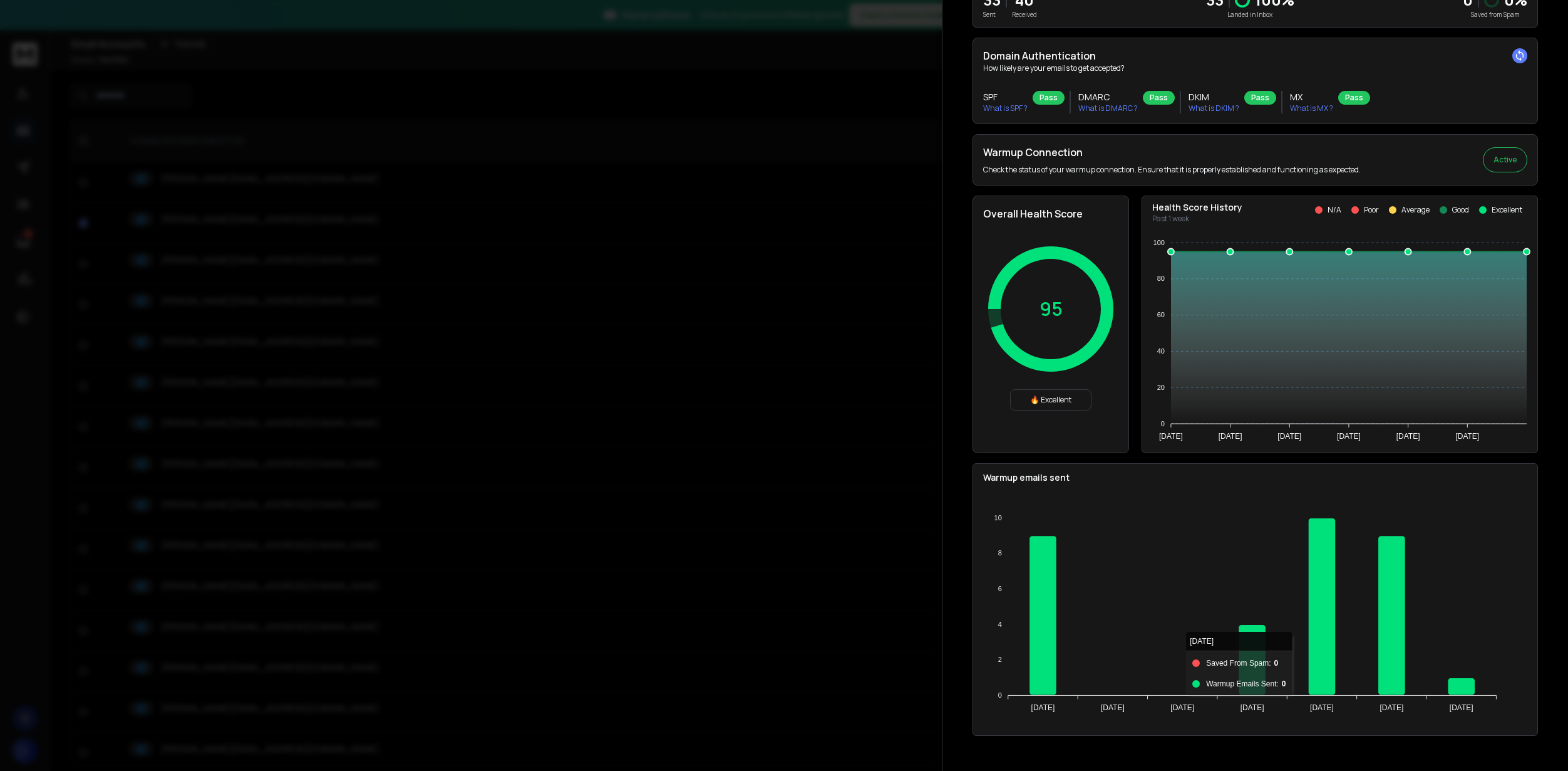
drag, startPoint x: 343, startPoint y: 567, endPoint x: 318, endPoint y: 563, distance: 25.3
click at [318, 563] on div at bounding box center [784, 386] width 1568 height 771
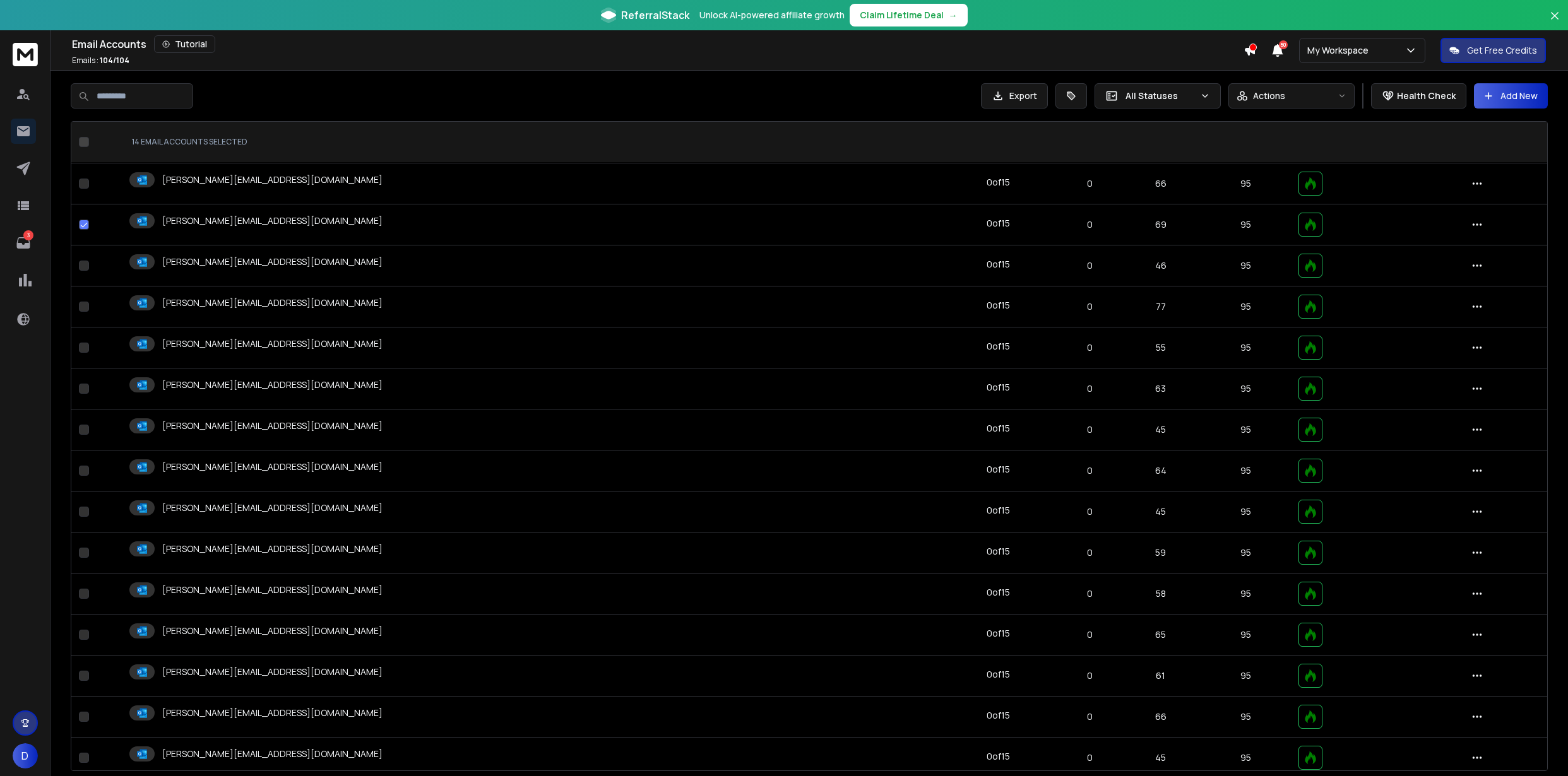
click at [248, 555] on p "[PERSON_NAME][EMAIL_ADDRESS][DOMAIN_NAME]" at bounding box center [272, 548] width 220 height 13
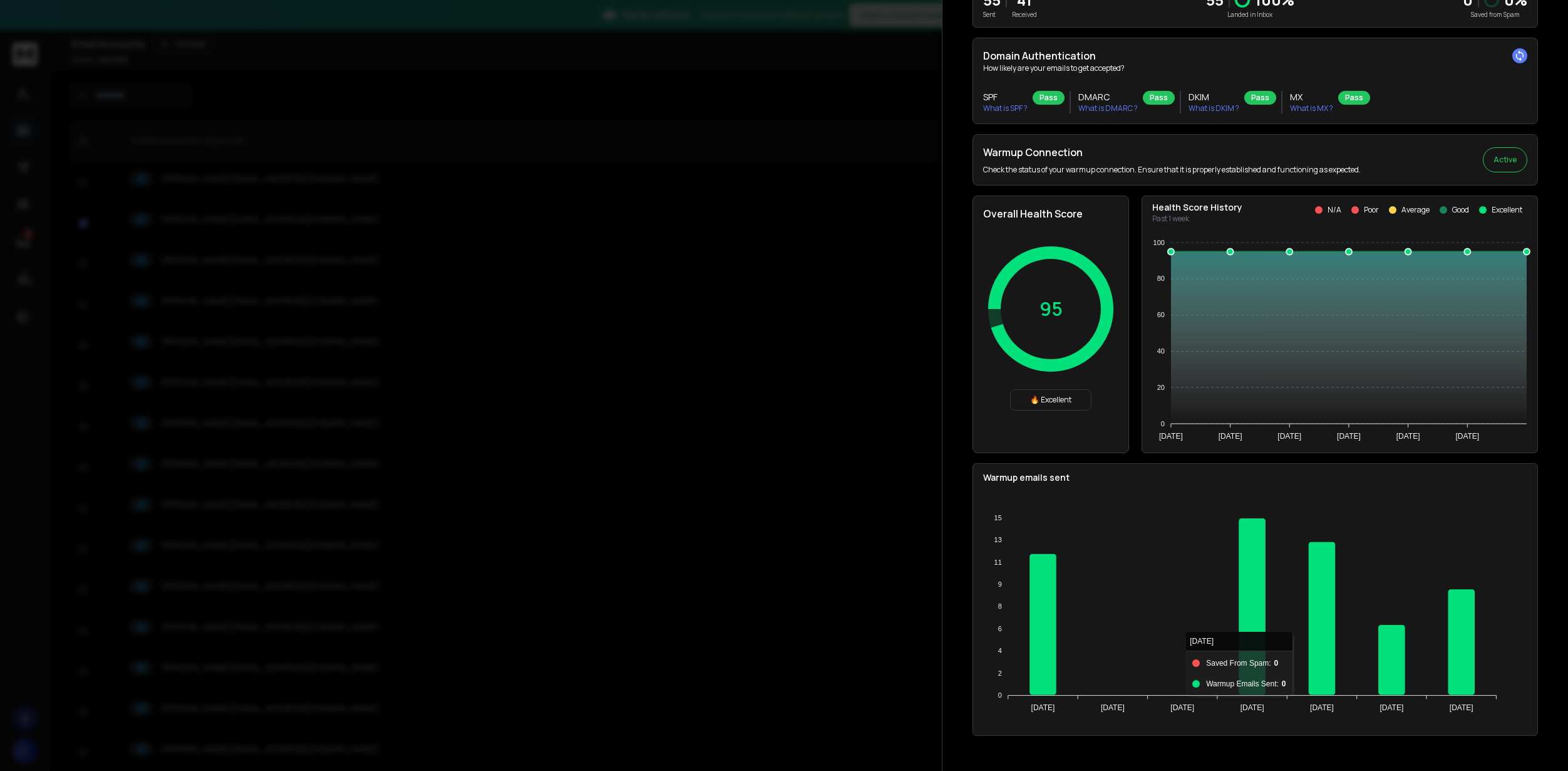
click at [445, 554] on div at bounding box center [784, 386] width 1568 height 771
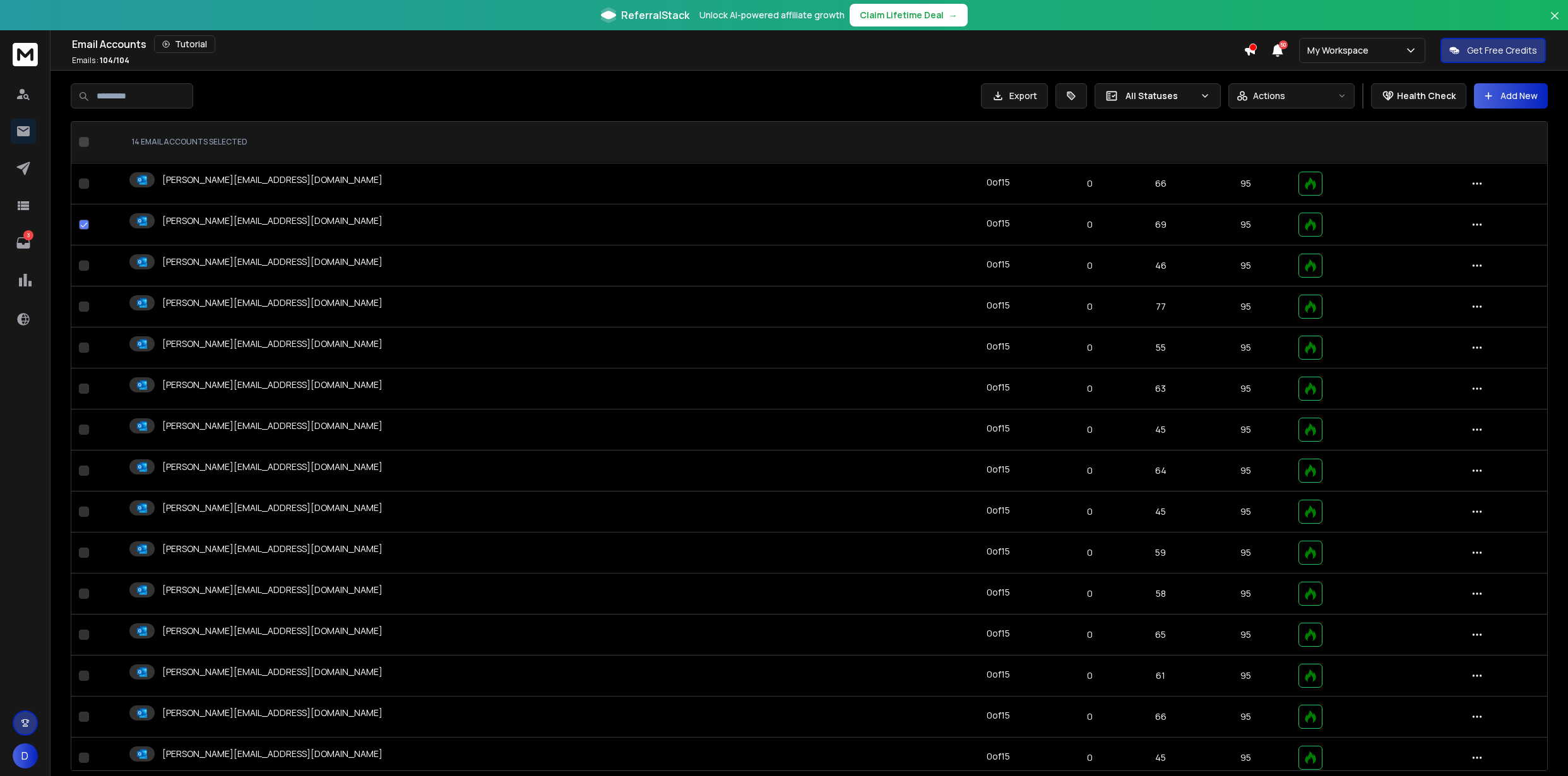
click at [84, 558] on button "button" at bounding box center [84, 552] width 10 height 10
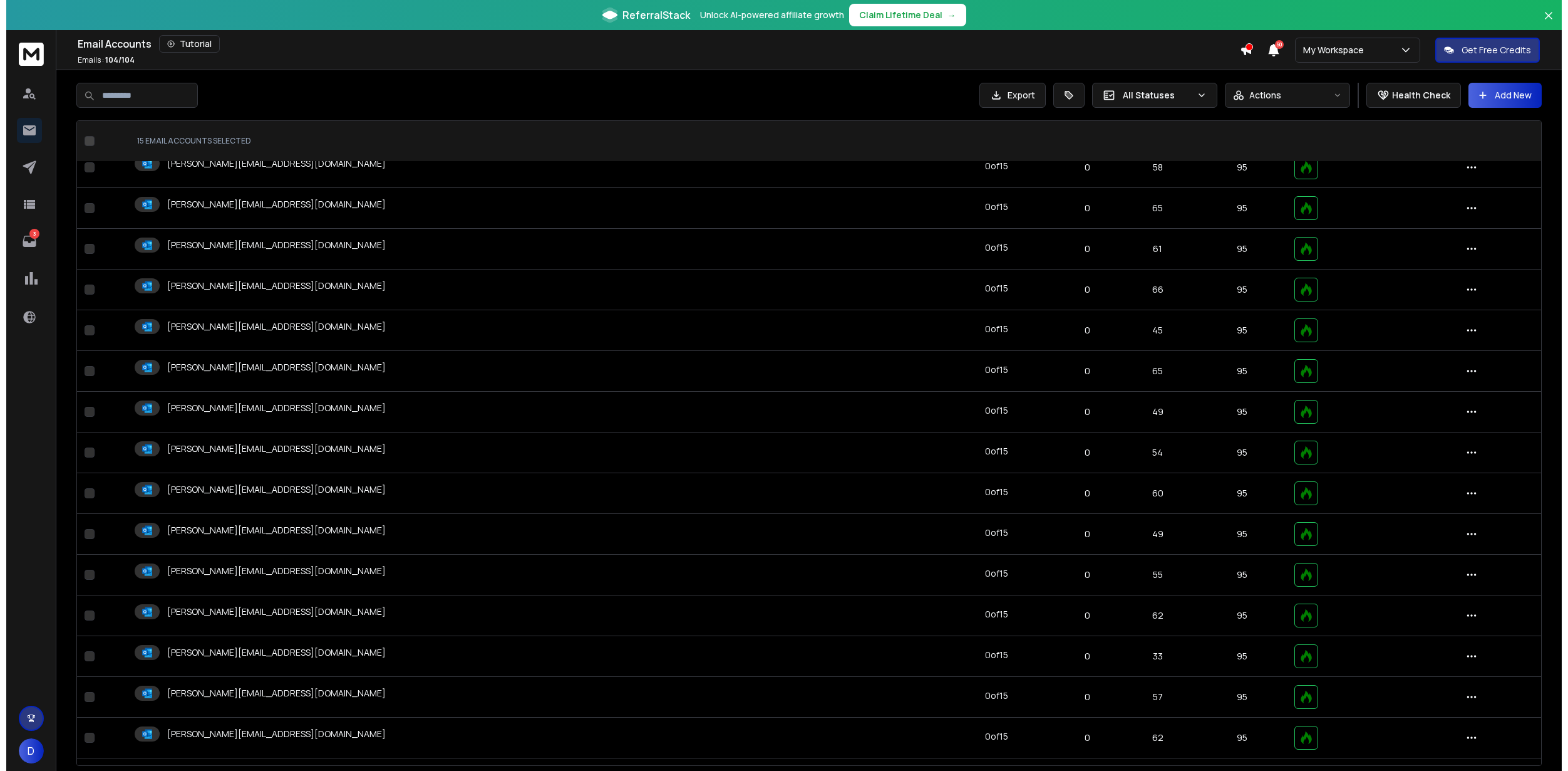
scroll to position [3227, 0]
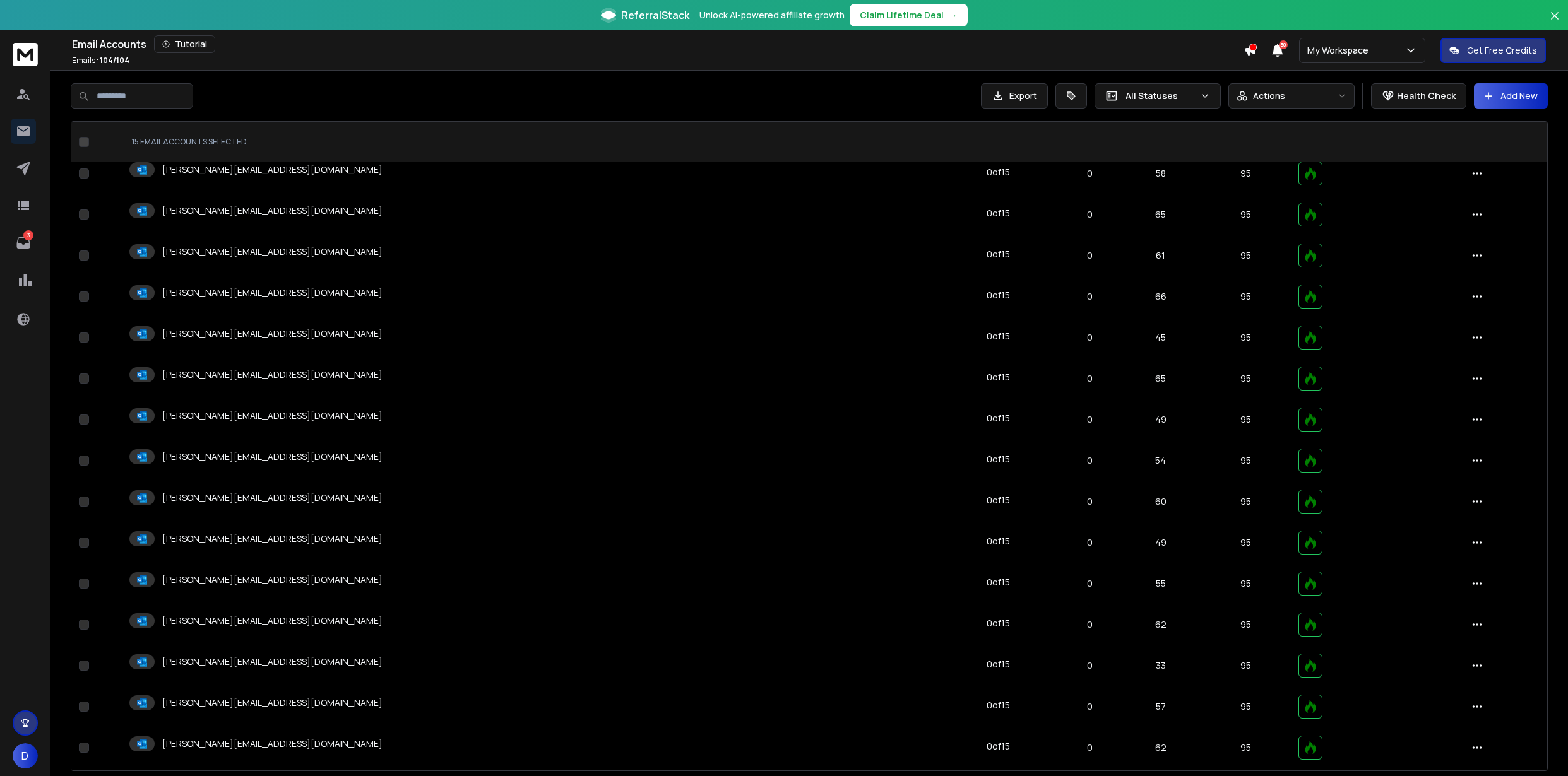
click at [266, 194] on td "[PERSON_NAME][EMAIL_ADDRESS][DOMAIN_NAME]" at bounding box center [530, 174] width 816 height 41
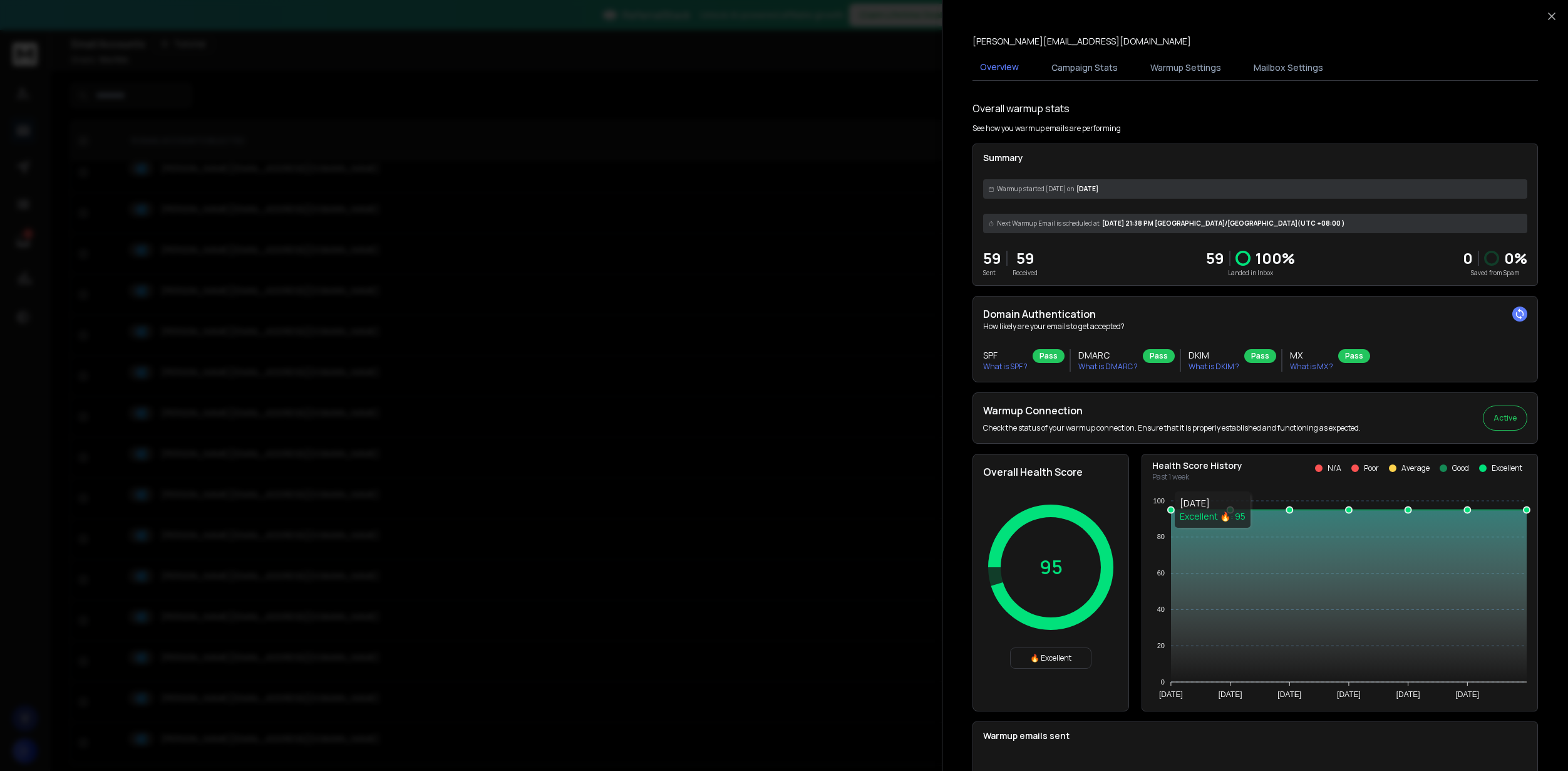
click at [1156, 603] on foreignobject at bounding box center [1337, 592] width 391 height 220
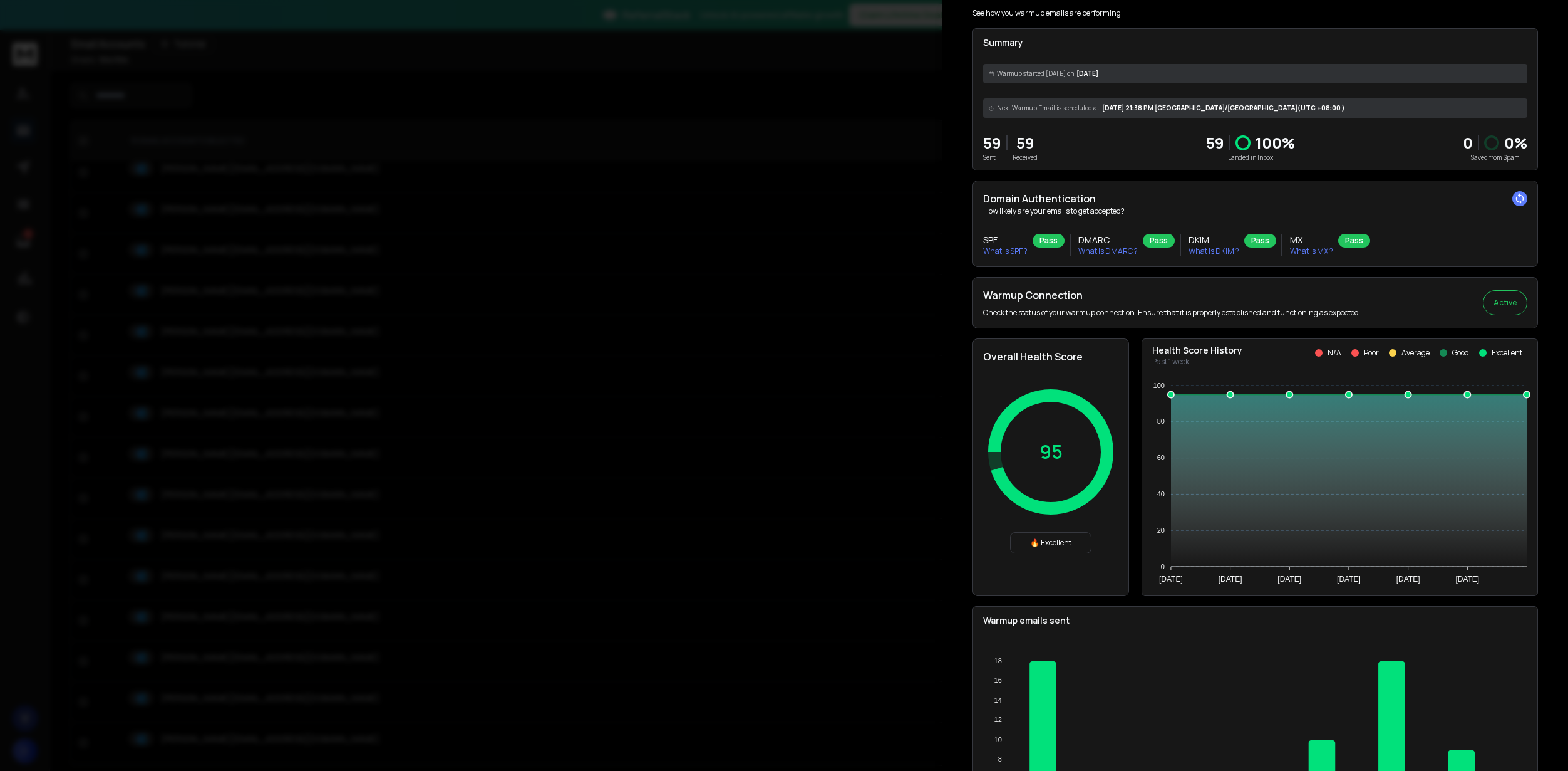
scroll to position [0, 0]
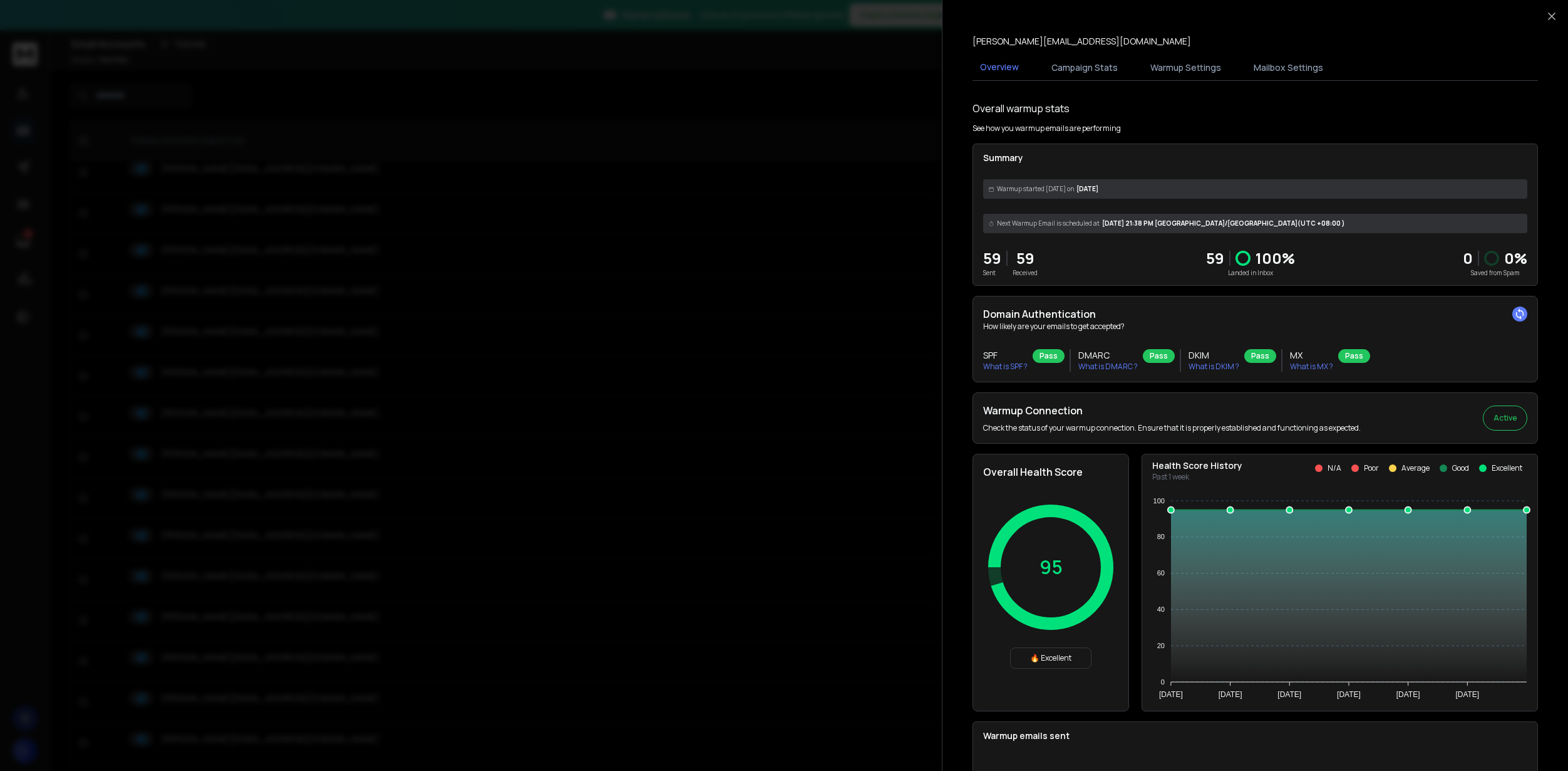
click at [590, 294] on div at bounding box center [784, 386] width 1568 height 771
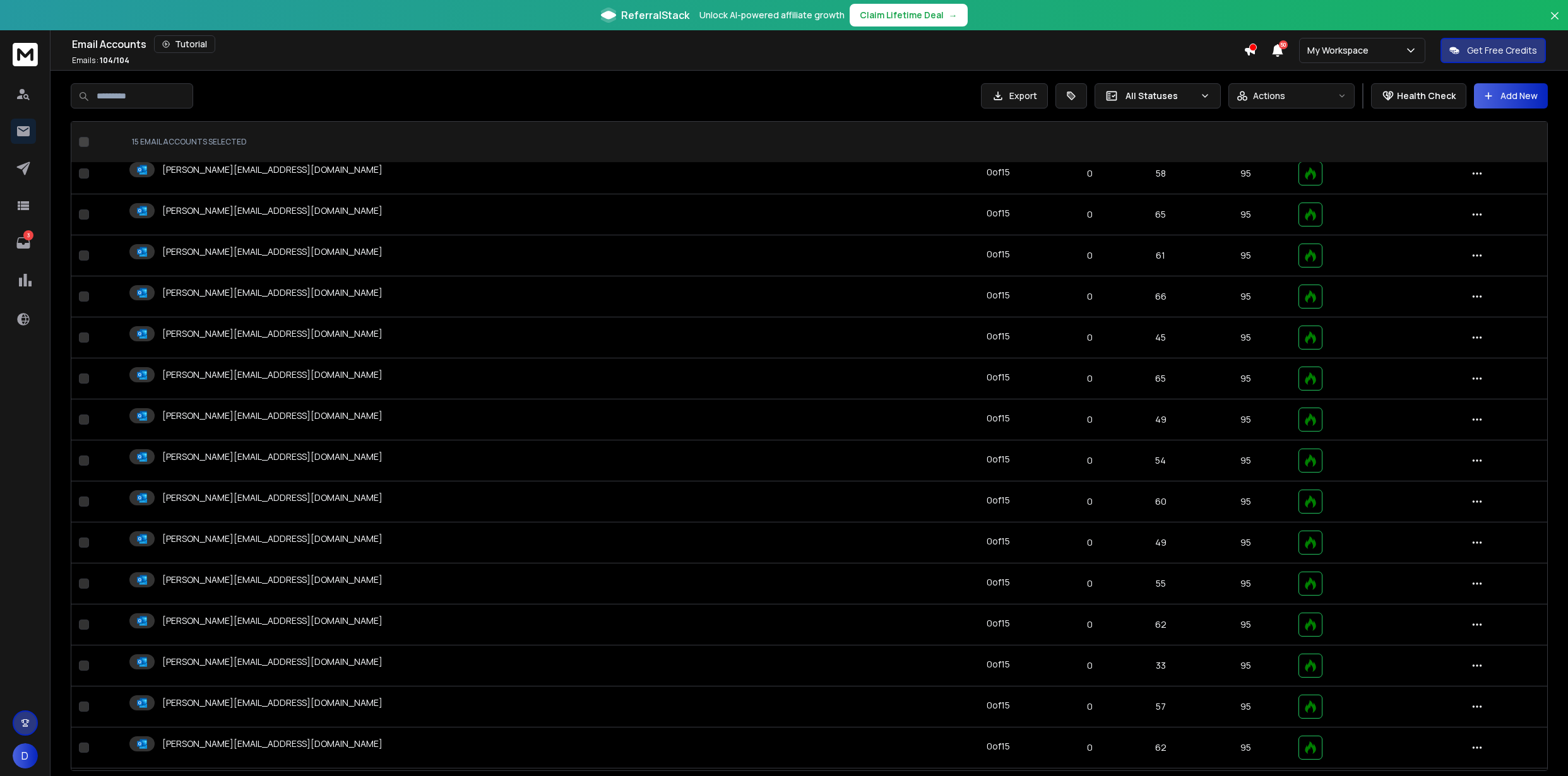
click at [87, 178] on button "button" at bounding box center [84, 173] width 10 height 10
click at [243, 235] on td "[PERSON_NAME][EMAIL_ADDRESS][DOMAIN_NAME]" at bounding box center [530, 214] width 816 height 41
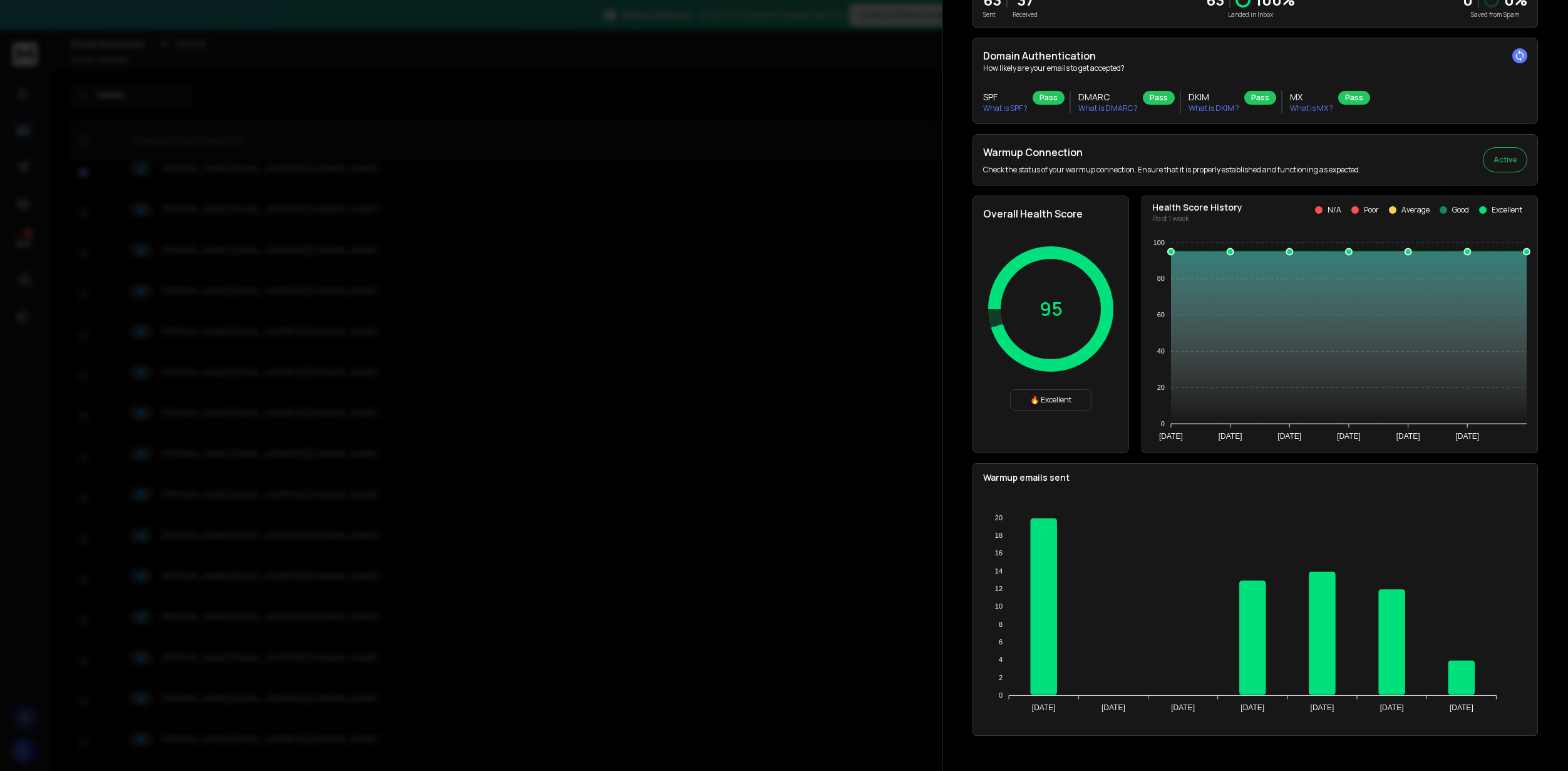
click at [367, 365] on div at bounding box center [784, 386] width 1568 height 771
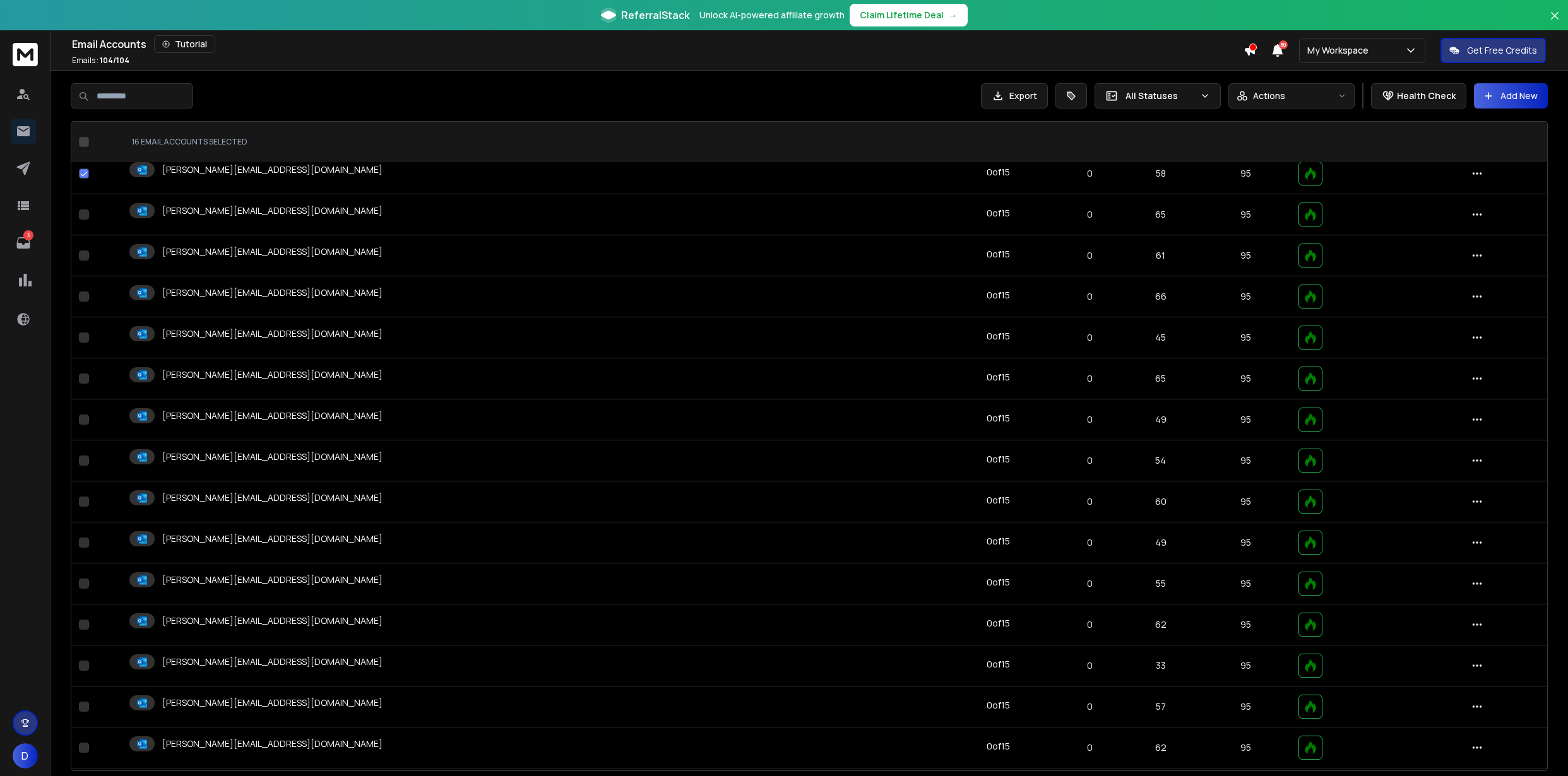
click at [278, 276] on td "[PERSON_NAME][EMAIL_ADDRESS][DOMAIN_NAME]" at bounding box center [530, 256] width 816 height 41
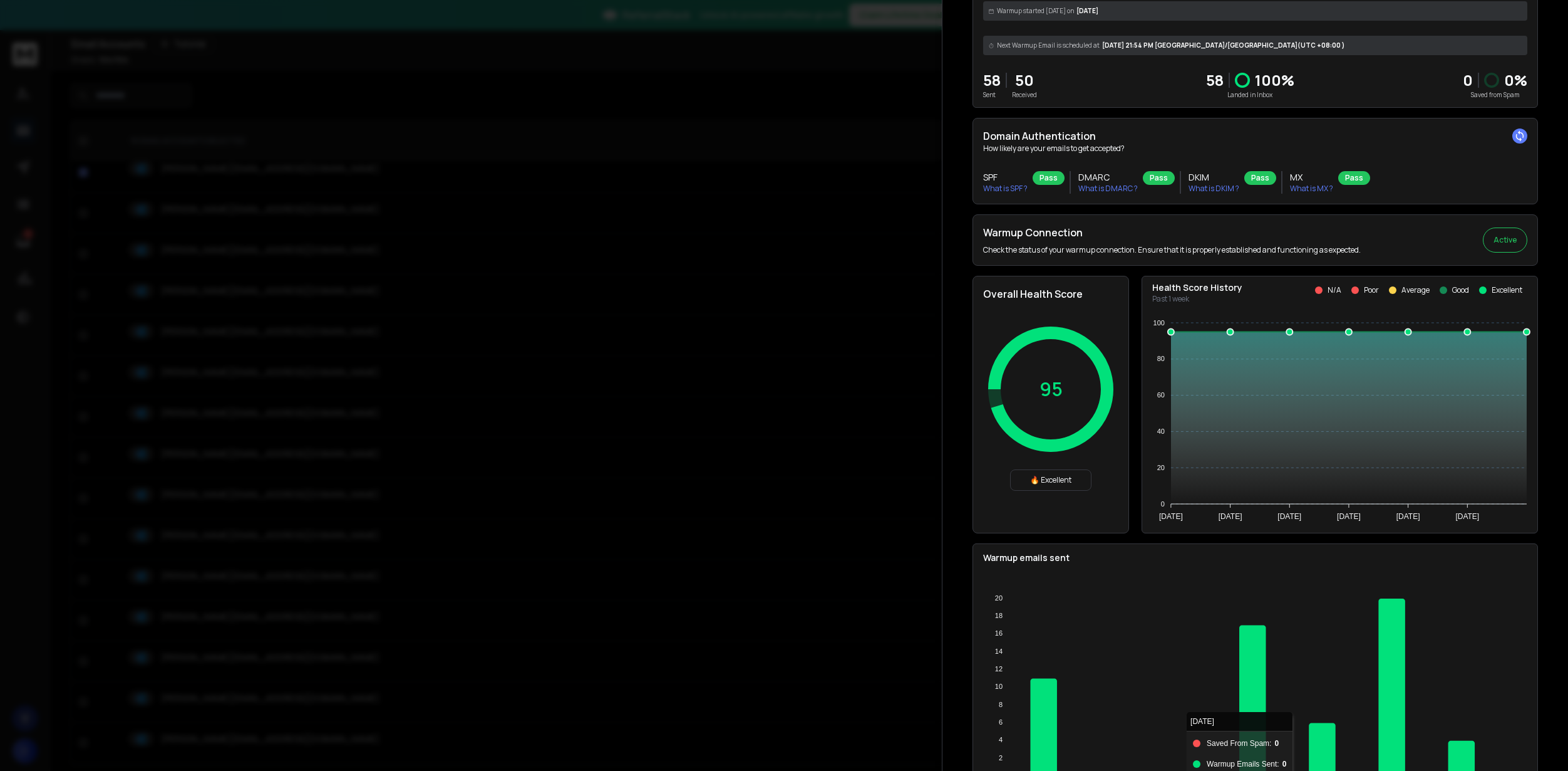
scroll to position [259, 0]
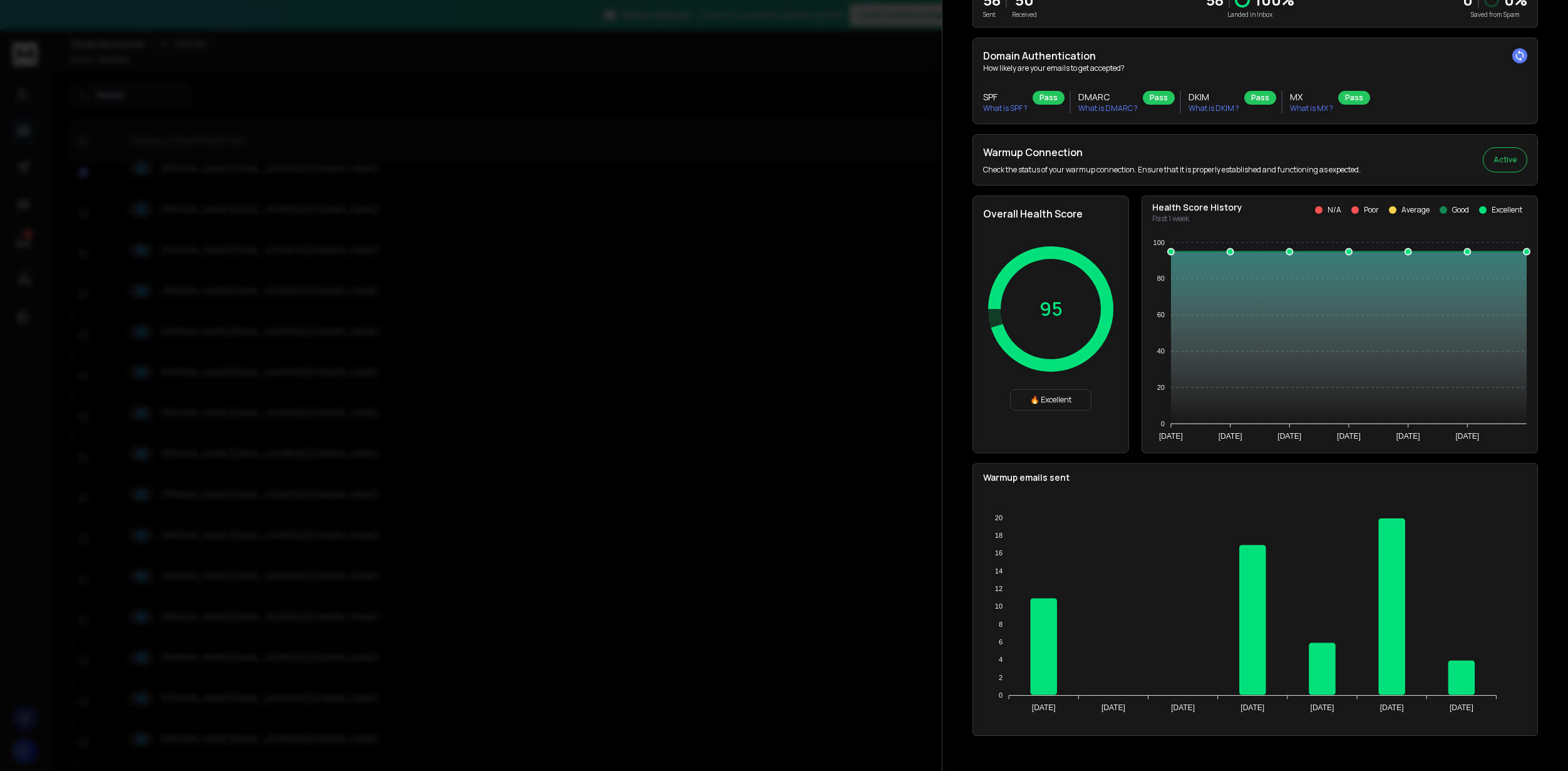
click at [440, 464] on div at bounding box center [784, 386] width 1568 height 771
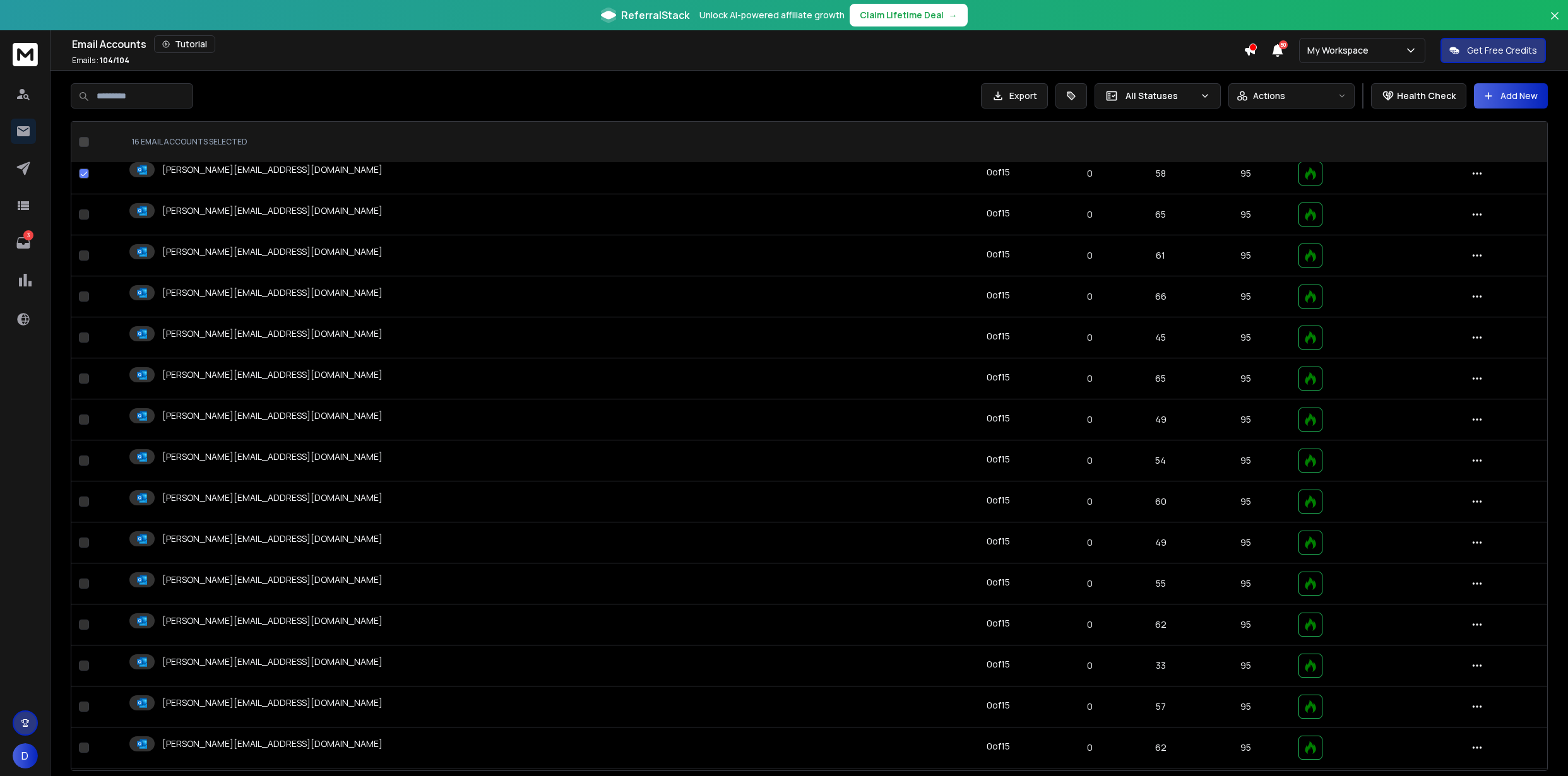
click at [258, 299] on p "[PERSON_NAME][EMAIL_ADDRESS][DOMAIN_NAME]" at bounding box center [272, 293] width 220 height 13
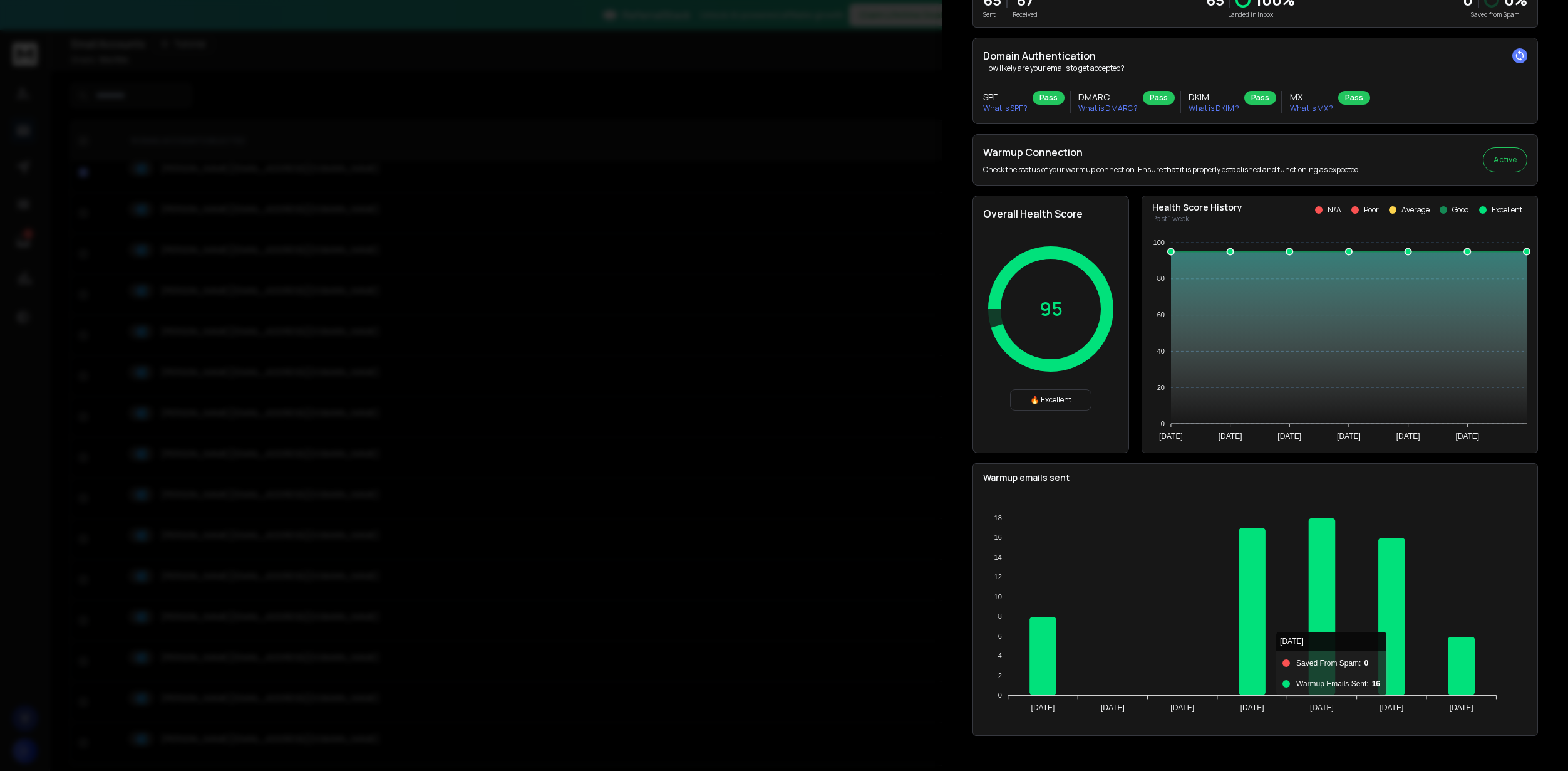
click at [301, 519] on div at bounding box center [784, 386] width 1568 height 771
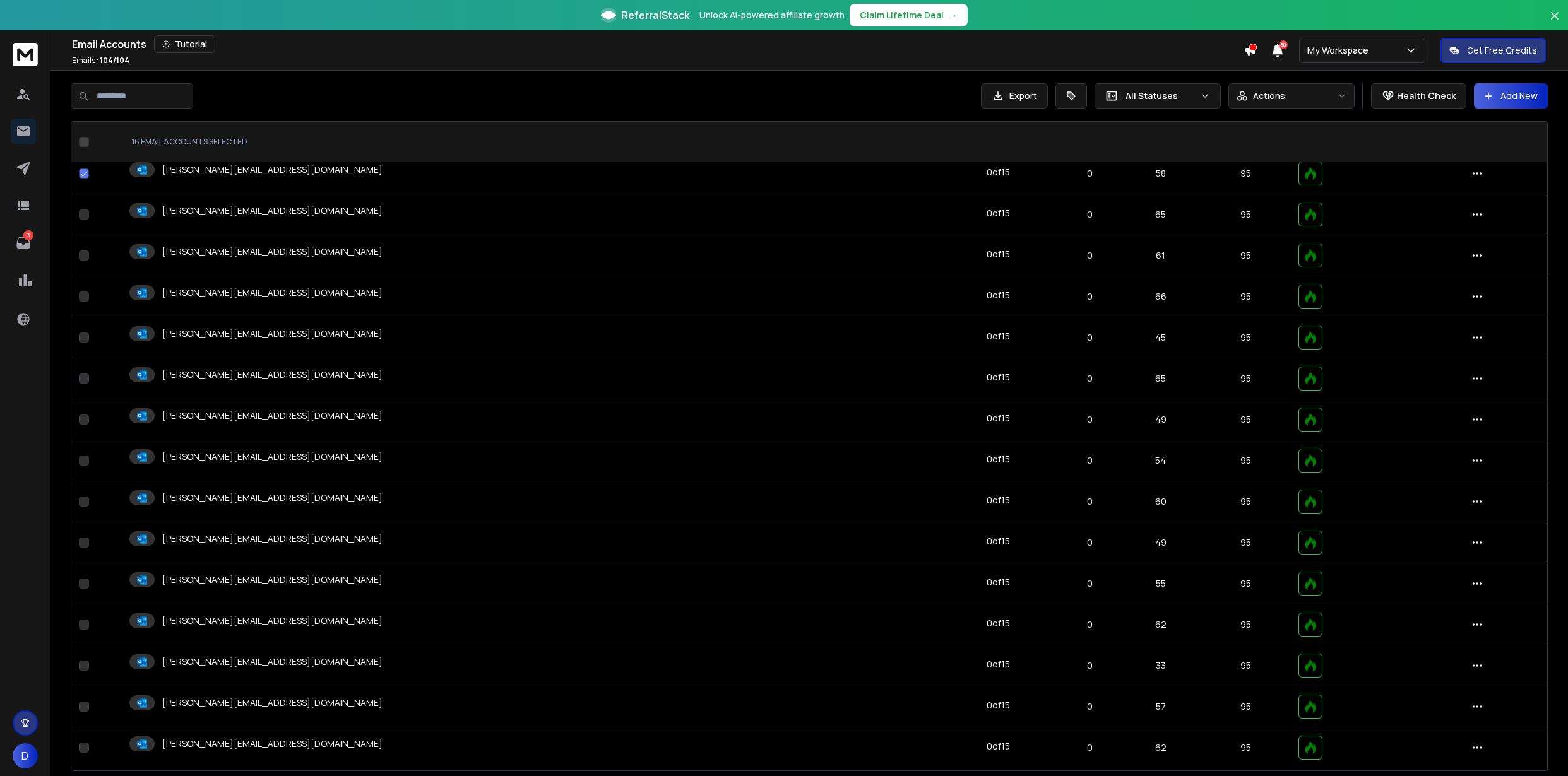
click at [88, 302] on div at bounding box center [100, 296] width 43 height 10
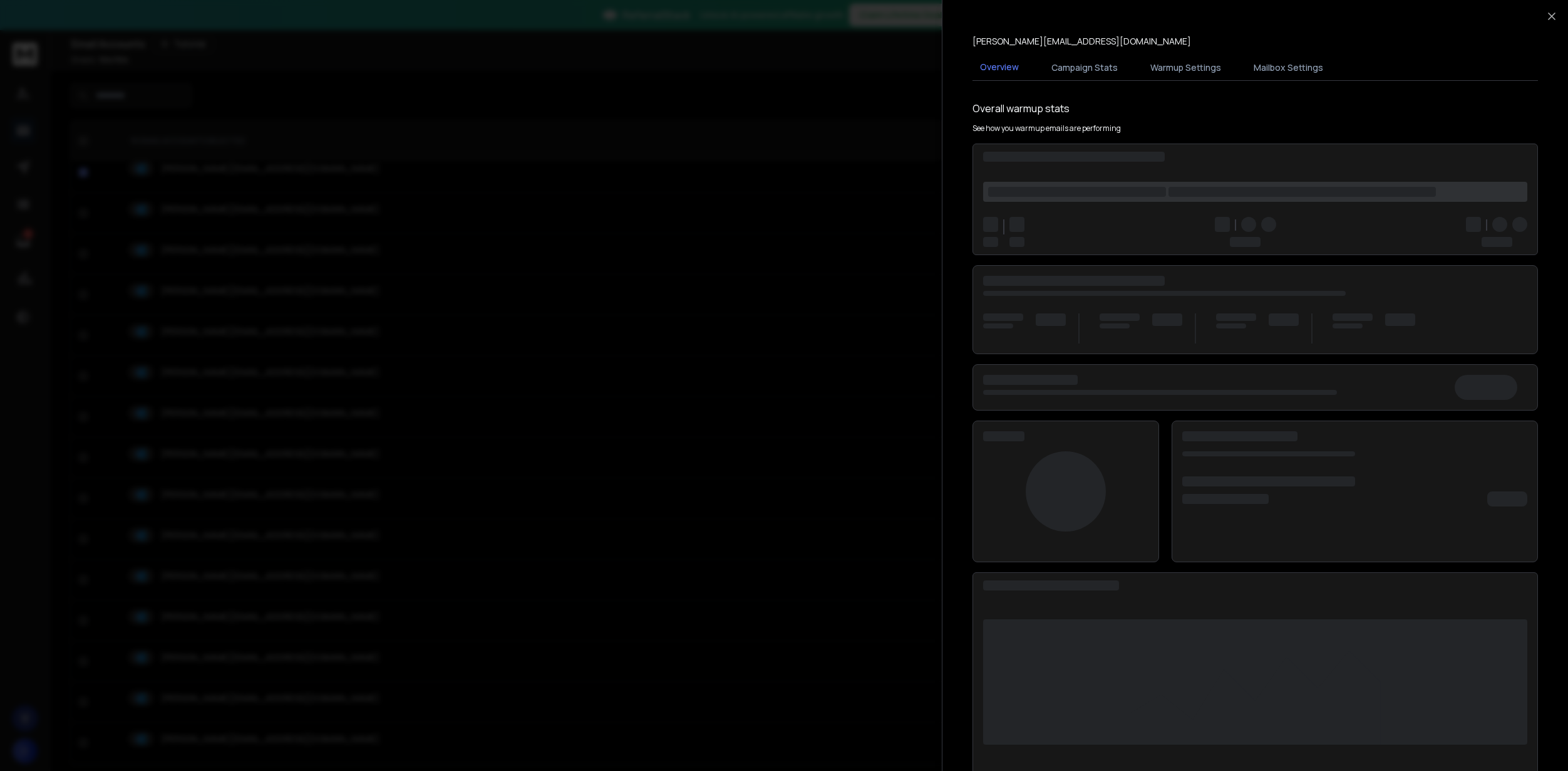
click at [103, 327] on div at bounding box center [784, 386] width 1568 height 771
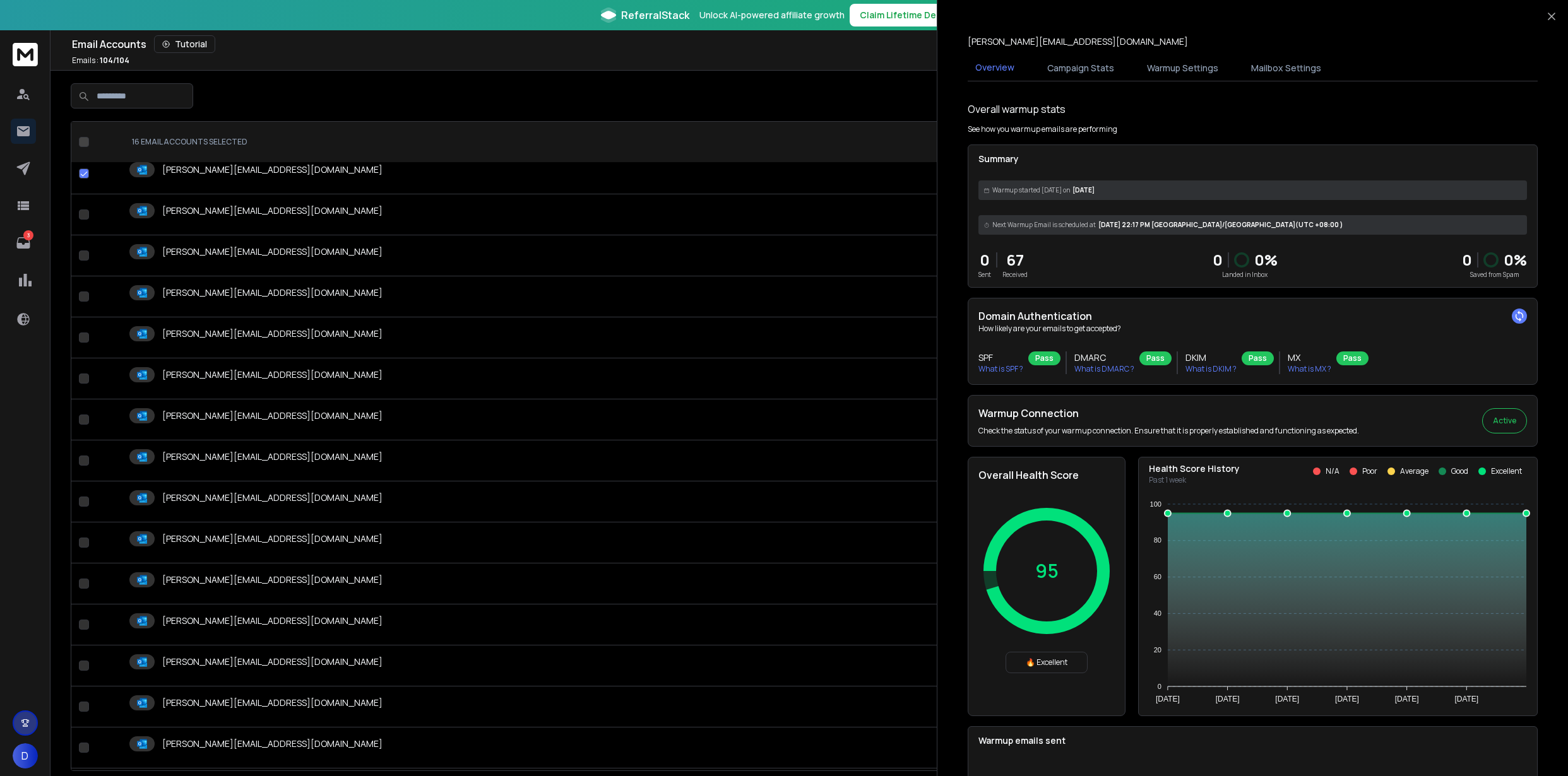
click at [81, 302] on button "button" at bounding box center [84, 296] width 10 height 10
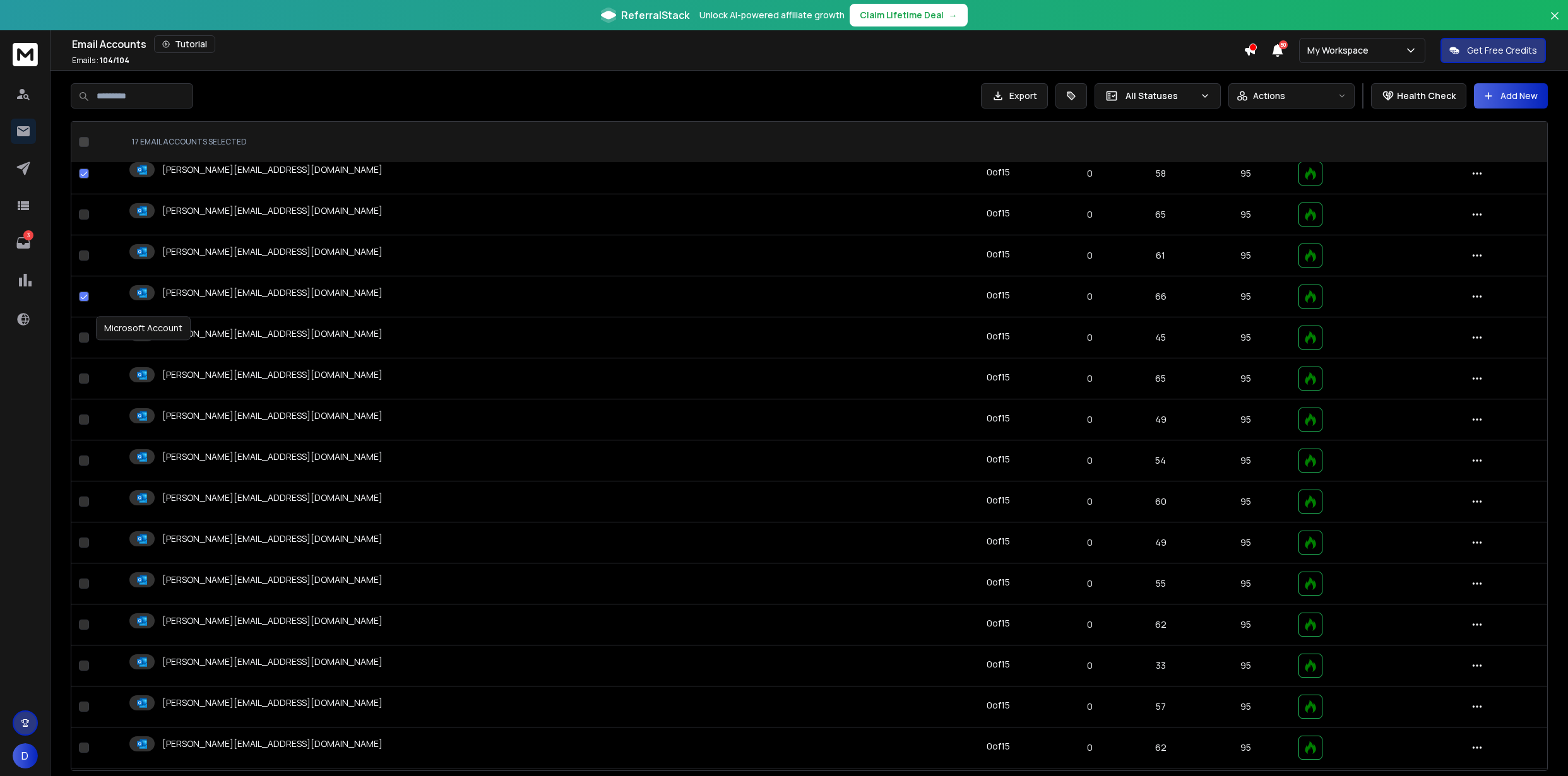
click at [251, 358] on td "[PERSON_NAME][EMAIL_ADDRESS][DOMAIN_NAME]" at bounding box center [530, 338] width 816 height 41
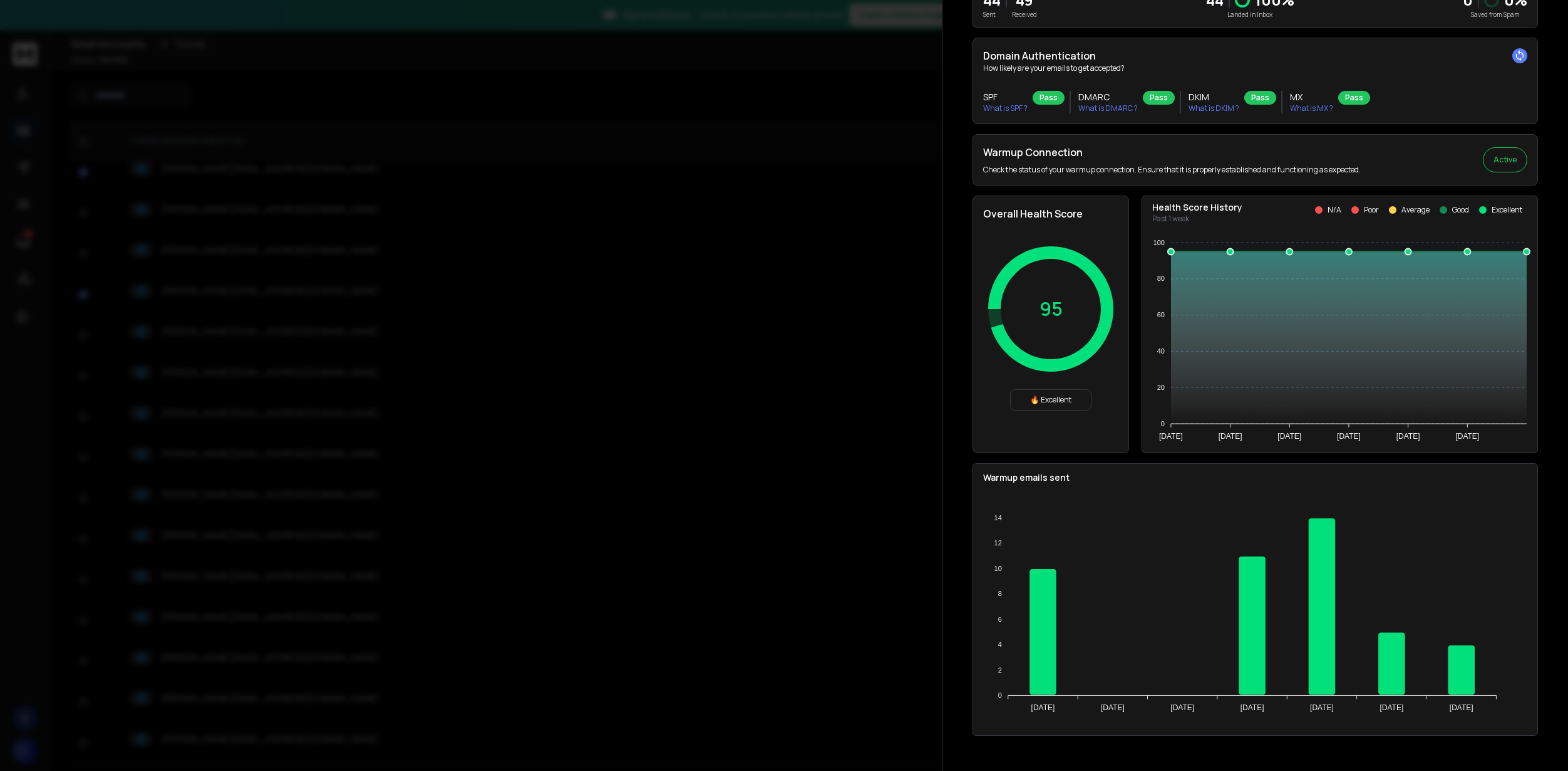
click at [662, 392] on div at bounding box center [784, 386] width 1568 height 771
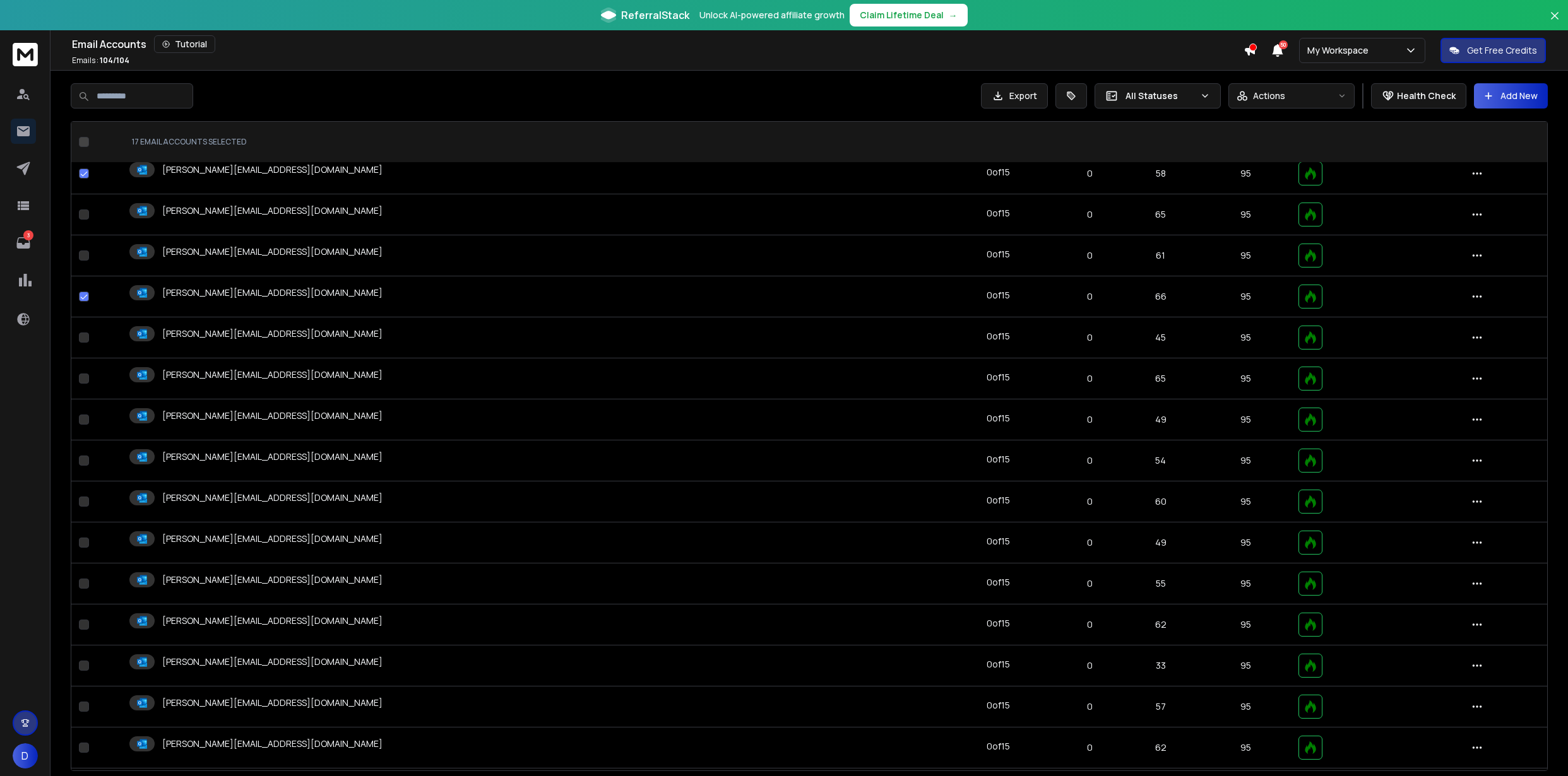
click at [232, 381] on p "[PERSON_NAME][EMAIL_ADDRESS][DOMAIN_NAME]" at bounding box center [272, 374] width 220 height 13
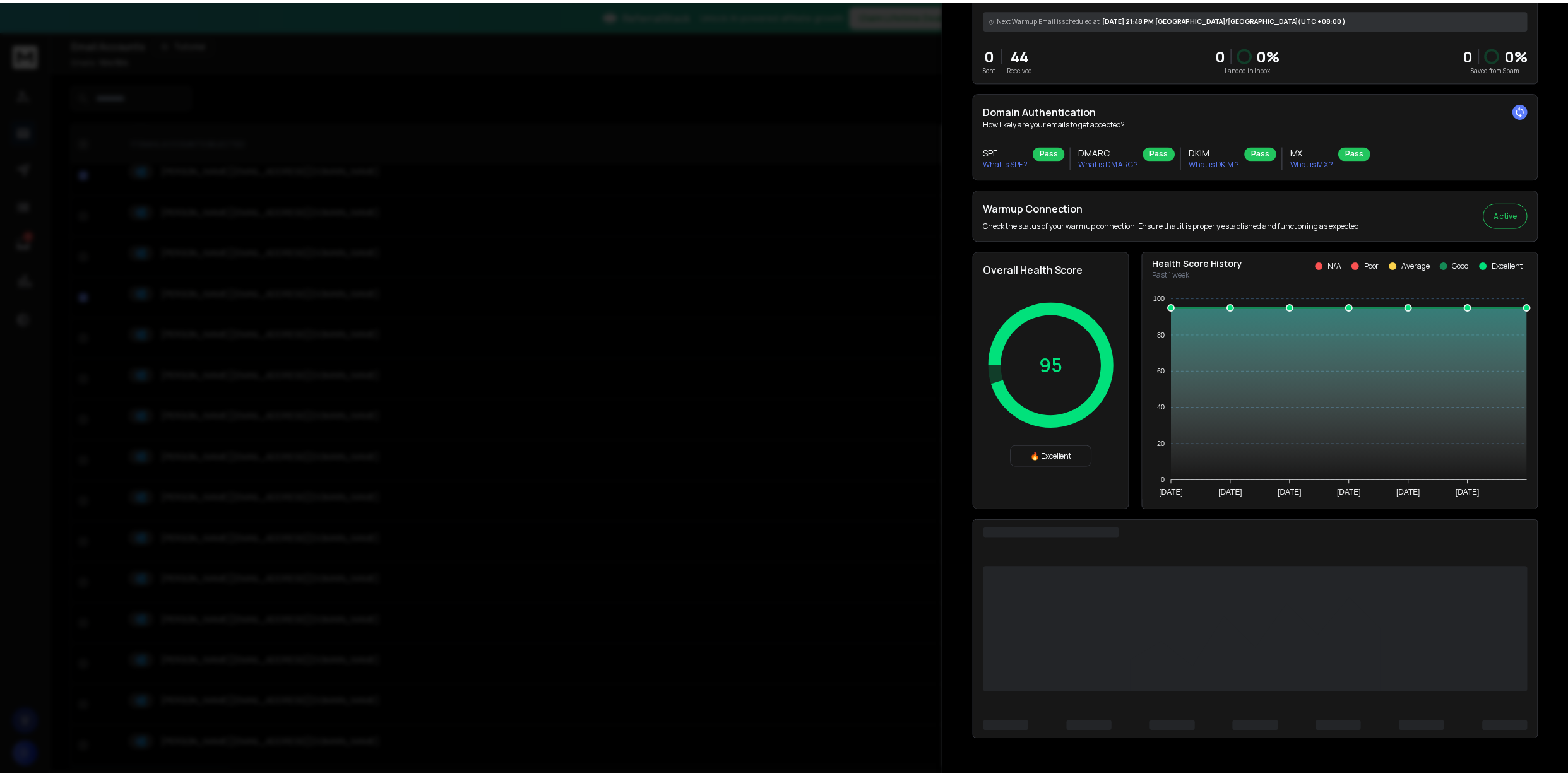
scroll to position [208, 0]
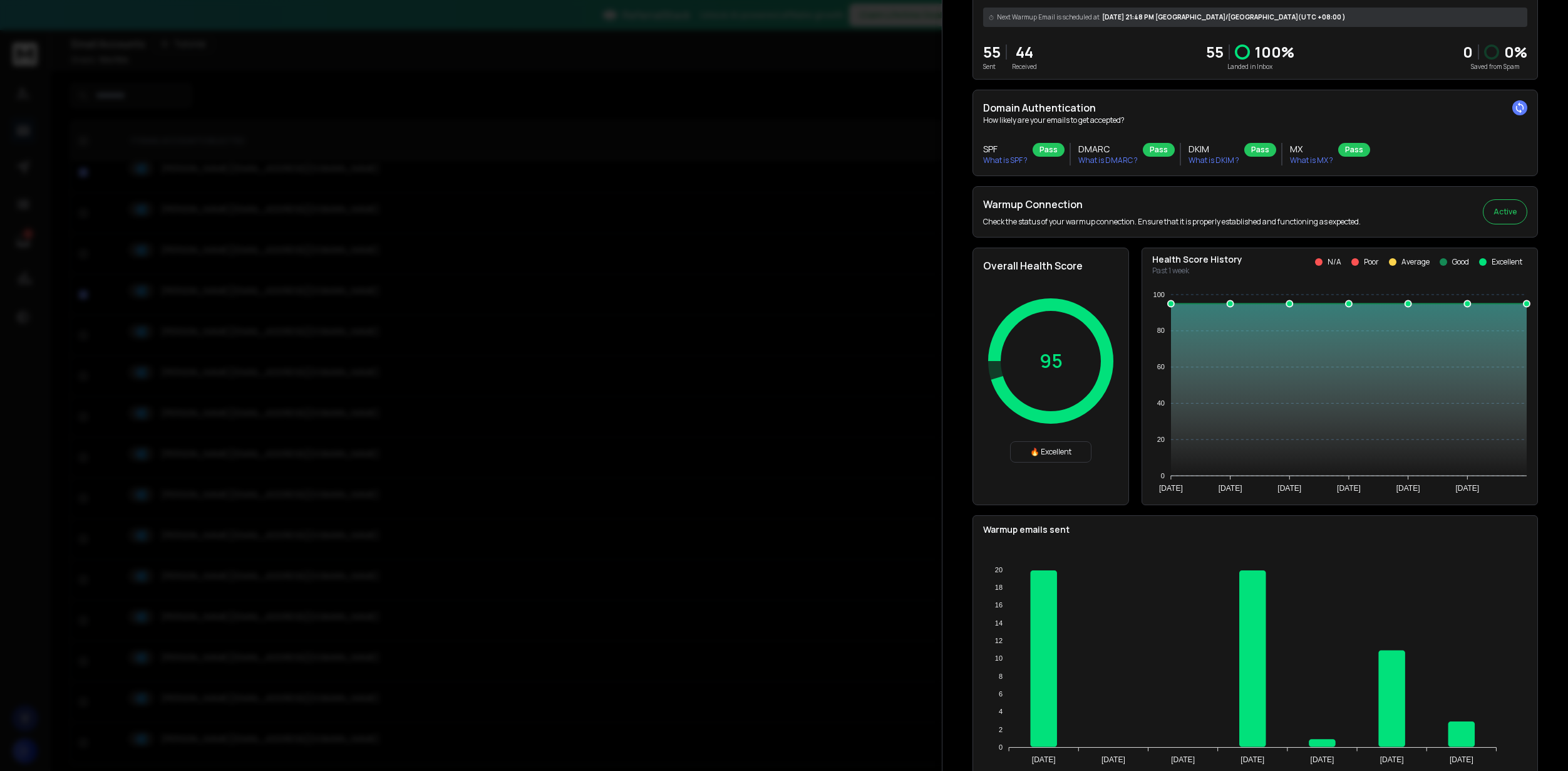
click at [379, 384] on div at bounding box center [784, 386] width 1568 height 771
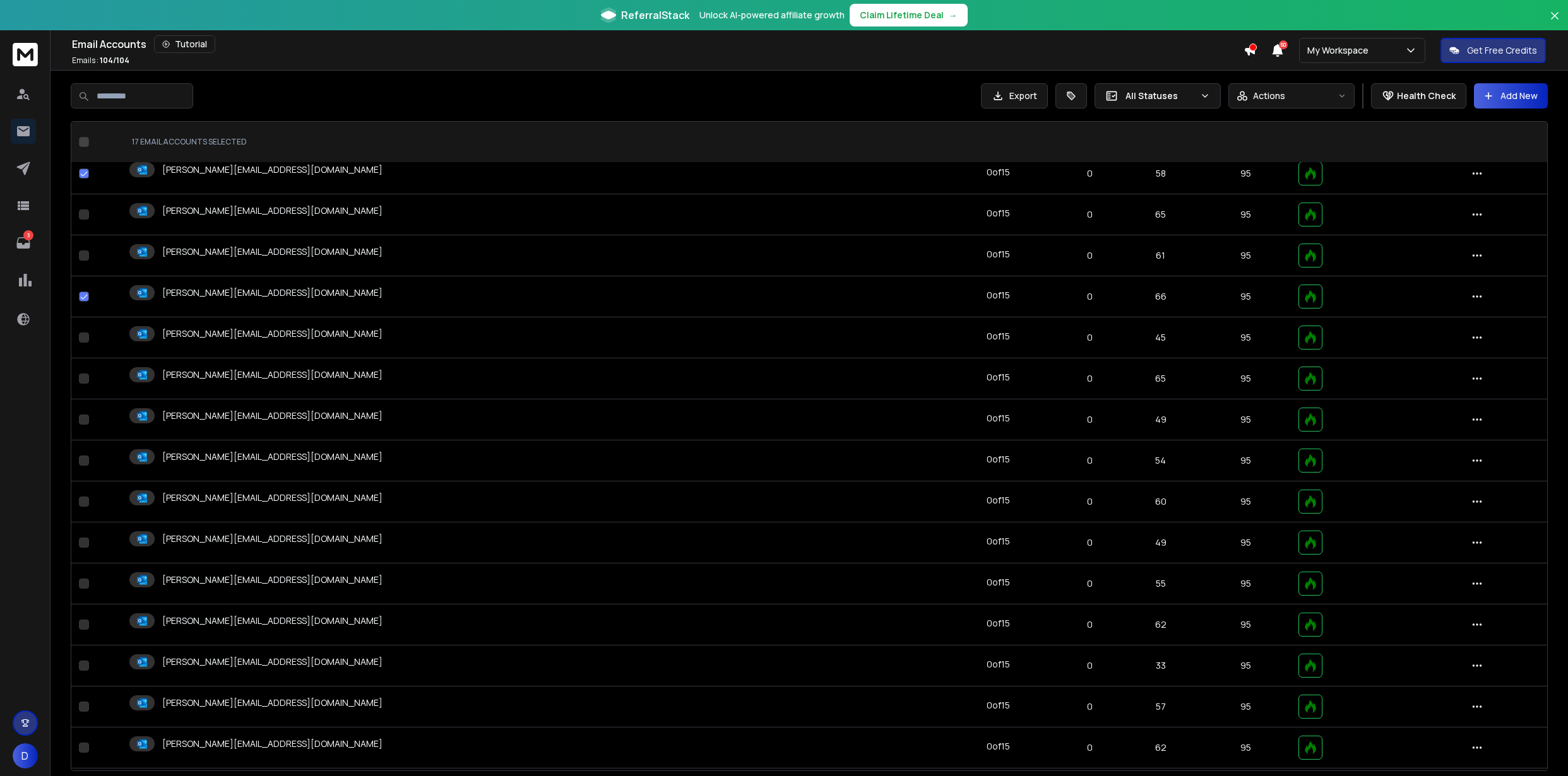
click at [84, 383] on button "button" at bounding box center [84, 378] width 10 height 10
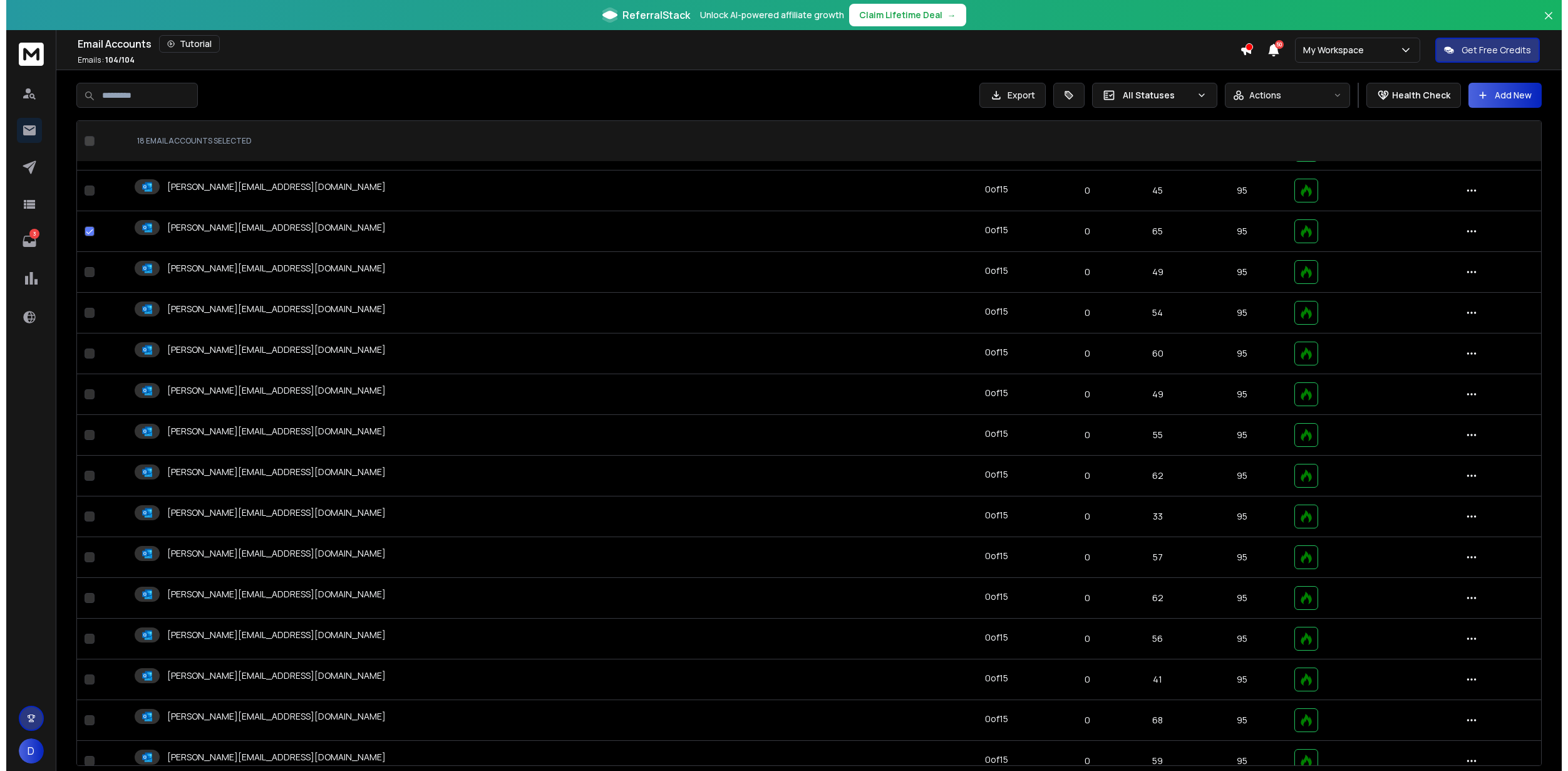
scroll to position [3366, 0]
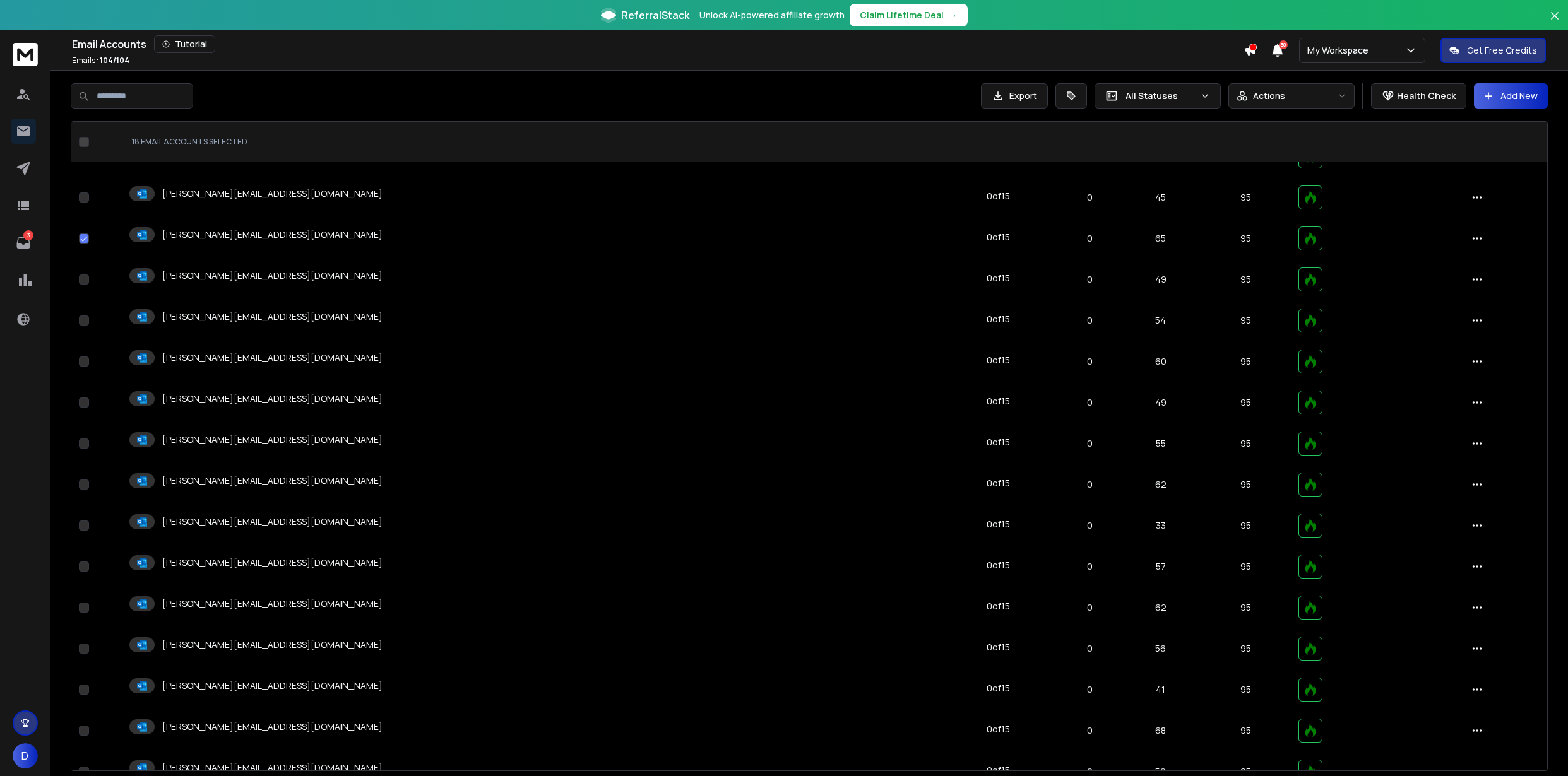
click at [216, 282] on p "[PERSON_NAME][EMAIL_ADDRESS][DOMAIN_NAME]" at bounding box center [272, 275] width 220 height 13
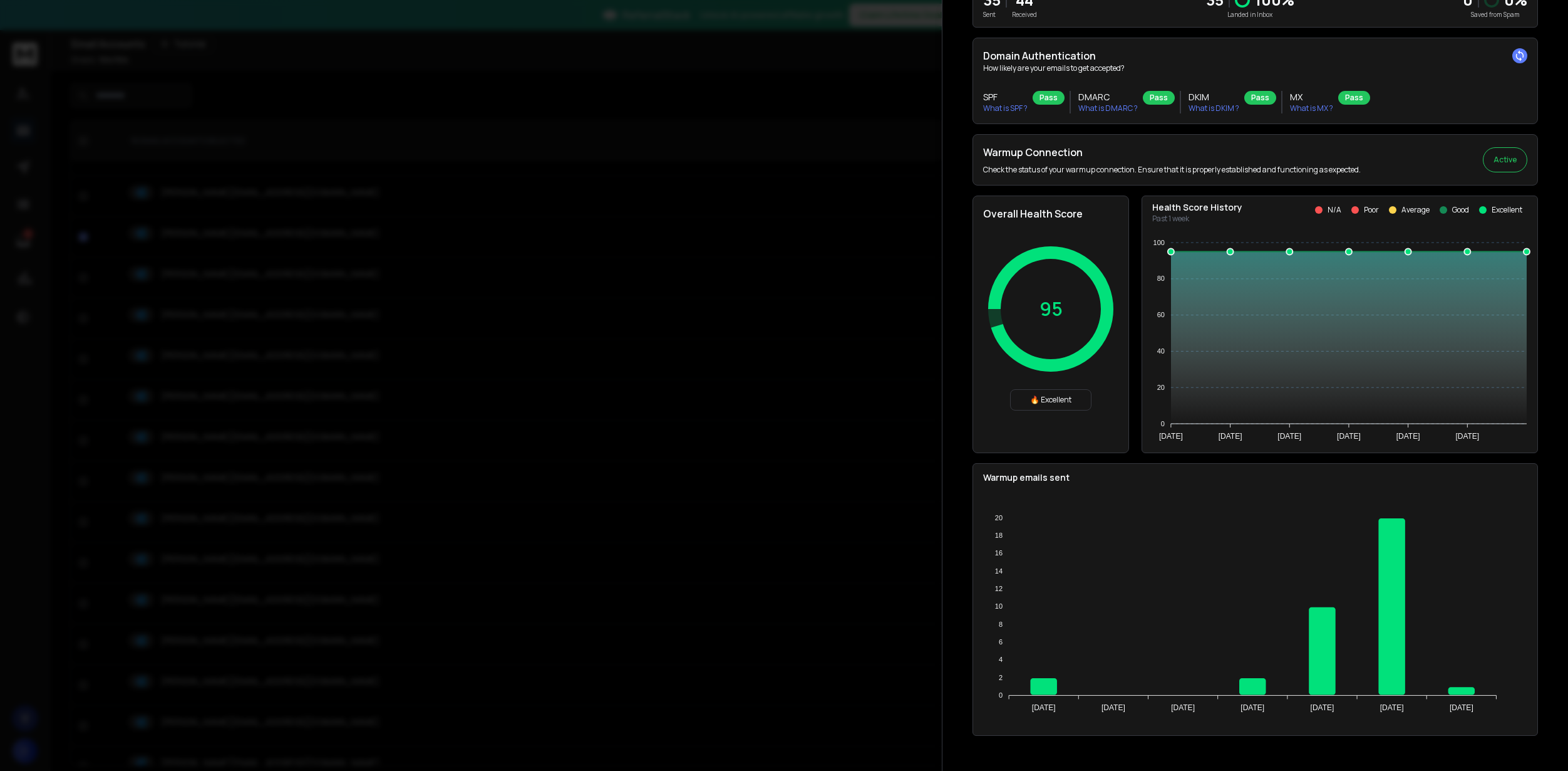
click at [514, 368] on div at bounding box center [784, 386] width 1568 height 771
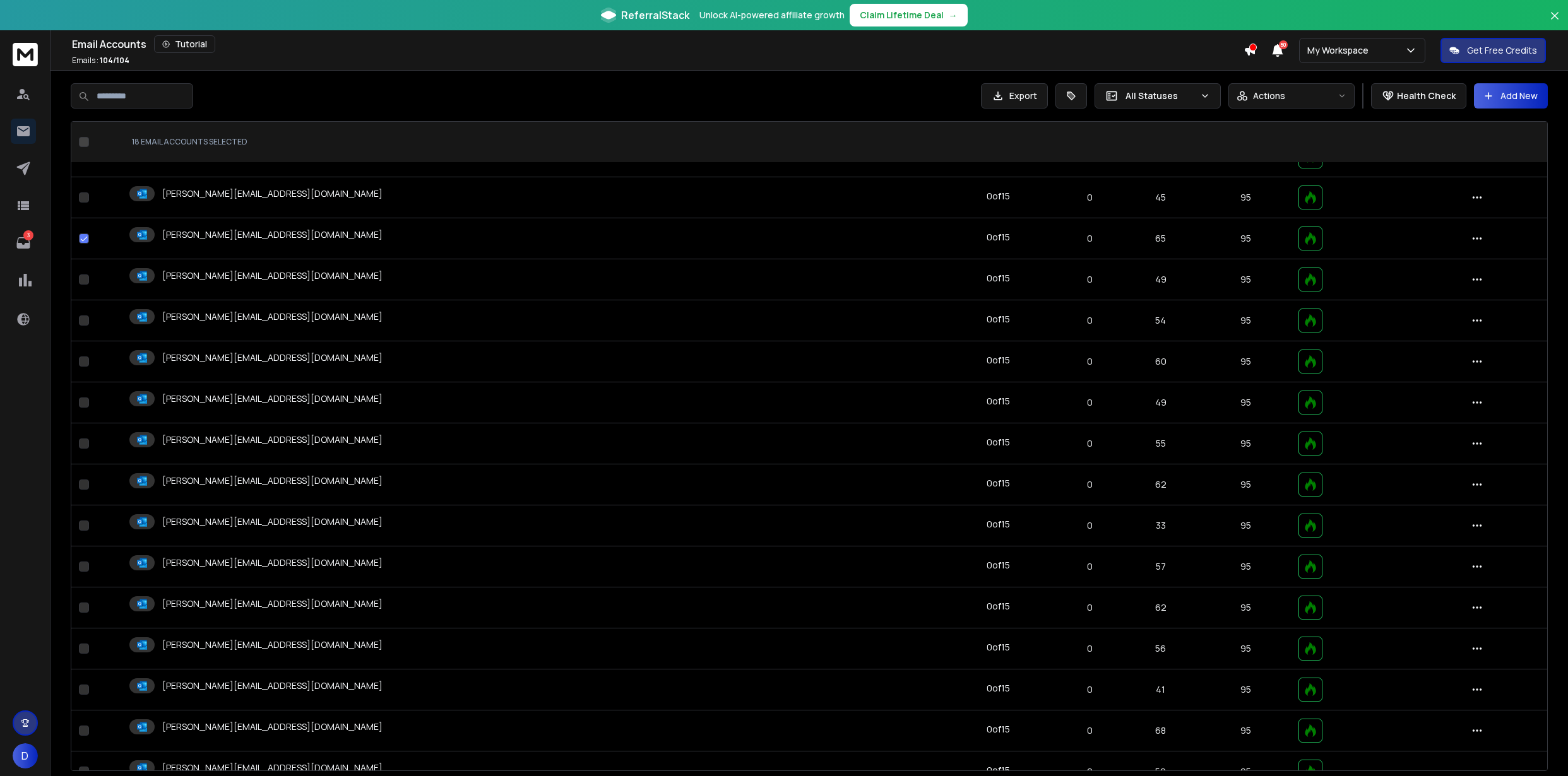
click at [248, 323] on p "[PERSON_NAME][EMAIL_ADDRESS][DOMAIN_NAME]" at bounding box center [272, 317] width 220 height 13
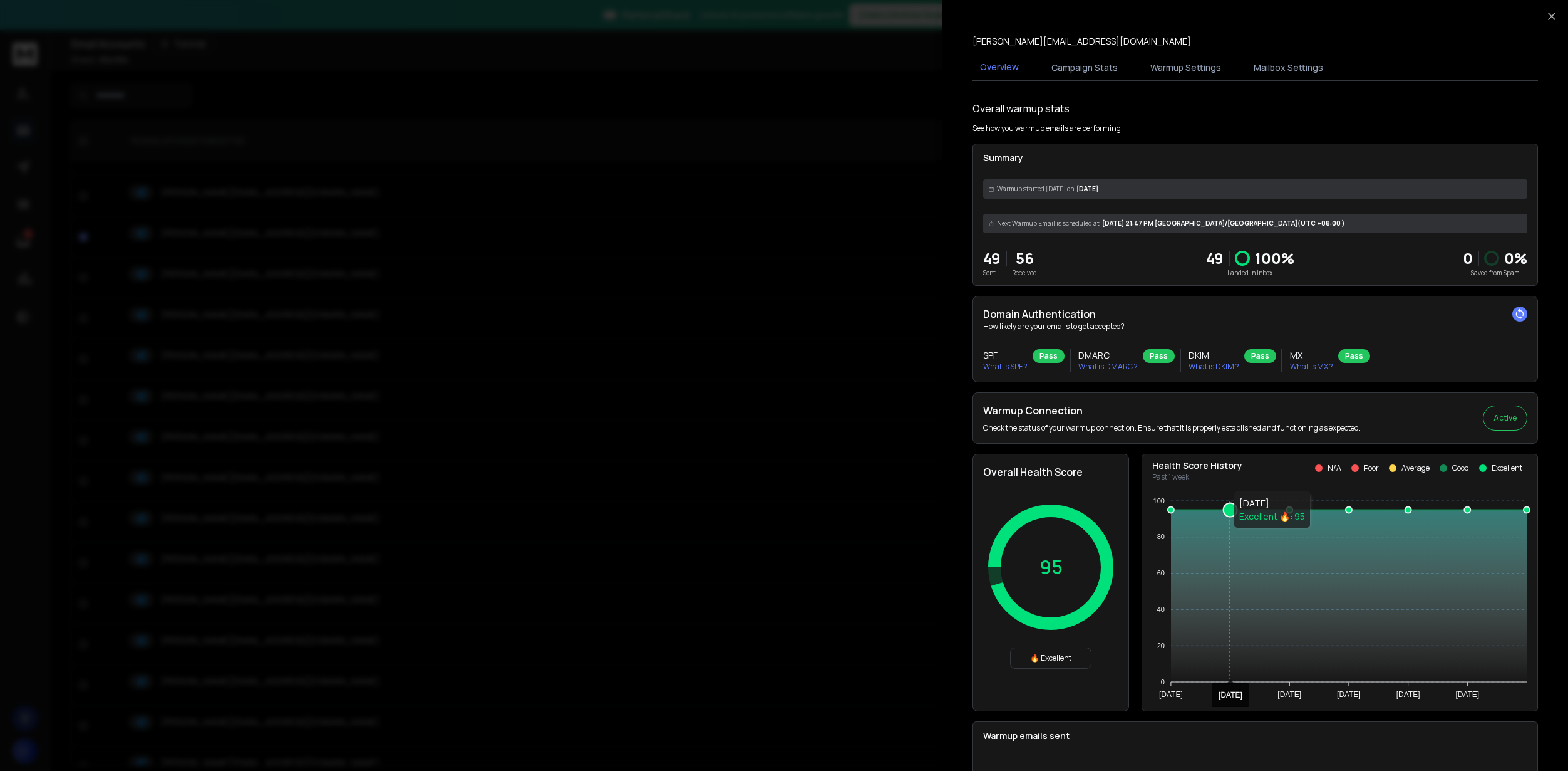
scroll to position [206, 0]
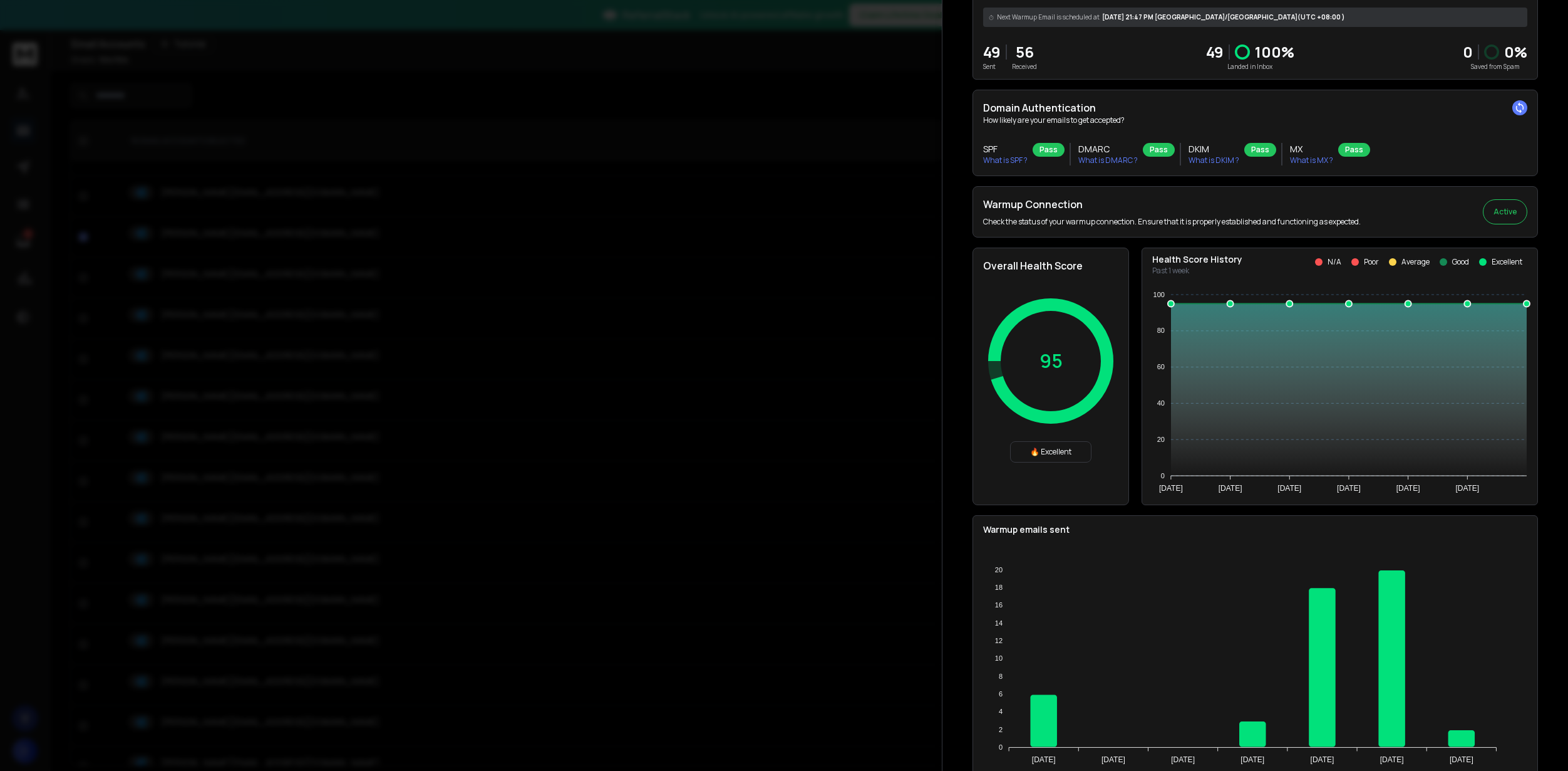
click at [234, 492] on div at bounding box center [784, 386] width 1568 height 771
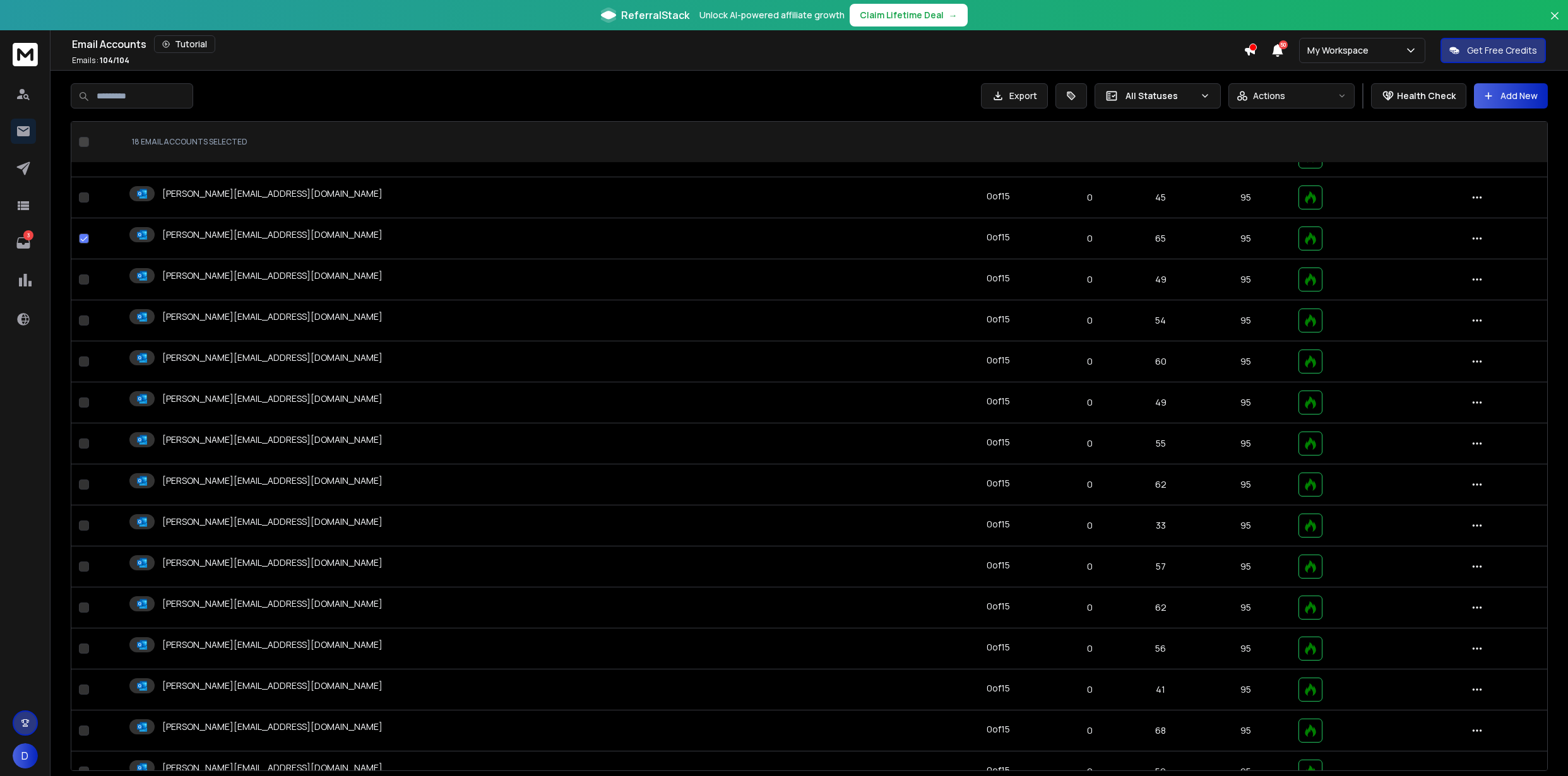
click at [248, 382] on td "[PERSON_NAME][EMAIL_ADDRESS][DOMAIN_NAME]" at bounding box center [530, 362] width 816 height 41
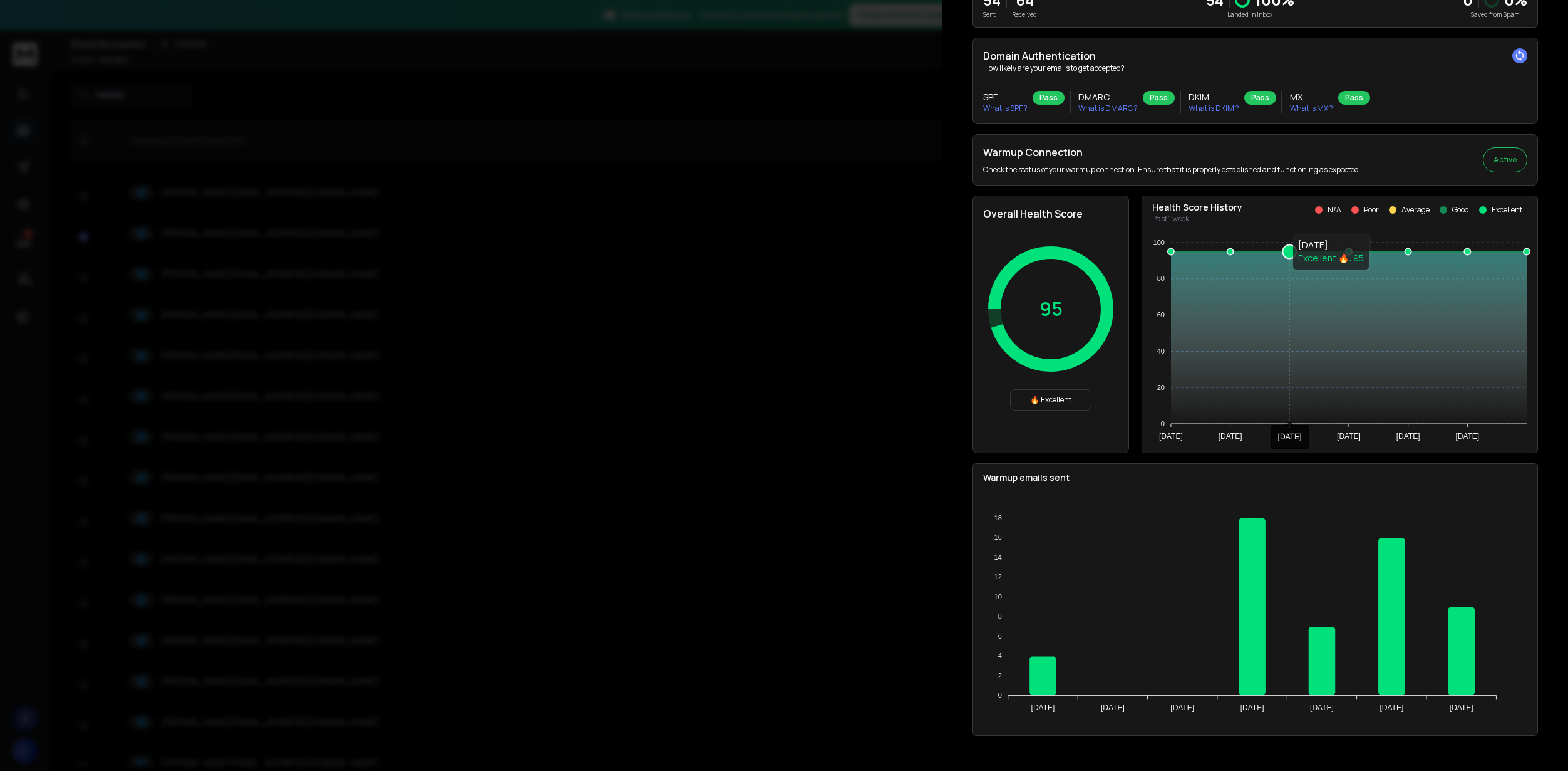
click at [338, 480] on div at bounding box center [784, 386] width 1568 height 771
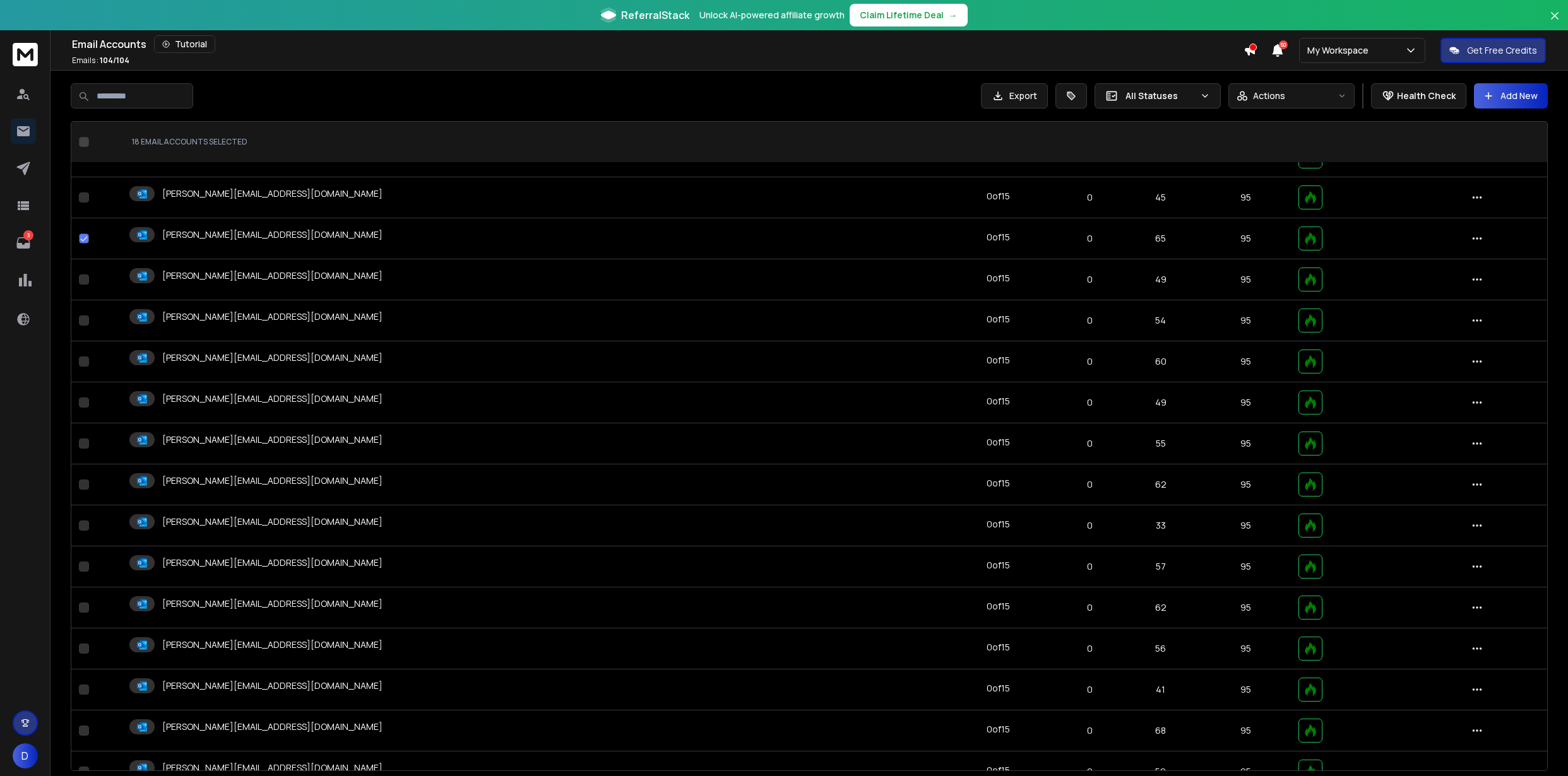
click at [237, 405] on p "[PERSON_NAME][EMAIL_ADDRESS][DOMAIN_NAME]" at bounding box center [272, 399] width 220 height 13
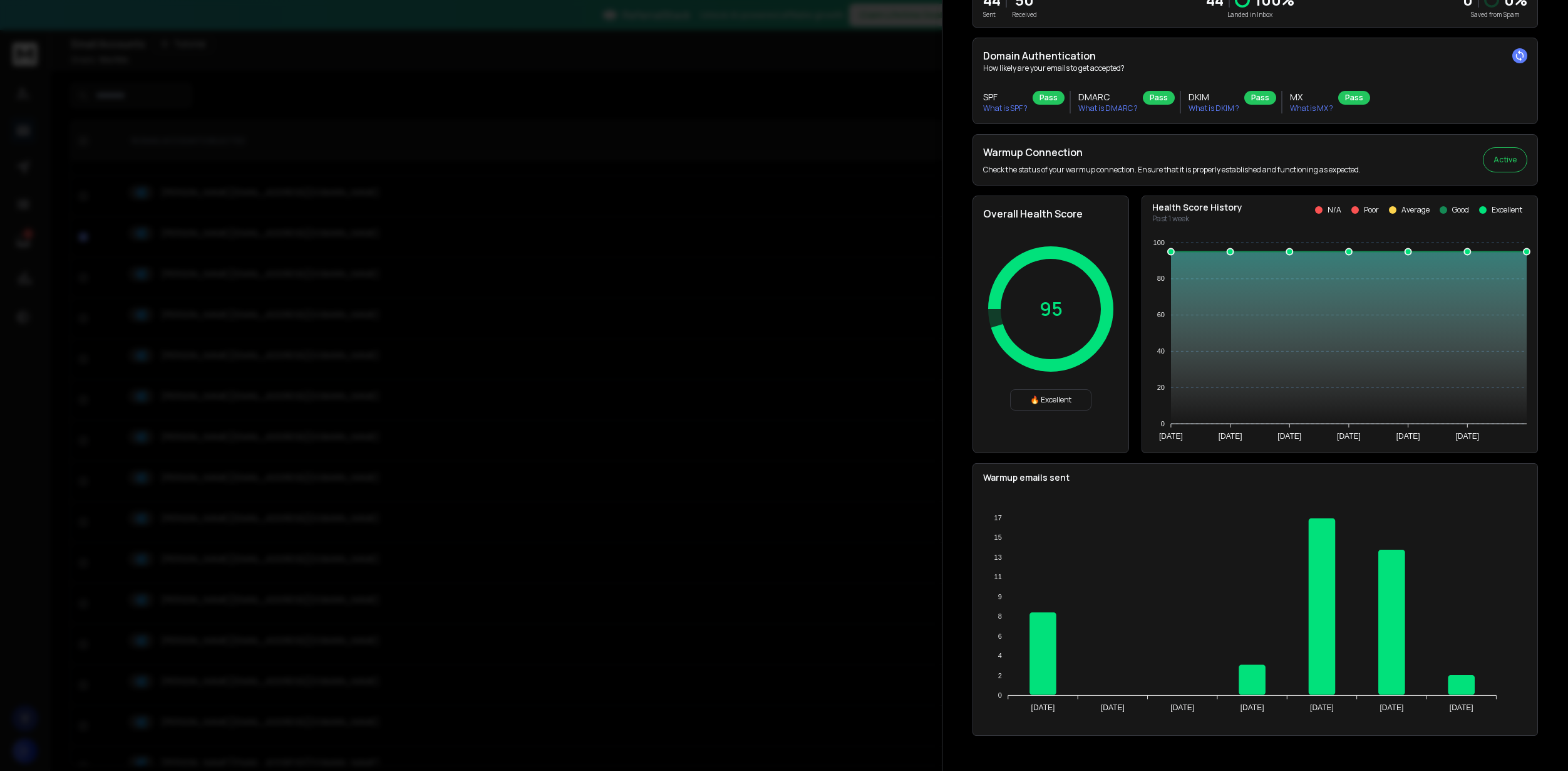
click at [336, 520] on div at bounding box center [784, 386] width 1568 height 771
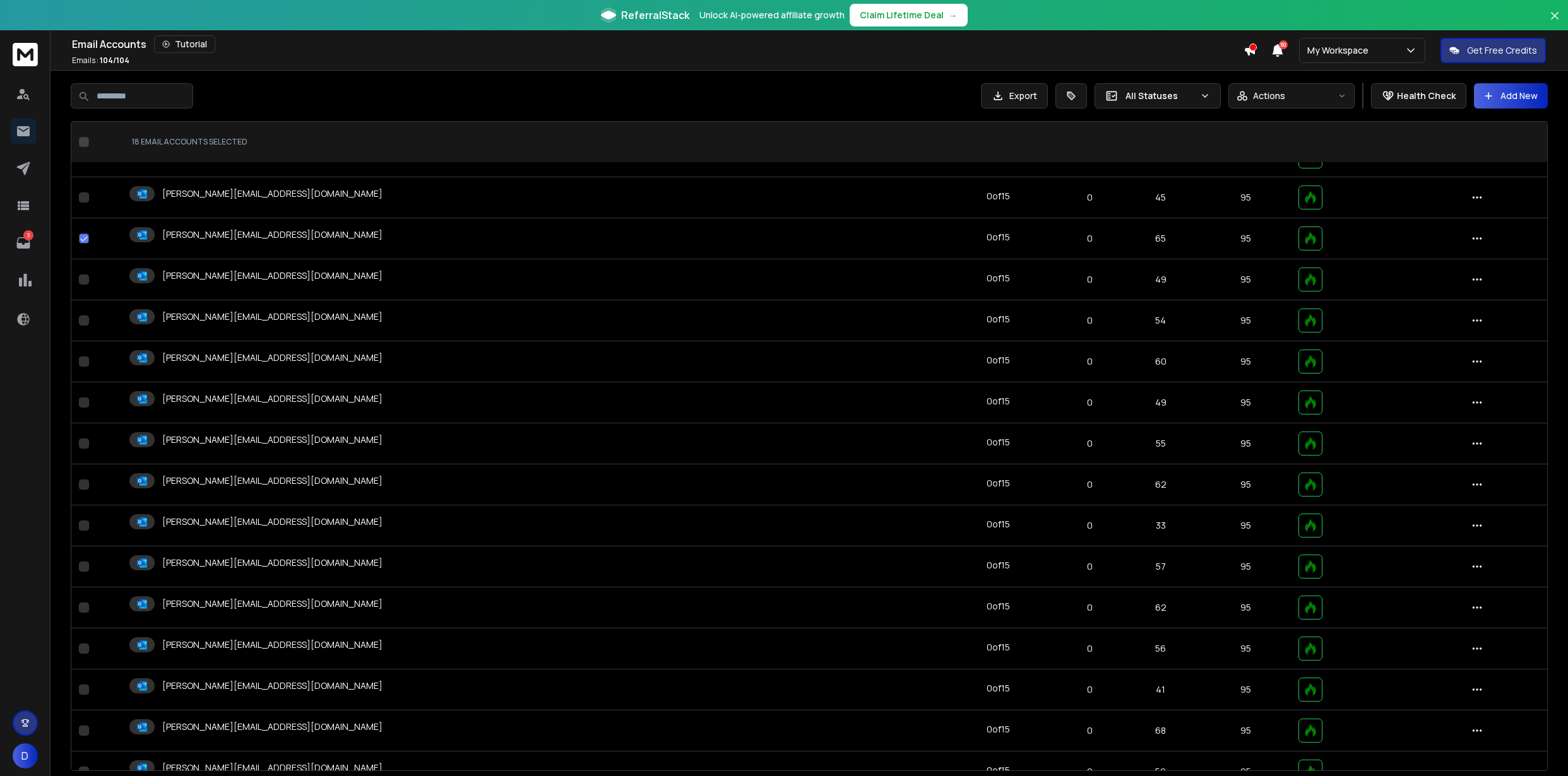
click at [207, 446] on p "[PERSON_NAME][EMAIL_ADDRESS][DOMAIN_NAME]" at bounding box center [272, 439] width 220 height 13
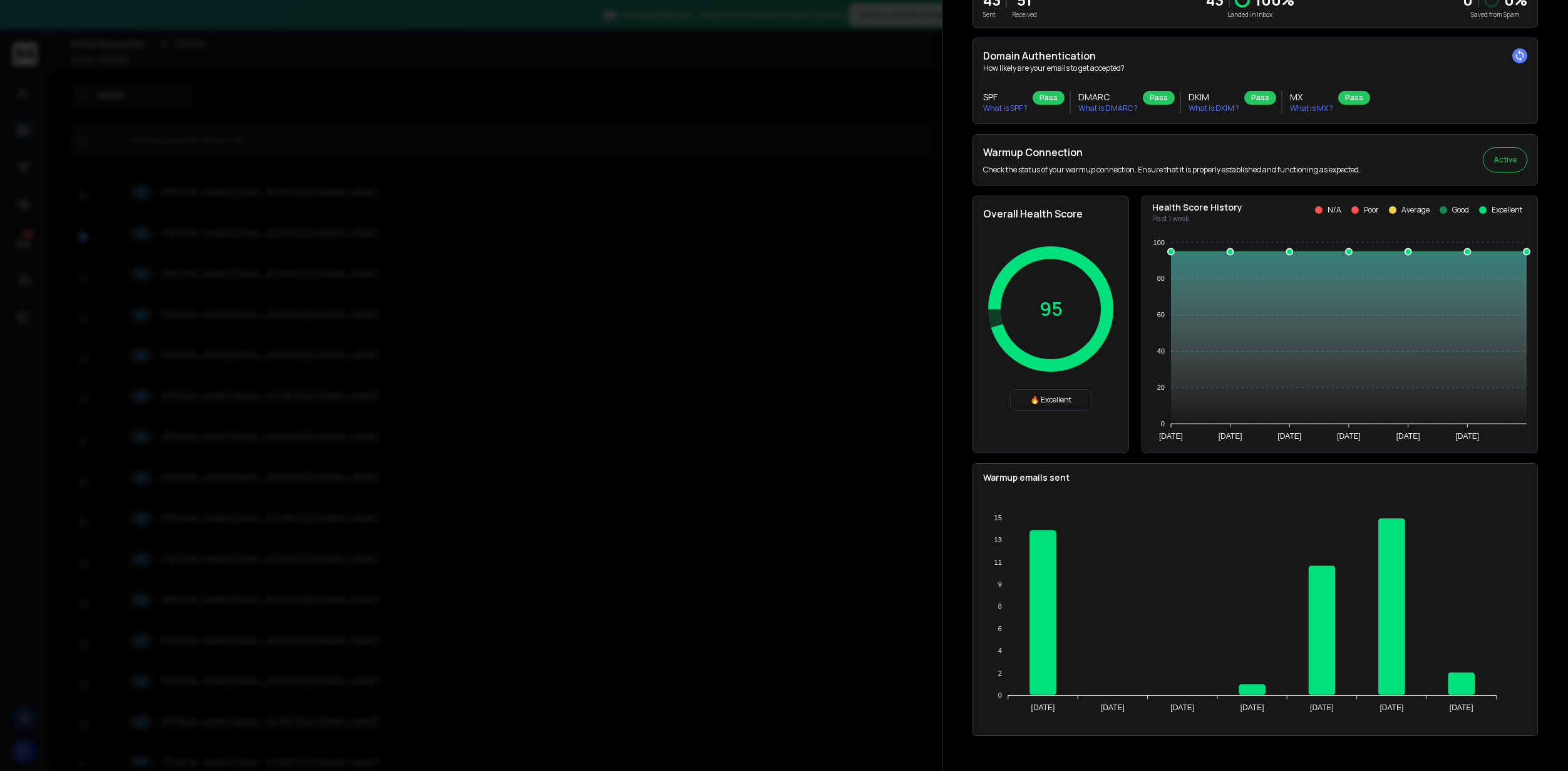
click at [637, 465] on div at bounding box center [784, 386] width 1568 height 771
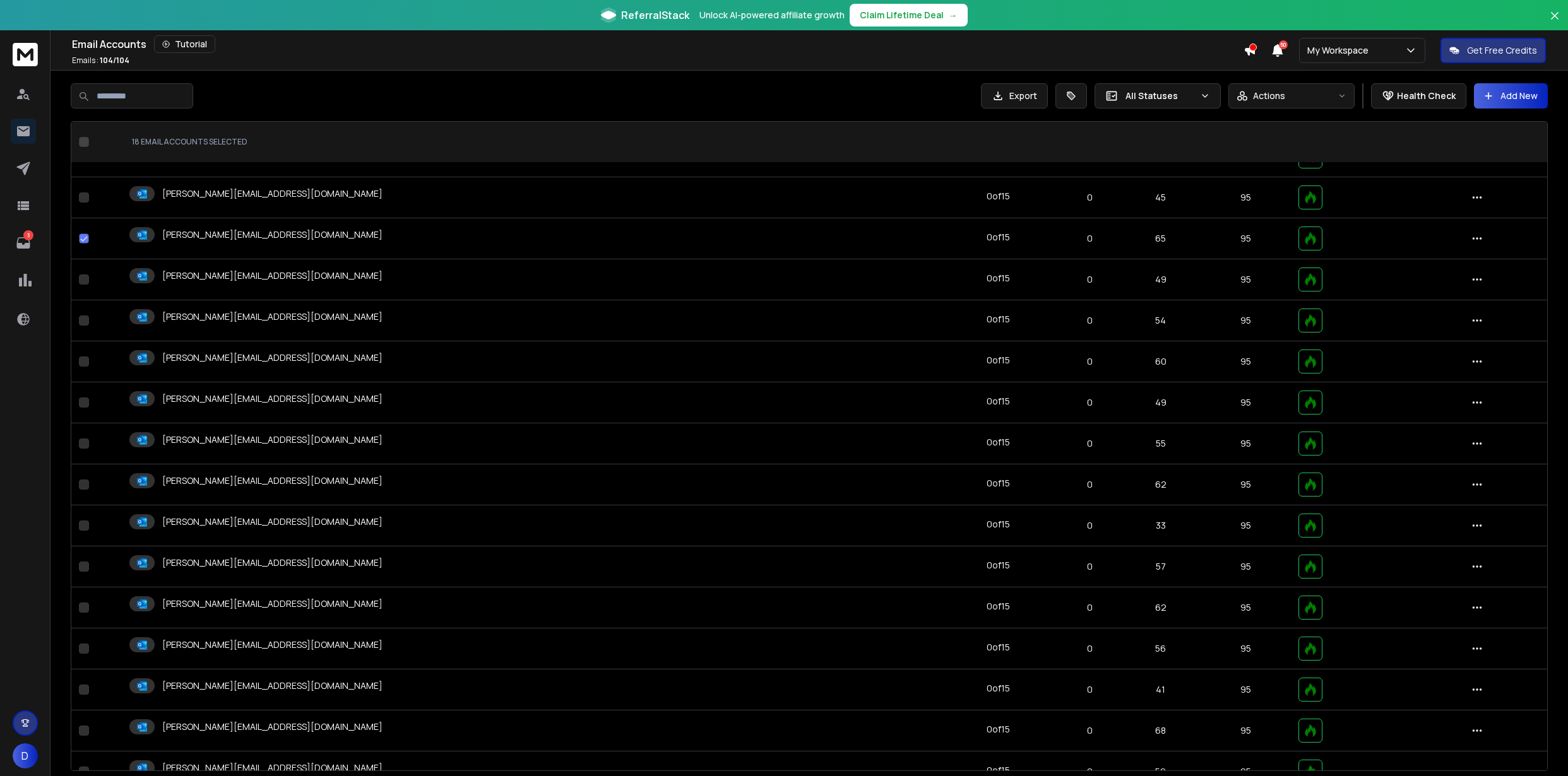
click at [81, 448] on button "button" at bounding box center [84, 443] width 10 height 10
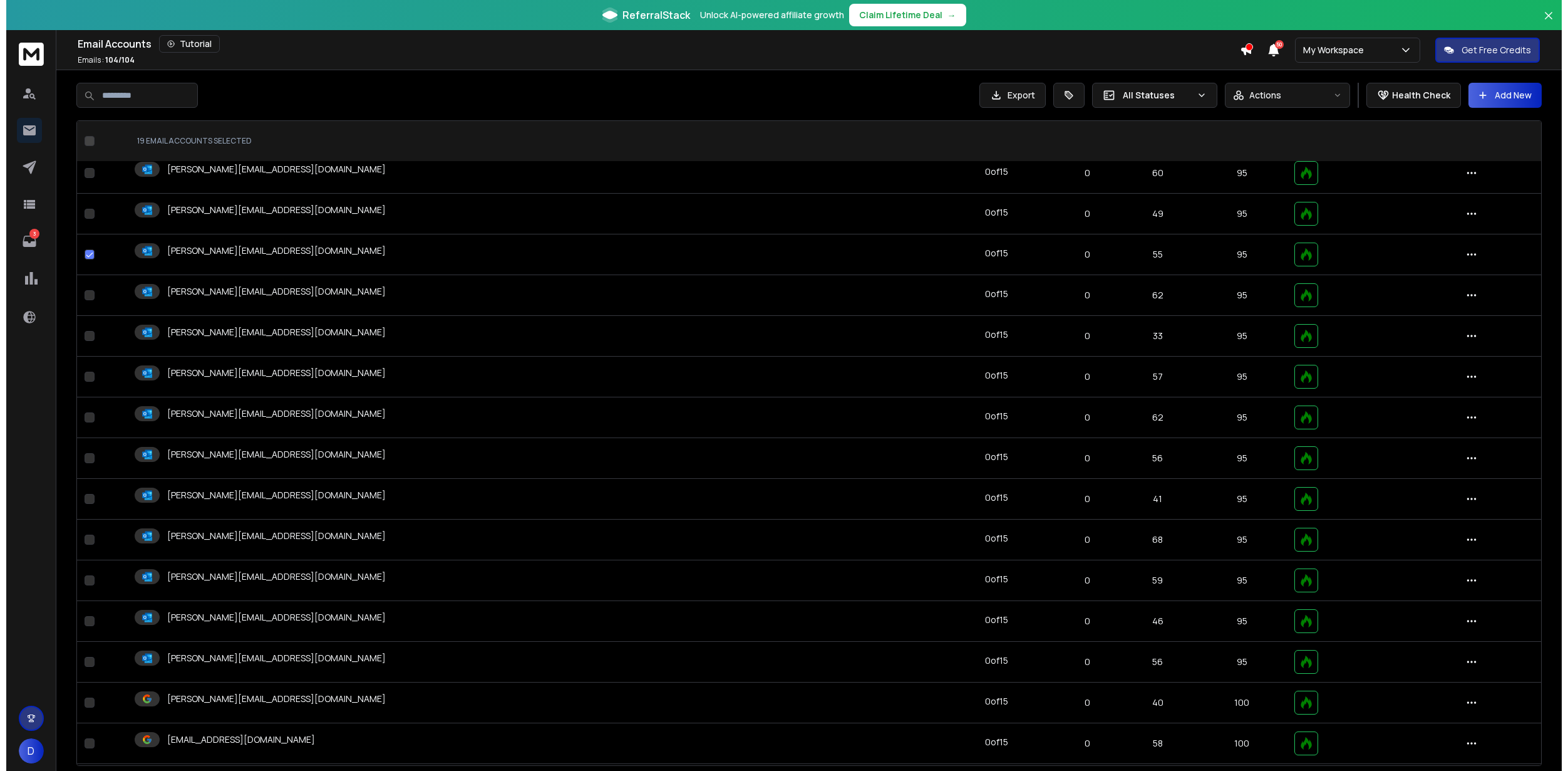
scroll to position [3548, 0]
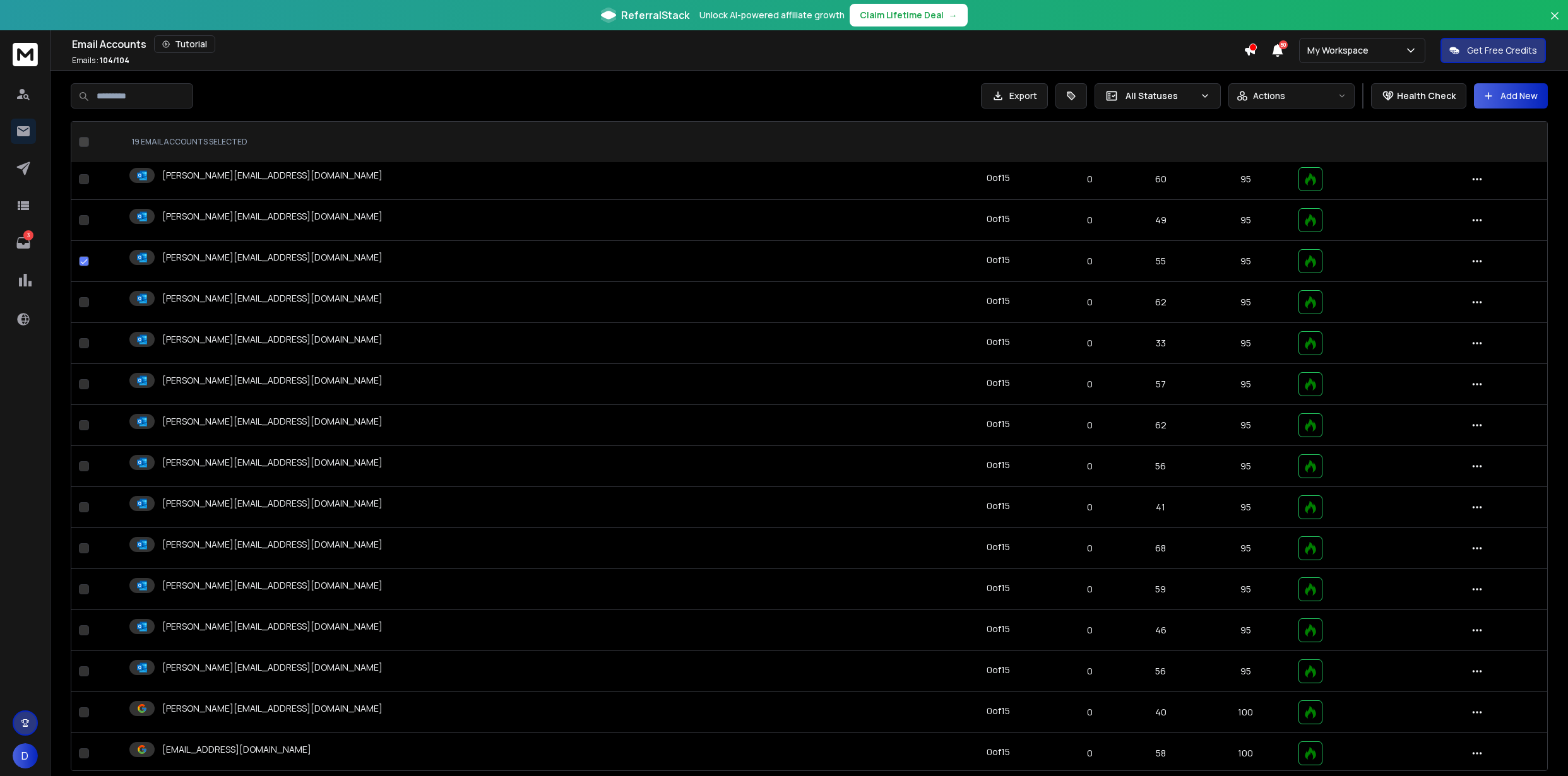
click at [187, 305] on p "[PERSON_NAME][EMAIL_ADDRESS][DOMAIN_NAME]" at bounding box center [272, 298] width 220 height 13
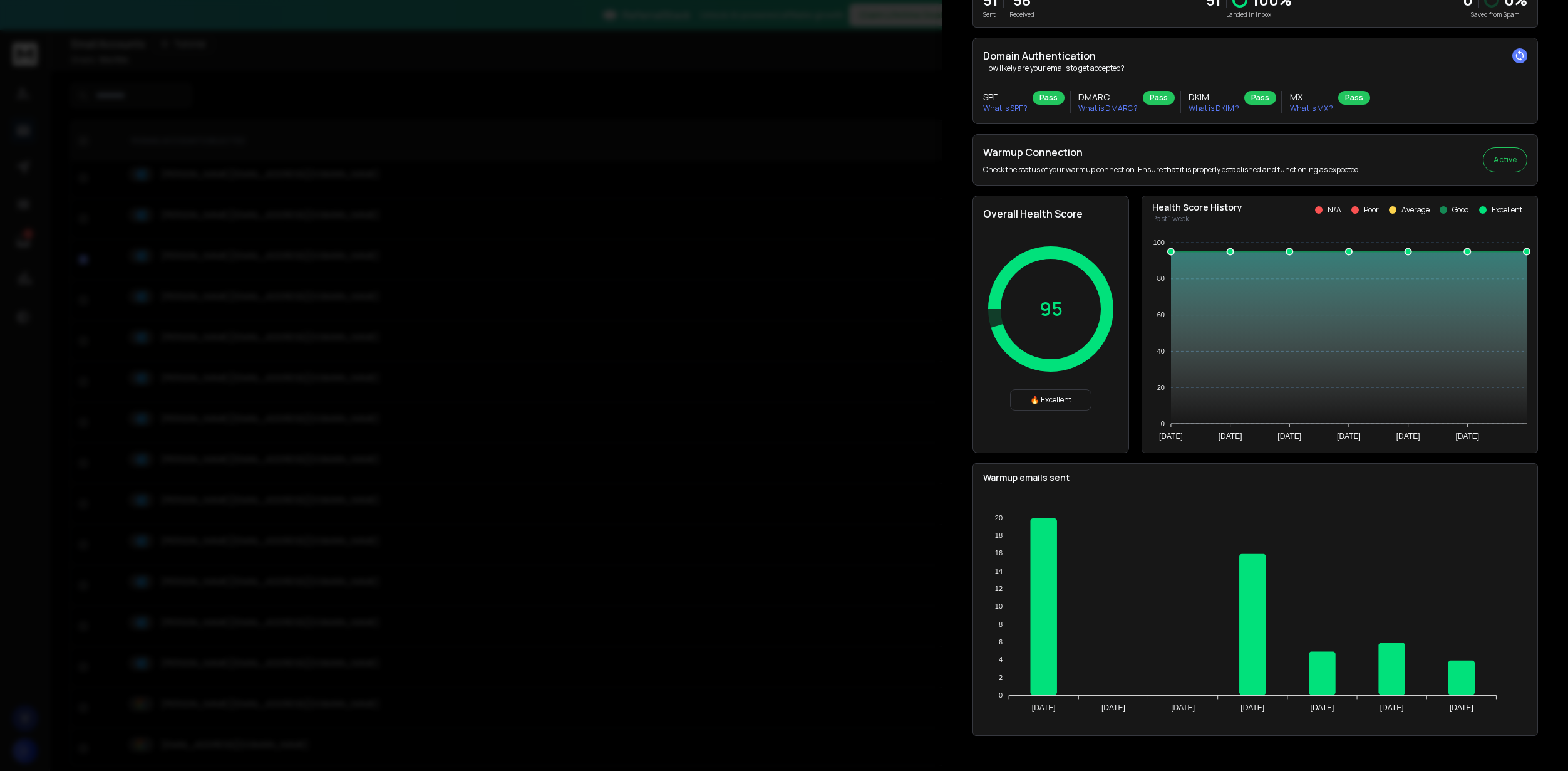
click at [652, 406] on div at bounding box center [784, 386] width 1568 height 771
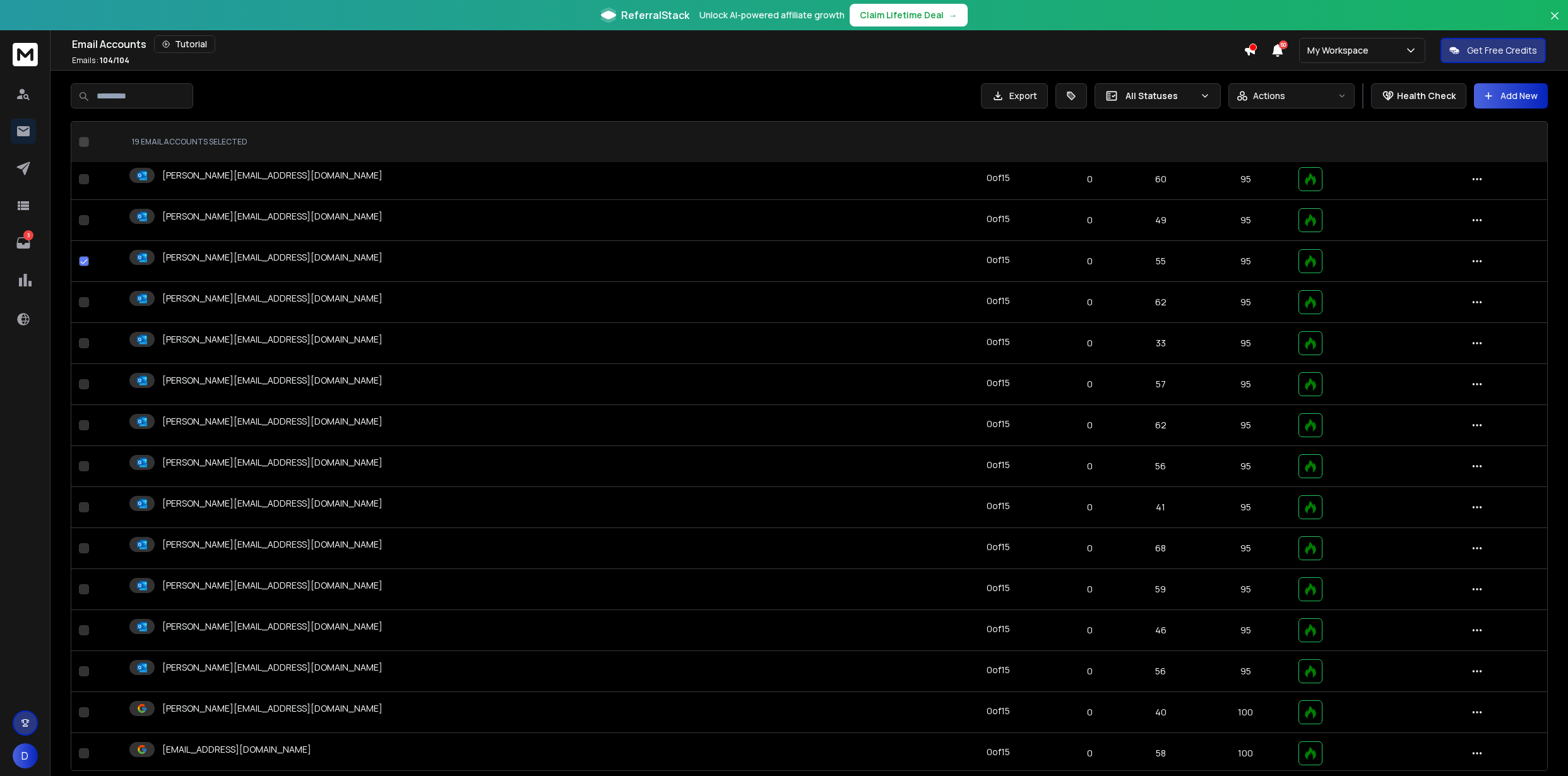
click at [259, 346] on p "[PERSON_NAME][EMAIL_ADDRESS][DOMAIN_NAME]" at bounding box center [272, 339] width 220 height 13
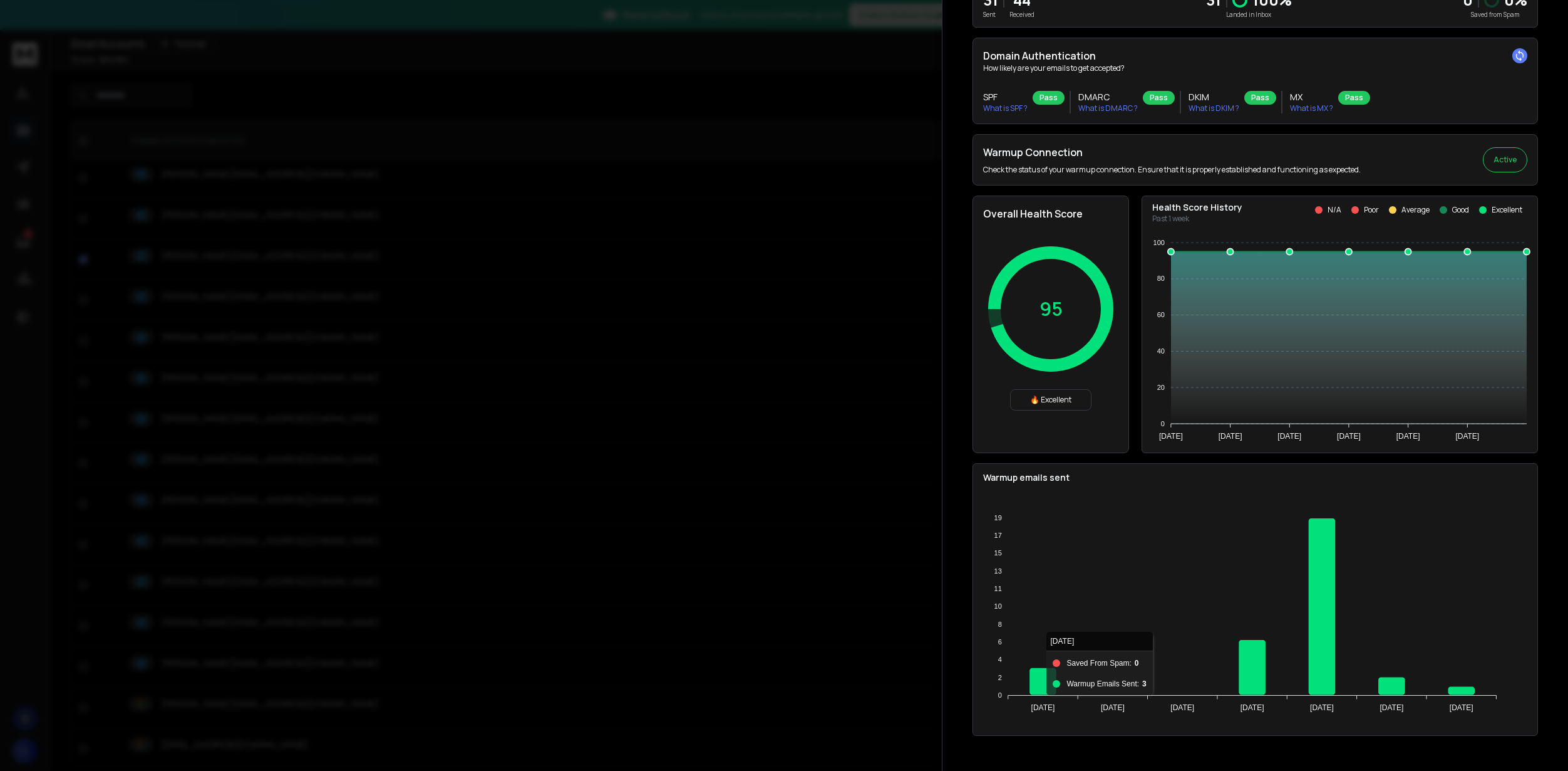
click at [456, 505] on div at bounding box center [784, 386] width 1568 height 771
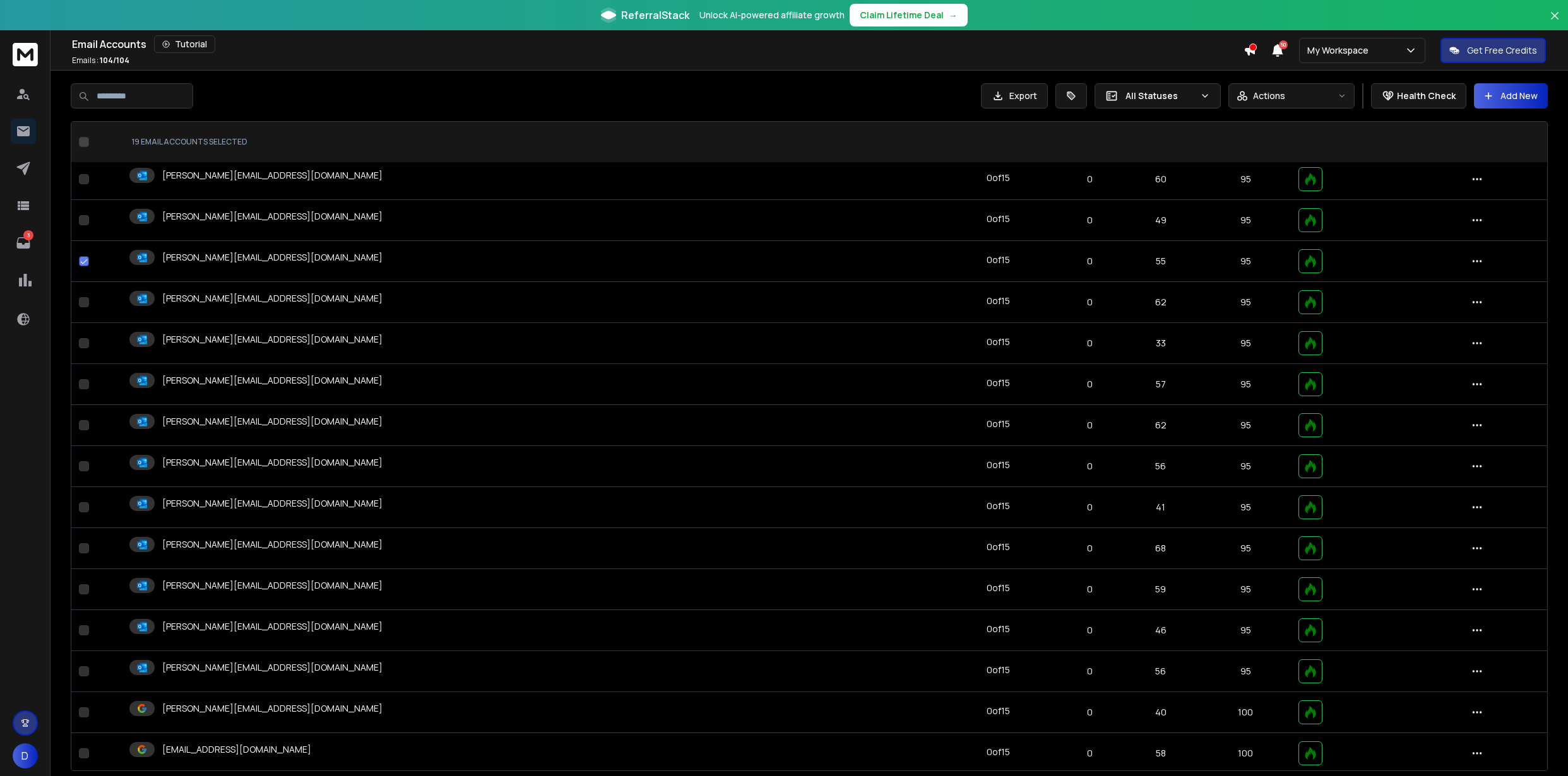
click at [89, 348] on div at bounding box center [100, 343] width 43 height 10
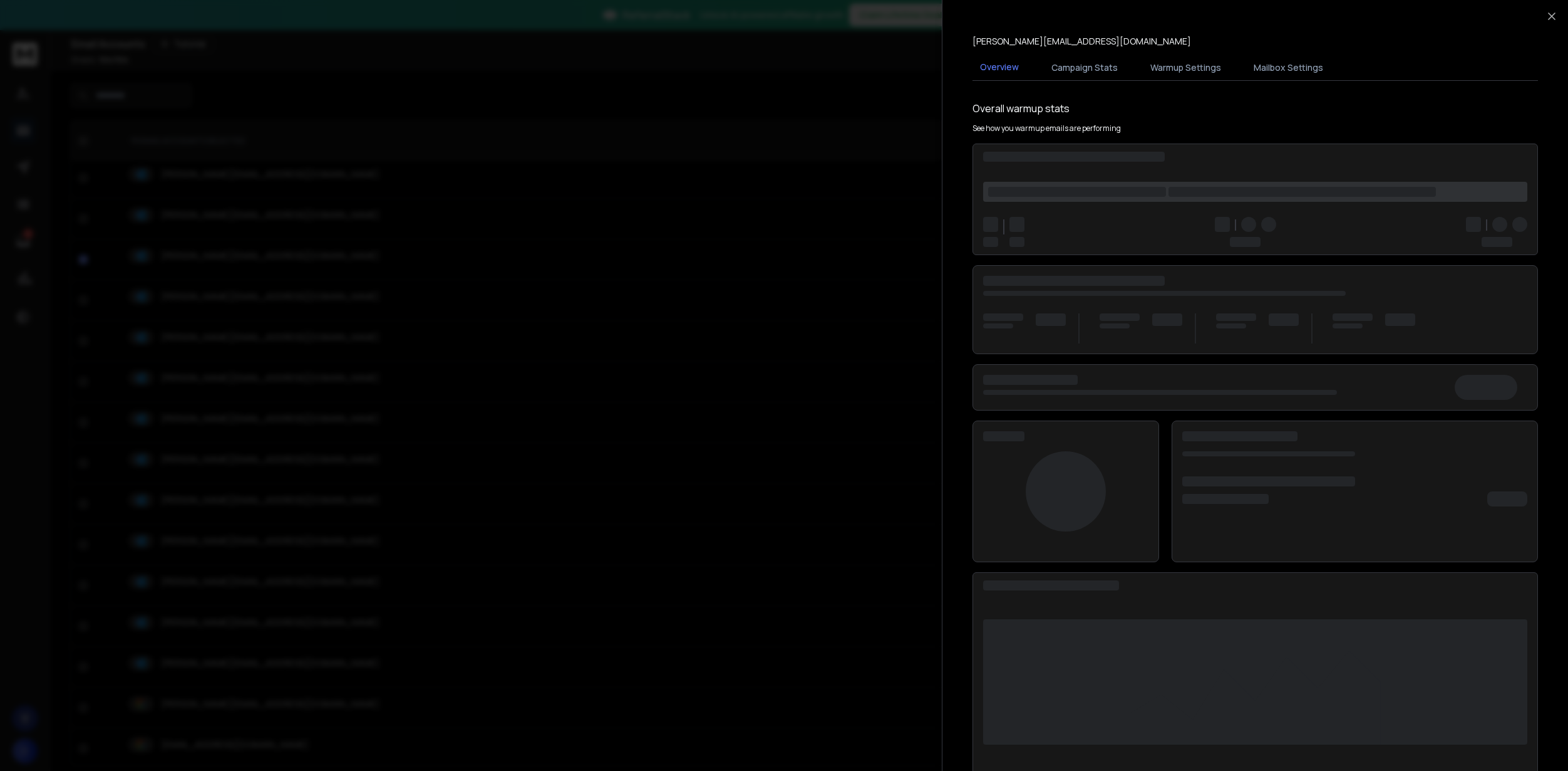
click at [89, 364] on div at bounding box center [784, 386] width 1568 height 771
click at [84, 346] on button "button" at bounding box center [83, 341] width 10 height 10
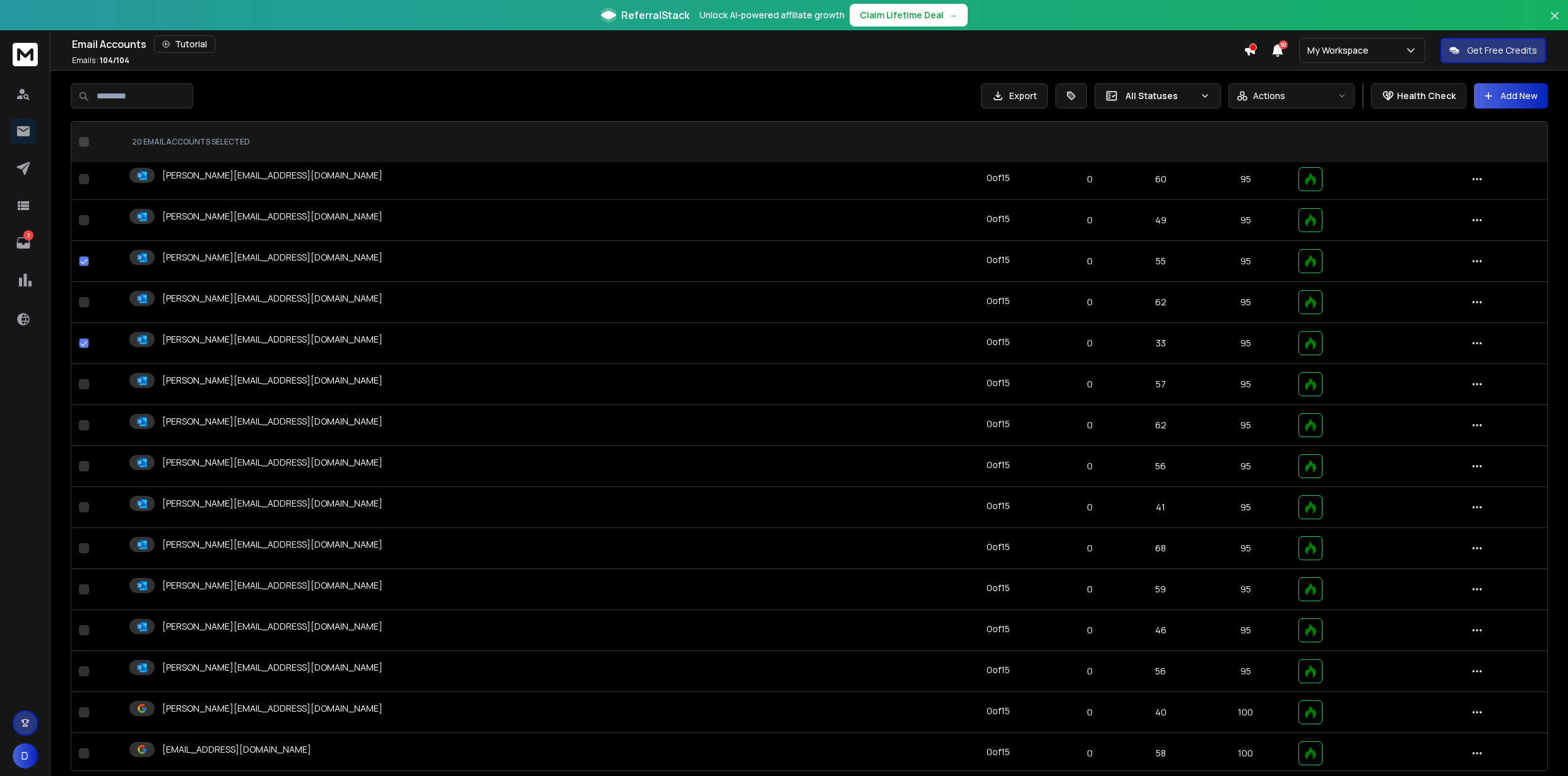
click at [269, 405] on td "[PERSON_NAME][EMAIL_ADDRESS][DOMAIN_NAME]" at bounding box center [530, 384] width 816 height 41
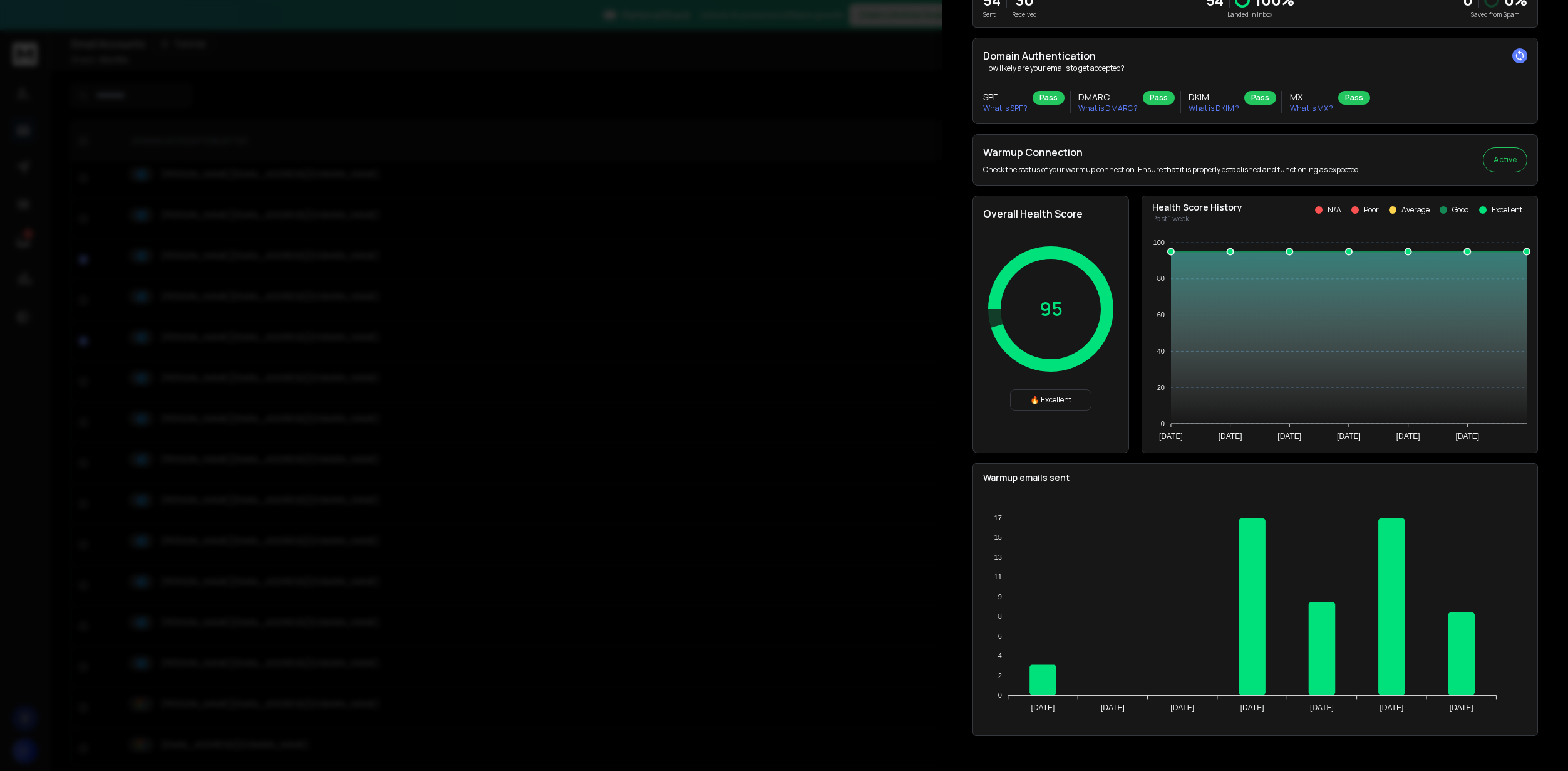
click at [514, 389] on div at bounding box center [784, 386] width 1568 height 771
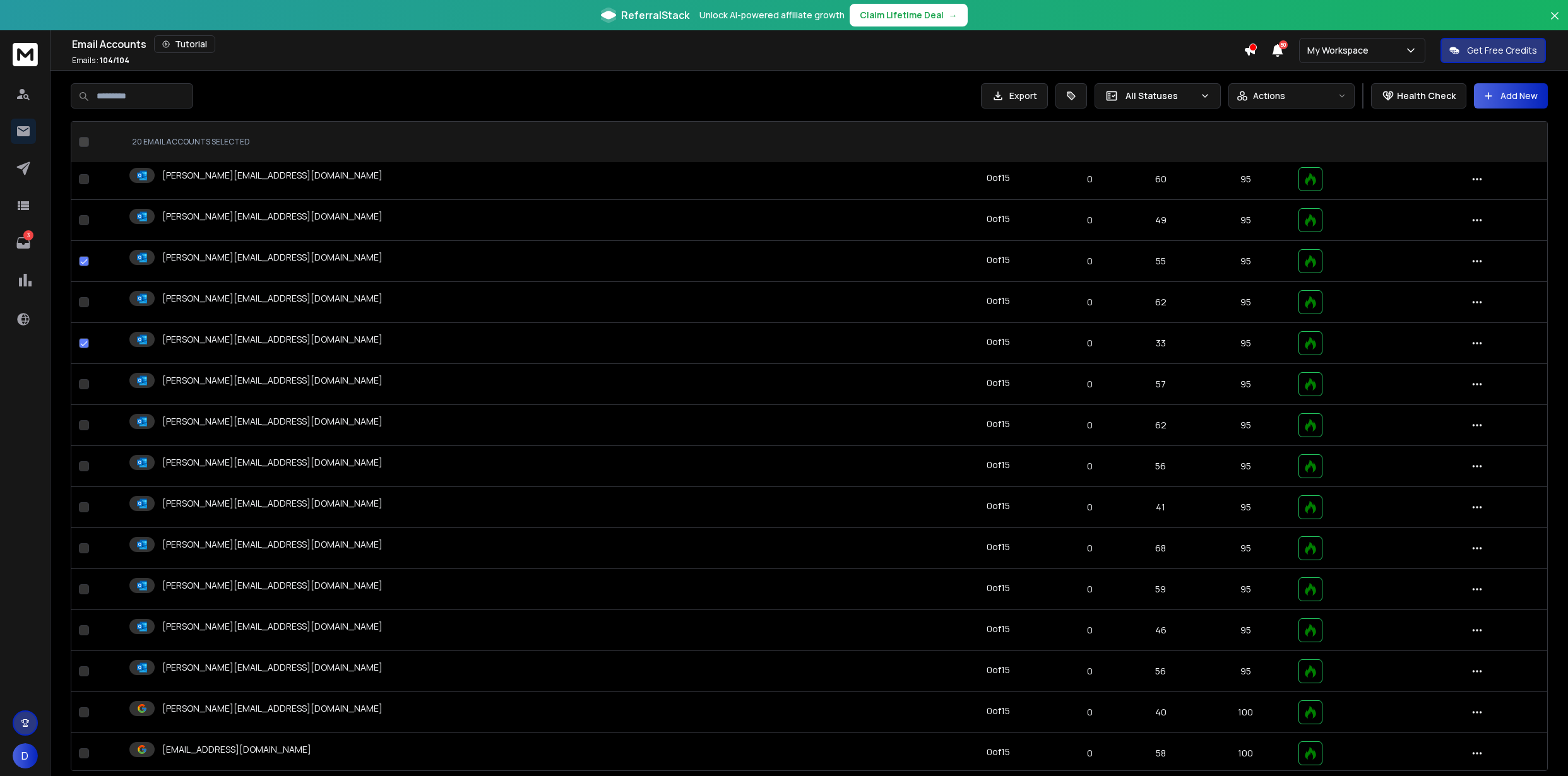
click at [236, 429] on div "[PERSON_NAME][EMAIL_ADDRESS][DOMAIN_NAME]" at bounding box center [256, 421] width 253 height 15
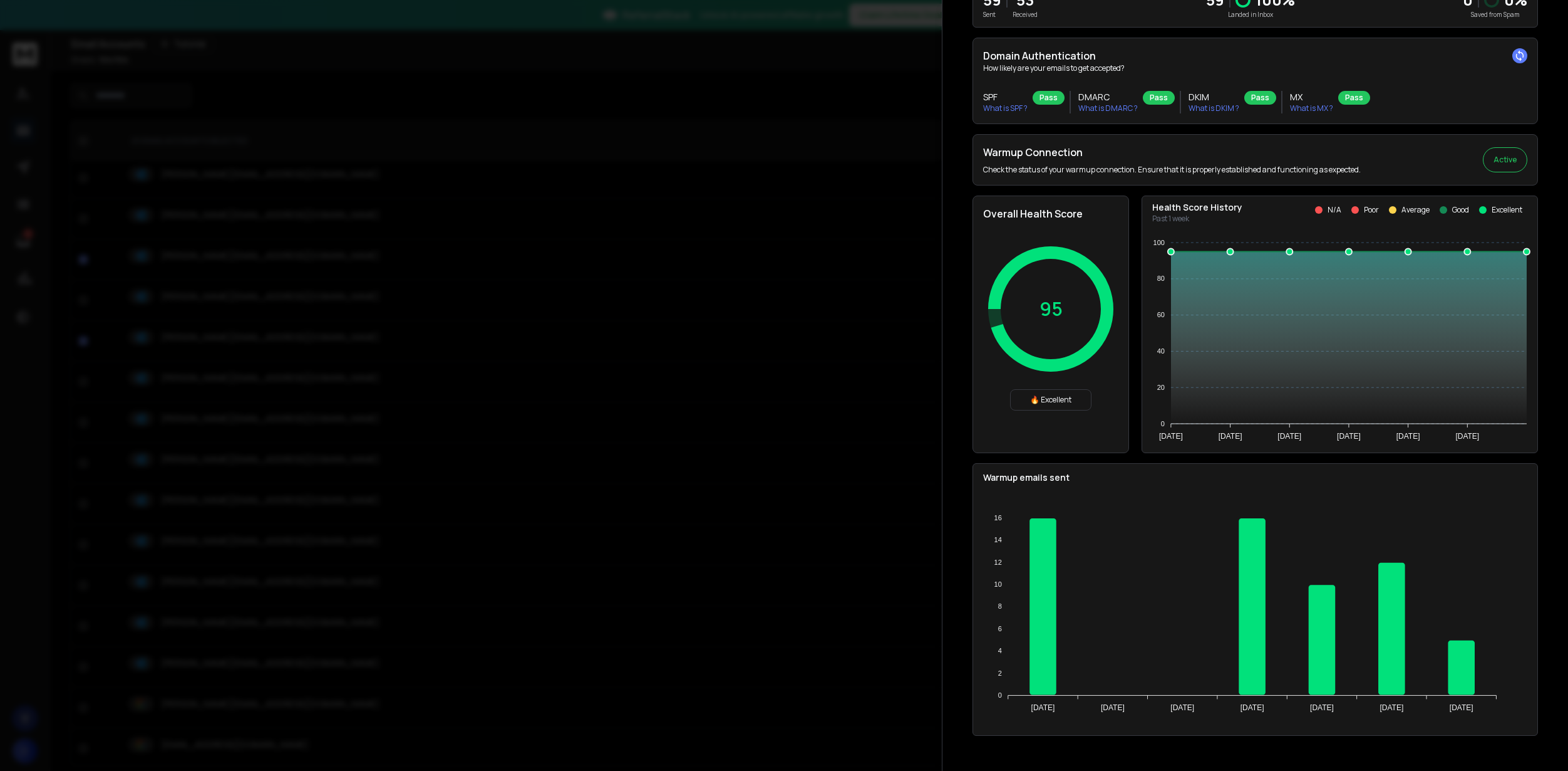
click at [735, 474] on div at bounding box center [784, 386] width 1568 height 771
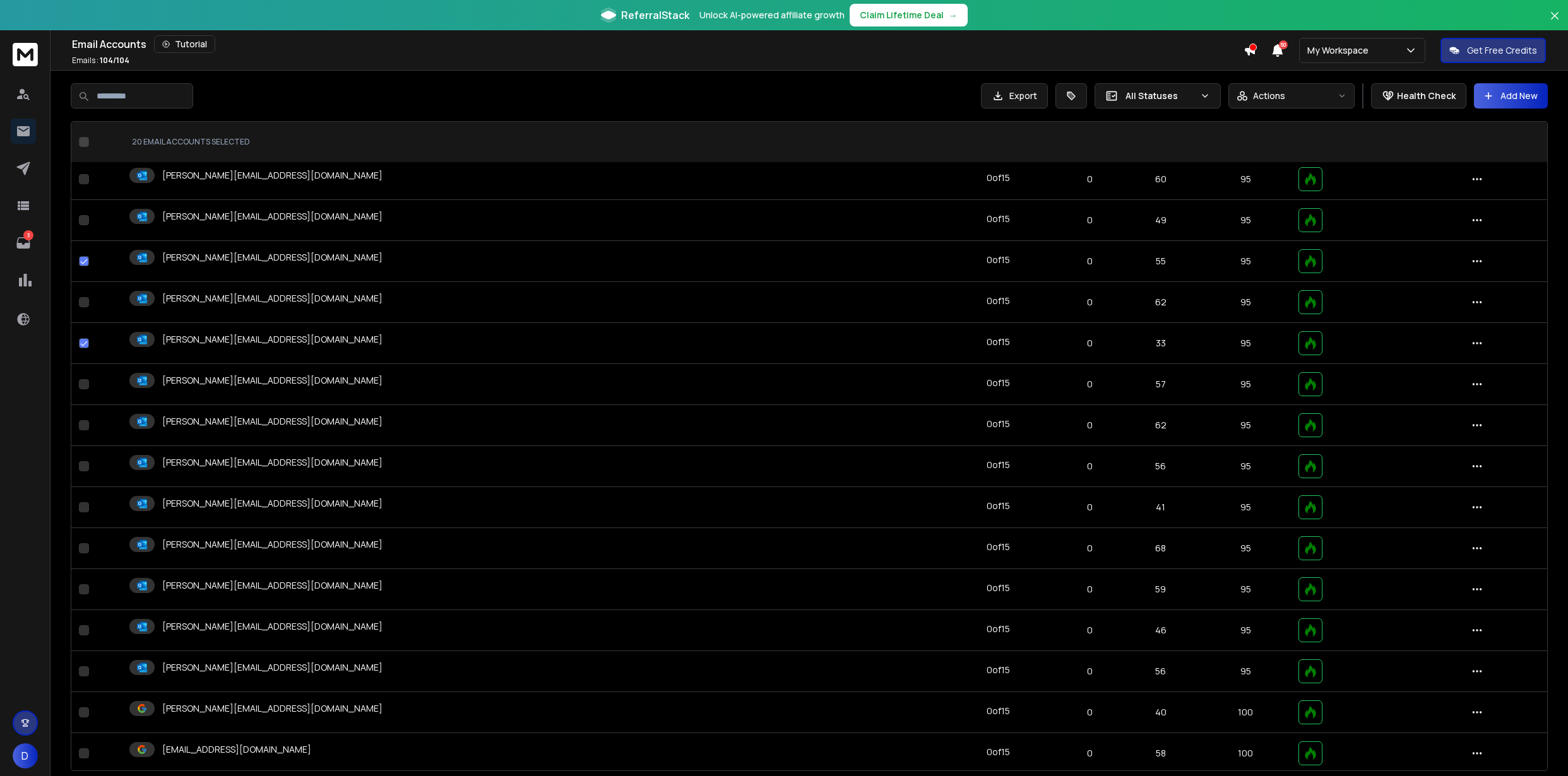
click at [261, 468] on p "[PERSON_NAME][EMAIL_ADDRESS][DOMAIN_NAME]" at bounding box center [272, 462] width 220 height 13
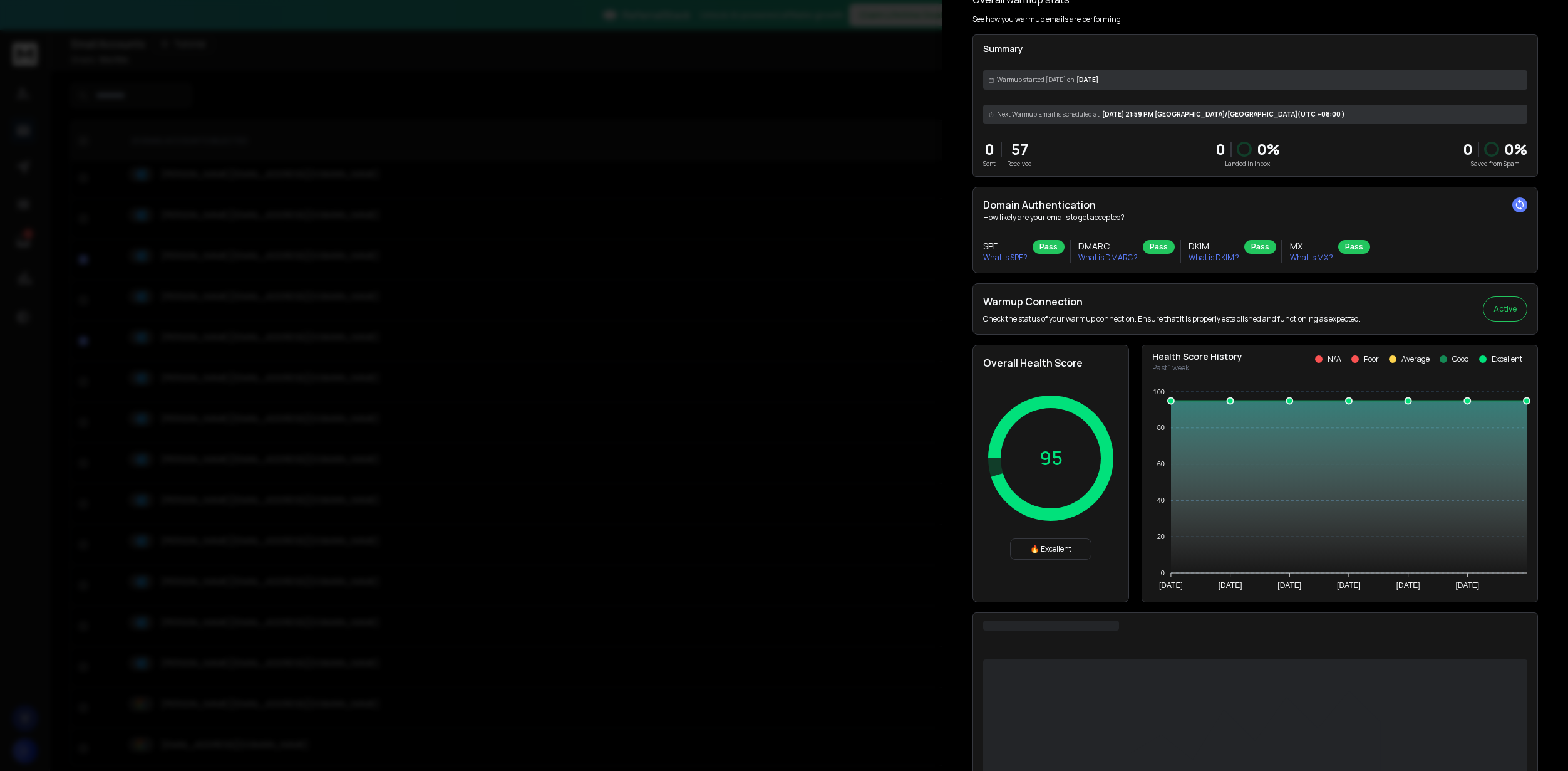
scroll to position [206, 0]
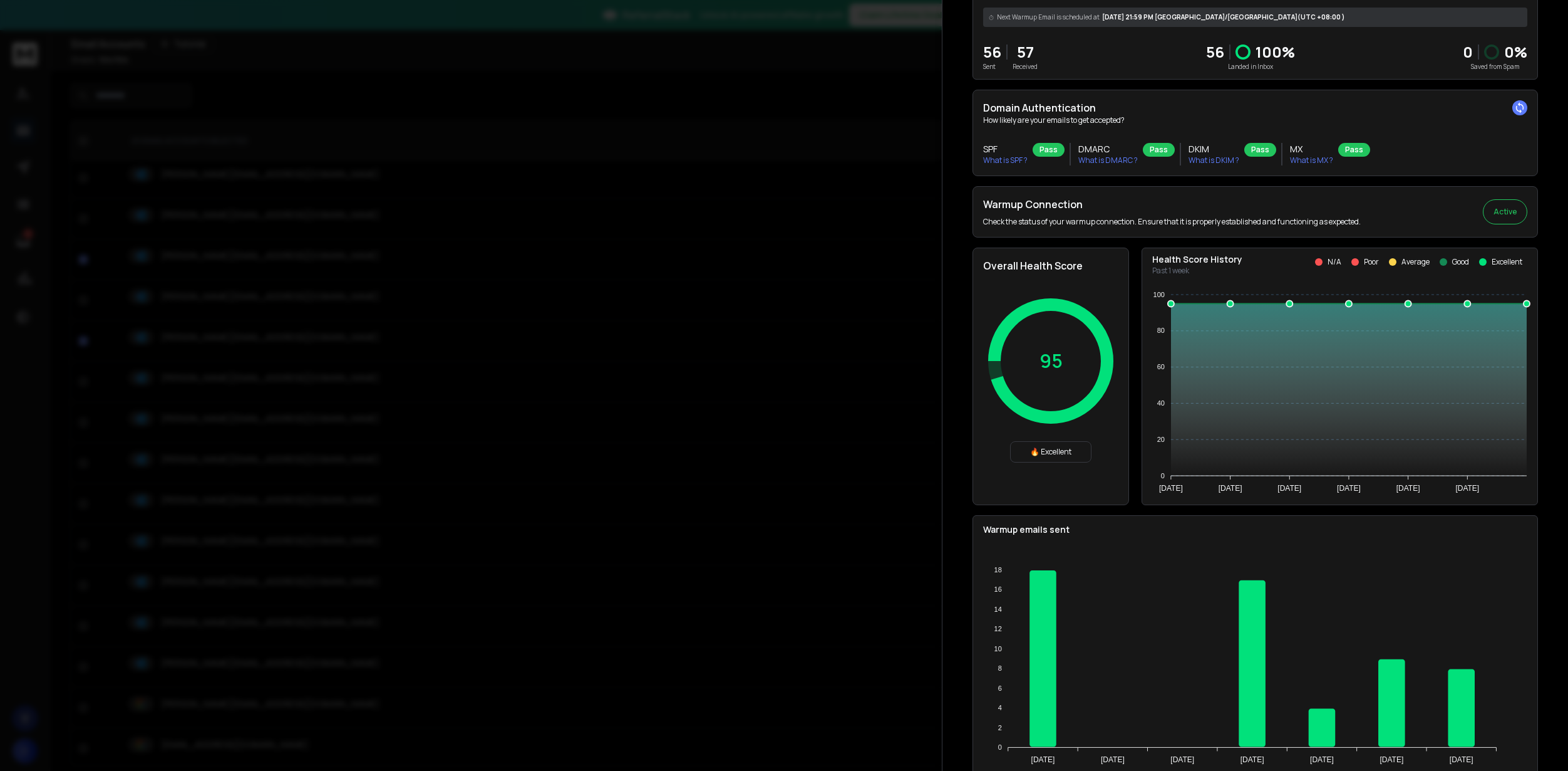
click at [573, 532] on div at bounding box center [784, 386] width 1568 height 771
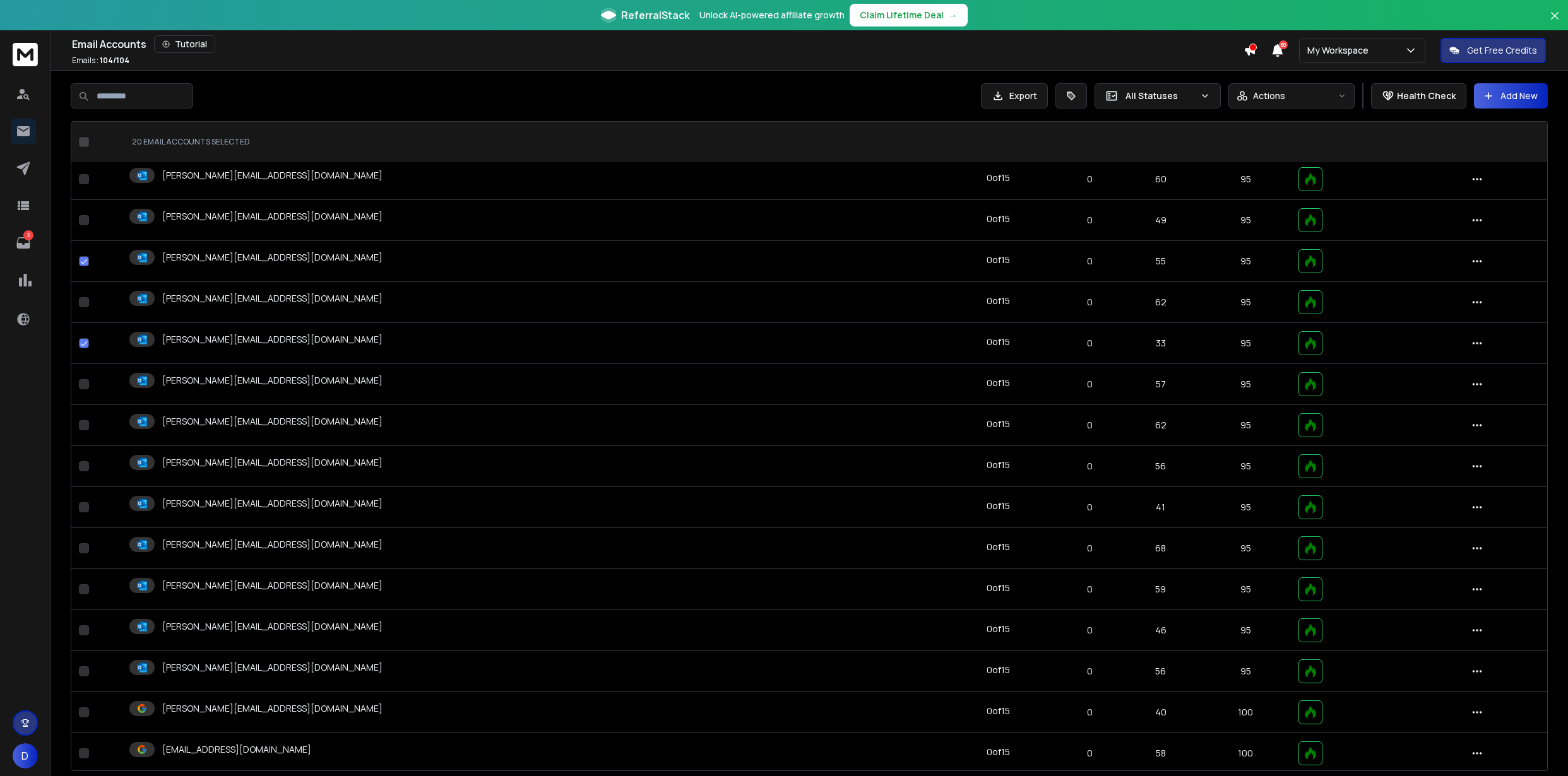
click at [217, 511] on div "[PERSON_NAME][EMAIL_ADDRESS][DOMAIN_NAME]" at bounding box center [256, 503] width 253 height 15
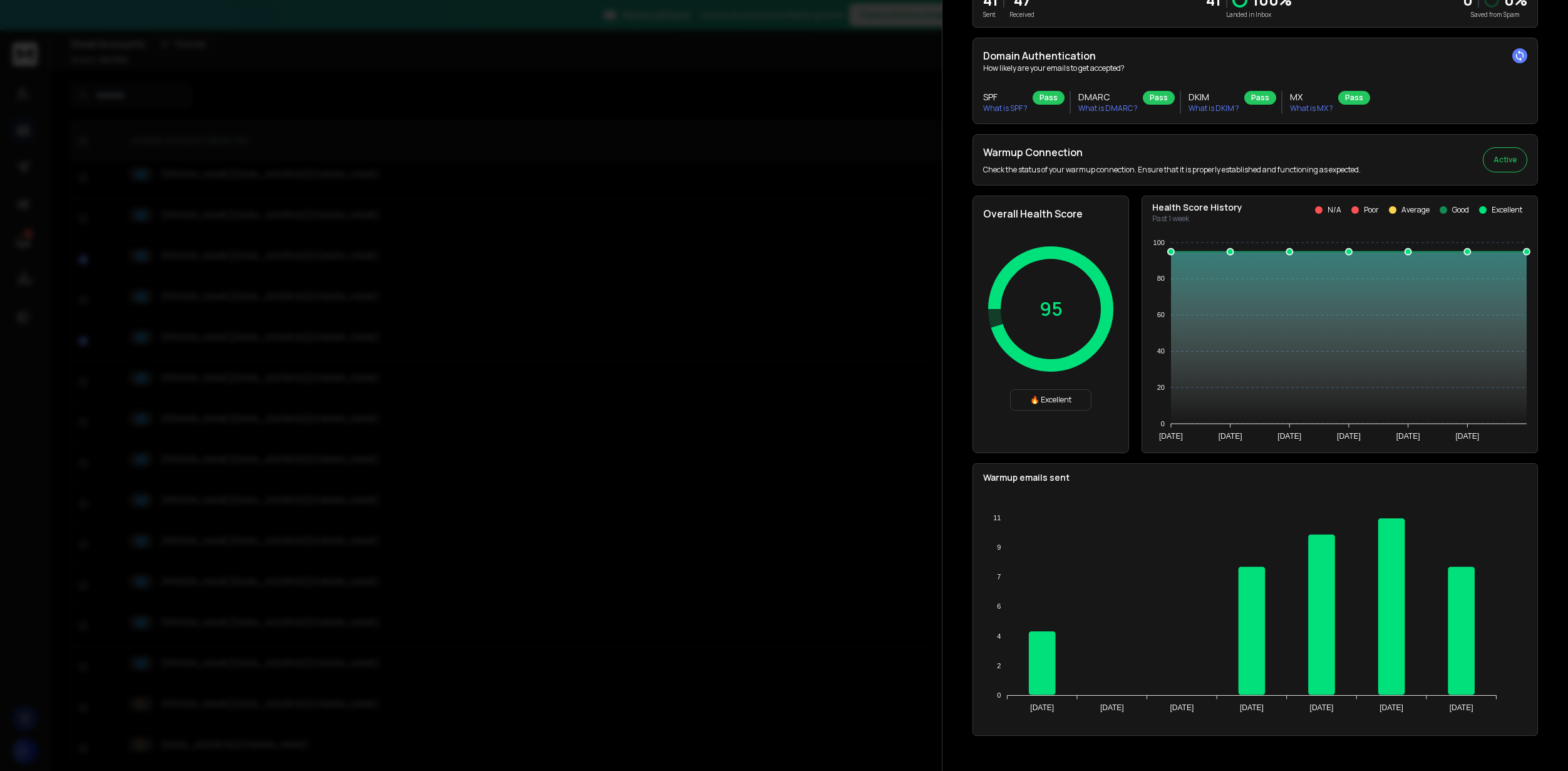
click at [396, 533] on div at bounding box center [784, 386] width 1568 height 771
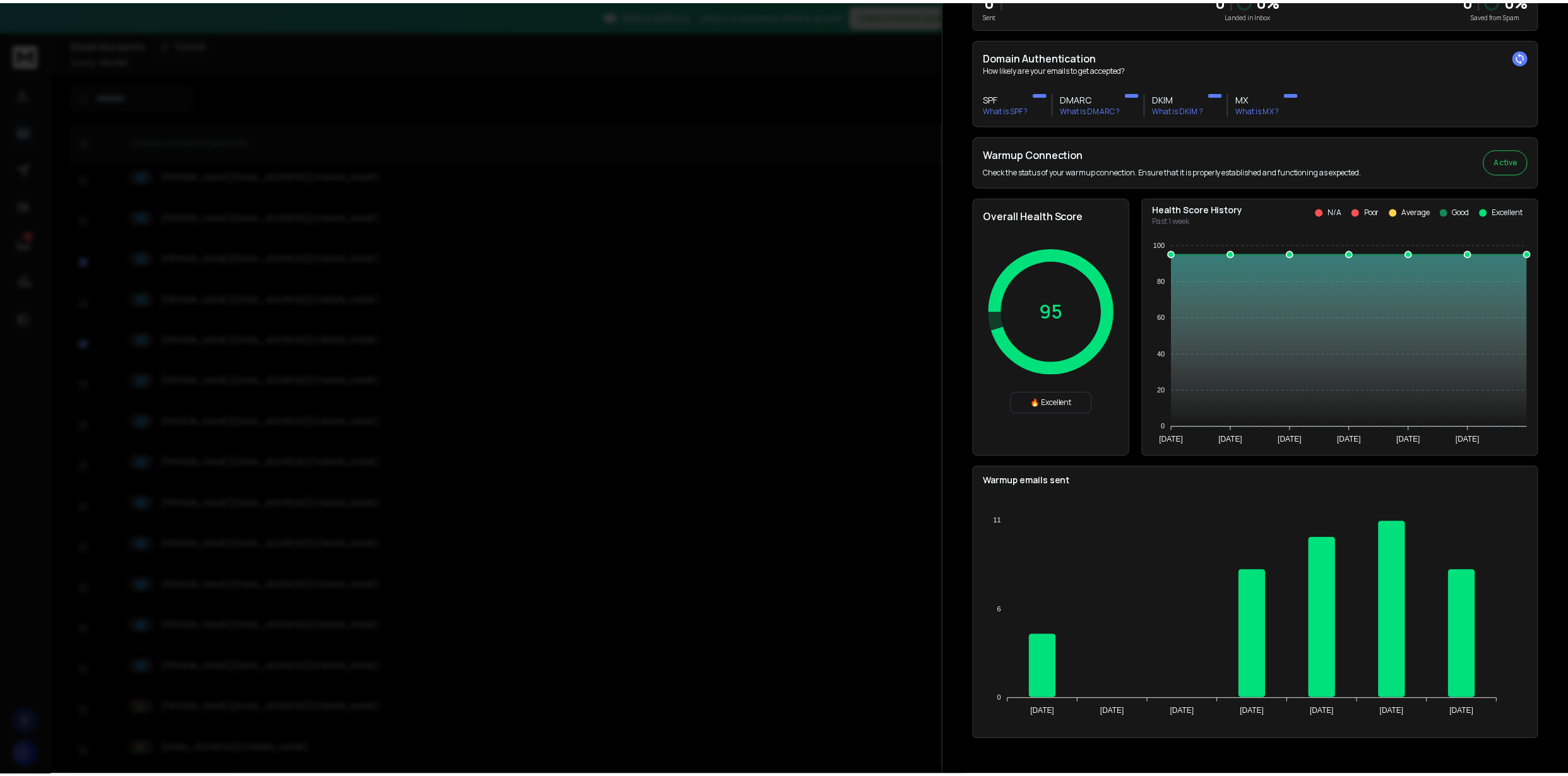
scroll to position [227, 0]
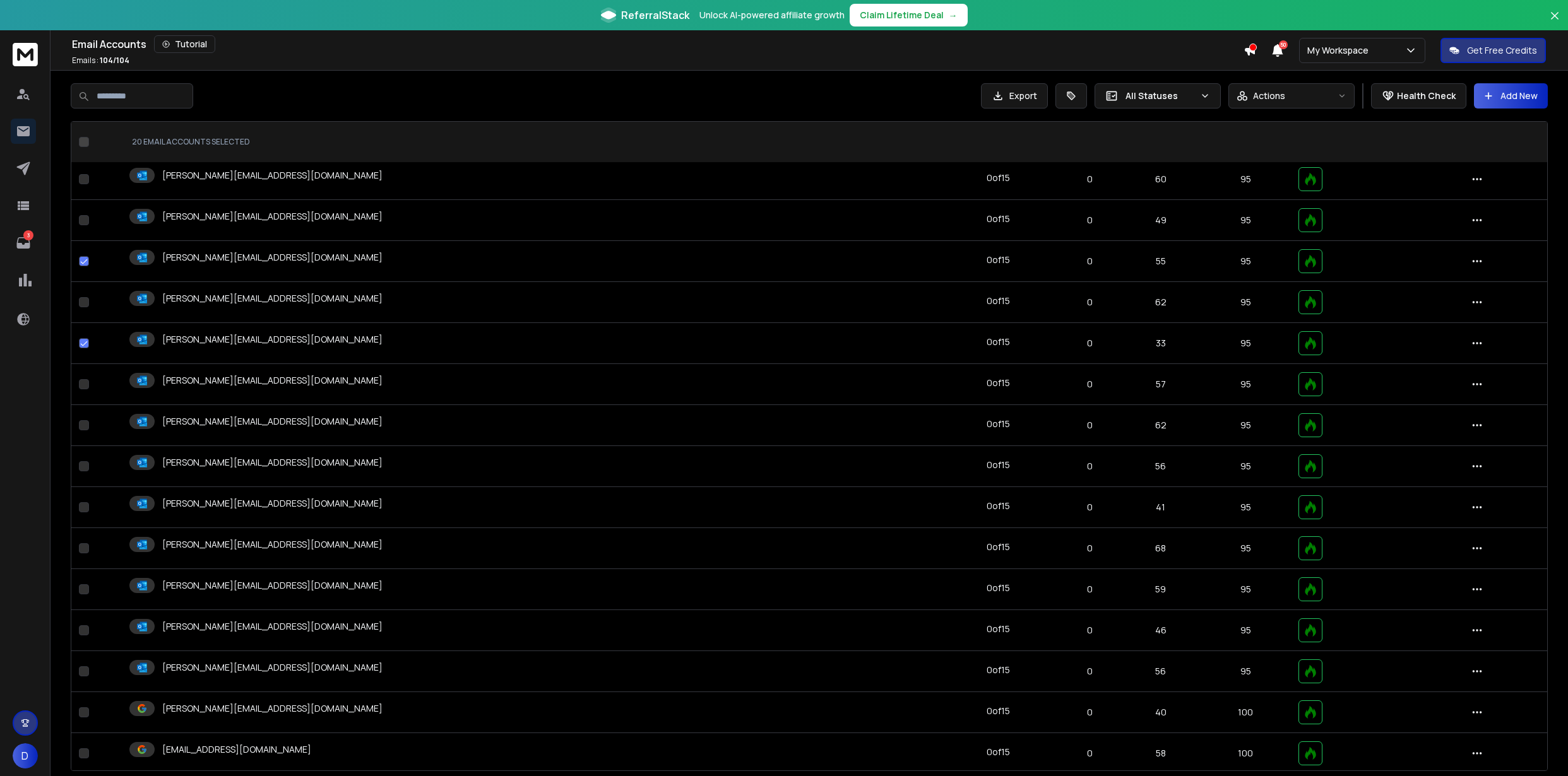
click at [81, 512] on button "button" at bounding box center [84, 507] width 10 height 10
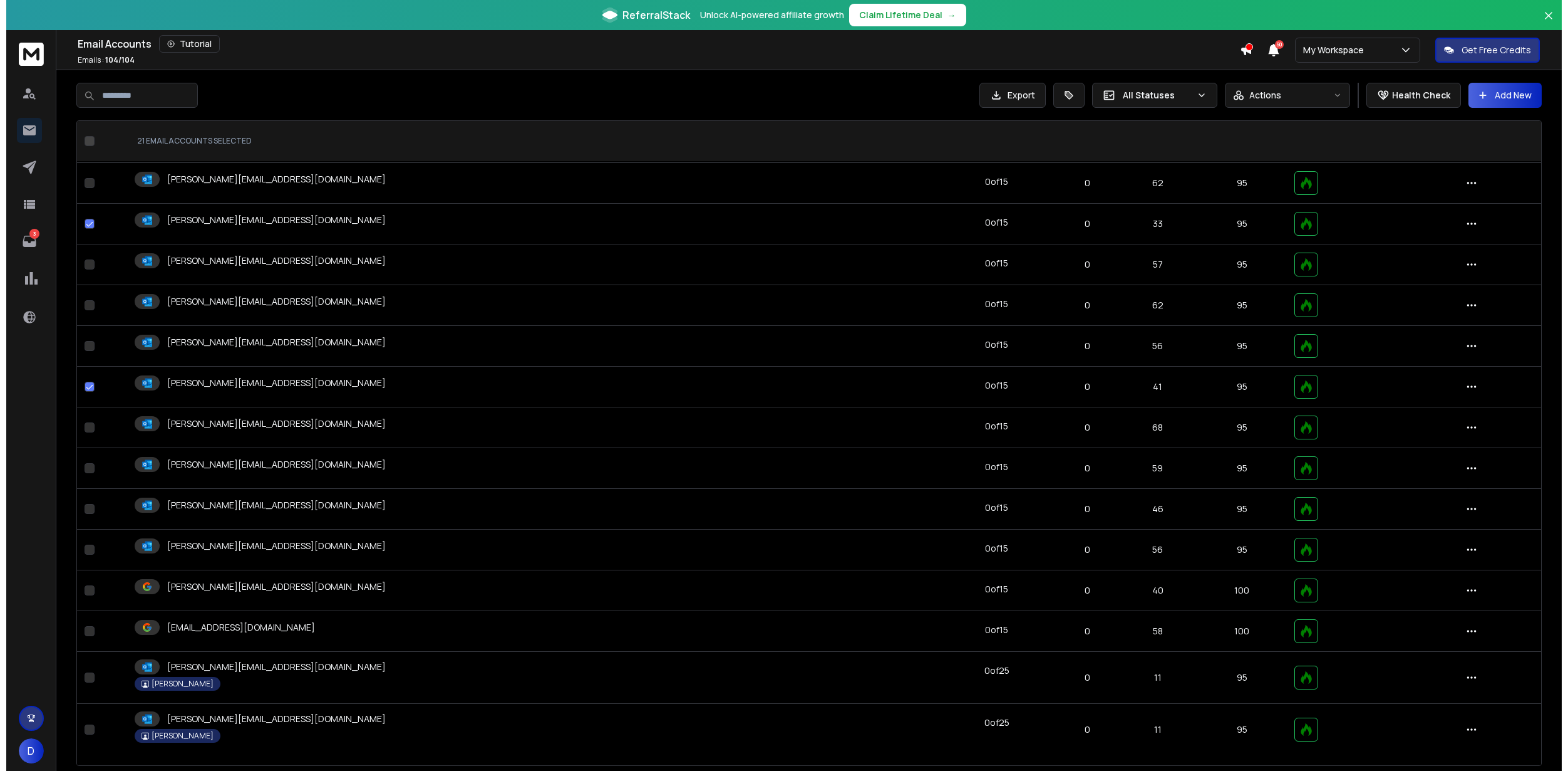
scroll to position [3688, 0]
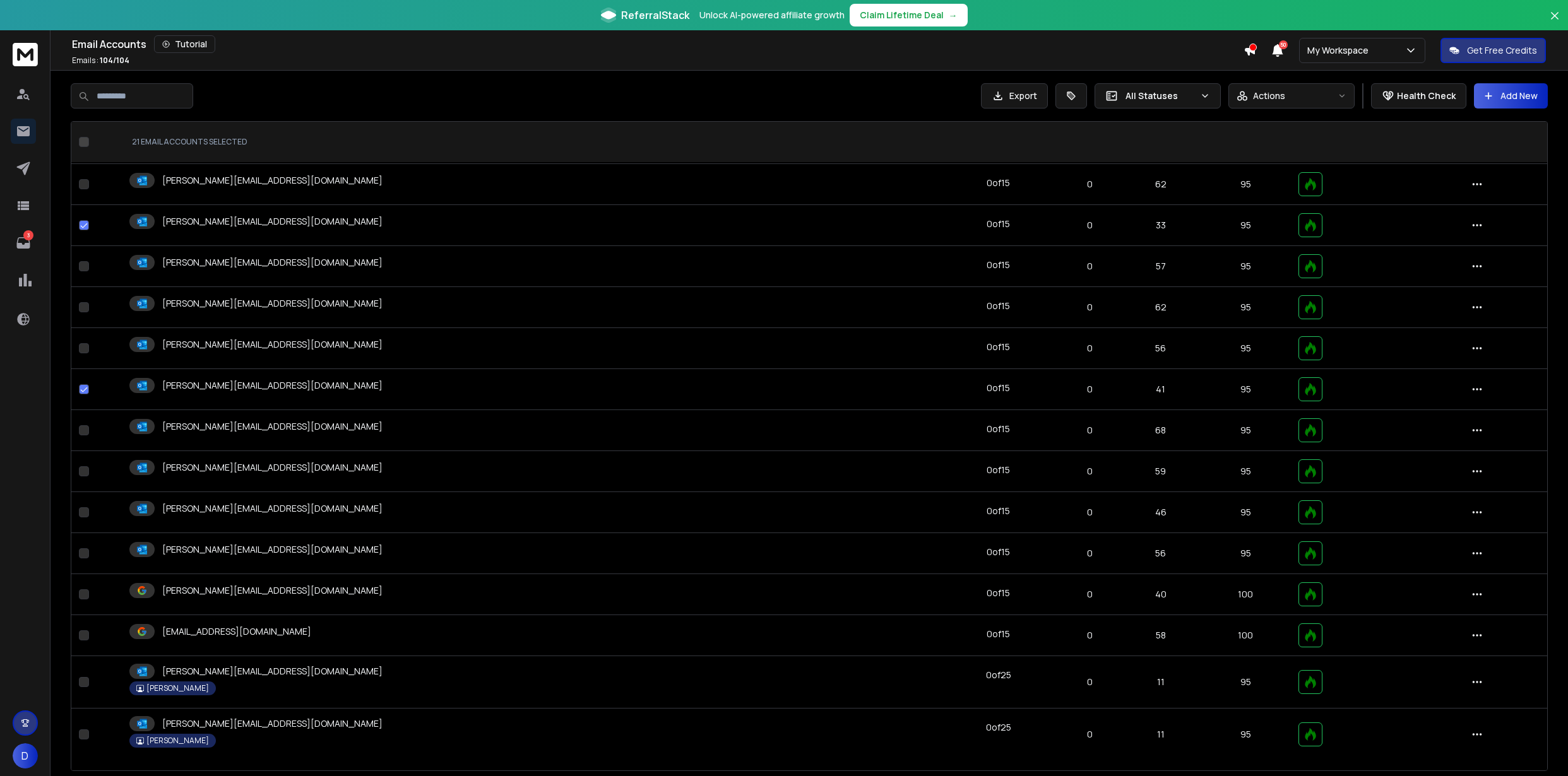
click at [293, 434] on td "[PERSON_NAME][EMAIL_ADDRESS][DOMAIN_NAME]" at bounding box center [530, 430] width 816 height 41
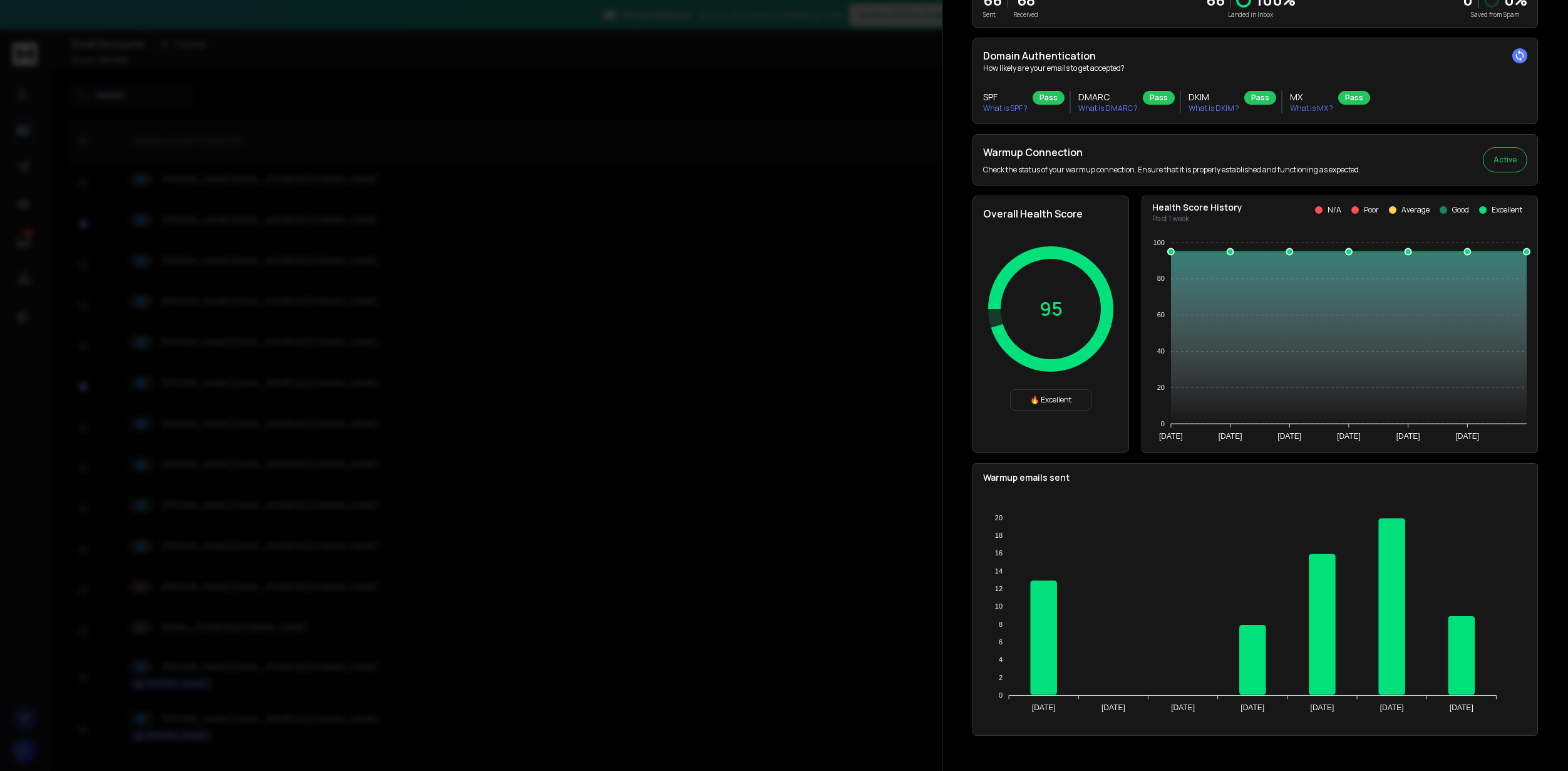
click at [760, 426] on div at bounding box center [784, 386] width 1568 height 771
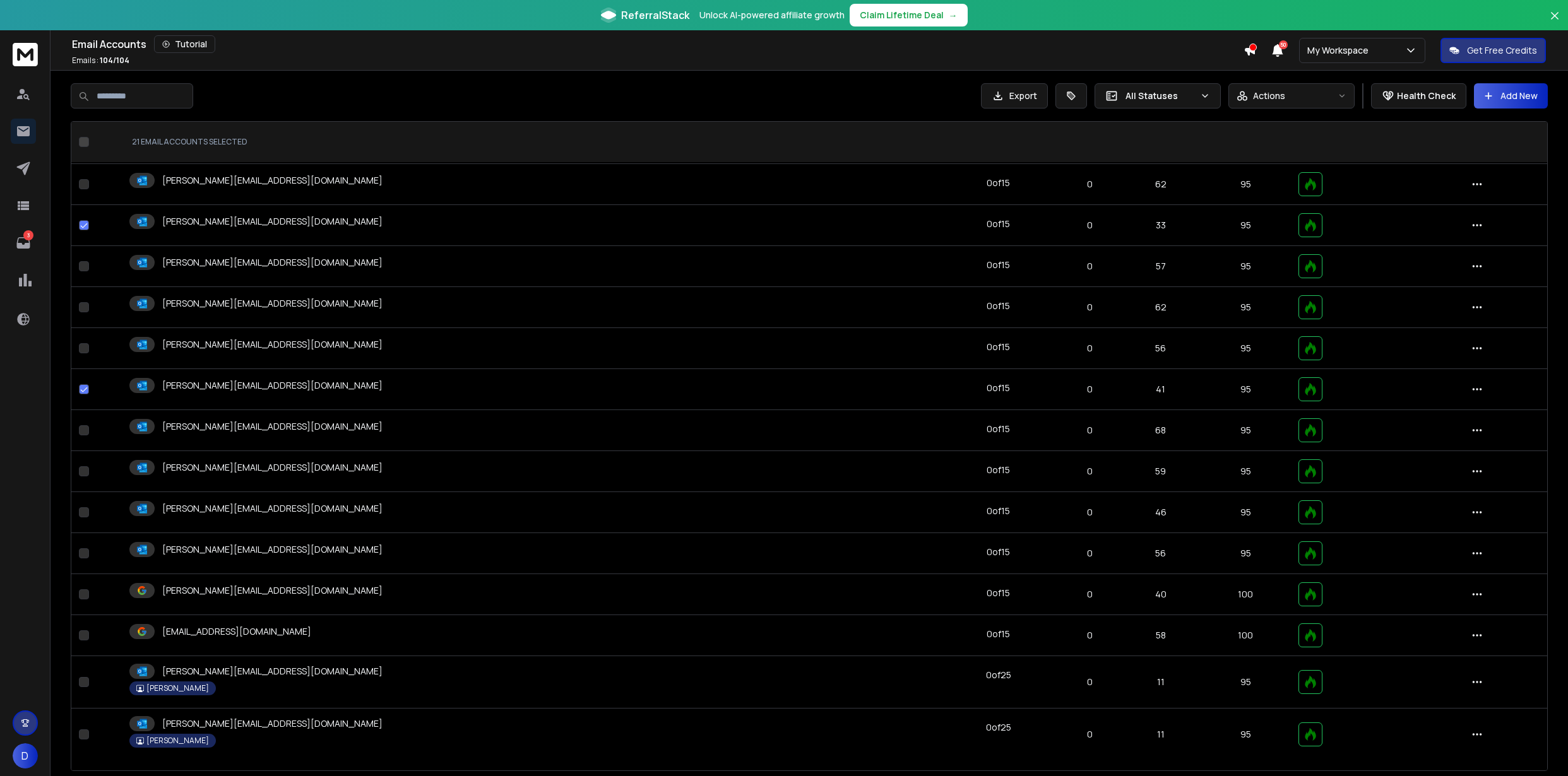
click at [268, 463] on p "[PERSON_NAME][EMAIL_ADDRESS][DOMAIN_NAME]" at bounding box center [272, 467] width 220 height 13
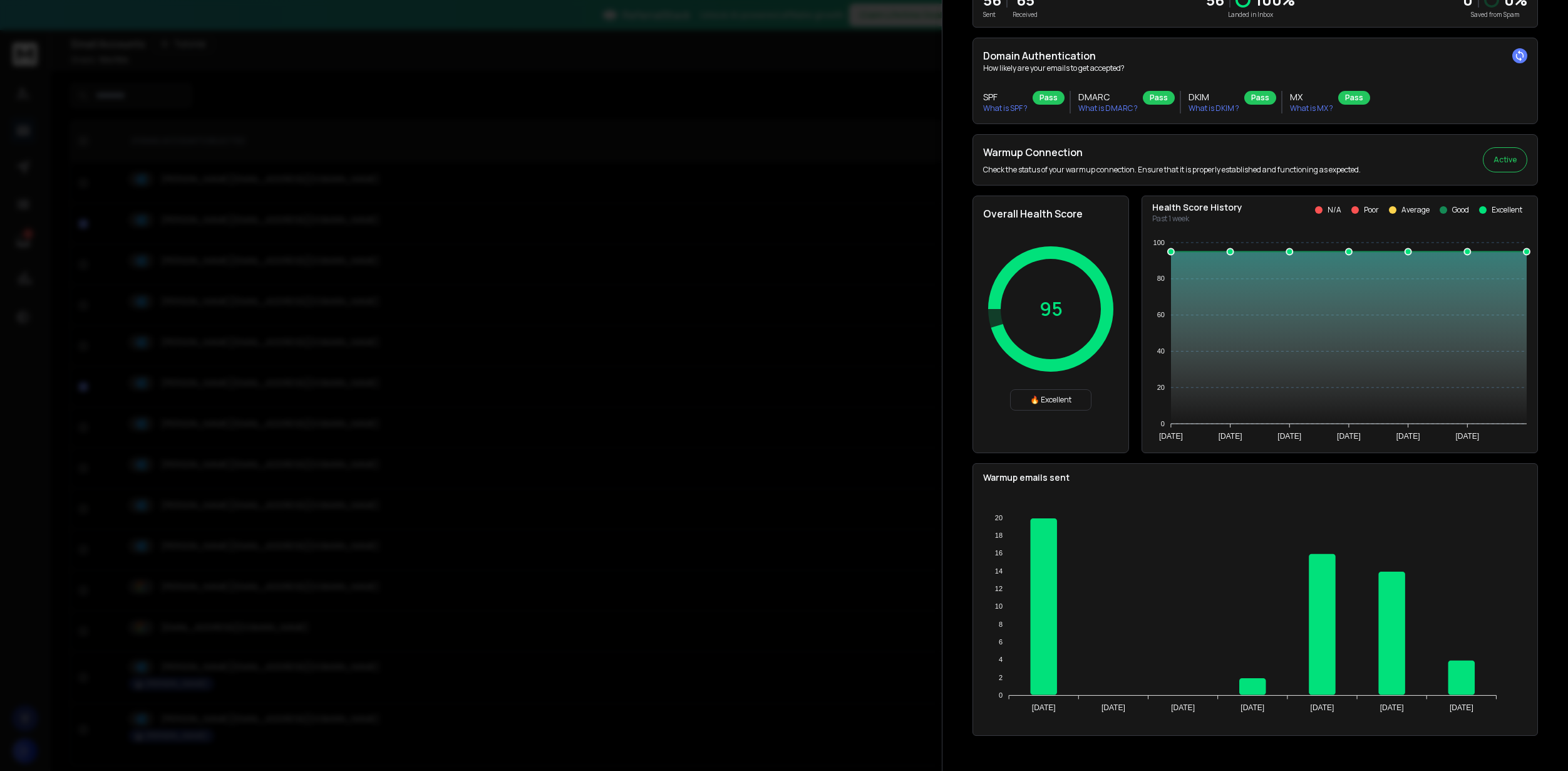
click at [358, 509] on div at bounding box center [784, 386] width 1568 height 771
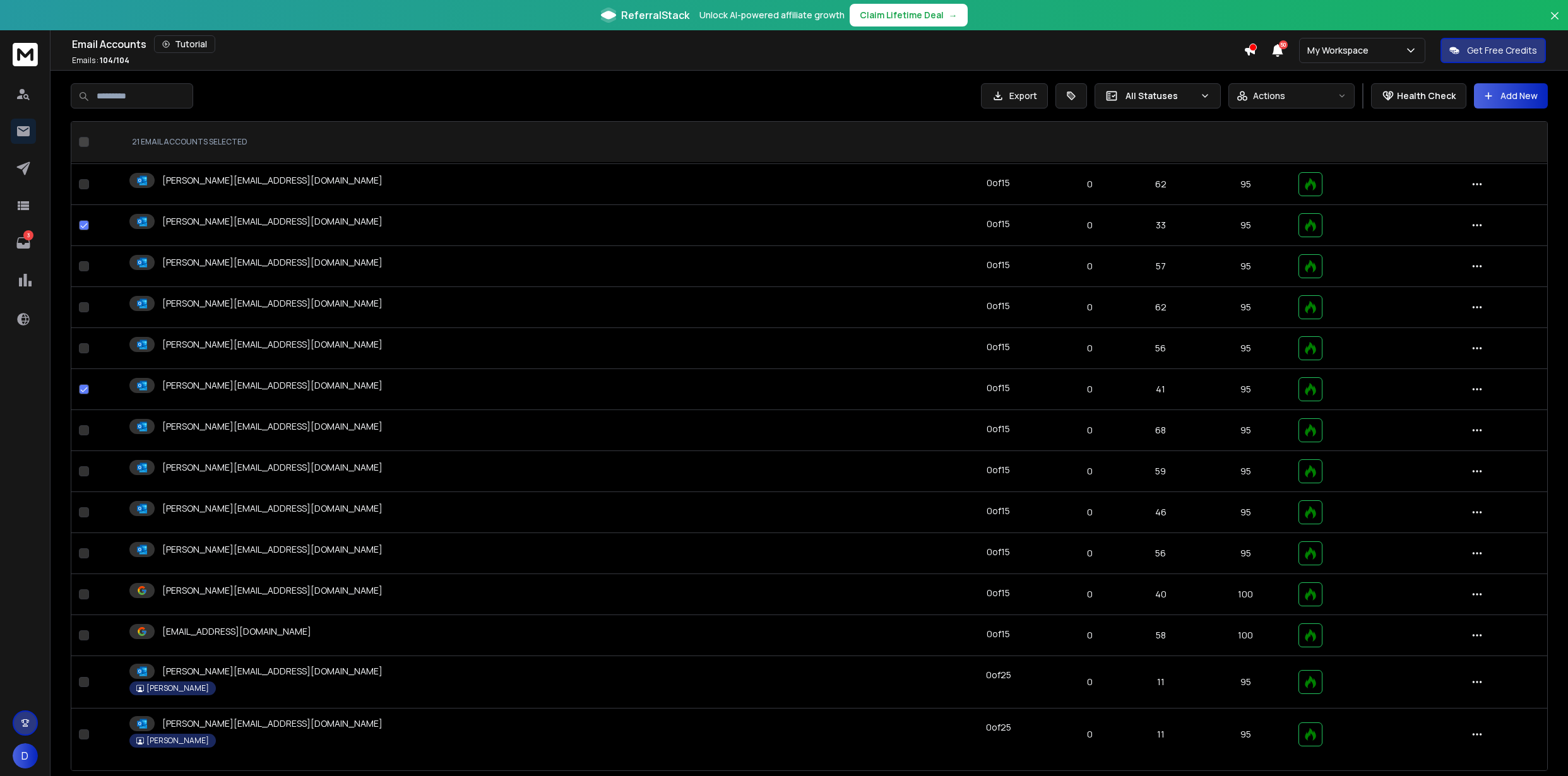
click at [272, 538] on td "[PERSON_NAME][EMAIL_ADDRESS][DOMAIN_NAME]" at bounding box center [530, 553] width 816 height 41
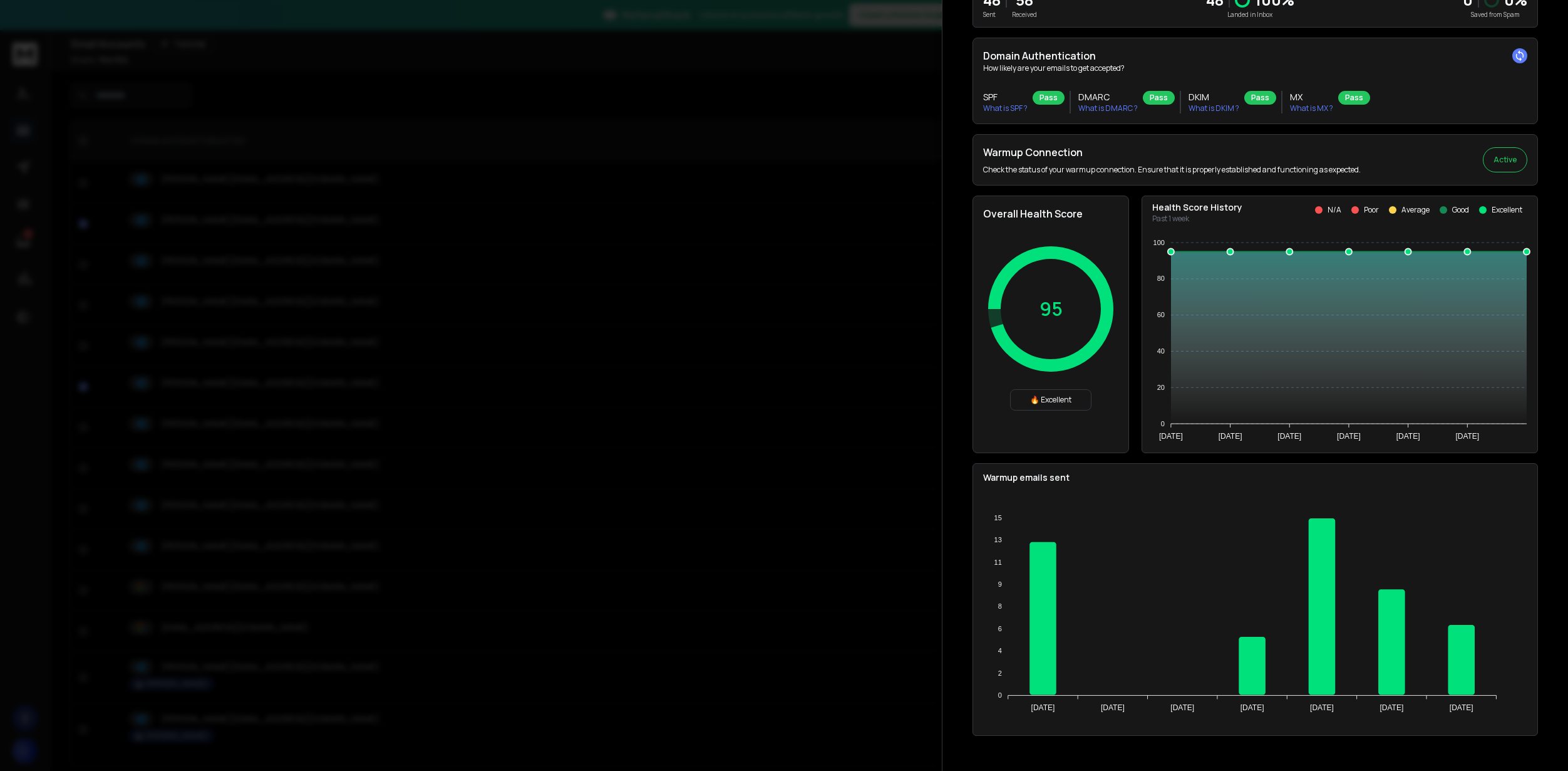
click at [73, 595] on div at bounding box center [784, 386] width 1568 height 771
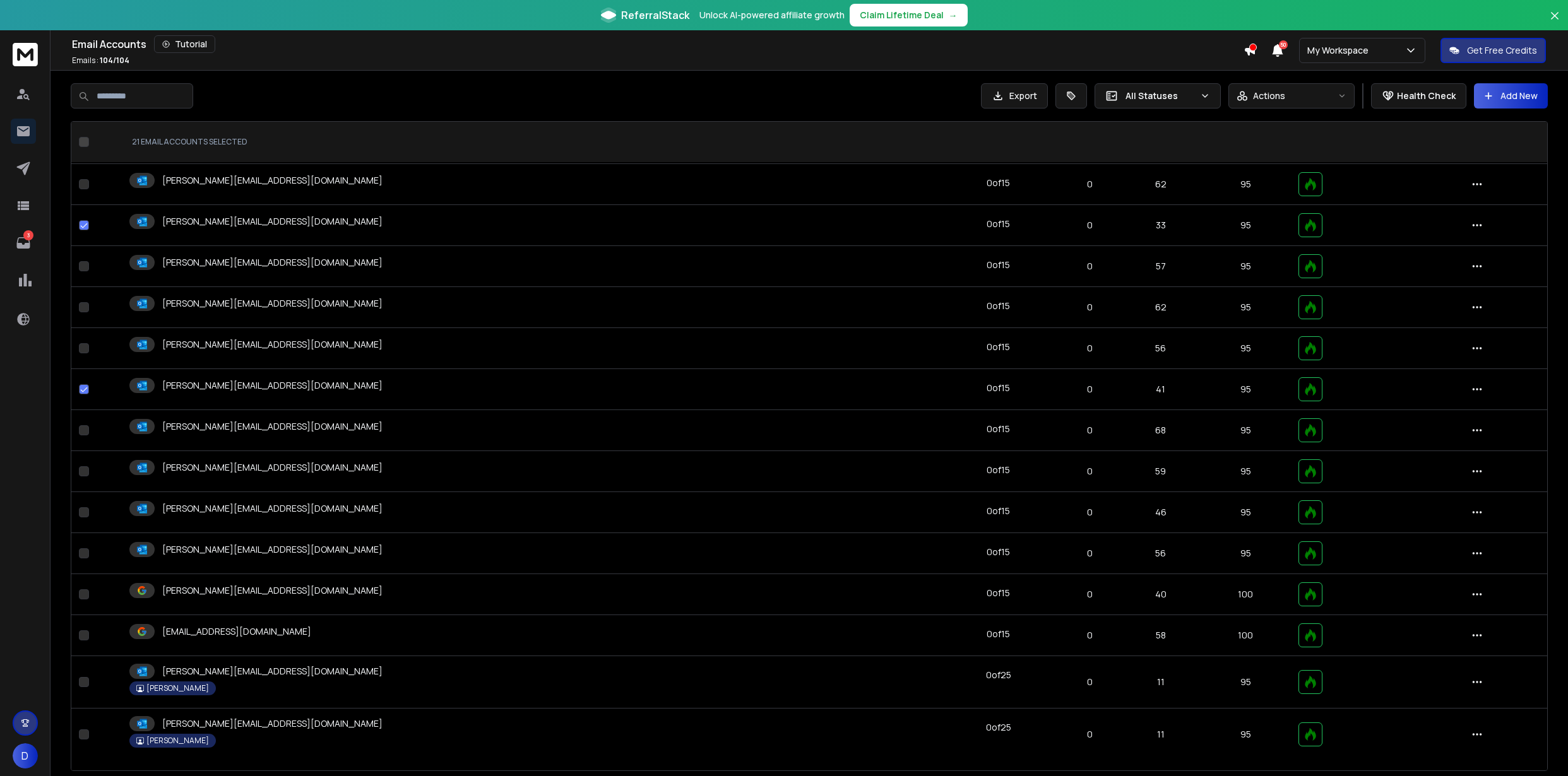
click at [84, 587] on td at bounding box center [96, 594] width 50 height 41
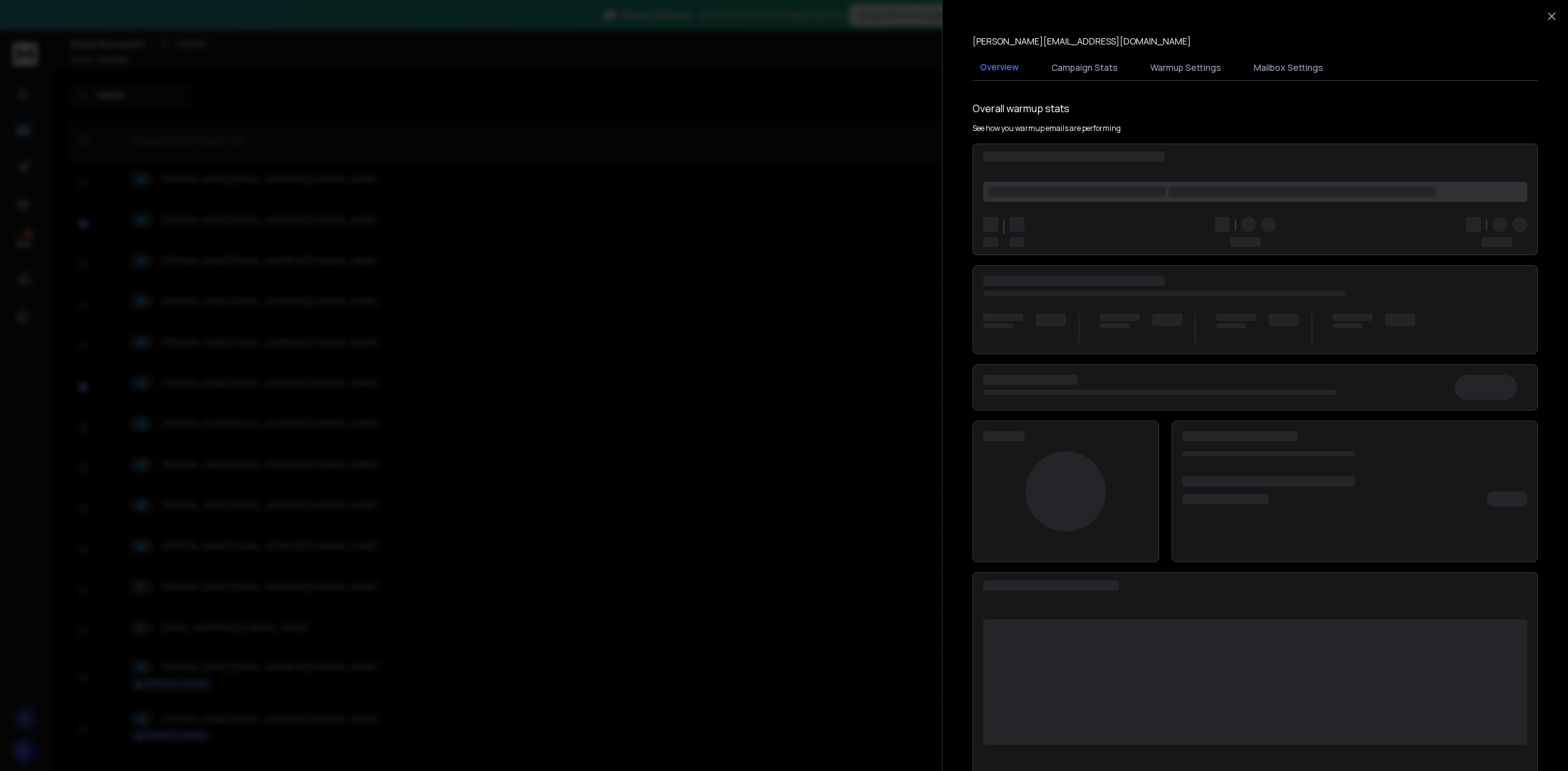
click at [81, 545] on div at bounding box center [784, 386] width 1568 height 771
click at [83, 546] on div at bounding box center [784, 386] width 1568 height 771
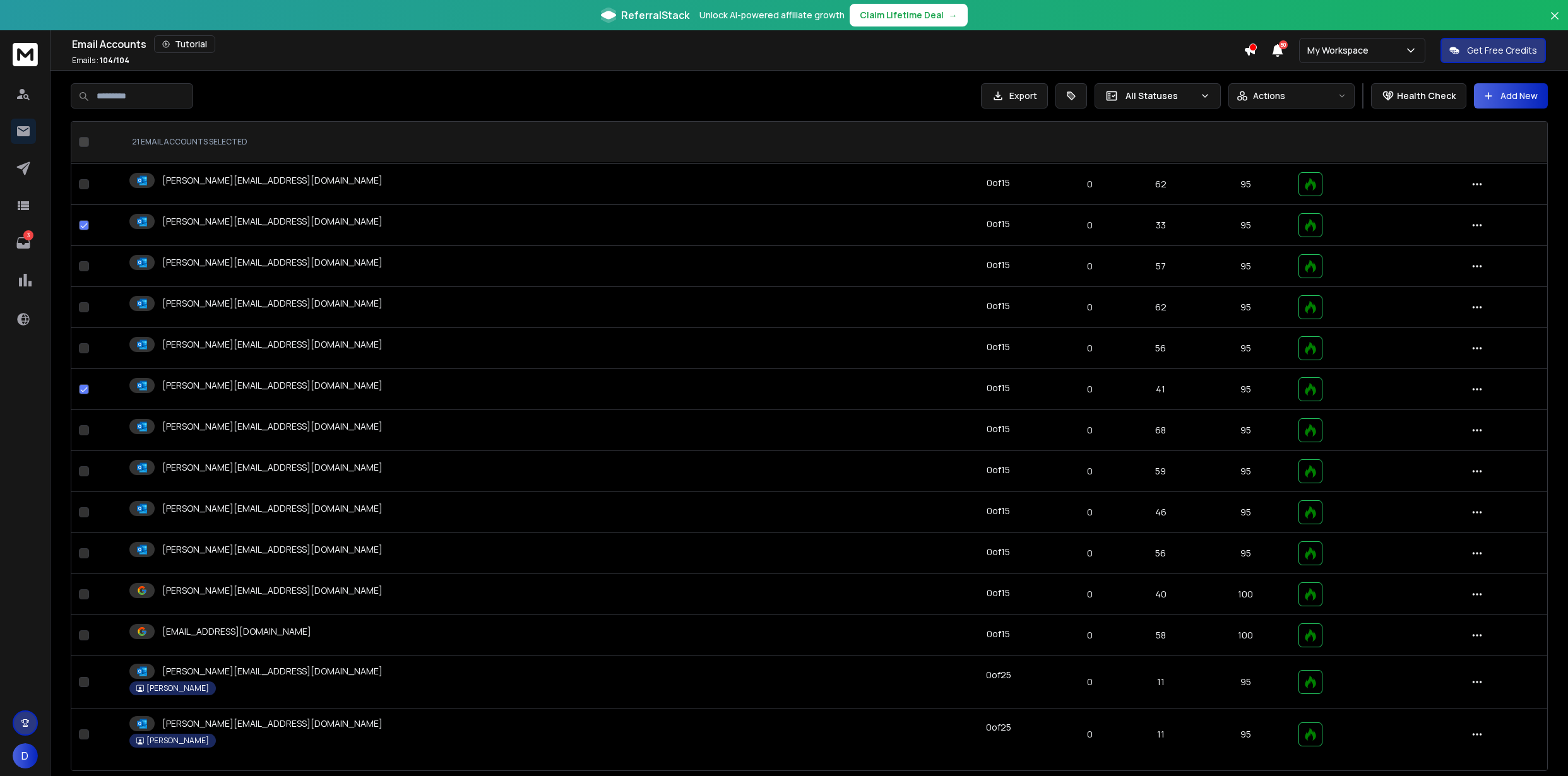
click at [84, 550] on button "button" at bounding box center [84, 553] width 10 height 10
